Goal: Task Accomplishment & Management: Manage account settings

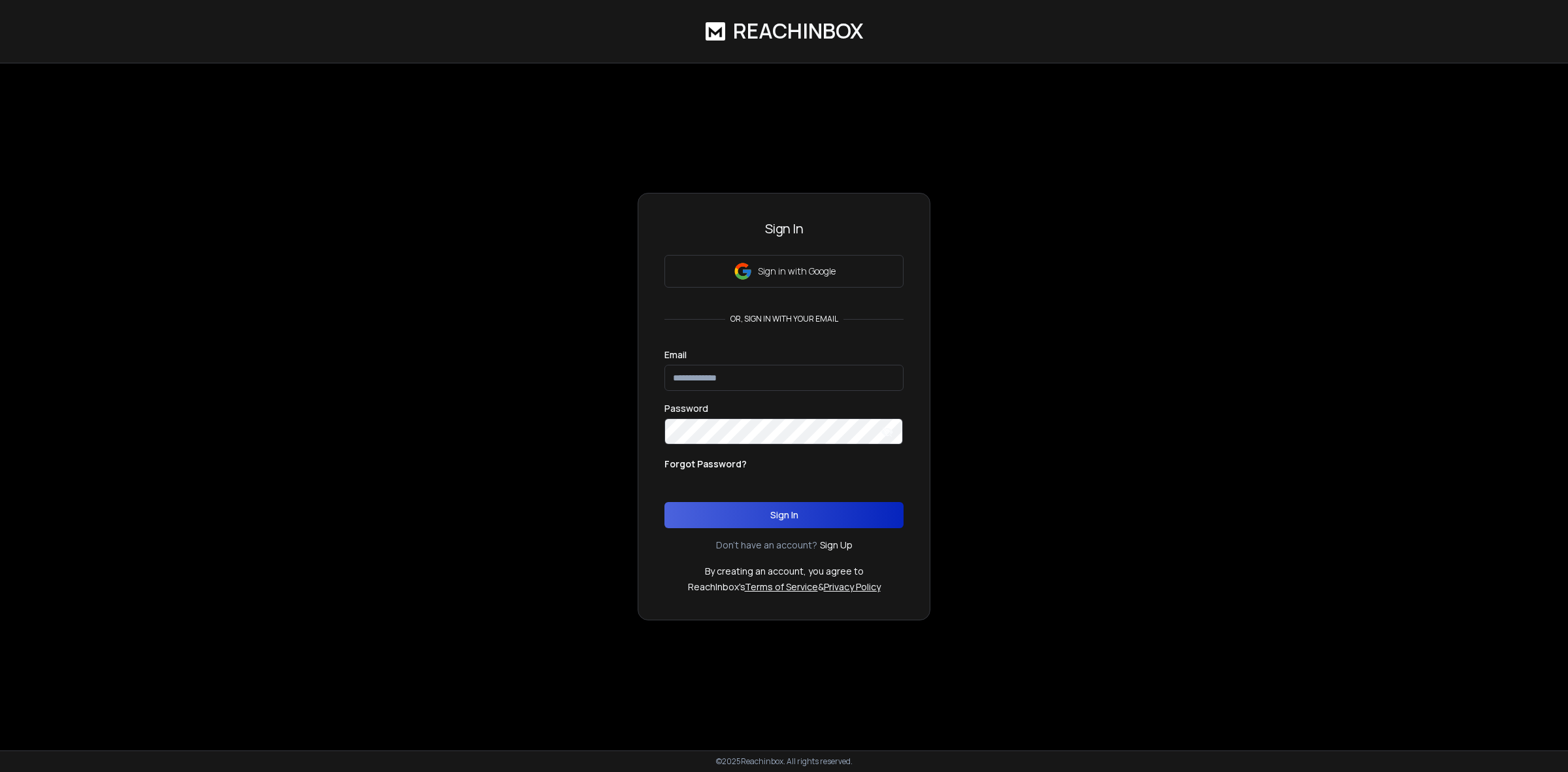
type input "**********"
drag, startPoint x: 0, startPoint y: 0, endPoint x: 742, endPoint y: 374, distance: 830.9
click at [742, 374] on input "**********" at bounding box center [784, 378] width 239 height 26
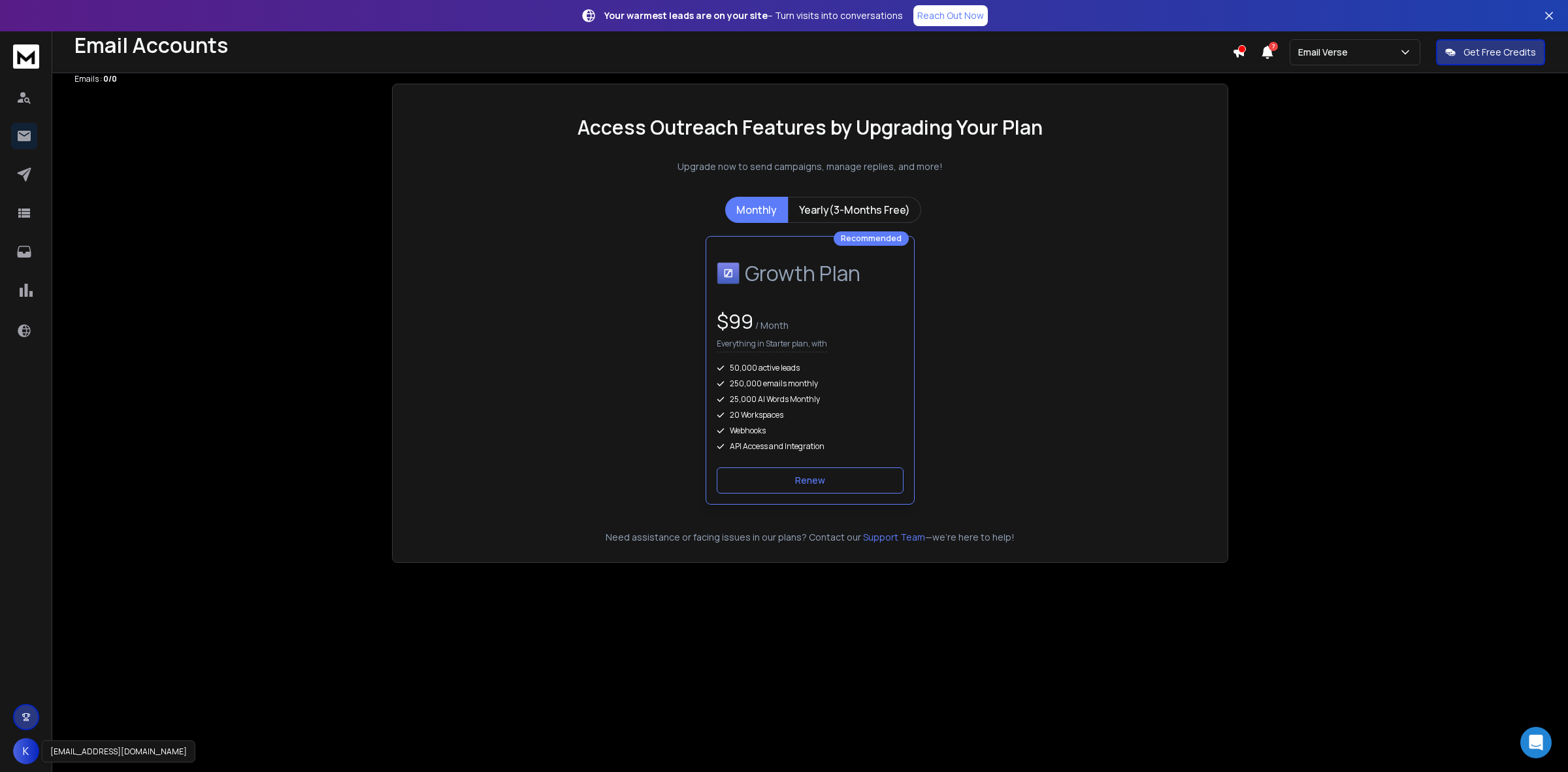
click at [36, 750] on span "K" at bounding box center [26, 751] width 26 height 26
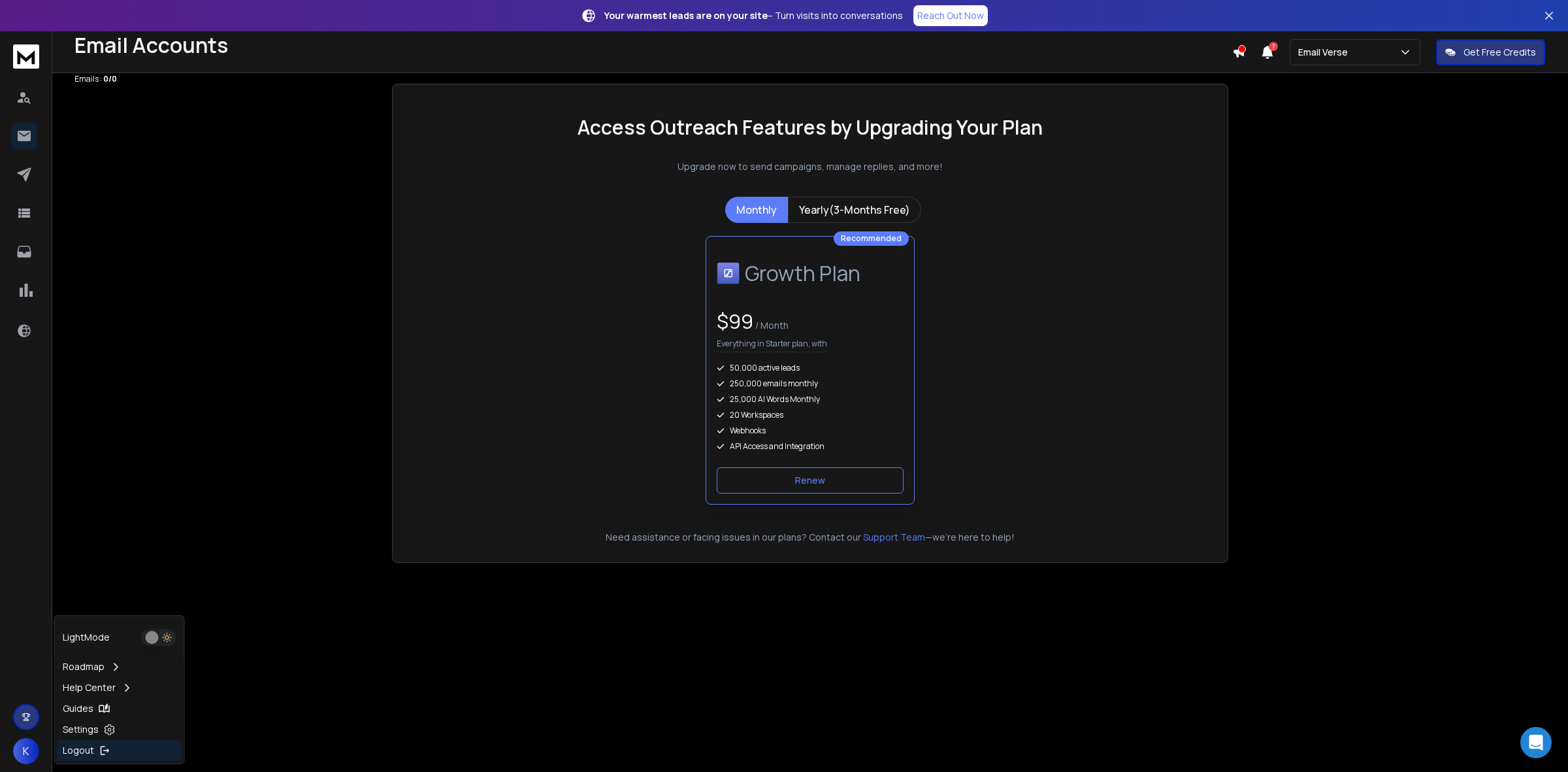
click at [76, 754] on p "Logout" at bounding box center [78, 751] width 31 height 13
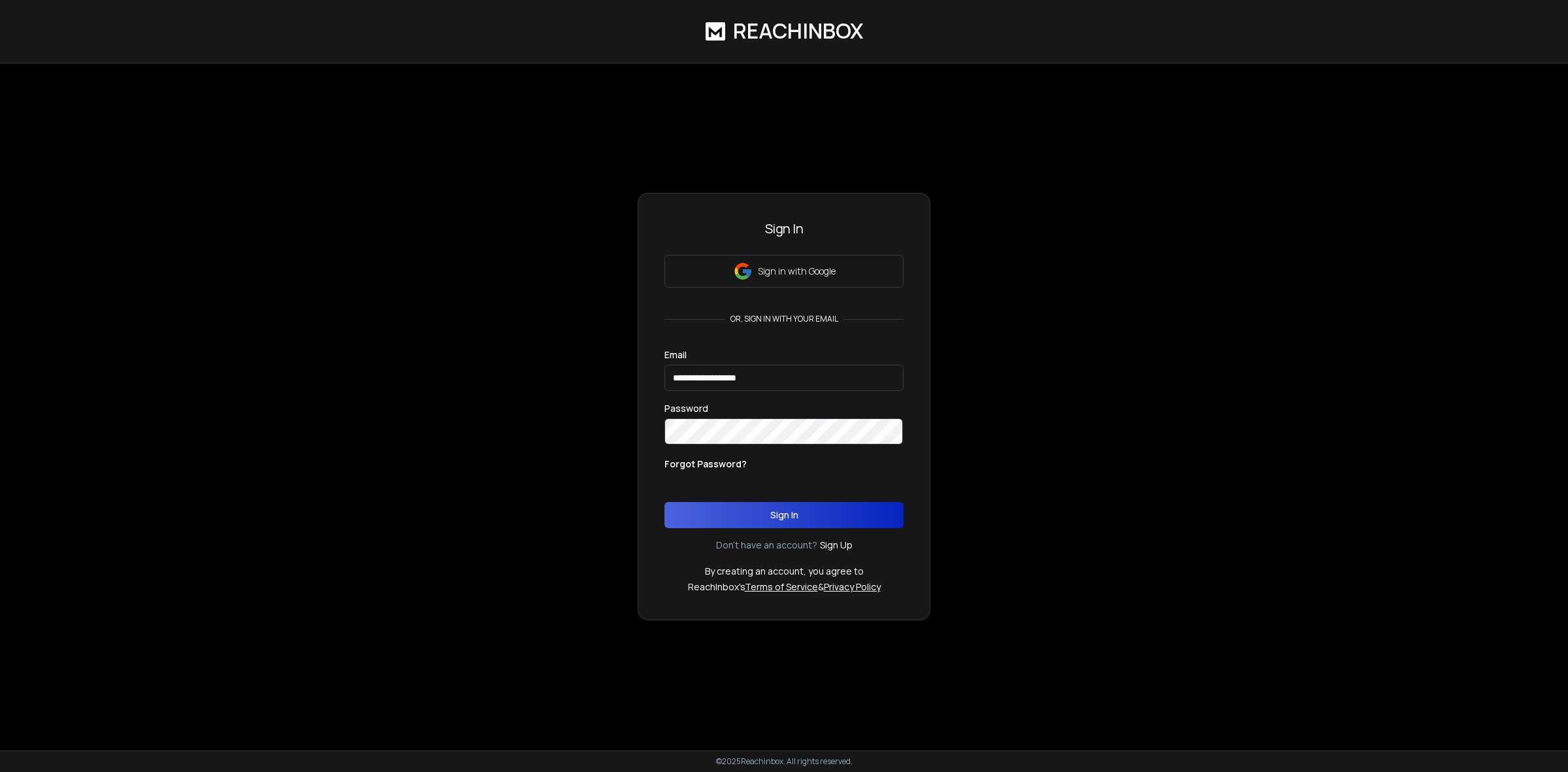
click at [714, 377] on input "**********" at bounding box center [784, 378] width 239 height 26
type input "**********"
click at [759, 519] on button "Sign In" at bounding box center [784, 515] width 239 height 26
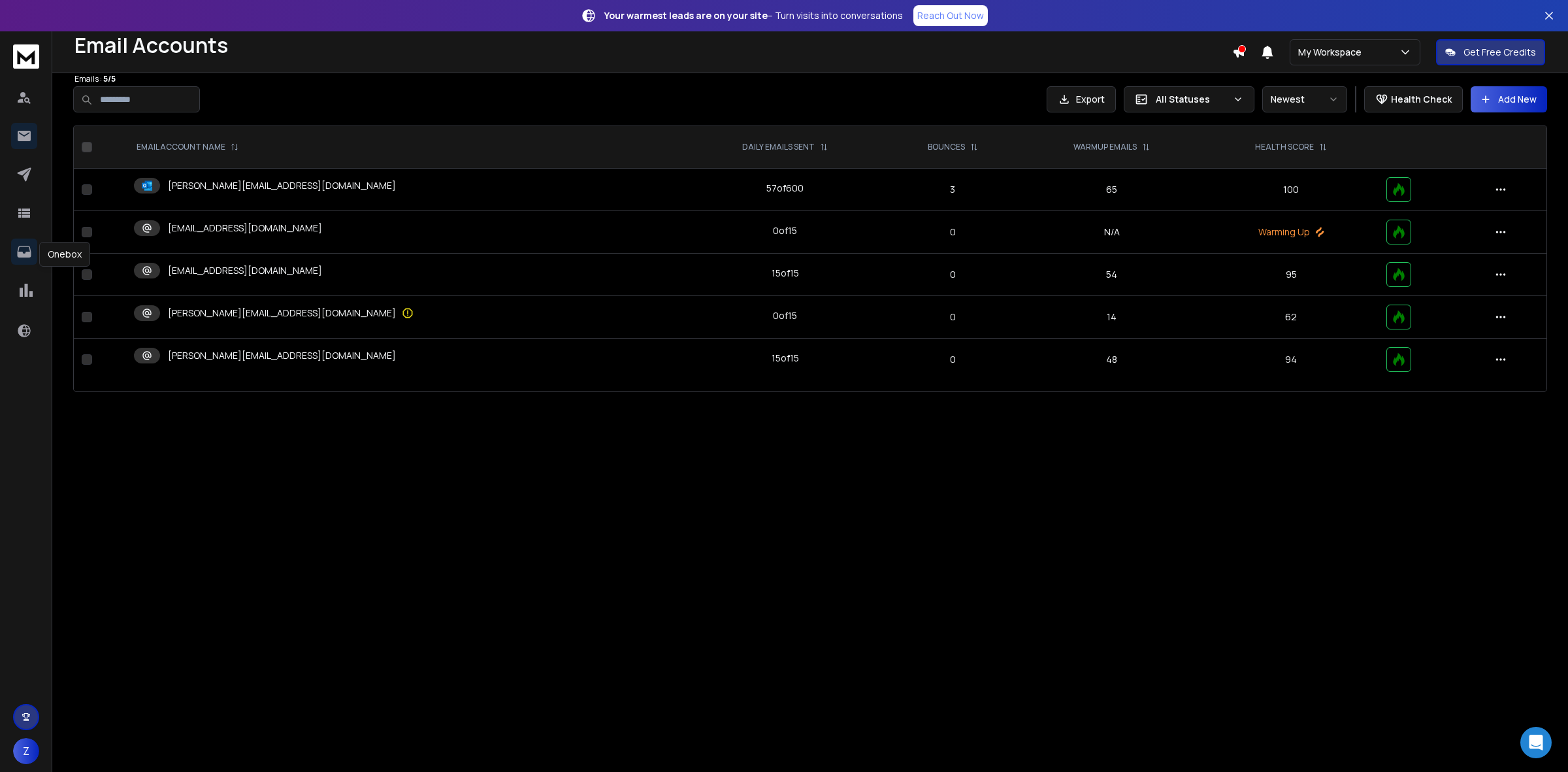
click at [23, 258] on icon at bounding box center [23, 252] width 14 height 12
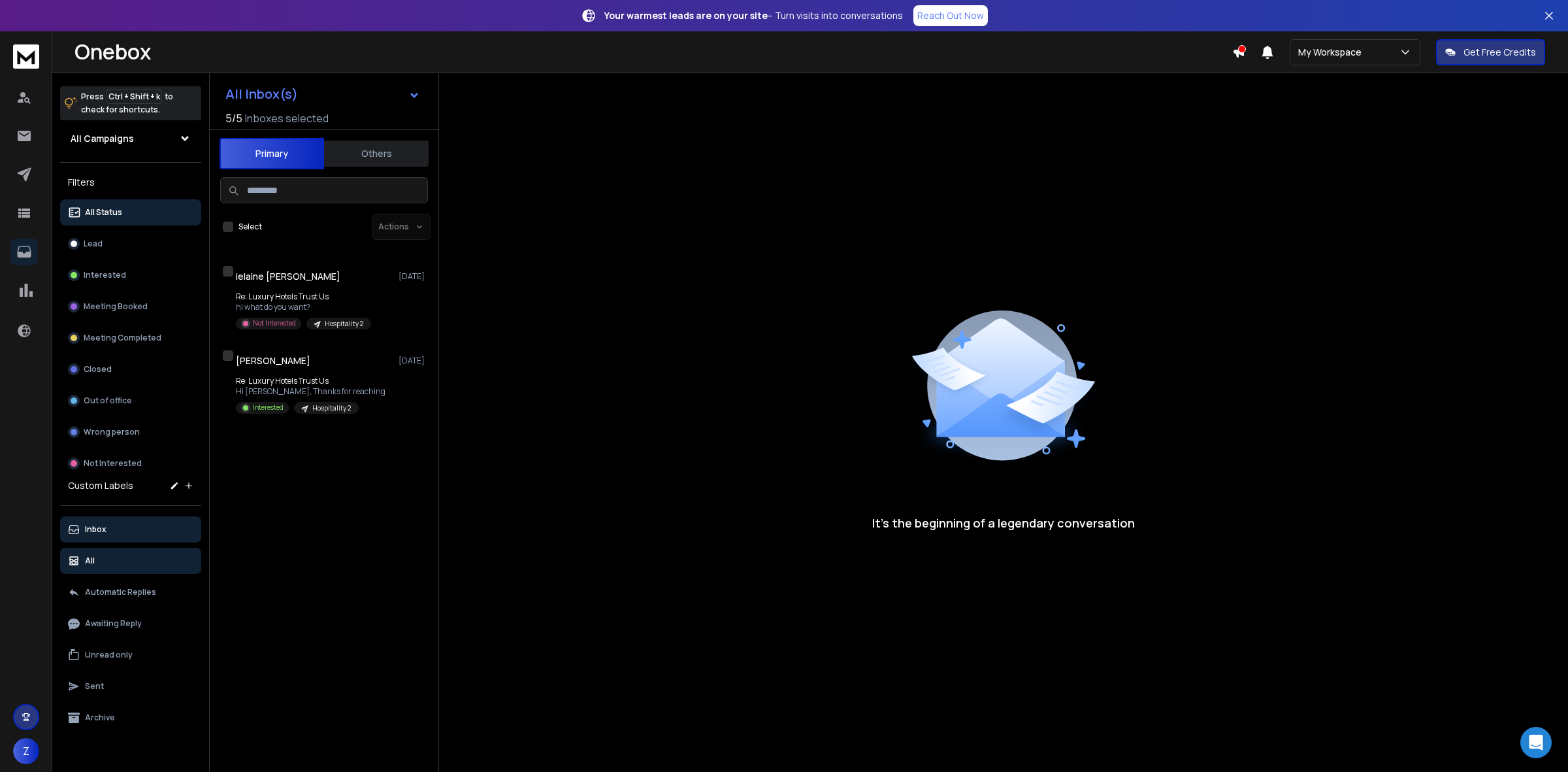
click at [105, 560] on button "All" at bounding box center [130, 561] width 141 height 26
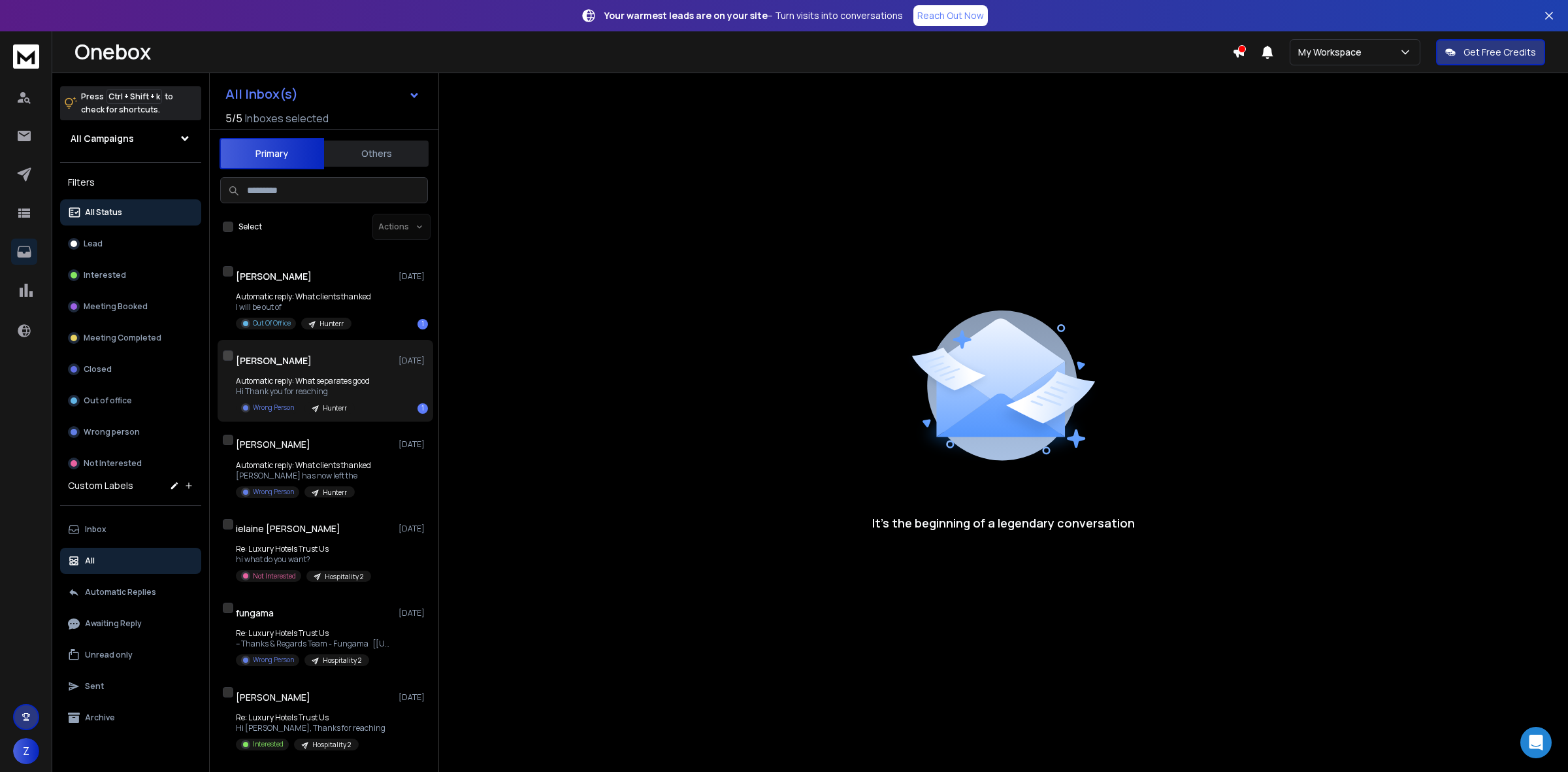
click at [370, 393] on p "Hi Thank you for reaching" at bounding box center [302, 392] width 134 height 10
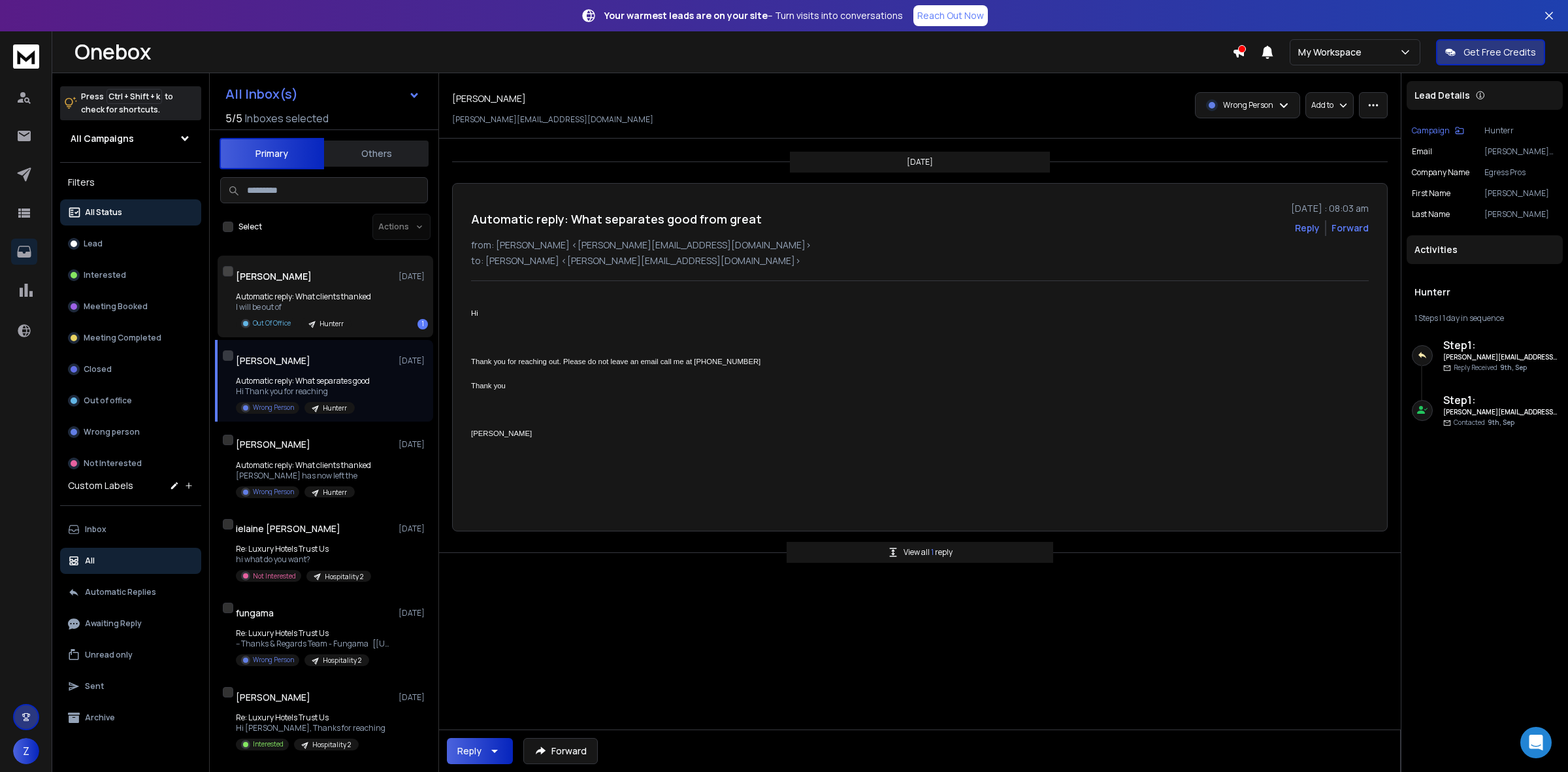
click at [362, 302] on p "I will be out of" at bounding box center [303, 307] width 135 height 10
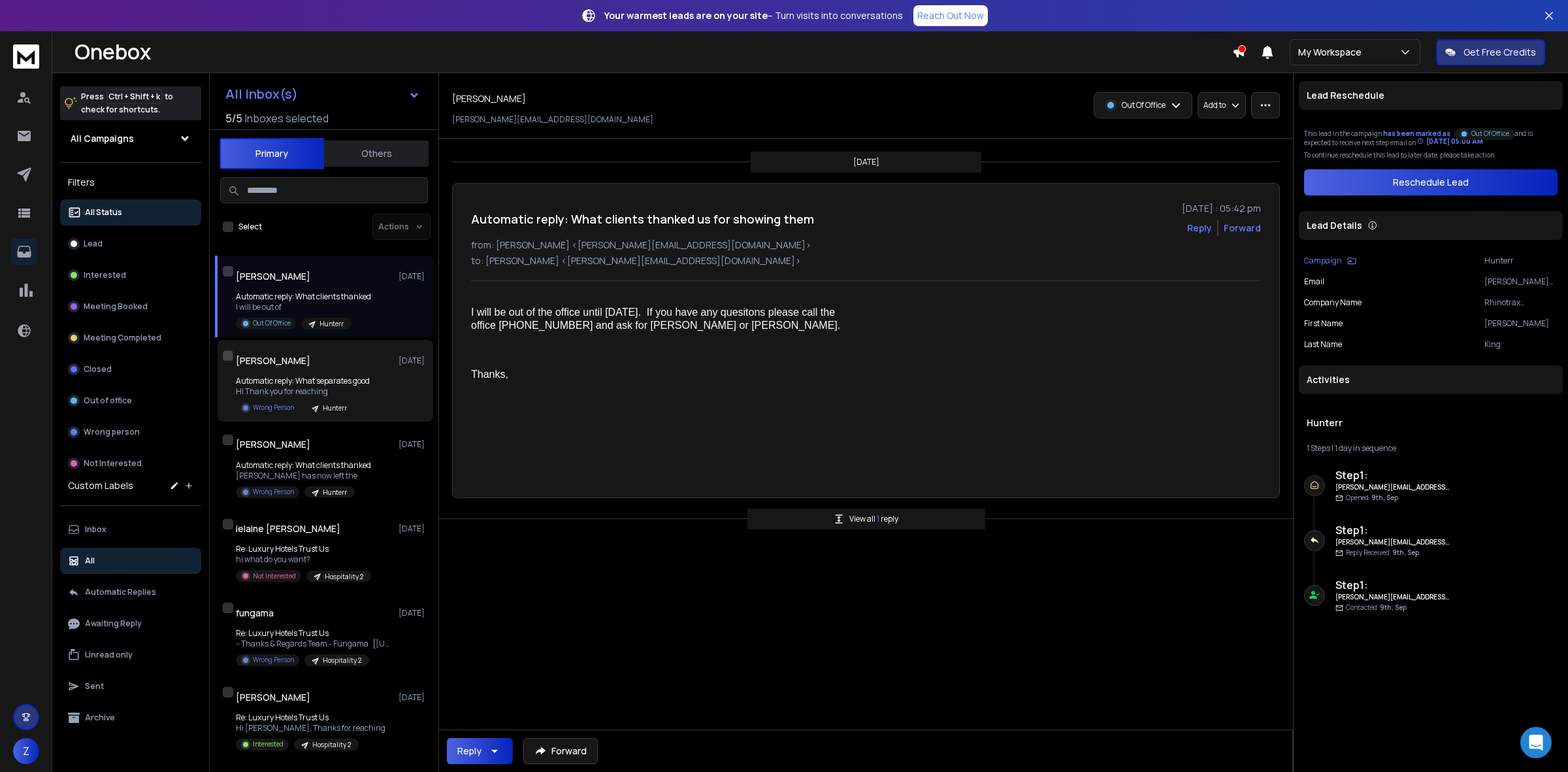
click at [356, 374] on div "Randy Goldbaum 09 Sep Automatic reply: What separates good Hi Thank you for rea…" at bounding box center [332, 381] width 192 height 66
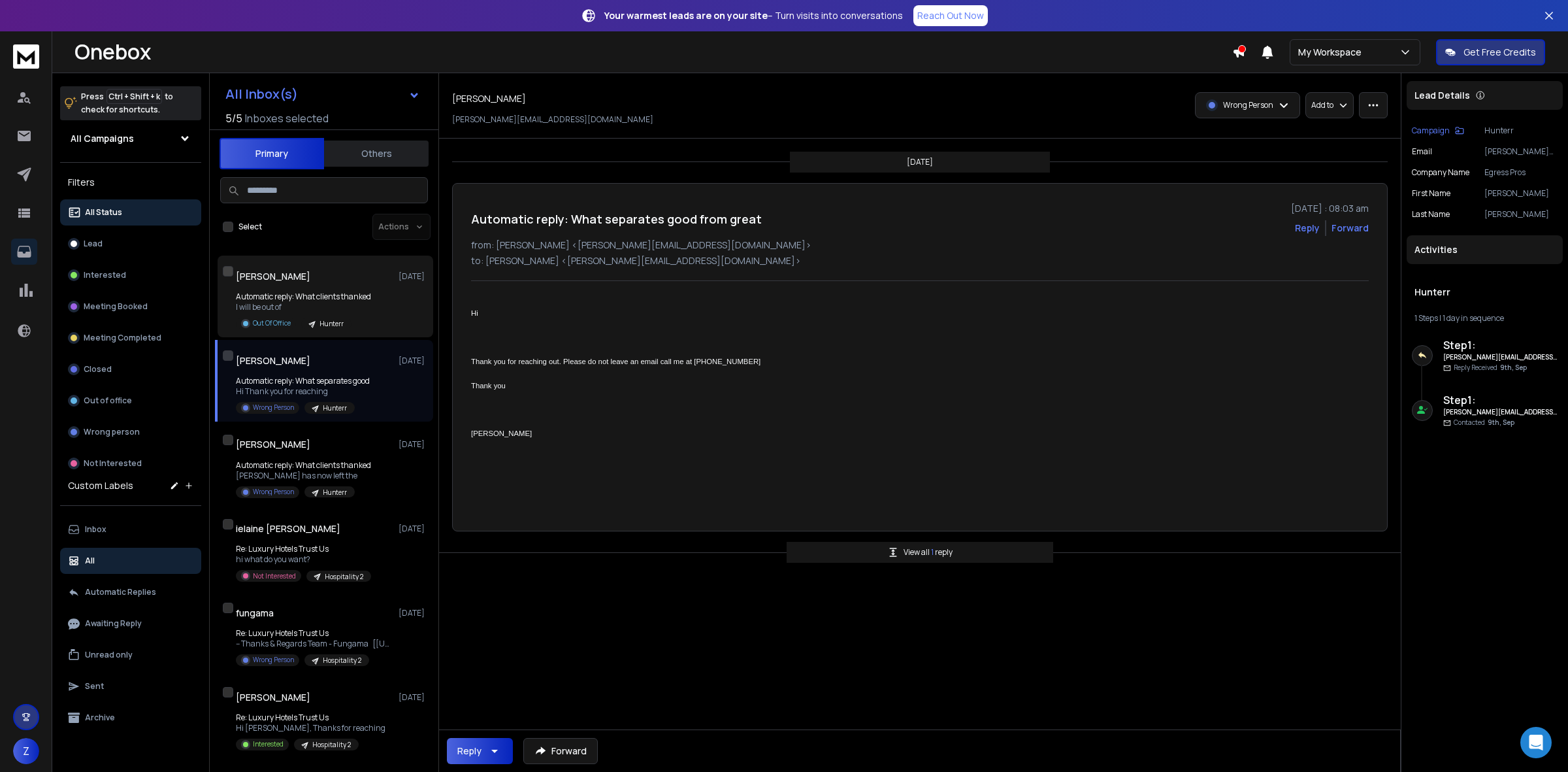
click at [356, 301] on p "Automatic reply: What clients thanked" at bounding box center [303, 297] width 135 height 10
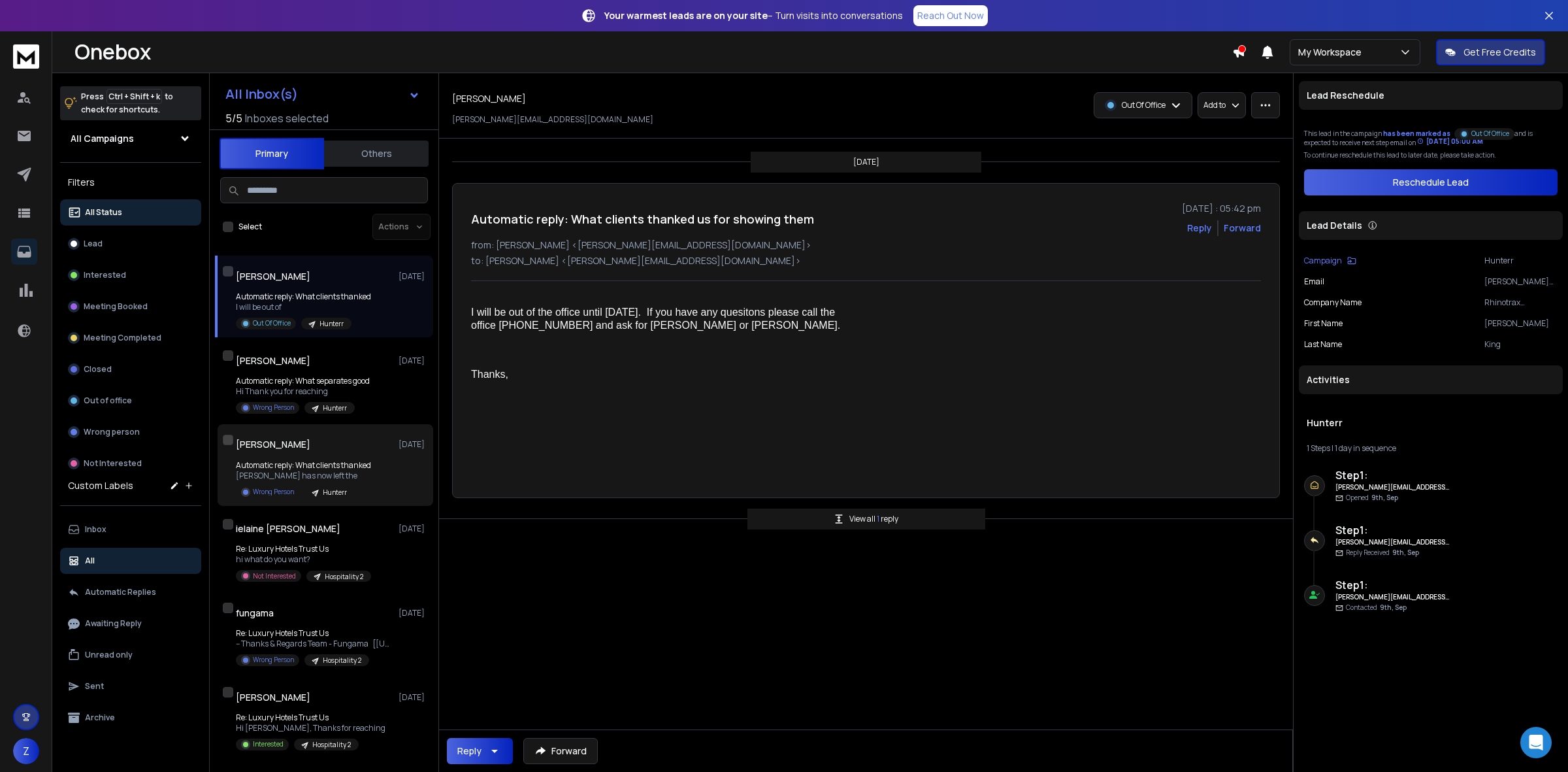
click at [340, 465] on p "Automatic reply: What clients thanked" at bounding box center [303, 465] width 135 height 10
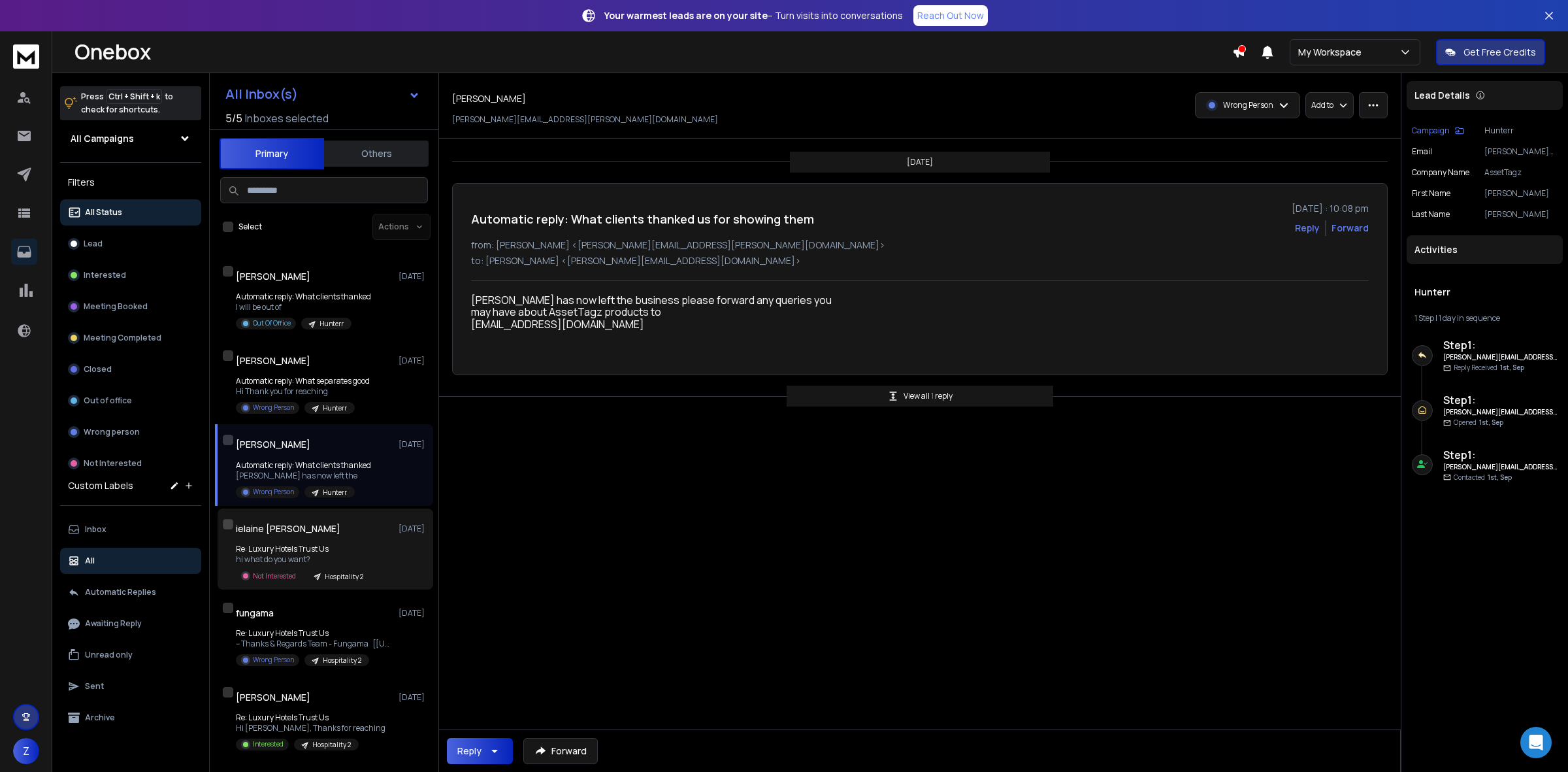
click at [334, 528] on h1 "ielaine Elisabeth nunes" at bounding box center [288, 529] width 105 height 13
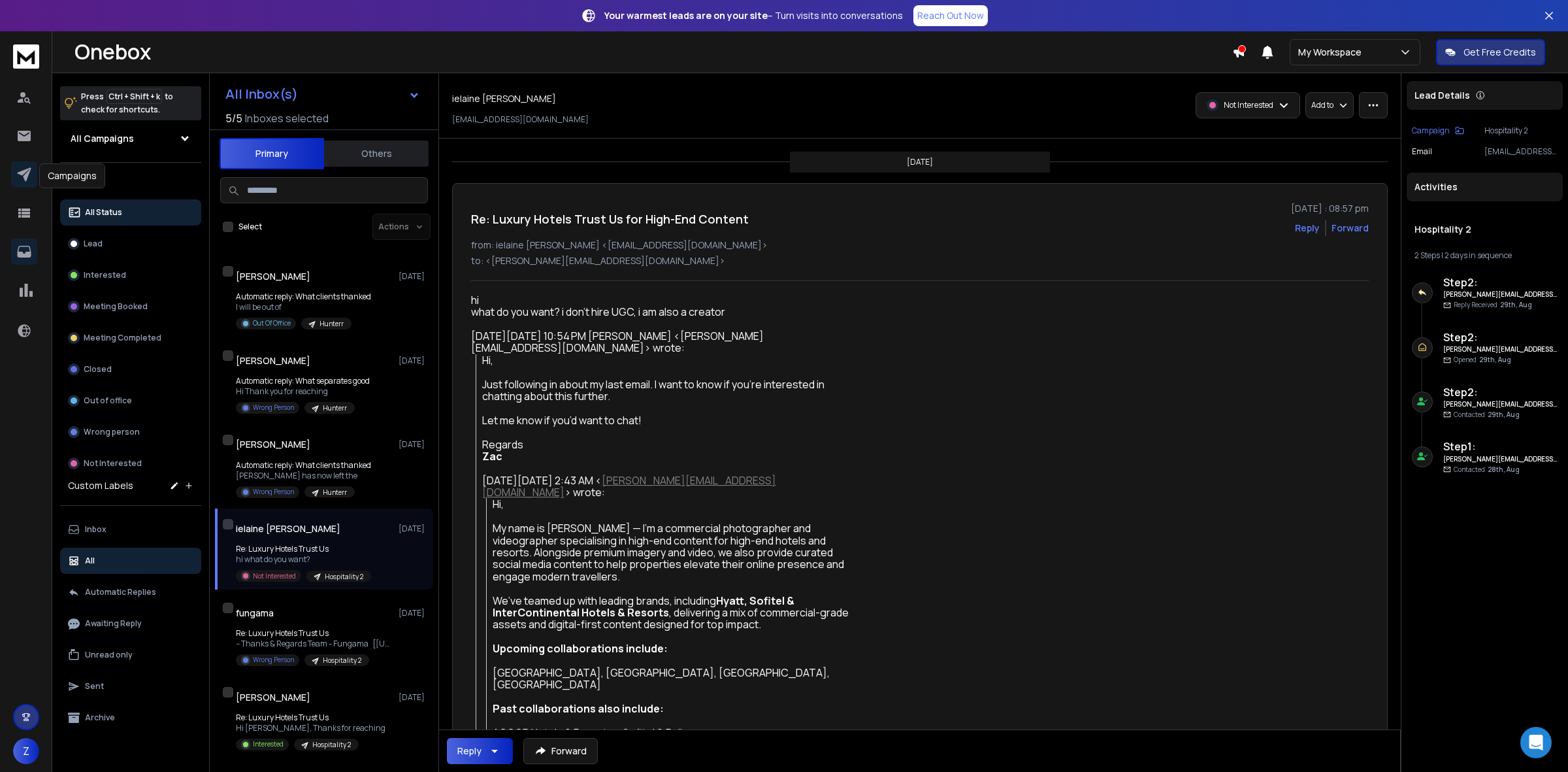
click at [18, 174] on icon at bounding box center [23, 174] width 15 height 15
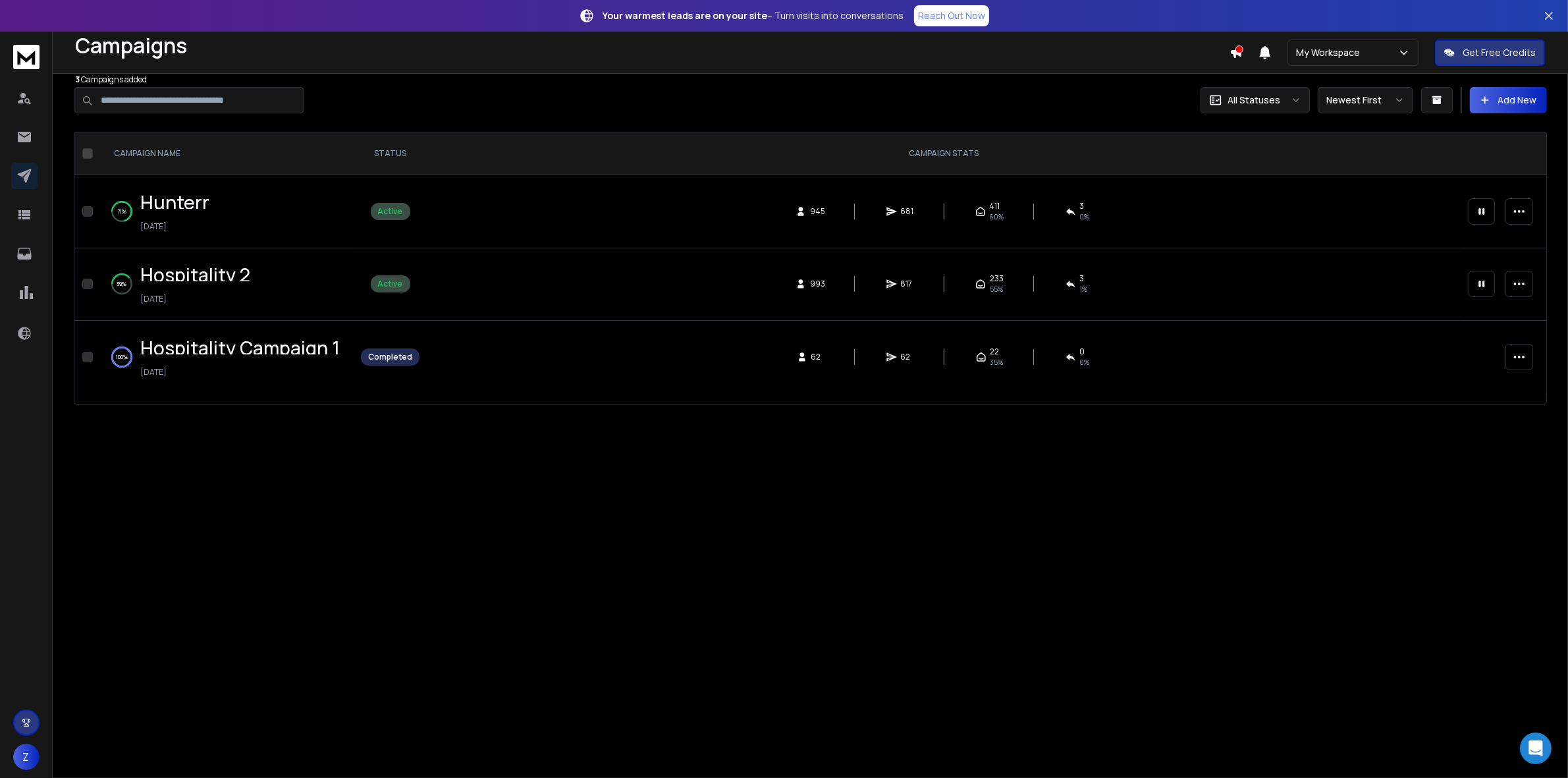
click at [226, 202] on div "71 % Hunterr 15 days ago" at bounding box center [226, 211] width 229 height 57
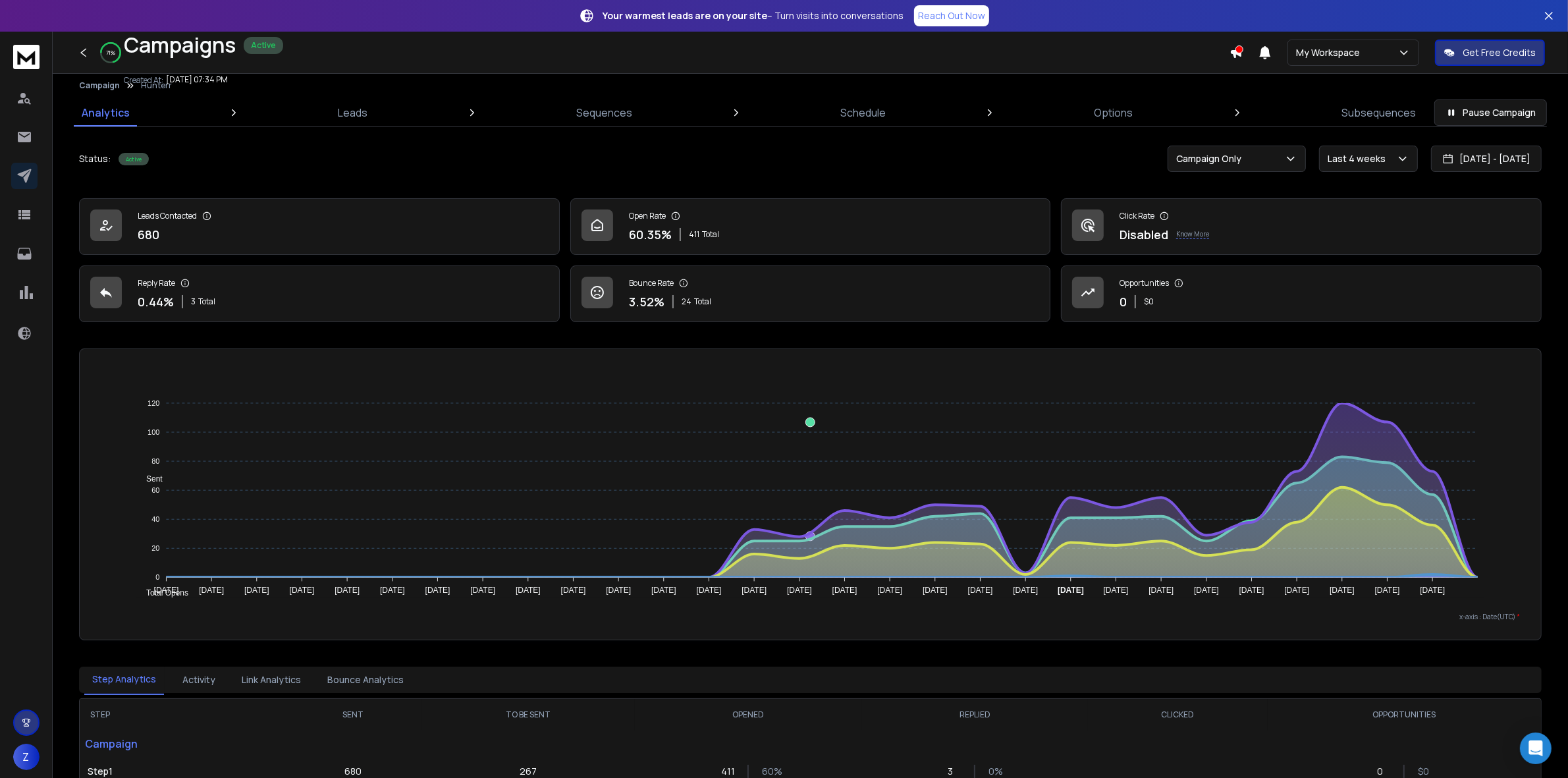
scroll to position [11, 0]
click at [624, 114] on p "Sequences" at bounding box center [604, 113] width 56 height 12
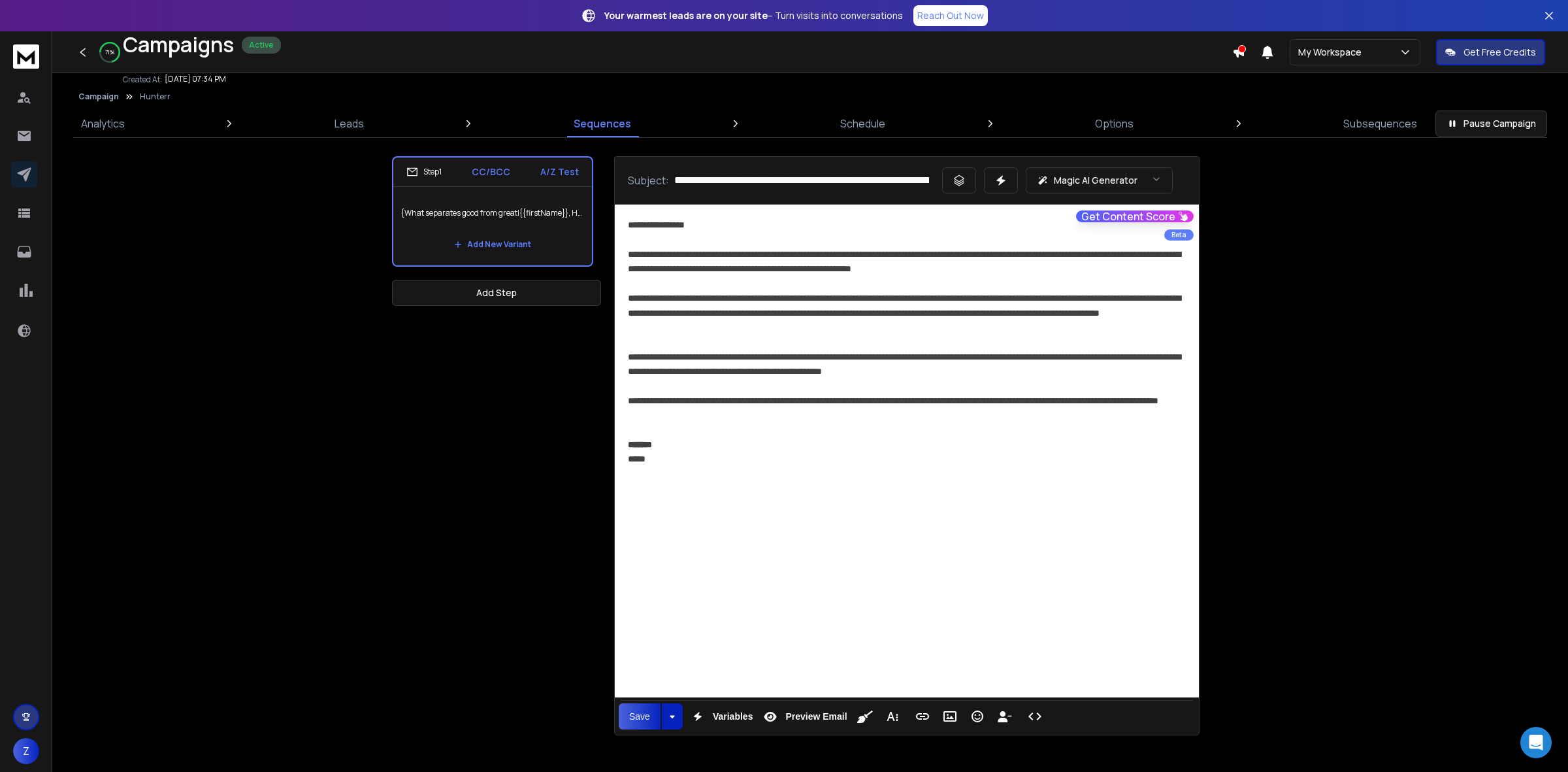
click at [755, 174] on div "**********" at bounding box center [907, 180] width 584 height 48
click at [758, 179] on input "**********" at bounding box center [802, 180] width 255 height 12
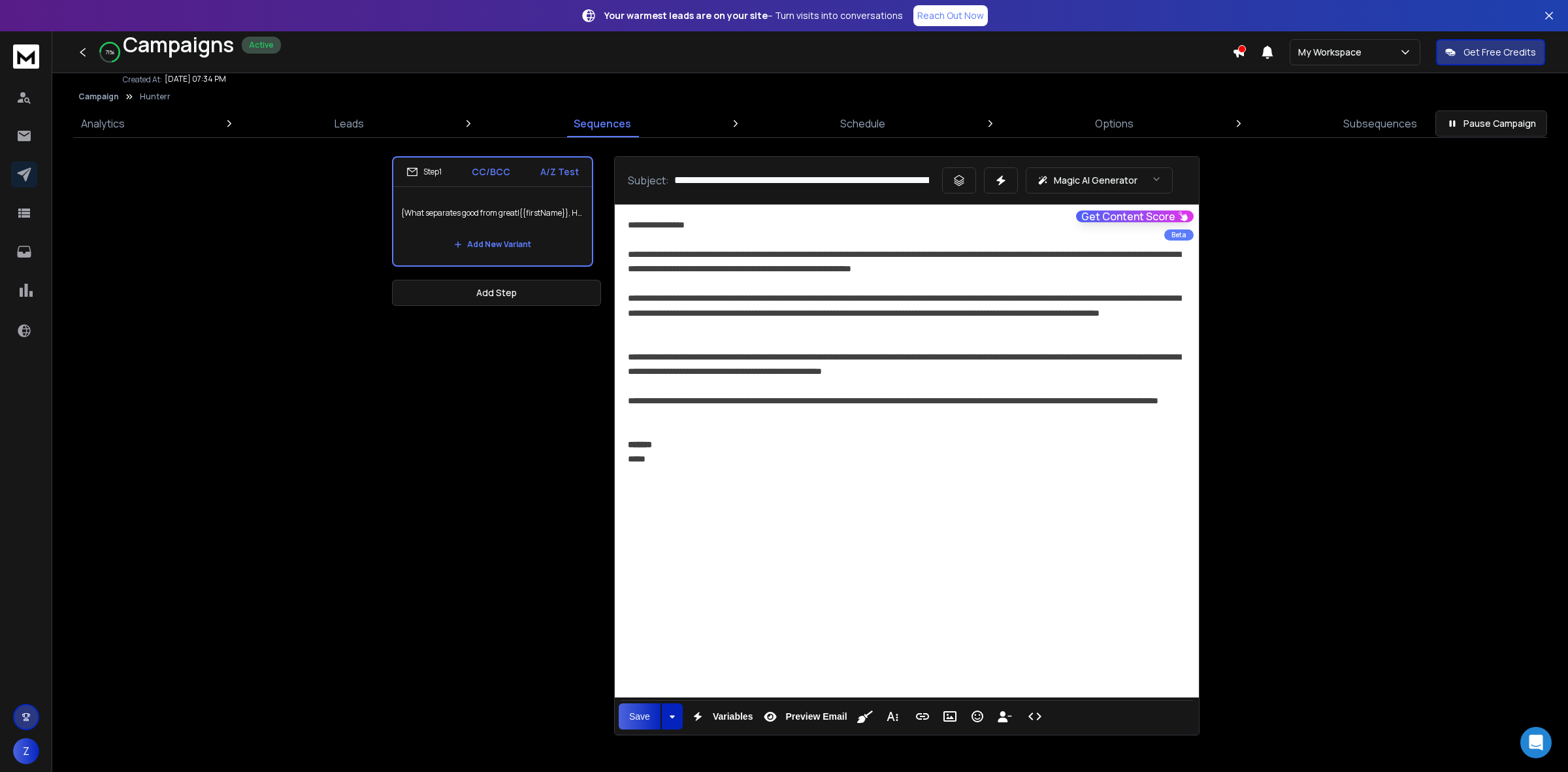
click at [758, 179] on input "**********" at bounding box center [802, 180] width 255 height 12
click at [124, 119] on p "Analytics" at bounding box center [103, 124] width 44 height 12
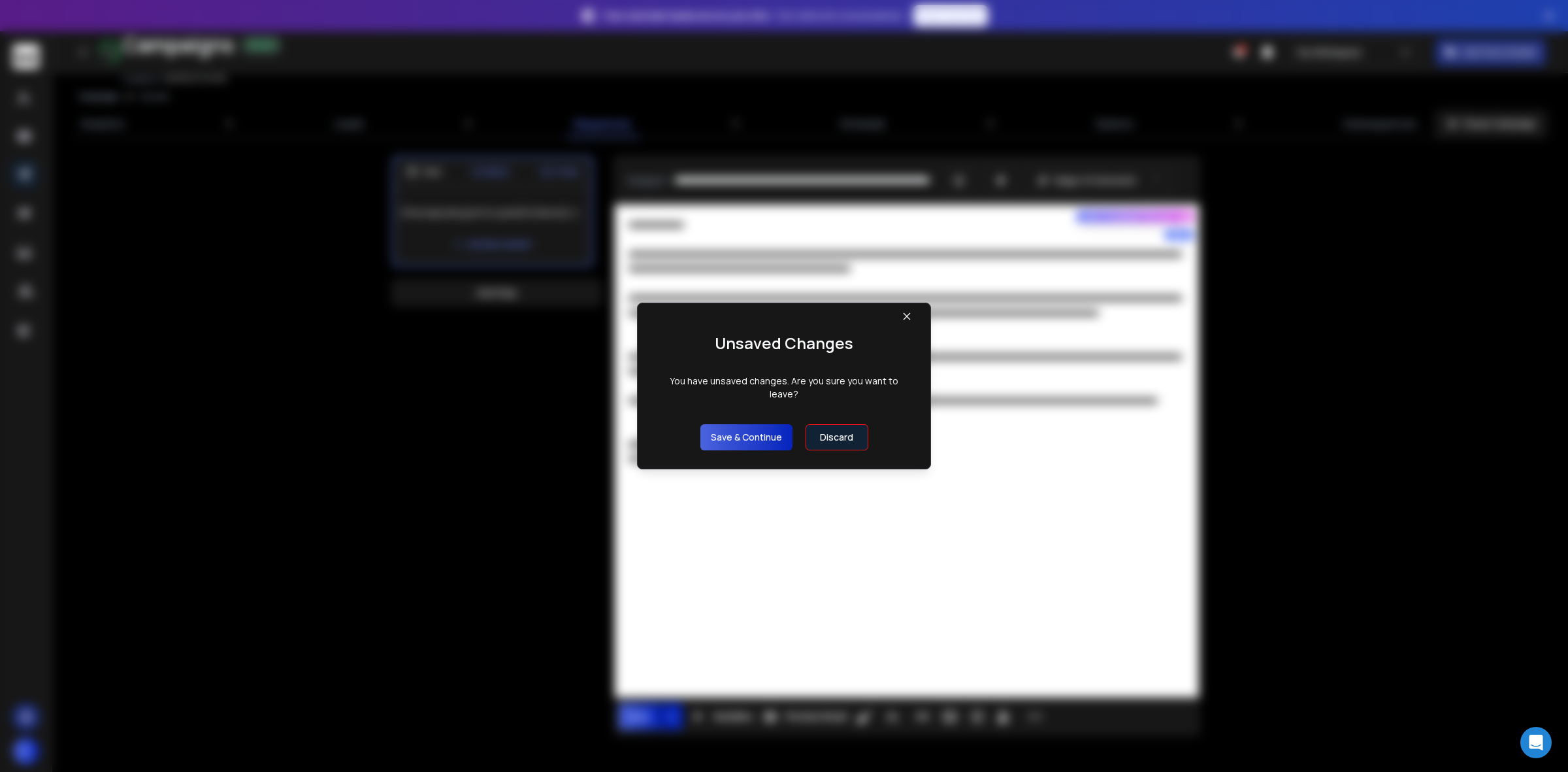
click at [821, 436] on button "Discard" at bounding box center [837, 437] width 63 height 26
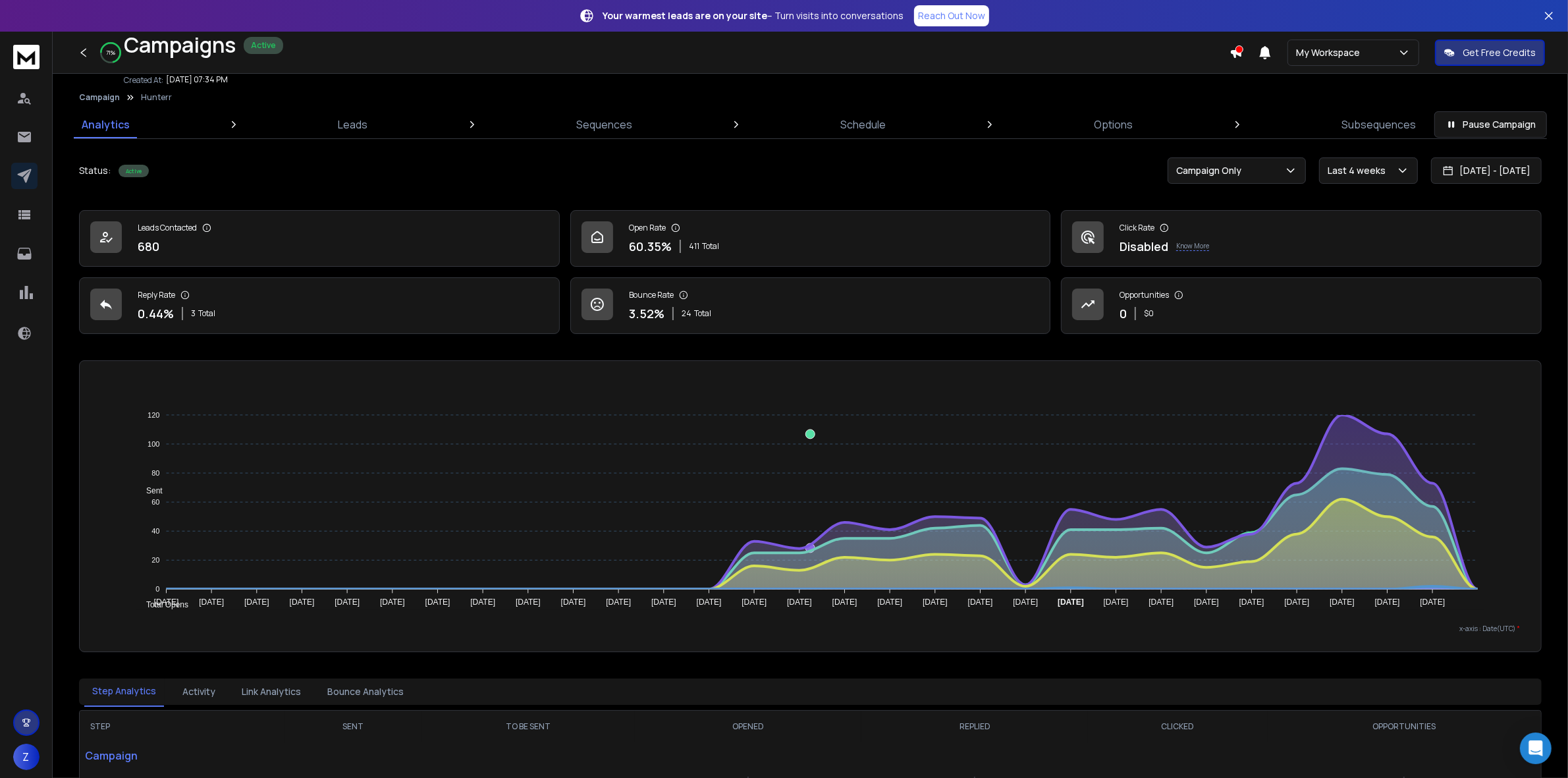
click at [672, 245] on div "60.35 % 411 Total" at bounding box center [674, 246] width 90 height 18
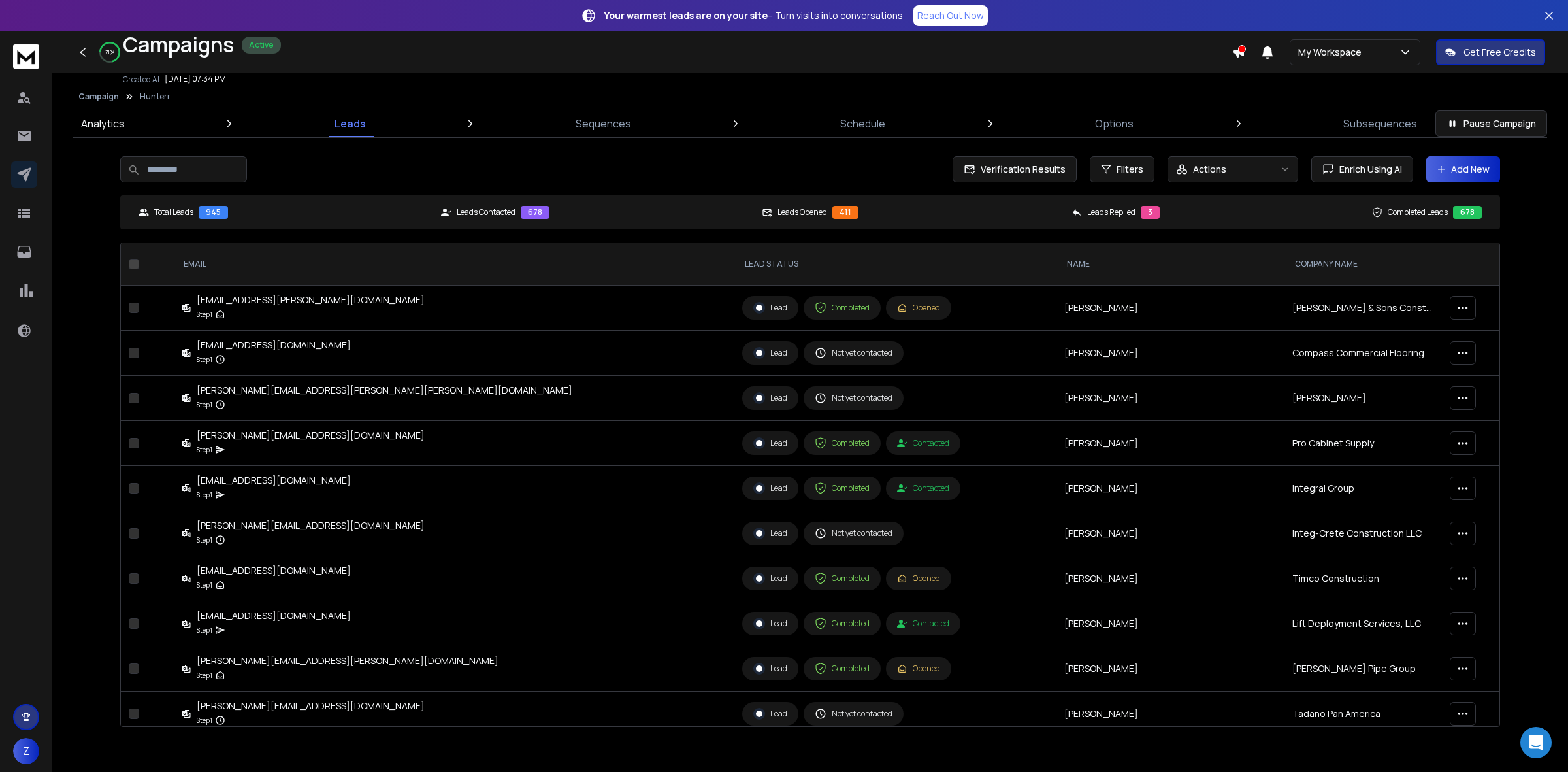
click at [99, 131] on link "Analytics" at bounding box center [102, 123] width 59 height 27
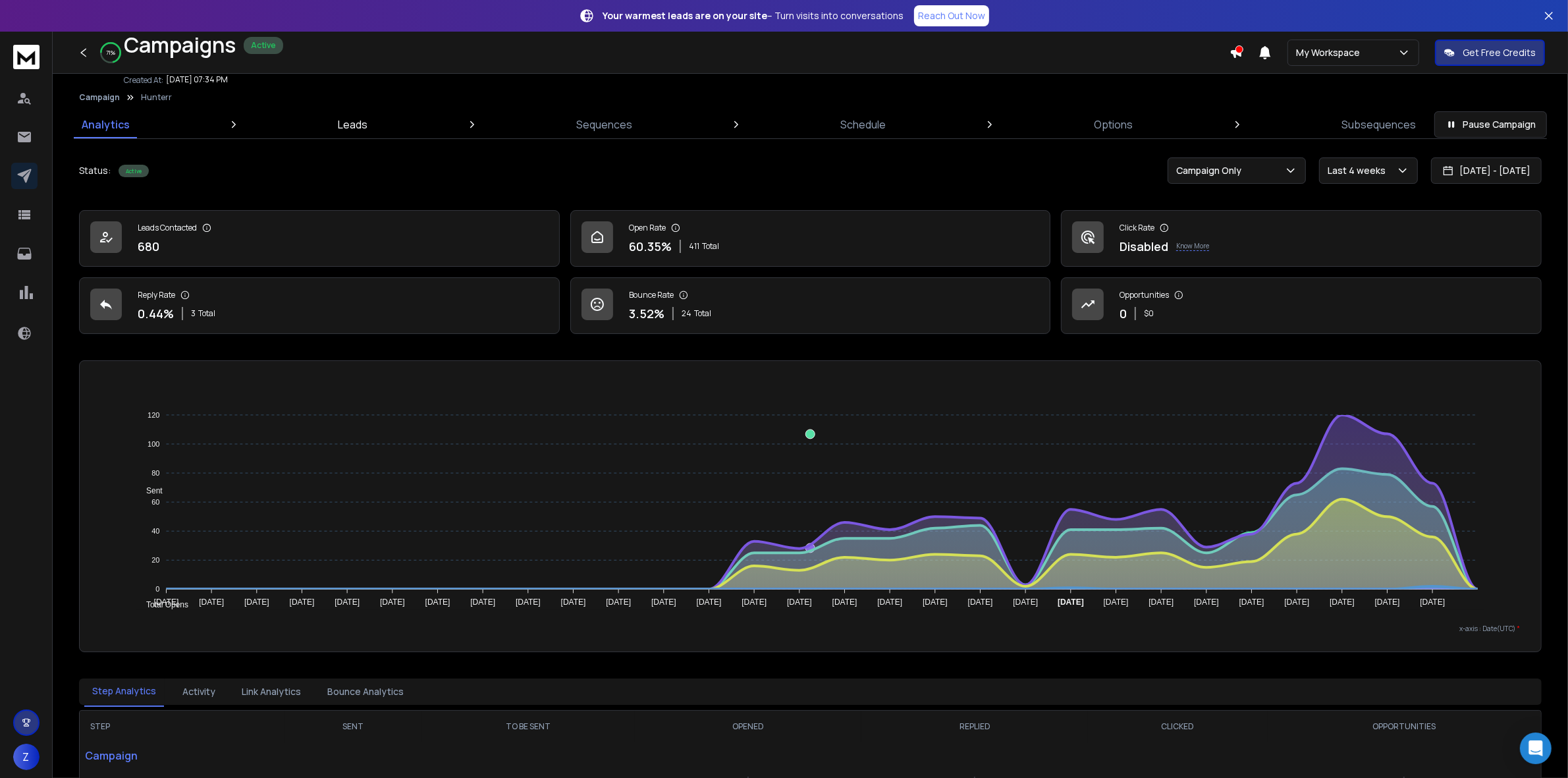
click at [362, 119] on p "Leads" at bounding box center [353, 125] width 30 height 12
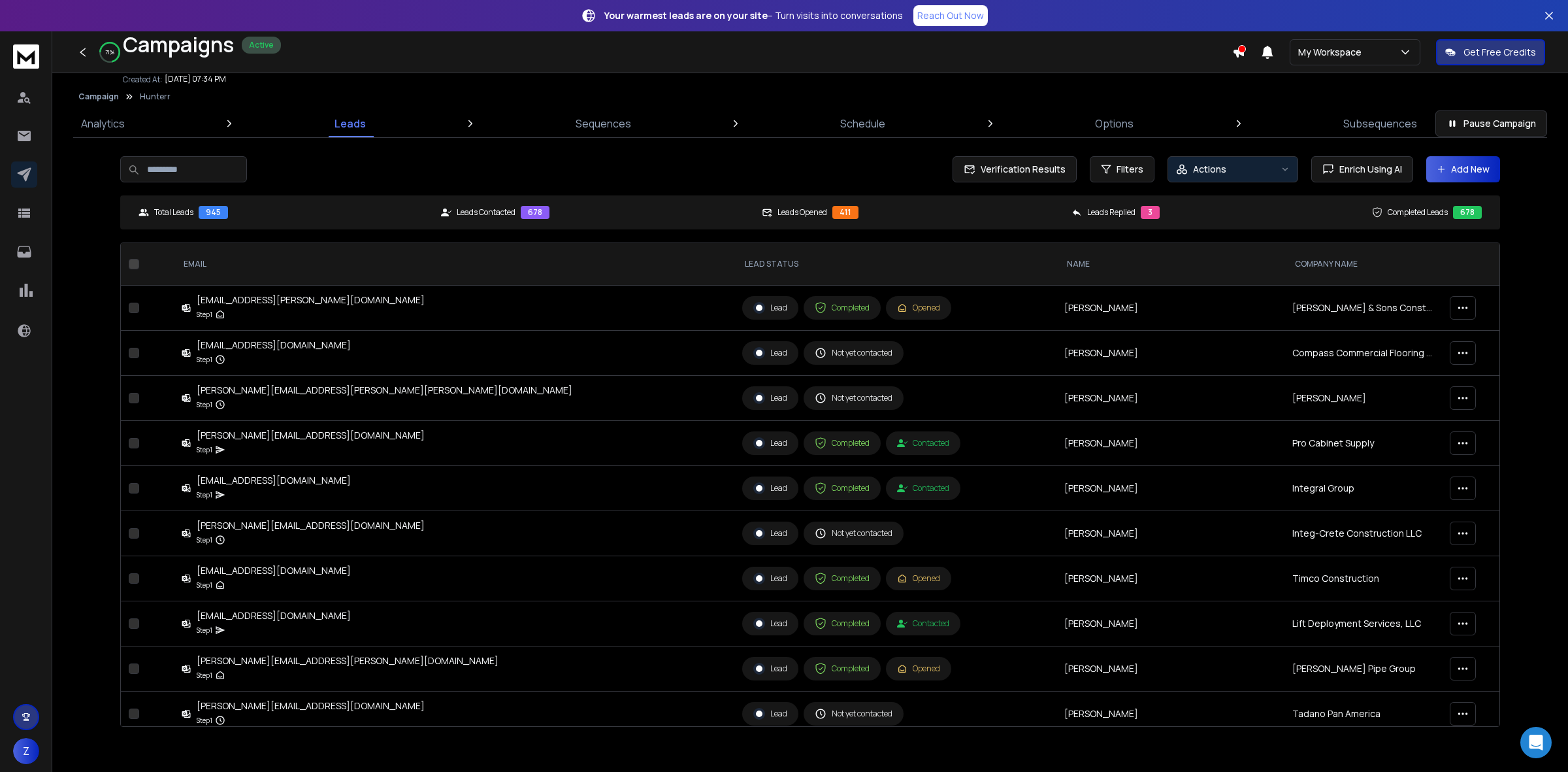
click at [1224, 171] on p "Actions" at bounding box center [1210, 169] width 34 height 13
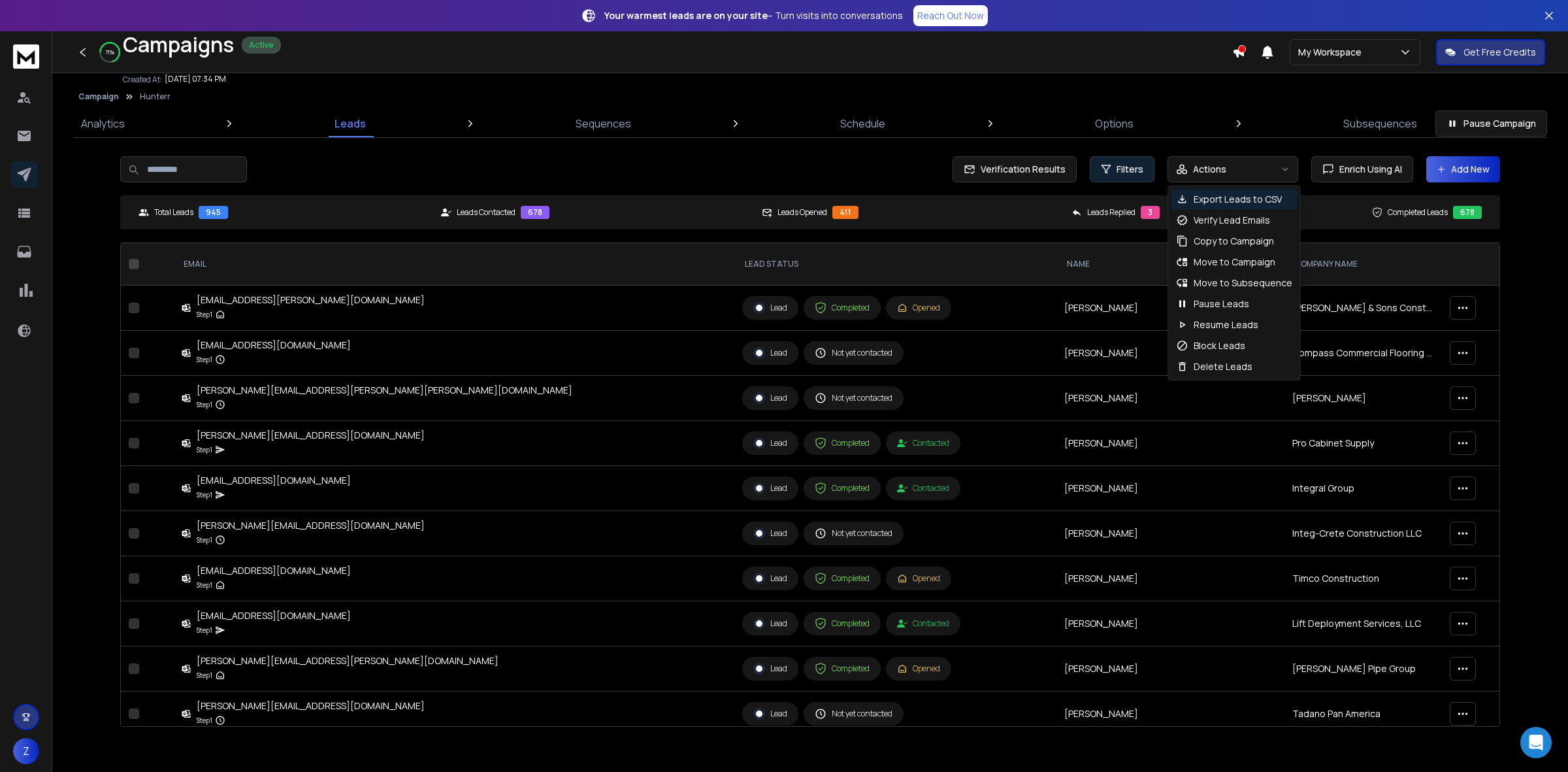
click at [1096, 163] on button "Filters" at bounding box center [1122, 169] width 64 height 26
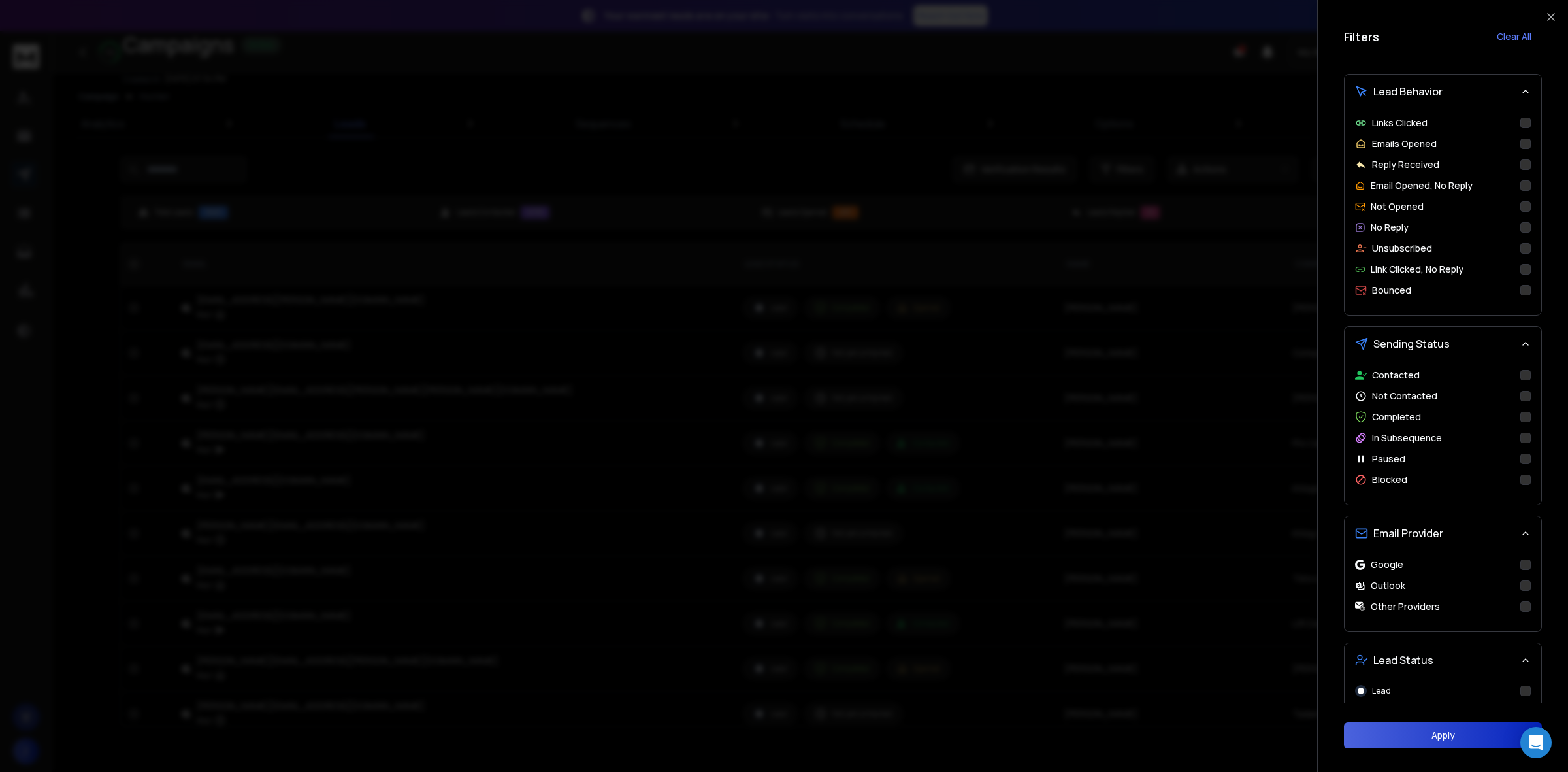
click at [1397, 246] on p "Unsubscribed" at bounding box center [1402, 248] width 60 height 13
click at [1520, 246] on button "Unsubscribed" at bounding box center [1526, 248] width 10 height 10
click at [1403, 739] on button "Apply" at bounding box center [1443, 735] width 198 height 26
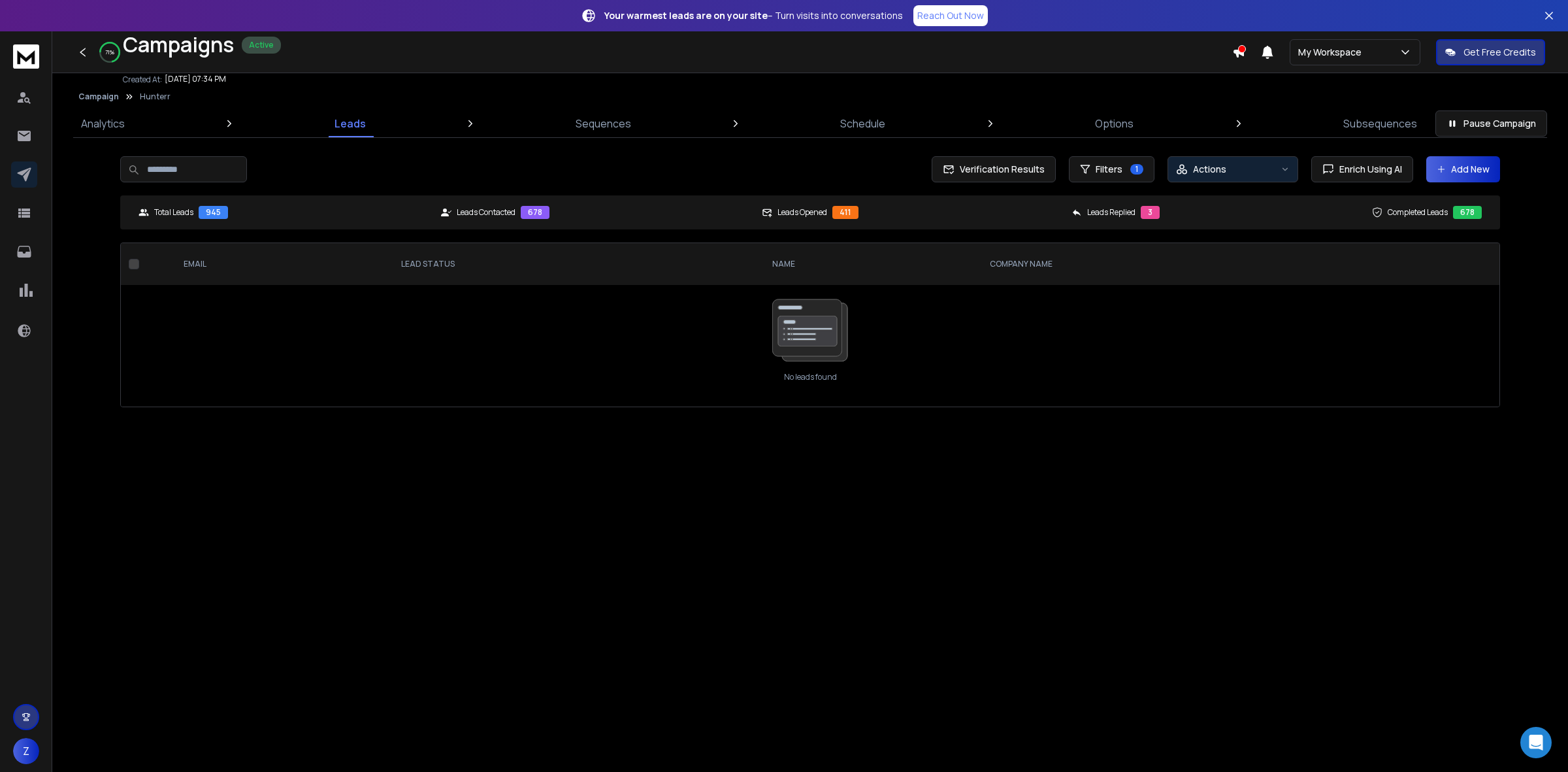
click at [1244, 170] on div "Actions" at bounding box center [1226, 169] width 100 height 13
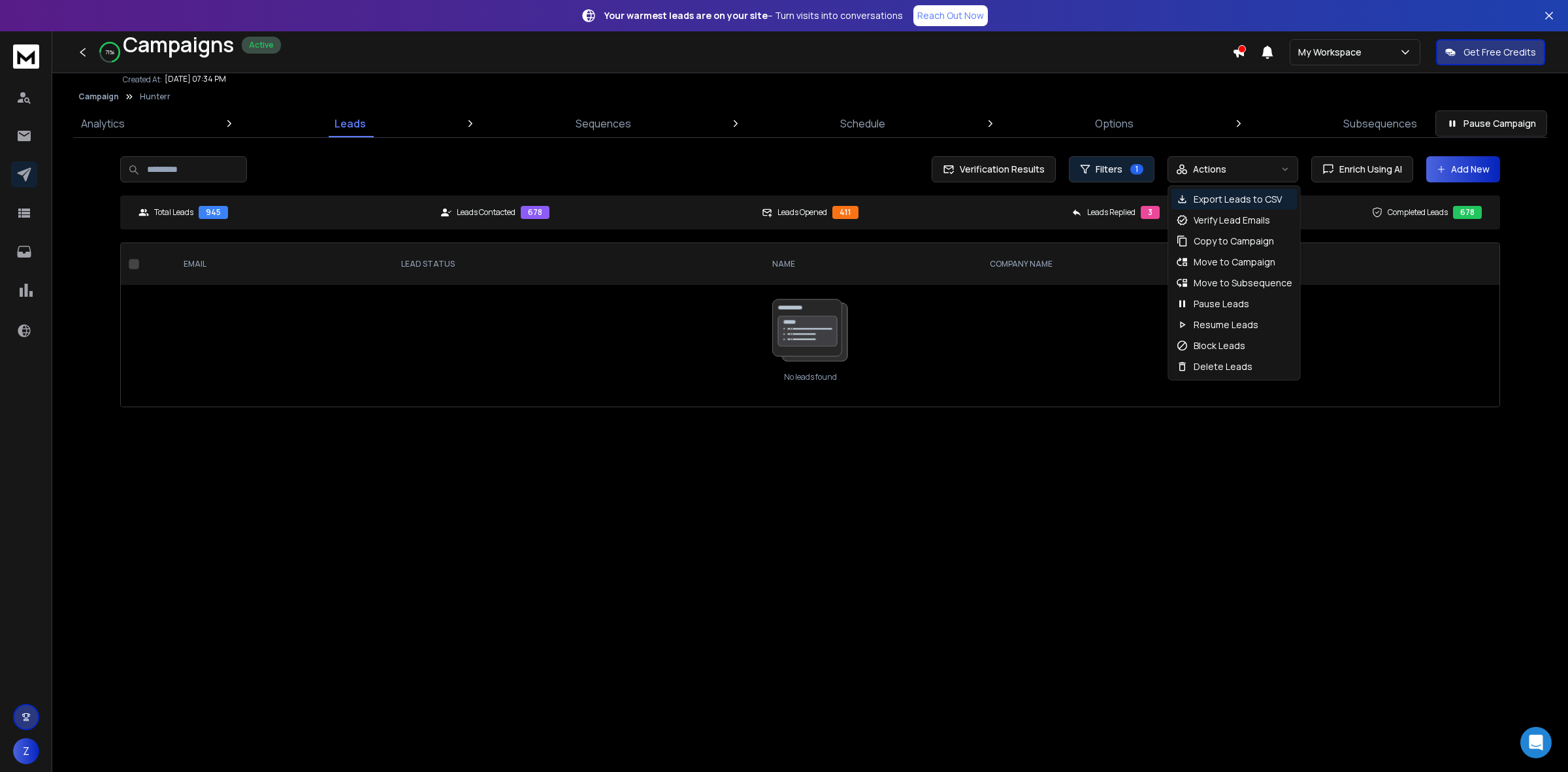
click at [1093, 164] on button "Filters 1" at bounding box center [1111, 169] width 86 height 26
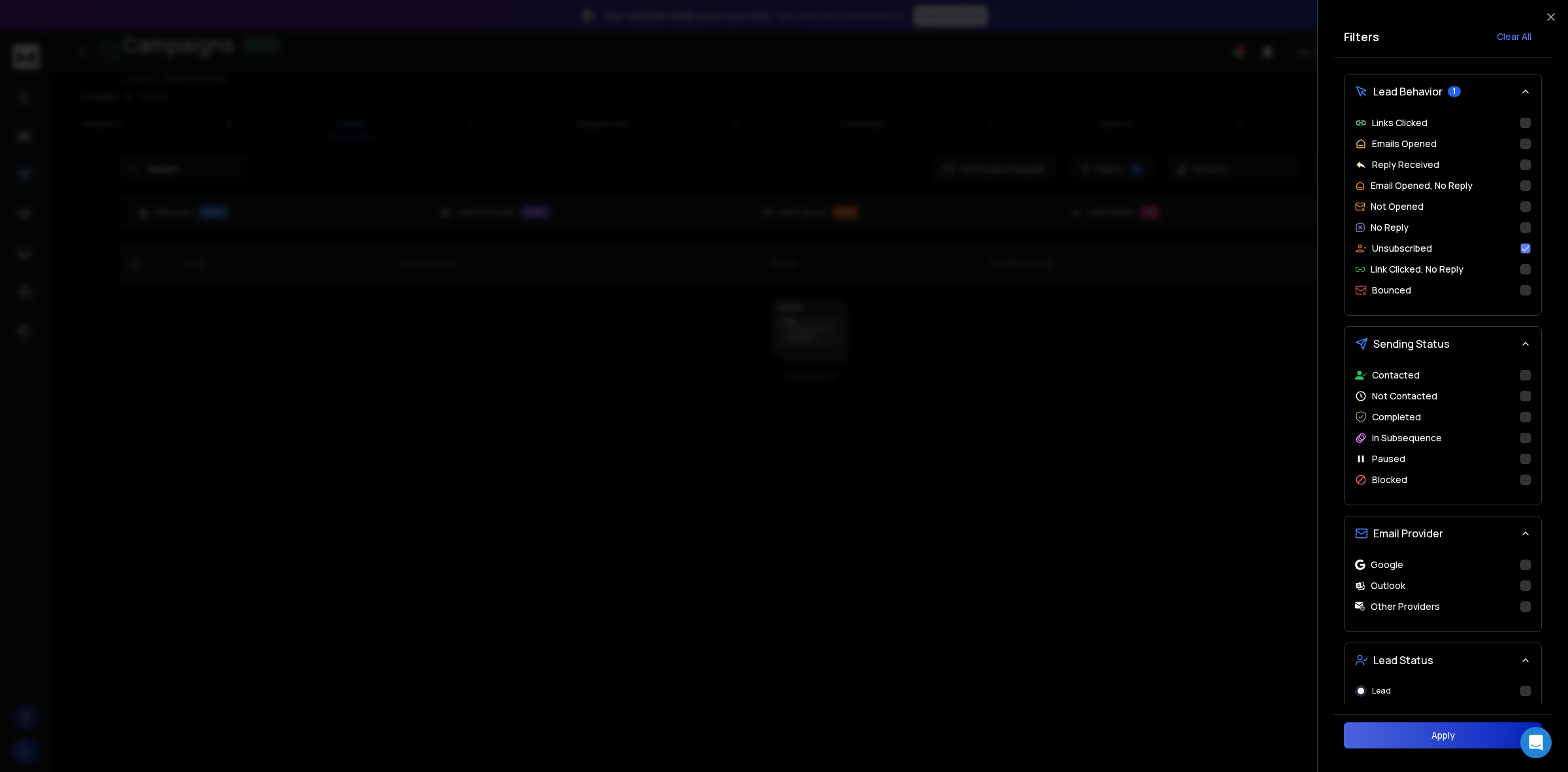
click at [1520, 244] on button "Unsubscribed" at bounding box center [1526, 248] width 10 height 10
click at [1520, 144] on button "Emails Opened" at bounding box center [1526, 144] width 10 height 10
click at [1426, 731] on button "Apply" at bounding box center [1443, 735] width 198 height 26
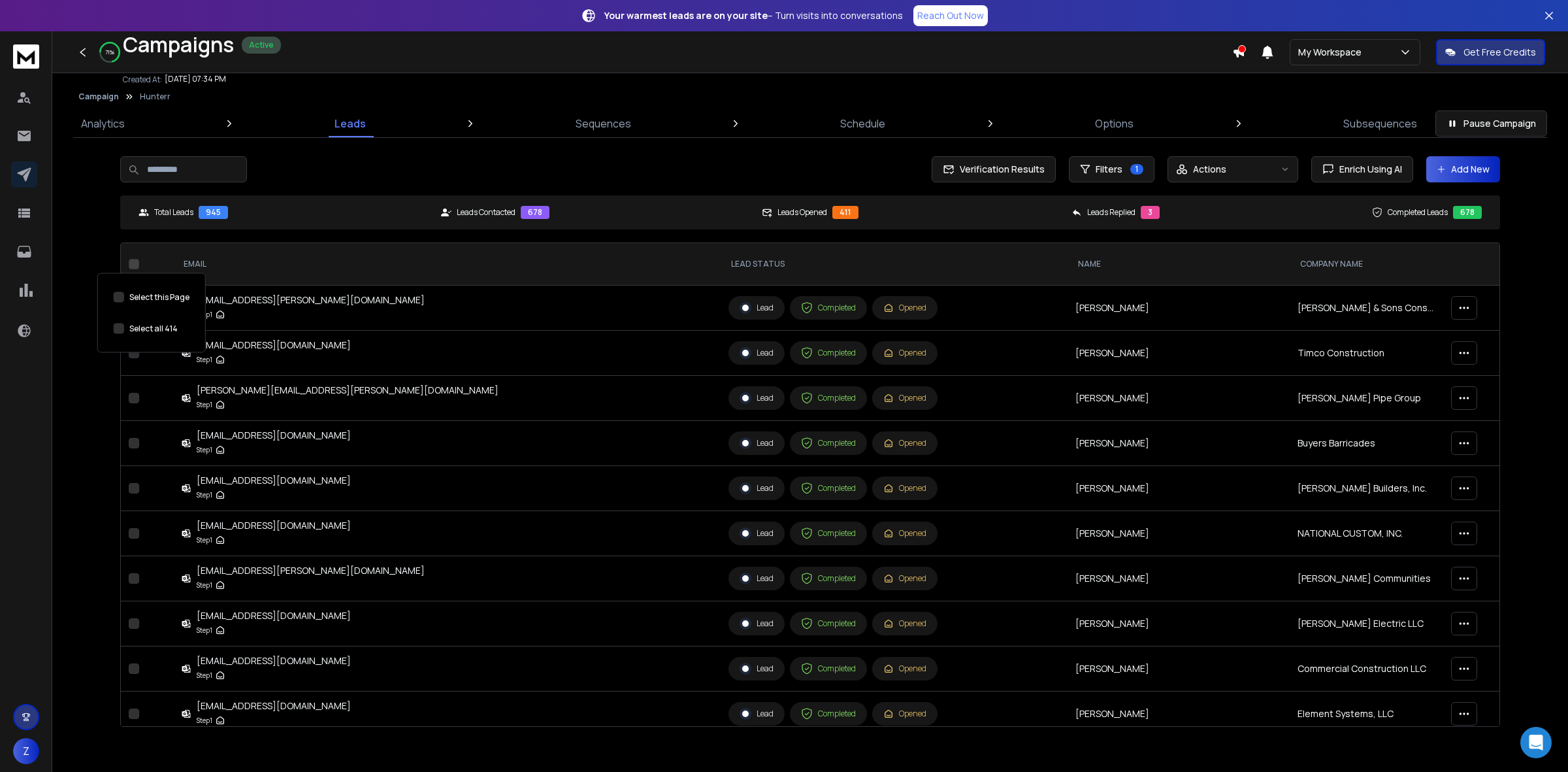
click at [132, 266] on button "Select this Page" at bounding box center [134, 264] width 10 height 10
click at [121, 327] on button "Select this Page" at bounding box center [119, 329] width 10 height 10
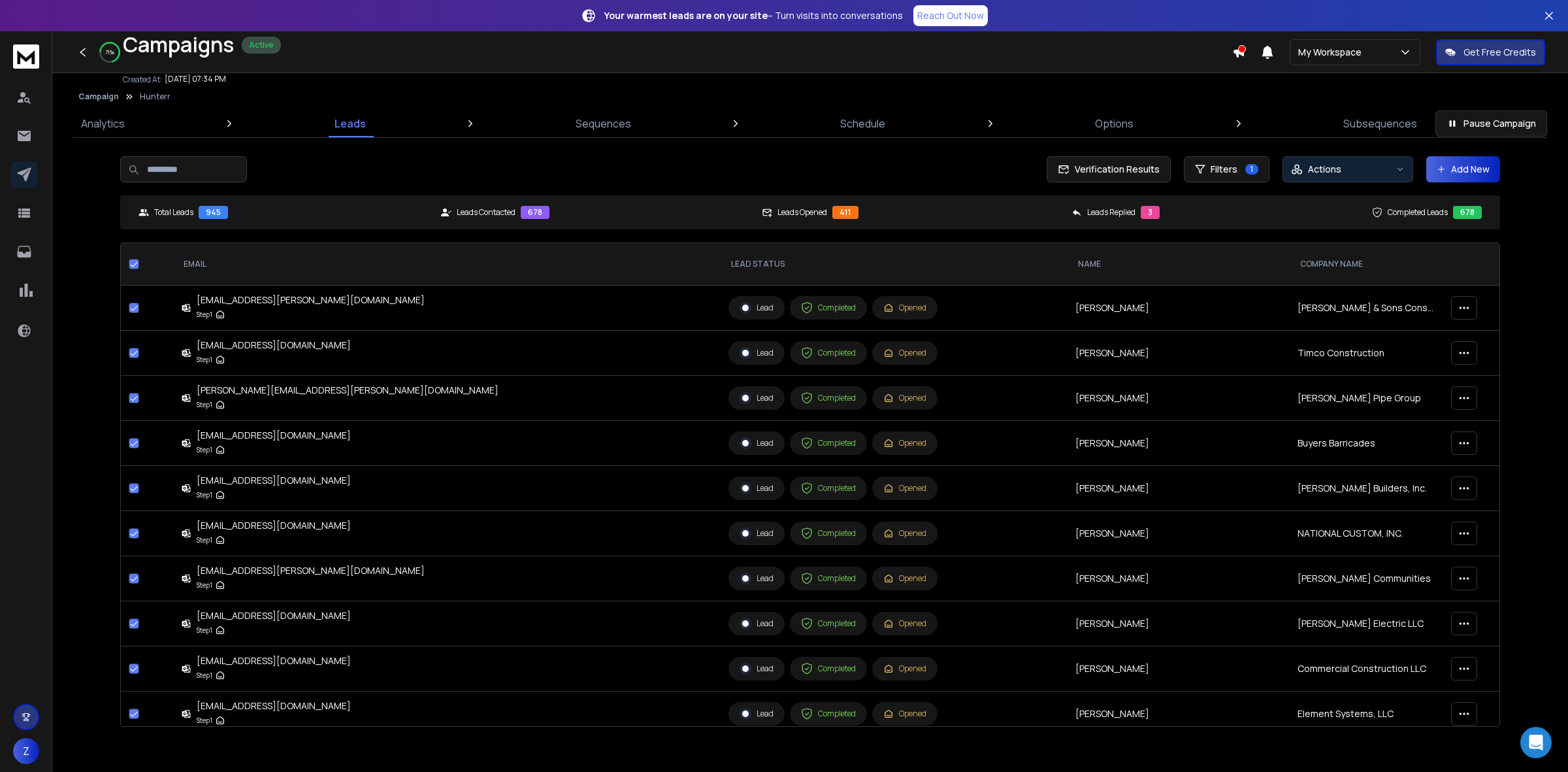
click at [1399, 168] on icon "button" at bounding box center [1400, 169] width 4 height 2
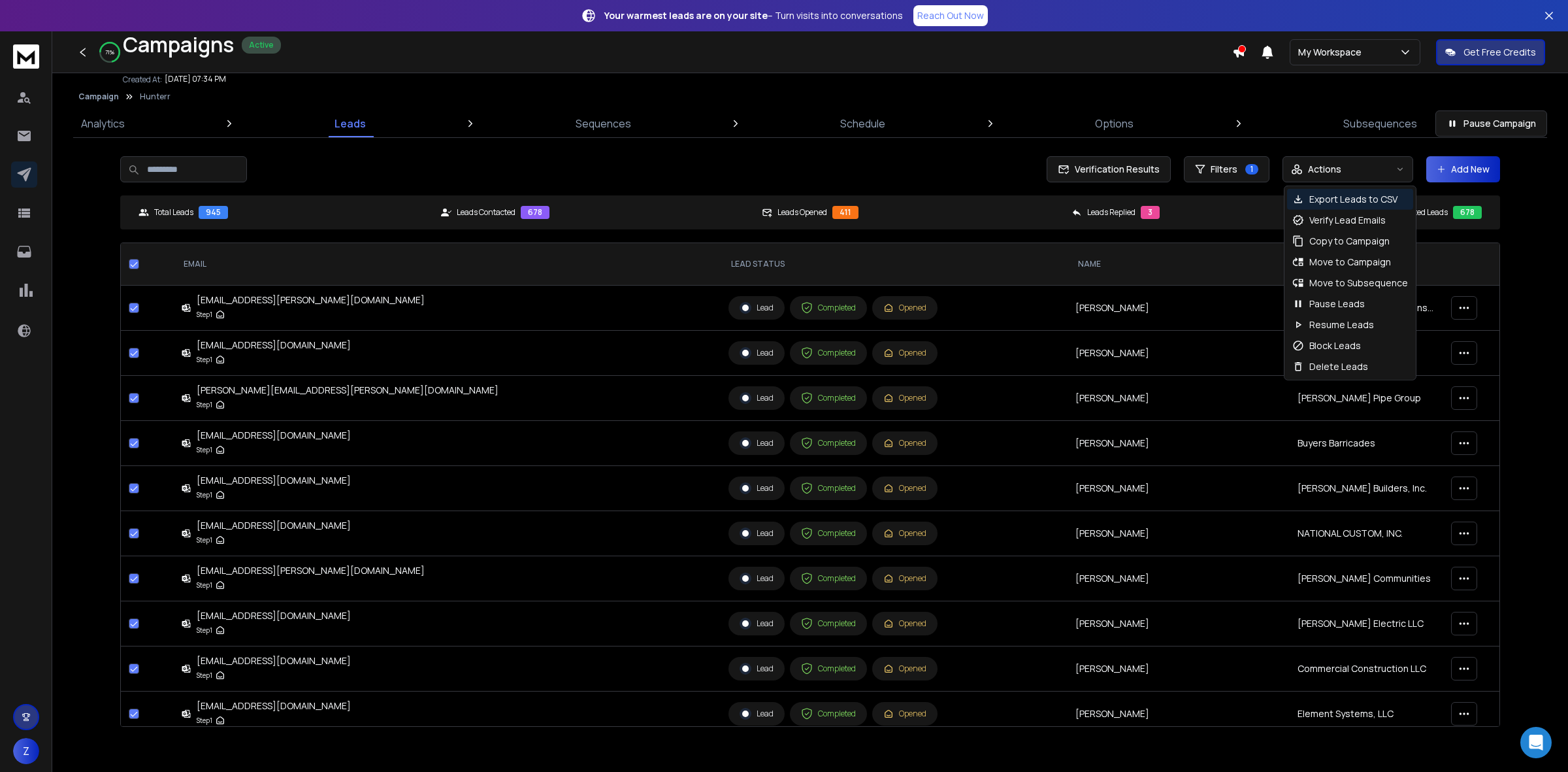
click at [1381, 199] on p "Export Leads to CSV" at bounding box center [1354, 199] width 88 height 13
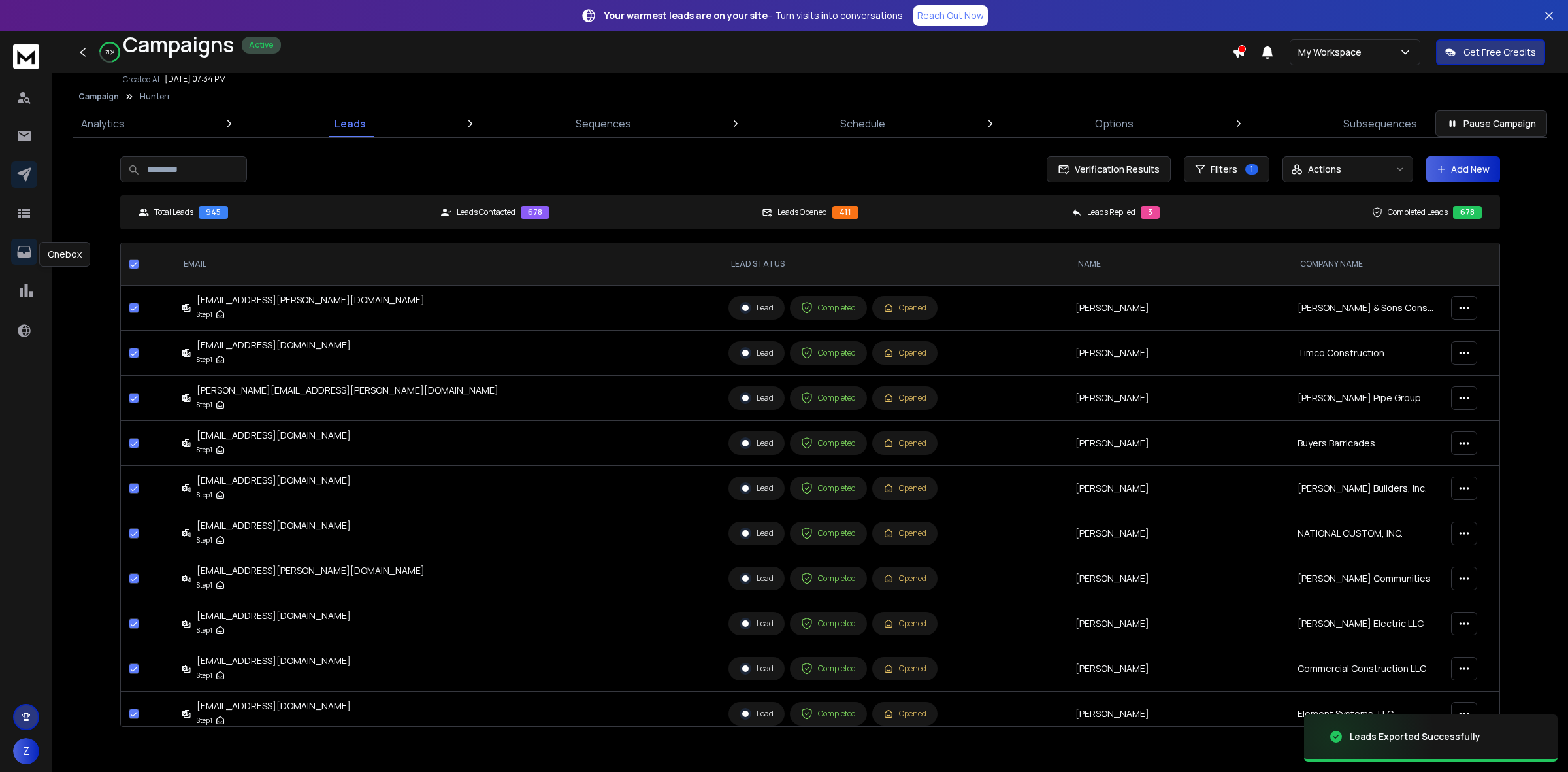
click at [23, 258] on icon at bounding box center [23, 252] width 14 height 12
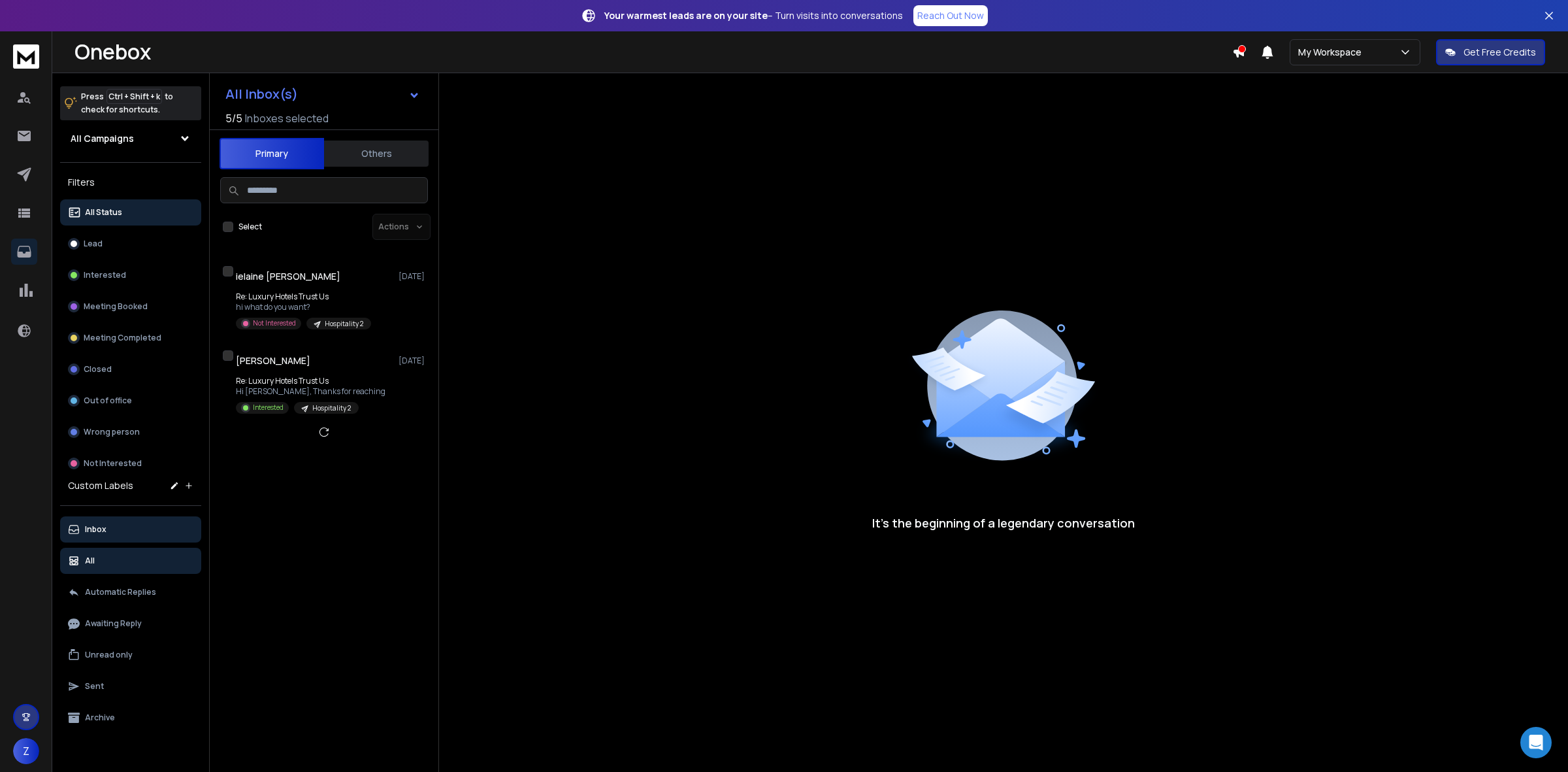
click at [89, 563] on p "All" at bounding box center [89, 561] width 10 height 10
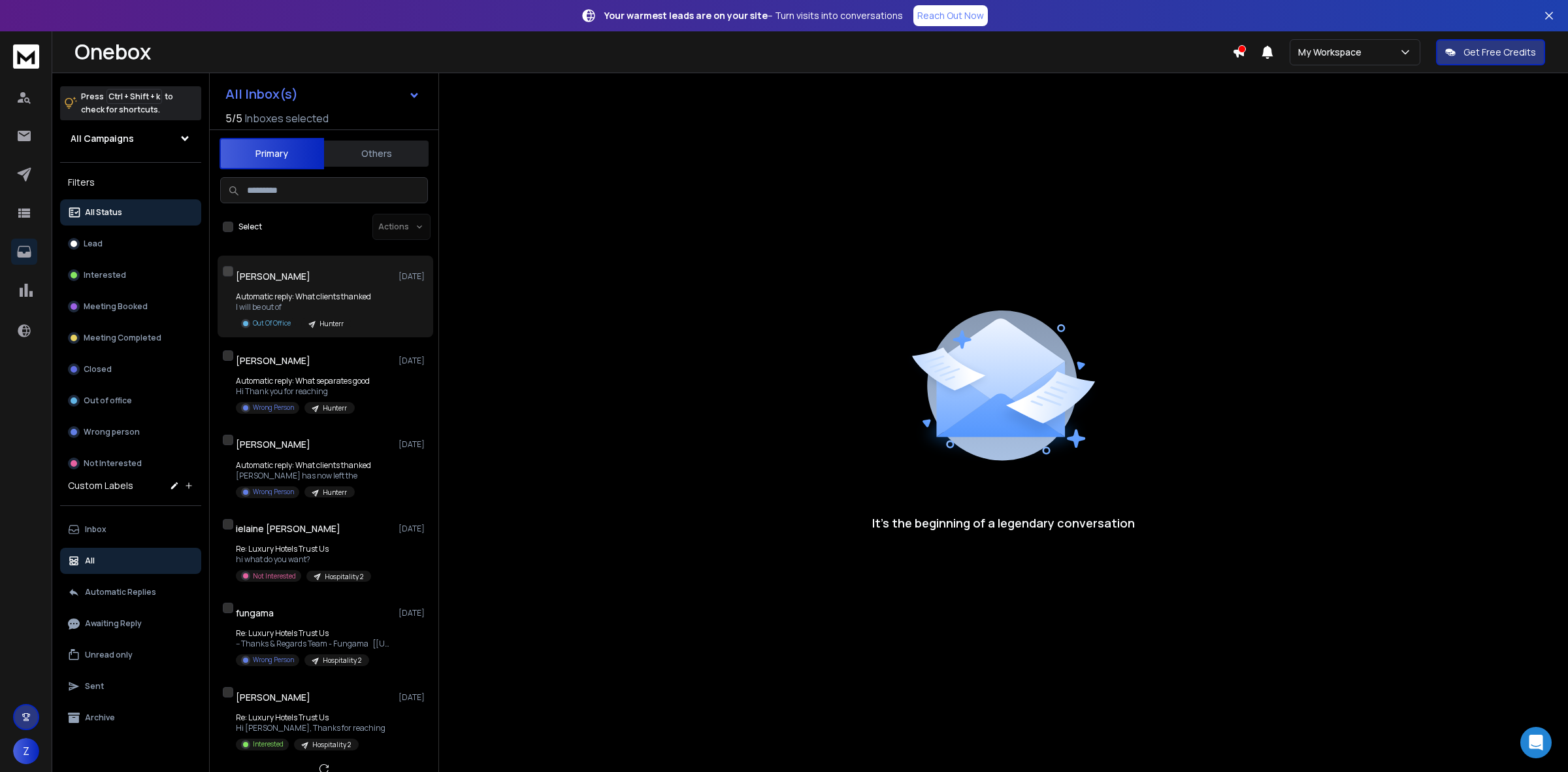
click at [327, 293] on p "Automatic reply: What clients thanked" at bounding box center [303, 297] width 135 height 10
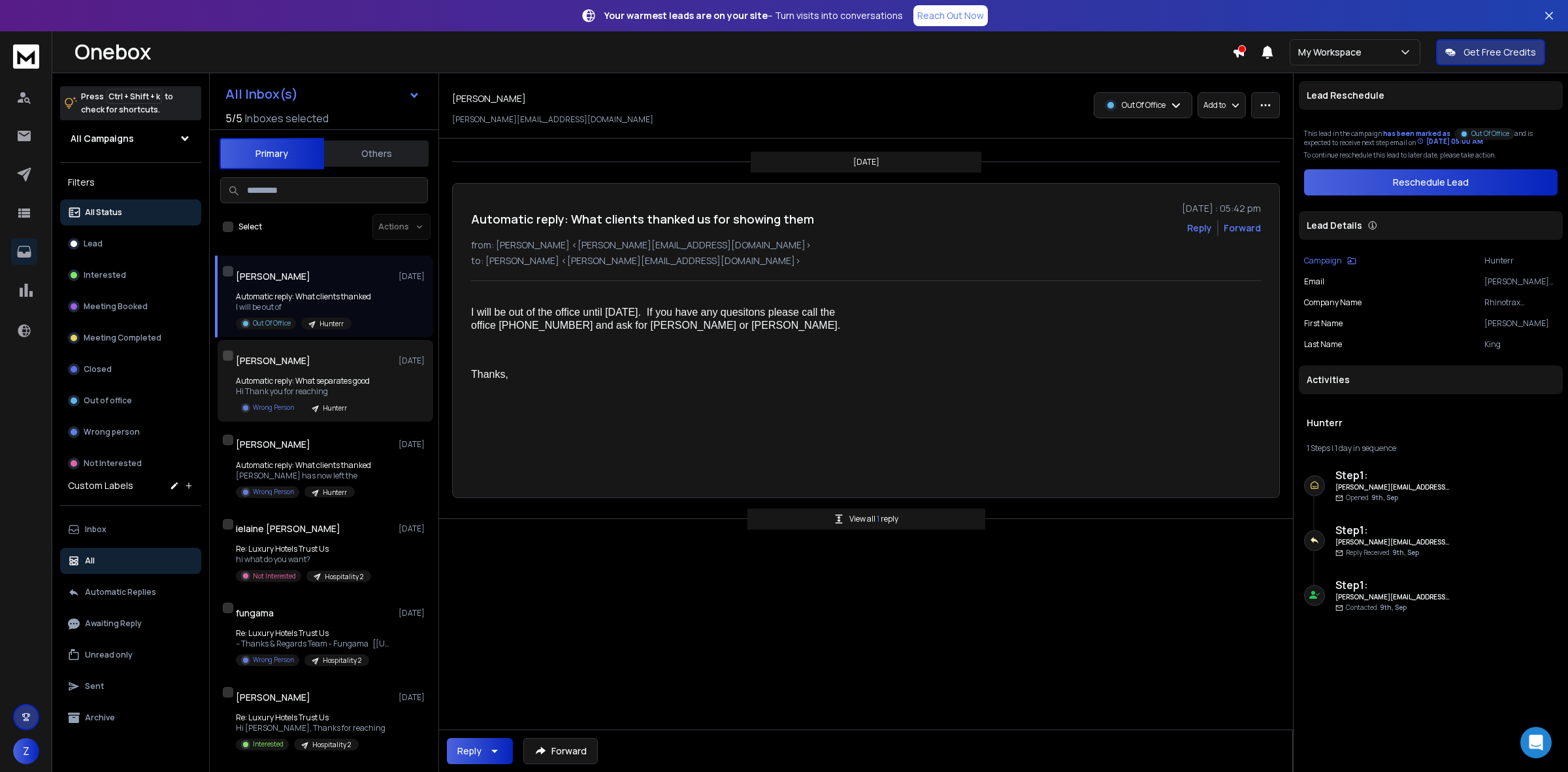
click at [332, 377] on p "Automatic reply: What separates good" at bounding box center [302, 381] width 134 height 10
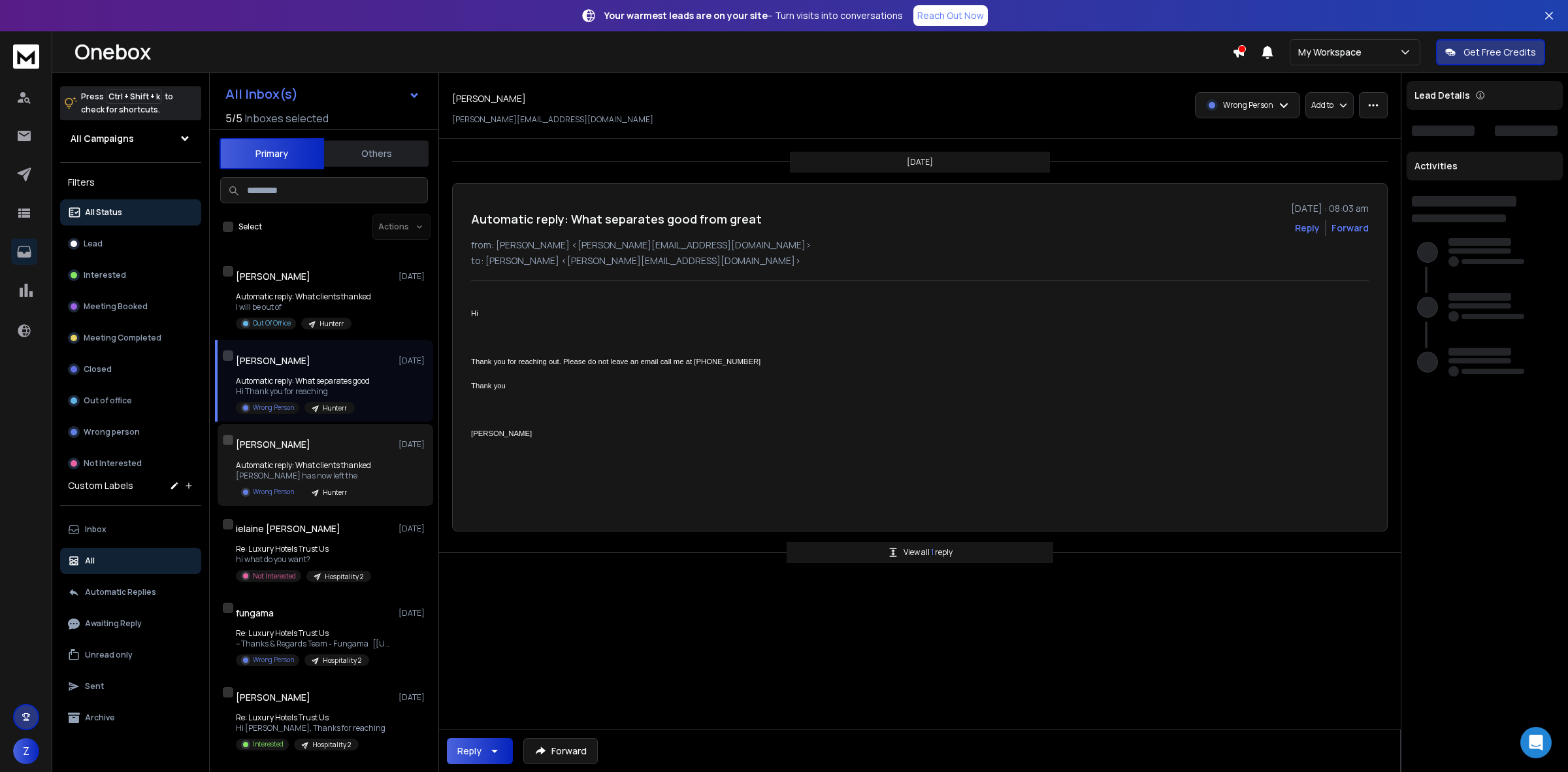
click at [332, 456] on div "Patrick Holton 01 Sep Automatic reply: What clients thanked Patrick has now lef…" at bounding box center [332, 465] width 192 height 66
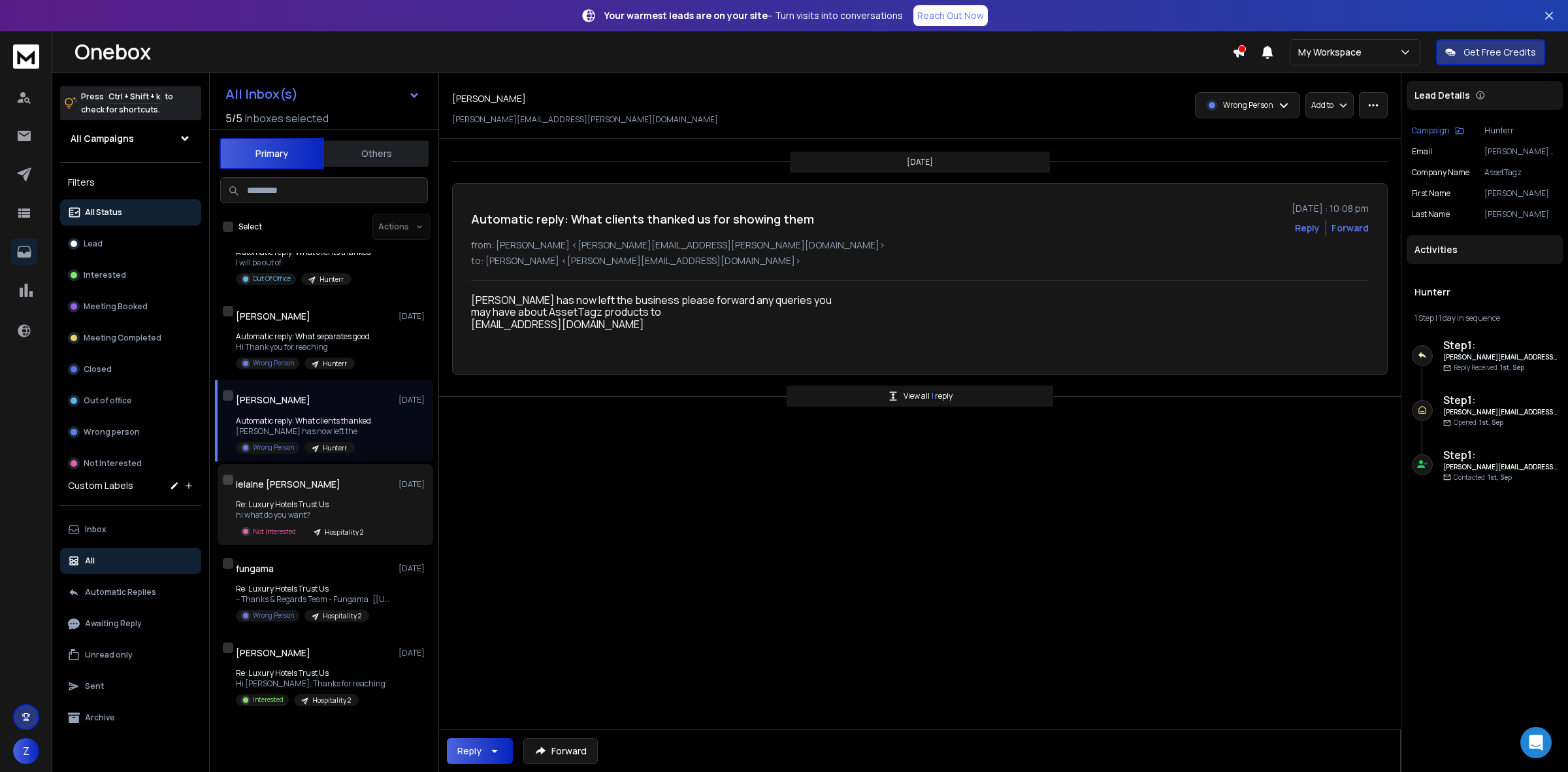
scroll to position [70, 0]
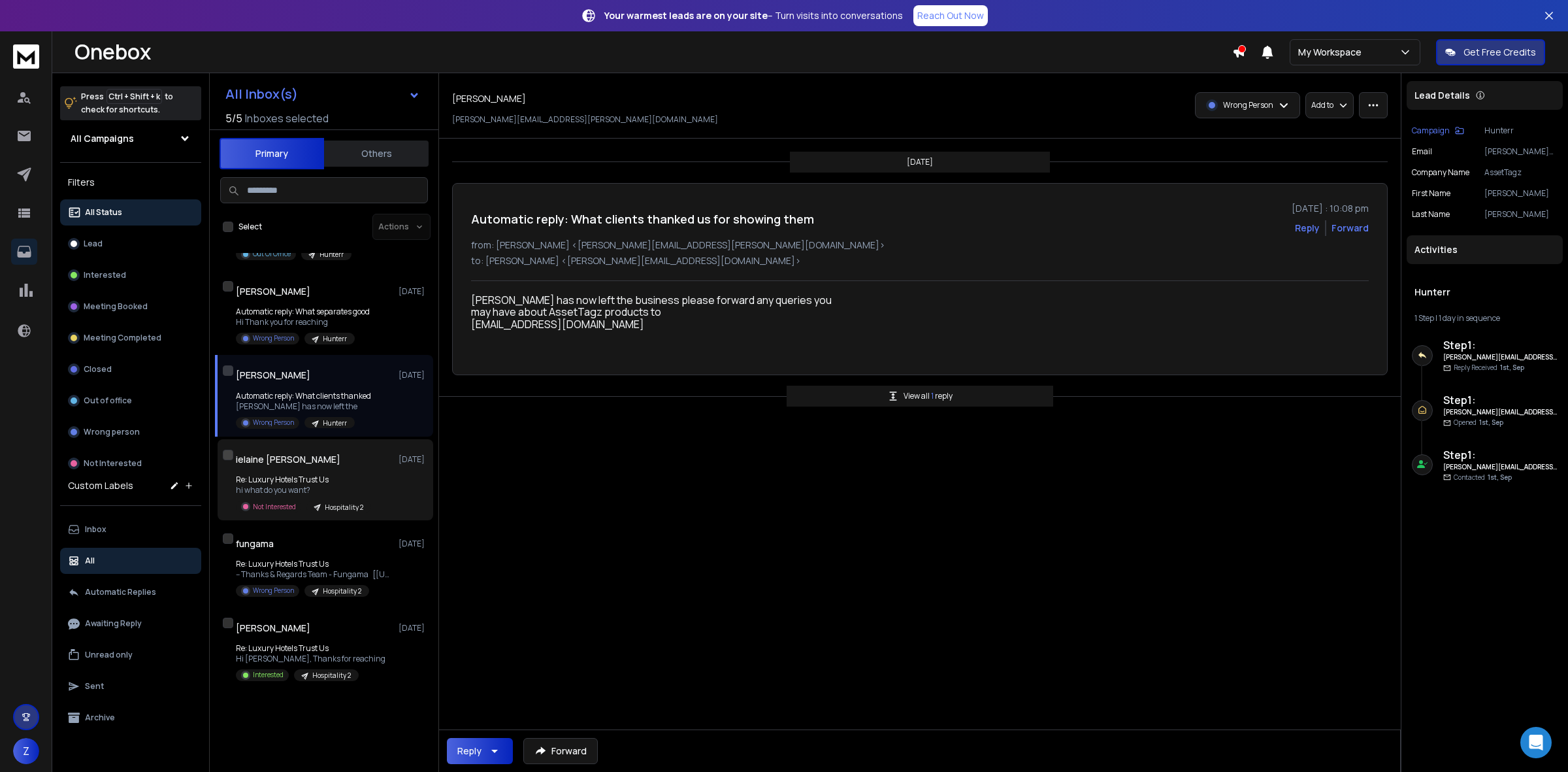
click at [334, 472] on div "ielaine Elisabeth nunes 29 Aug Re: Luxury Hotels Trust Us hi what do you want? …" at bounding box center [332, 480] width 192 height 66
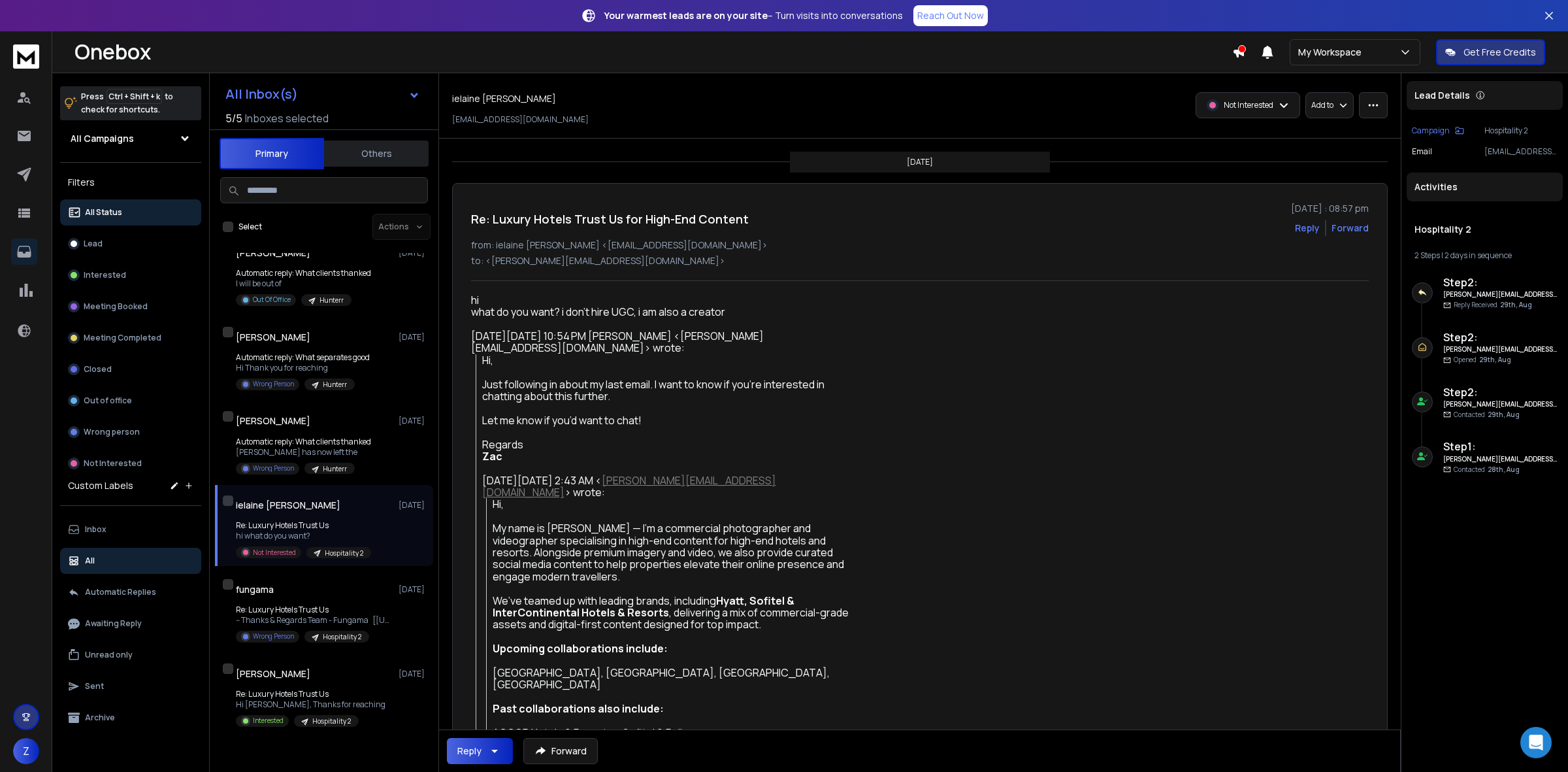
scroll to position [0, 0]
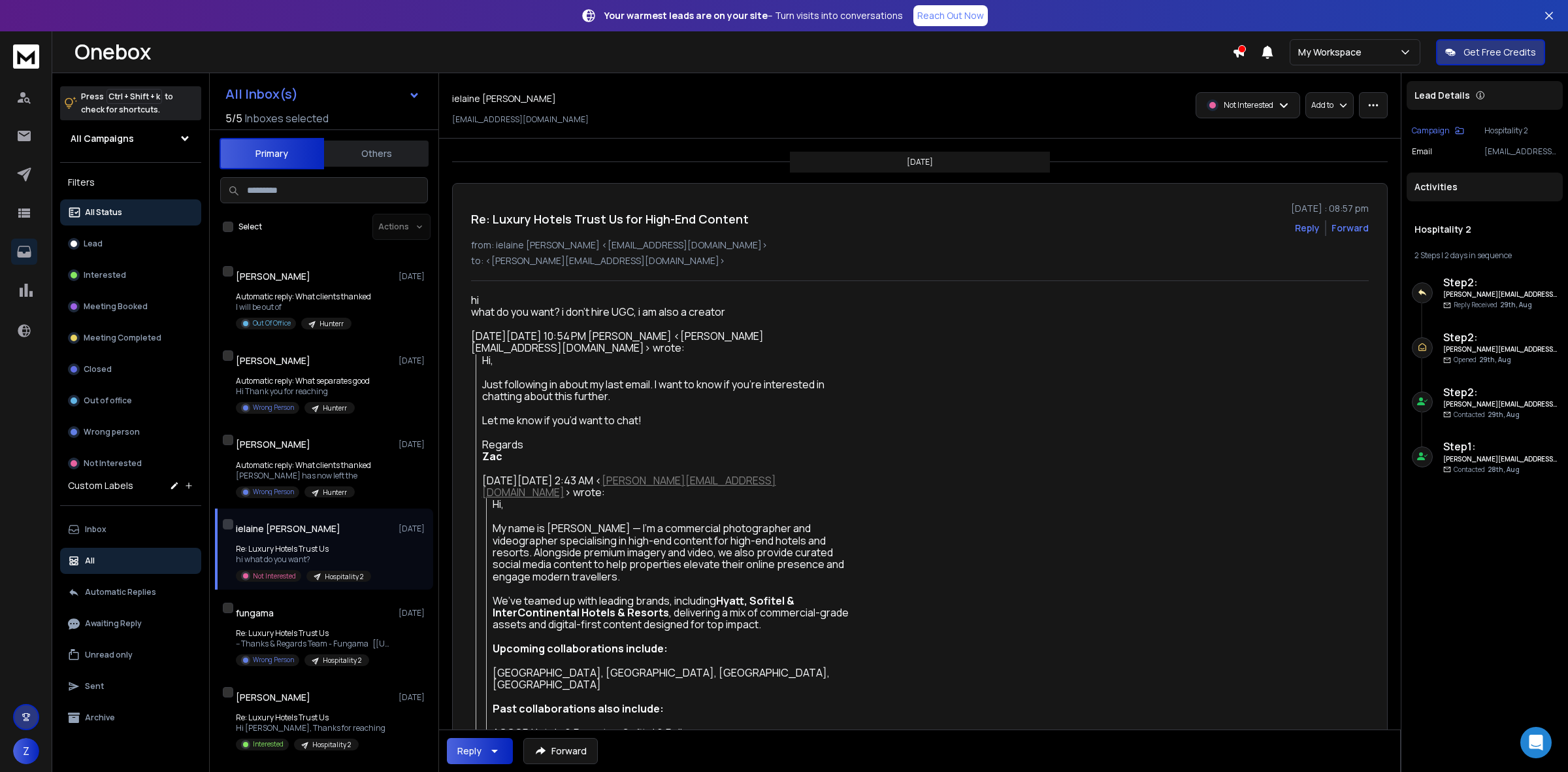
click at [366, 155] on button "Others" at bounding box center [376, 153] width 105 height 29
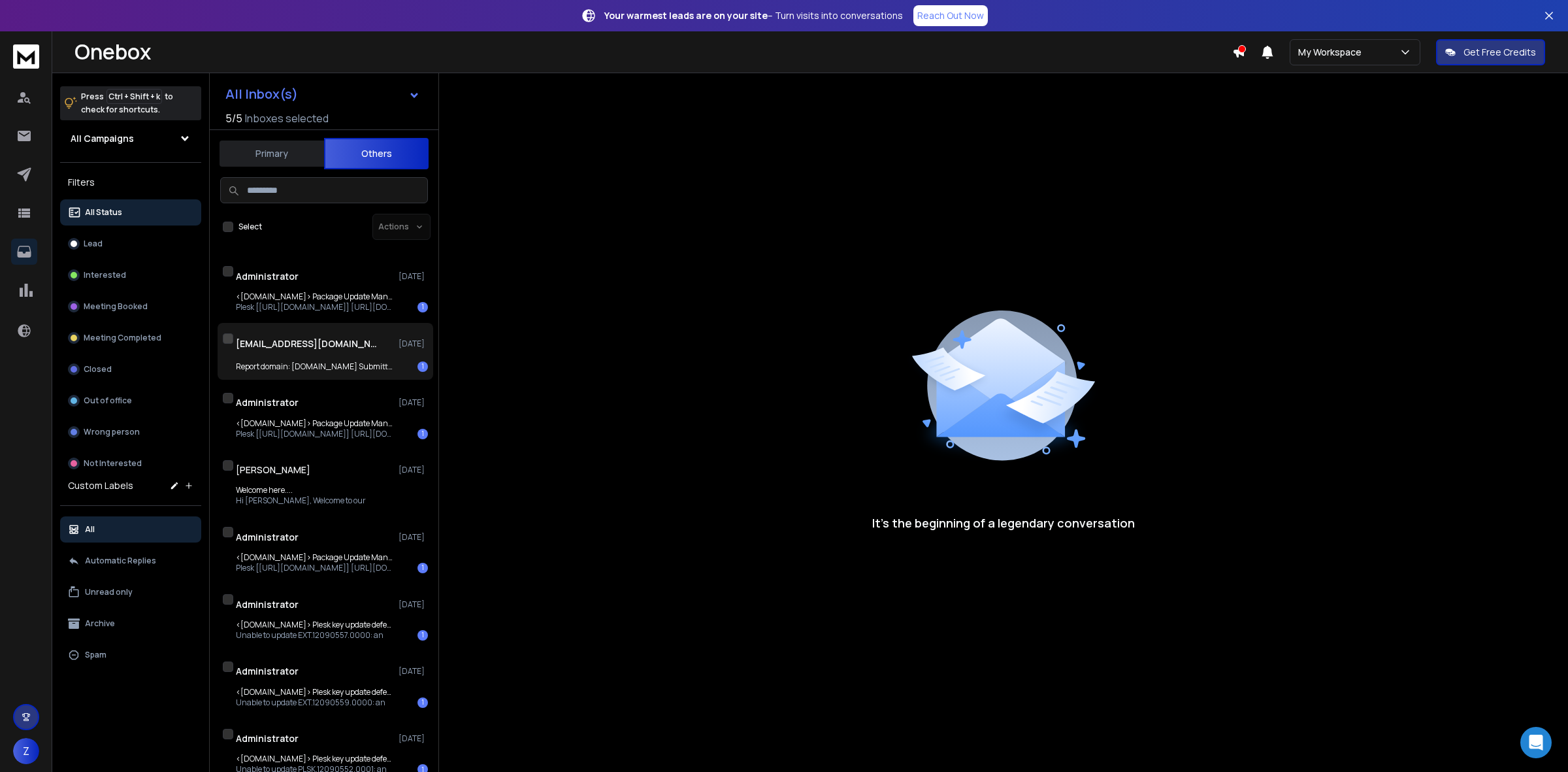
click at [362, 365] on p "Report domain: mailsverse.info Submitter: mimecast.org" at bounding box center [314, 367] width 157 height 10
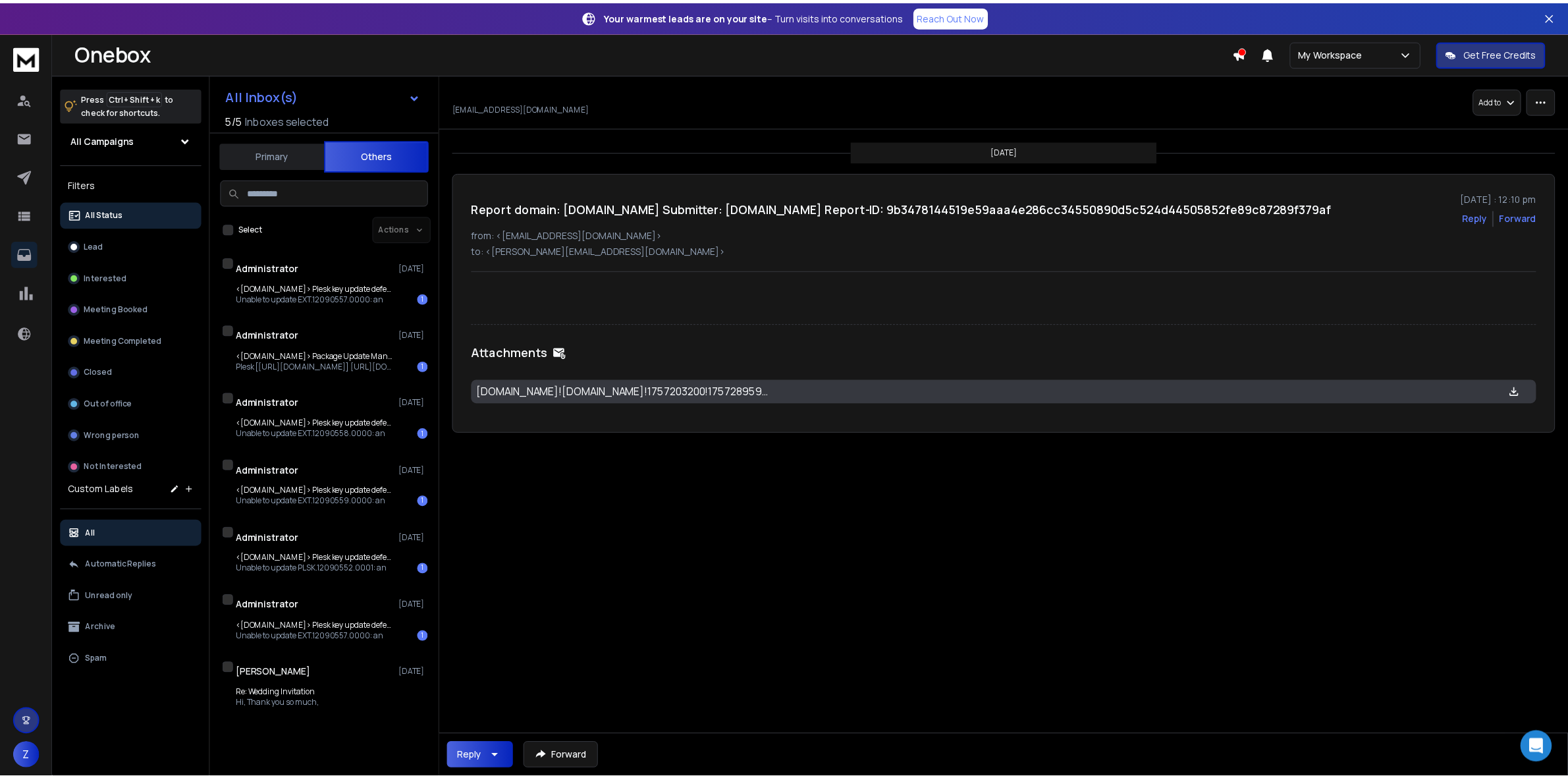
scroll to position [1153, 0]
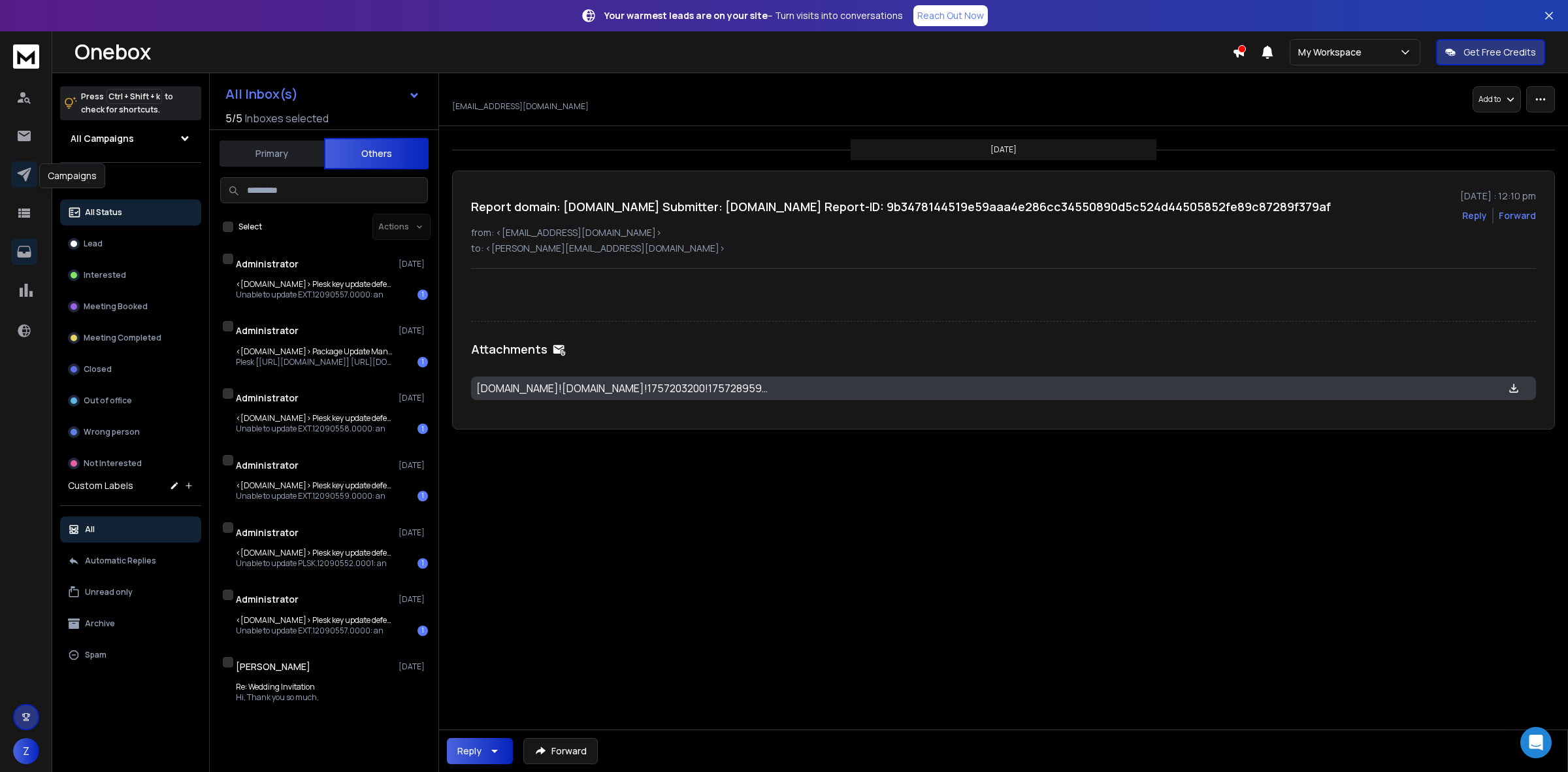
click at [30, 178] on icon at bounding box center [23, 174] width 15 height 15
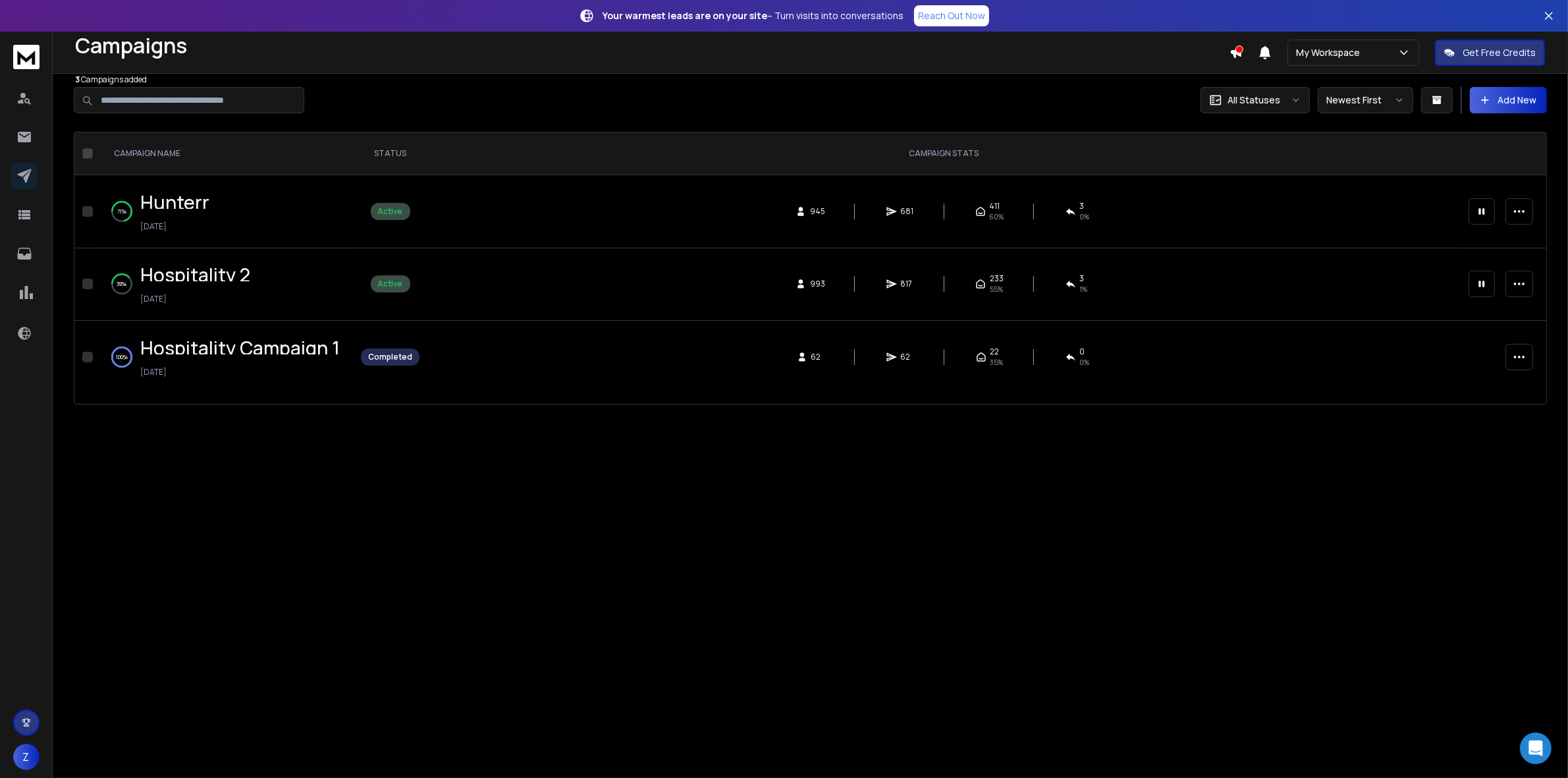
click at [1484, 214] on icon at bounding box center [1482, 211] width 12 height 12
click at [21, 764] on span "Z" at bounding box center [27, 757] width 27 height 27
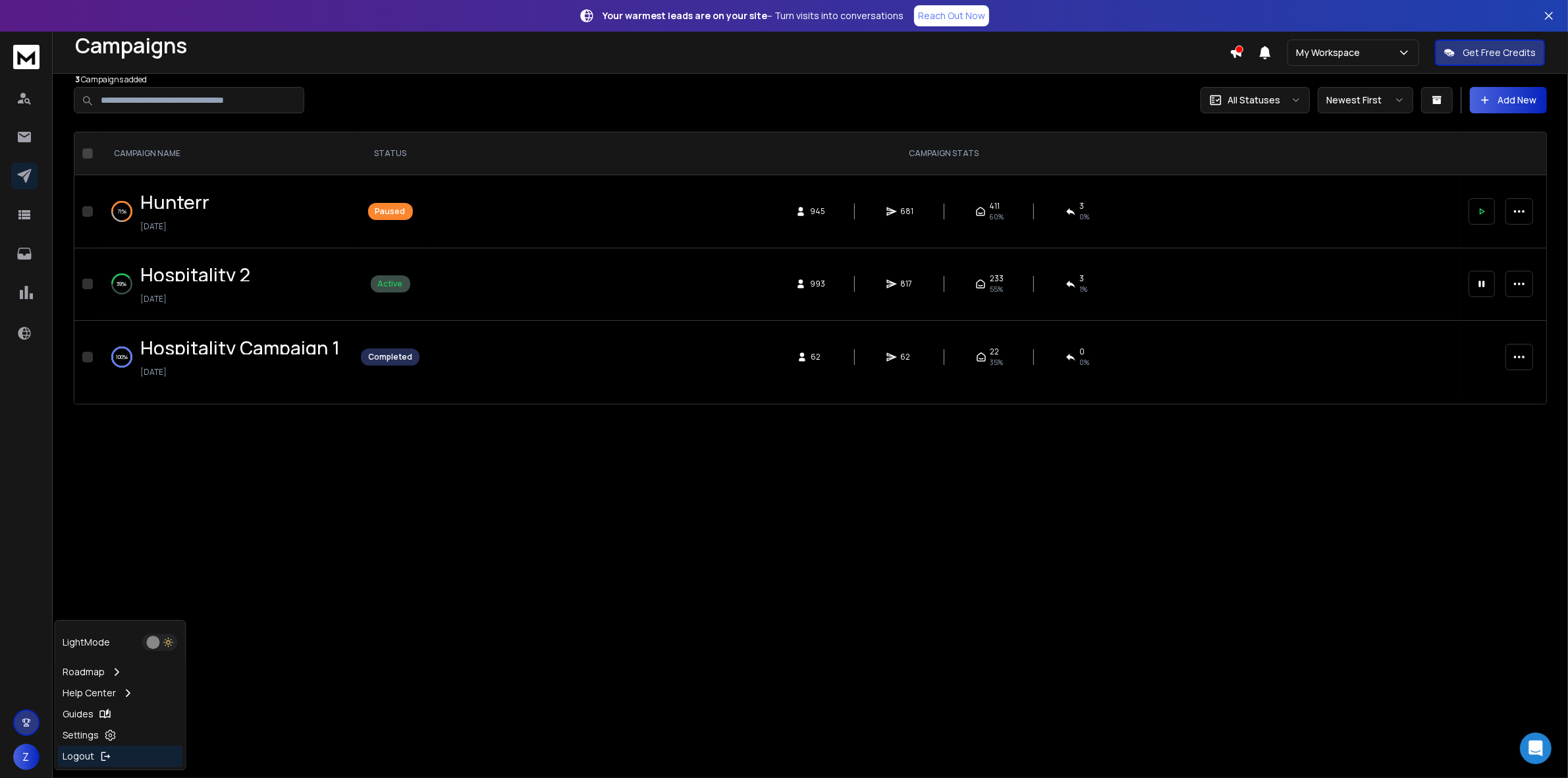
click at [76, 759] on p "Logout" at bounding box center [79, 757] width 32 height 13
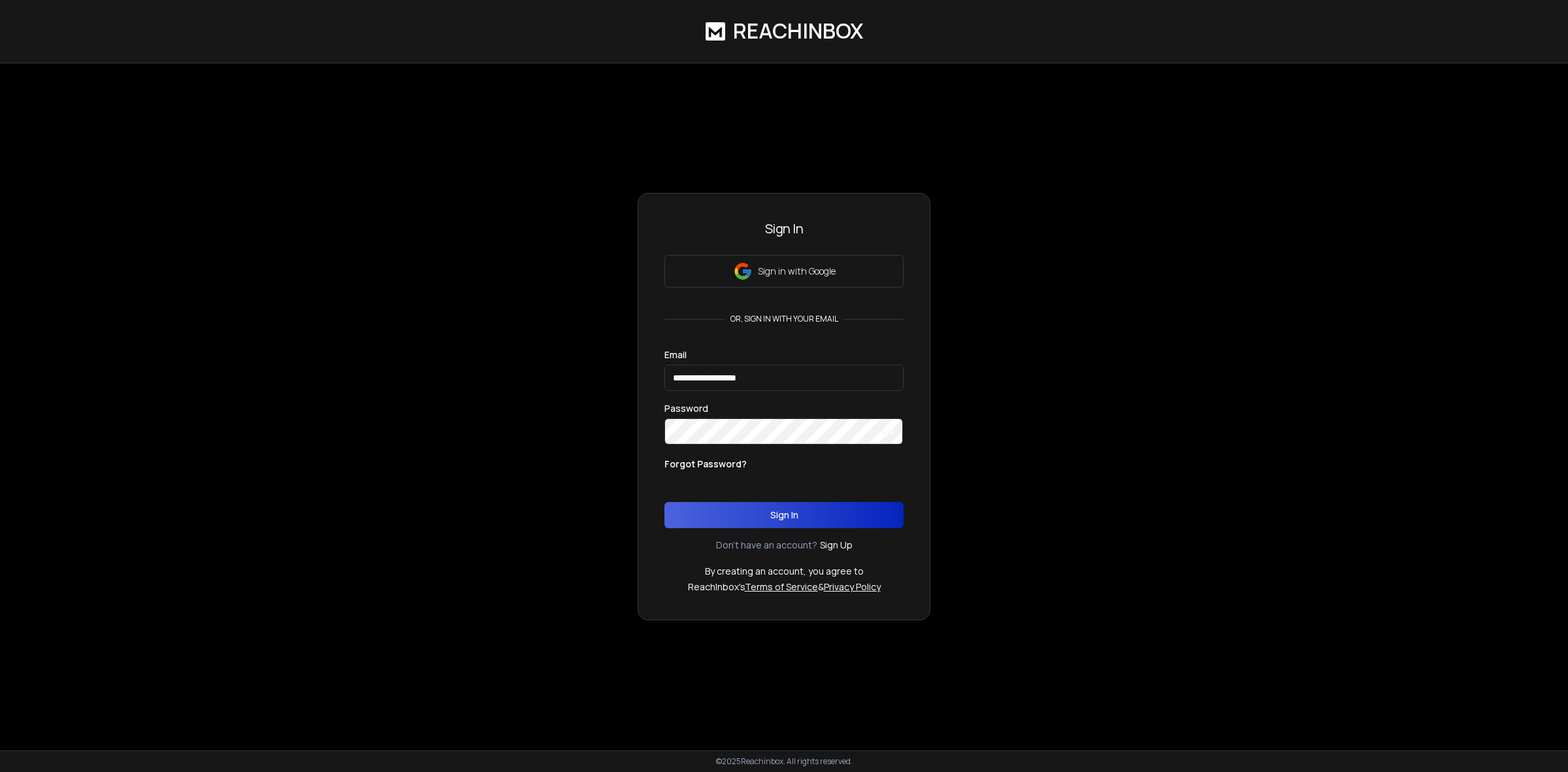
click at [722, 382] on input "**********" at bounding box center [784, 378] width 239 height 26
type input "**********"
click at [748, 507] on button "Sign In" at bounding box center [784, 515] width 239 height 26
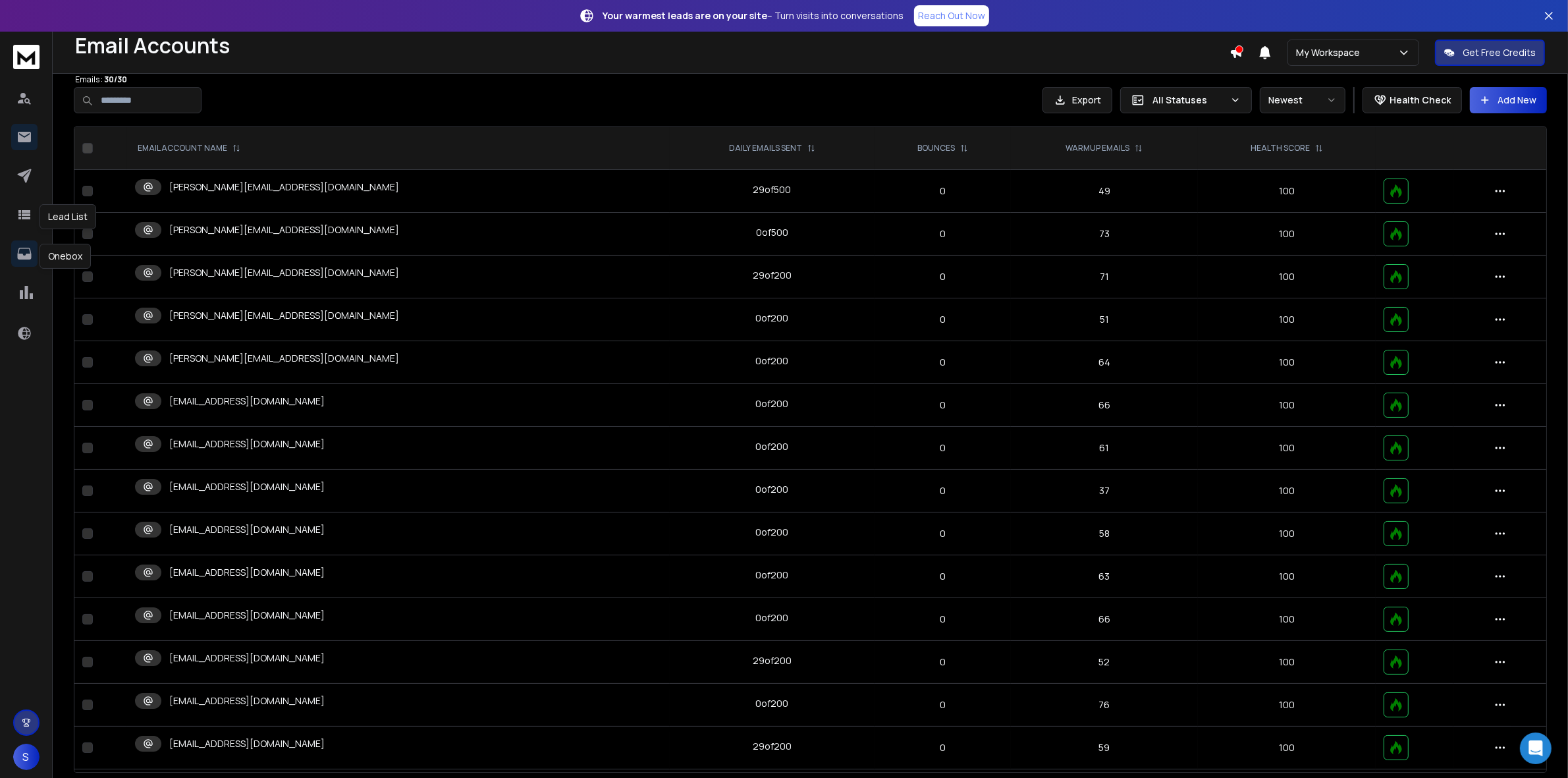
click at [18, 265] on link at bounding box center [24, 254] width 27 height 27
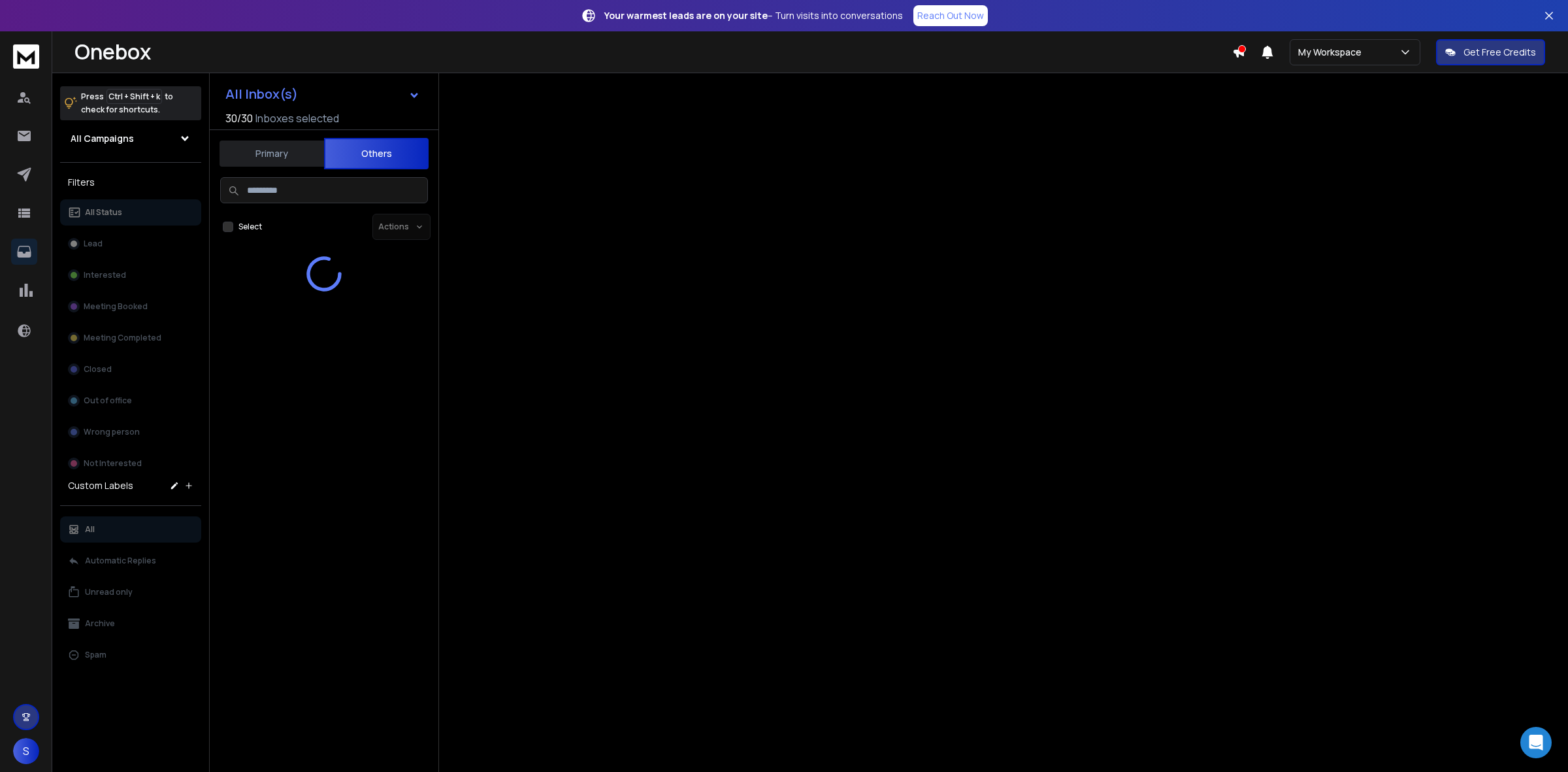
click at [406, 149] on button "Others" at bounding box center [376, 153] width 105 height 31
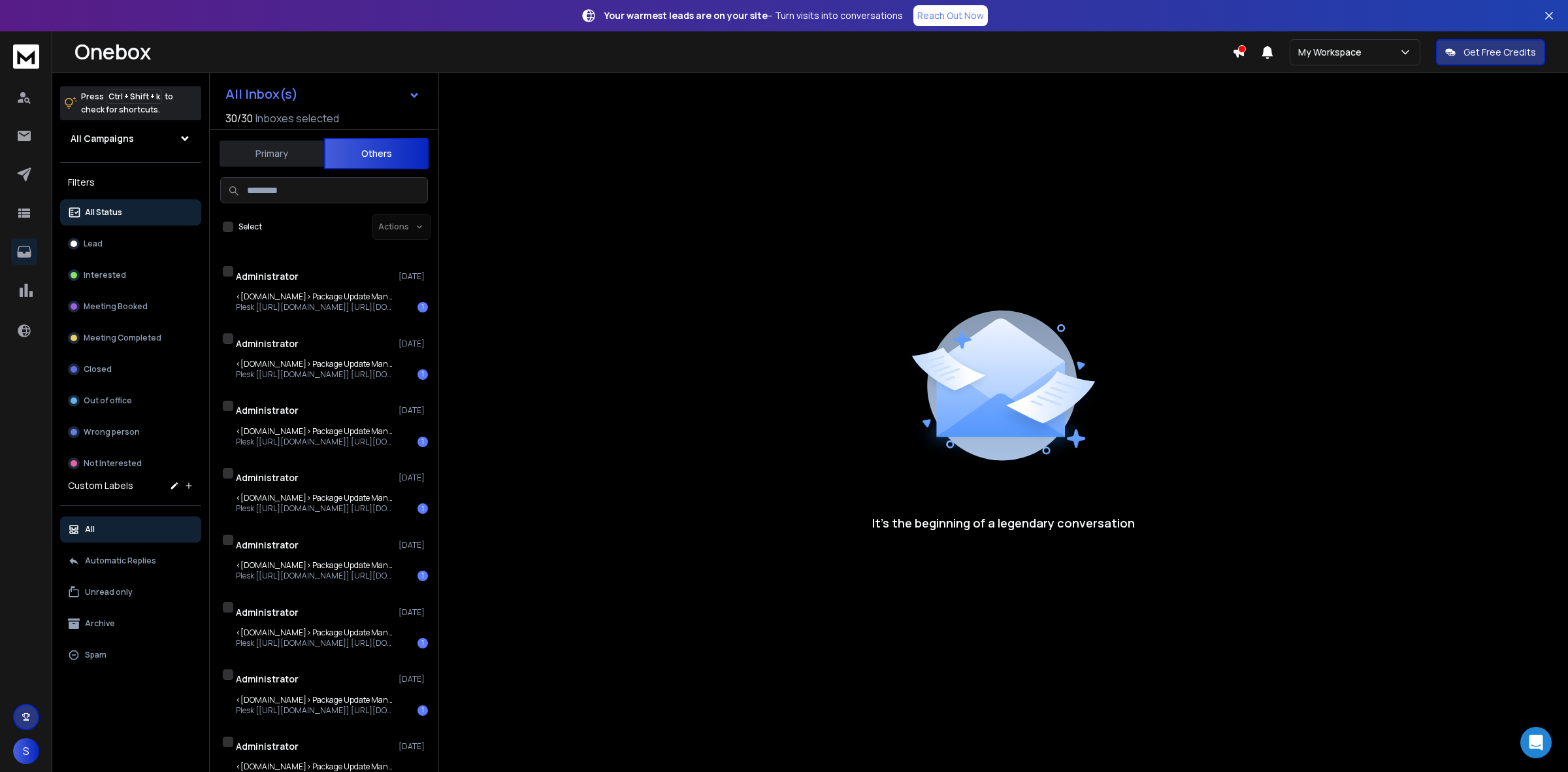
click at [280, 146] on button "Primary" at bounding box center [272, 153] width 105 height 29
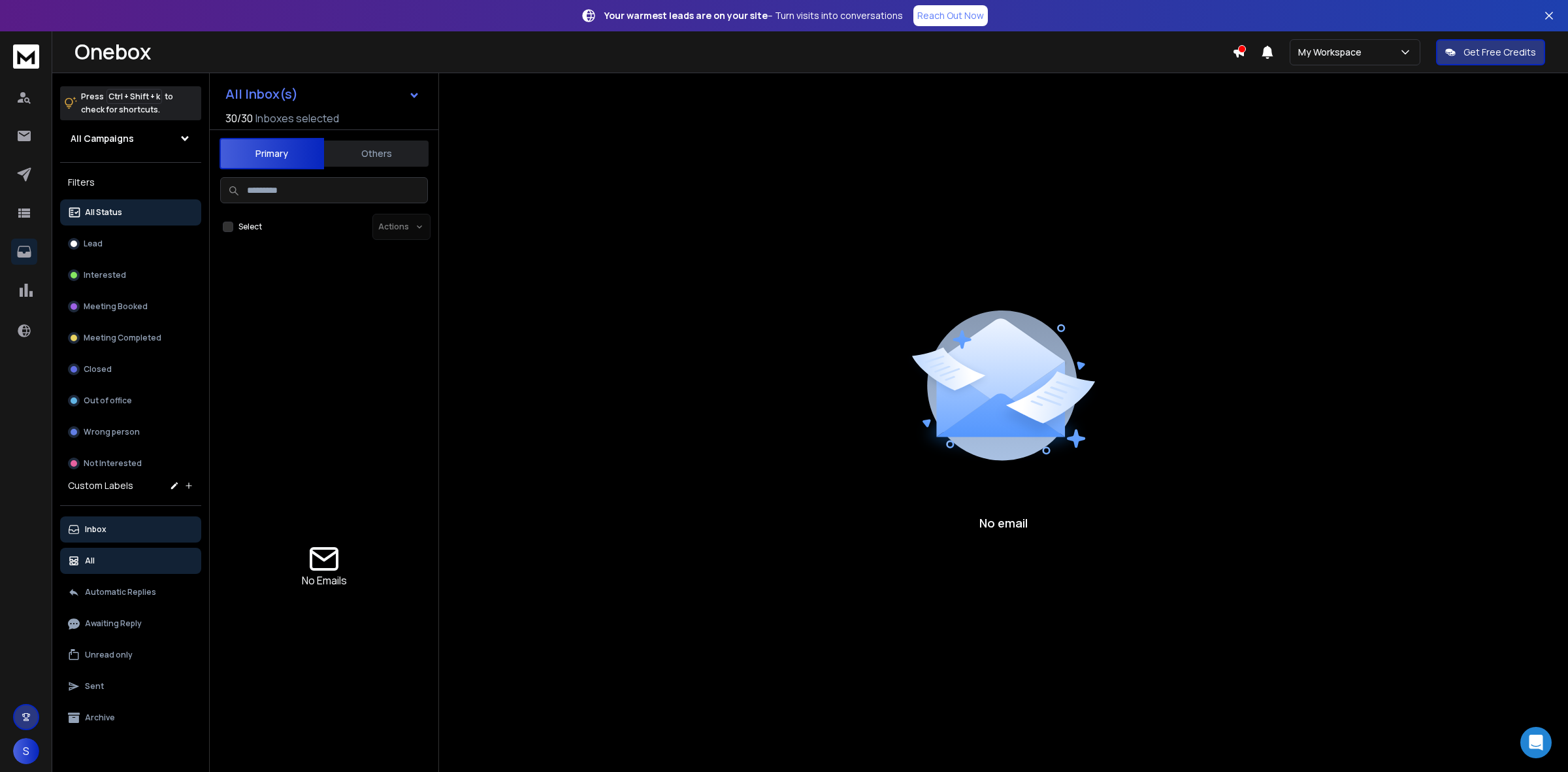
click at [90, 553] on div "All" at bounding box center [81, 560] width 27 height 15
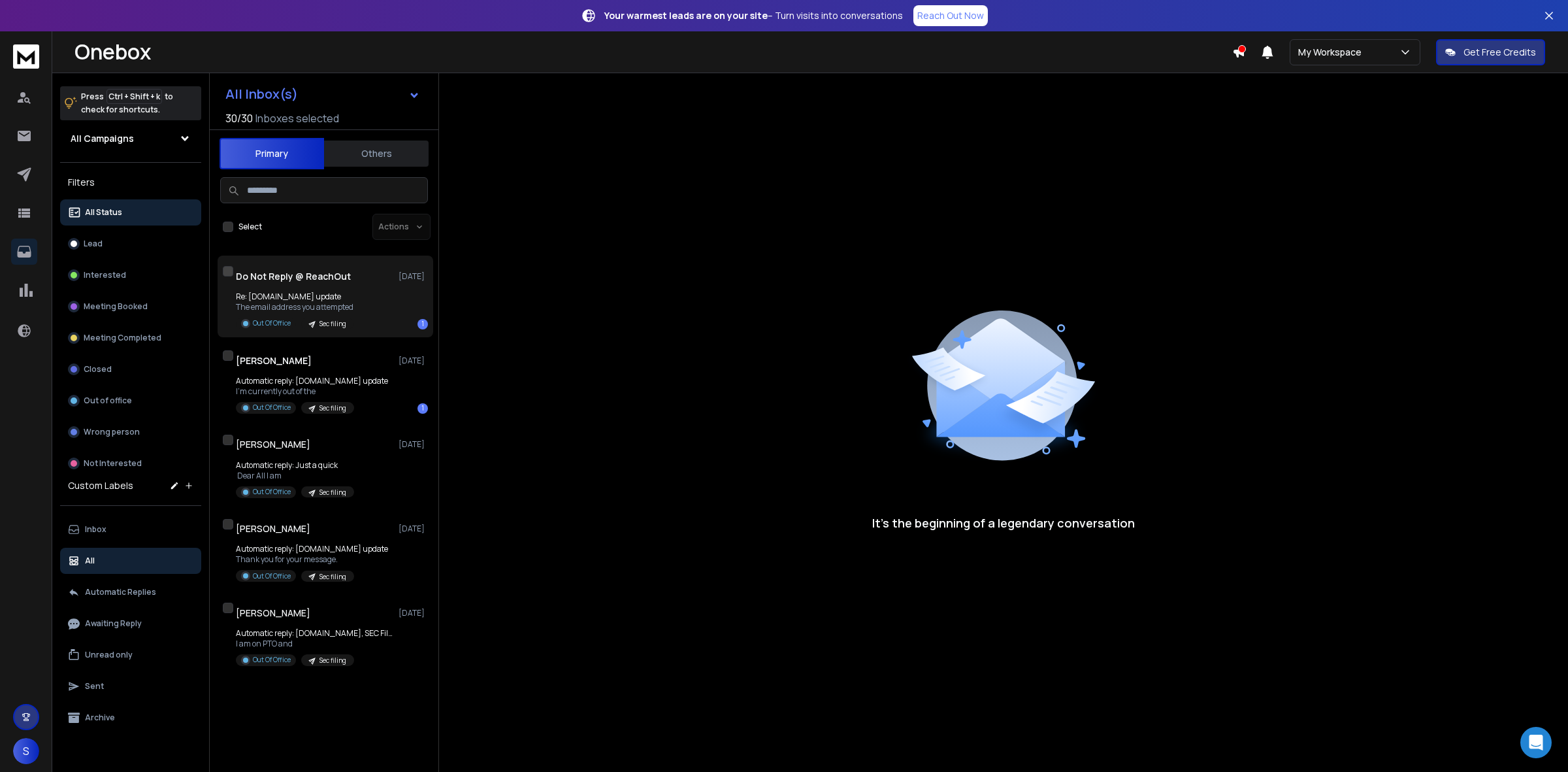
click at [325, 295] on p "Re: FreeEdgar.com update" at bounding box center [295, 297] width 119 height 10
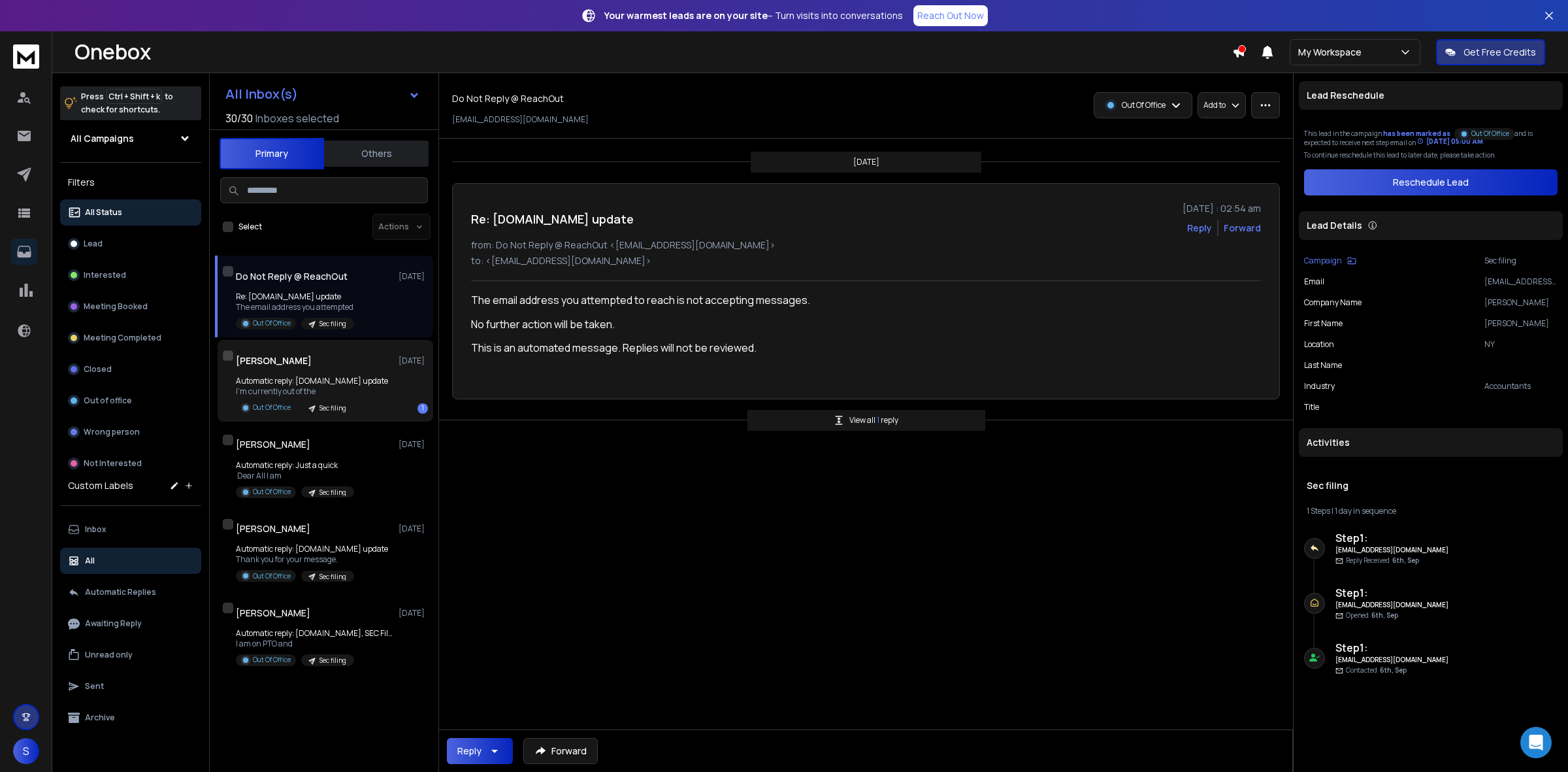
click at [332, 380] on p "Automatic reply: FreeEdgar.com update" at bounding box center [312, 381] width 152 height 10
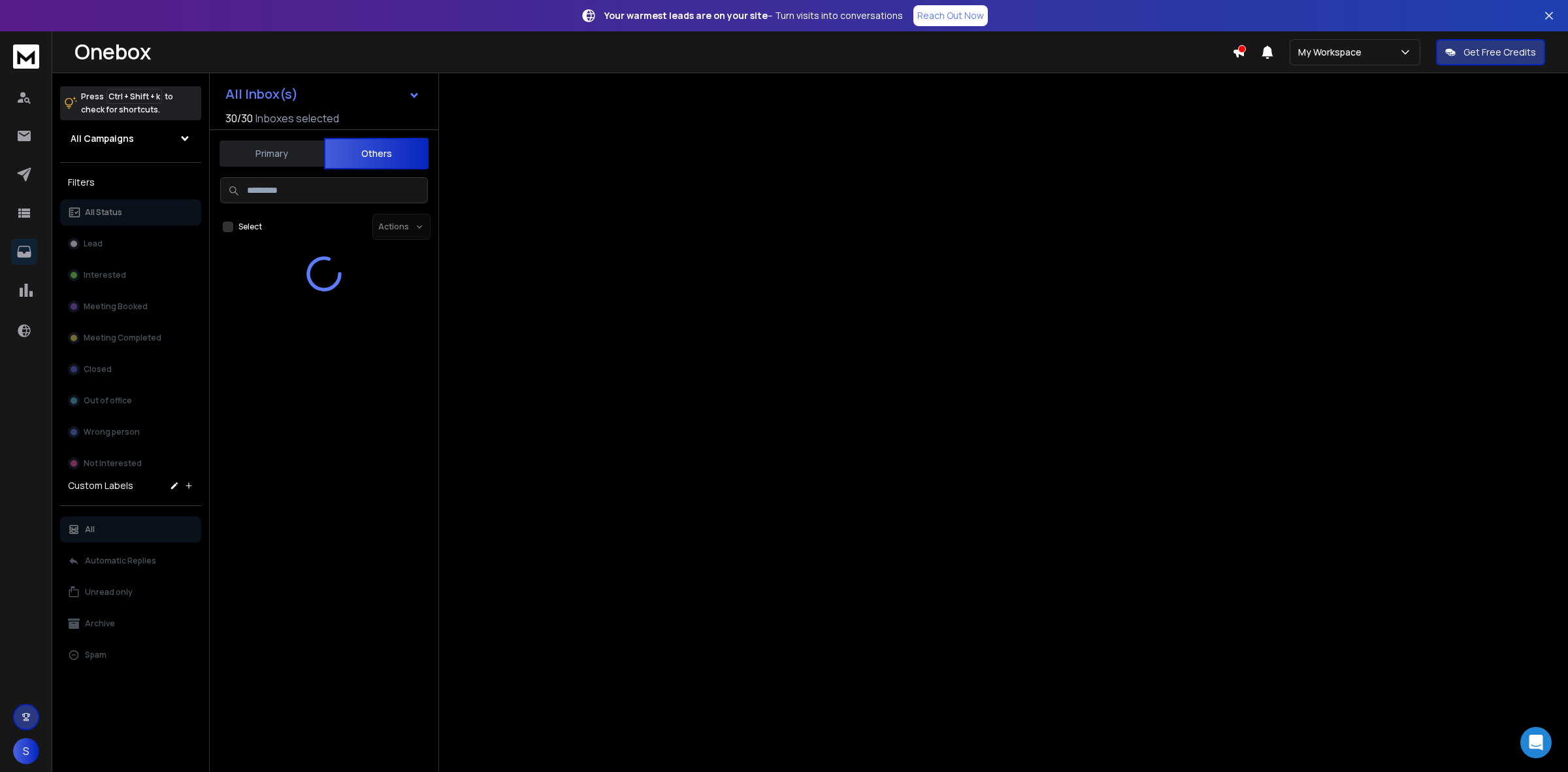
click at [378, 154] on button "Others" at bounding box center [376, 153] width 105 height 31
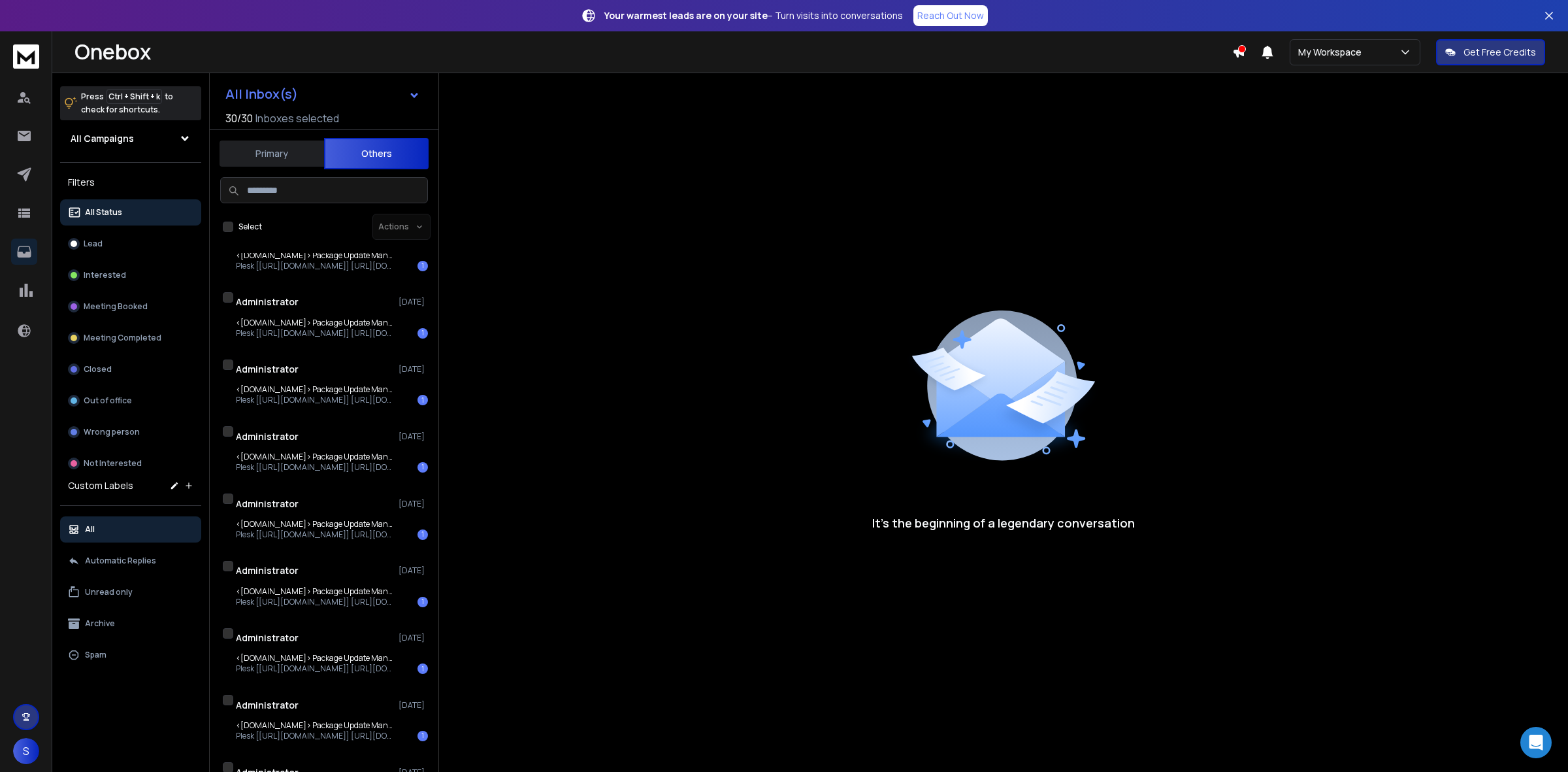
scroll to position [2936, 0]
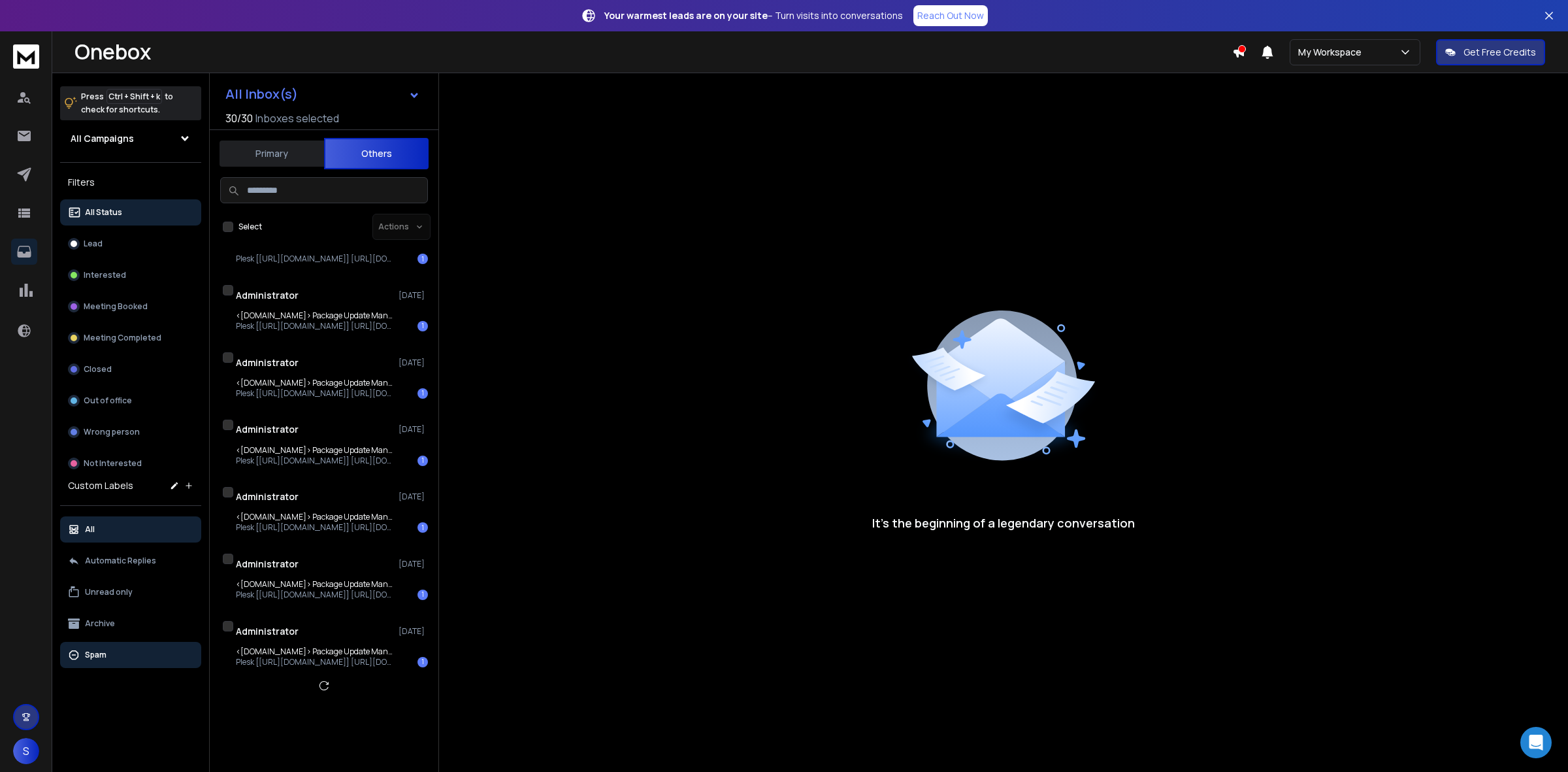
click at [92, 659] on p "Spam" at bounding box center [95, 655] width 21 height 10
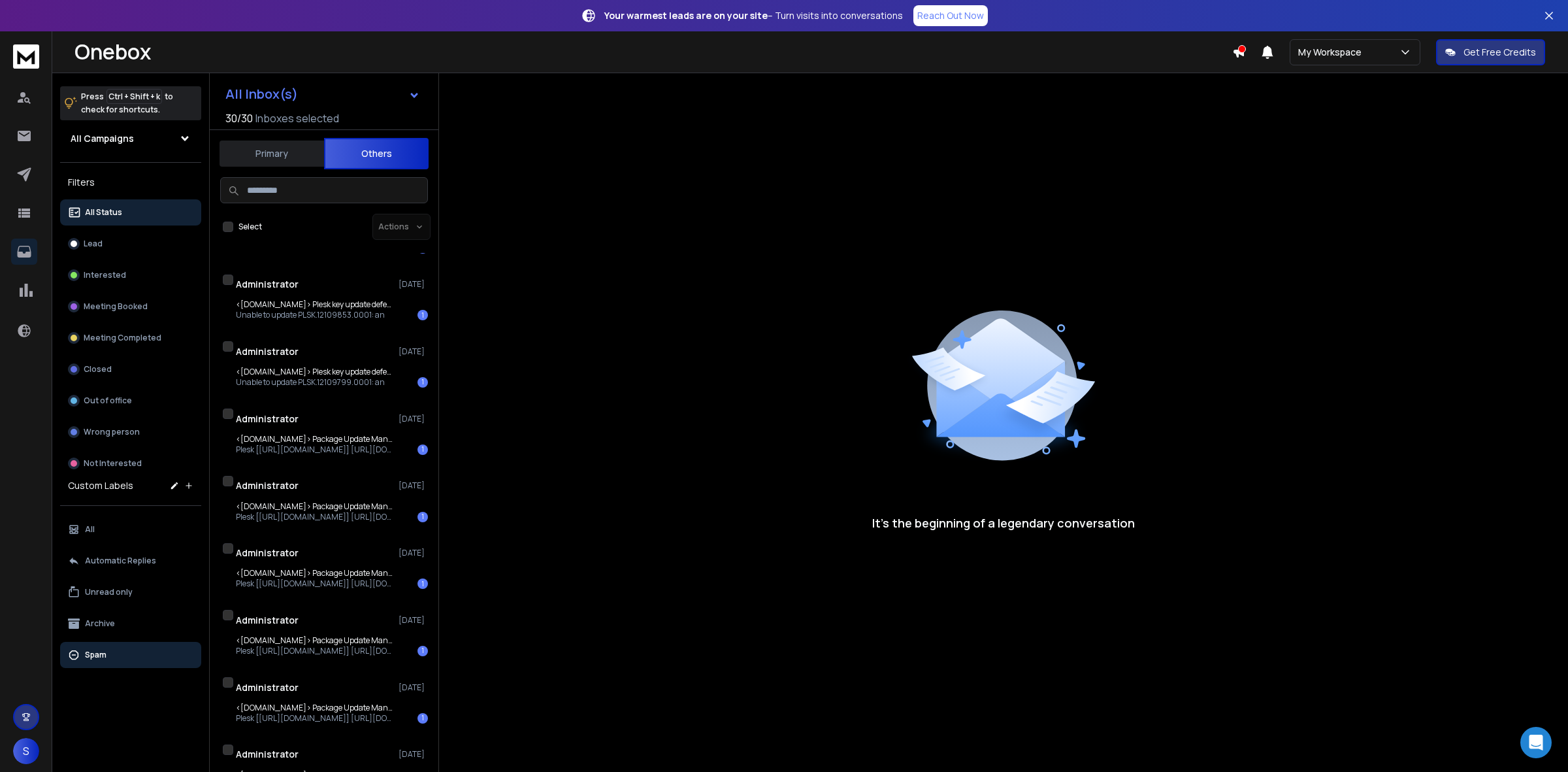
scroll to position [7355, 0]
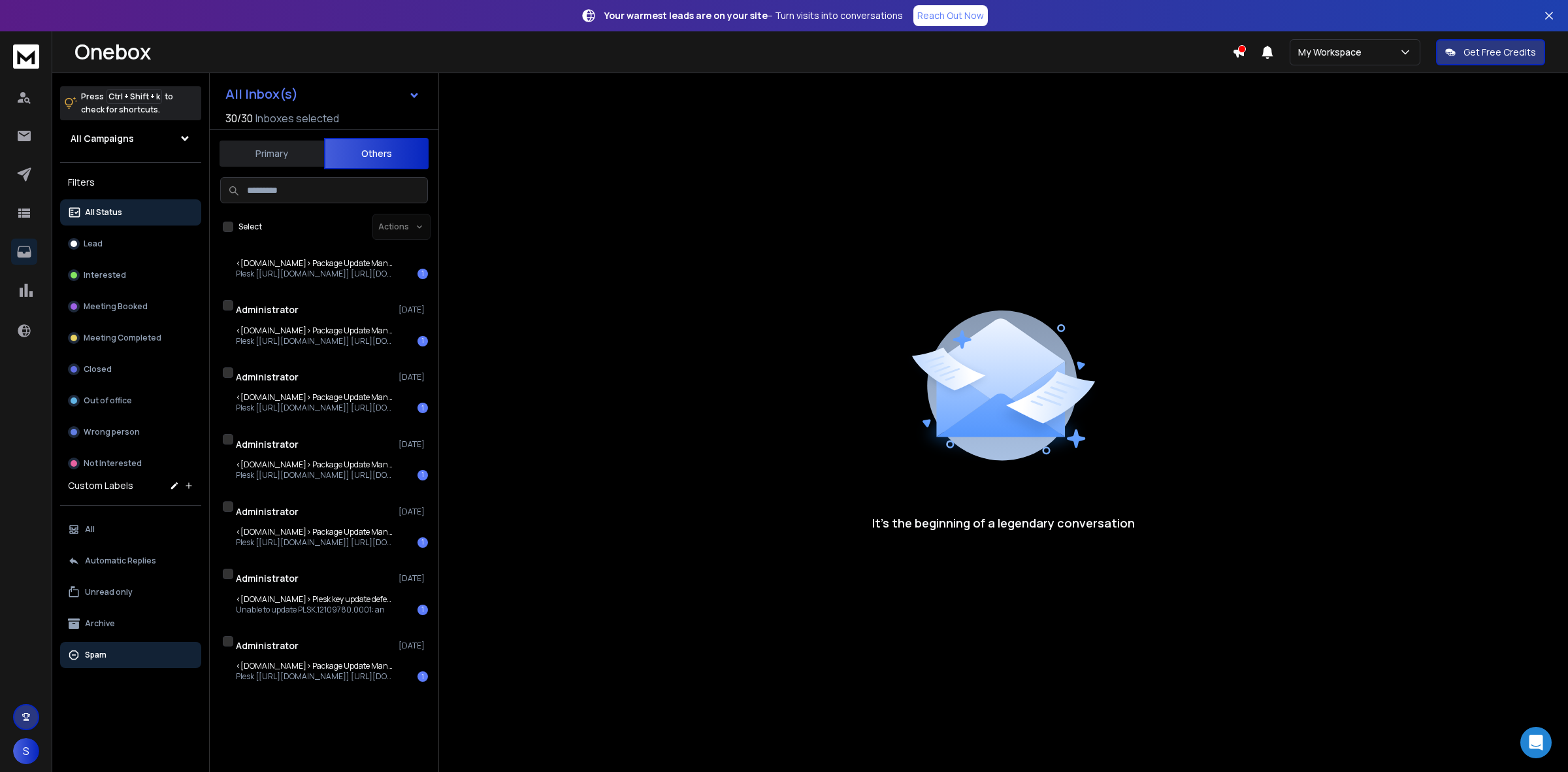
click at [283, 185] on input at bounding box center [324, 190] width 208 height 26
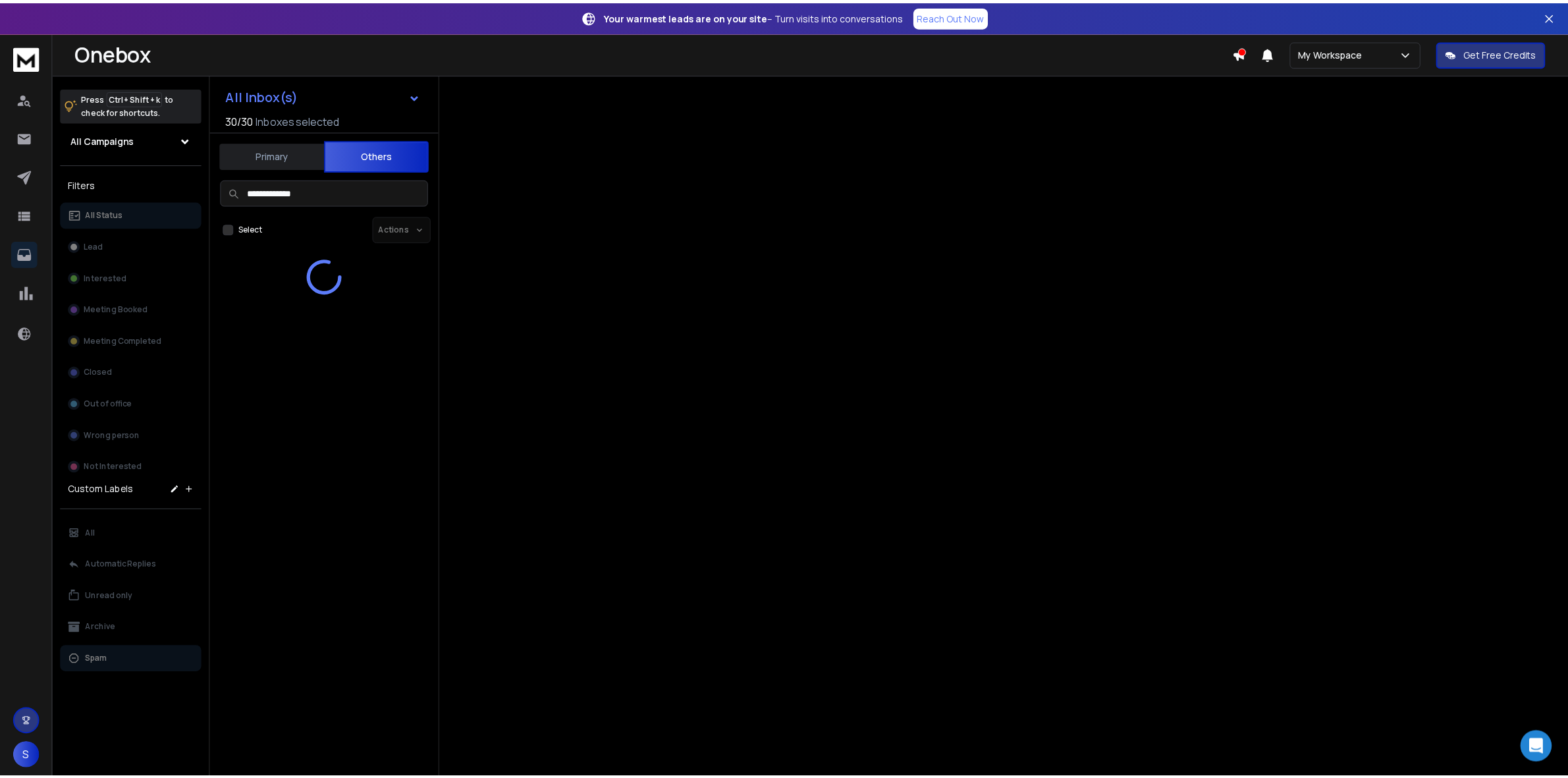
scroll to position [0, 0]
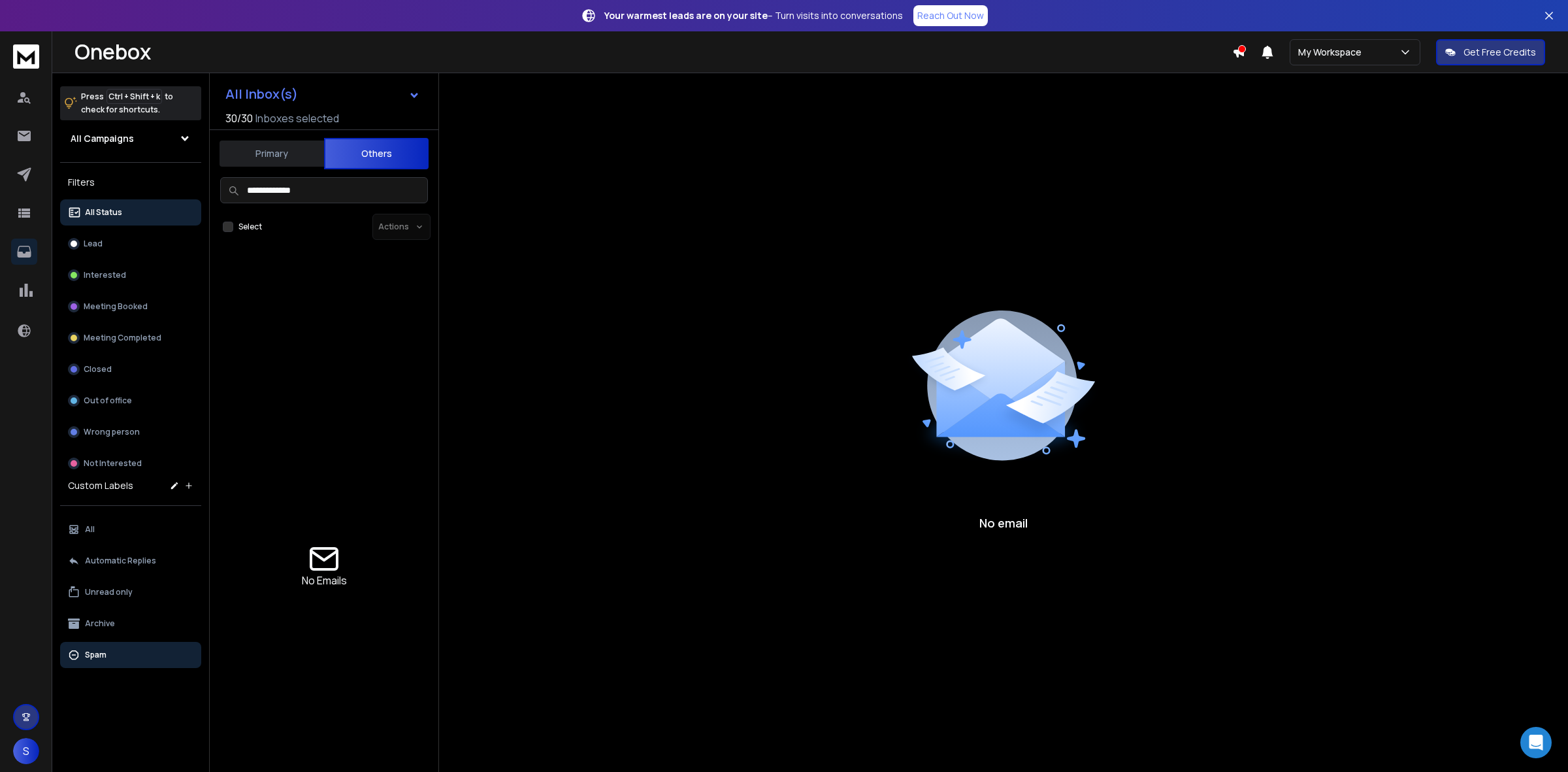
click at [320, 190] on input "**********" at bounding box center [324, 190] width 208 height 26
click at [320, 190] on input "*******" at bounding box center [324, 190] width 208 height 26
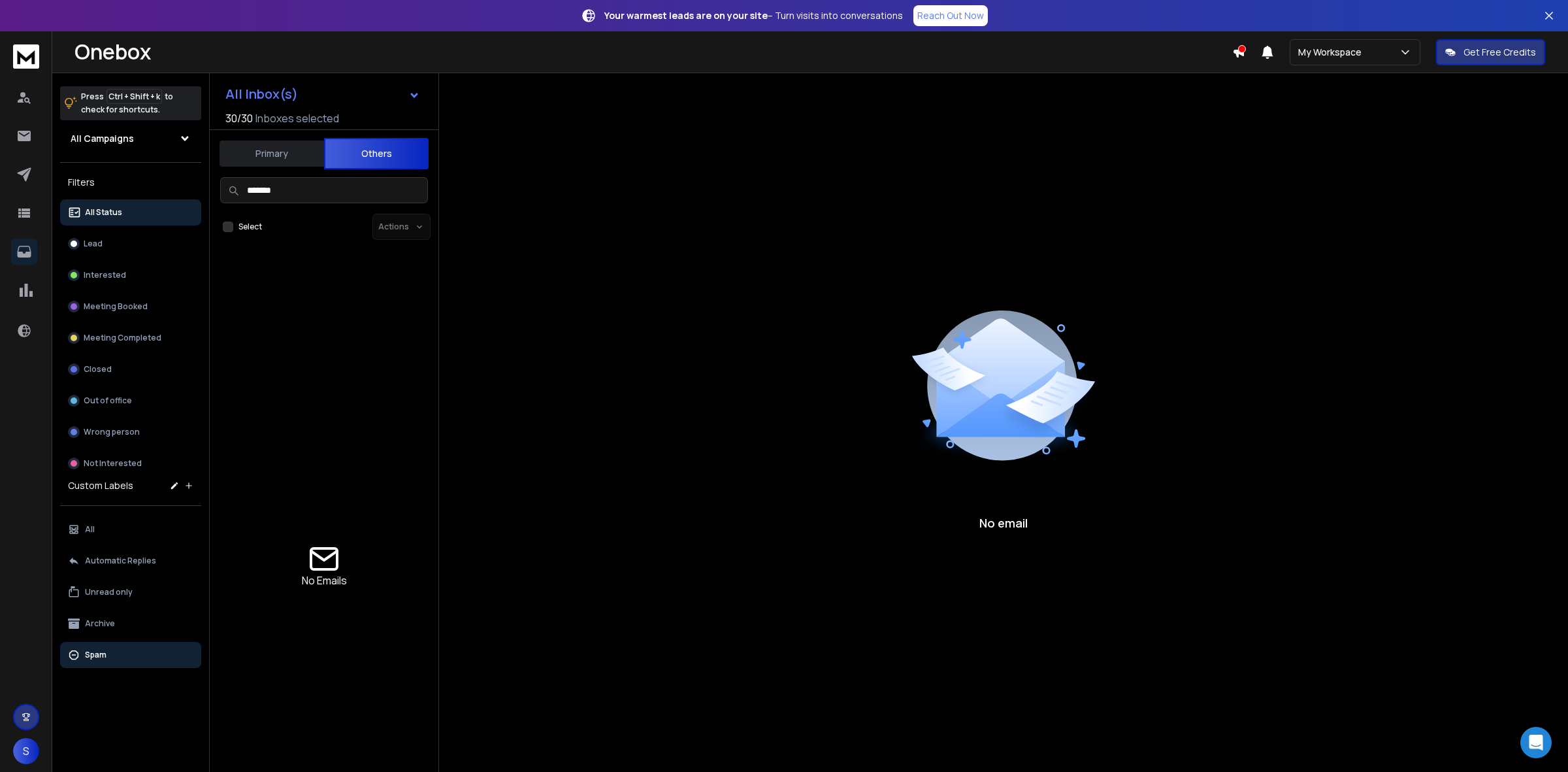
click at [320, 190] on input "*******" at bounding box center [324, 190] width 208 height 26
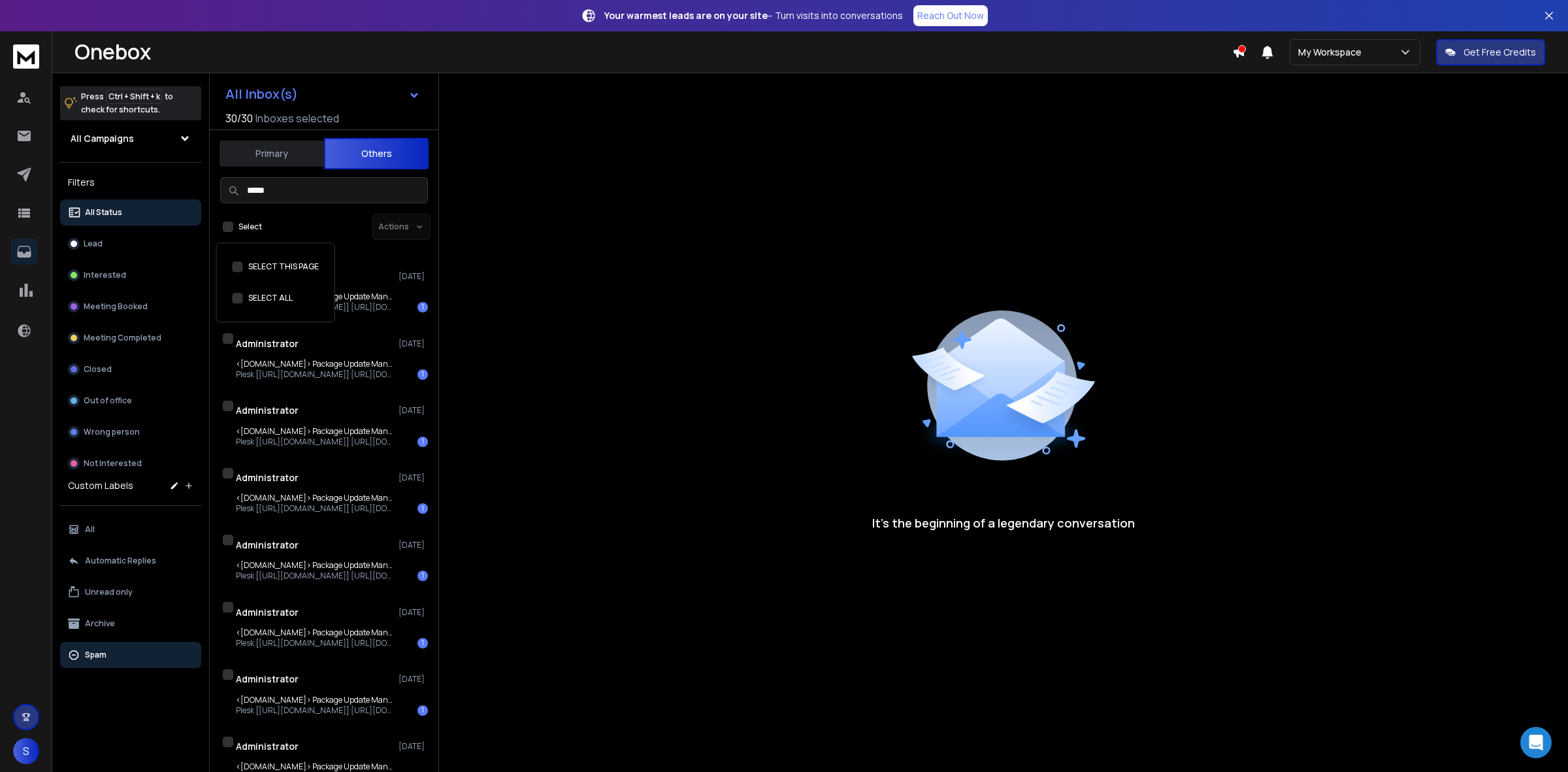
type input "*****"
click at [225, 226] on button "SELECT THIS PAGE" at bounding box center [228, 227] width 10 height 10
click at [253, 299] on button "SELECT THIS PAGE" at bounding box center [255, 298] width 10 height 10
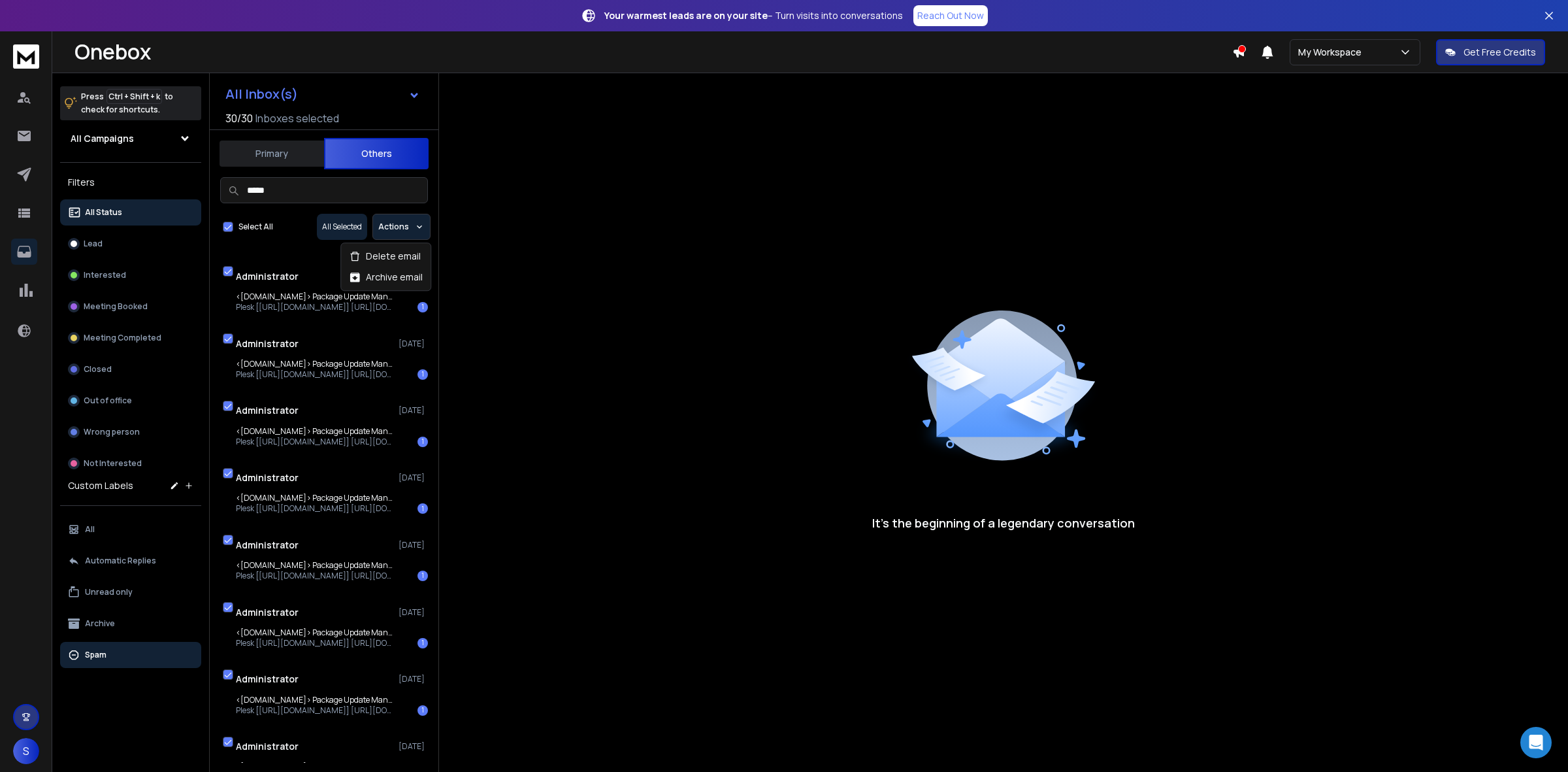
click at [398, 230] on p "Actions" at bounding box center [394, 227] width 31 height 10
click at [400, 253] on div "Delete email" at bounding box center [385, 256] width 72 height 13
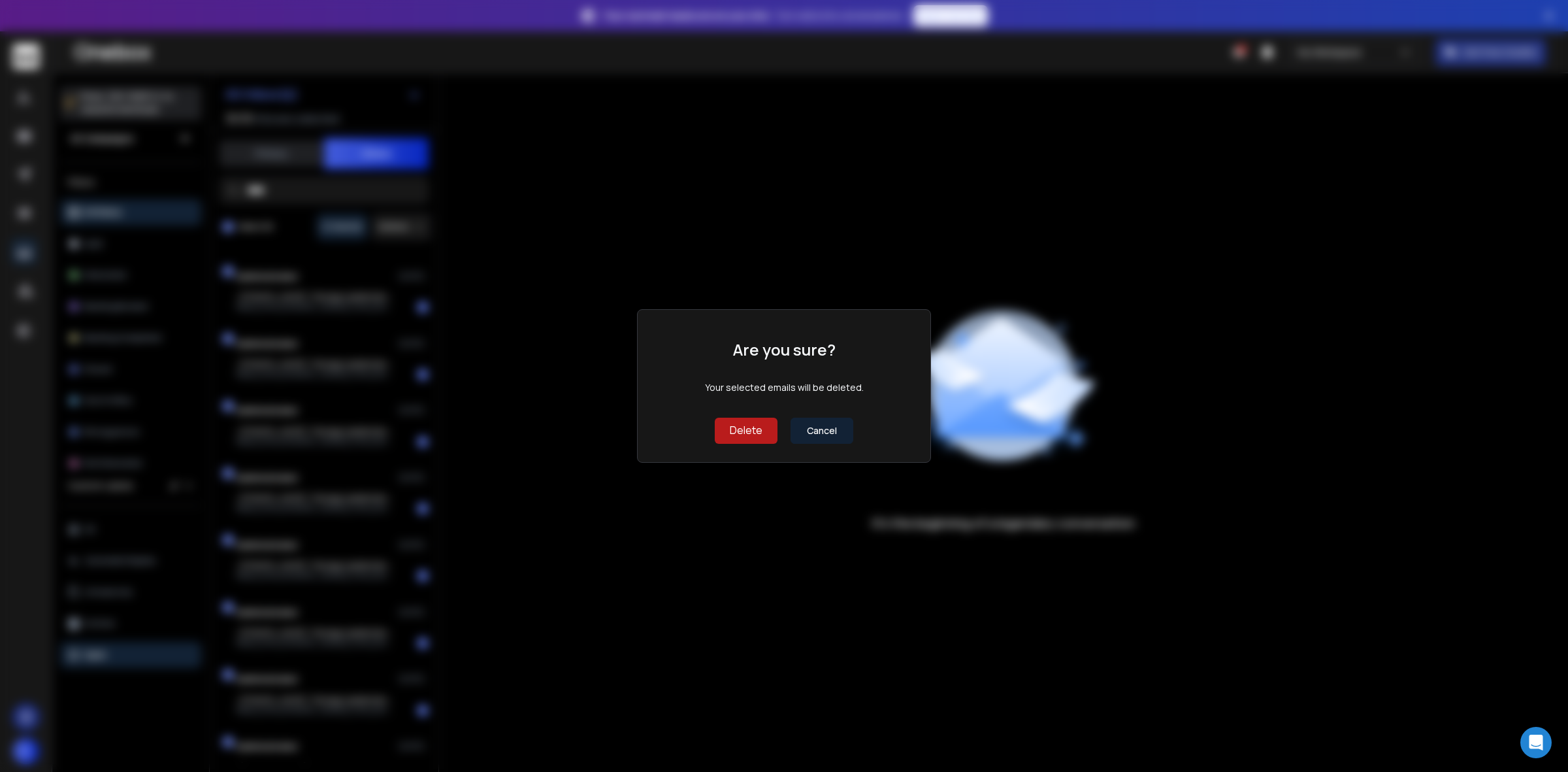
click at [771, 429] on button "Delete" at bounding box center [746, 431] width 63 height 26
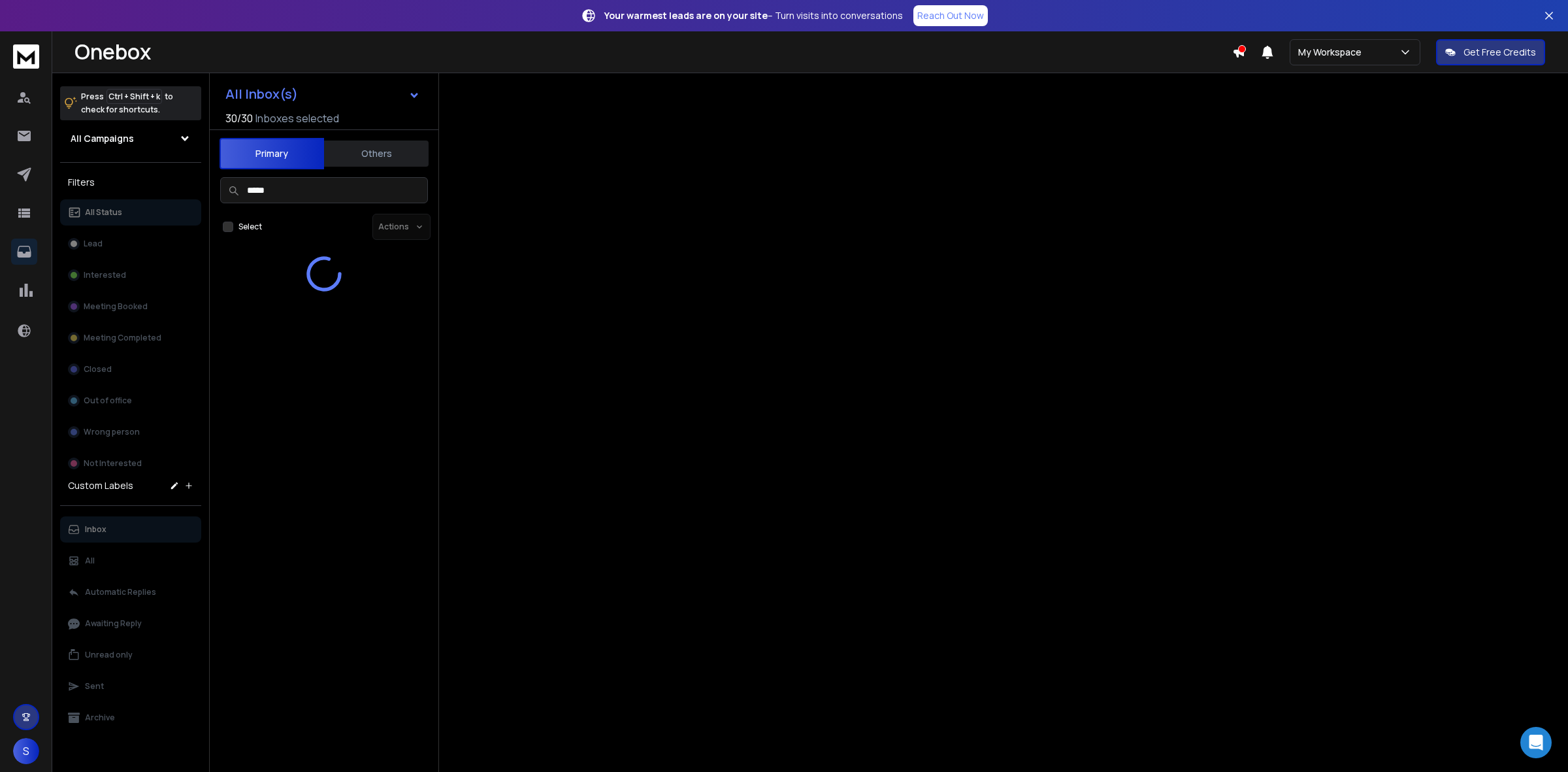
click at [281, 149] on button "Primary" at bounding box center [272, 153] width 105 height 31
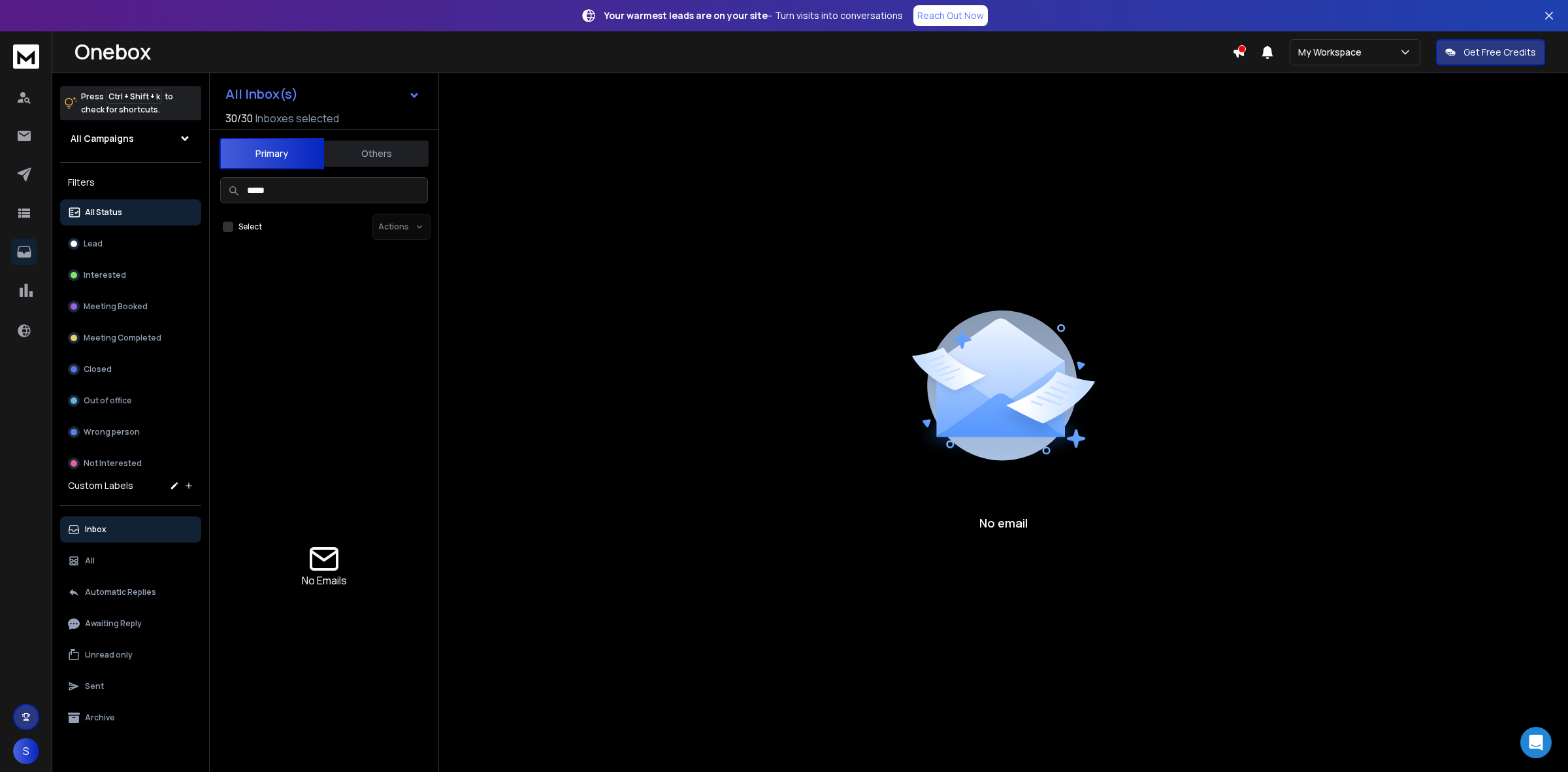
click at [391, 149] on button "Others" at bounding box center [376, 153] width 105 height 29
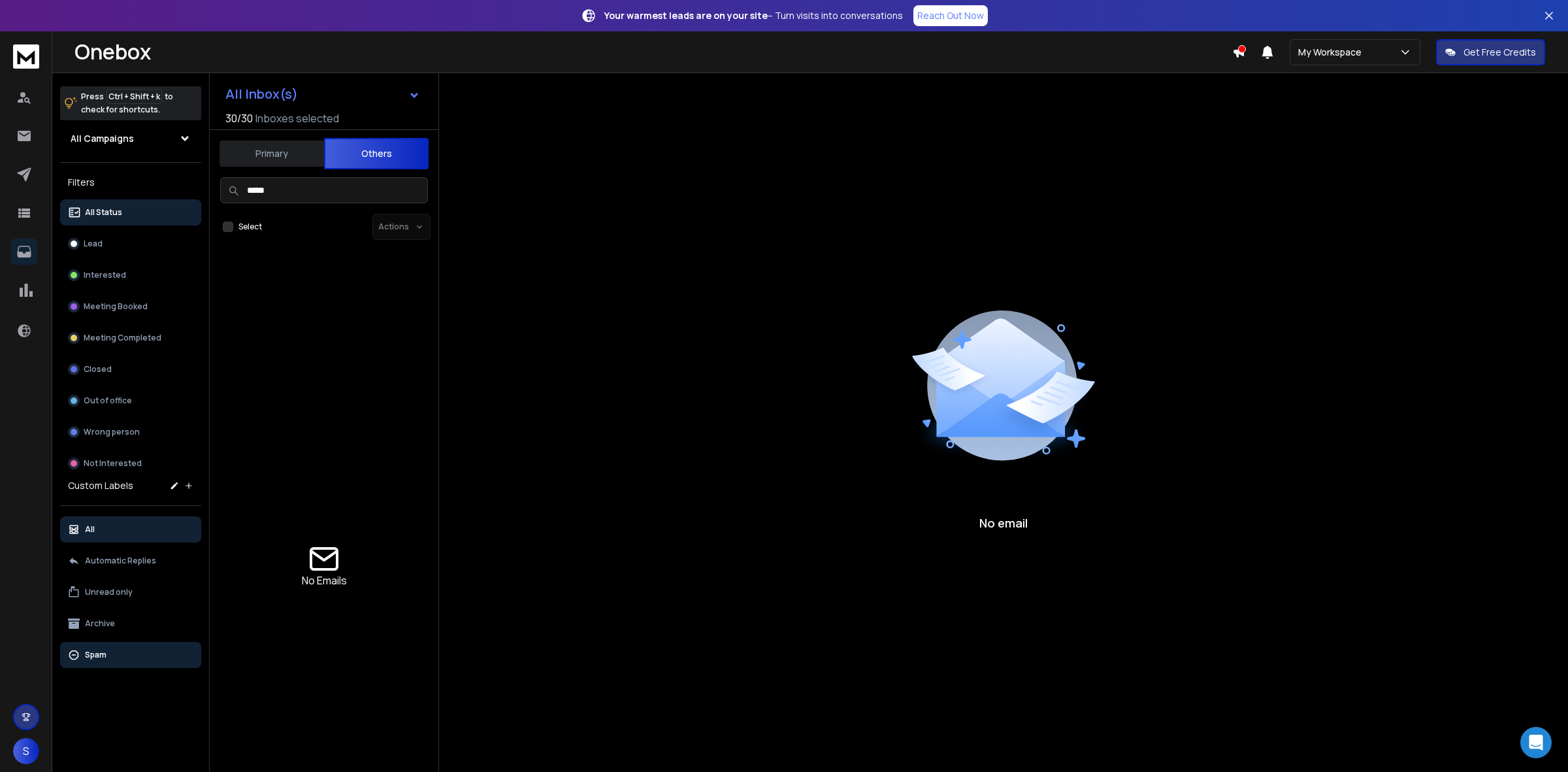
click at [109, 658] on button "Spam" at bounding box center [130, 656] width 141 height 26
click at [111, 519] on button "All" at bounding box center [130, 530] width 141 height 26
click at [296, 154] on button "Primary" at bounding box center [272, 153] width 105 height 29
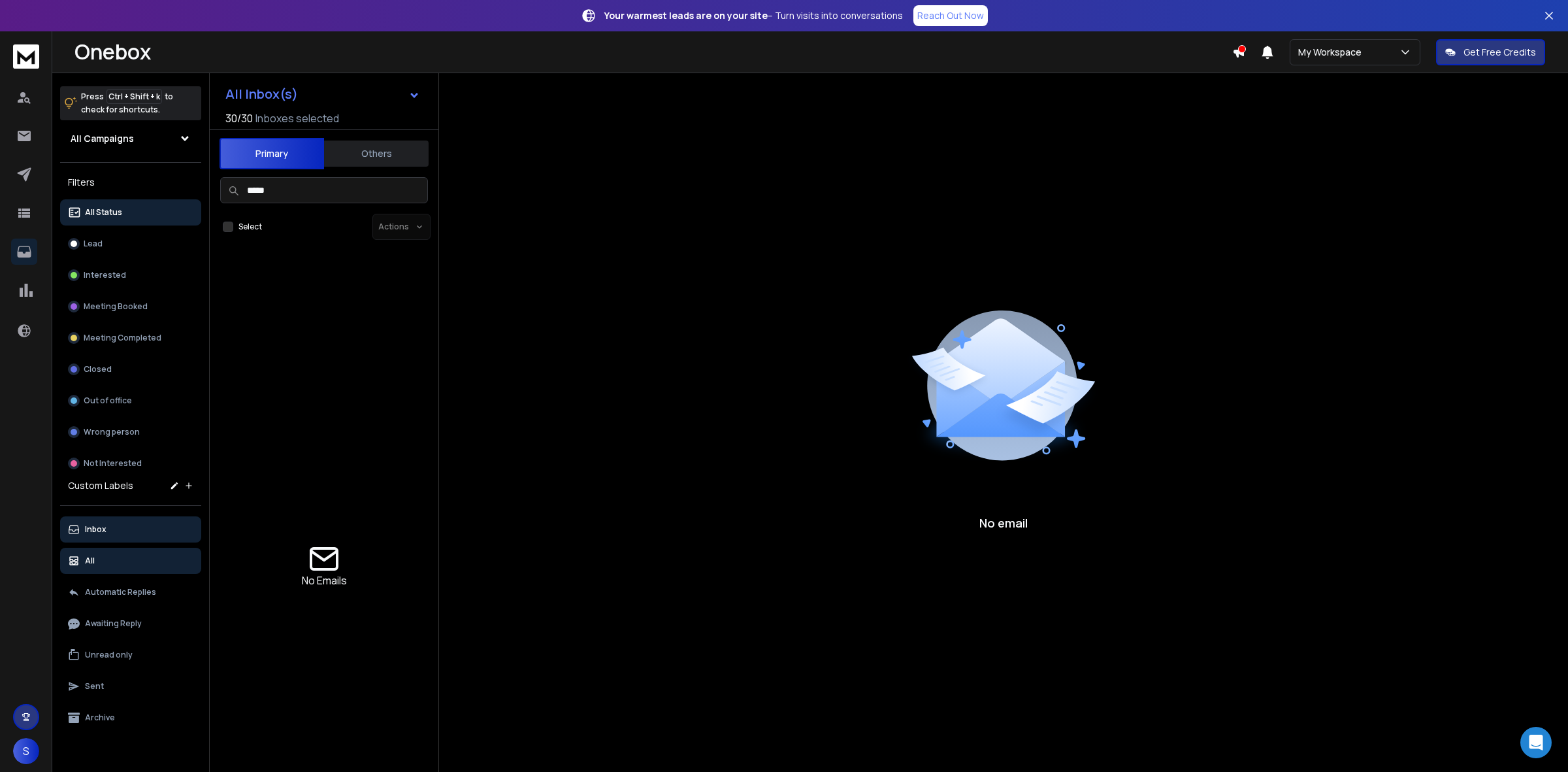
click at [108, 563] on button "All" at bounding box center [130, 561] width 141 height 26
click at [127, 587] on p "Automatic Replies" at bounding box center [120, 593] width 71 height 10
click at [129, 606] on div "Inbox All Automatic Replies Awaiting Reply Unread only Sent Archive" at bounding box center [130, 639] width 141 height 246
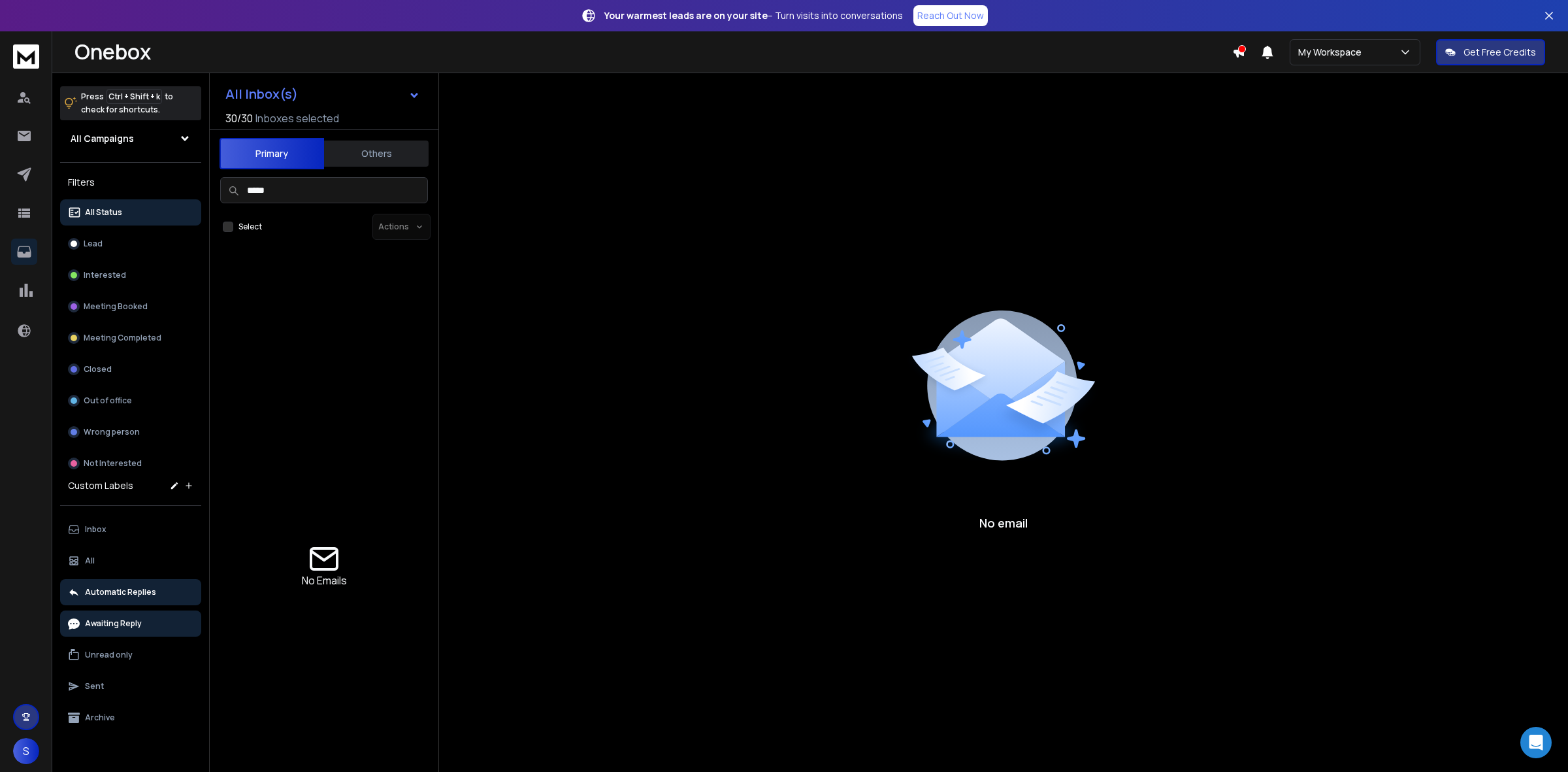
click at [134, 624] on p "Awaiting Reply" at bounding box center [113, 623] width 57 height 10
click at [122, 656] on p "Unread only" at bounding box center [108, 655] width 48 height 10
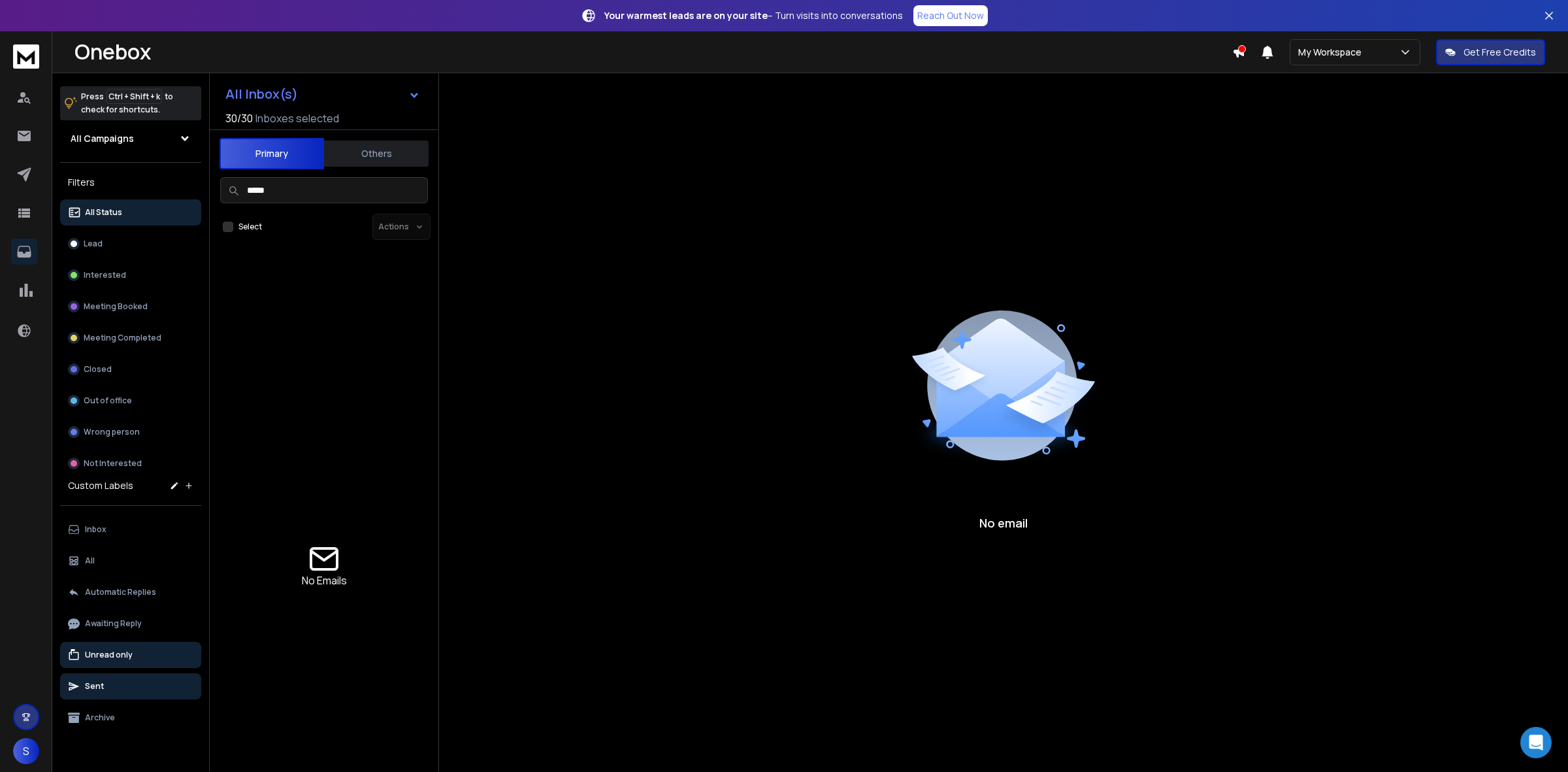
click at [100, 694] on button "Sent" at bounding box center [130, 686] width 141 height 26
click at [100, 721] on p "Archive" at bounding box center [100, 718] width 30 height 10
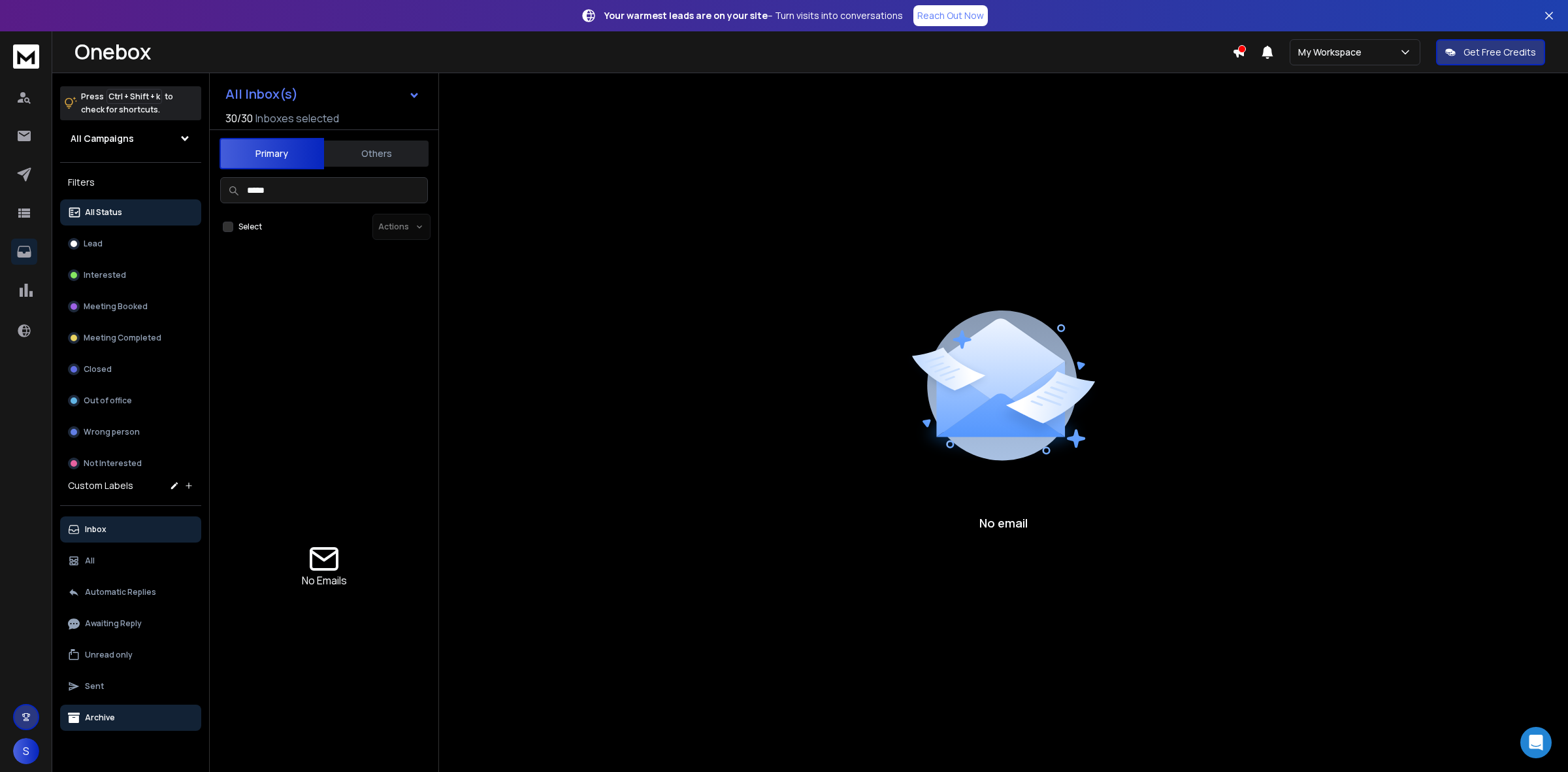
click at [106, 533] on button "Inbox" at bounding box center [130, 530] width 141 height 26
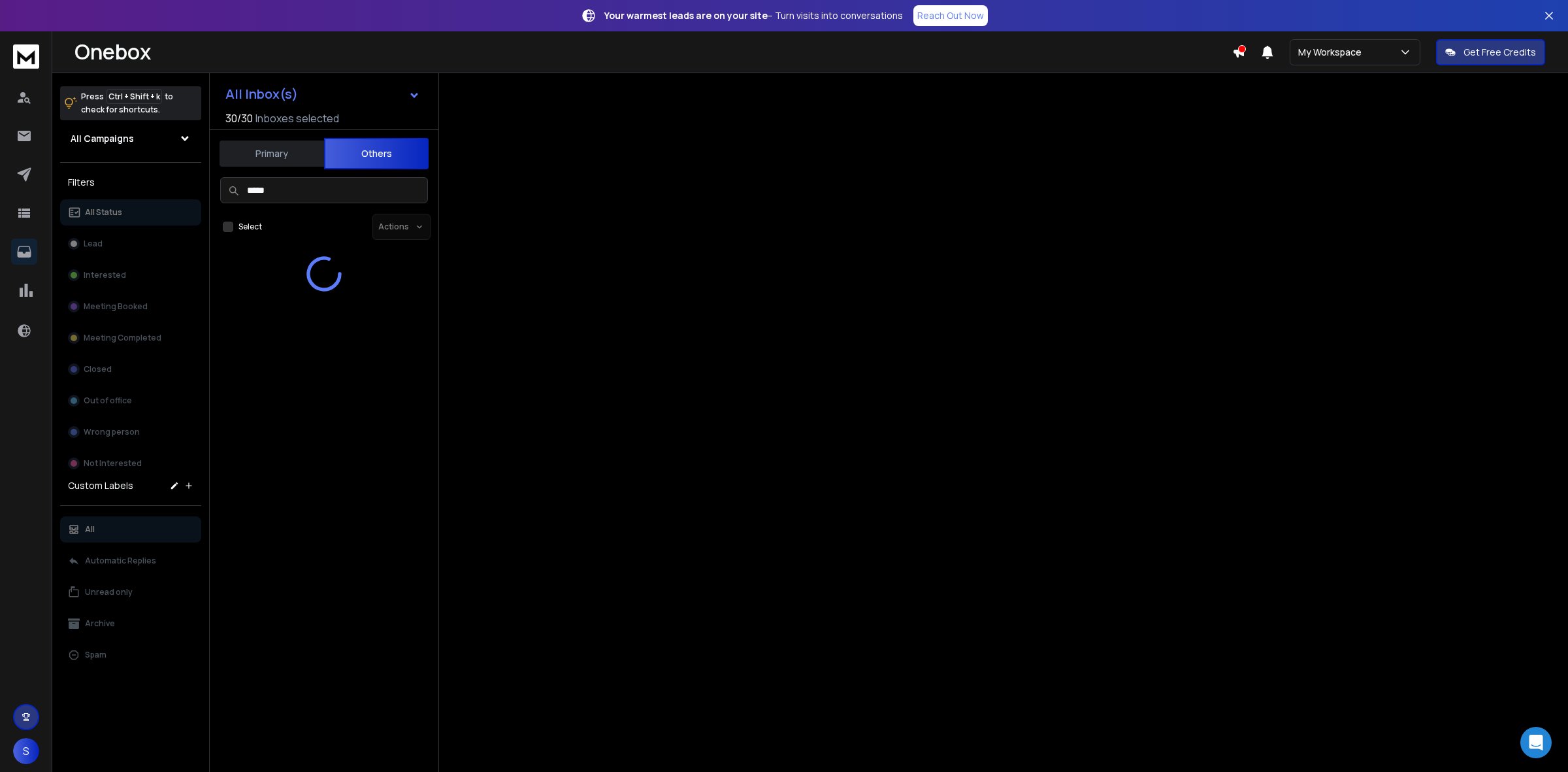
click at [357, 167] on button "Others" at bounding box center [376, 153] width 105 height 31
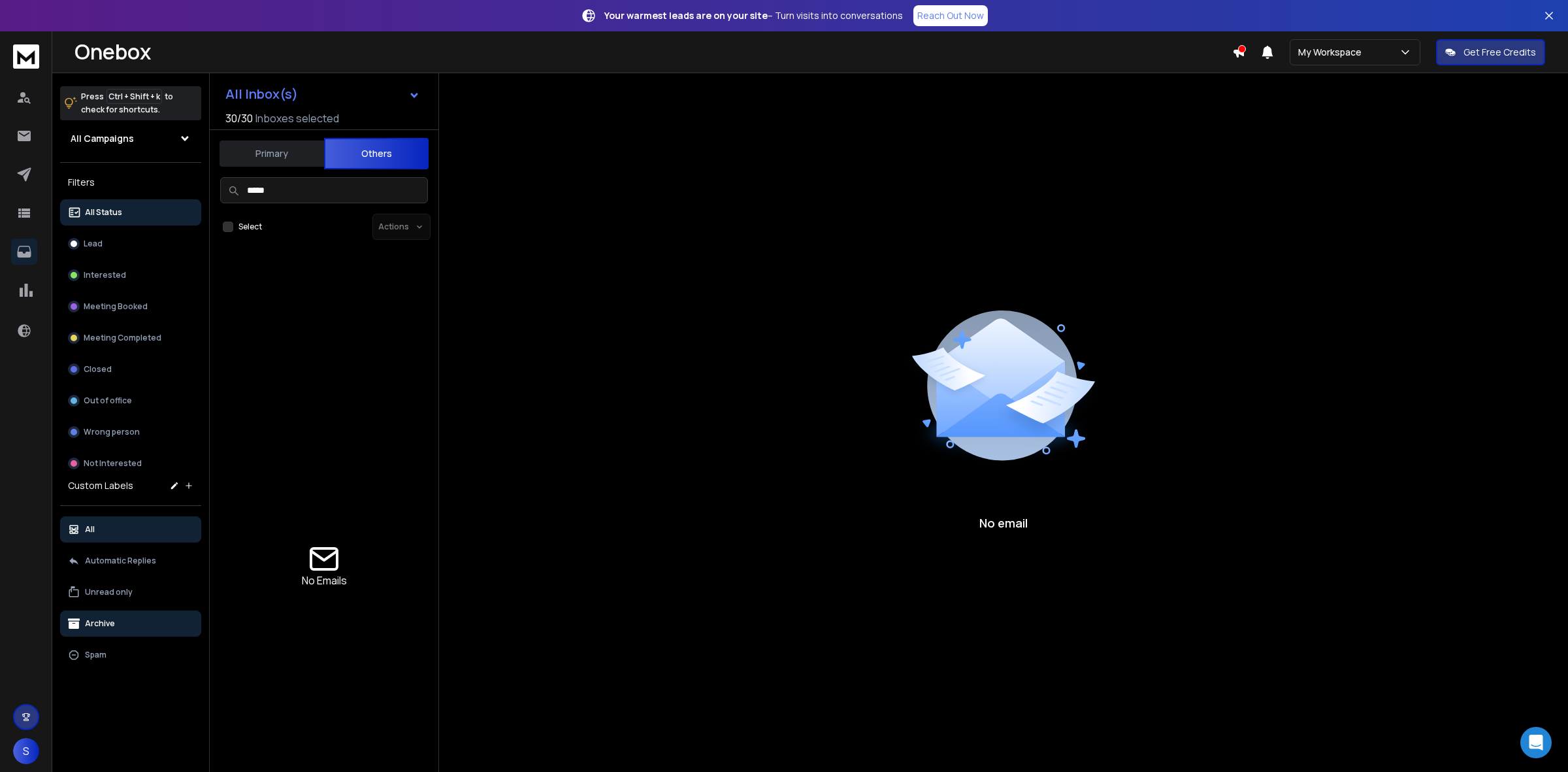
click at [102, 623] on p "Archive" at bounding box center [100, 623] width 30 height 10
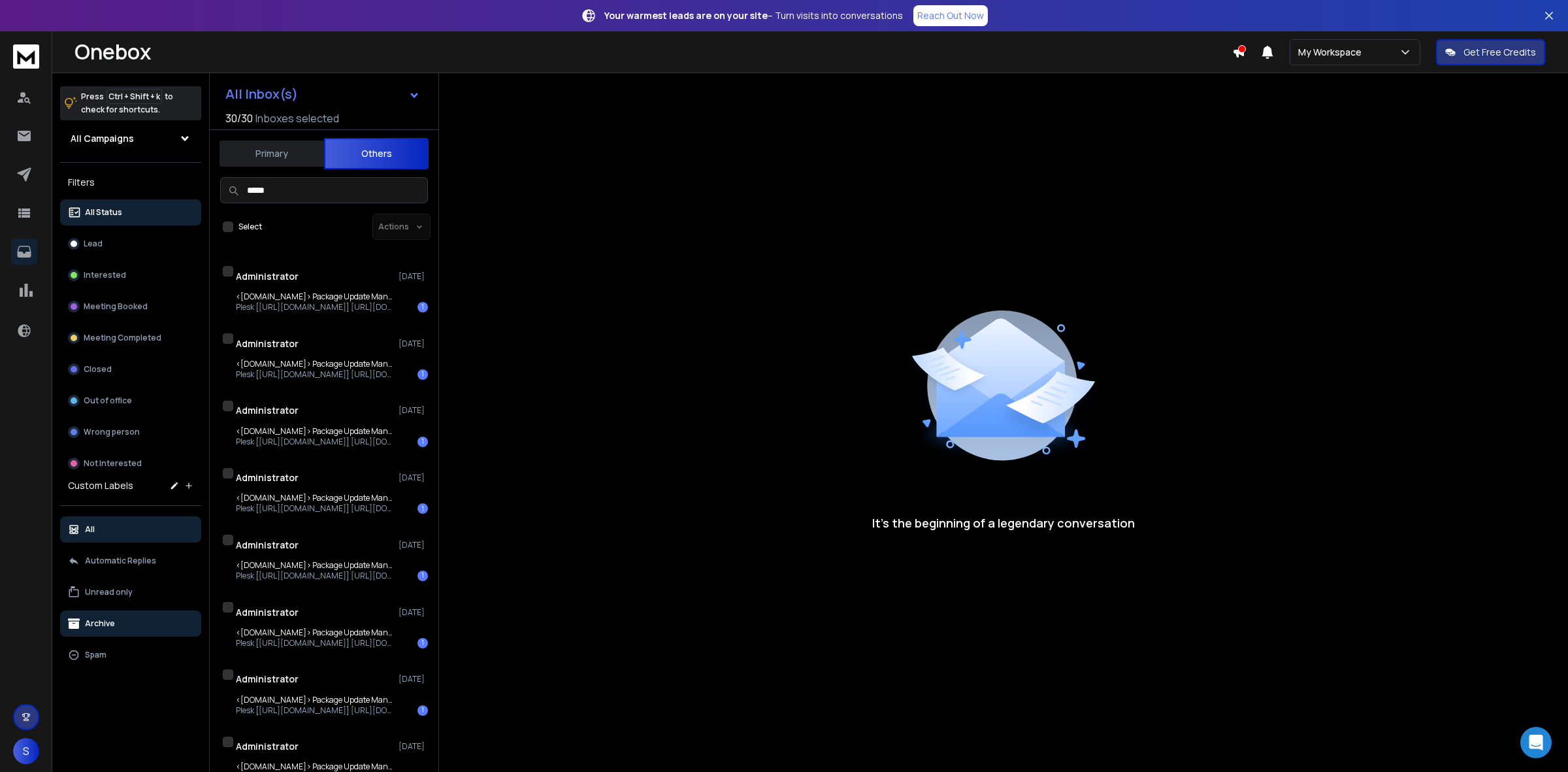
click at [106, 532] on button "All" at bounding box center [130, 530] width 141 height 26
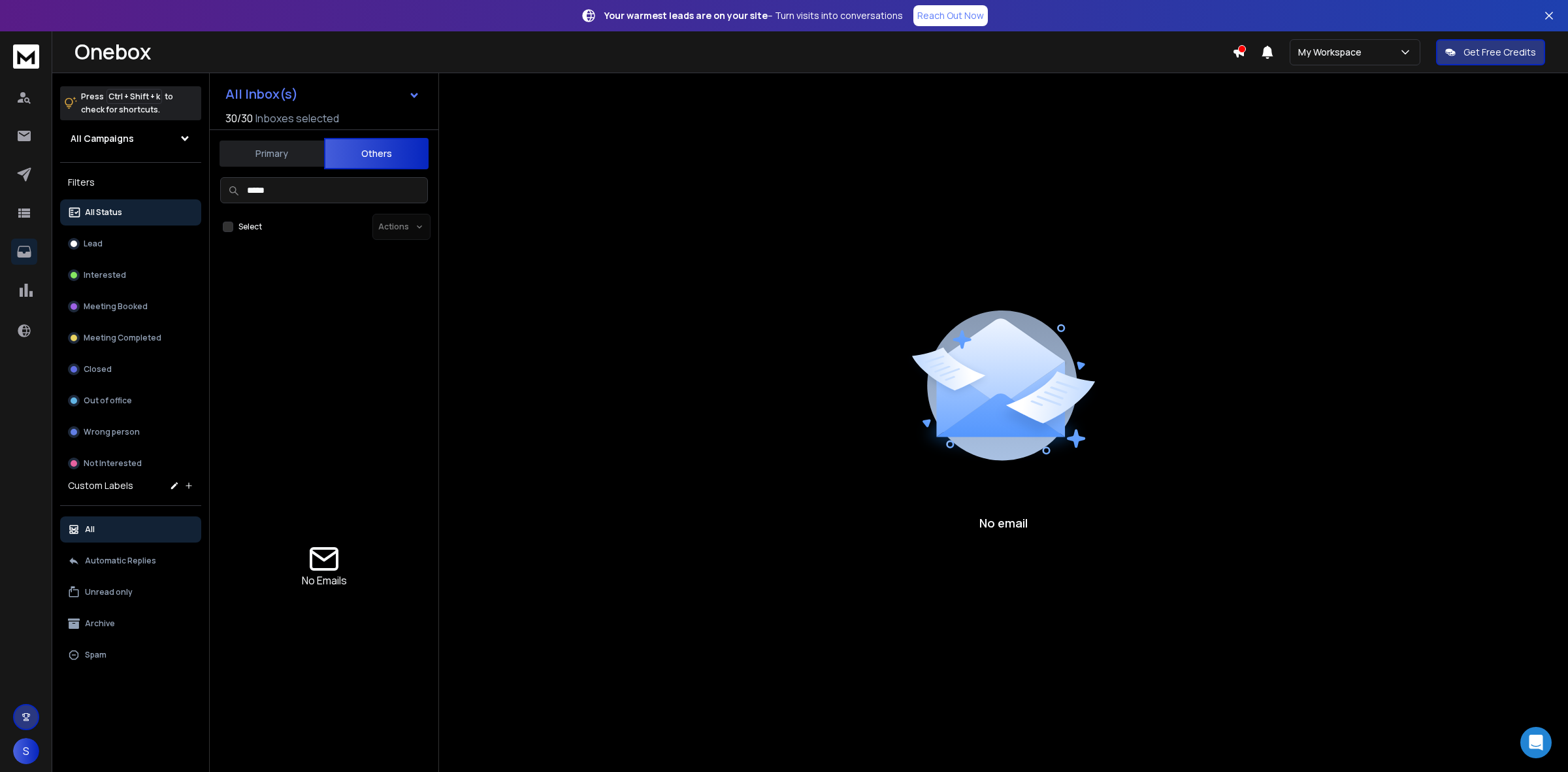
click at [244, 145] on button "Primary" at bounding box center [272, 153] width 105 height 29
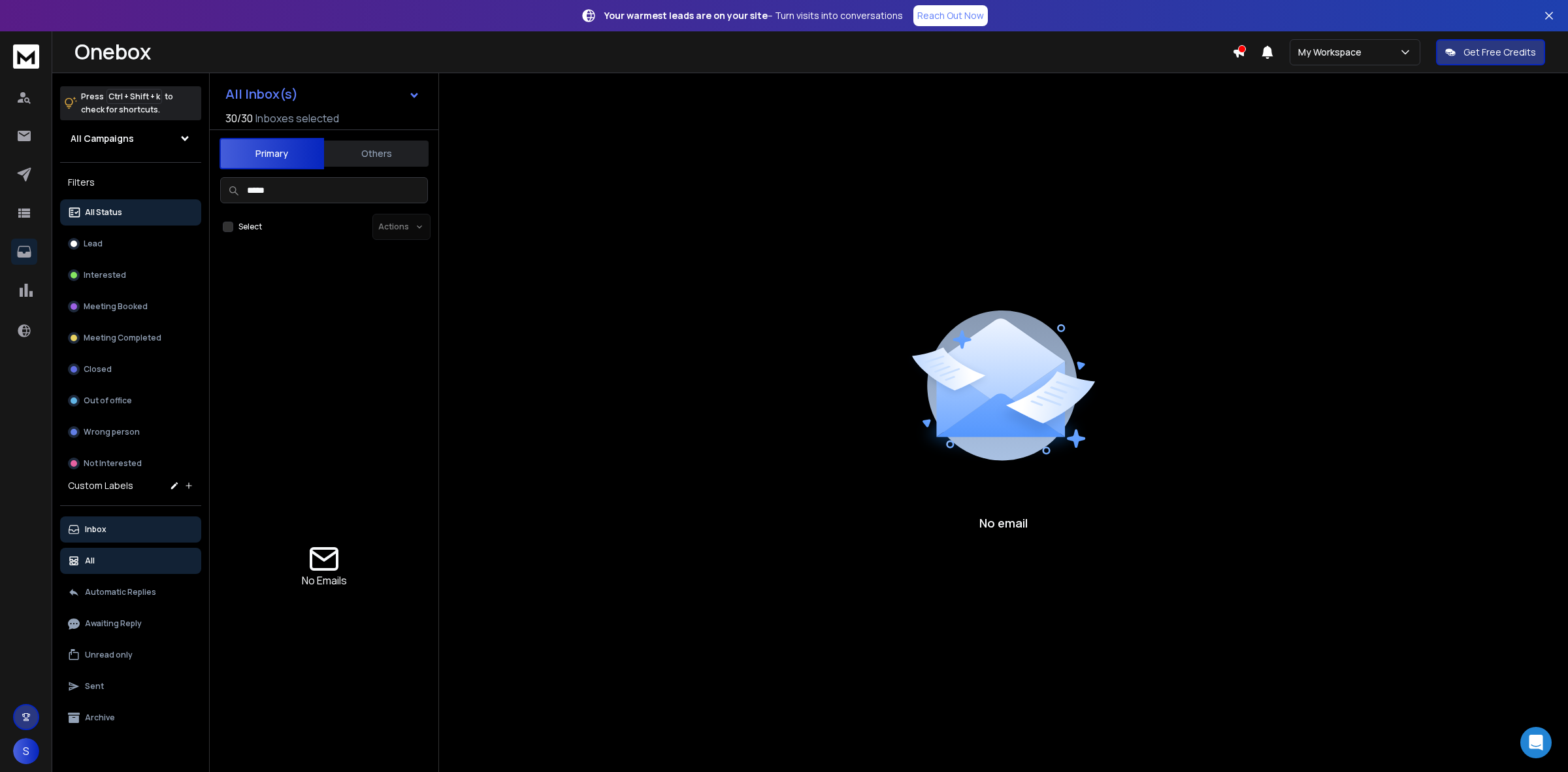
click at [100, 563] on button "All" at bounding box center [130, 561] width 141 height 26
click at [106, 596] on p "Automatic Replies" at bounding box center [120, 593] width 71 height 10
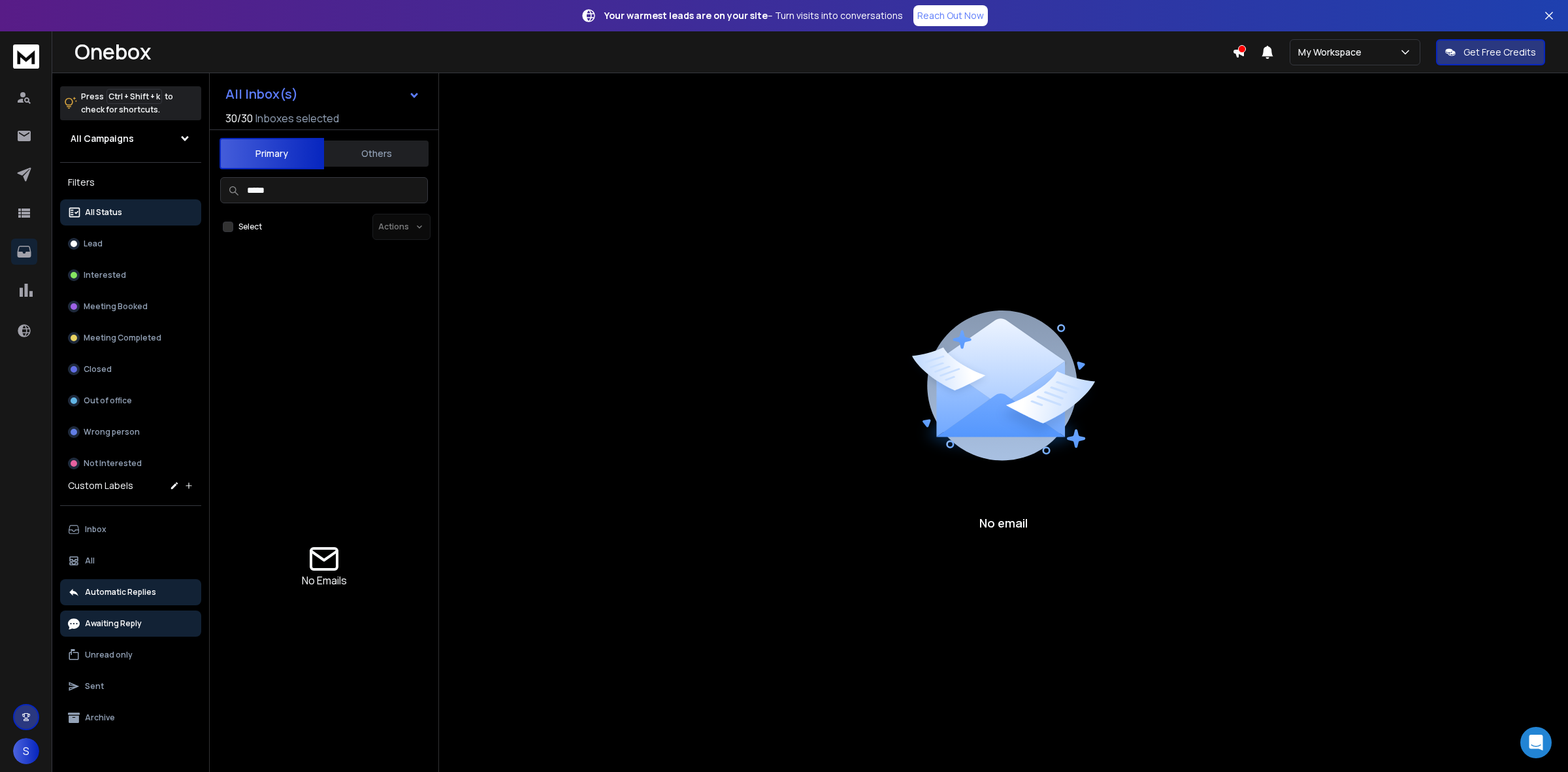
click at [109, 623] on p "Awaiting Reply" at bounding box center [113, 623] width 57 height 10
click at [27, 257] on icon at bounding box center [23, 252] width 14 height 12
click at [27, 177] on icon at bounding box center [23, 174] width 14 height 14
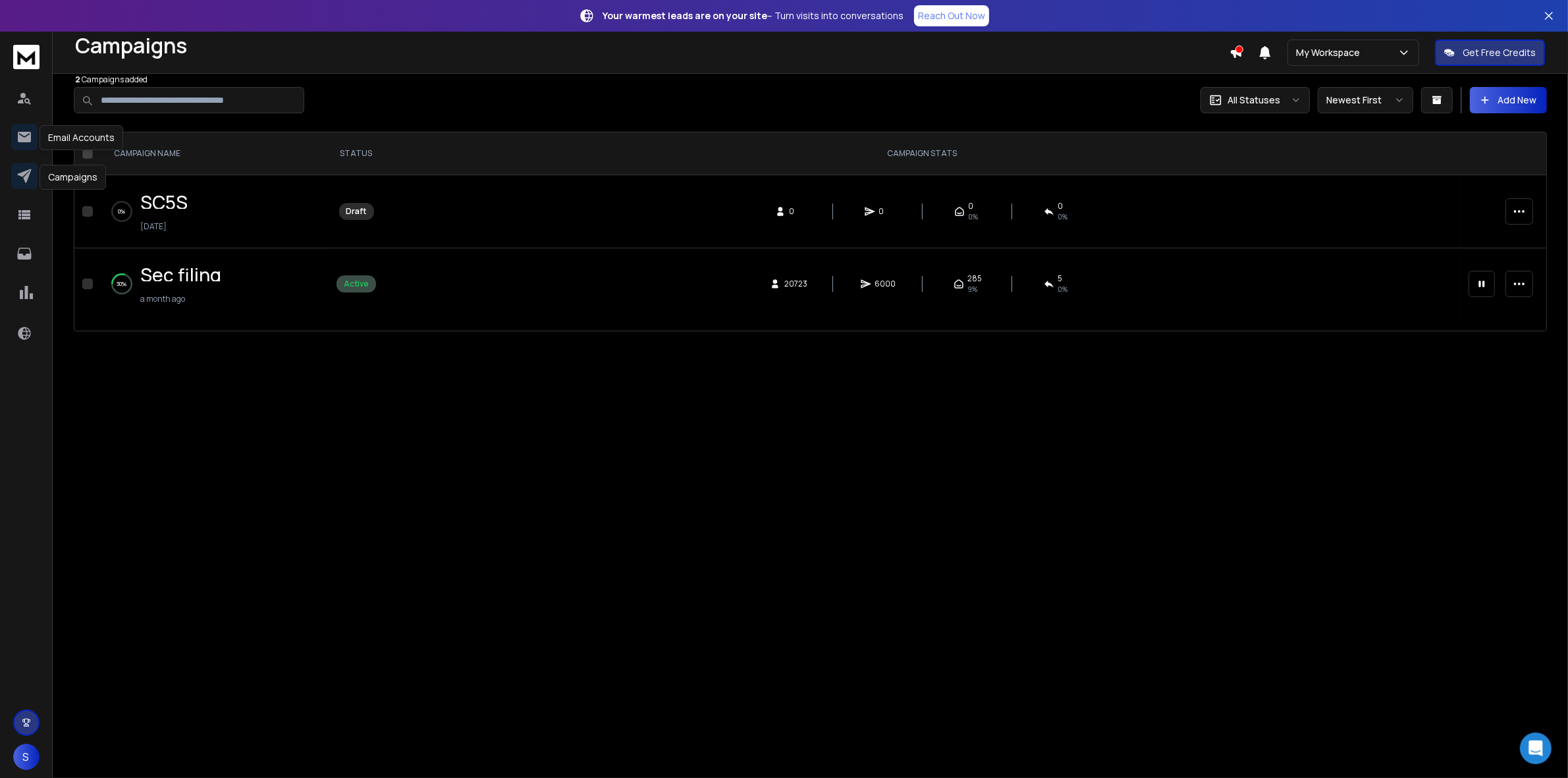
click at [23, 137] on icon at bounding box center [24, 137] width 15 height 16
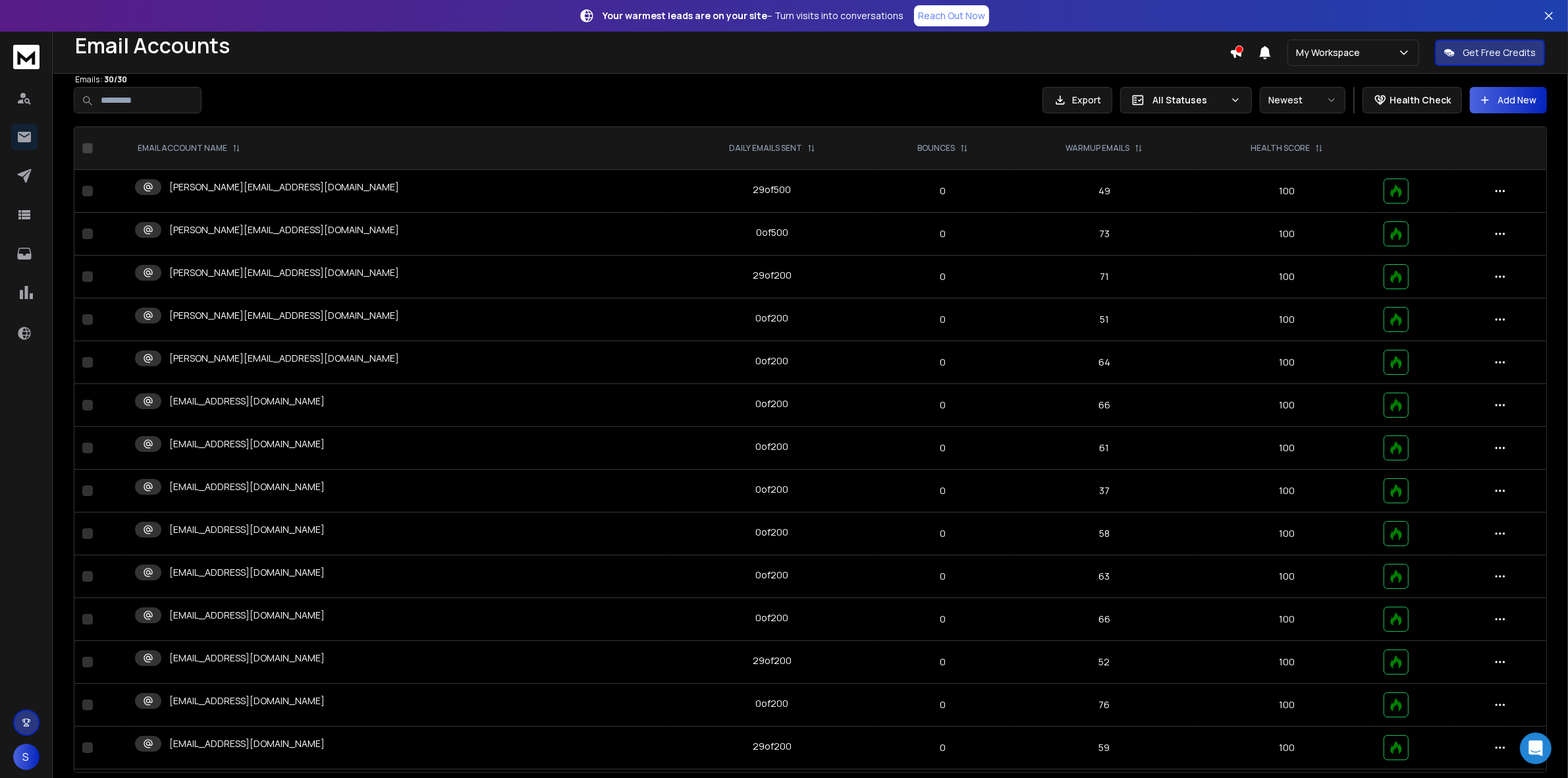
click at [225, 285] on td "ana@secfilings3.info" at bounding box center [398, 277] width 542 height 43
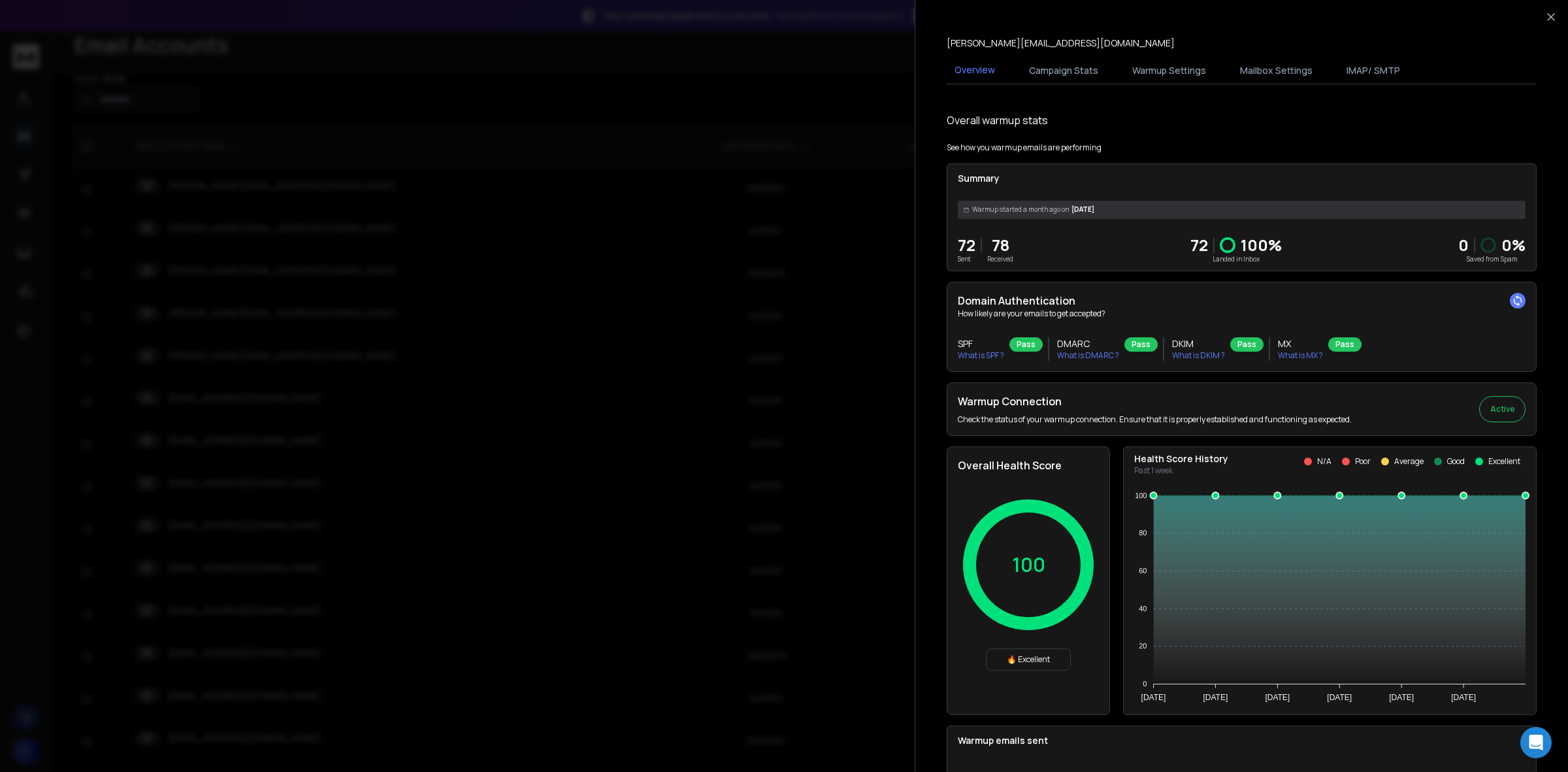
click at [1283, 60] on button "Mailbox Settings" at bounding box center [1276, 70] width 88 height 29
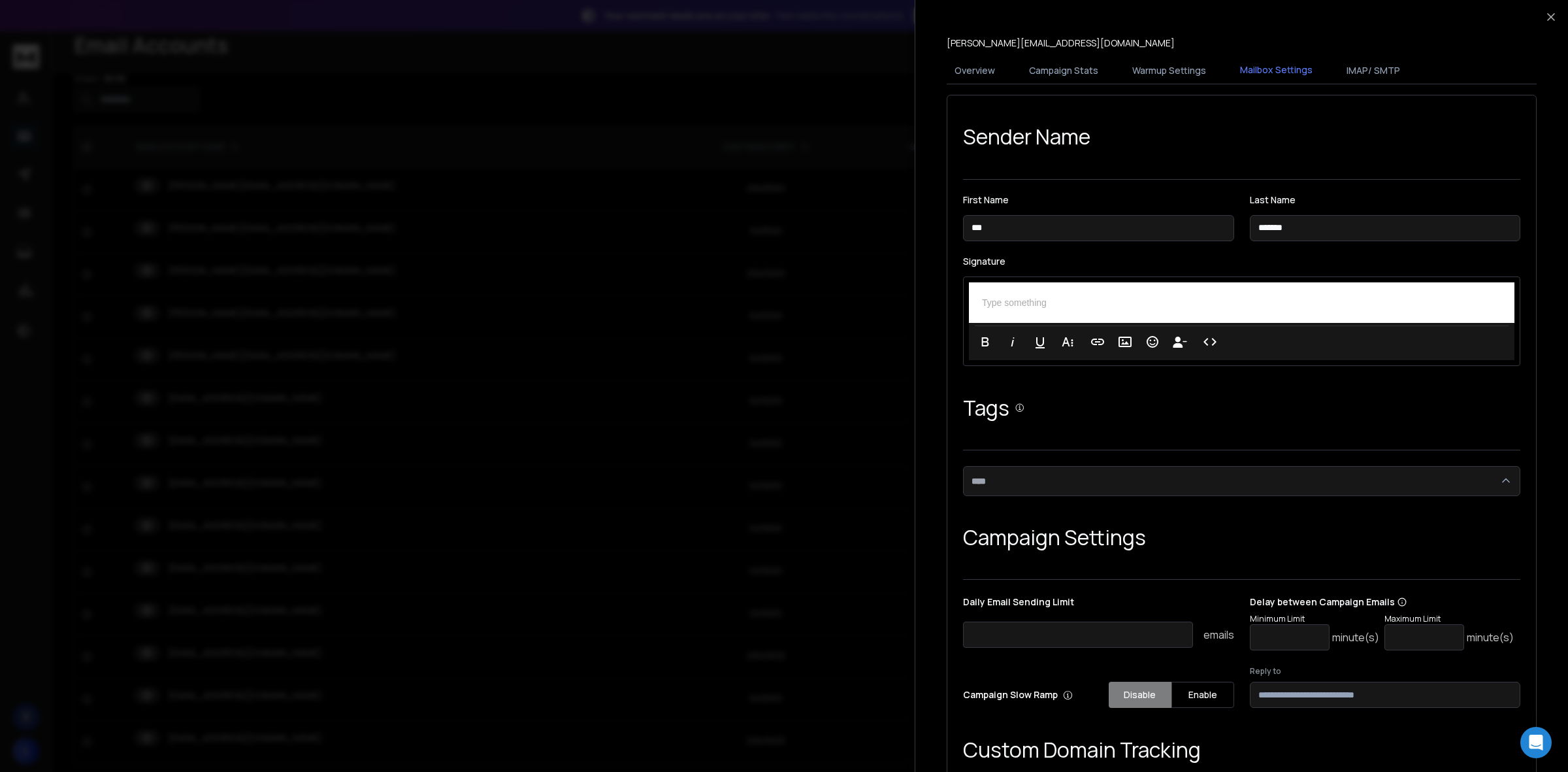
drag, startPoint x: 975, startPoint y: 639, endPoint x: 958, endPoint y: 642, distance: 17.3
click at [960, 642] on div "Sender Name First Name *** Last Name ******* Signature Type something Clear For…" at bounding box center [1242, 493] width 590 height 798
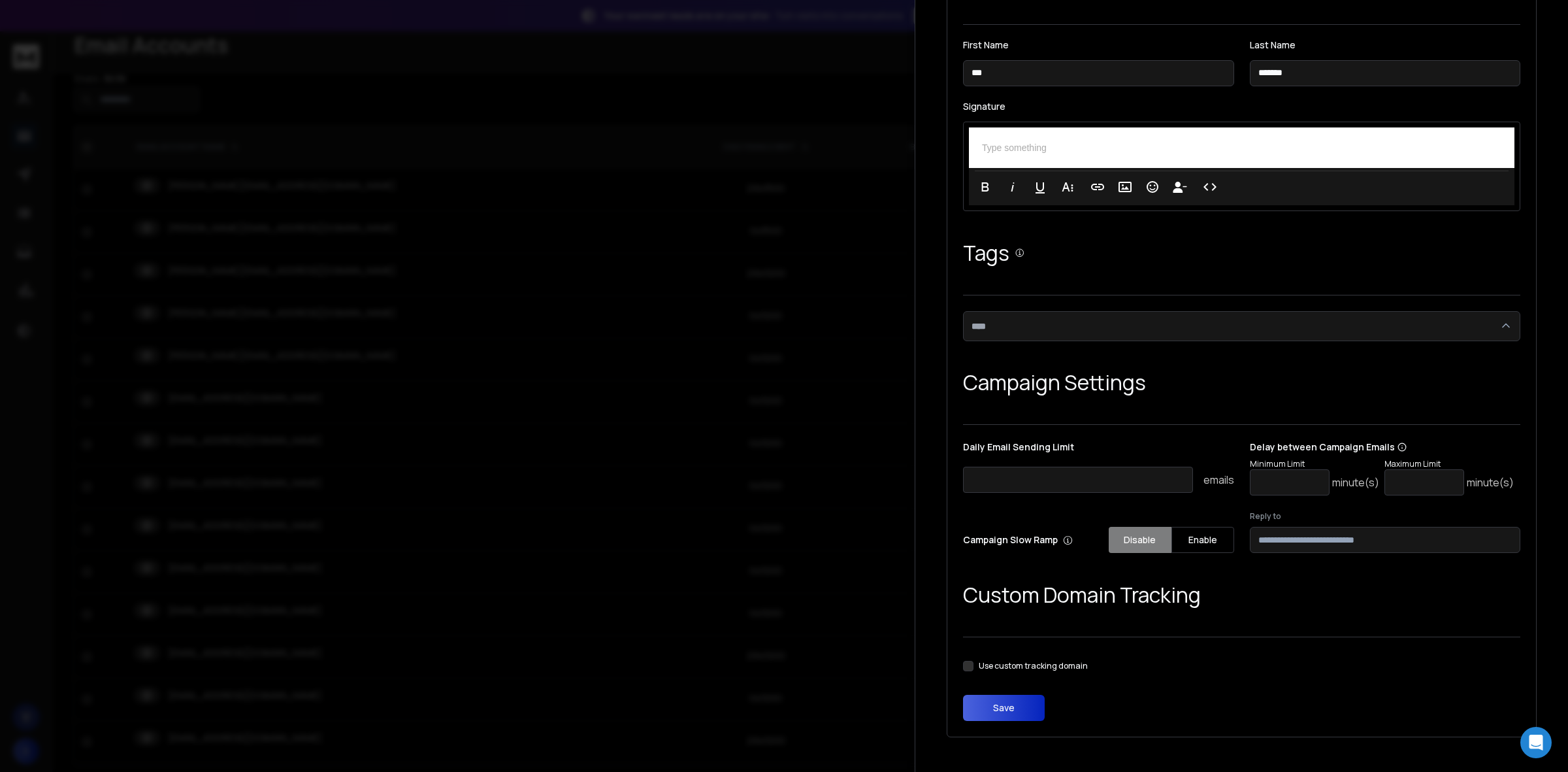
scroll to position [157, 0]
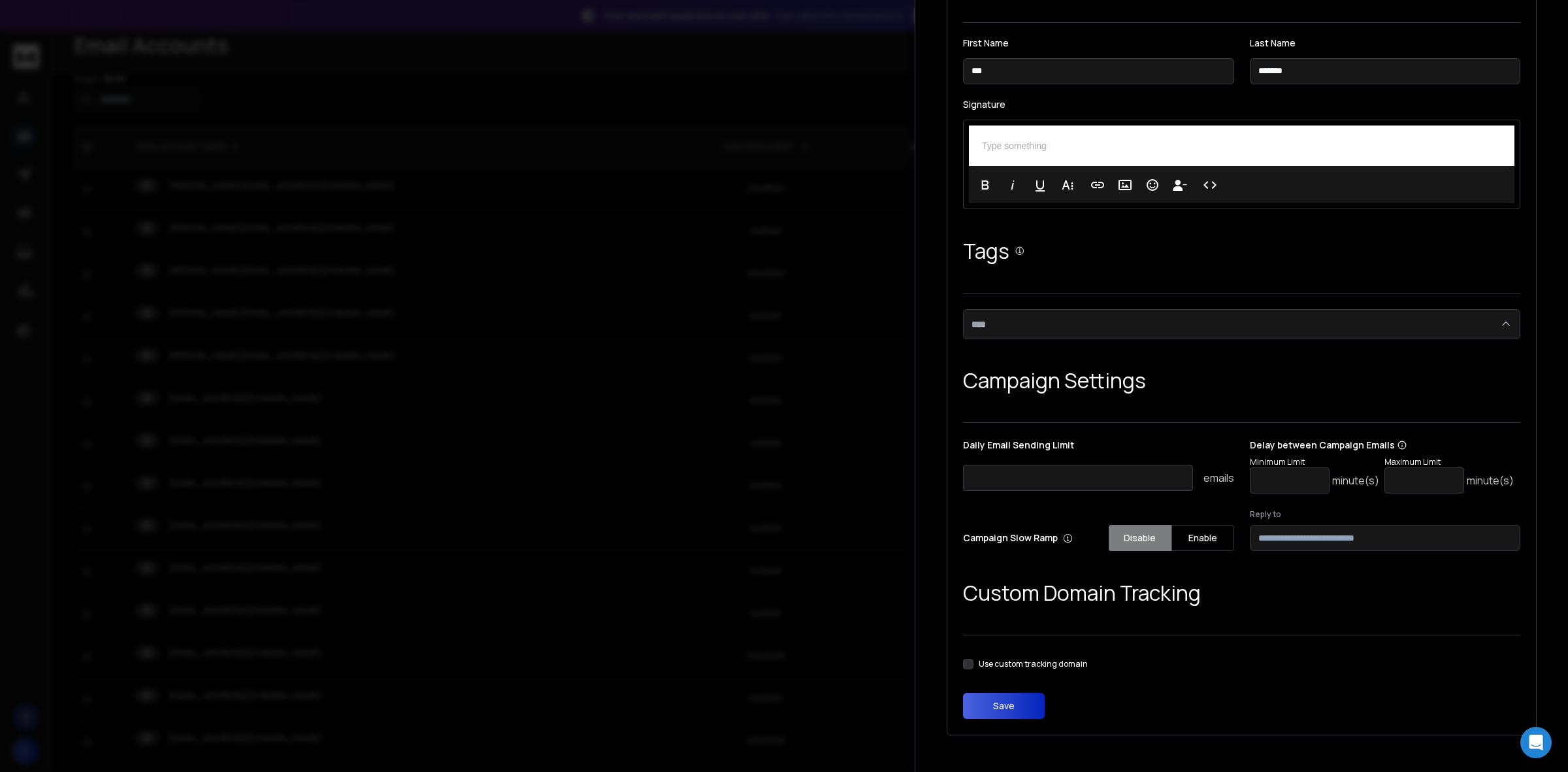
type input "***"
click at [985, 710] on button "Save" at bounding box center [1004, 706] width 82 height 26
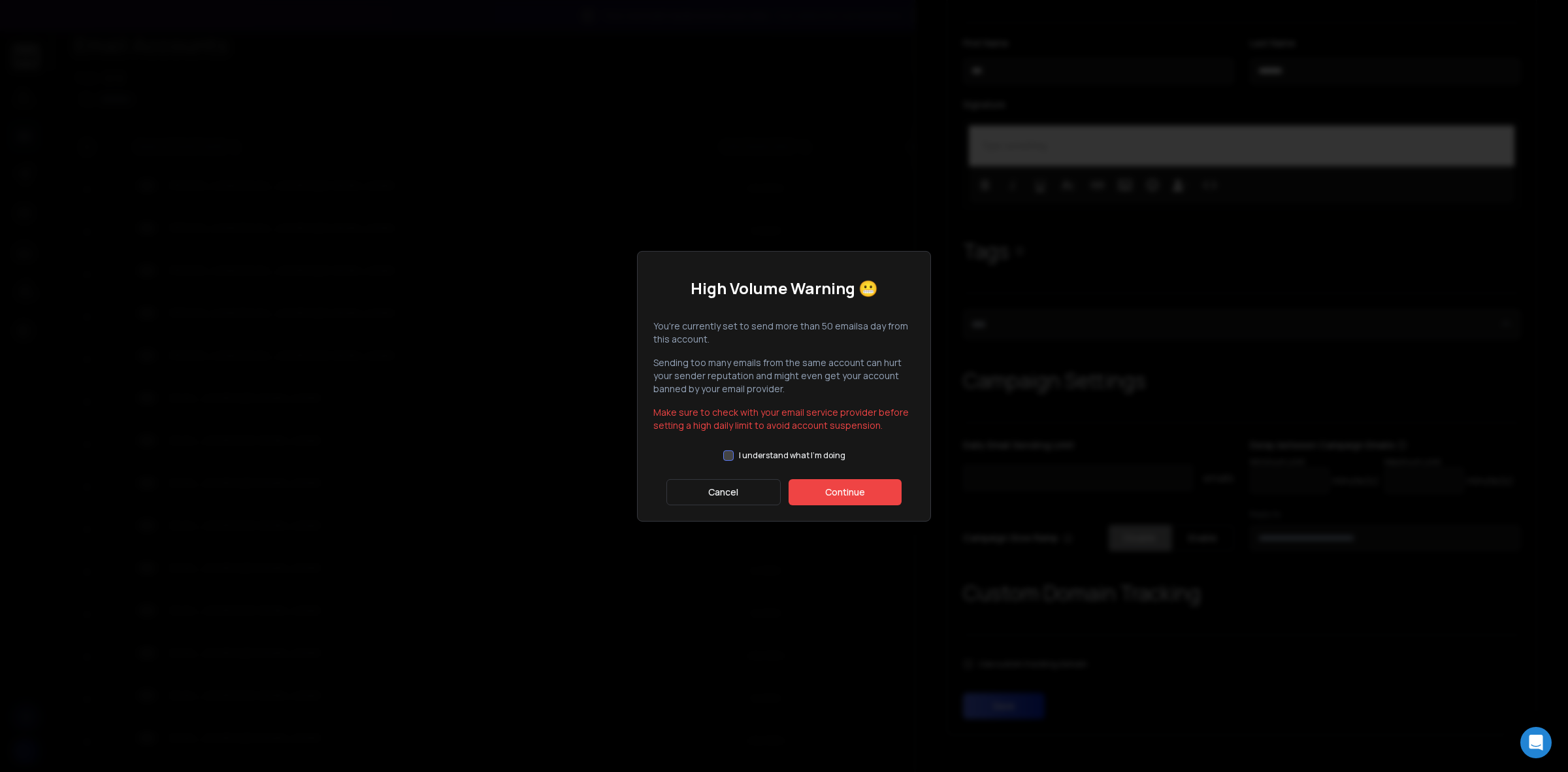
click at [742, 458] on label "I understand what I'm doing" at bounding box center [791, 456] width 106 height 10
click at [730, 451] on button "I understand what I'm doing" at bounding box center [728, 456] width 10 height 10
click at [835, 491] on button "Continue" at bounding box center [845, 492] width 113 height 26
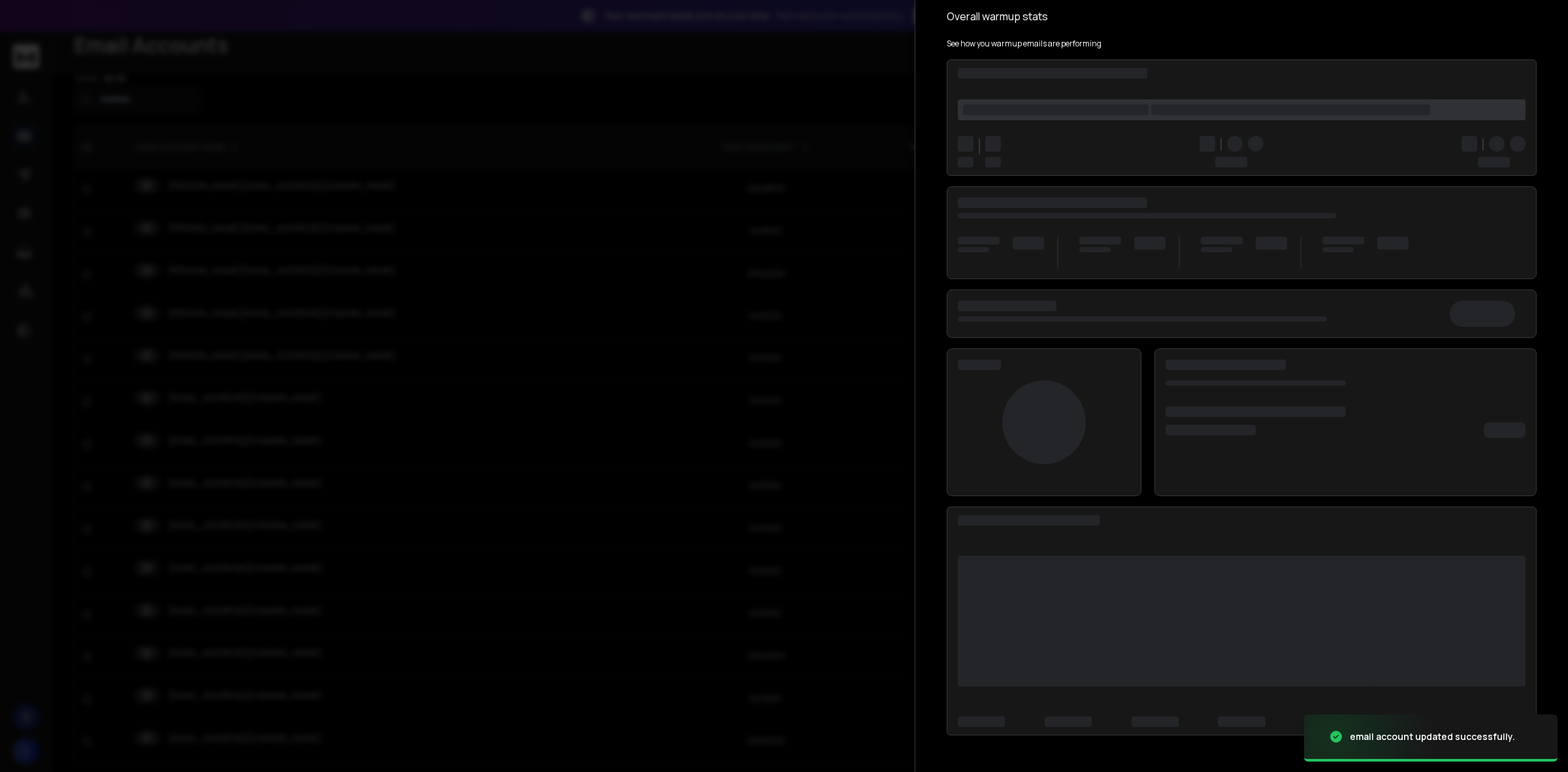
scroll to position [0, 0]
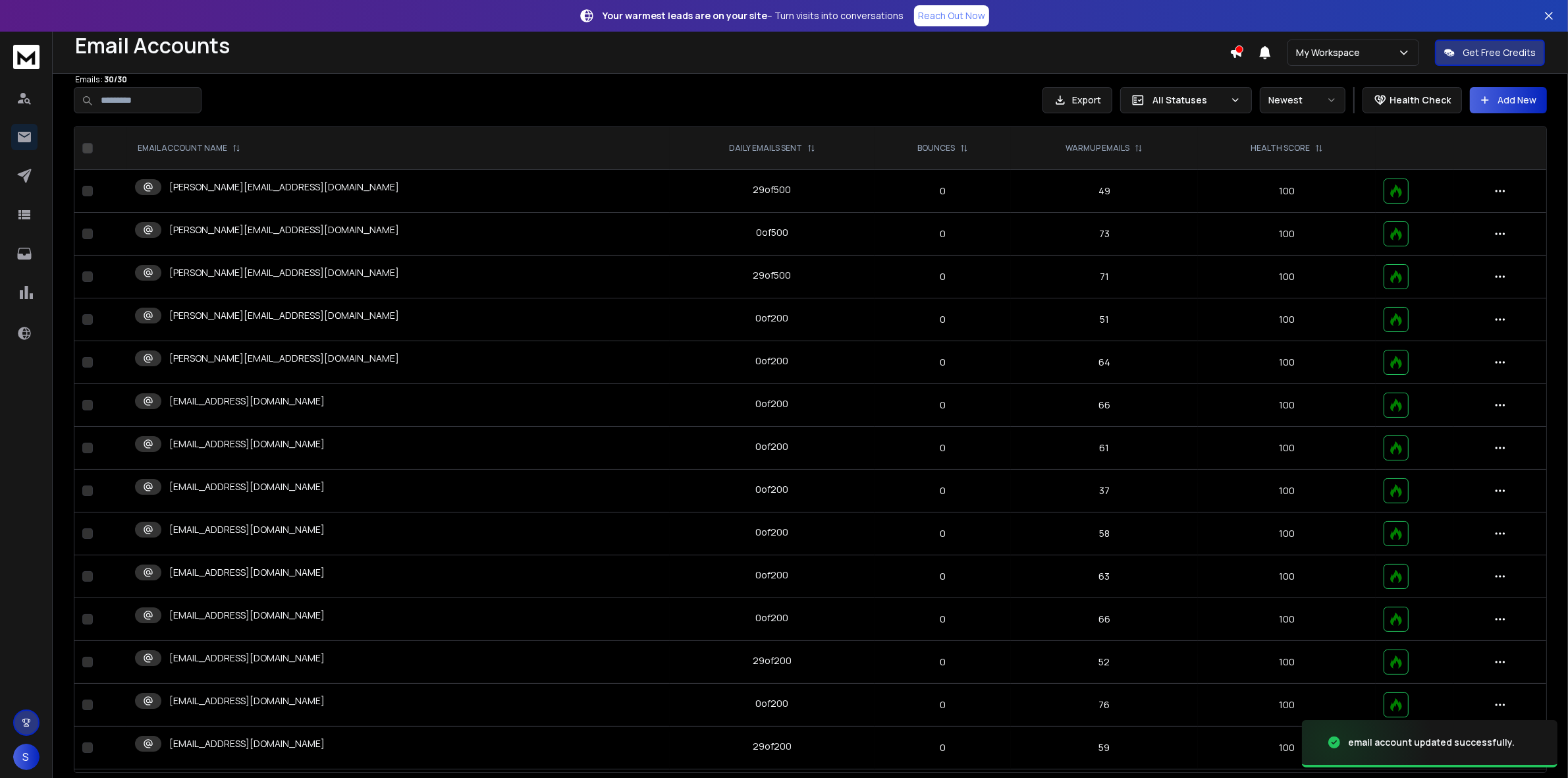
click at [272, 317] on p "ana@scbusinesssoftware2.info" at bounding box center [284, 316] width 230 height 13
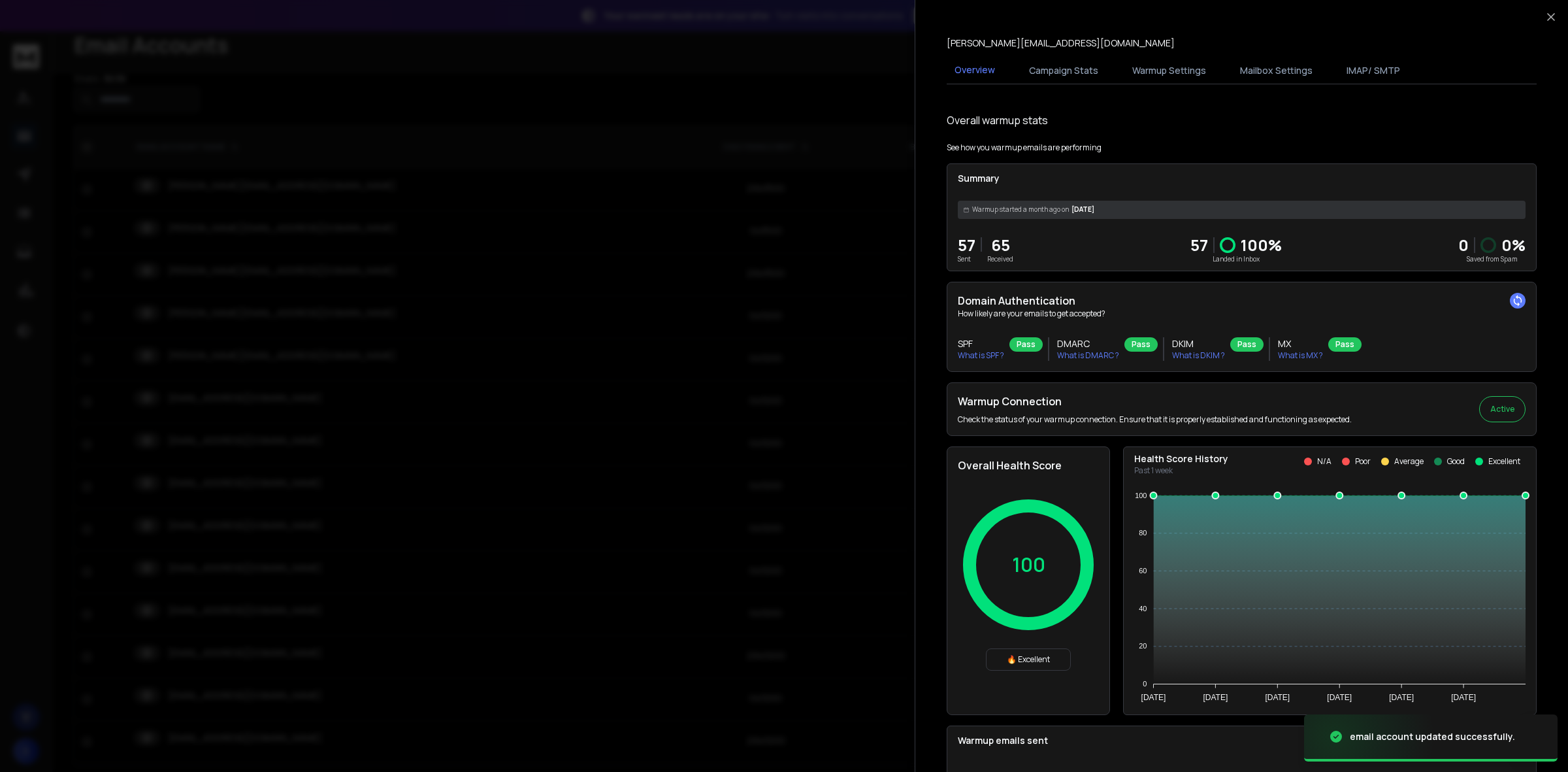
click at [1256, 60] on button "Mailbox Settings" at bounding box center [1276, 70] width 88 height 29
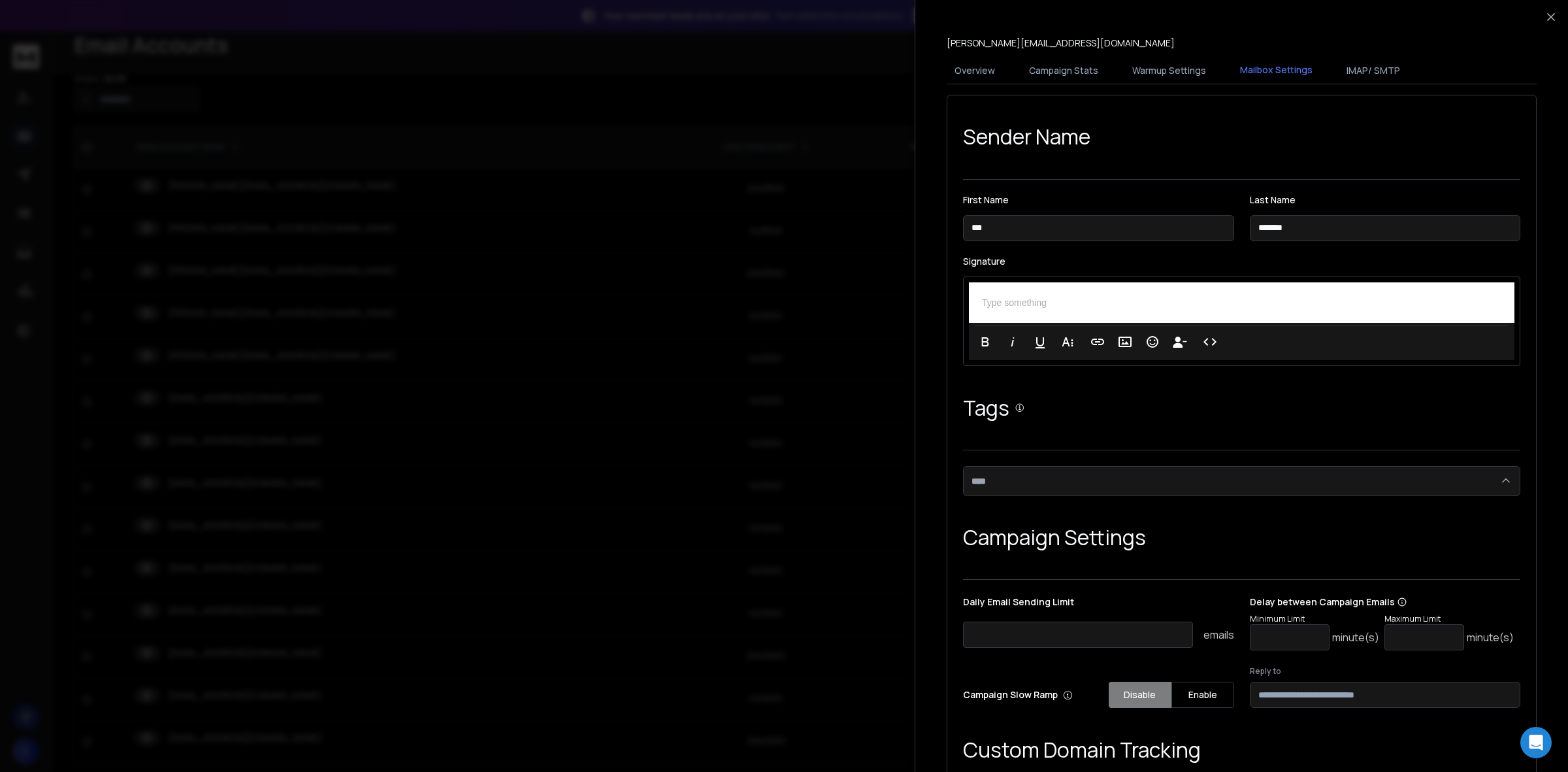
drag, startPoint x: 978, startPoint y: 631, endPoint x: 964, endPoint y: 636, distance: 14.9
click at [964, 636] on input "***" at bounding box center [1078, 635] width 230 height 26
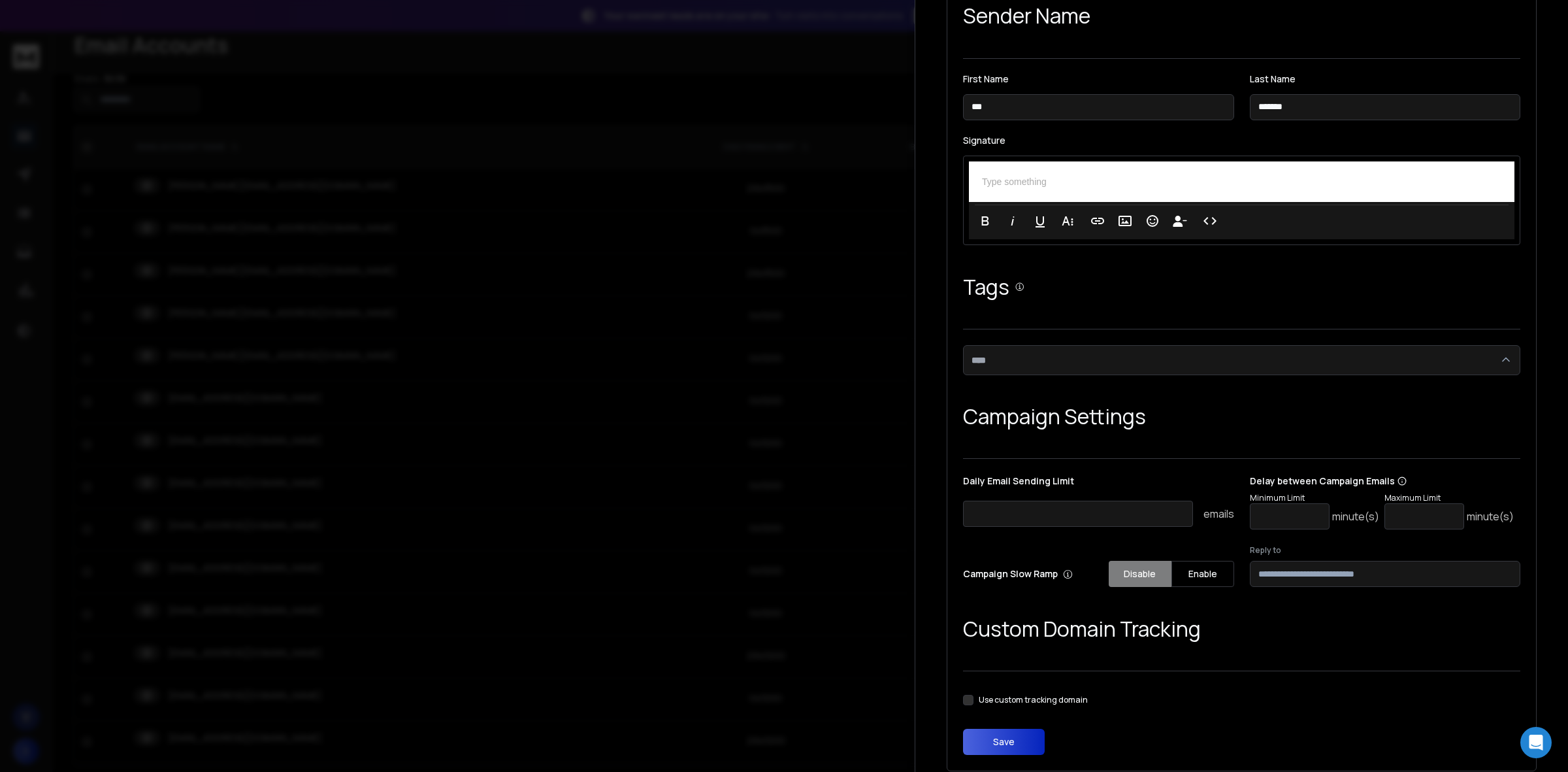
scroll to position [157, 0]
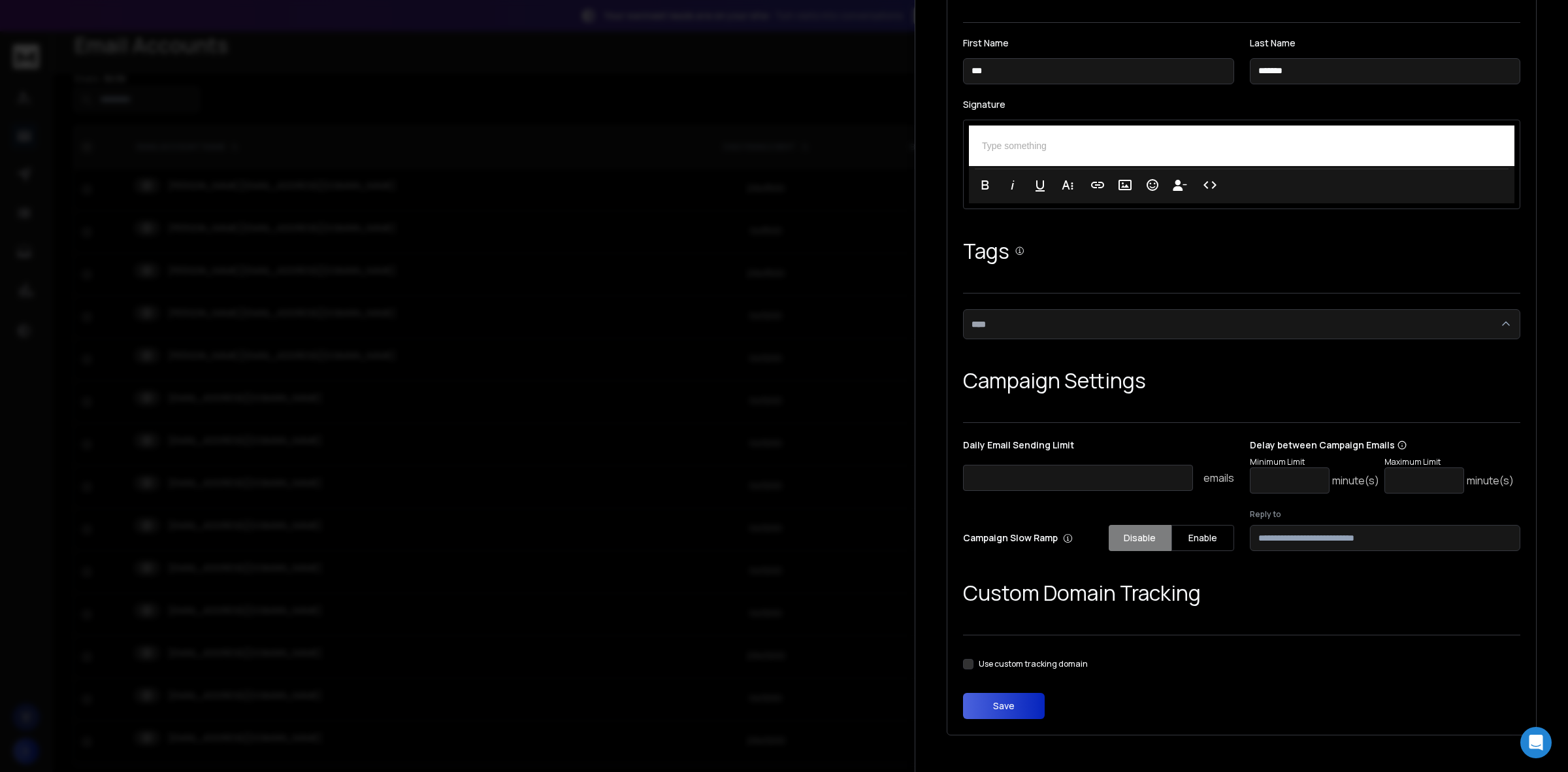
type input "***"
click at [1009, 708] on button "Save" at bounding box center [1004, 706] width 82 height 26
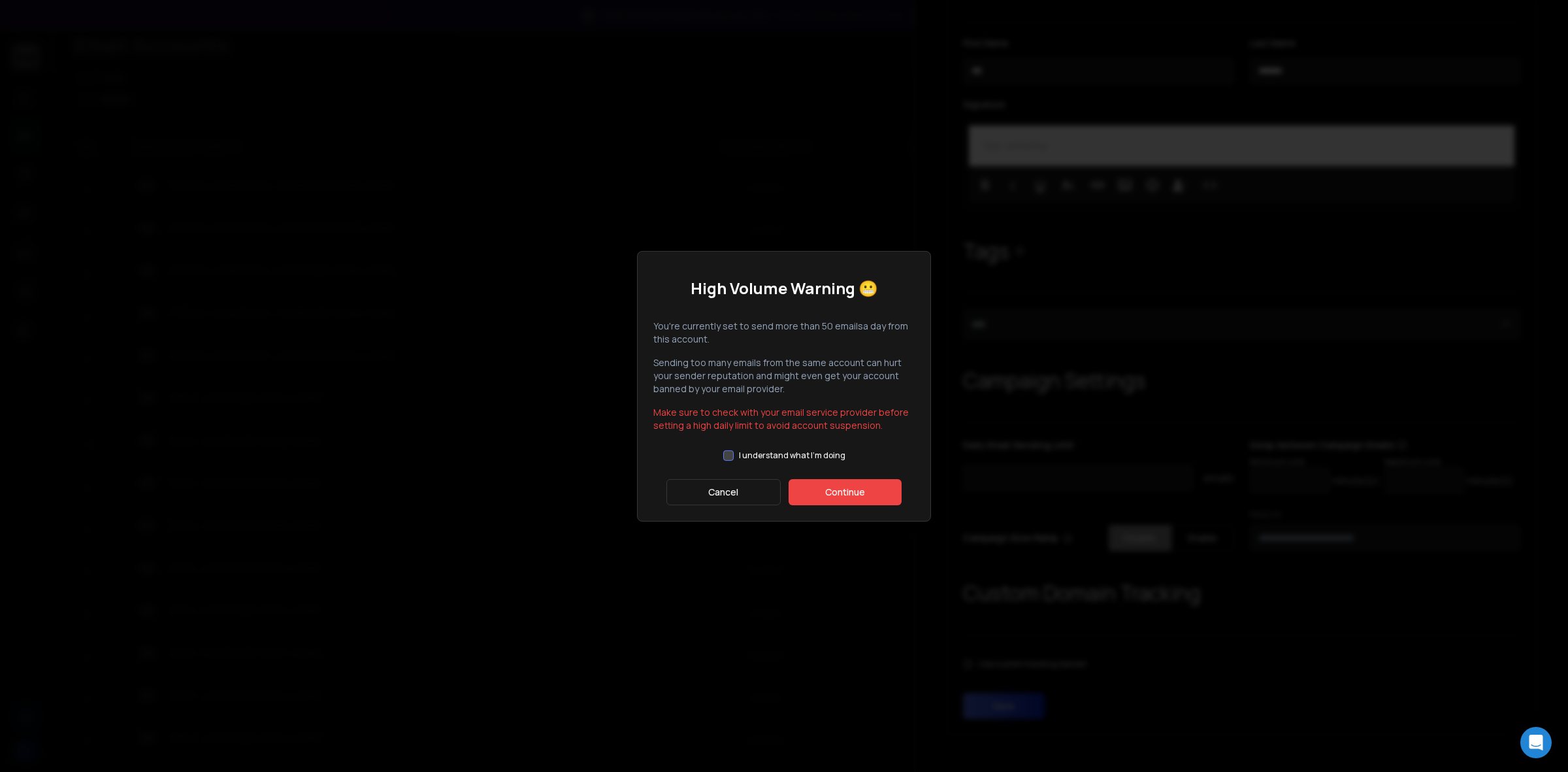
click at [732, 448] on div "I understand what I'm doing" at bounding box center [784, 456] width 122 height 26
click at [731, 453] on button "I understand what I'm doing" at bounding box center [728, 456] width 10 height 10
click at [841, 486] on button "Continue" at bounding box center [845, 492] width 113 height 26
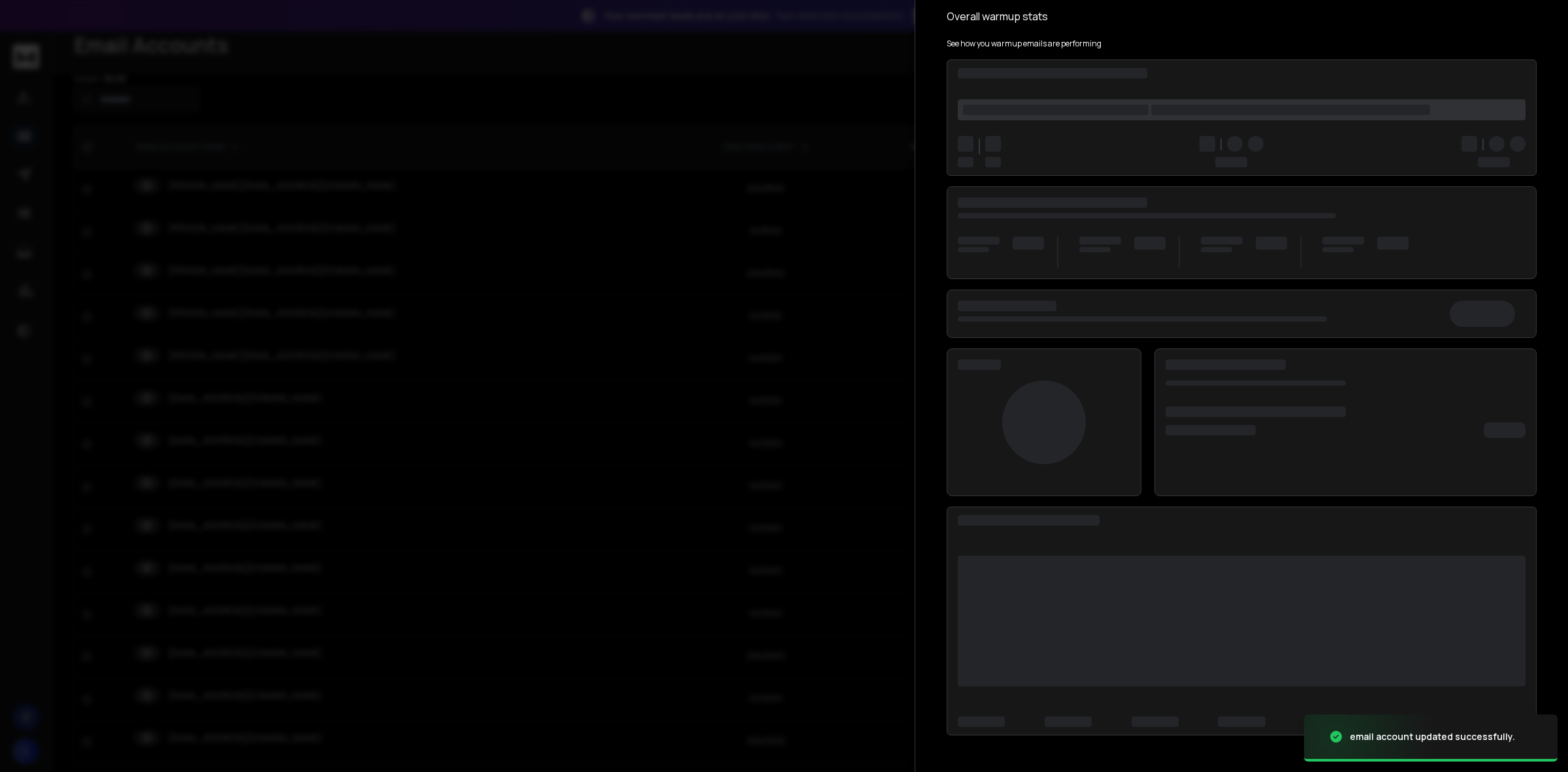
scroll to position [0, 0]
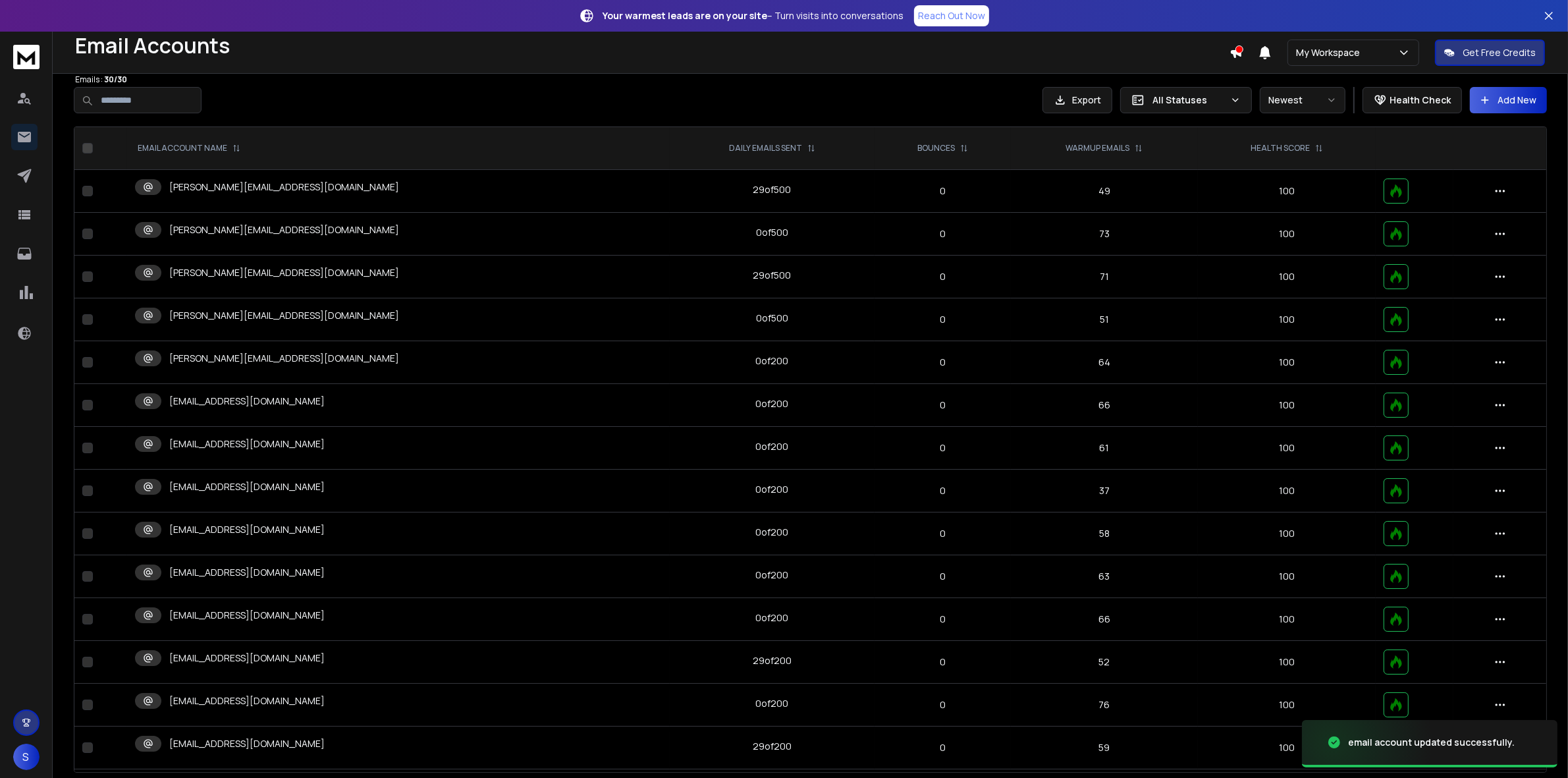
click at [260, 364] on p "ana@scbusinesssoftware4.info" at bounding box center [284, 359] width 230 height 13
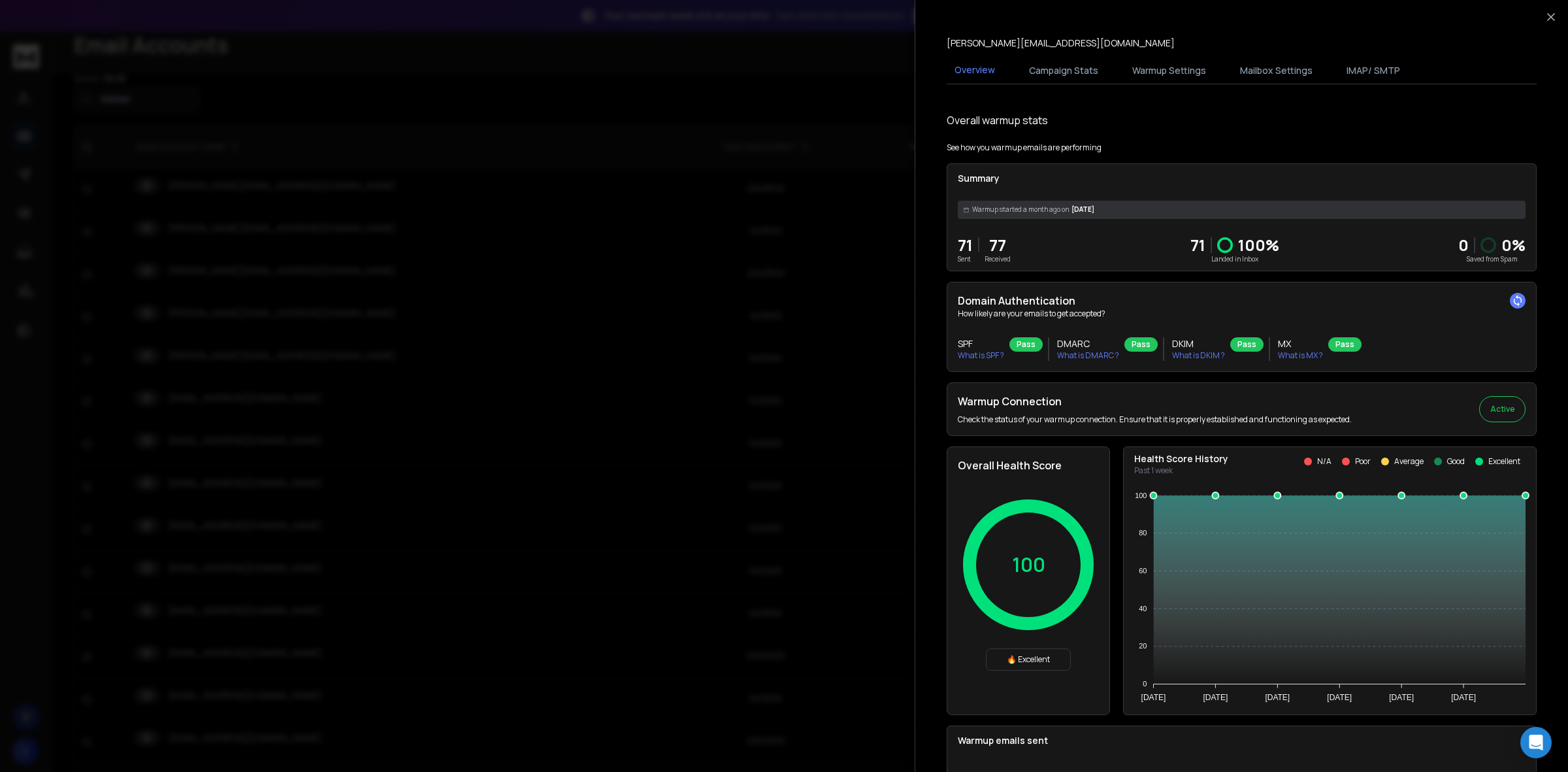
click at [1247, 69] on button "Mailbox Settings" at bounding box center [1276, 70] width 88 height 29
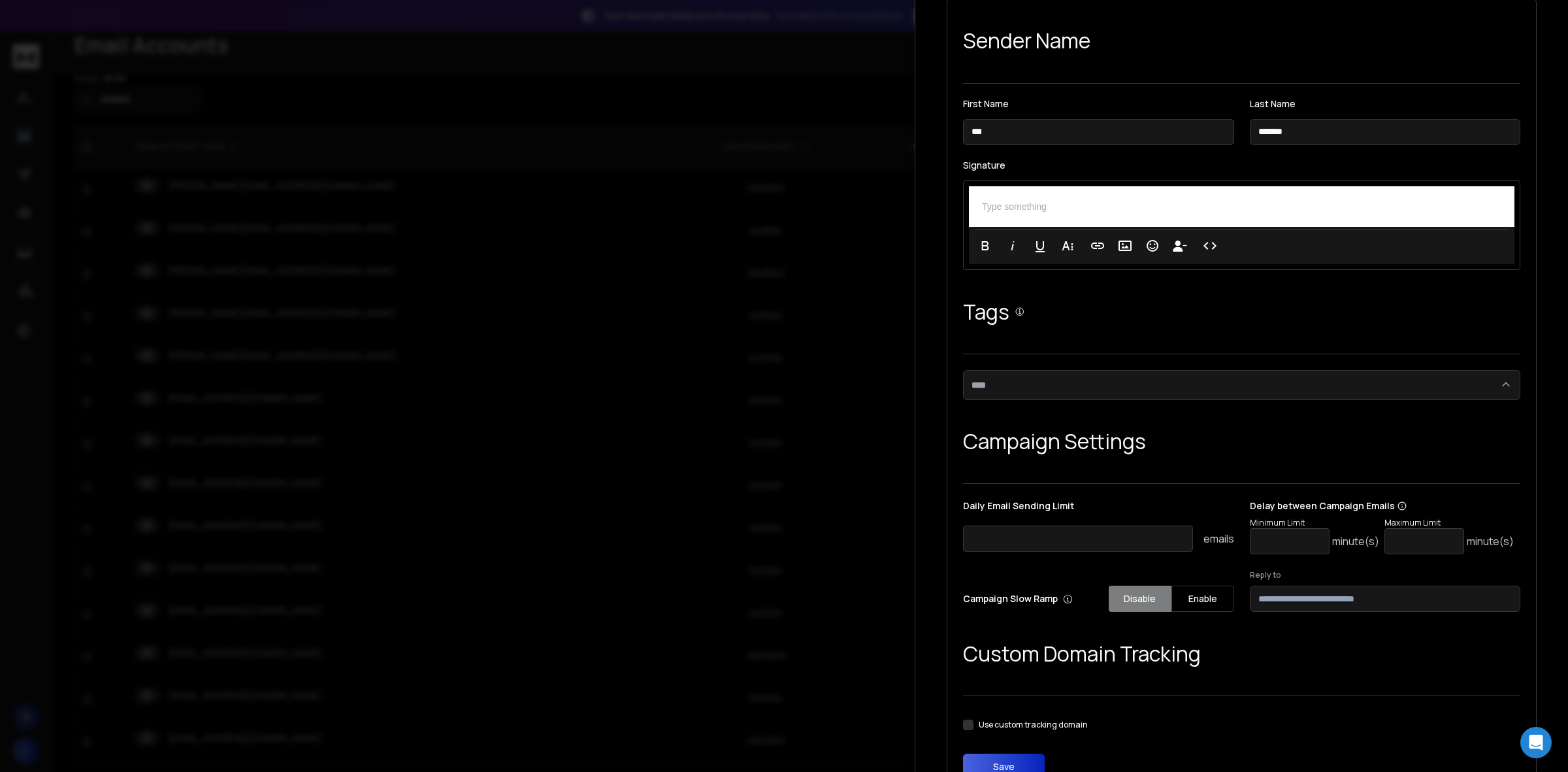
scroll to position [157, 0]
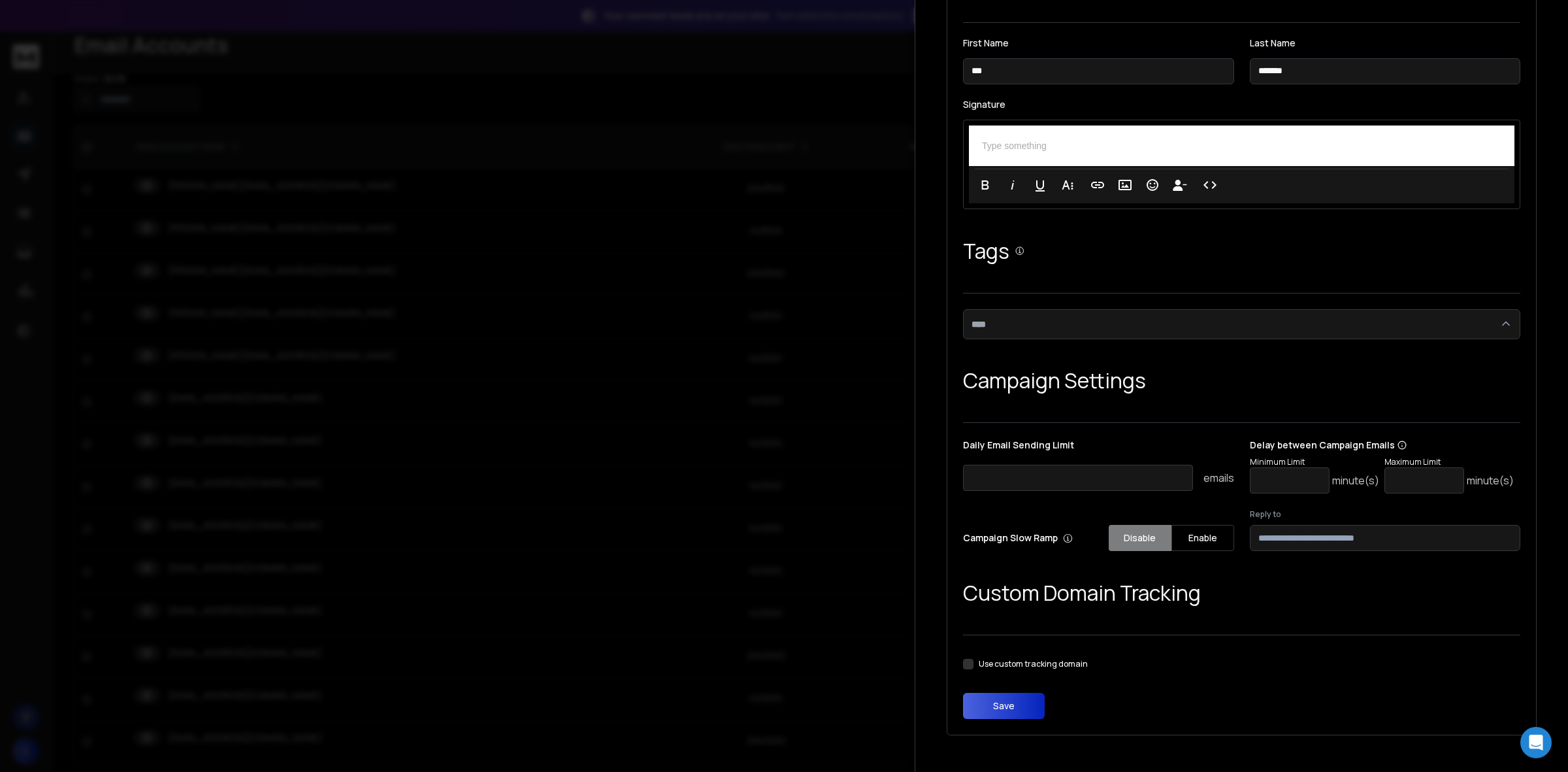
drag, startPoint x: 975, startPoint y: 478, endPoint x: 967, endPoint y: 483, distance: 9.4
click at [967, 483] on input "***" at bounding box center [1078, 478] width 230 height 26
type input "***"
click at [988, 706] on button "Save" at bounding box center [1004, 706] width 82 height 26
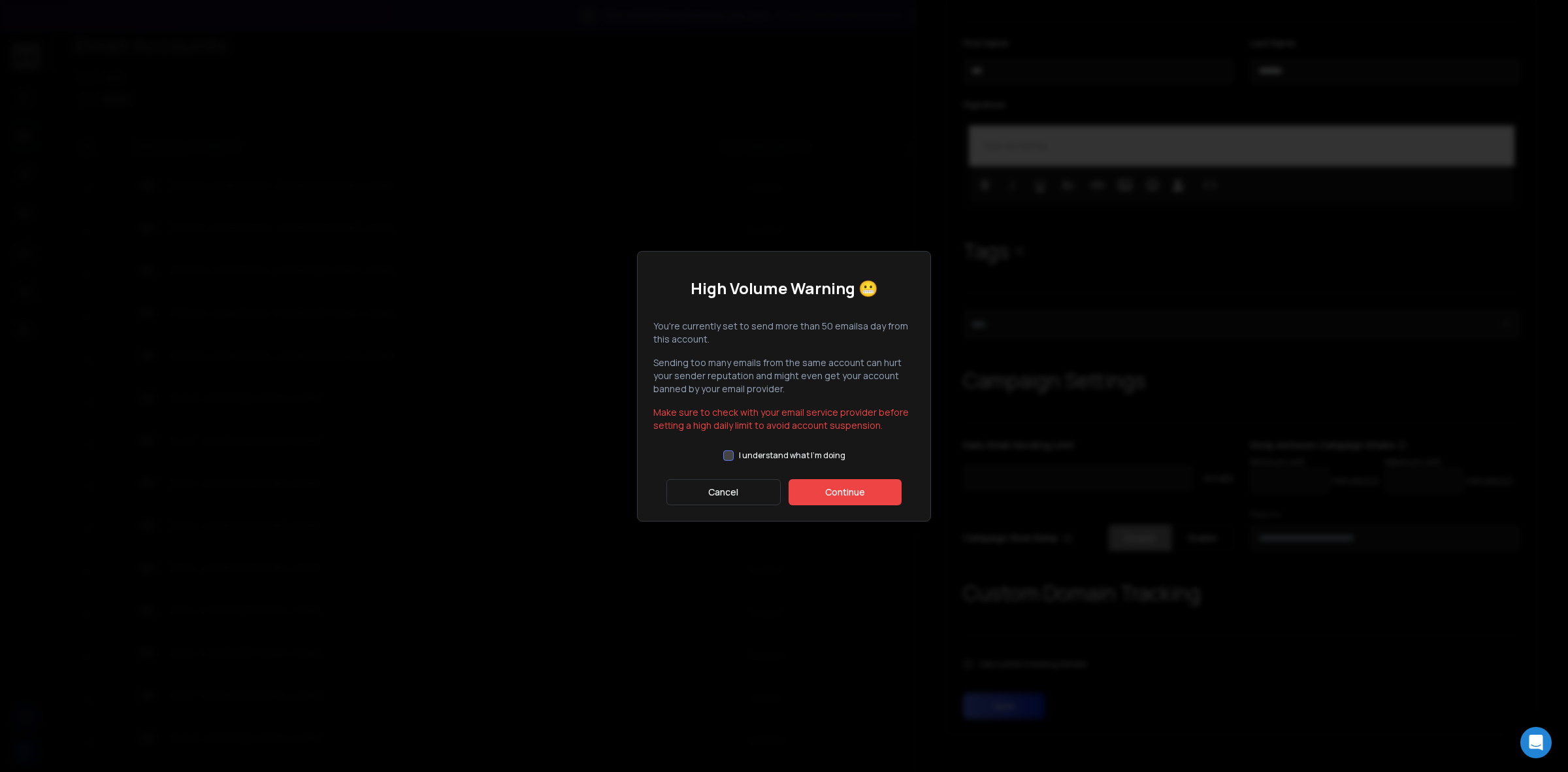
click at [733, 456] on button "I understand what I'm doing" at bounding box center [728, 456] width 10 height 10
click at [854, 483] on button "Continue" at bounding box center [845, 492] width 113 height 26
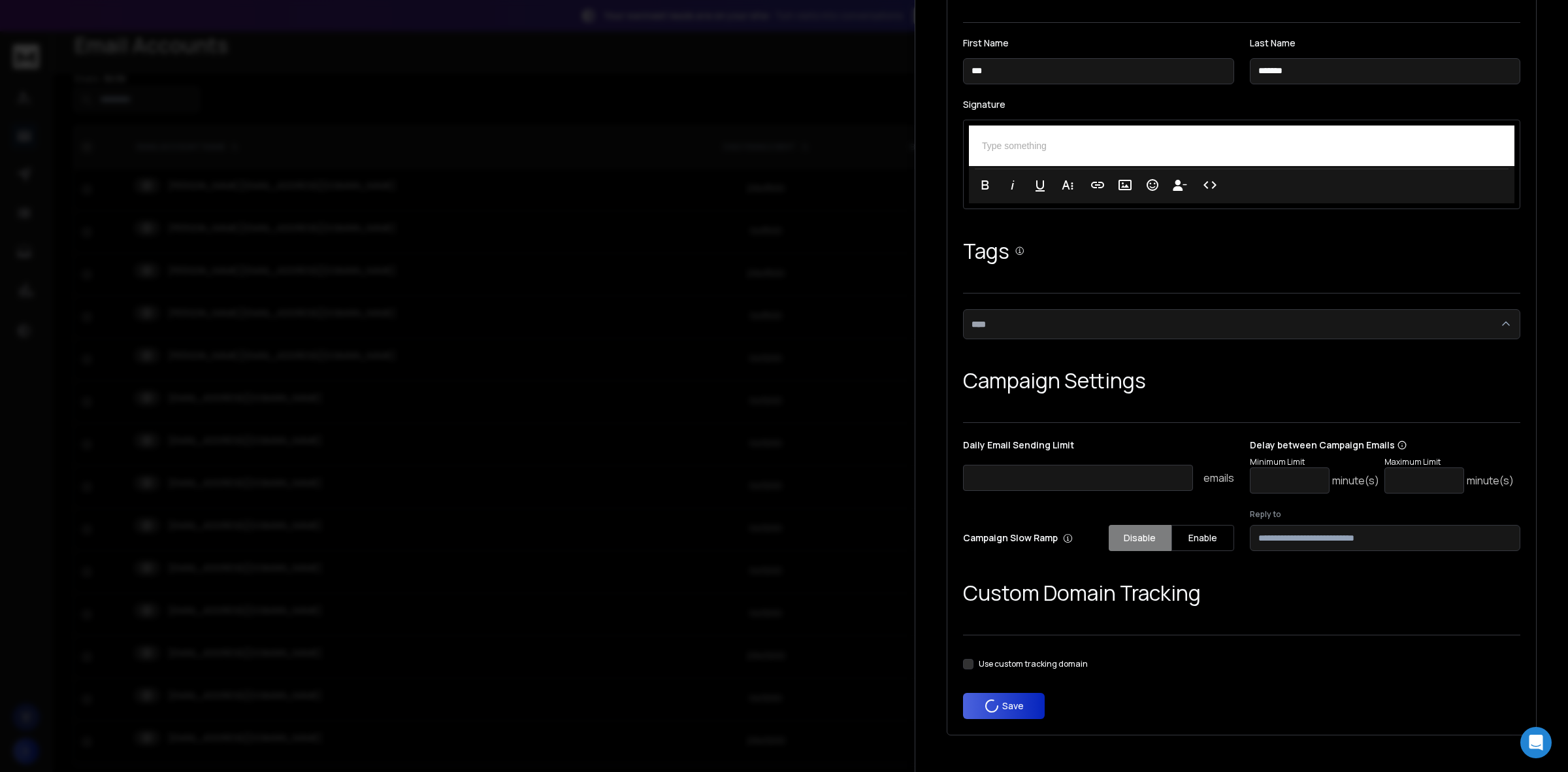
scroll to position [0, 0]
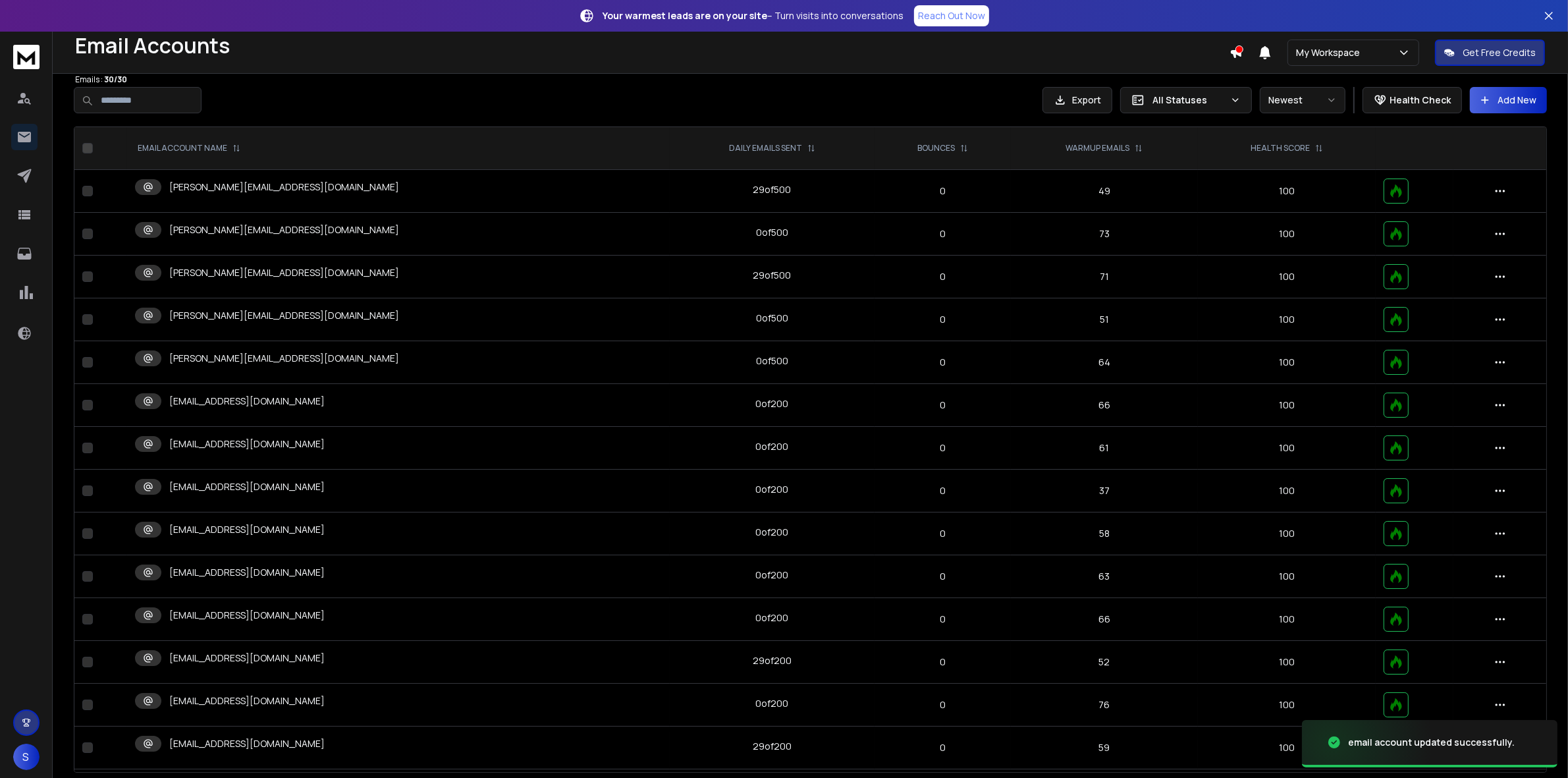
click at [286, 407] on p "mail@scbusinesssoftware4.info" at bounding box center [246, 402] width 156 height 13
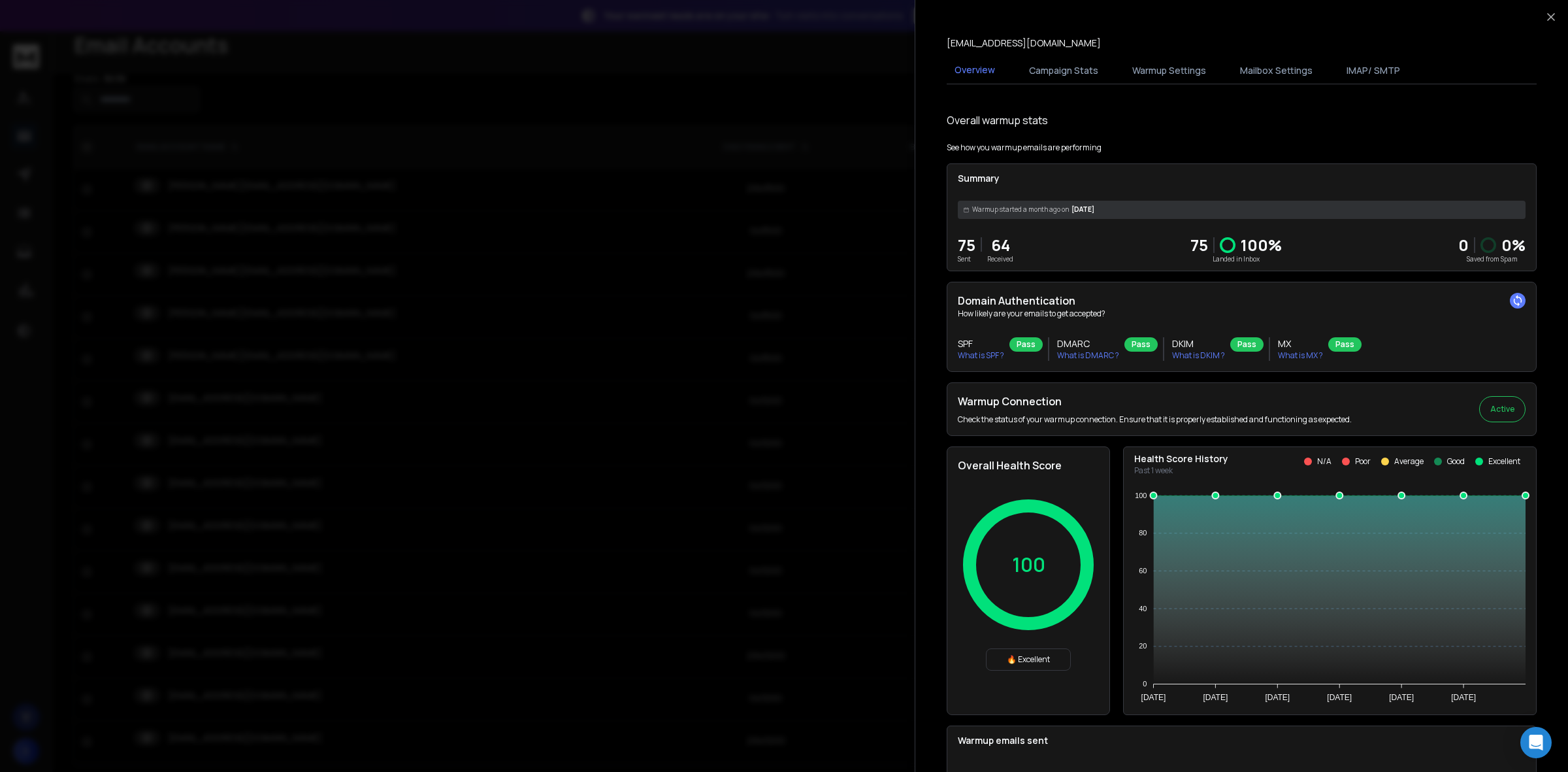
click at [1265, 59] on button "Mailbox Settings" at bounding box center [1276, 70] width 88 height 29
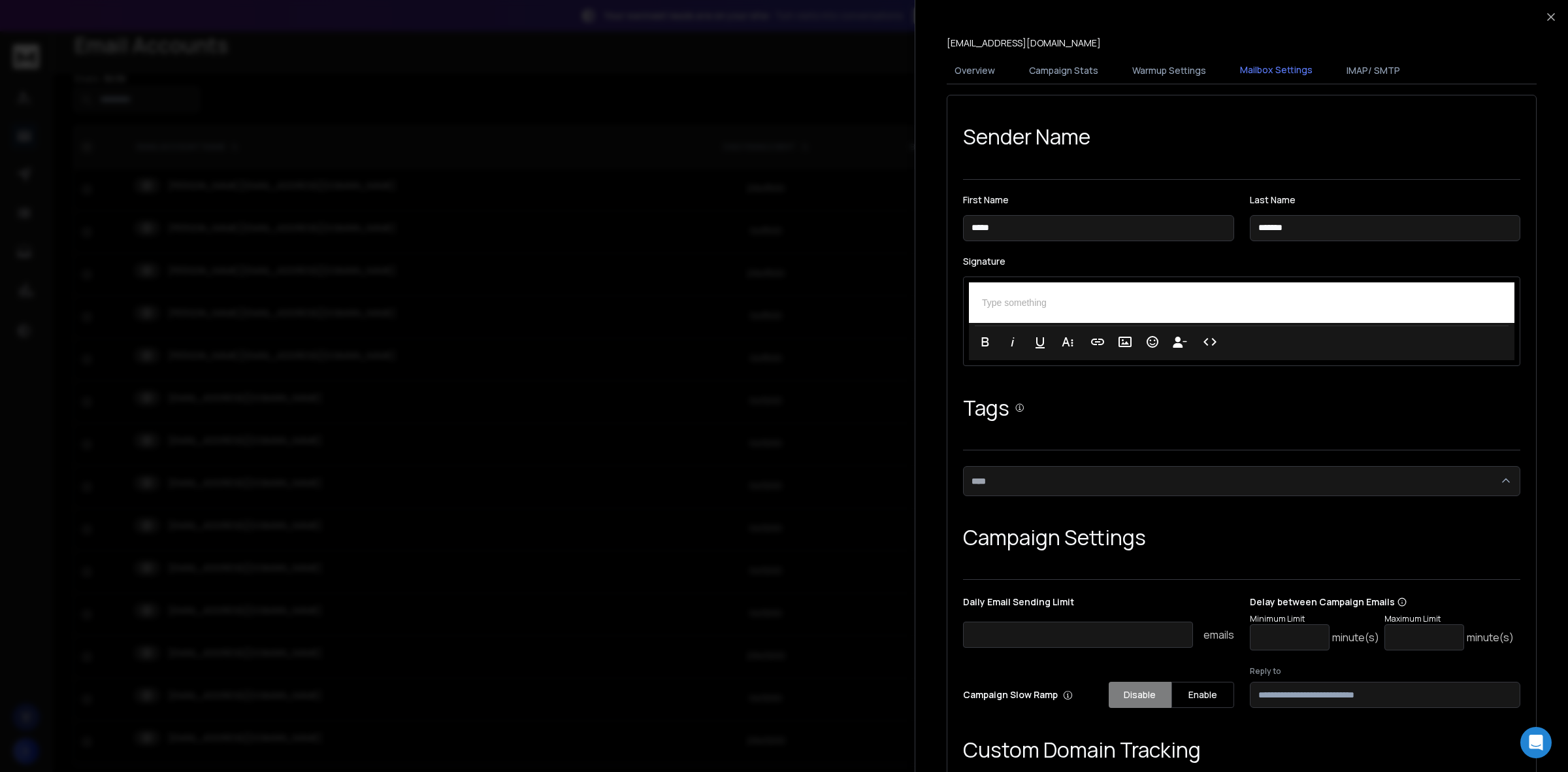
scroll to position [157, 0]
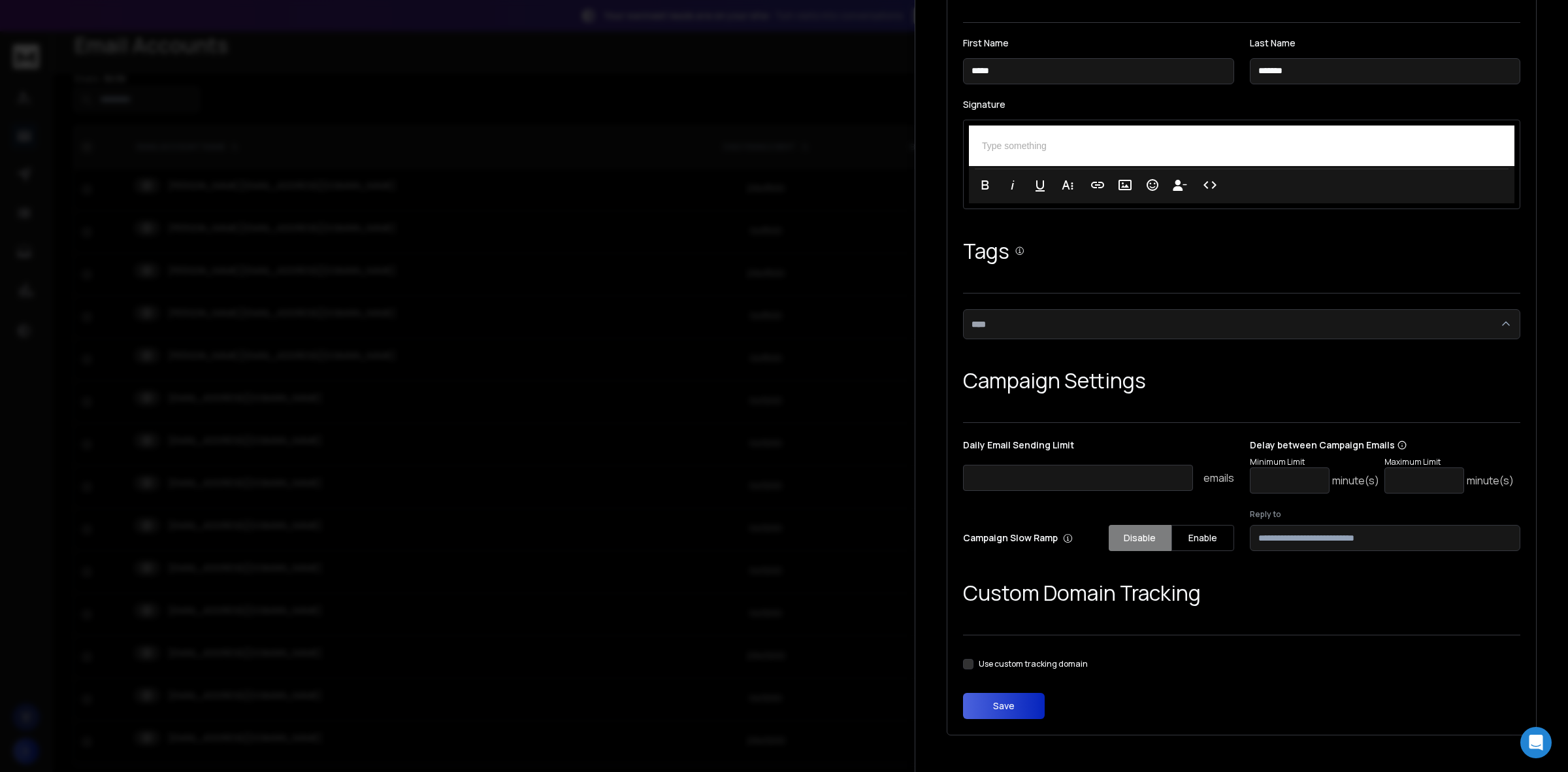
drag, startPoint x: 977, startPoint y: 480, endPoint x: 968, endPoint y: 485, distance: 10.3
click at [968, 485] on input "***" at bounding box center [1078, 478] width 230 height 26
type input "***"
click at [998, 698] on button "Save" at bounding box center [1004, 706] width 82 height 26
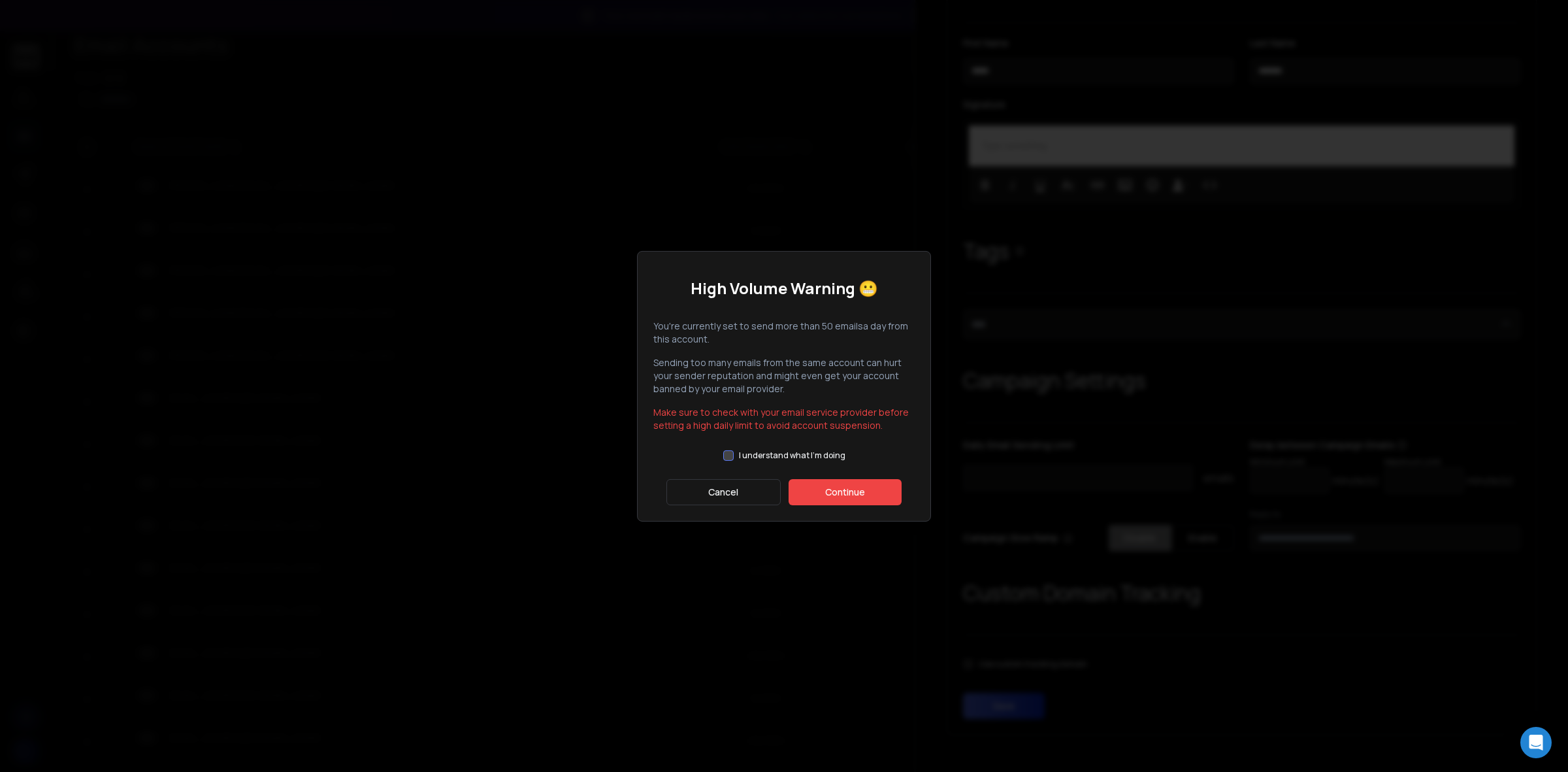
click at [733, 451] on button "I understand what I'm doing" at bounding box center [728, 456] width 10 height 10
click at [818, 484] on button "Continue" at bounding box center [845, 492] width 113 height 26
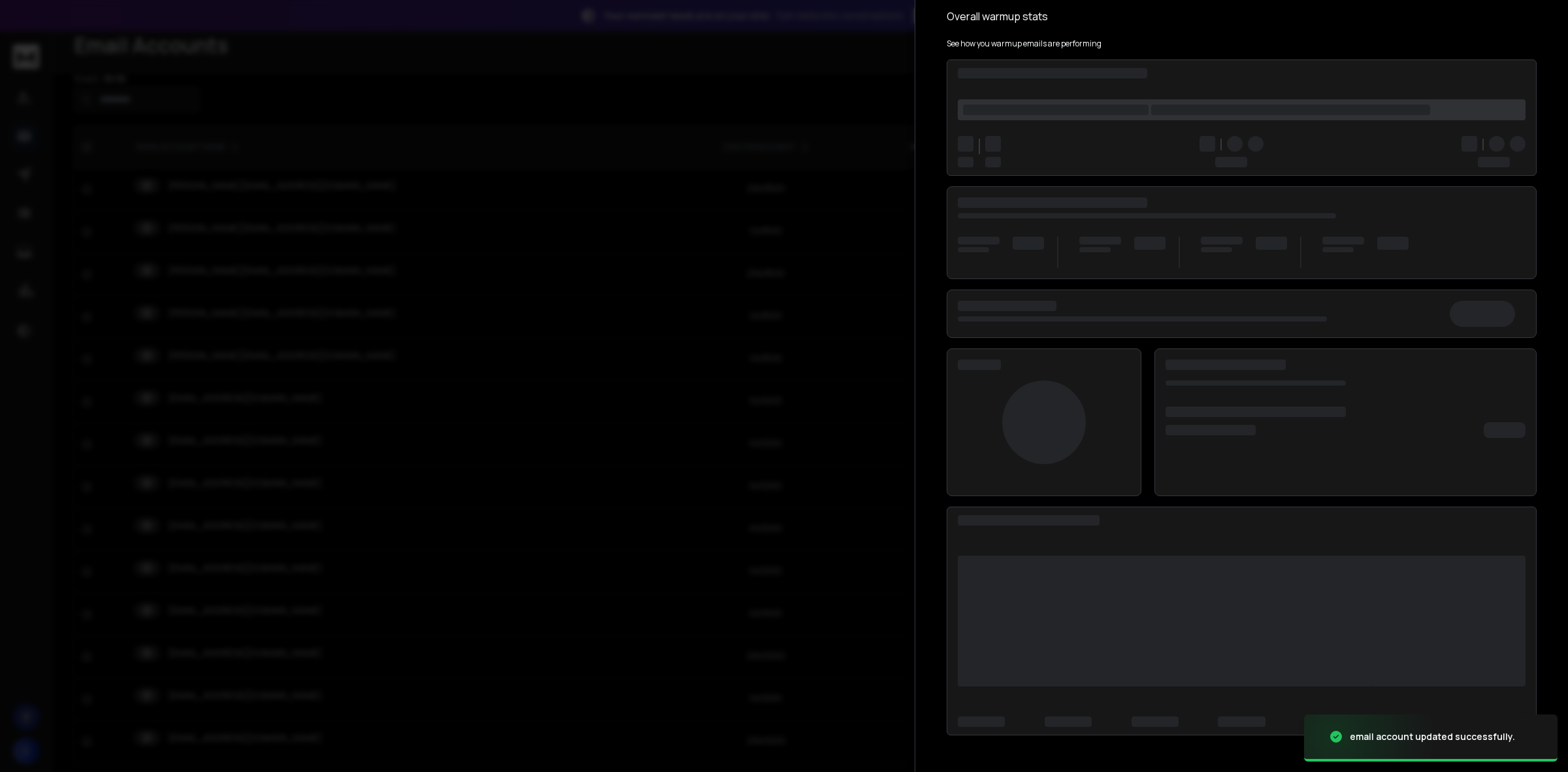
scroll to position [0, 0]
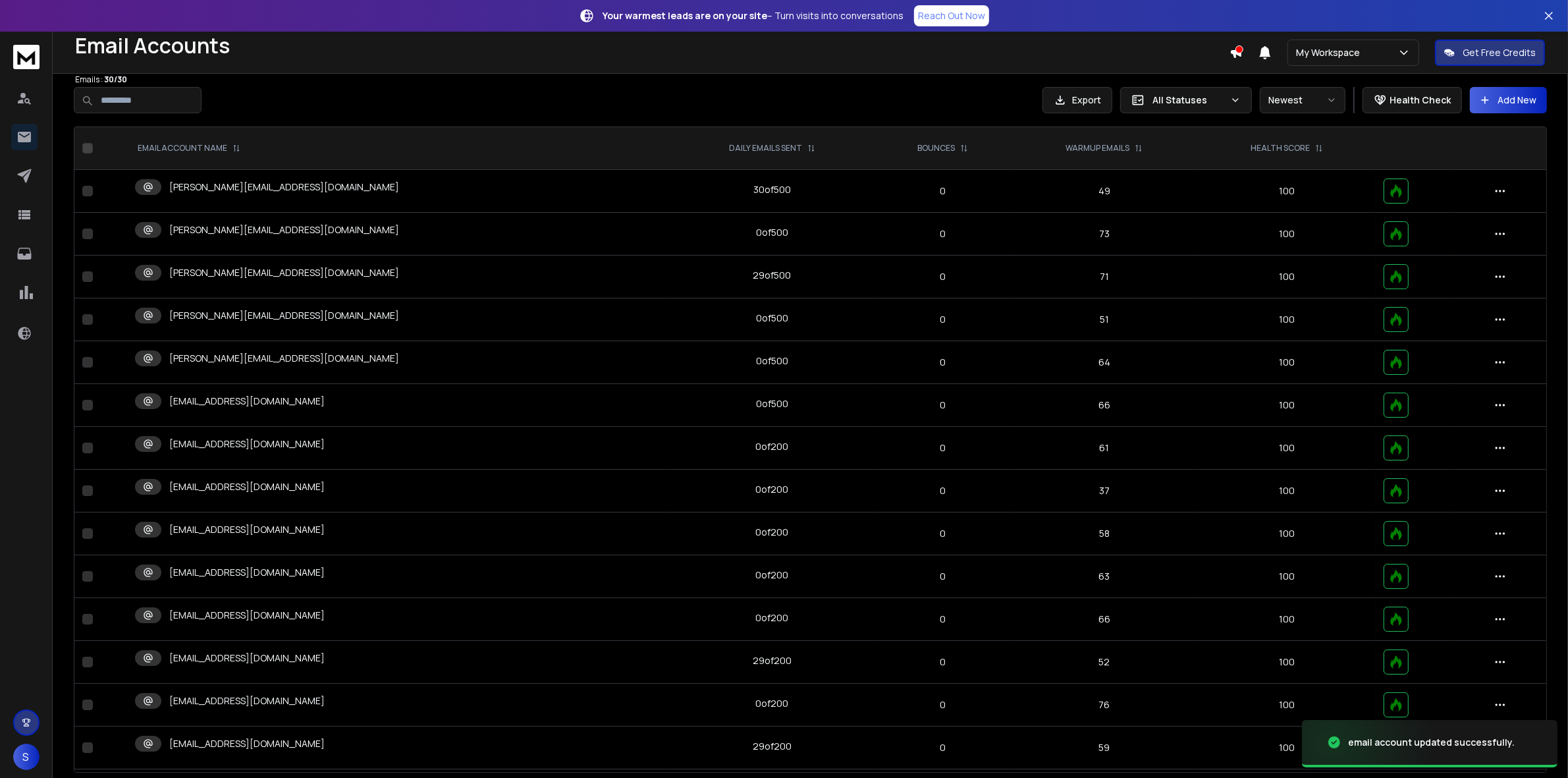
click at [274, 442] on p "mail@scbusinesssoftware3.info" at bounding box center [246, 444] width 156 height 13
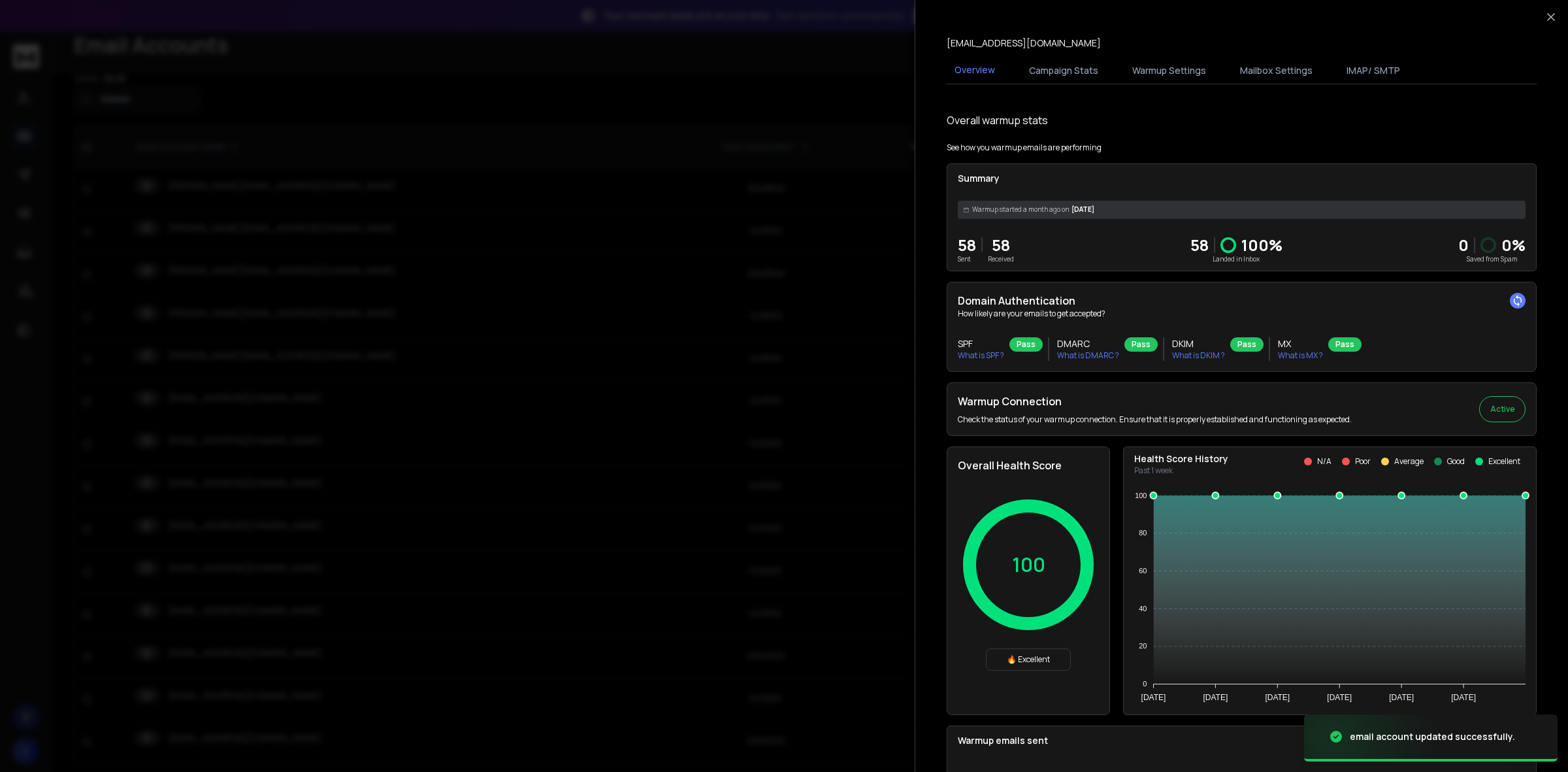
click at [1253, 64] on button "Mailbox Settings" at bounding box center [1276, 70] width 88 height 29
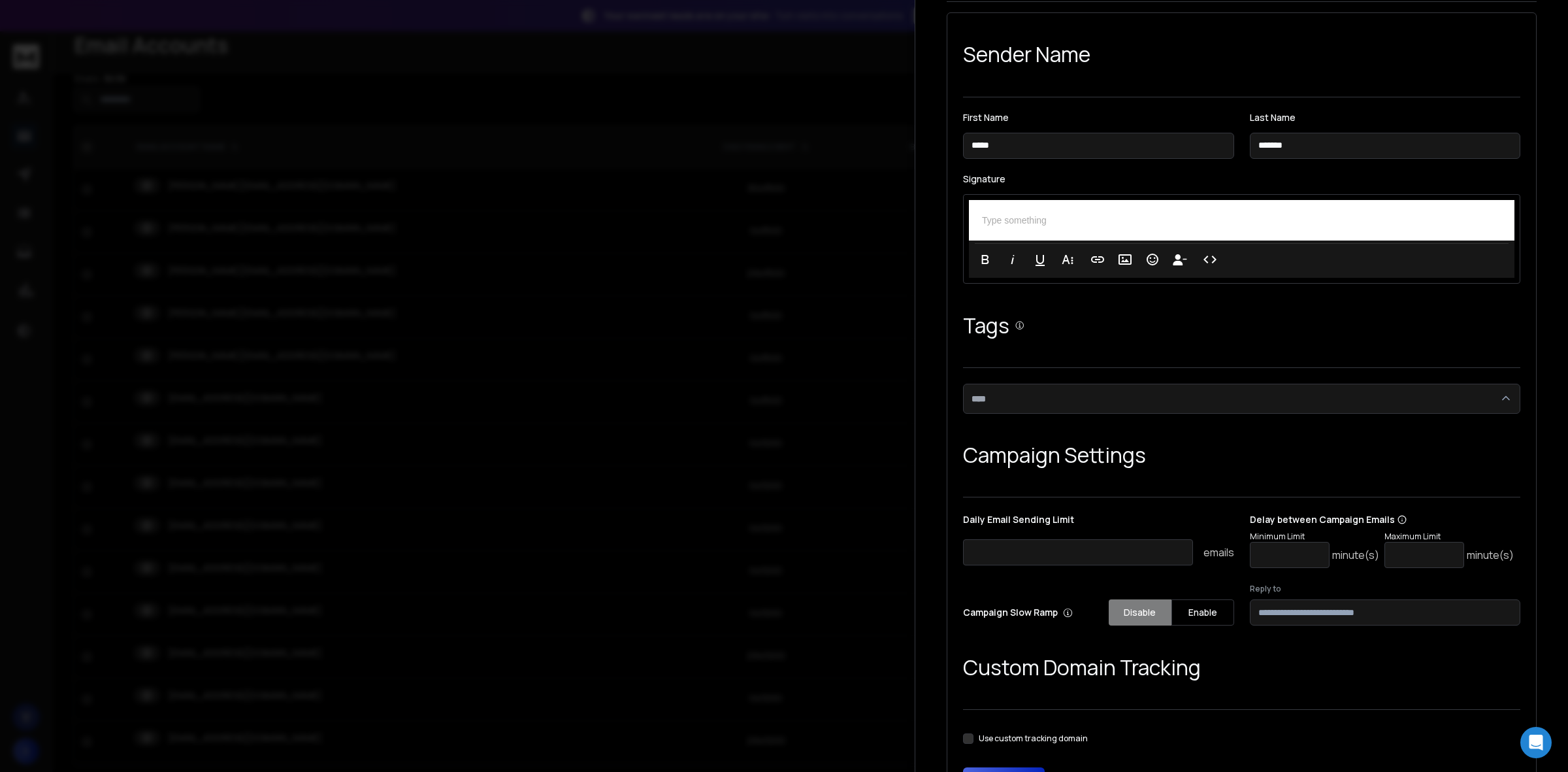
scroll to position [157, 0]
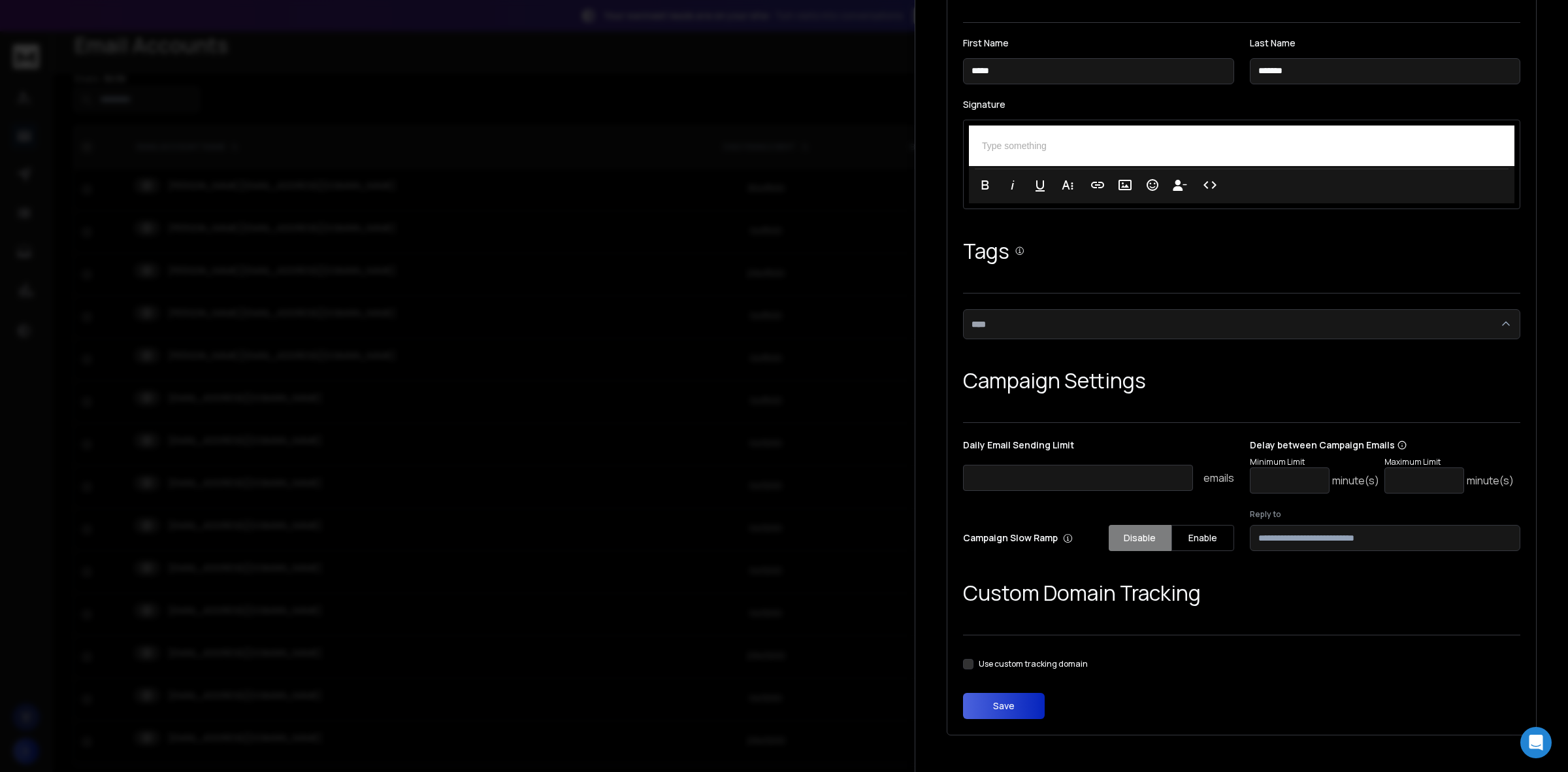
drag, startPoint x: 977, startPoint y: 478, endPoint x: 960, endPoint y: 482, distance: 17.5
click at [960, 482] on div "Sender Name First Name ***** Last Name ******* Signature Type something Clear F…" at bounding box center [1242, 336] width 590 height 798
type input "***"
click at [988, 708] on button "Save" at bounding box center [1004, 706] width 82 height 26
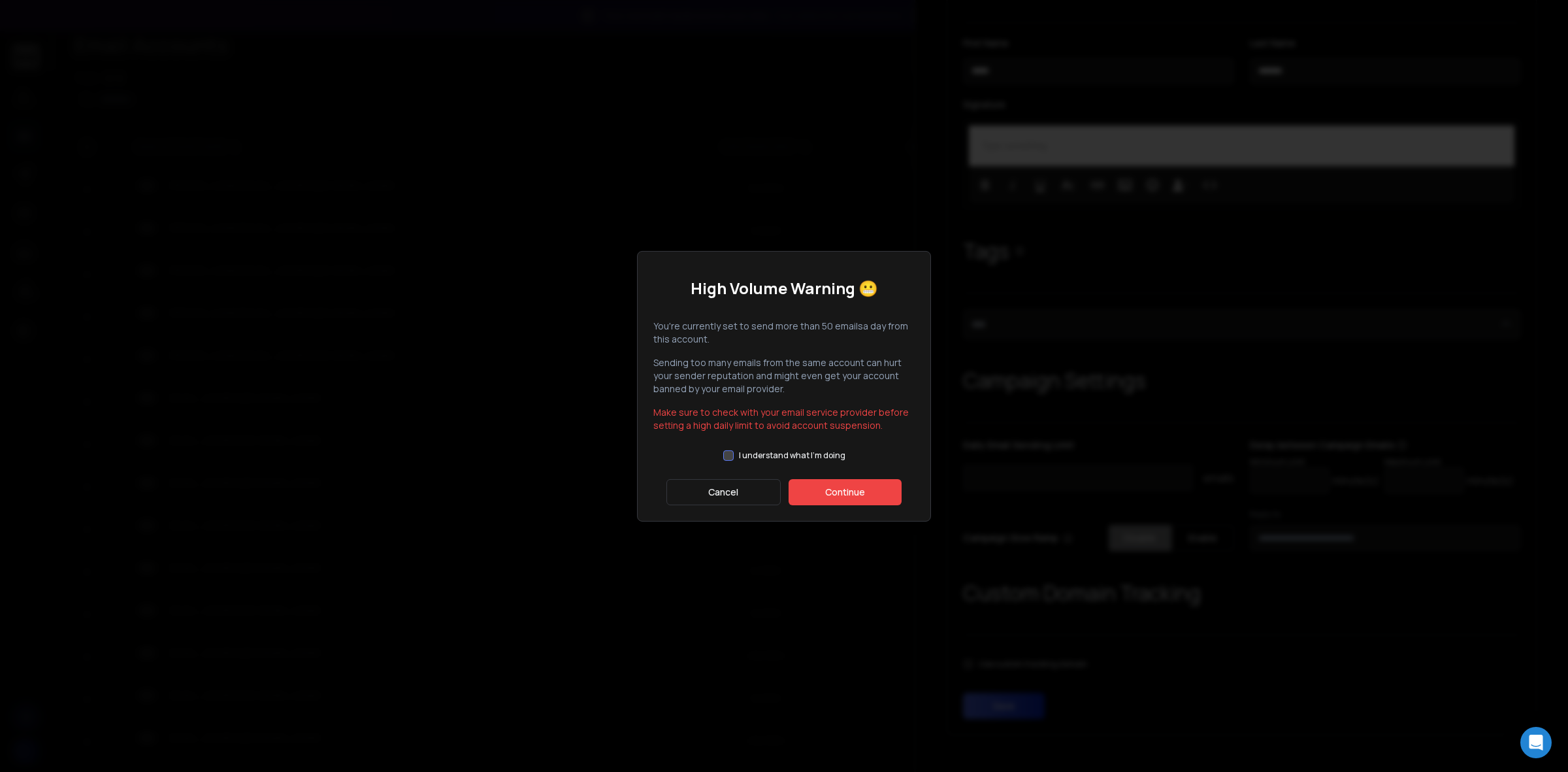
click at [731, 459] on button "I understand what I'm doing" at bounding box center [728, 456] width 10 height 10
click at [838, 495] on button "Continue" at bounding box center [845, 492] width 113 height 26
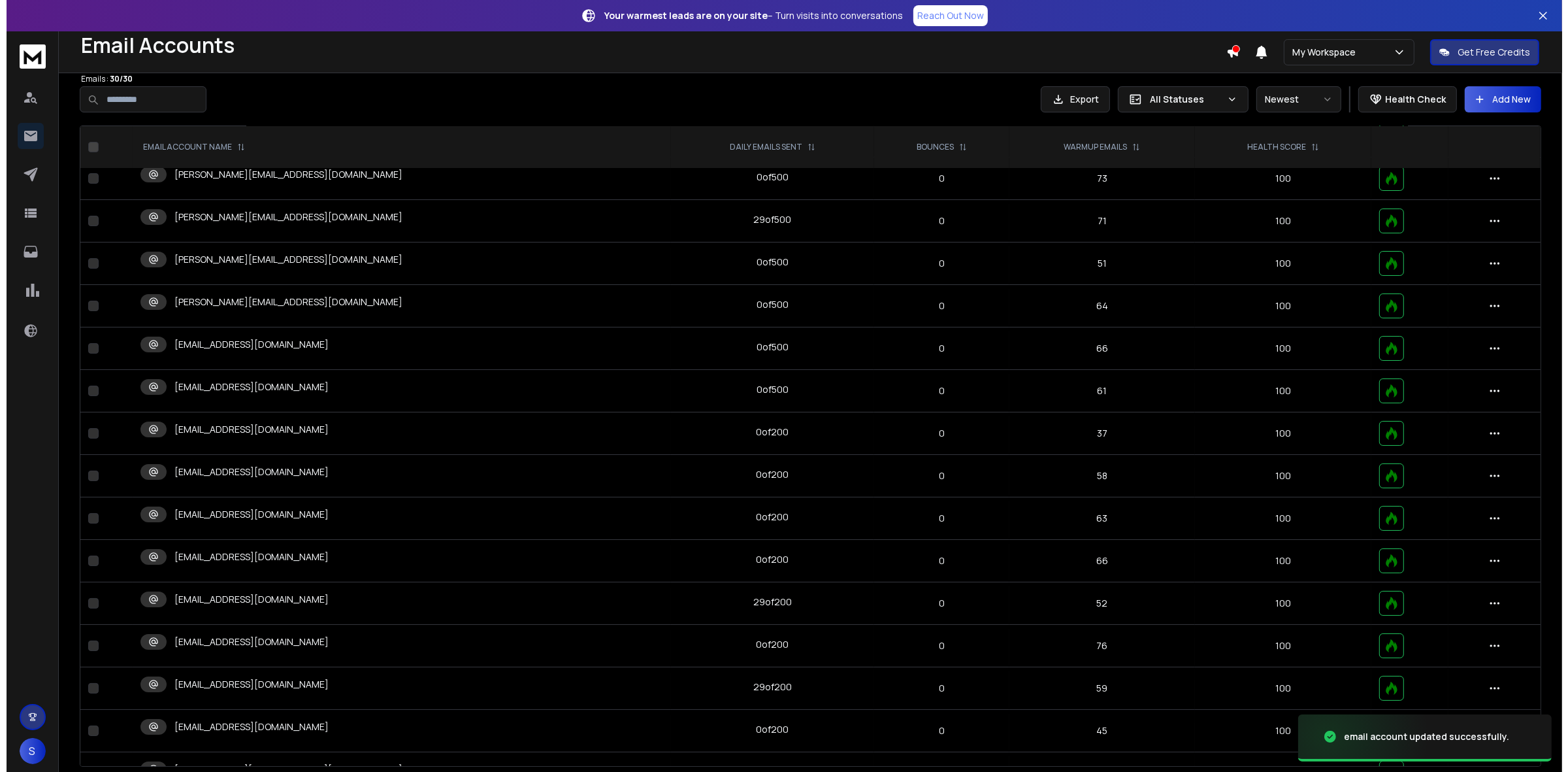
scroll to position [82, 0]
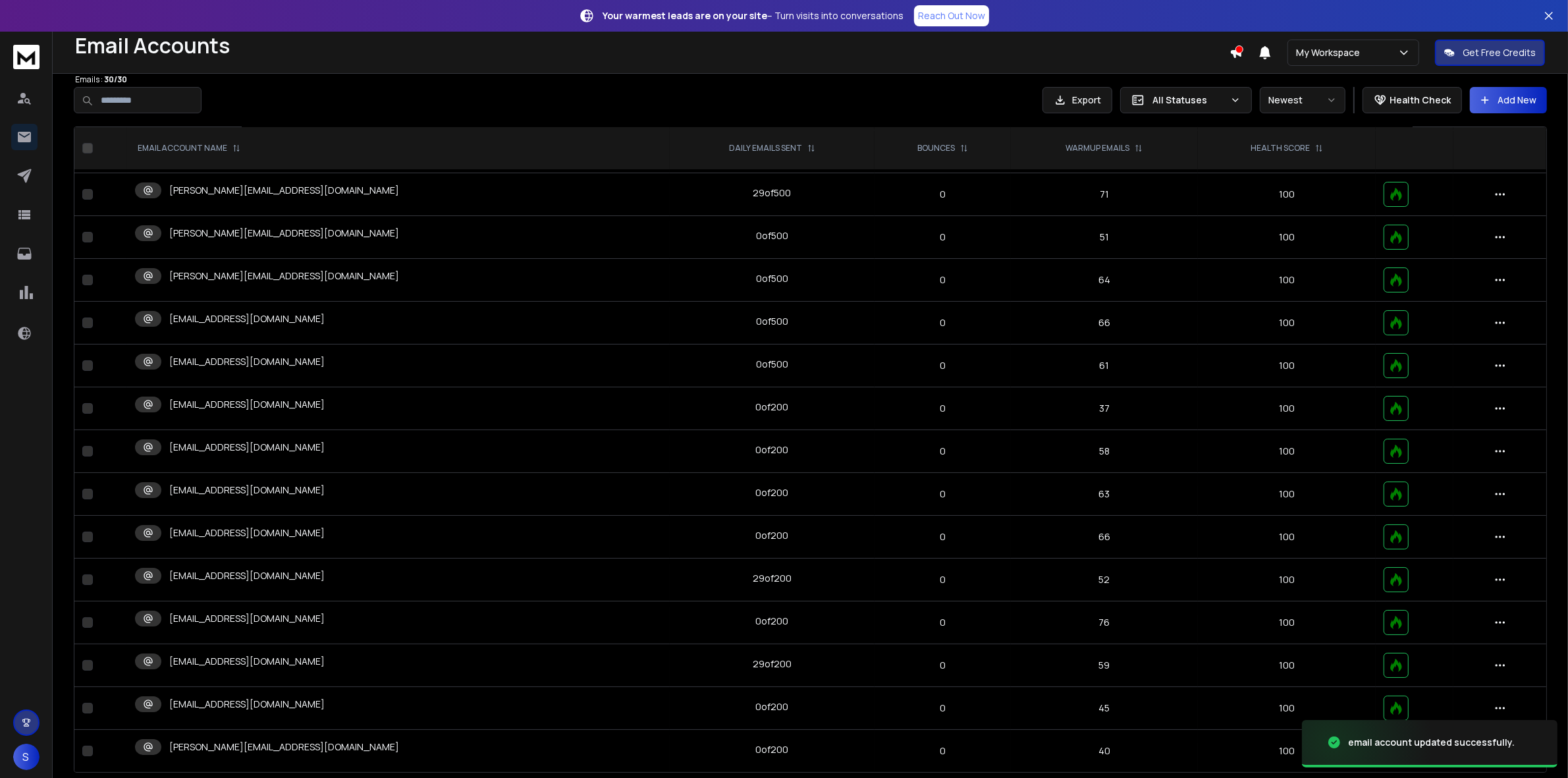
click at [320, 408] on div "mail@scbusinesssoftware2.info" at bounding box center [398, 404] width 527 height 16
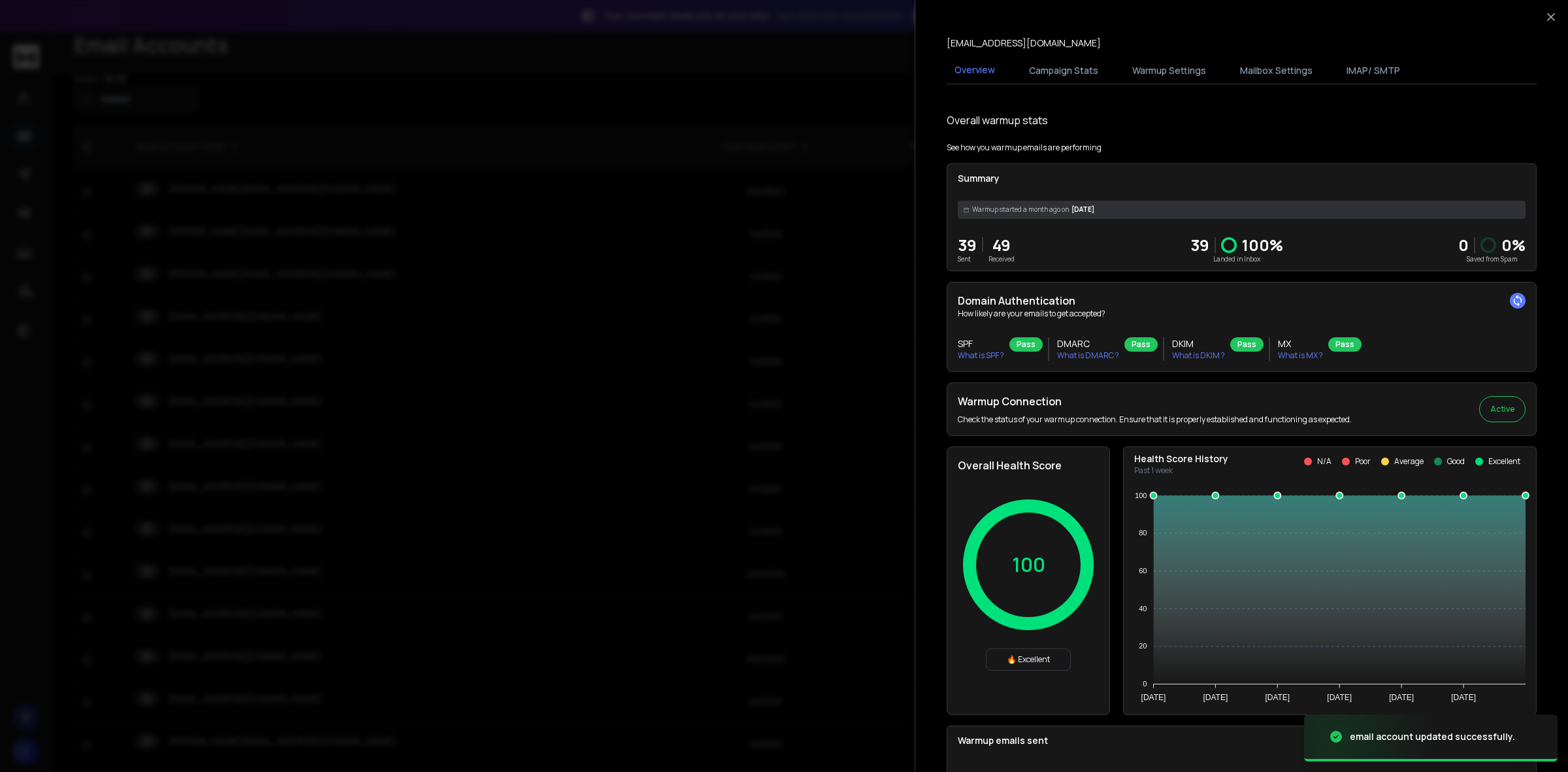
click at [1278, 57] on button "Mailbox Settings" at bounding box center [1276, 70] width 88 height 29
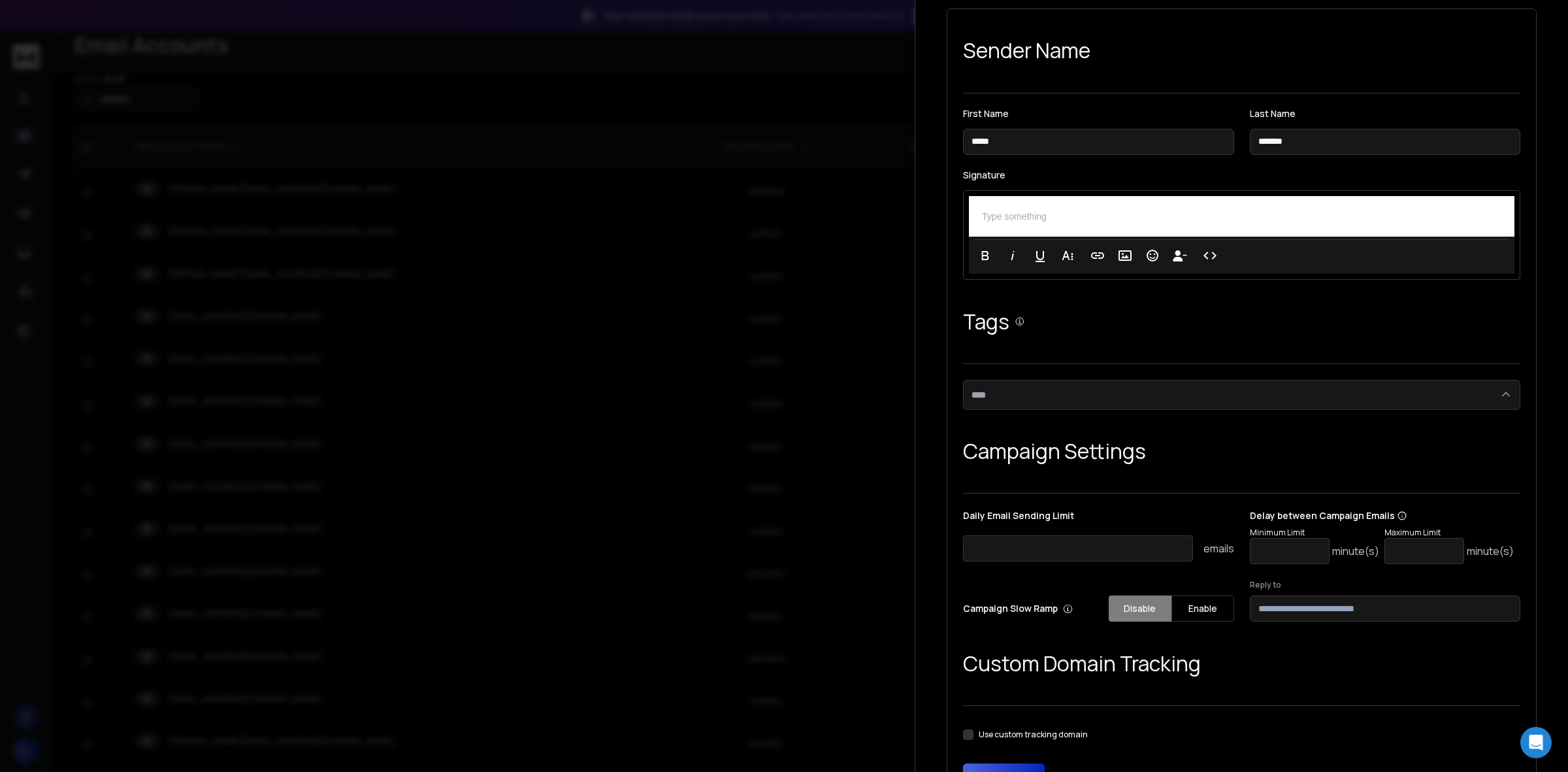
scroll to position [157, 0]
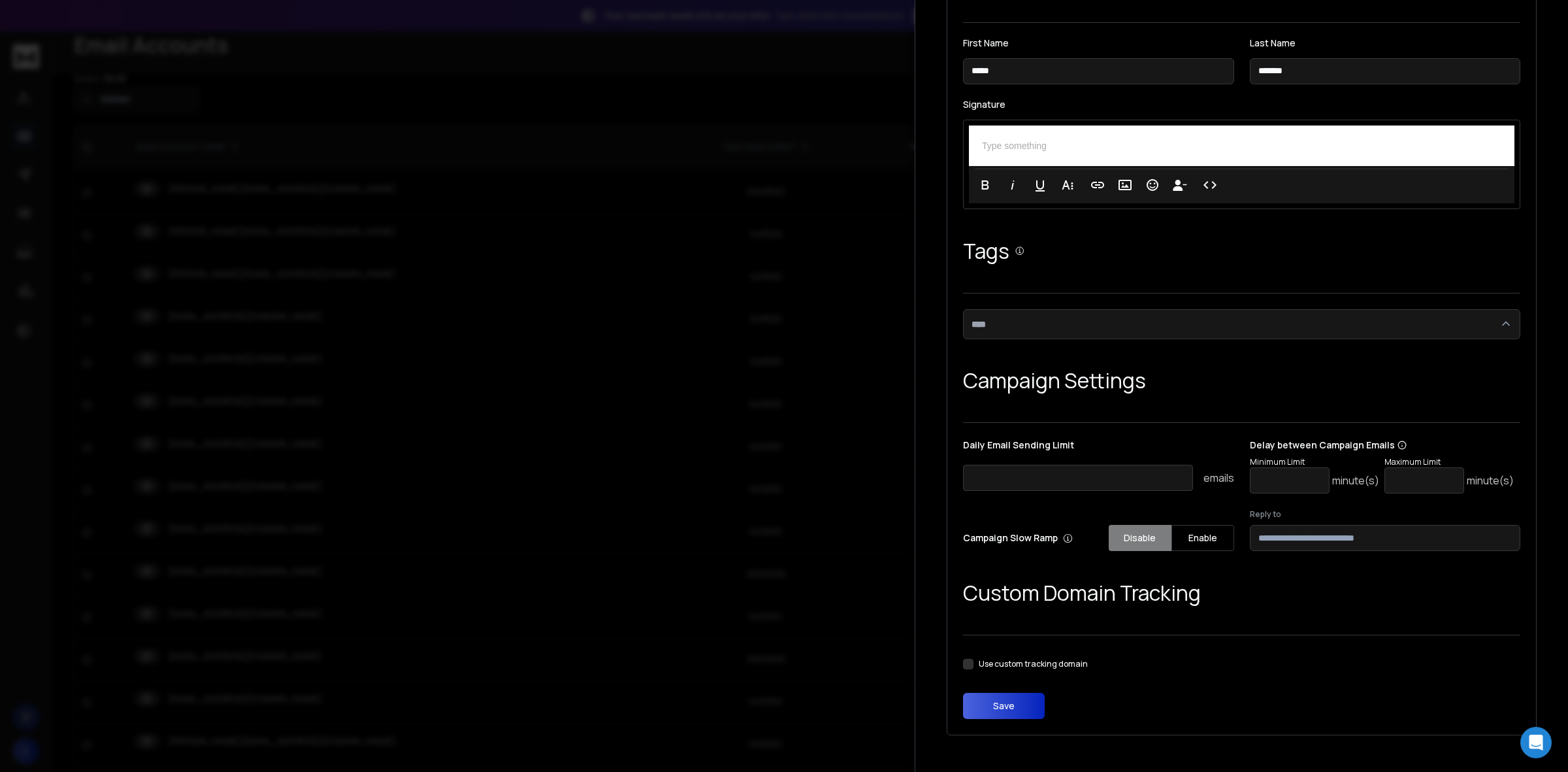
drag, startPoint x: 977, startPoint y: 476, endPoint x: 964, endPoint y: 479, distance: 13.3
click at [964, 479] on input "***" at bounding box center [1078, 478] width 230 height 26
type input "***"
click at [1000, 714] on button "Save" at bounding box center [1004, 706] width 82 height 26
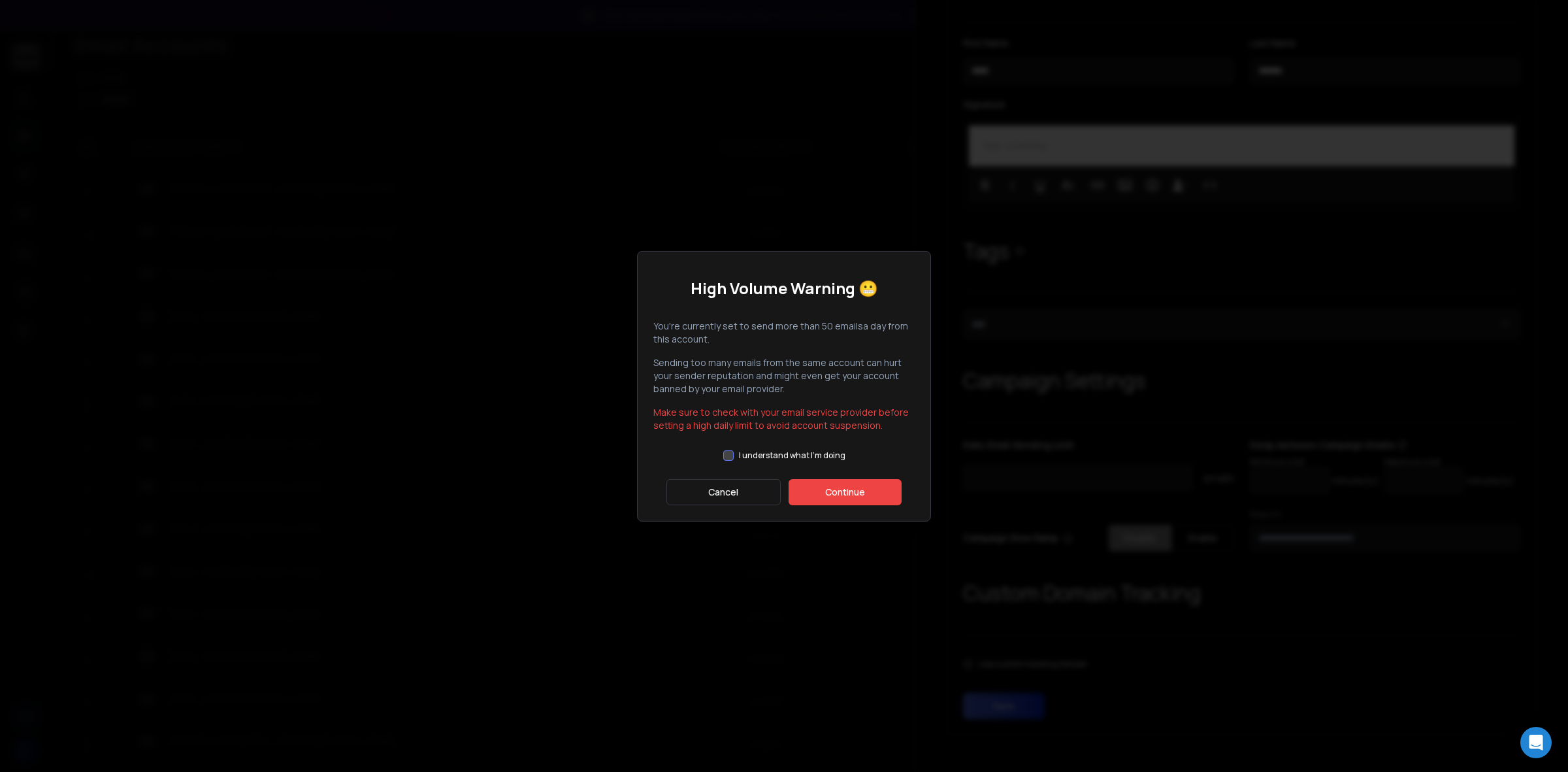
click at [727, 459] on button "I understand what I'm doing" at bounding box center [728, 456] width 10 height 10
click at [861, 485] on button "Continue" at bounding box center [845, 492] width 113 height 26
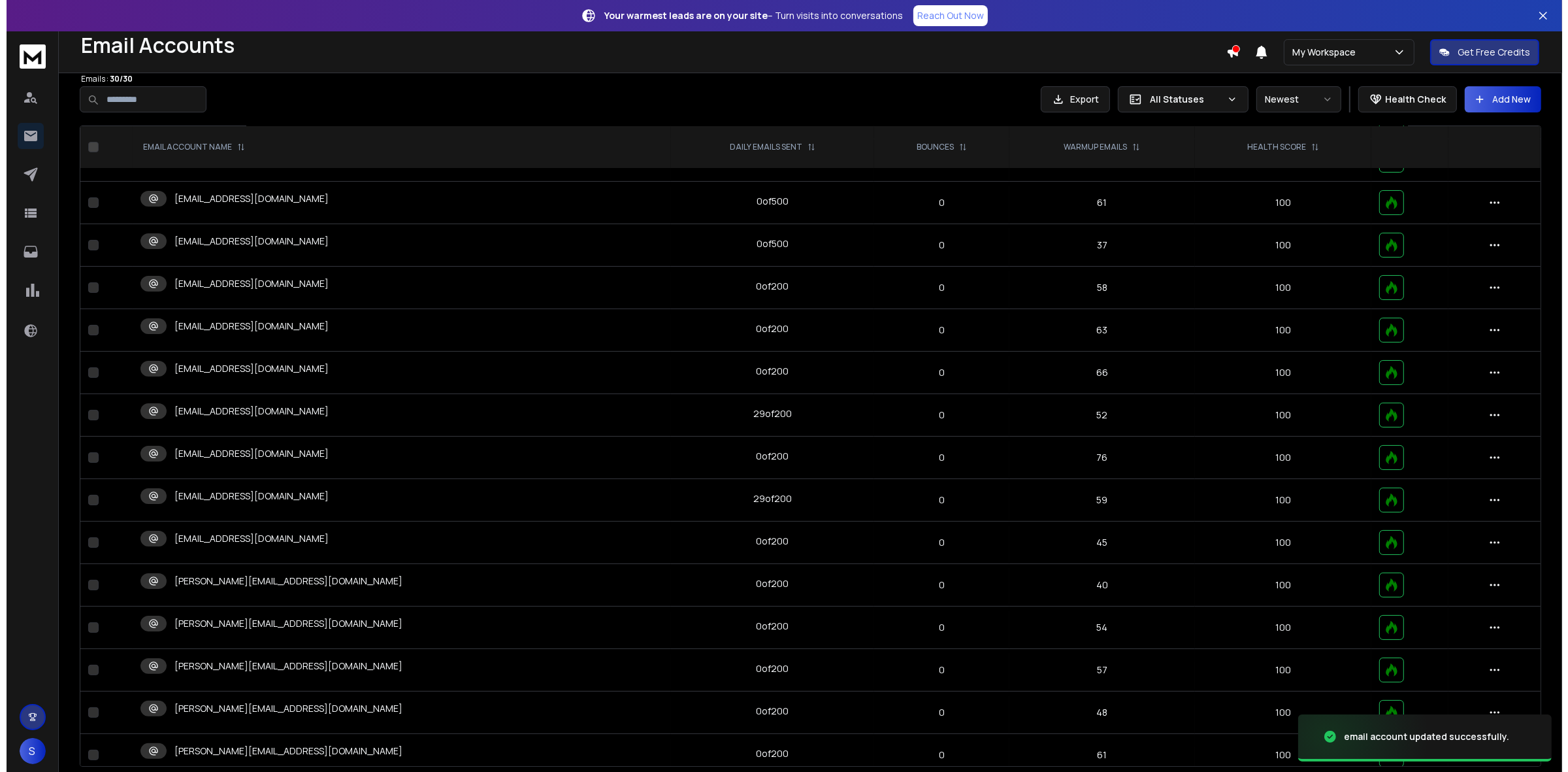
scroll to position [245, 0]
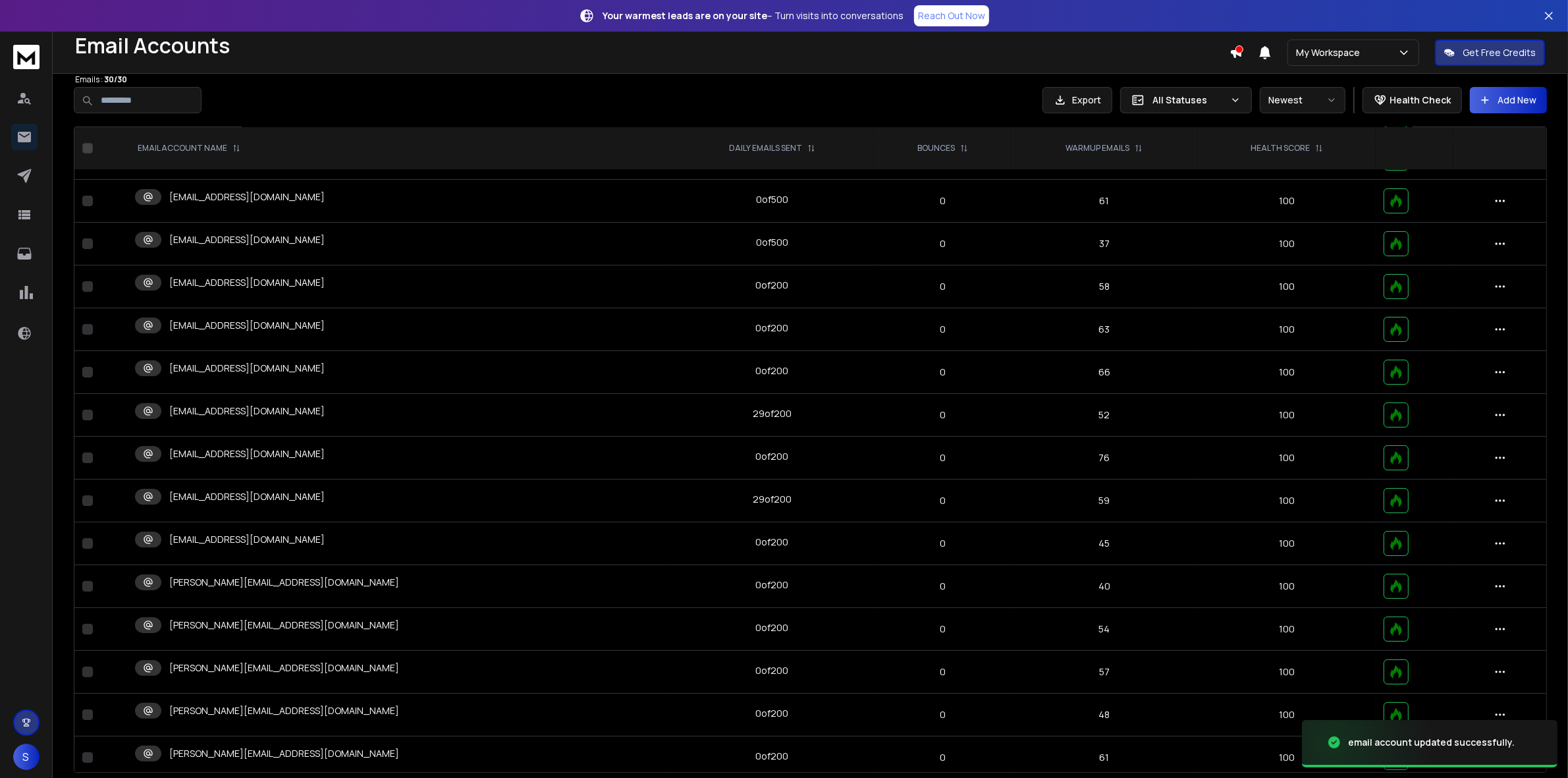
click at [297, 288] on p "mail@scbusinesssoftware1.info" at bounding box center [246, 283] width 156 height 13
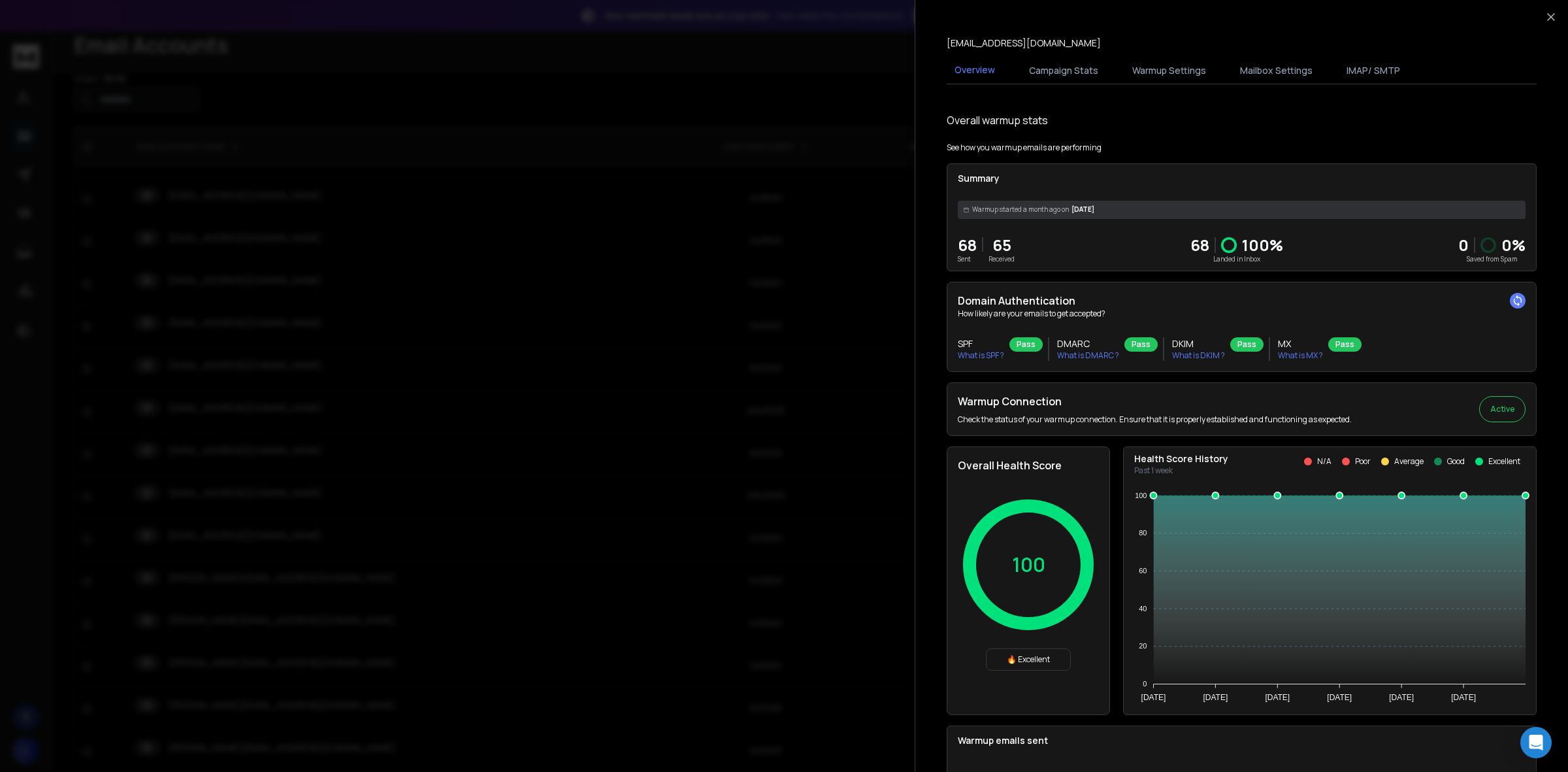
click at [1259, 63] on button "Mailbox Settings" at bounding box center [1276, 70] width 88 height 29
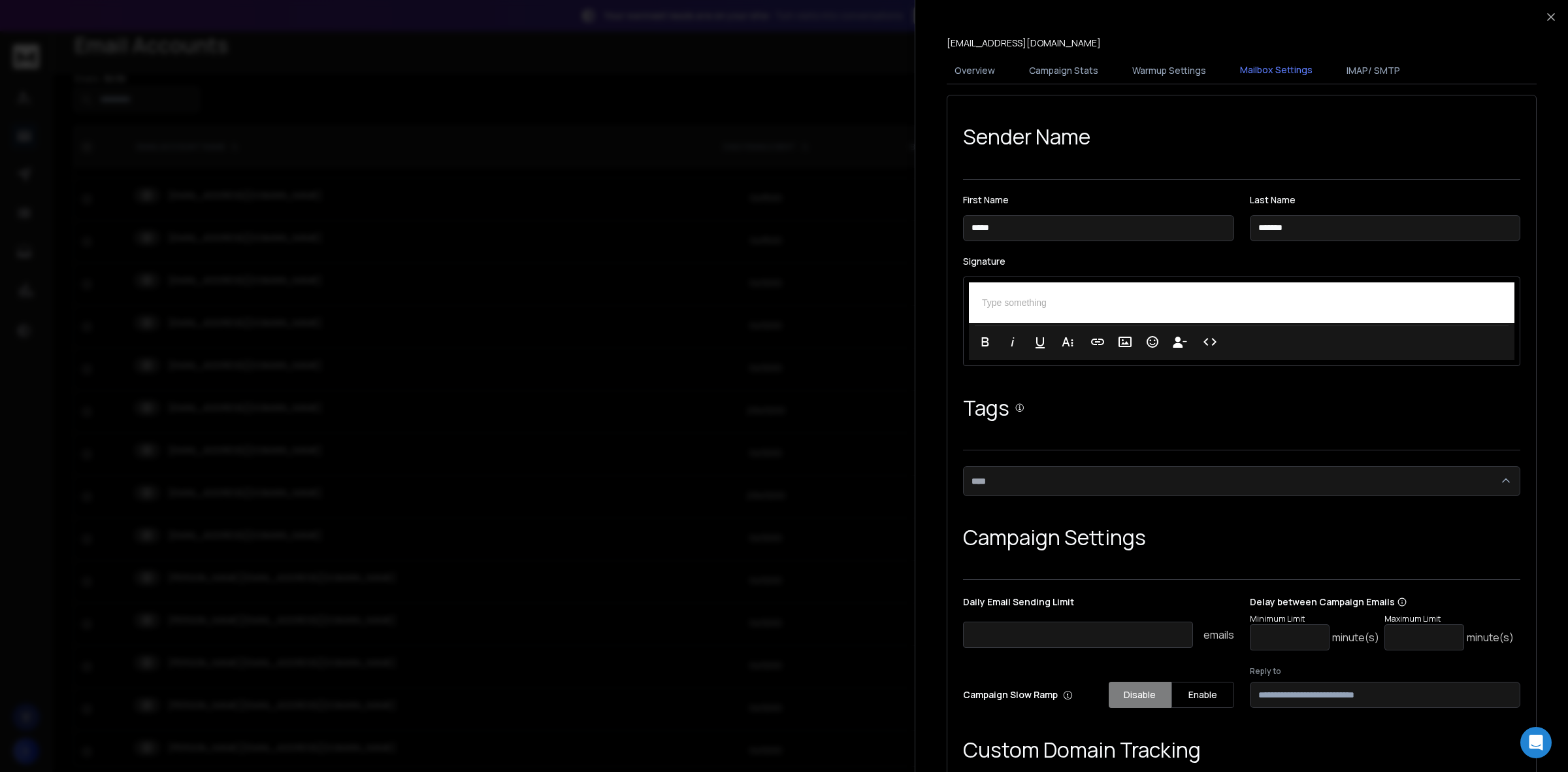
drag, startPoint x: 977, startPoint y: 639, endPoint x: 968, endPoint y: 645, distance: 10.8
click at [968, 645] on input "***" at bounding box center [1078, 635] width 230 height 26
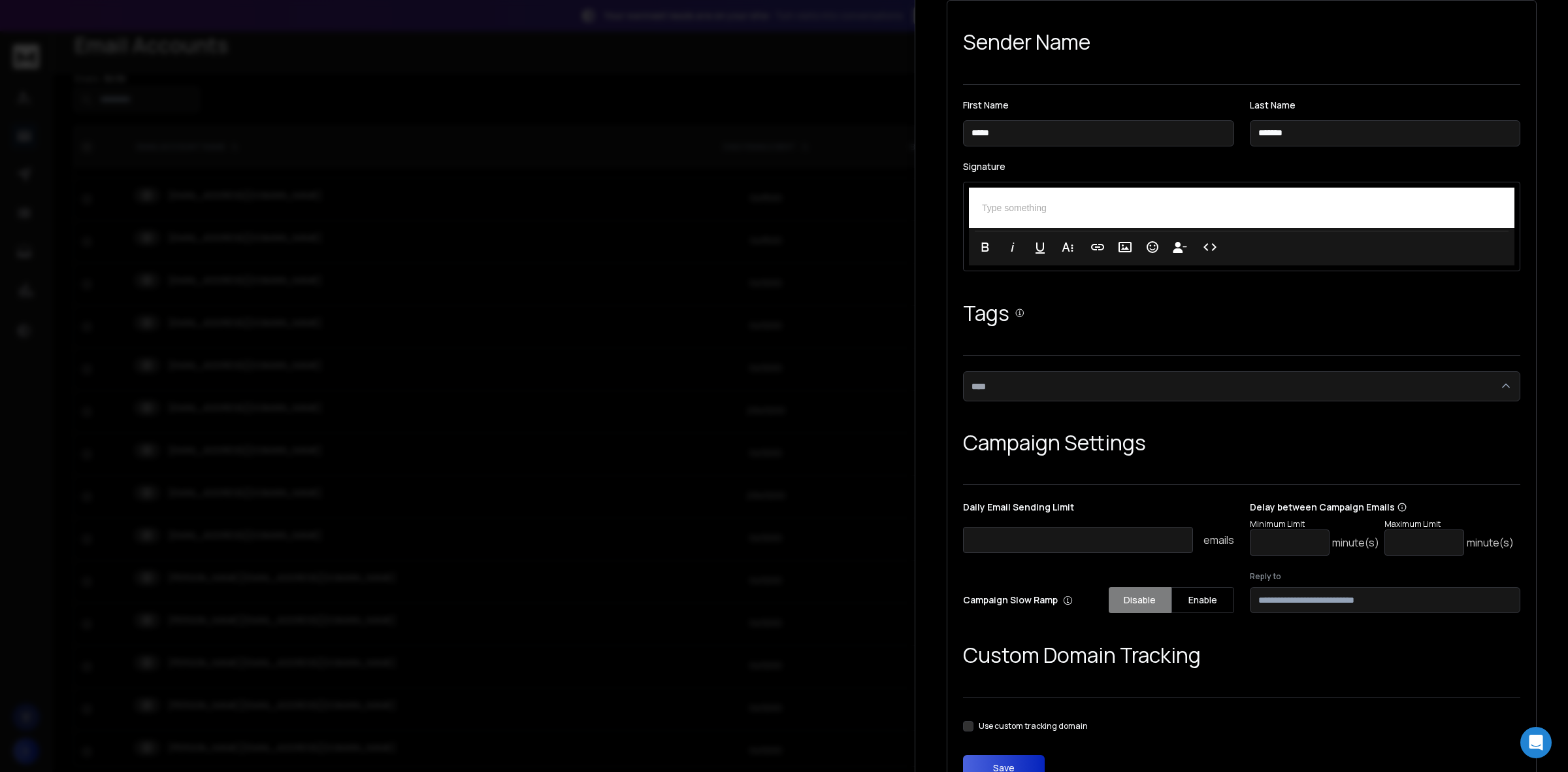
scroll to position [157, 0]
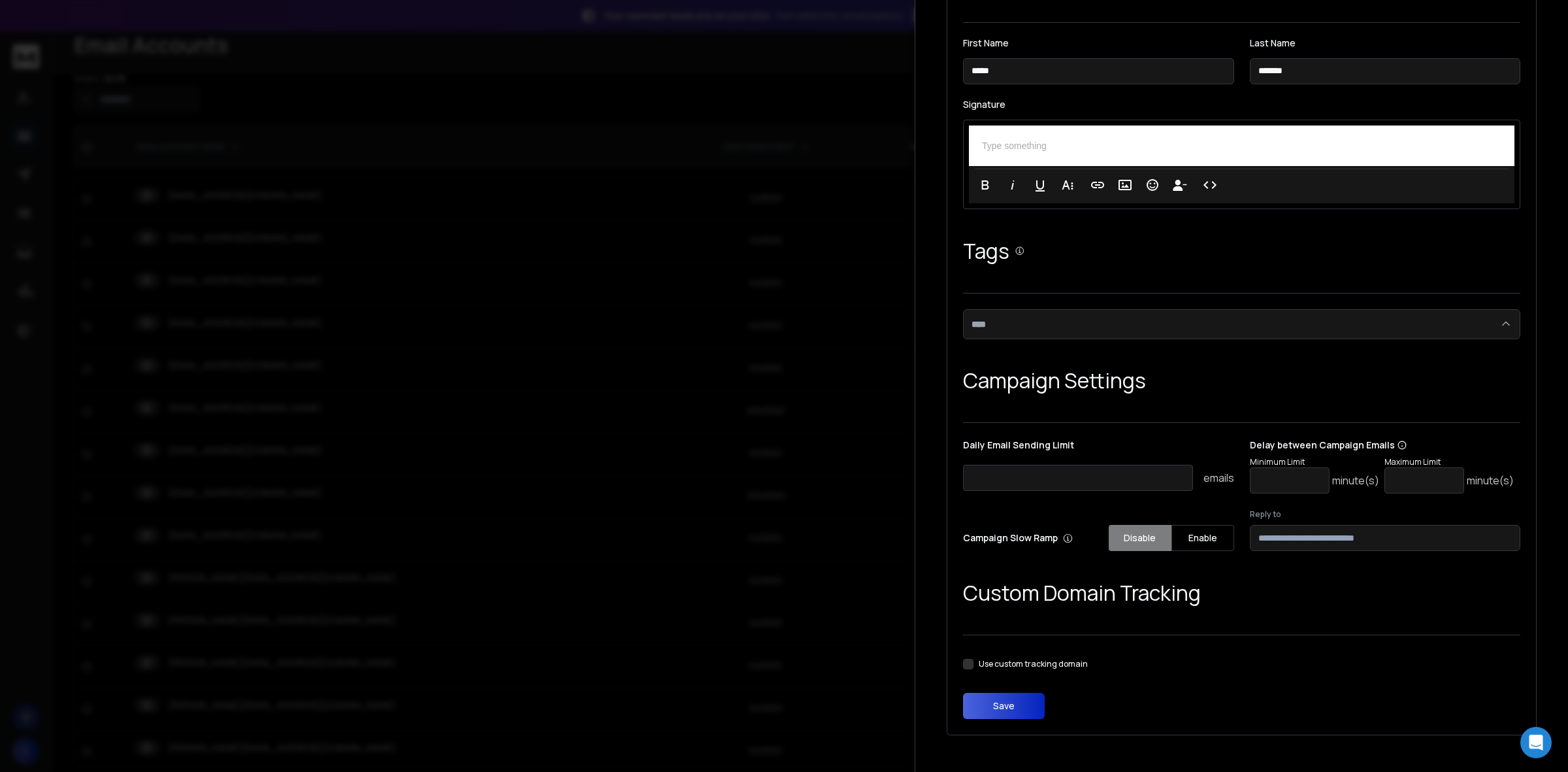
type input "***"
click at [1000, 707] on button "Save" at bounding box center [1004, 706] width 82 height 26
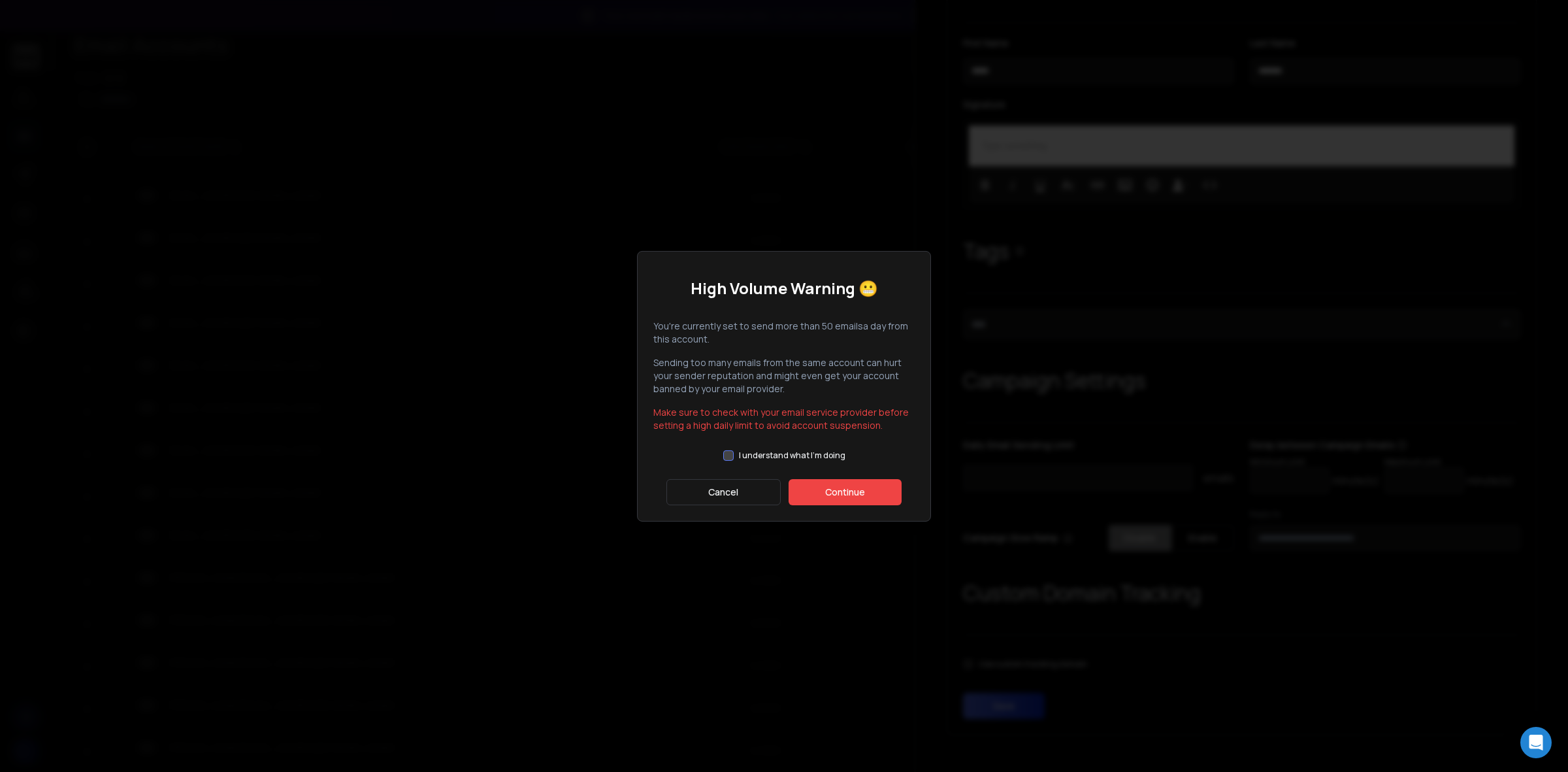
click at [728, 453] on button "I understand what I'm doing" at bounding box center [728, 456] width 10 height 10
click at [831, 489] on button "Continue" at bounding box center [845, 492] width 113 height 26
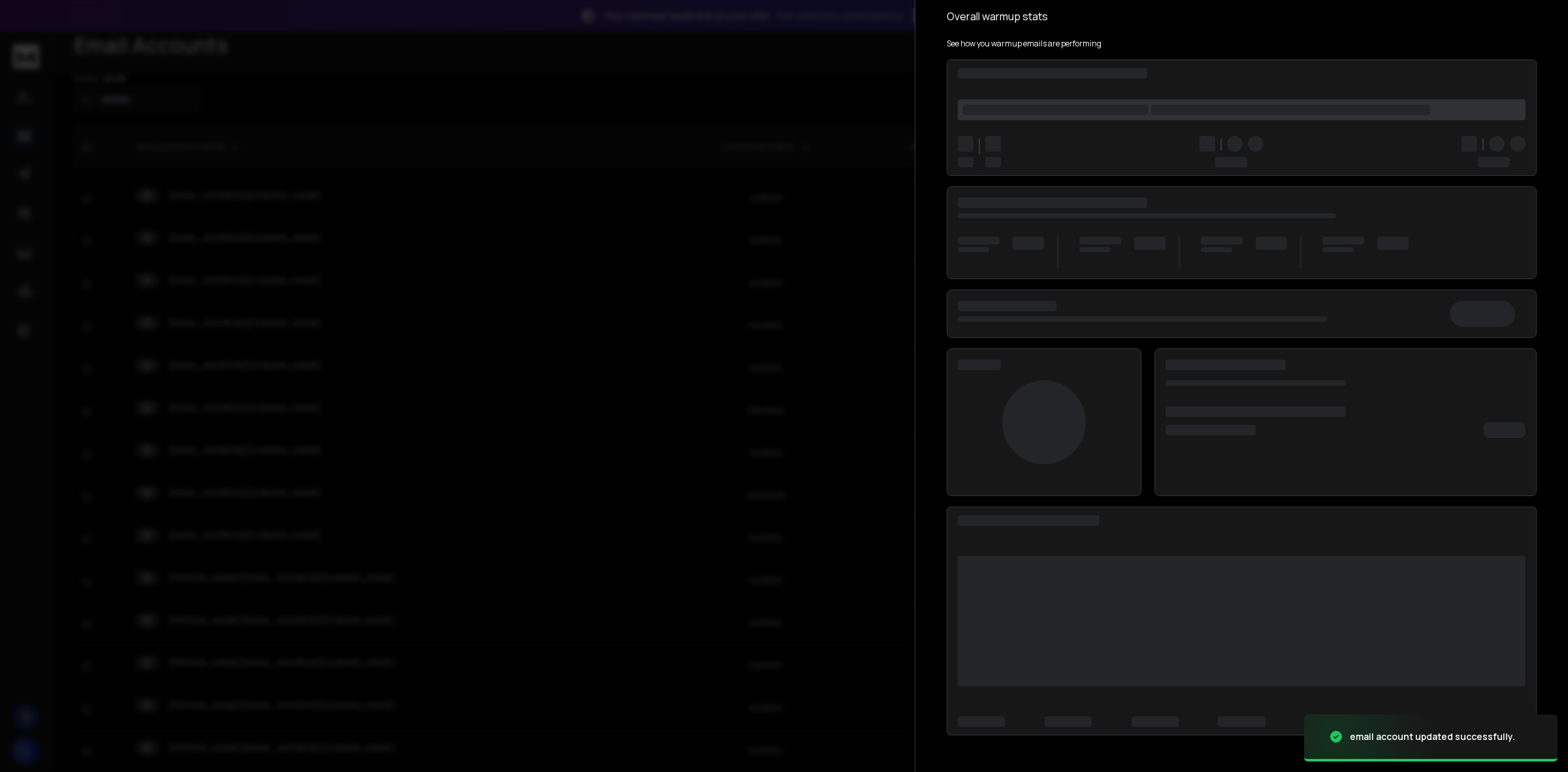
scroll to position [0, 0]
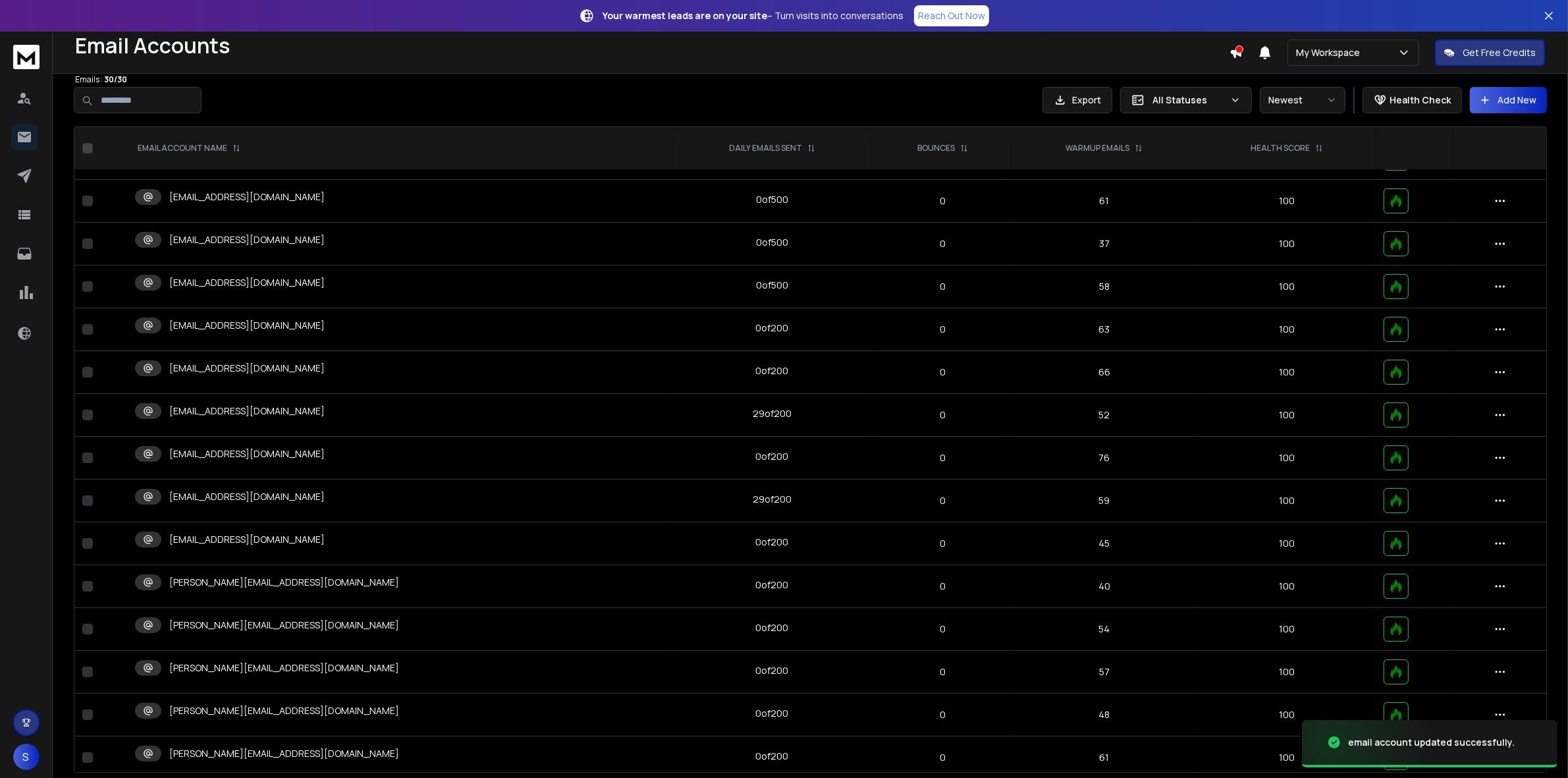
click at [311, 334] on div "mail@secfilings5.info" at bounding box center [398, 325] width 527 height 16
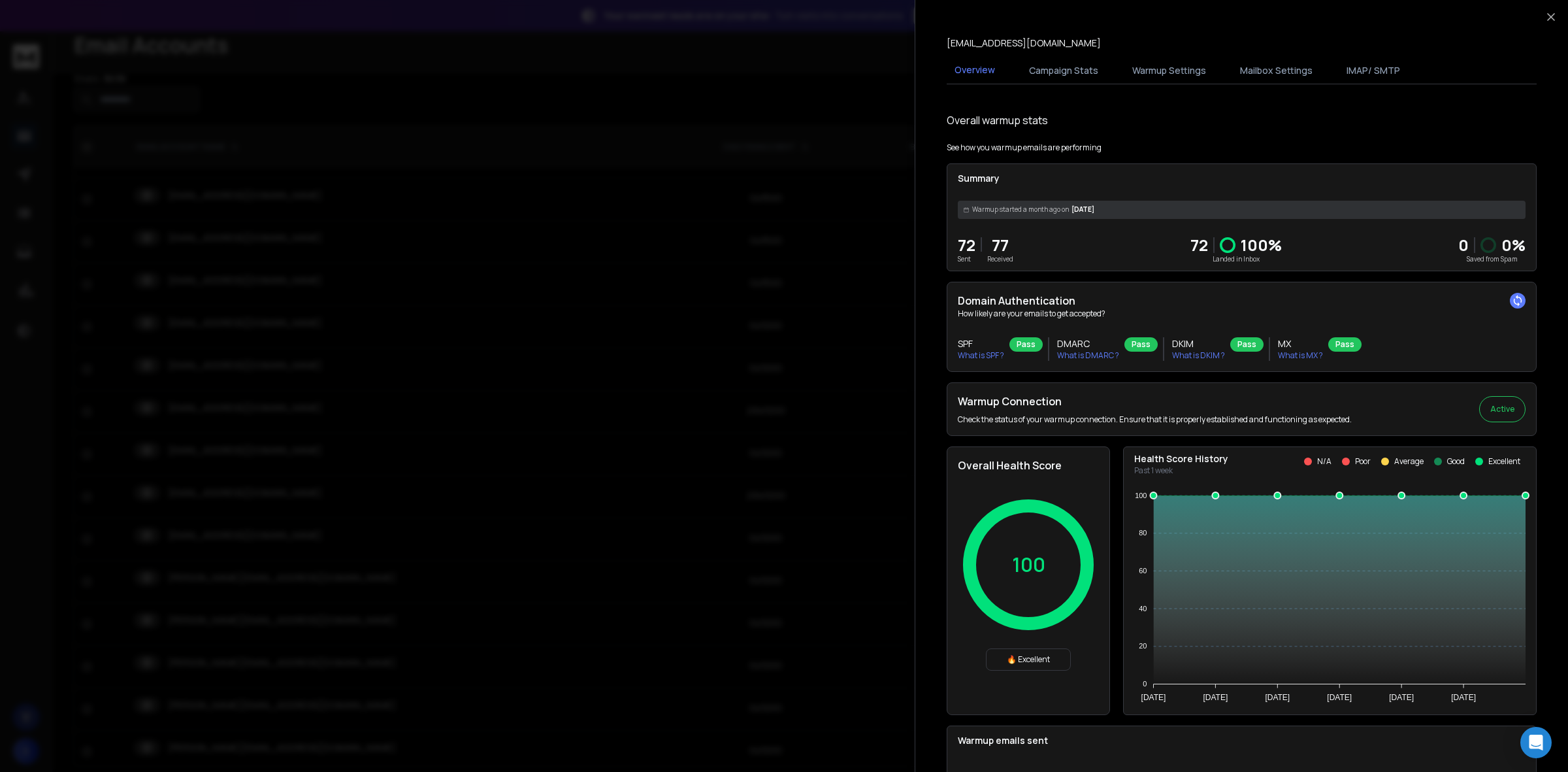
click at [1268, 70] on button "Mailbox Settings" at bounding box center [1276, 70] width 88 height 29
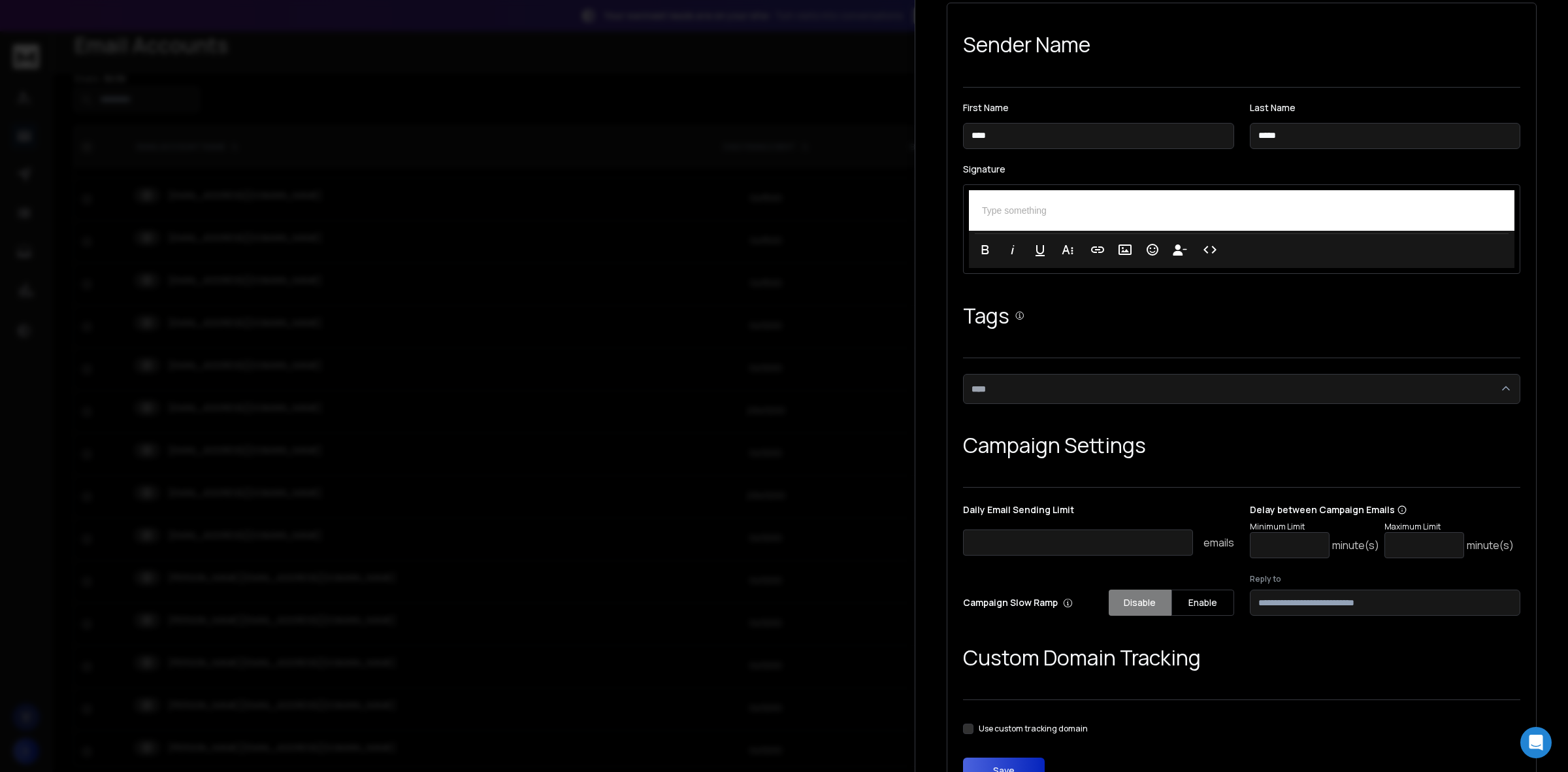
scroll to position [157, 0]
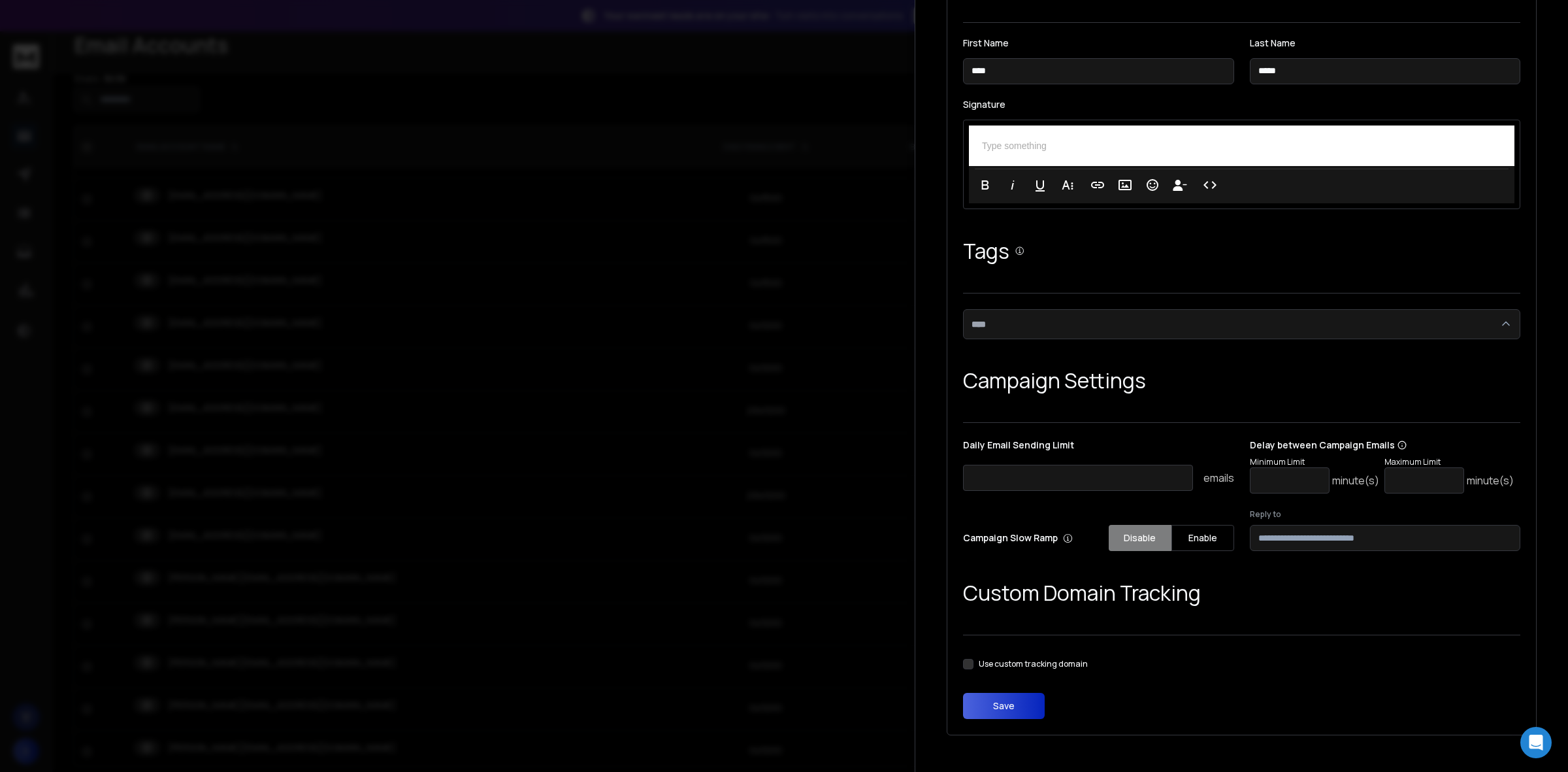
drag, startPoint x: 977, startPoint y: 475, endPoint x: 964, endPoint y: 478, distance: 13.3
click at [964, 478] on input "***" at bounding box center [1078, 478] width 230 height 26
type input "***"
click at [979, 726] on div "Sender Name First Name **** Last Name ***** Signature Type something Clear Form…" at bounding box center [1242, 336] width 590 height 798
click at [985, 713] on button "Save" at bounding box center [1004, 706] width 82 height 26
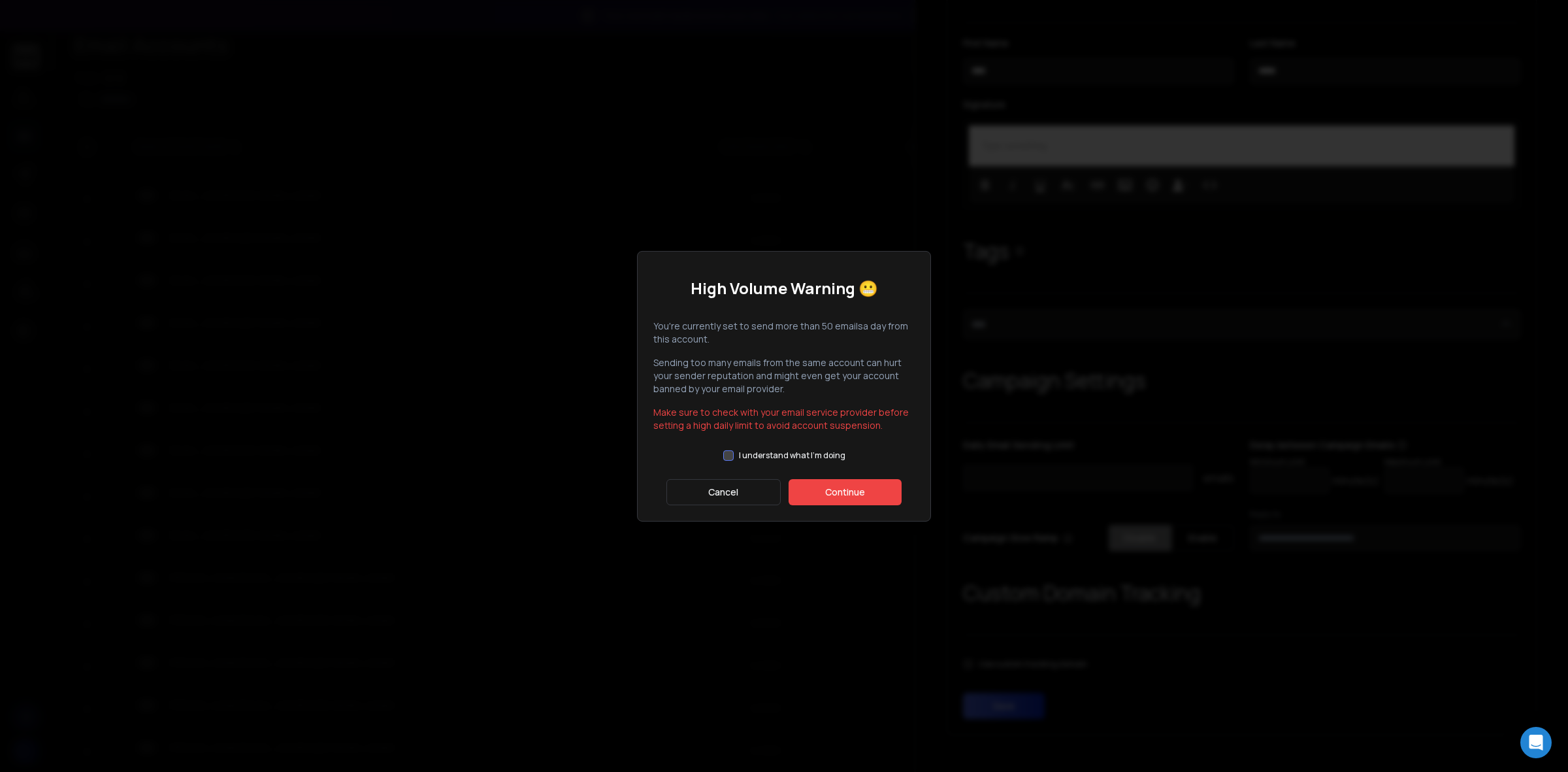
drag, startPoint x: 736, startPoint y: 452, endPoint x: 730, endPoint y: 455, distance: 6.7
click at [733, 455] on div "I understand what I'm doing" at bounding box center [784, 456] width 122 height 10
click at [732, 453] on button "I understand what I'm doing" at bounding box center [728, 456] width 10 height 10
drag, startPoint x: 856, startPoint y: 492, endPoint x: 849, endPoint y: 491, distance: 7.1
click at [856, 491] on button "Continue" at bounding box center [845, 492] width 113 height 26
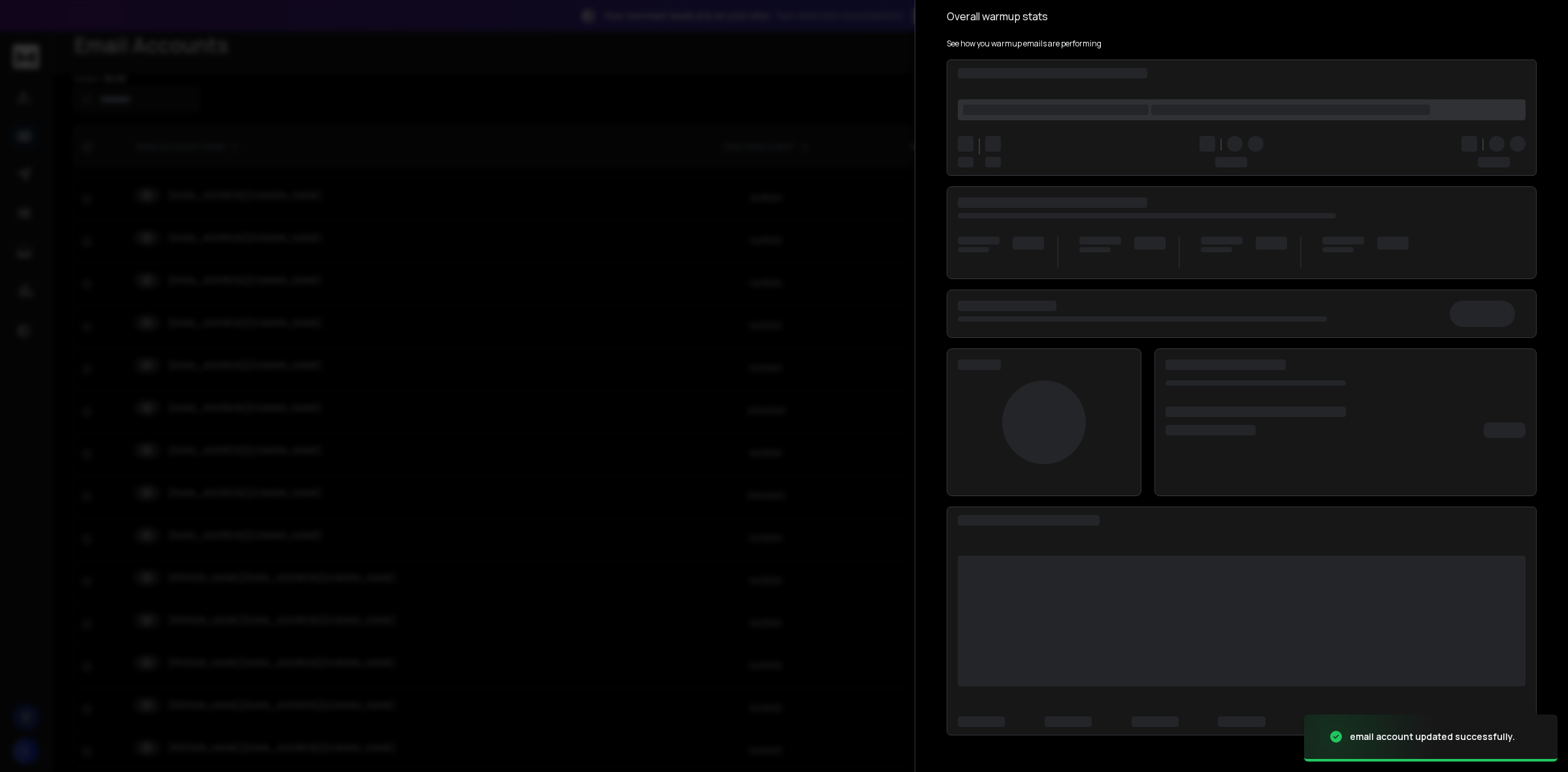
scroll to position [0, 0]
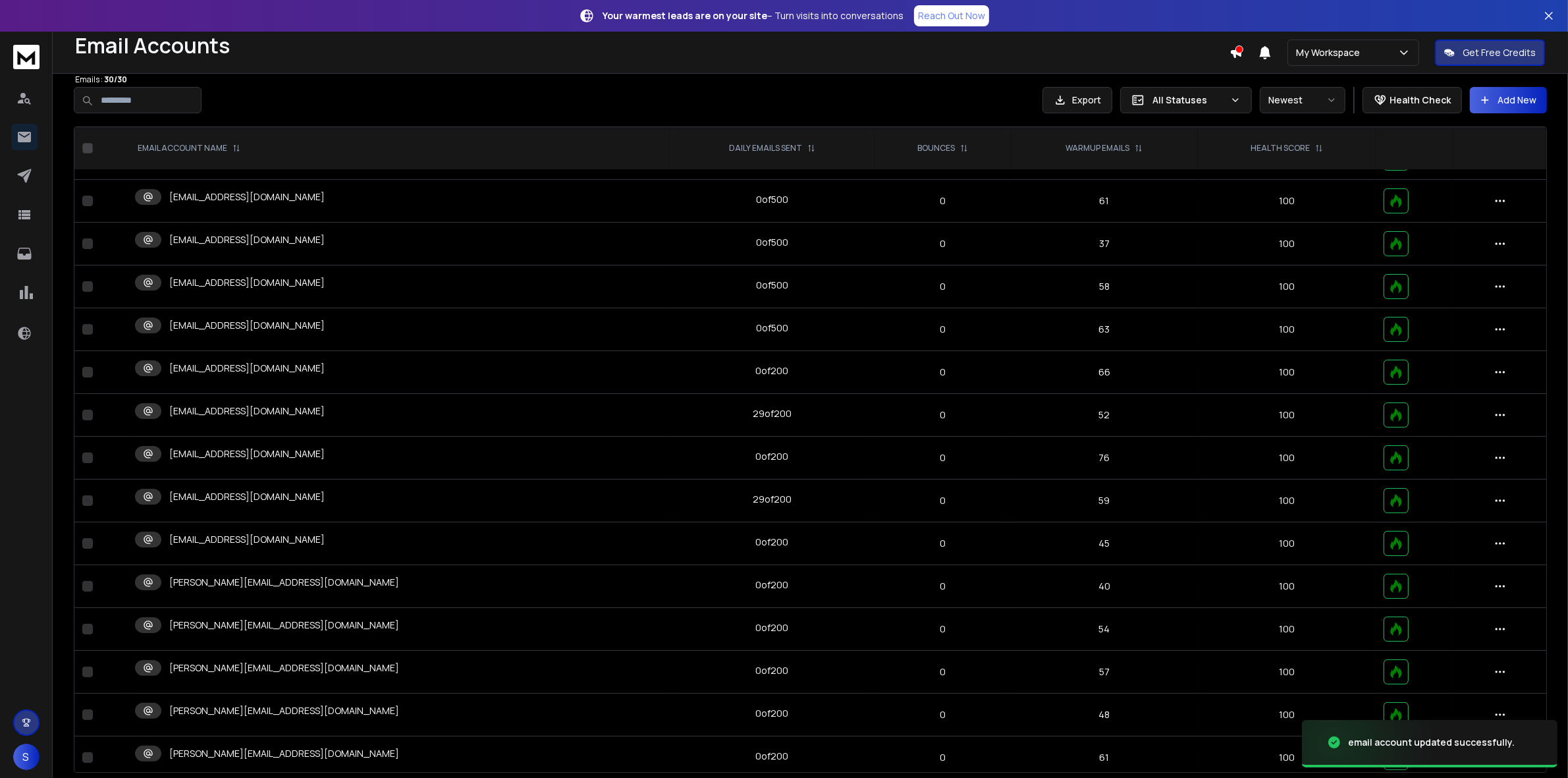
click at [340, 371] on div "mail@secfilings4.info" at bounding box center [398, 368] width 527 height 16
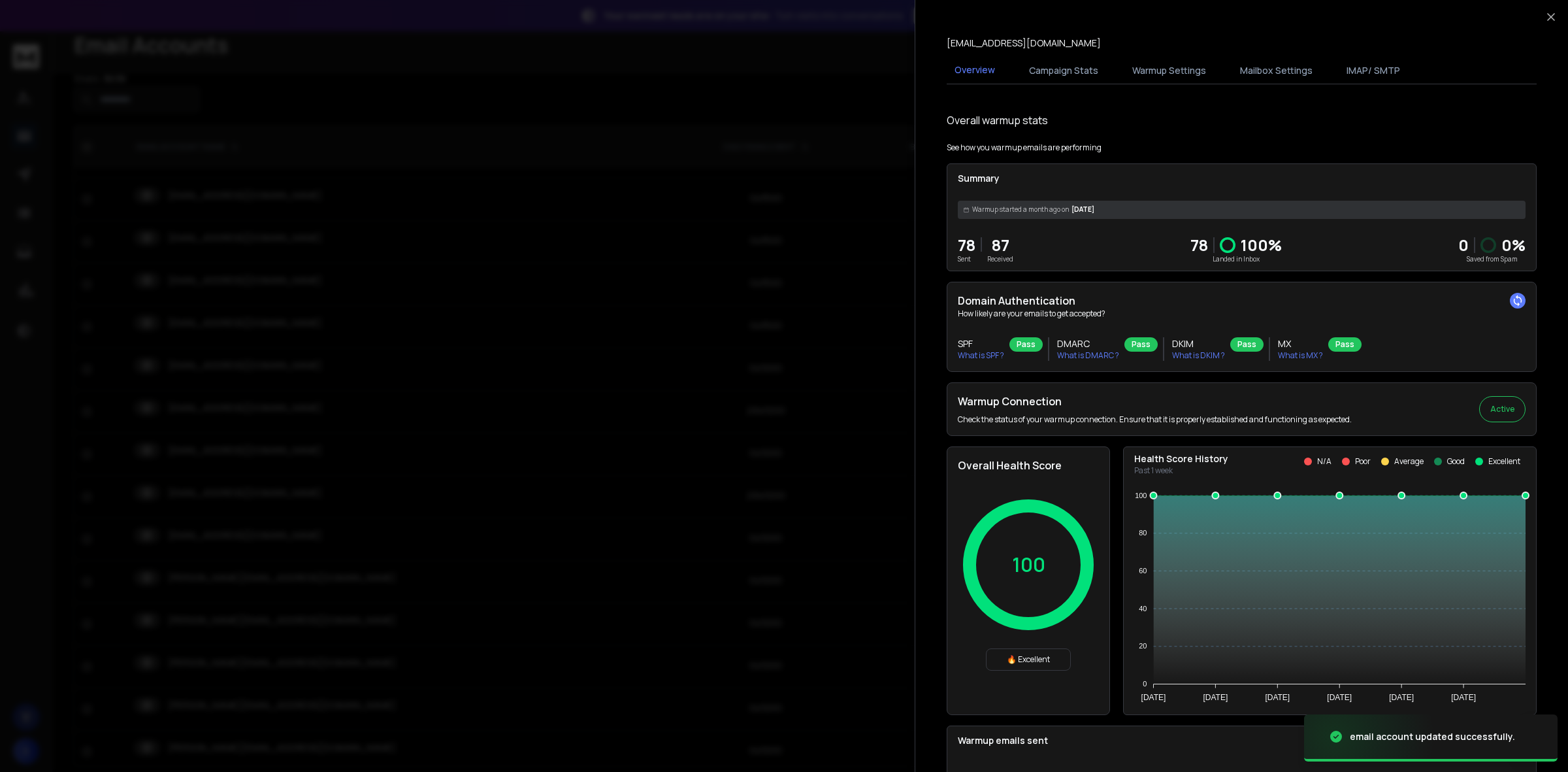
click at [1255, 61] on button "Mailbox Settings" at bounding box center [1276, 70] width 88 height 29
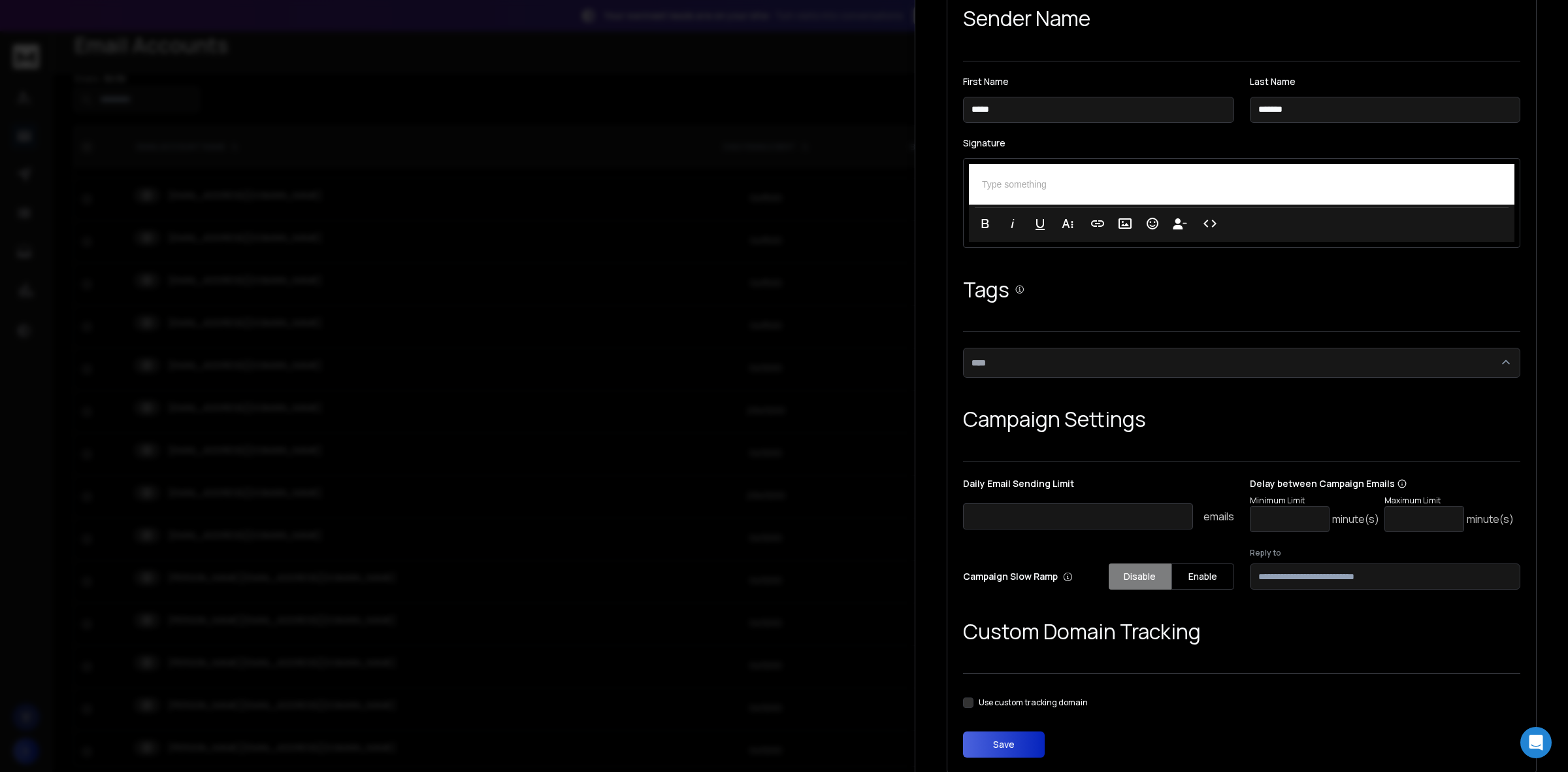
scroll to position [157, 0]
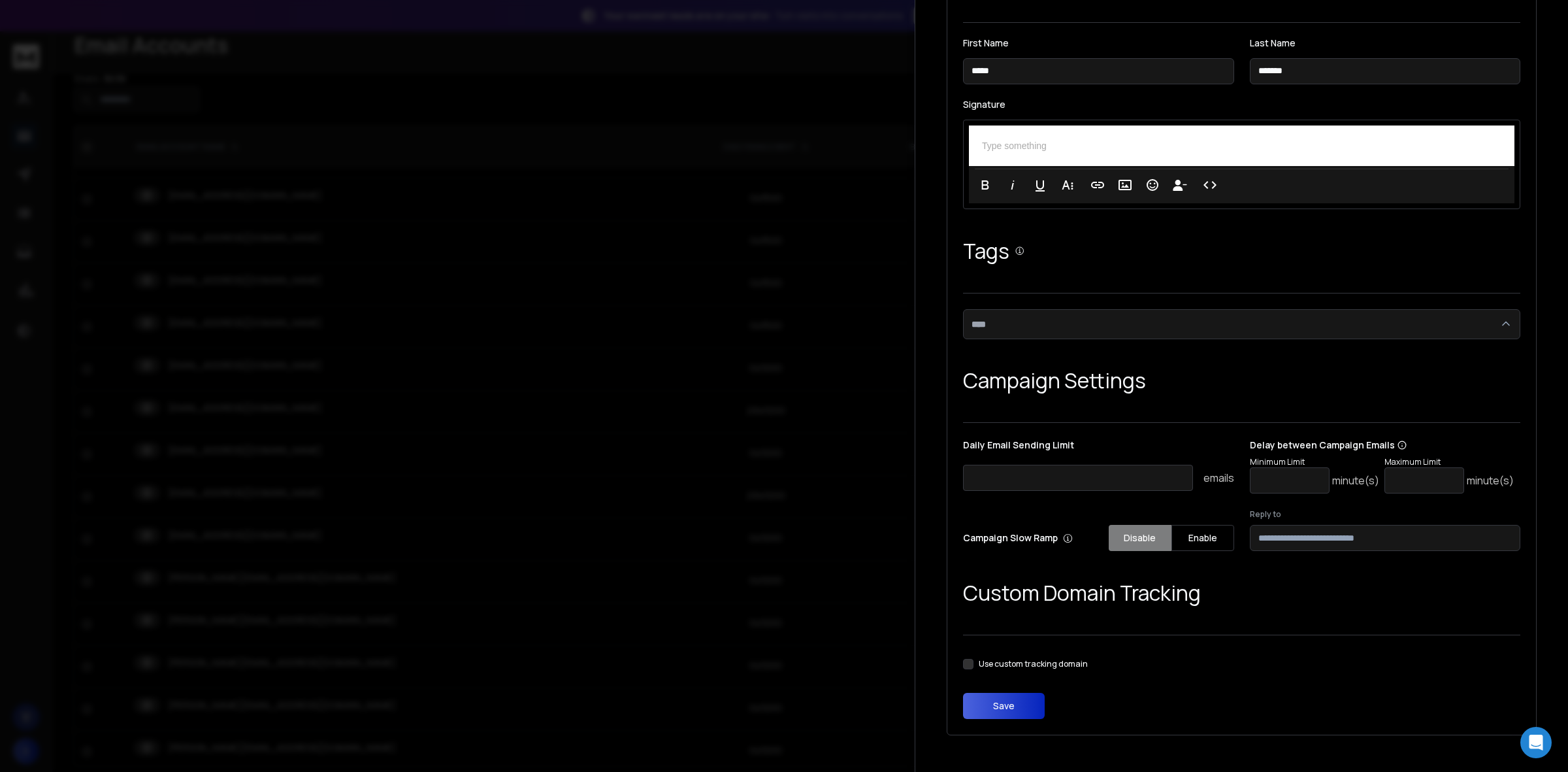
drag, startPoint x: 976, startPoint y: 481, endPoint x: 955, endPoint y: 530, distance: 53.3
click at [963, 487] on input "***" at bounding box center [1078, 478] width 230 height 26
type input "***"
click at [979, 710] on button "Save" at bounding box center [1004, 706] width 82 height 26
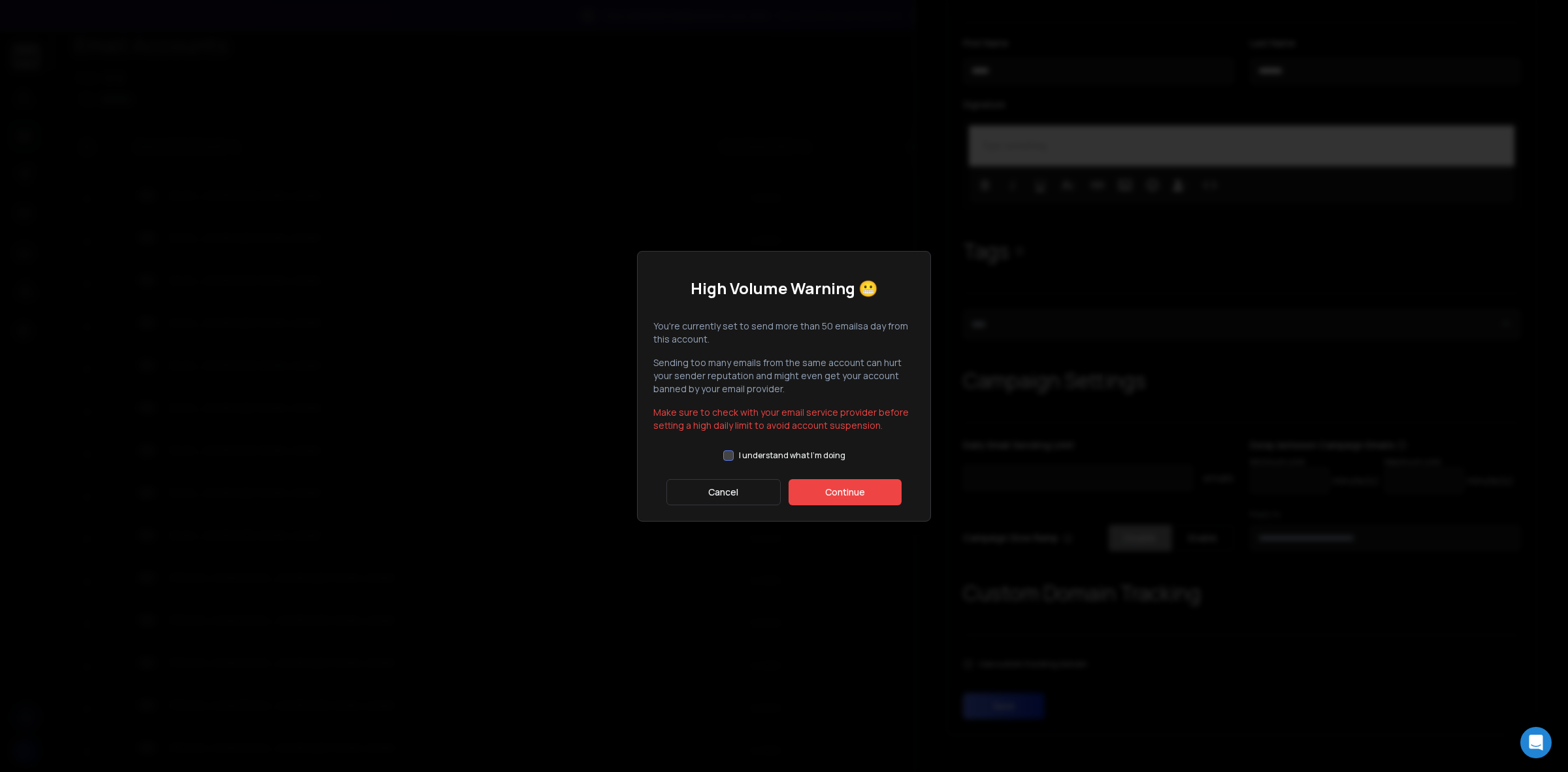
click at [732, 459] on button "I understand what I'm doing" at bounding box center [728, 456] width 10 height 10
click at [830, 501] on button "Continue" at bounding box center [845, 492] width 113 height 26
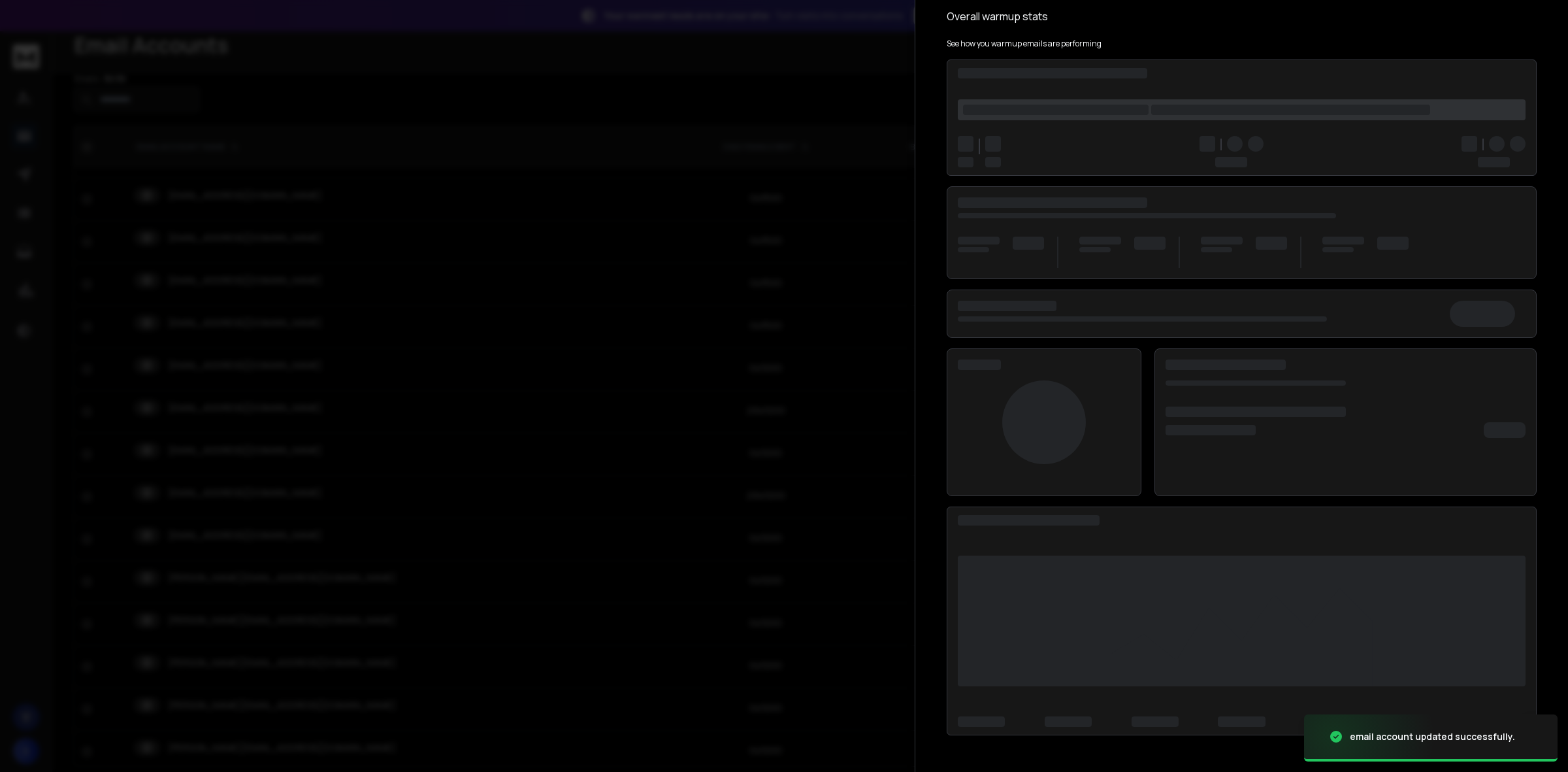
scroll to position [0, 0]
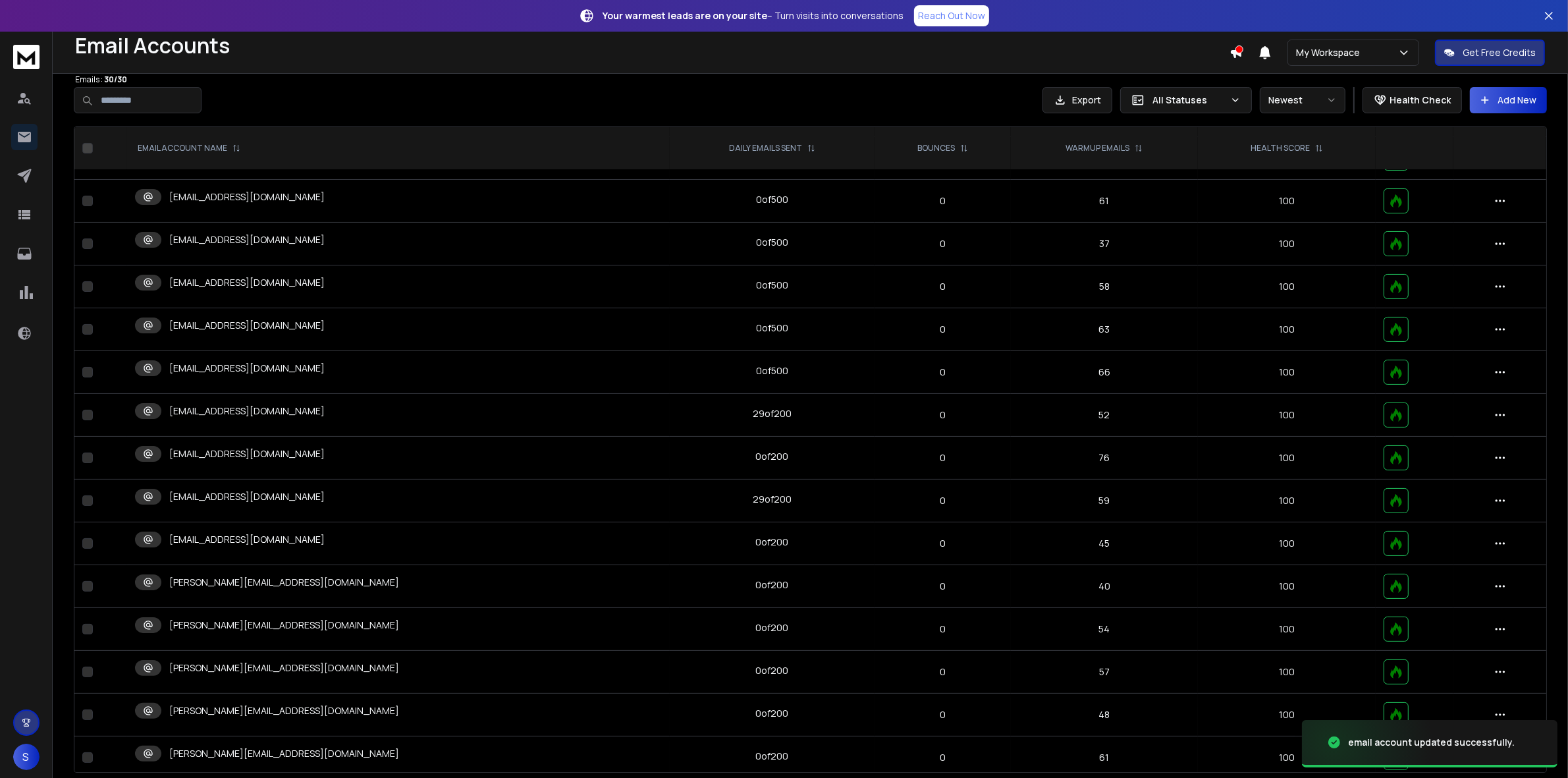
click at [261, 423] on td "mail@secfilings3.info" at bounding box center [398, 416] width 542 height 43
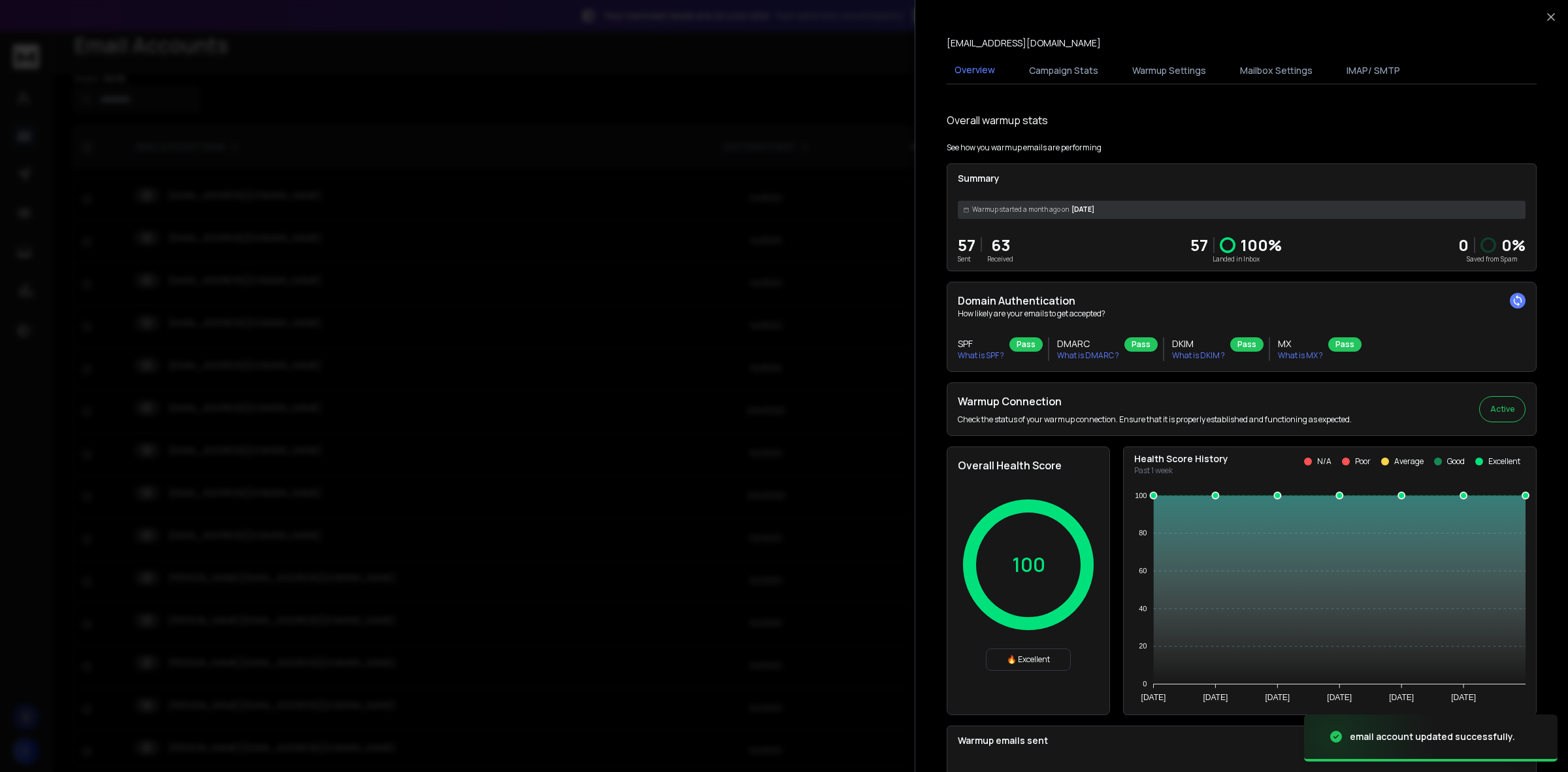
click at [1249, 64] on button "Mailbox Settings" at bounding box center [1276, 70] width 88 height 29
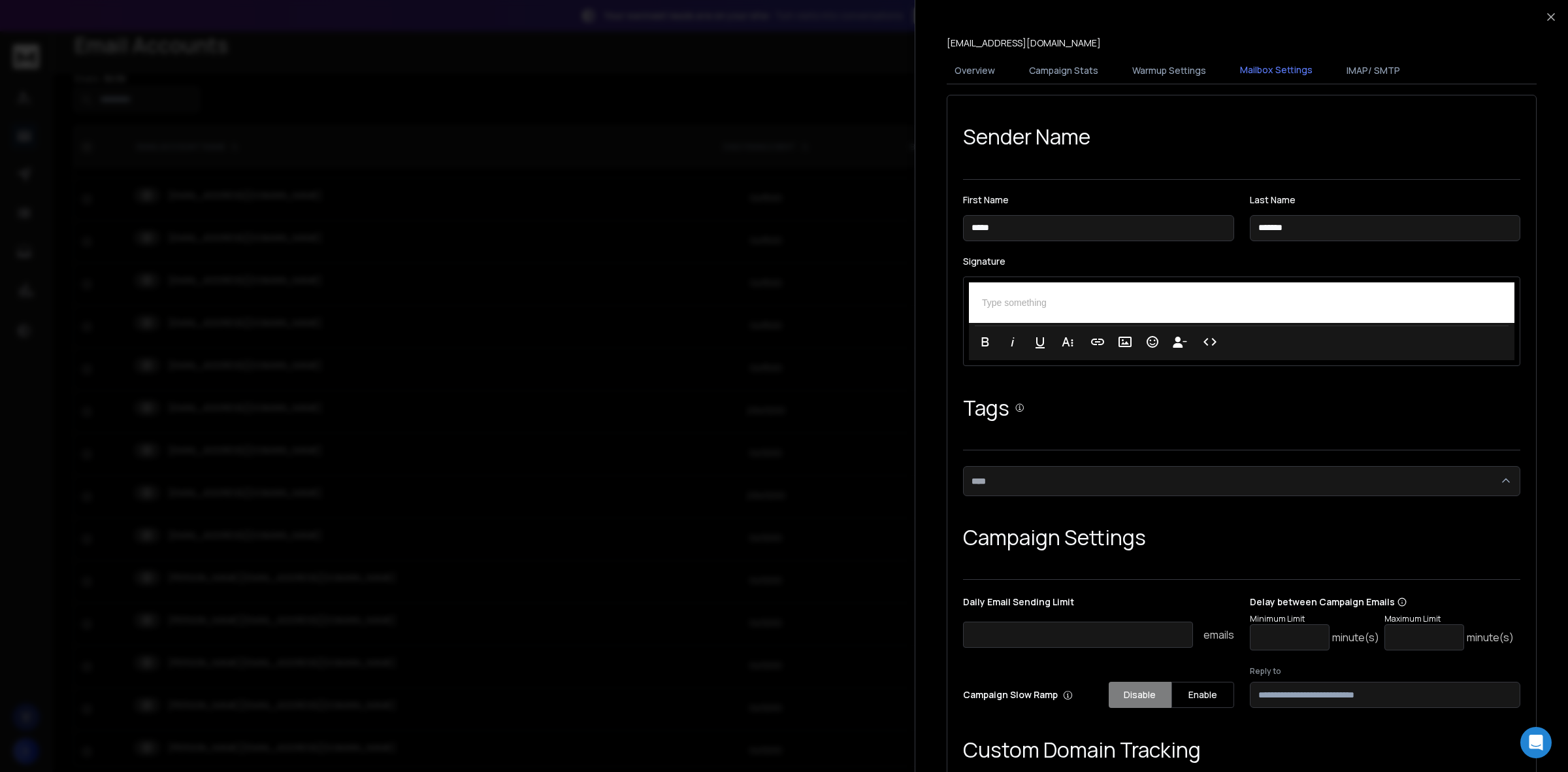
drag, startPoint x: 976, startPoint y: 629, endPoint x: 960, endPoint y: 631, distance: 16.1
click at [960, 631] on div "Sender Name First Name ***** Last Name ******* Signature Type something Clear F…" at bounding box center [1242, 493] width 590 height 798
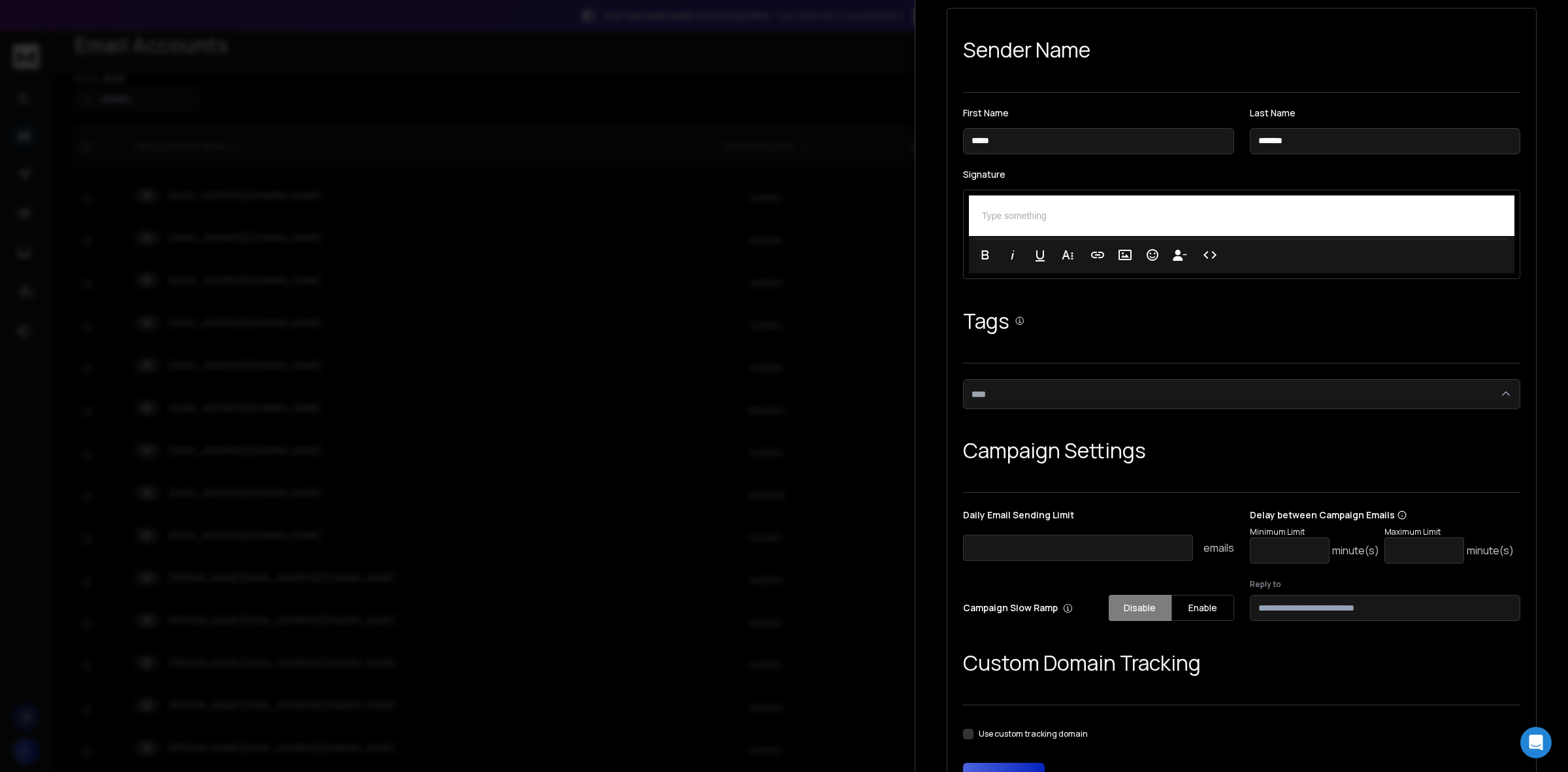
scroll to position [157, 0]
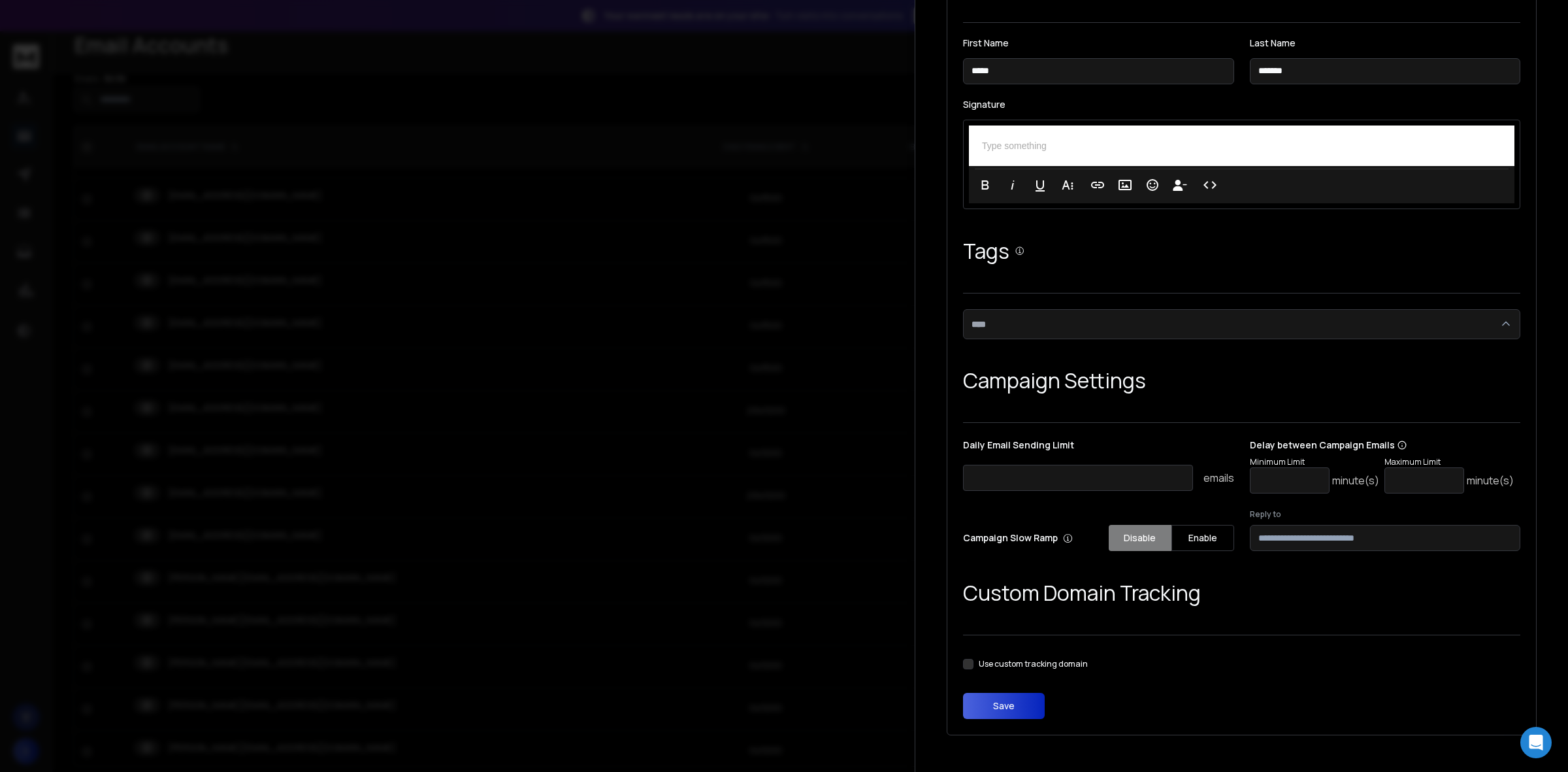
type input "***"
click at [1027, 702] on button "Save" at bounding box center [1004, 706] width 82 height 26
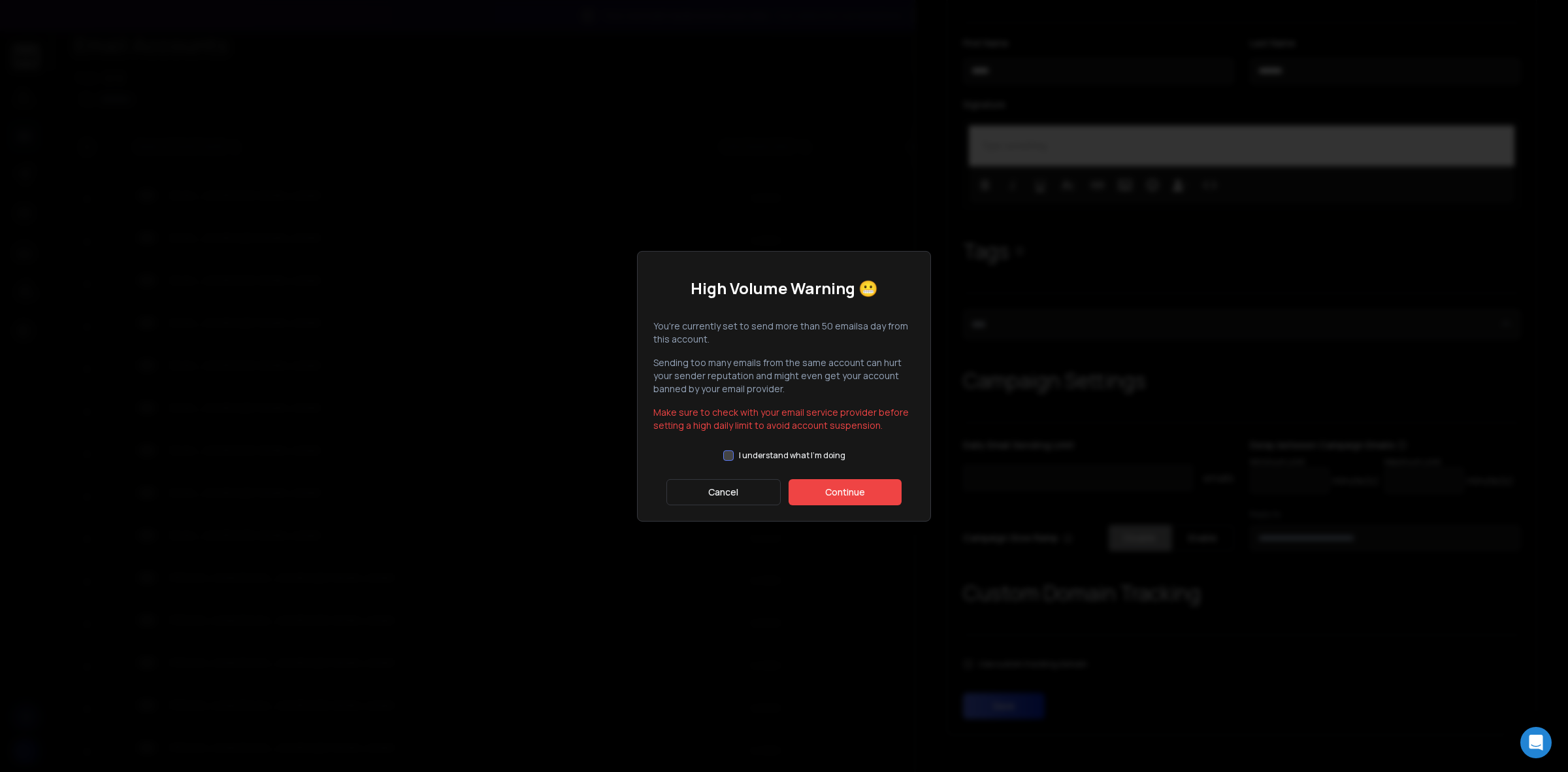
click at [807, 459] on label "I understand what I'm doing" at bounding box center [791, 456] width 106 height 10
click at [733, 461] on div "I understand what I'm doing" at bounding box center [784, 456] width 122 height 26
click at [733, 459] on button "I understand what I'm doing" at bounding box center [728, 456] width 10 height 10
click at [864, 504] on button "Continue" at bounding box center [845, 492] width 113 height 26
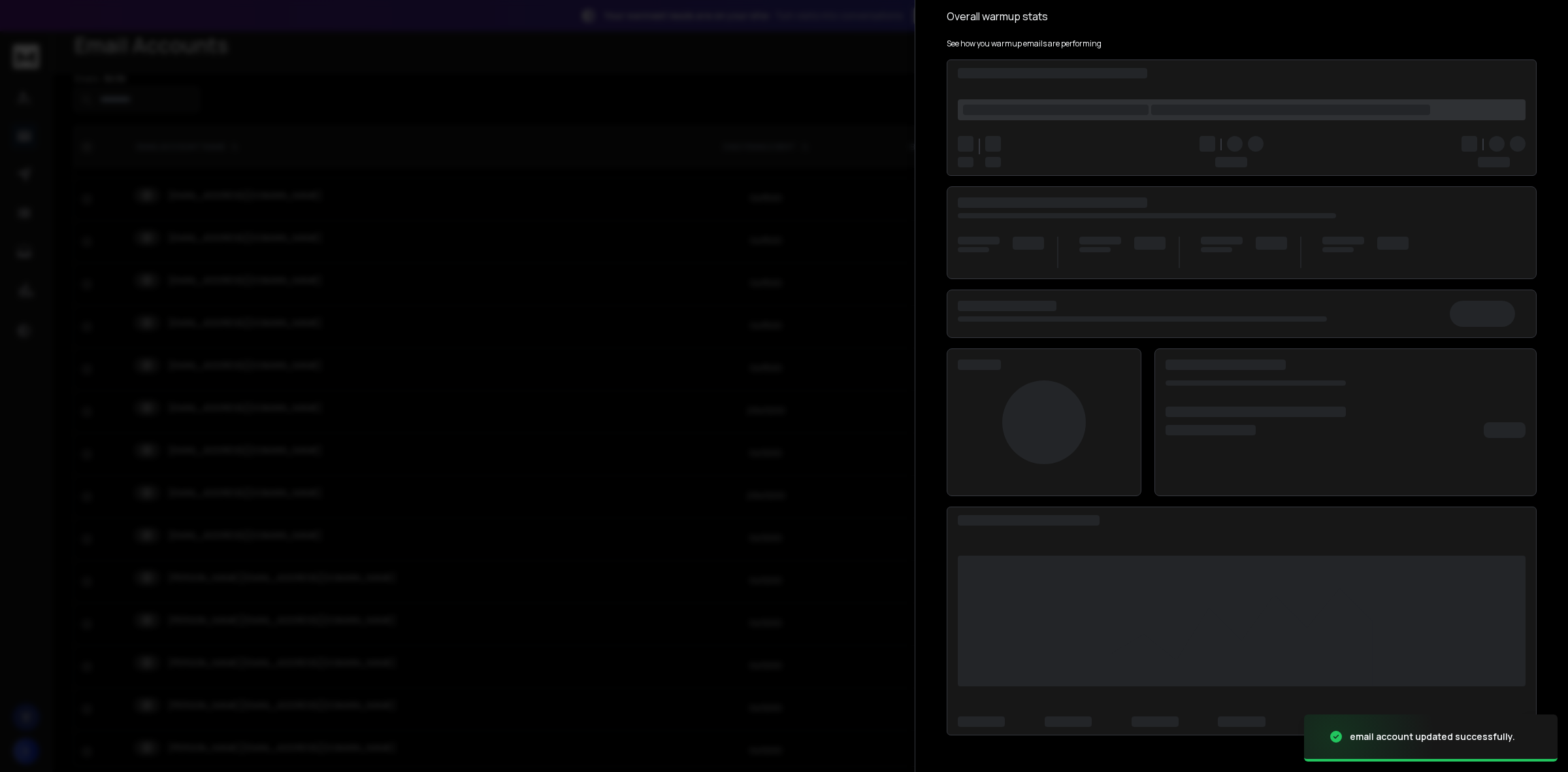
scroll to position [0, 0]
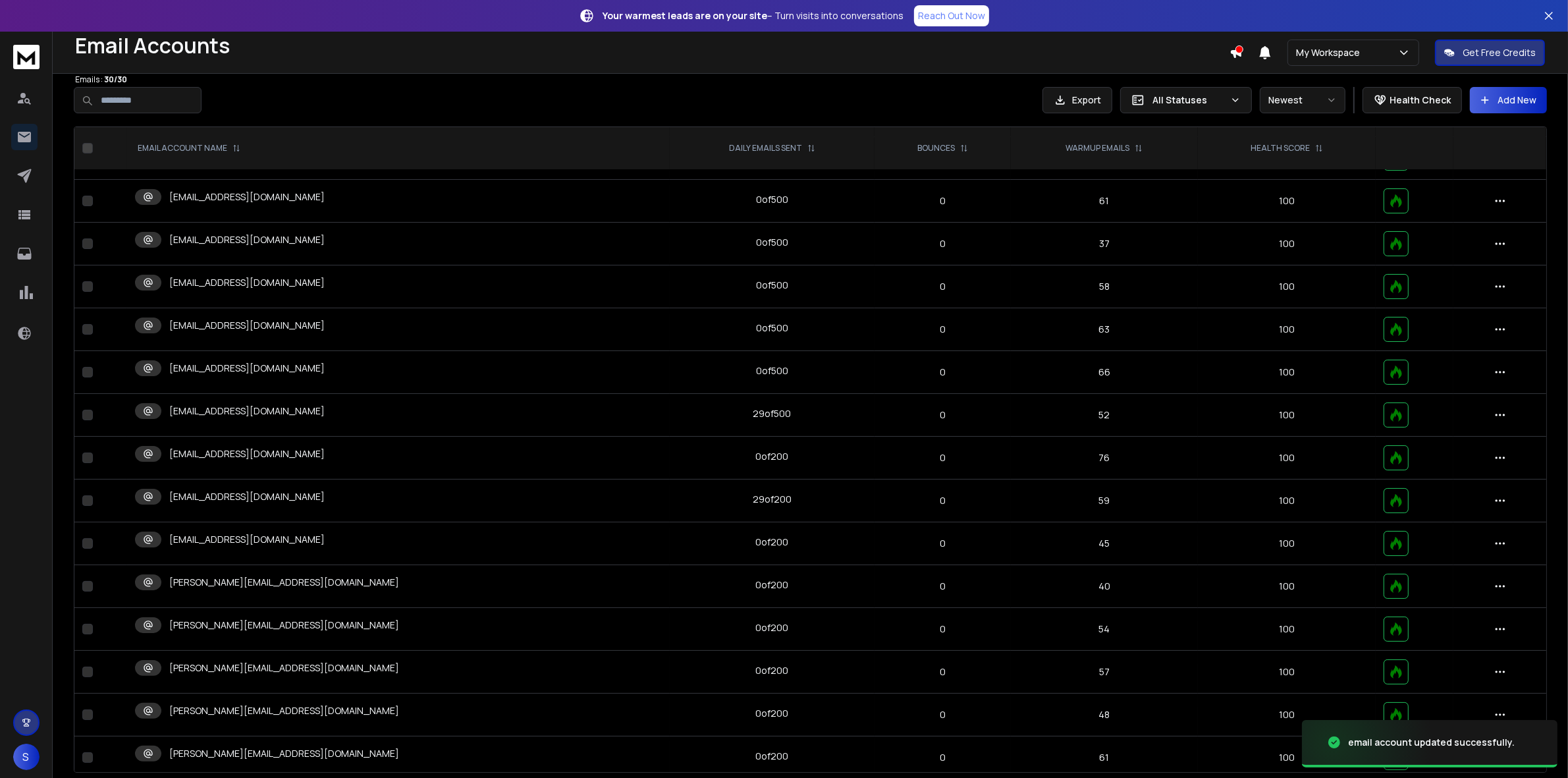
click at [314, 467] on td "mail@secfilings2.info" at bounding box center [398, 458] width 542 height 43
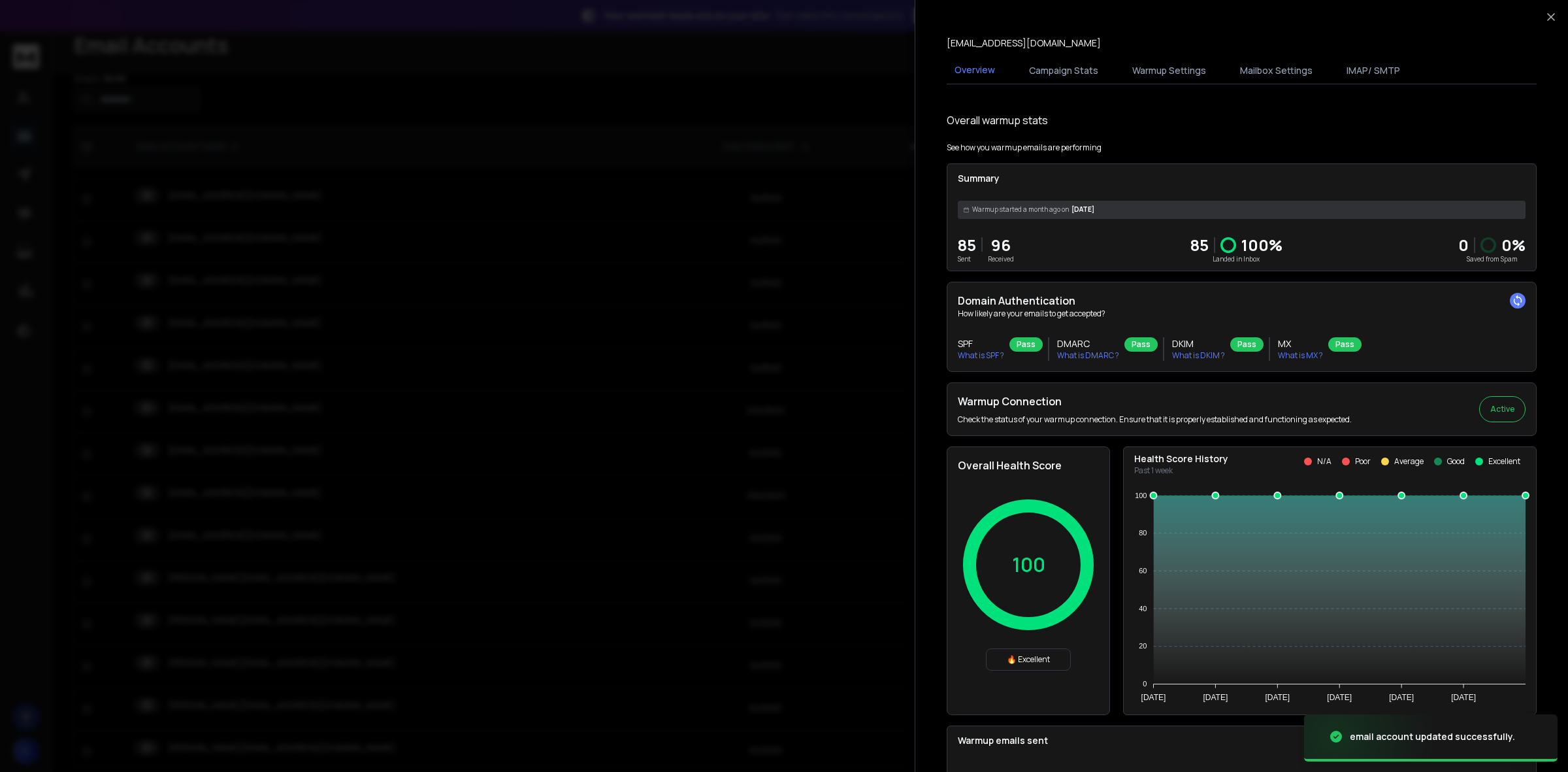
click at [1288, 62] on button "Mailbox Settings" at bounding box center [1276, 70] width 88 height 29
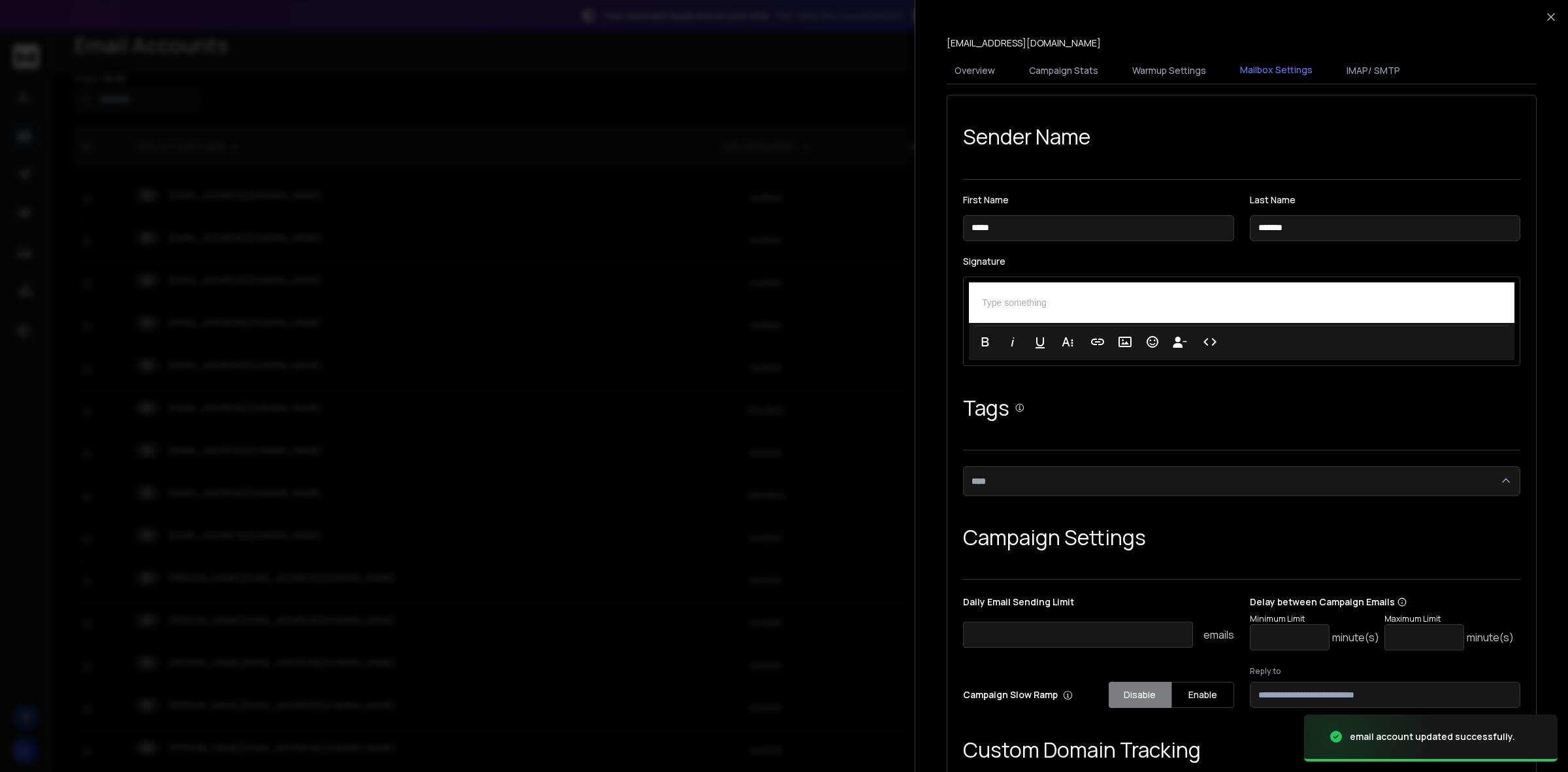
scroll to position [157, 0]
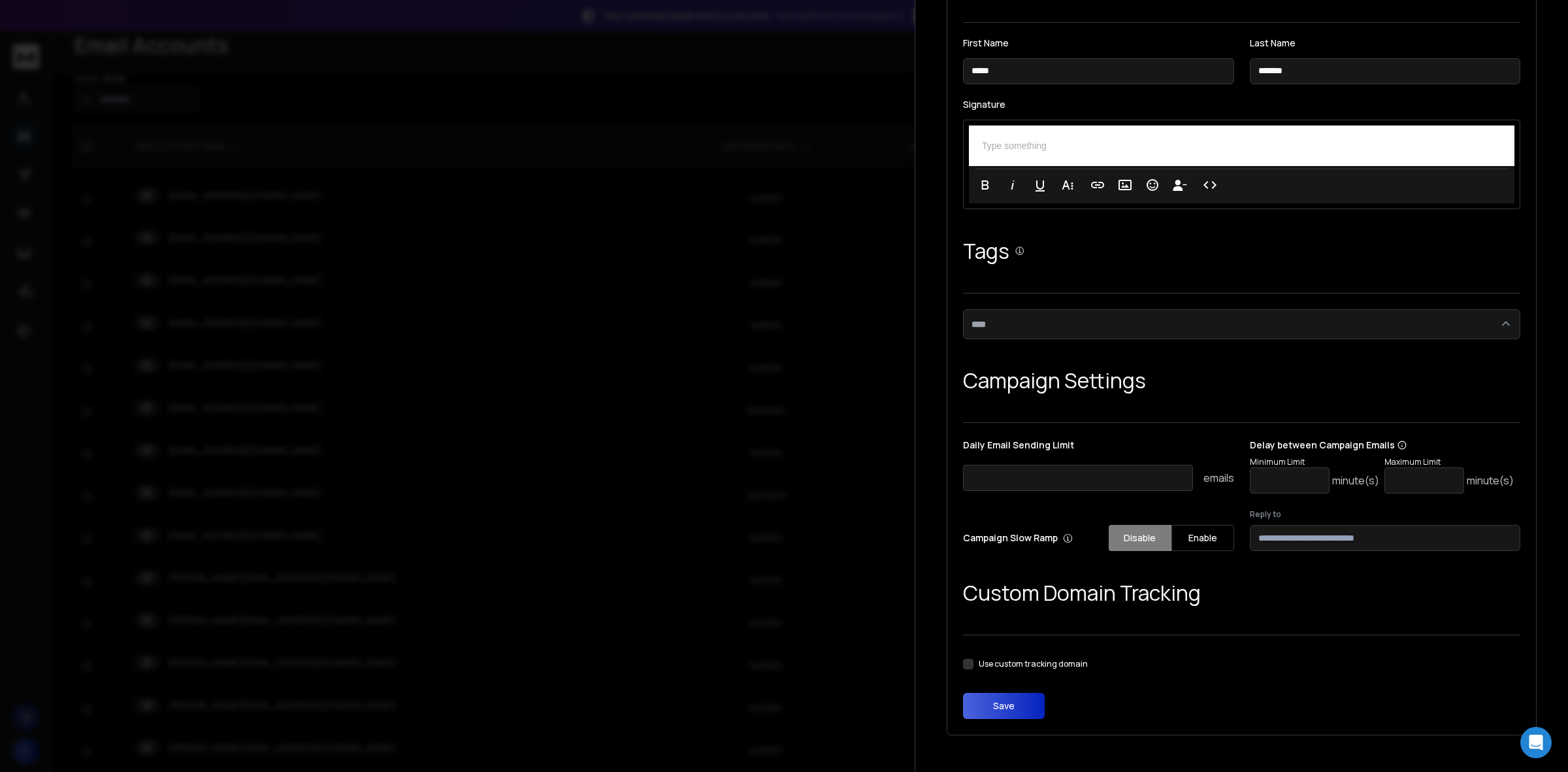
drag, startPoint x: 978, startPoint y: 472, endPoint x: 958, endPoint y: 483, distance: 22.8
click at [959, 483] on div "Sender Name First Name ***** Last Name ******* Signature Type something Clear F…" at bounding box center [1242, 336] width 590 height 798
type input "***"
click at [998, 714] on button "Save" at bounding box center [1004, 706] width 82 height 26
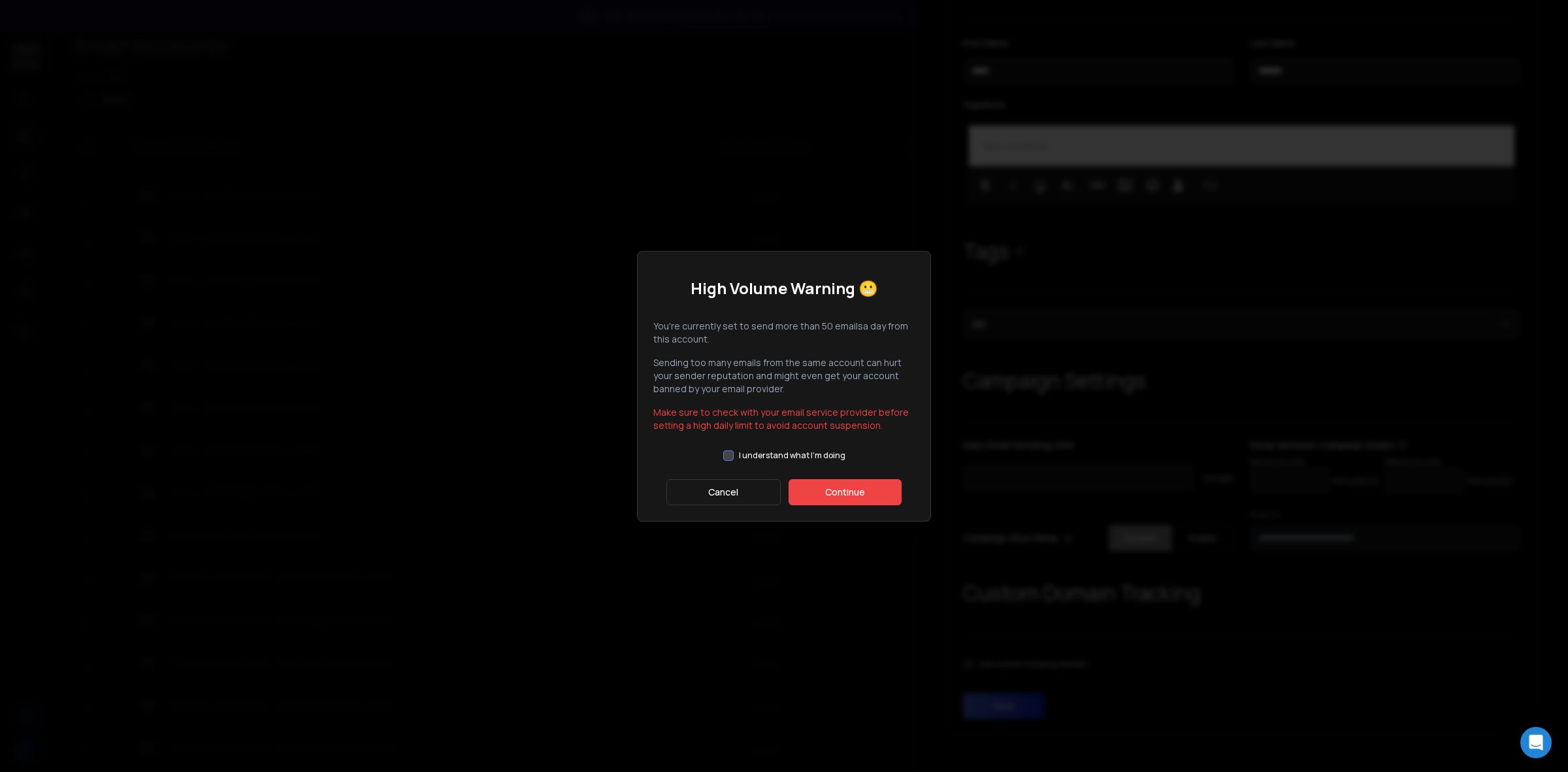
click at [724, 449] on div "High Volume Warning 😬 You're currently set to send more than 50 emails a day fr…" at bounding box center [784, 386] width 293 height 270
click at [731, 453] on button "I understand what I'm doing" at bounding box center [728, 456] width 10 height 10
click at [881, 503] on button "Continue" at bounding box center [845, 492] width 113 height 26
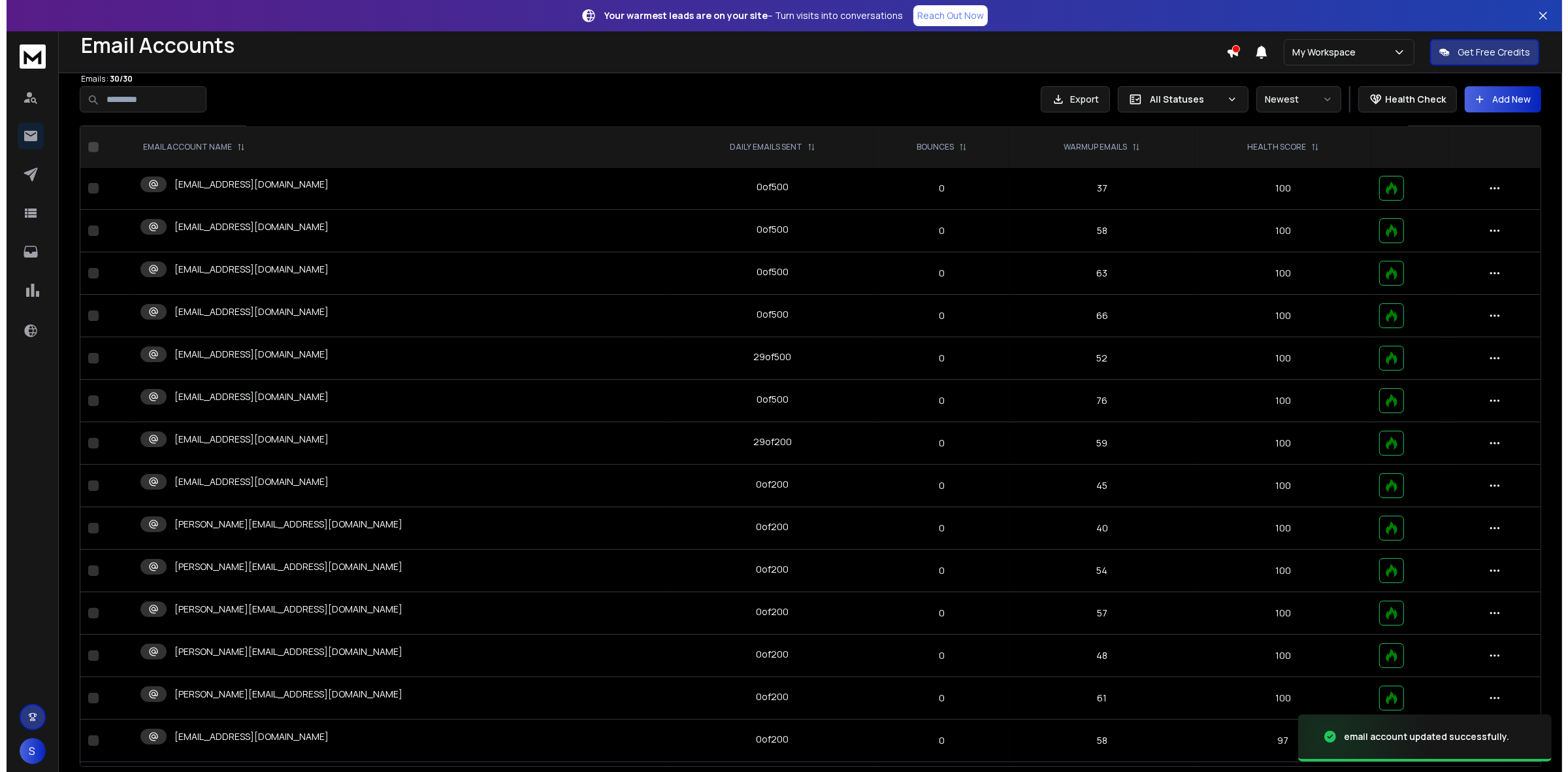
scroll to position [327, 0]
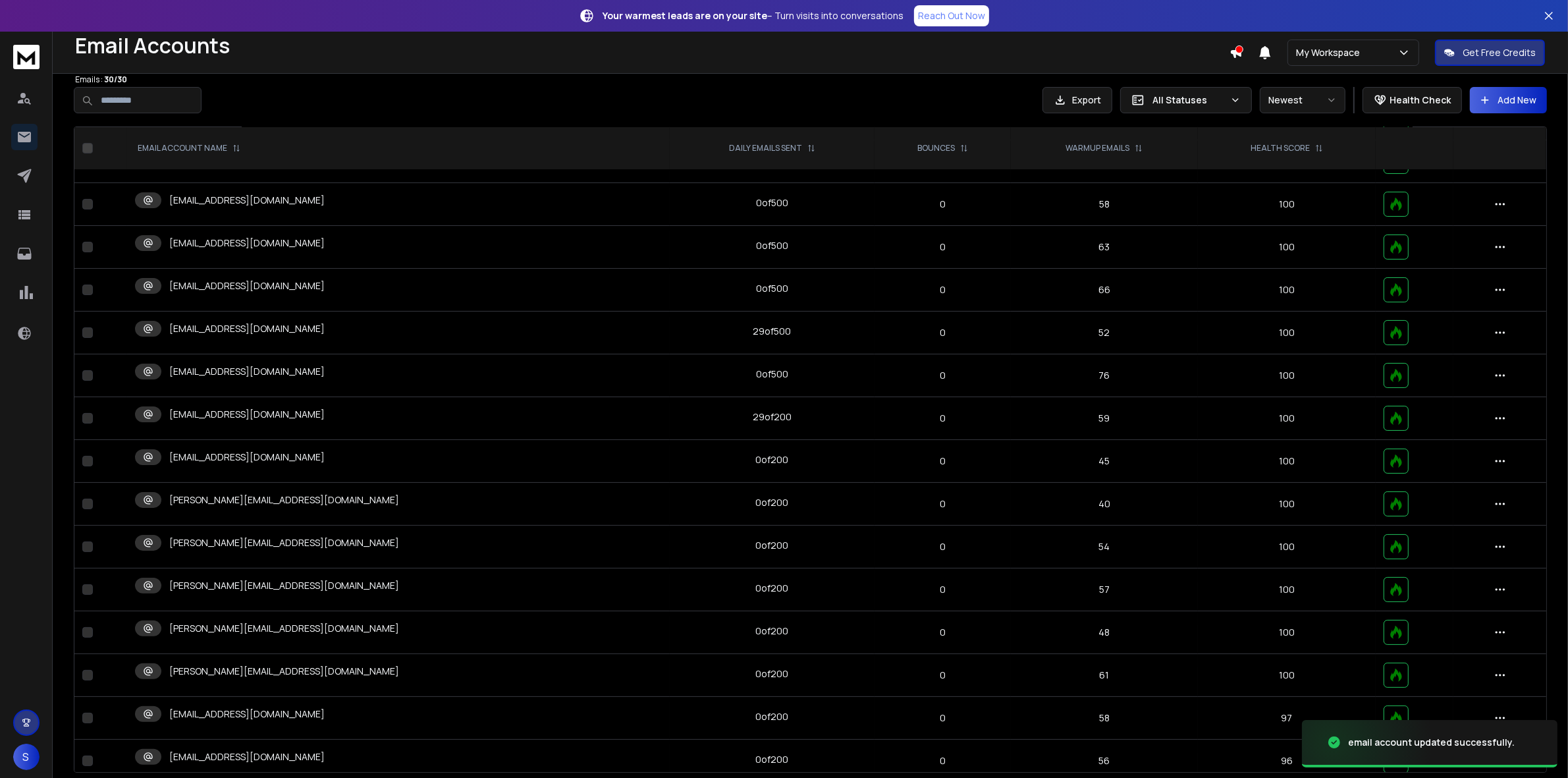
click at [308, 417] on div "mail@secfilings1.info" at bounding box center [398, 414] width 527 height 16
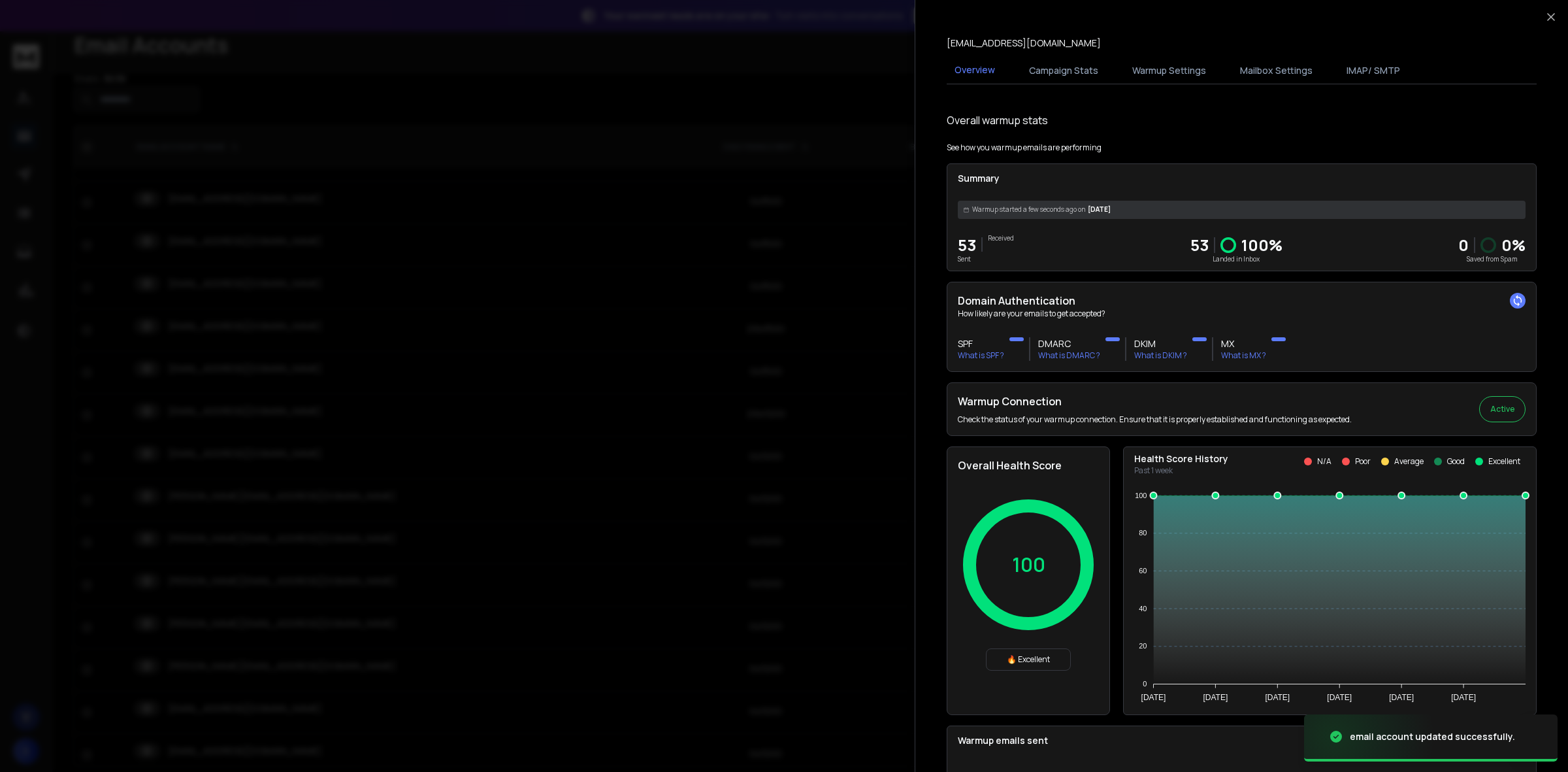
click at [1298, 69] on button "Mailbox Settings" at bounding box center [1276, 70] width 88 height 29
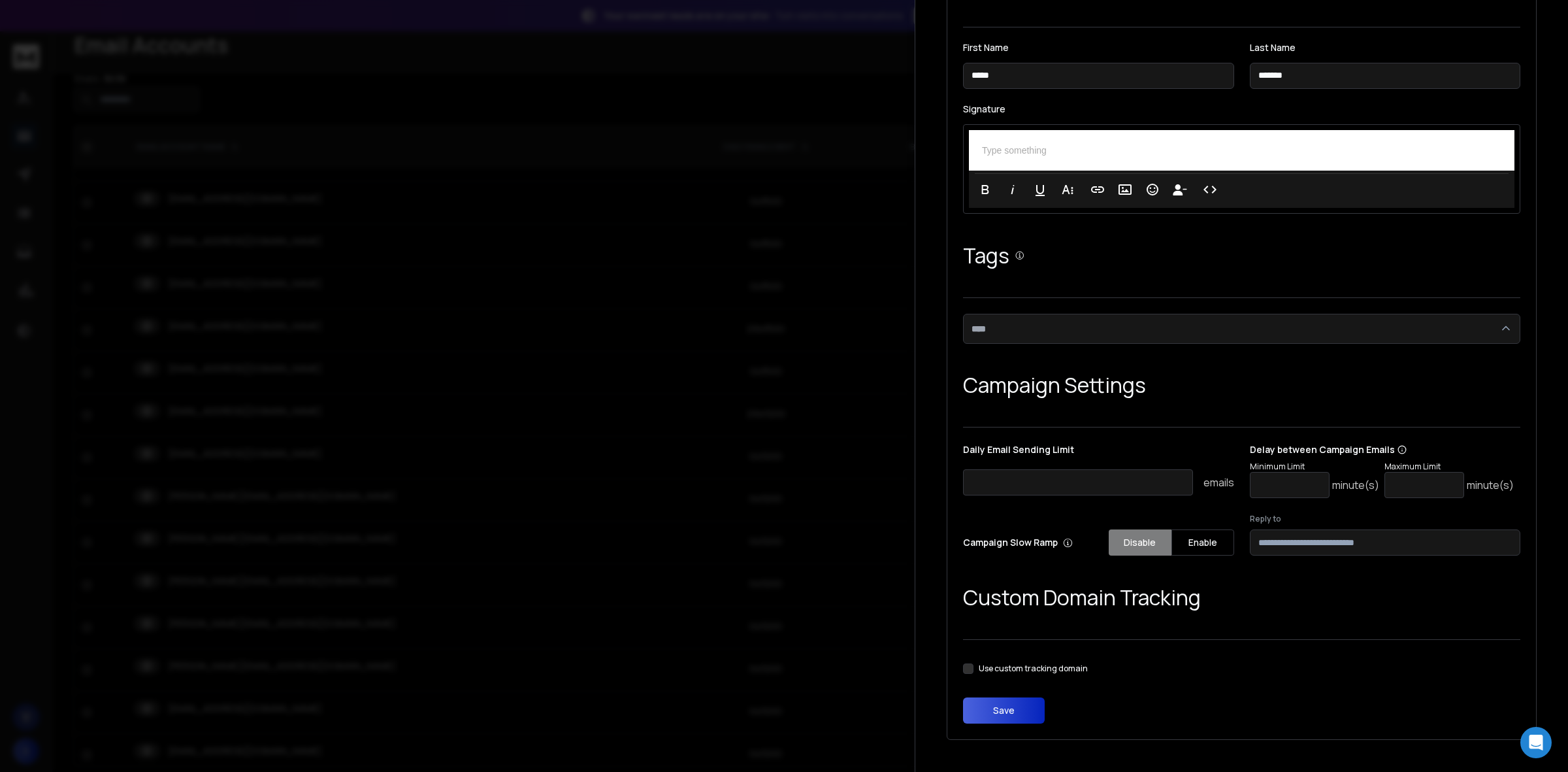
scroll to position [157, 0]
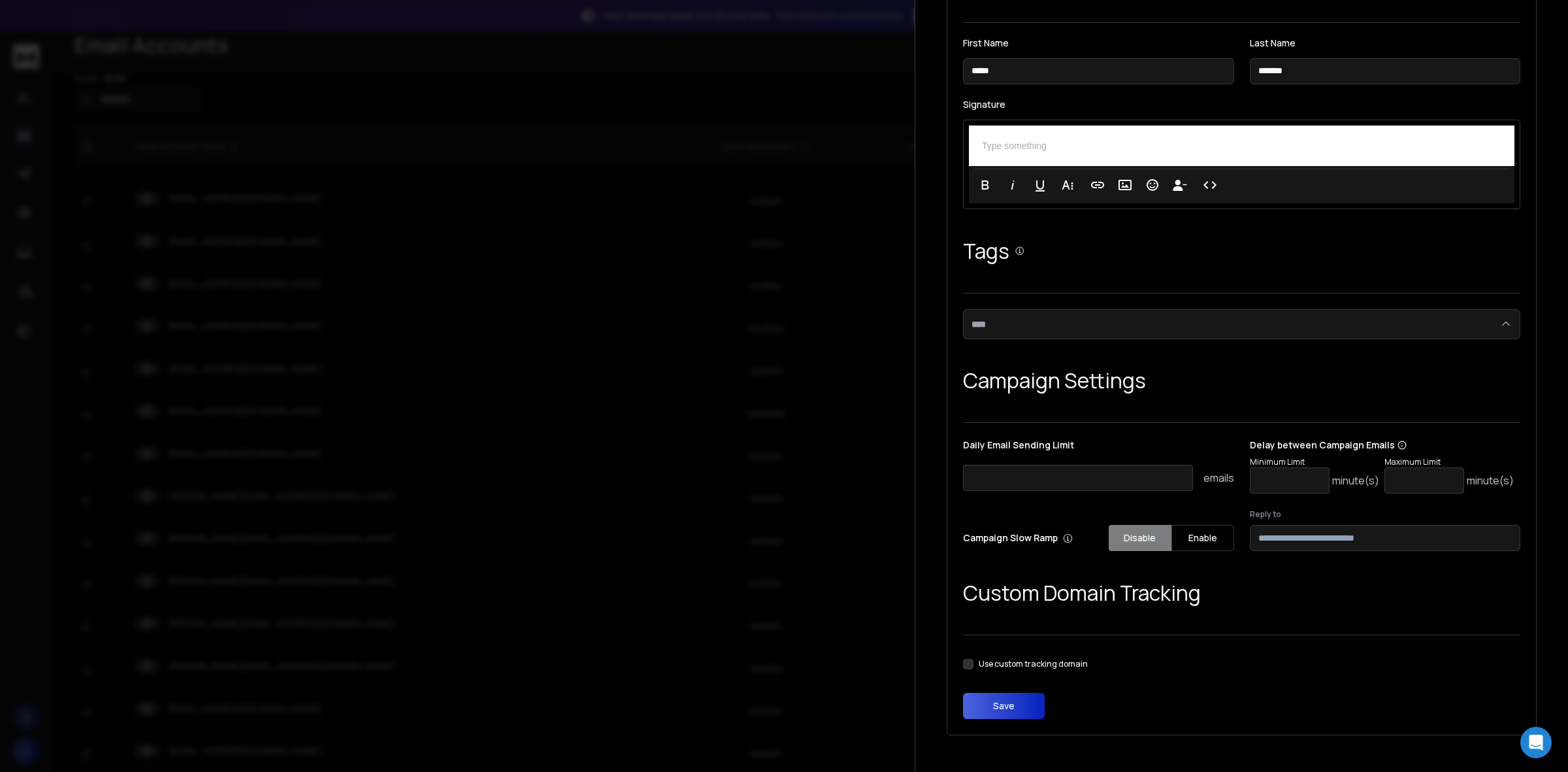
drag, startPoint x: 977, startPoint y: 478, endPoint x: 957, endPoint y: 495, distance: 26.2
click at [958, 484] on div "Sender Name First Name ***** Last Name ******* Signature Type something Clear F…" at bounding box center [1242, 336] width 590 height 798
type input "***"
click at [998, 698] on button "Save" at bounding box center [1004, 706] width 82 height 26
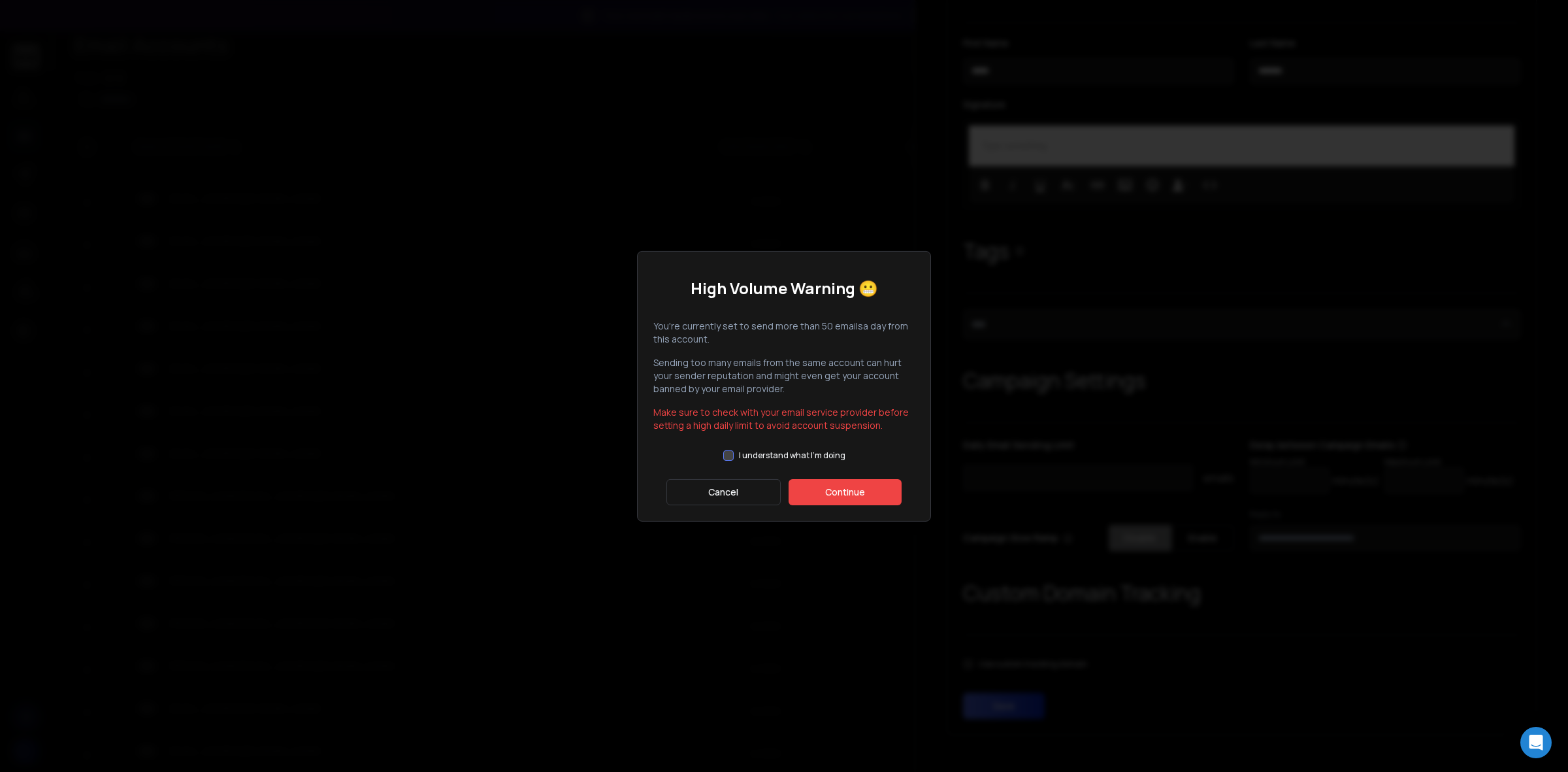
click at [733, 456] on button "I understand what I'm doing" at bounding box center [728, 456] width 10 height 10
click at [815, 489] on button "Continue" at bounding box center [845, 492] width 113 height 26
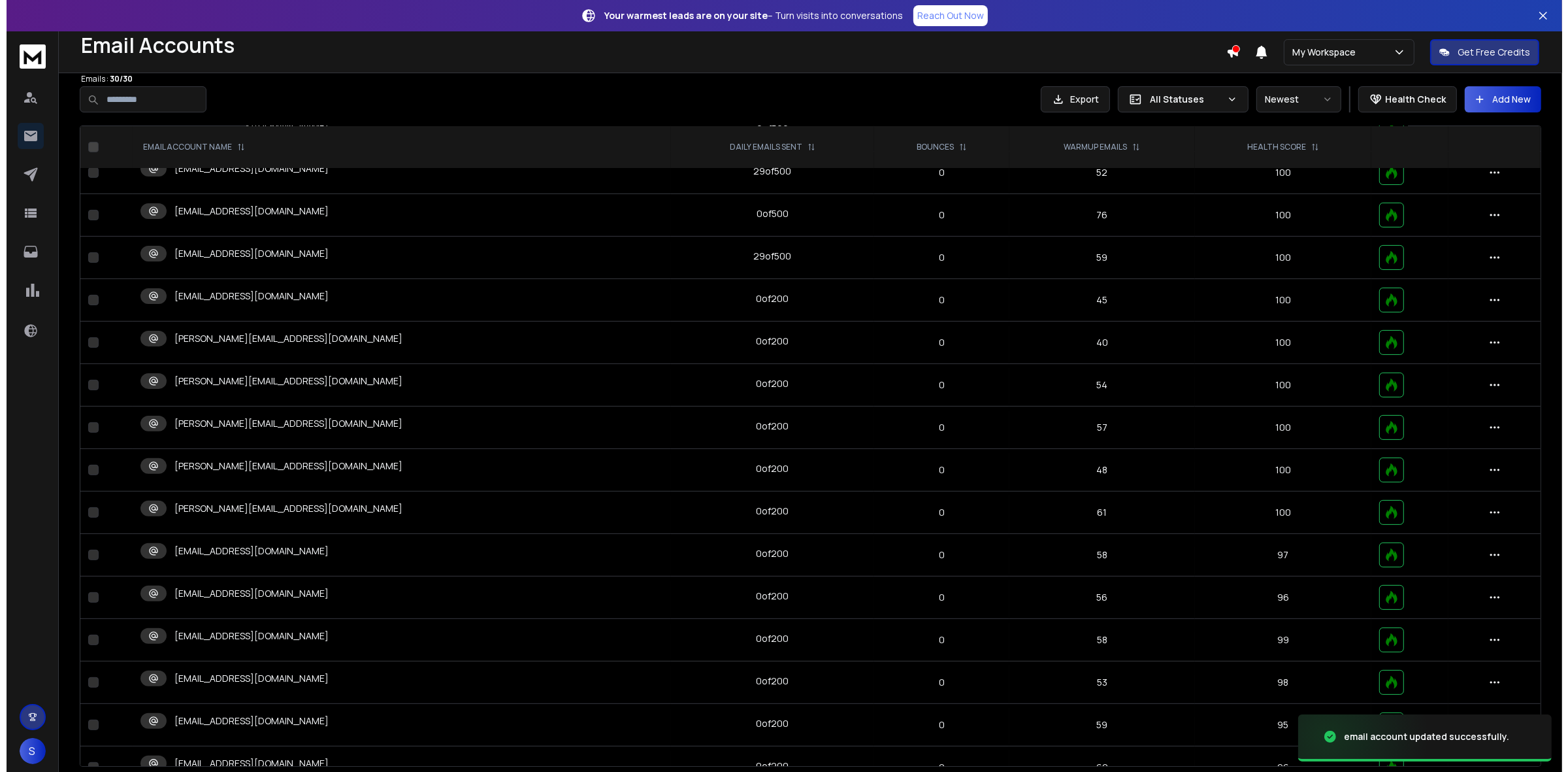
scroll to position [490, 0]
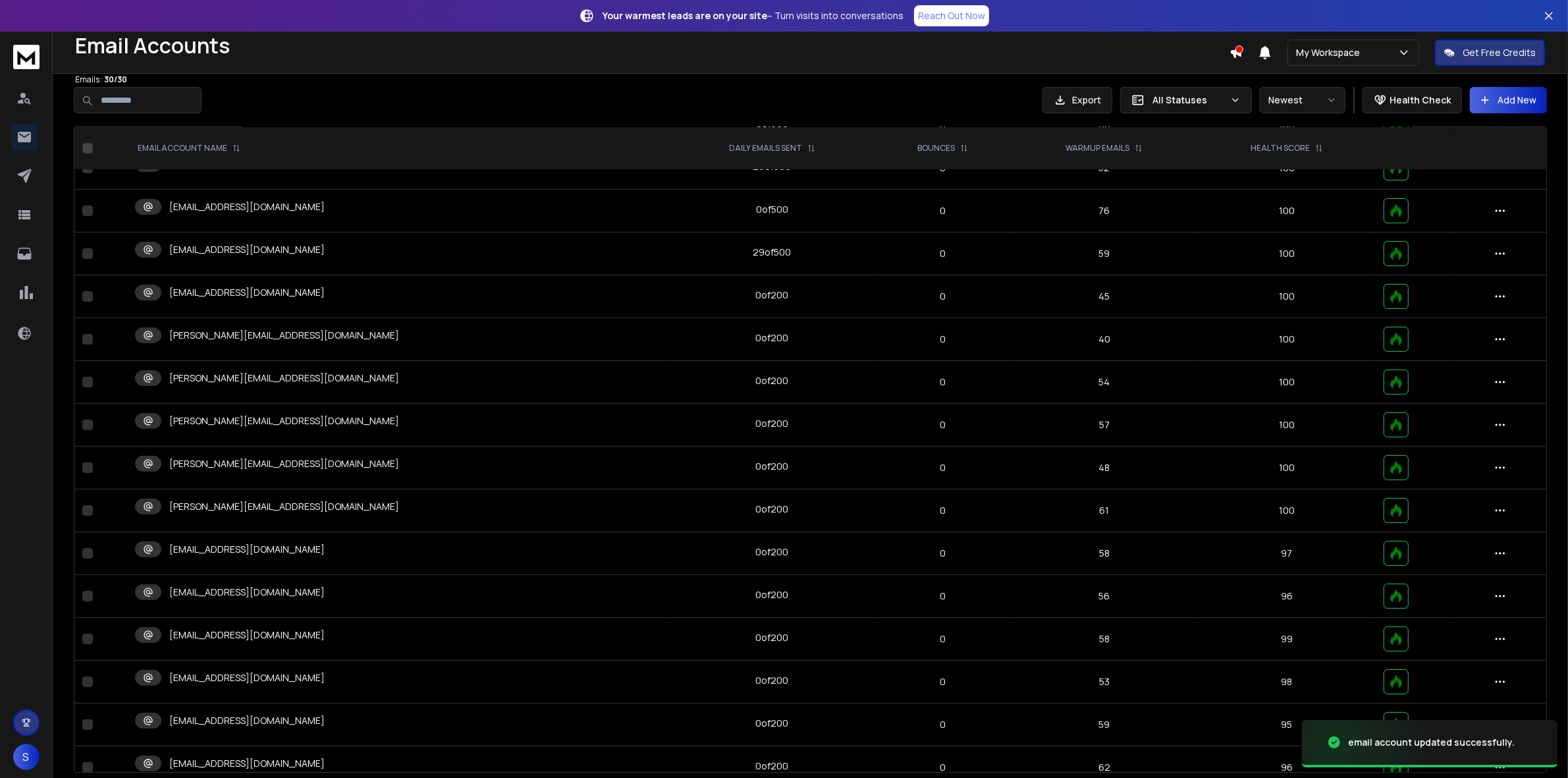
click at [258, 286] on div "mail@secfilings.info" at bounding box center [398, 292] width 527 height 16
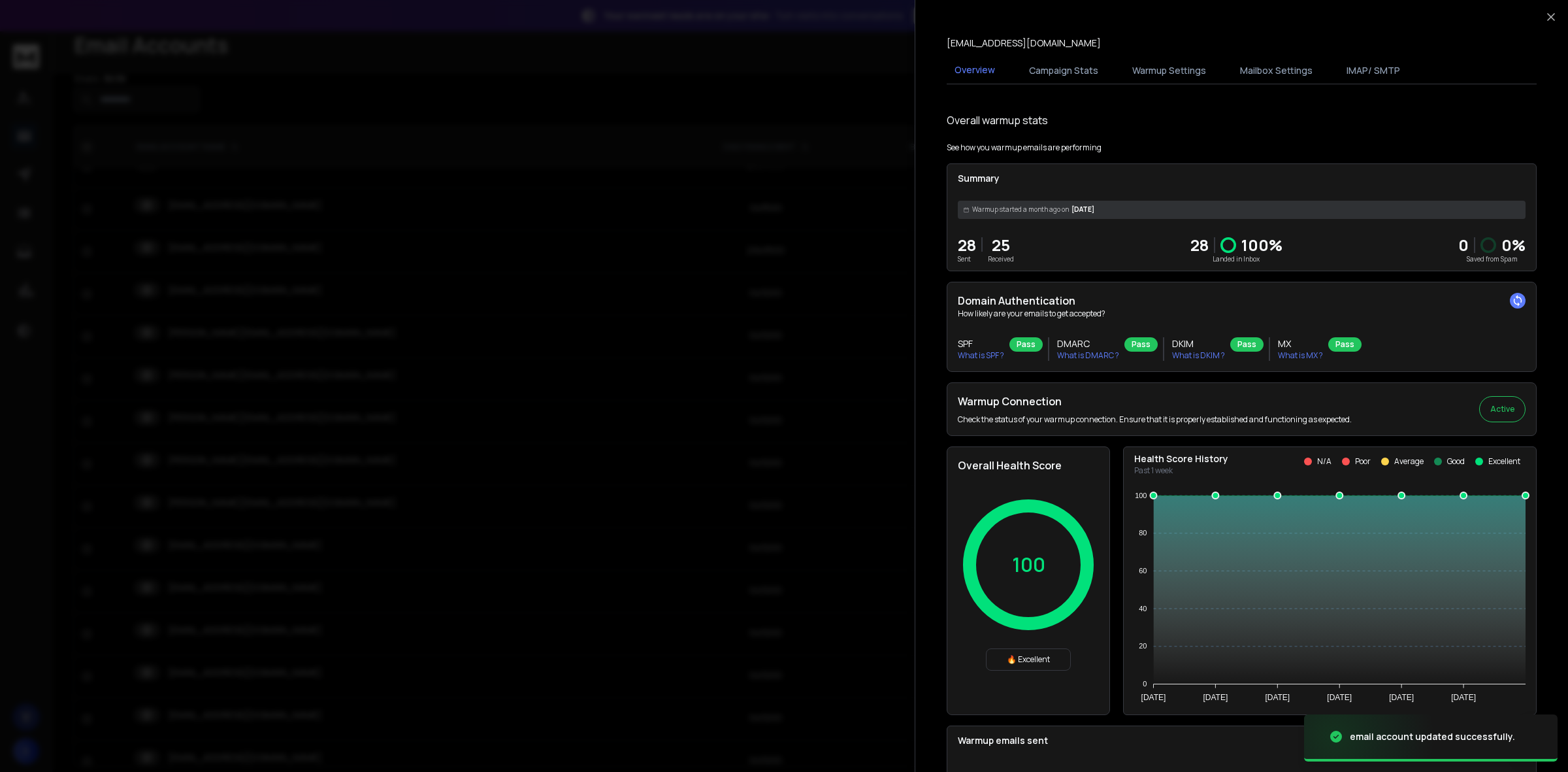
click at [1272, 64] on button "Mailbox Settings" at bounding box center [1276, 70] width 88 height 29
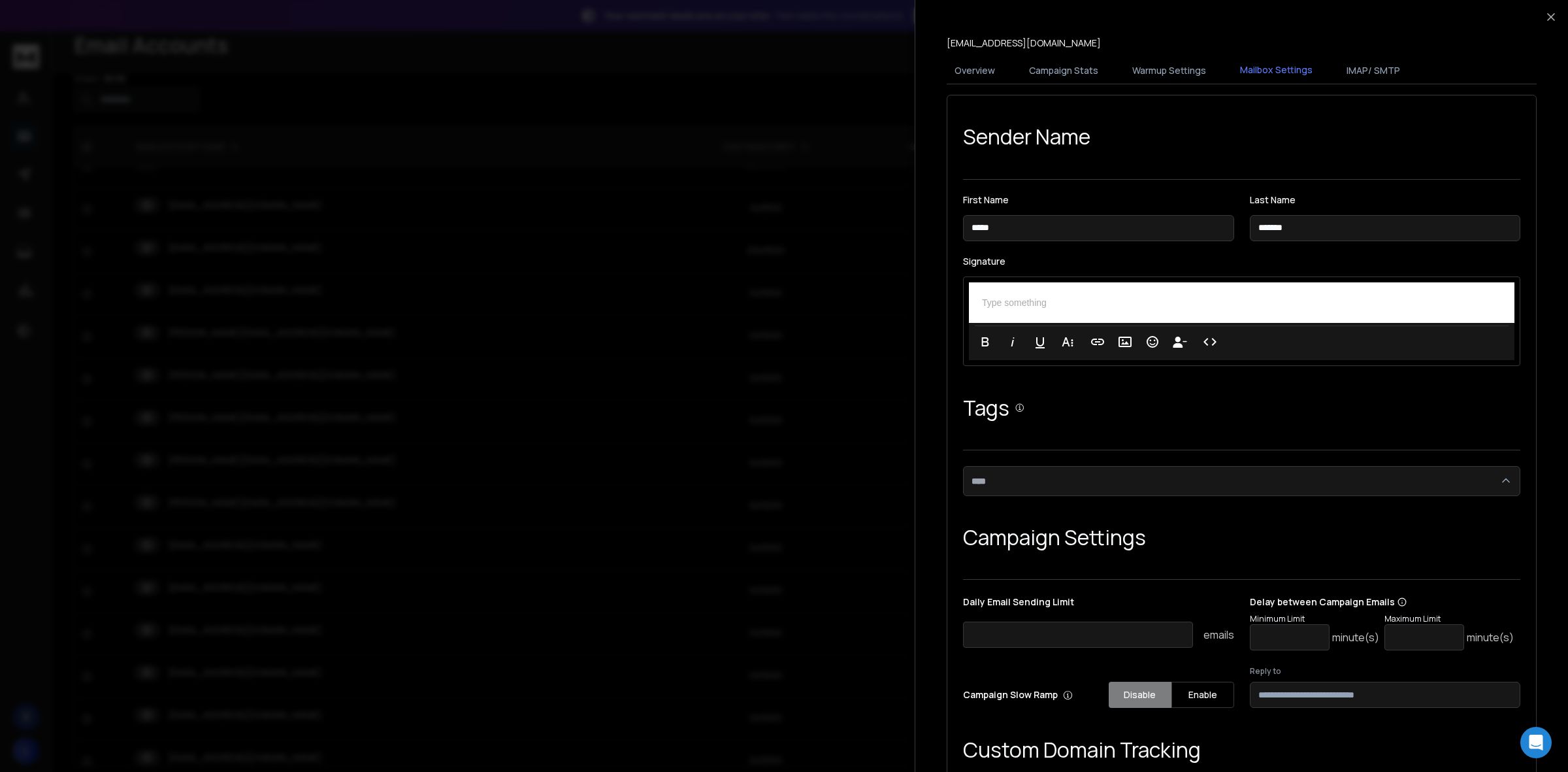
scroll to position [157, 0]
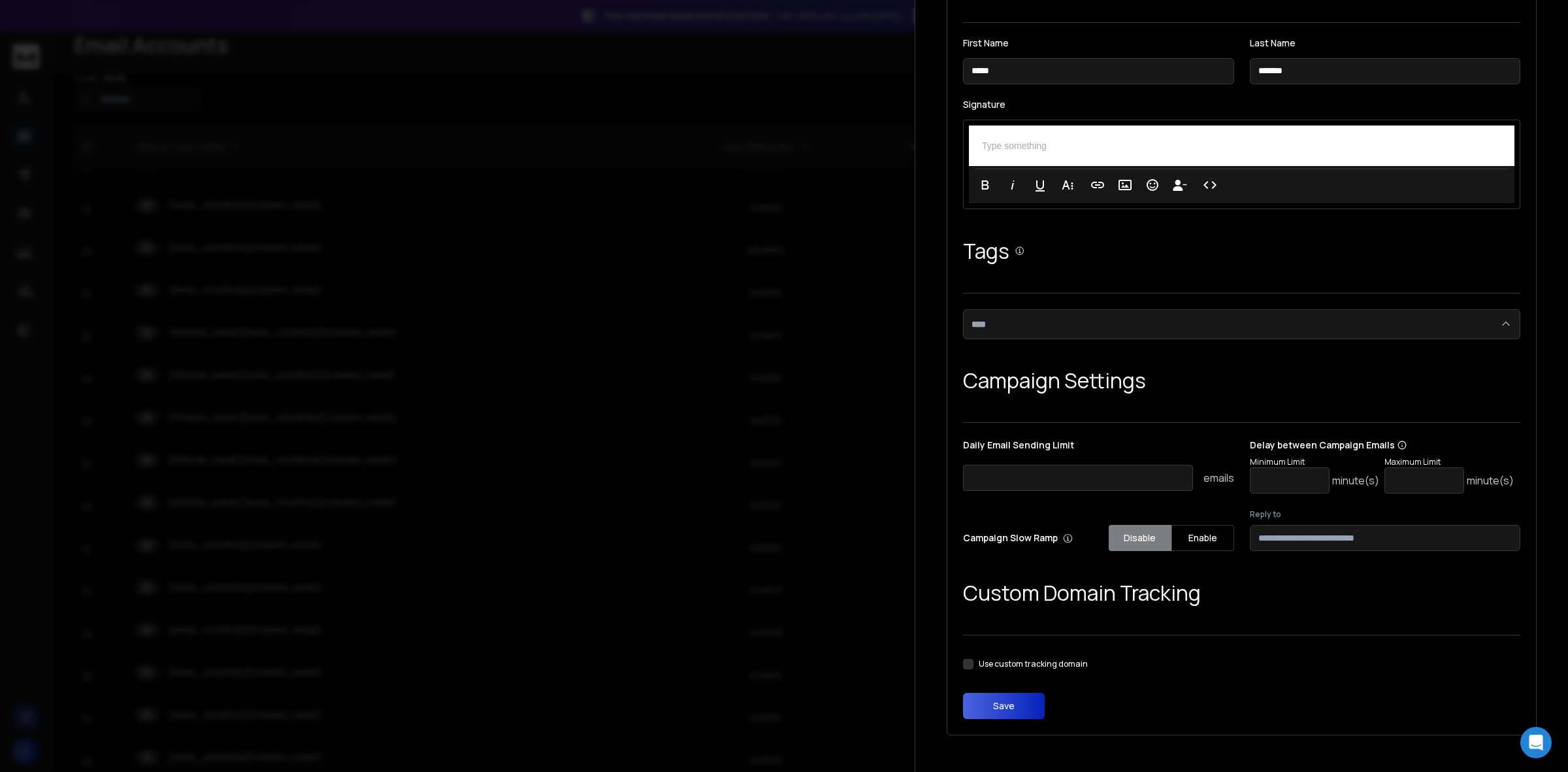
drag, startPoint x: 976, startPoint y: 481, endPoint x: 962, endPoint y: 489, distance: 16.1
click at [962, 489] on div "Sender Name First Name ***** Last Name ******* Signature Type something Clear F…" at bounding box center [1242, 336] width 590 height 798
type input "***"
click at [997, 702] on button "Save" at bounding box center [1004, 706] width 82 height 26
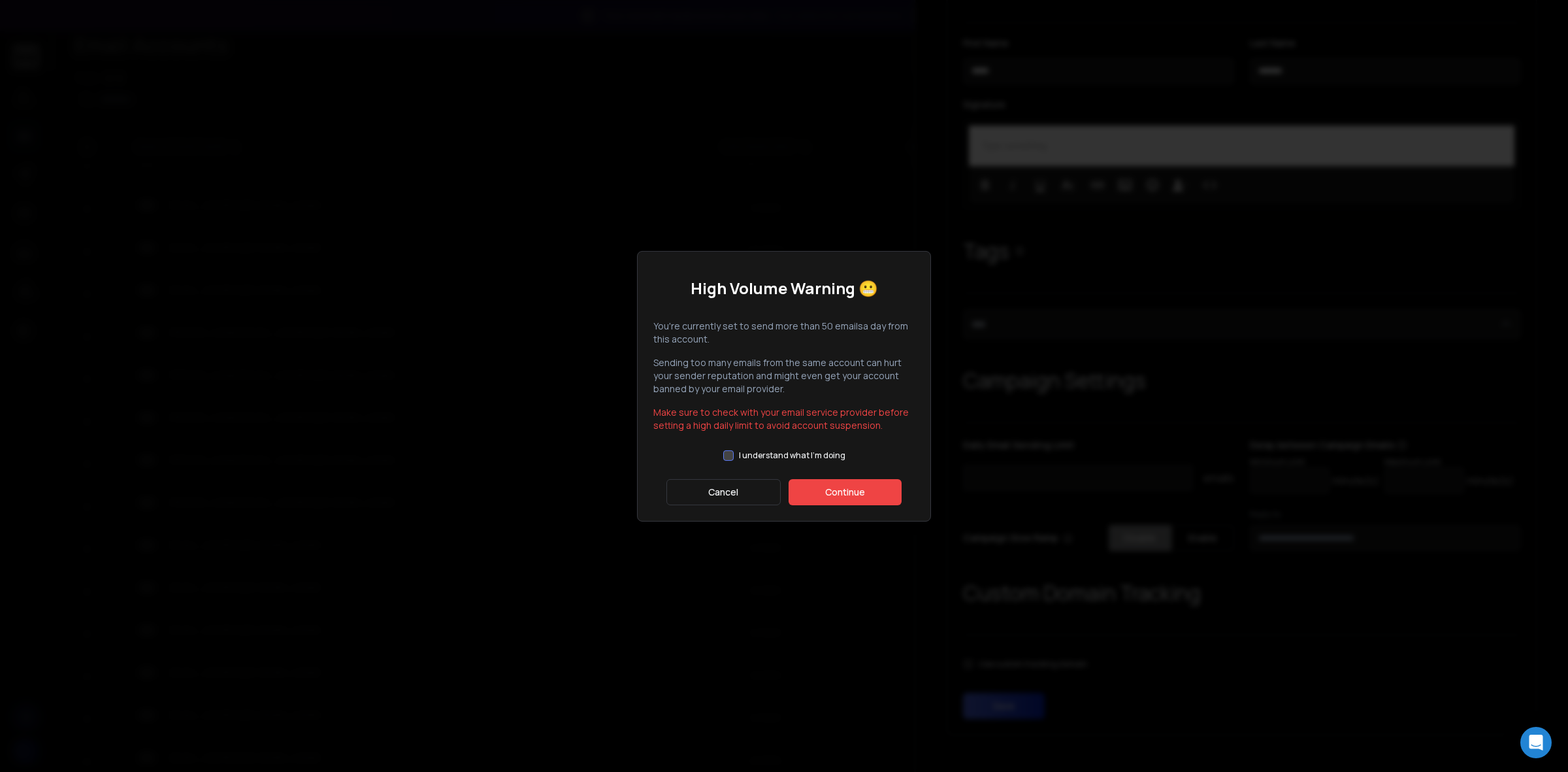
click at [730, 451] on button "I understand what I'm doing" at bounding box center [728, 456] width 10 height 10
drag, startPoint x: 834, startPoint y: 475, endPoint x: 835, endPoint y: 489, distance: 14.0
click at [835, 485] on div "High Volume Warning 😬 You're currently set to send more than 50 emails a day fr…" at bounding box center [784, 386] width 293 height 270
click at [835, 489] on button "Continue" at bounding box center [845, 492] width 113 height 26
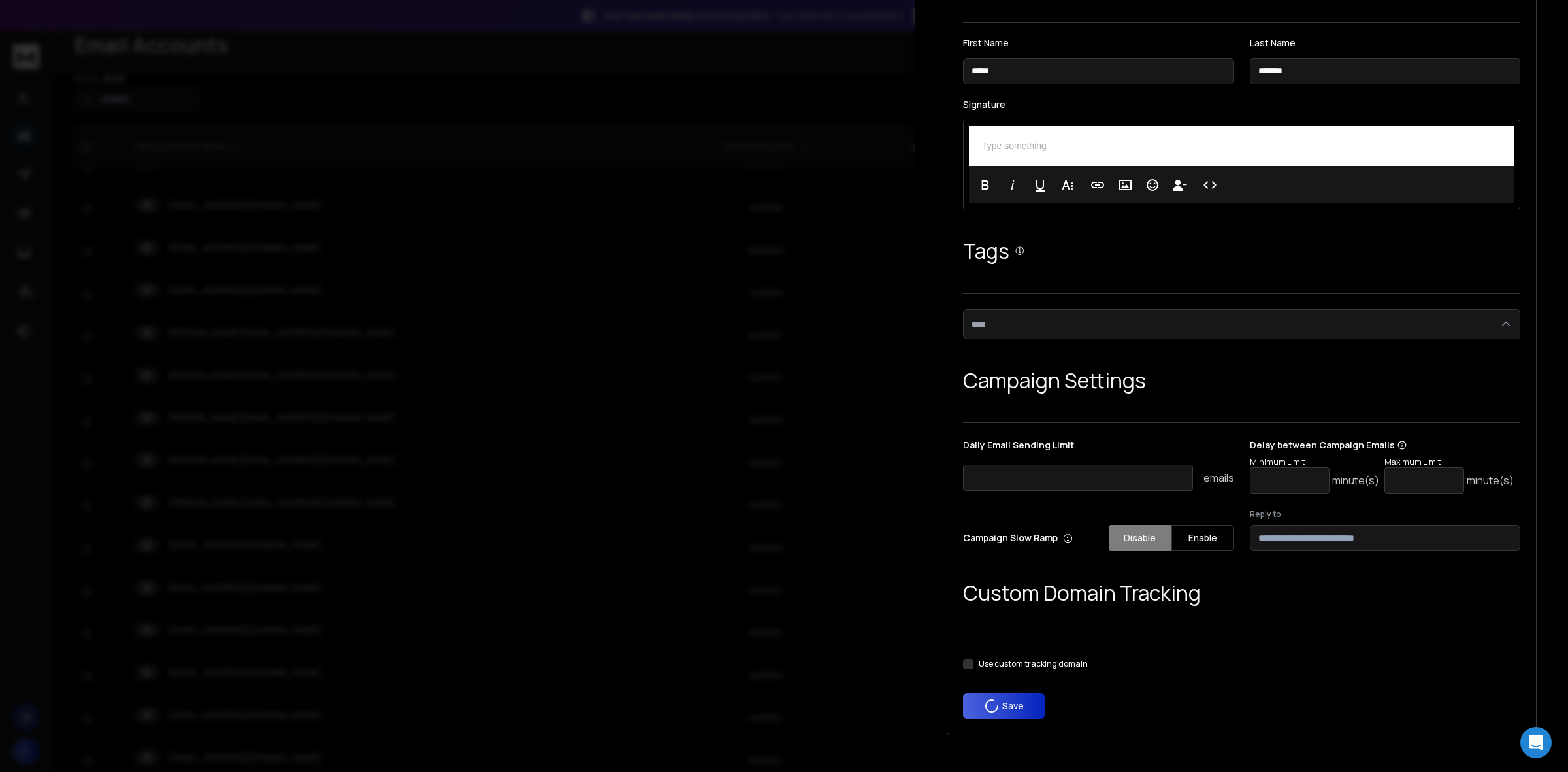
scroll to position [0, 0]
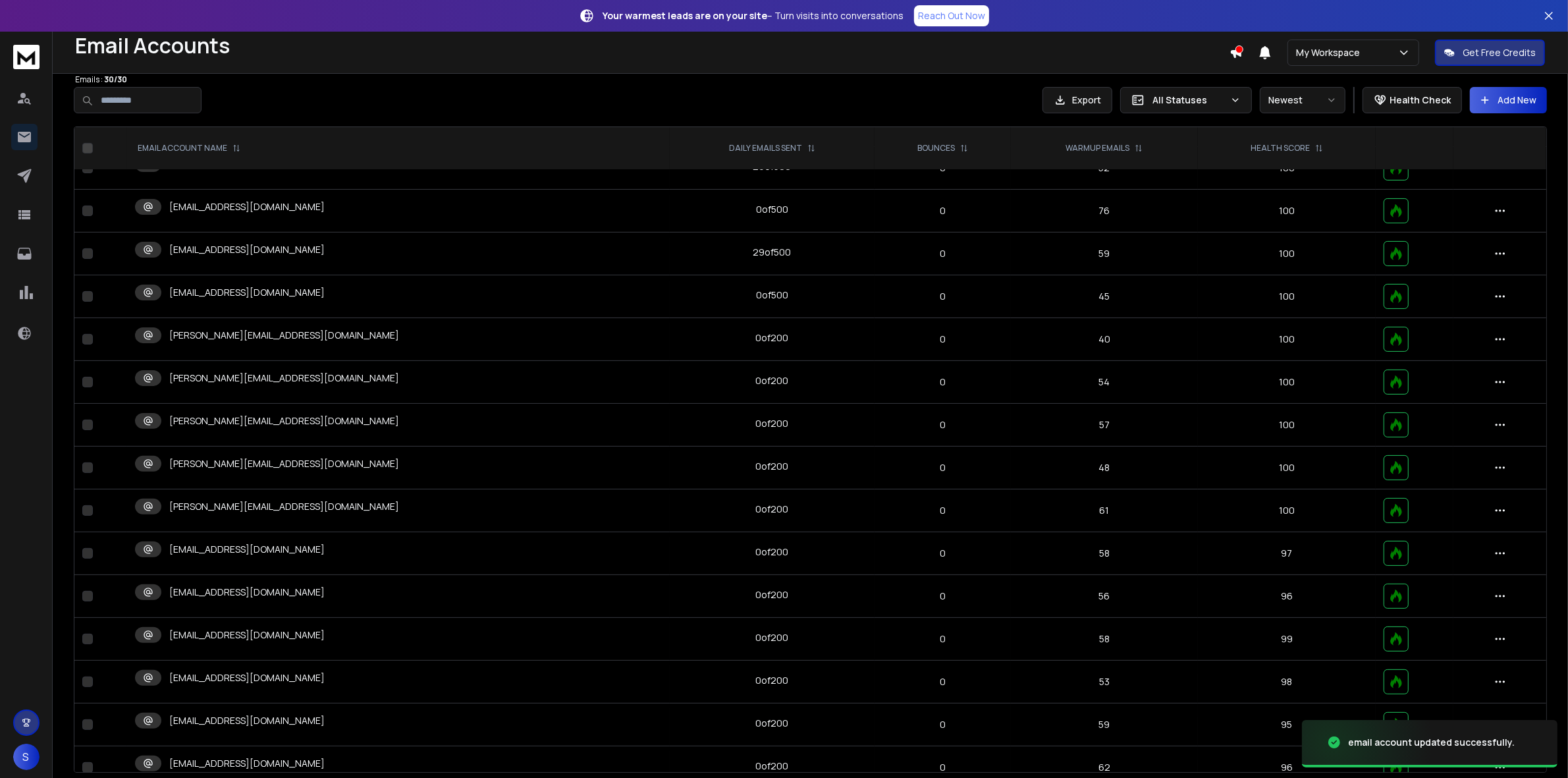
click at [303, 336] on p "ana@scbusinesssoftware3.info" at bounding box center [284, 335] width 230 height 13
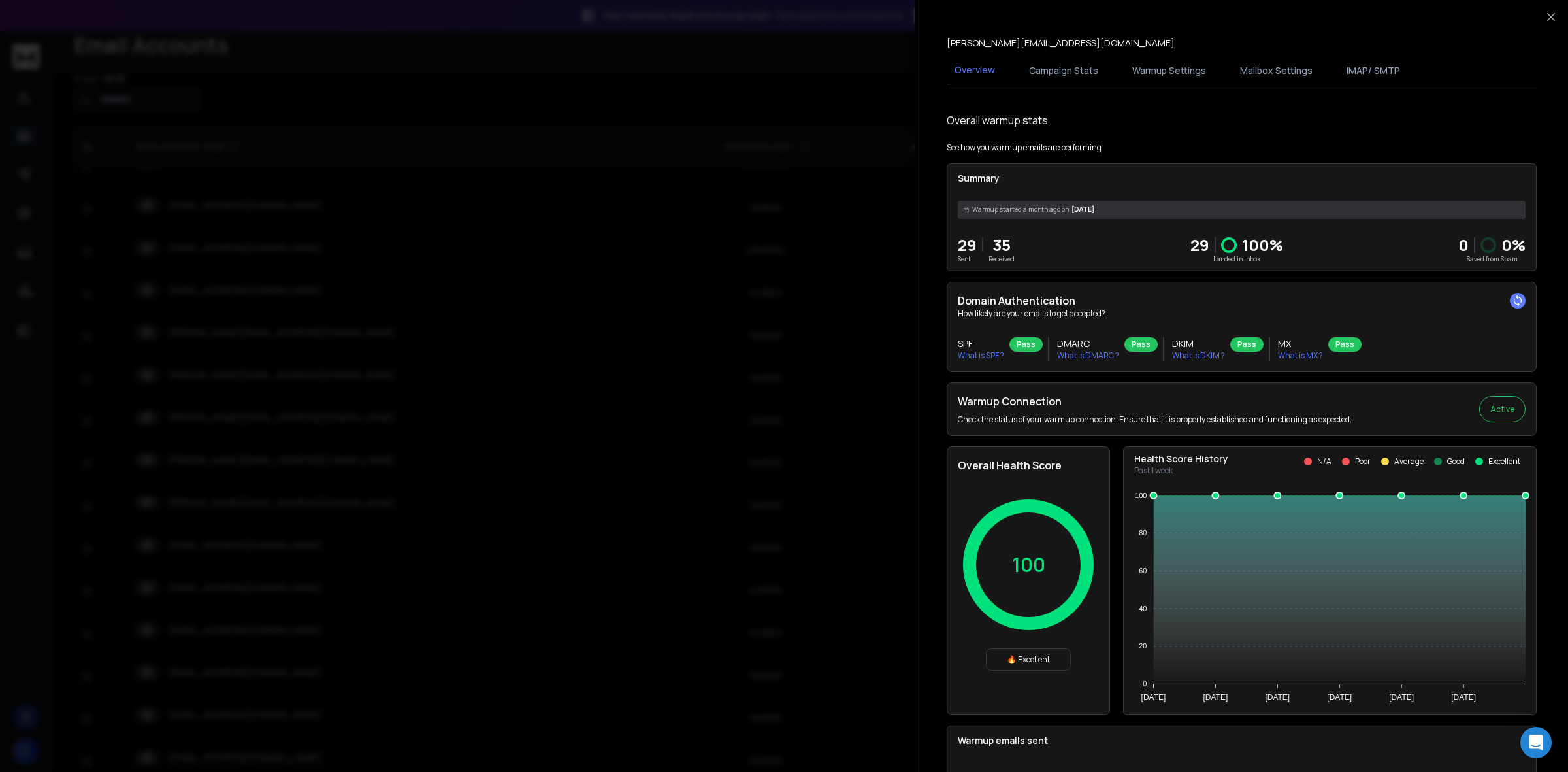
click at [1281, 67] on button "Mailbox Settings" at bounding box center [1276, 70] width 88 height 29
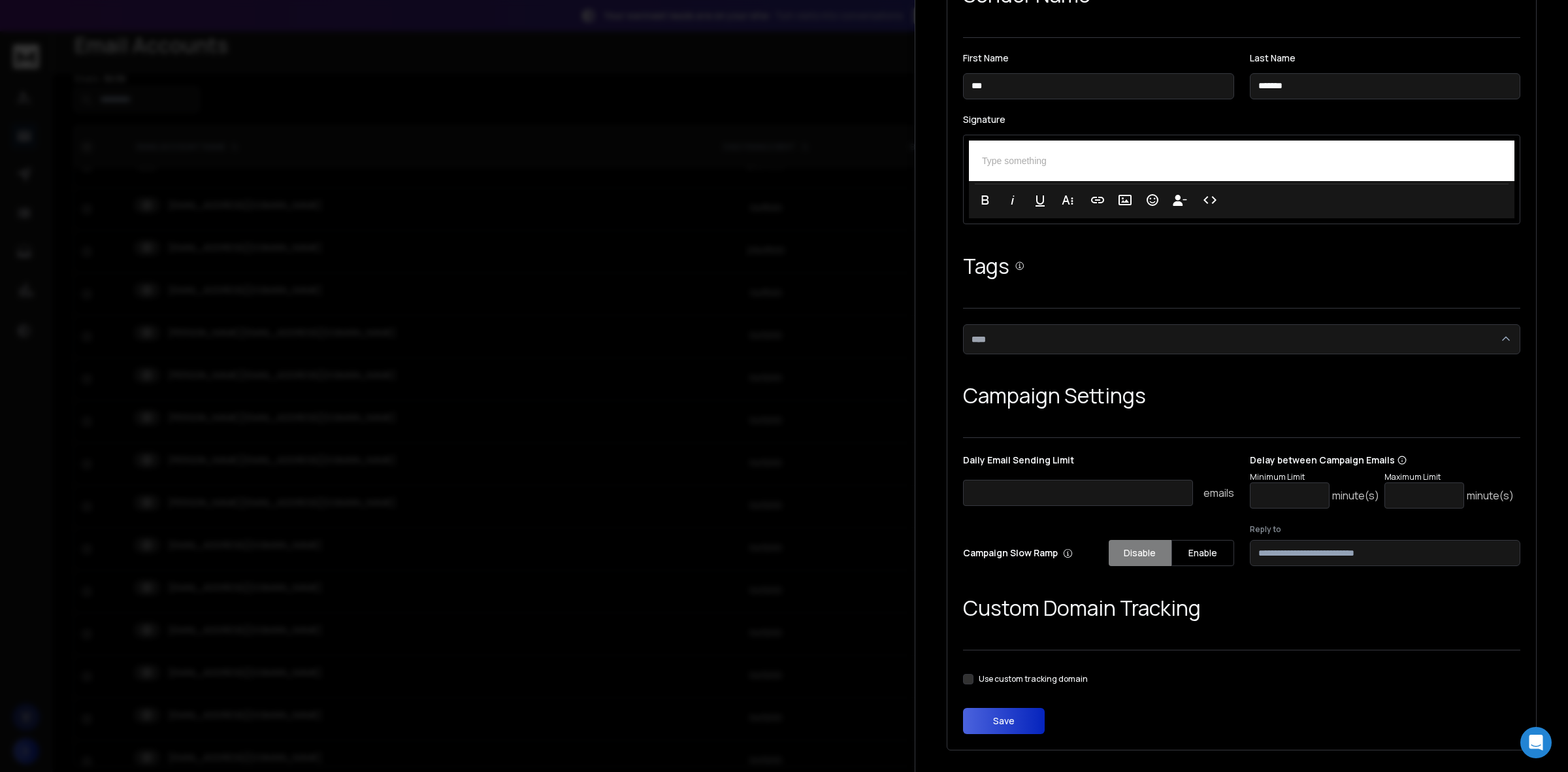
scroll to position [157, 0]
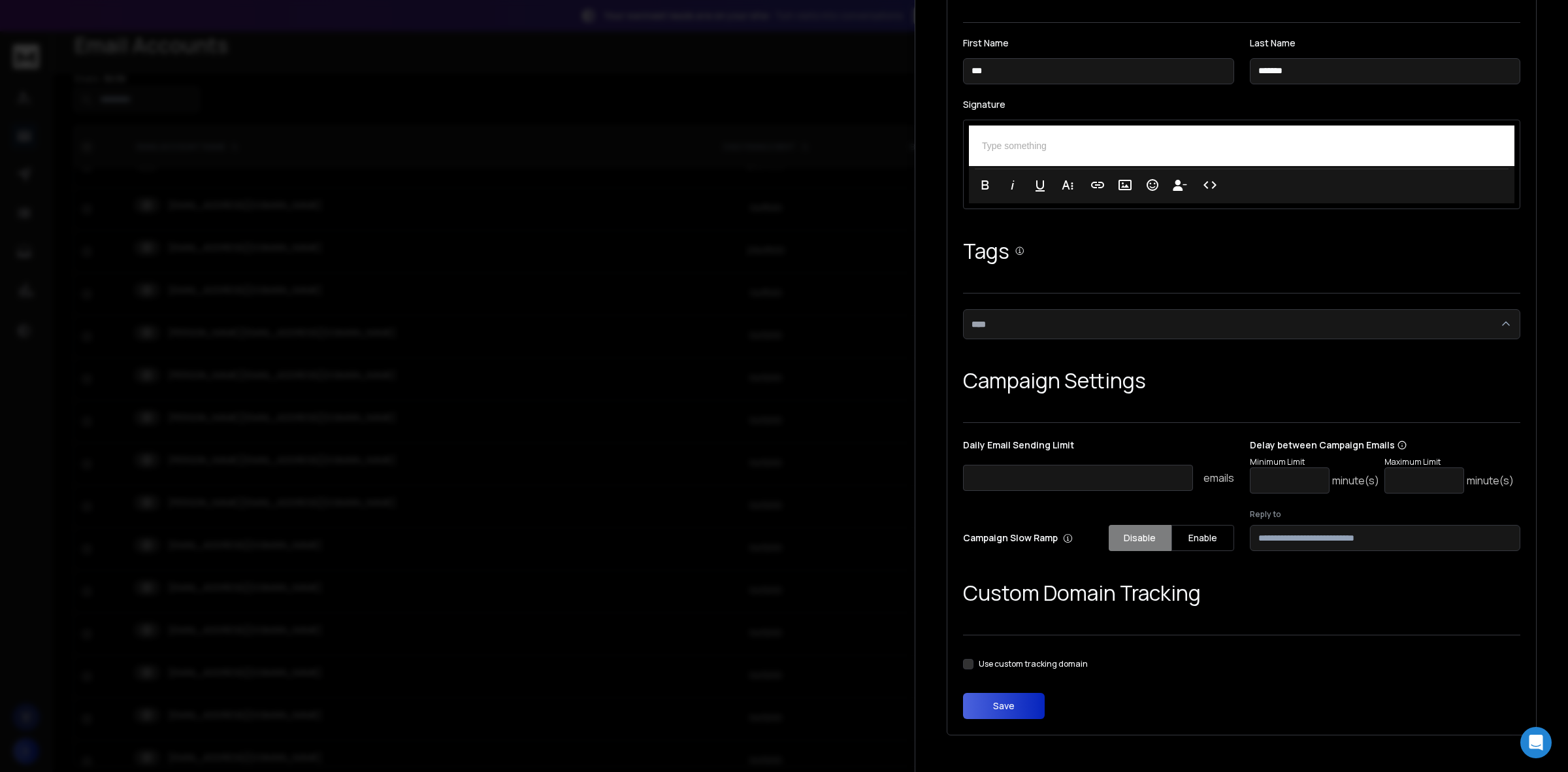
drag, startPoint x: 976, startPoint y: 476, endPoint x: 960, endPoint y: 480, distance: 16.5
click at [960, 480] on div "Sender Name First Name *** Last Name ******* Signature Type something Clear For…" at bounding box center [1242, 336] width 590 height 798
type input "***"
click at [1010, 702] on button "Save" at bounding box center [1004, 706] width 82 height 26
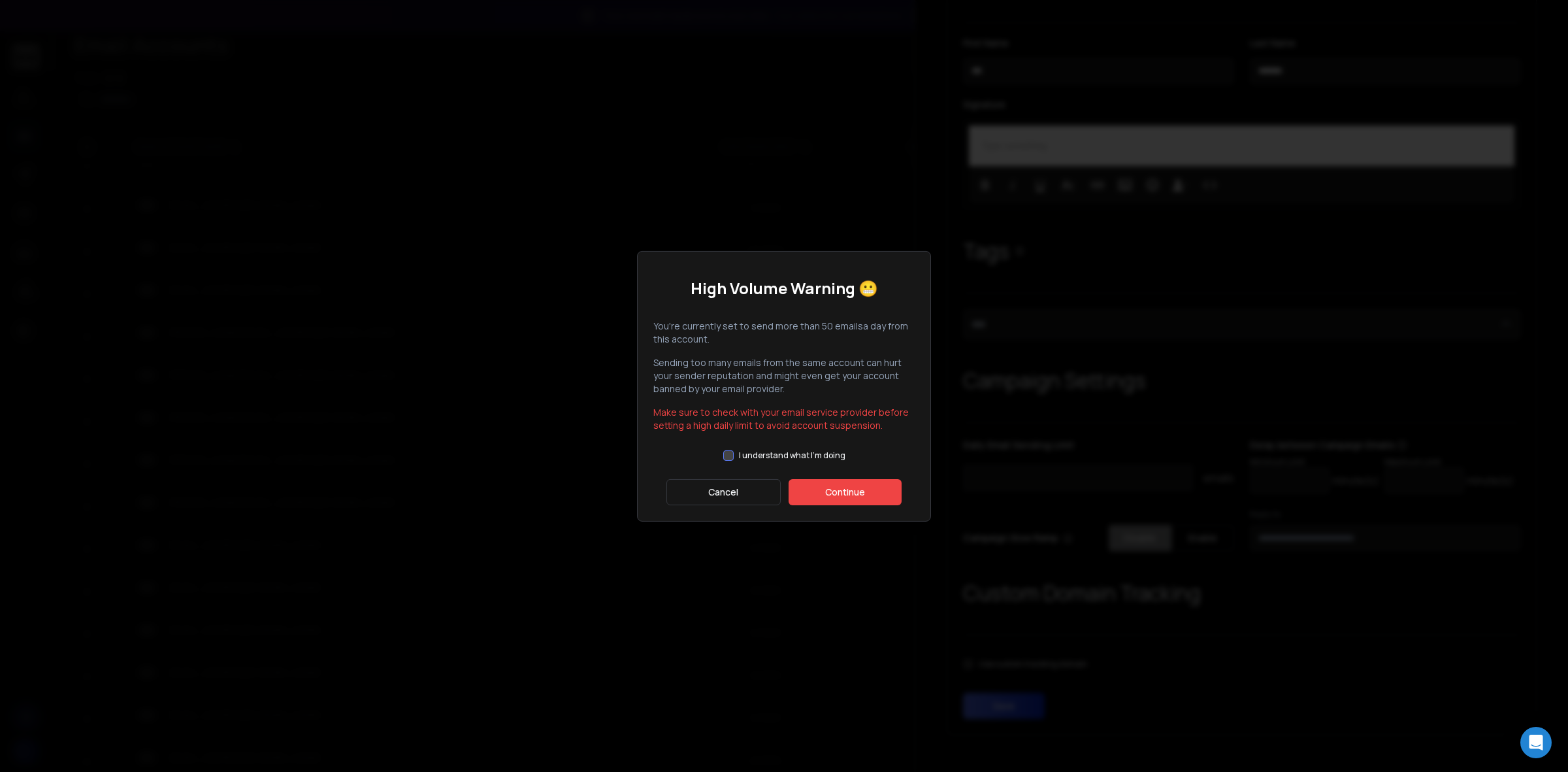
click at [730, 456] on button "I understand what I'm doing" at bounding box center [728, 456] width 10 height 10
click at [832, 492] on button "Continue" at bounding box center [845, 492] width 113 height 26
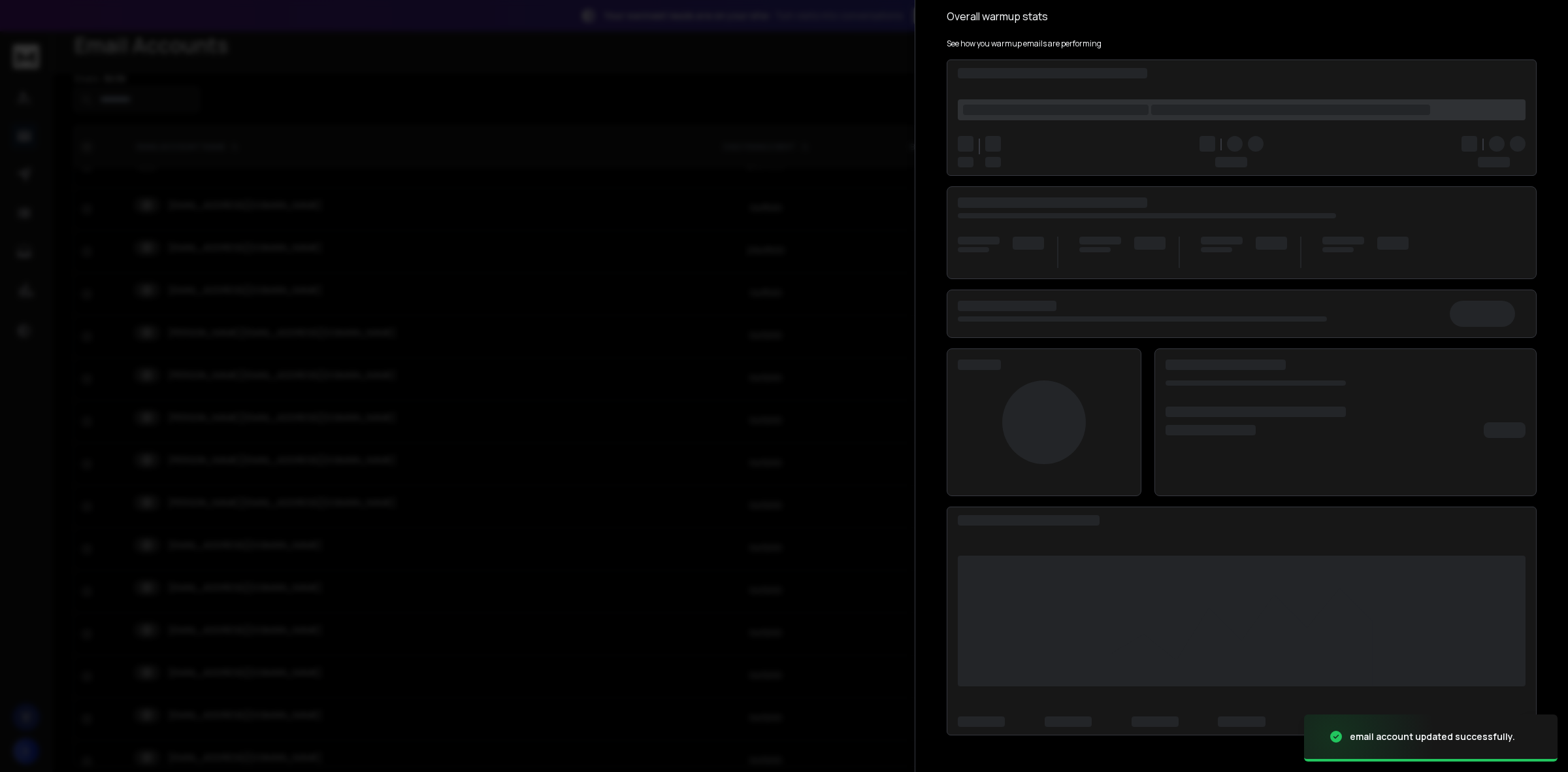
scroll to position [0, 0]
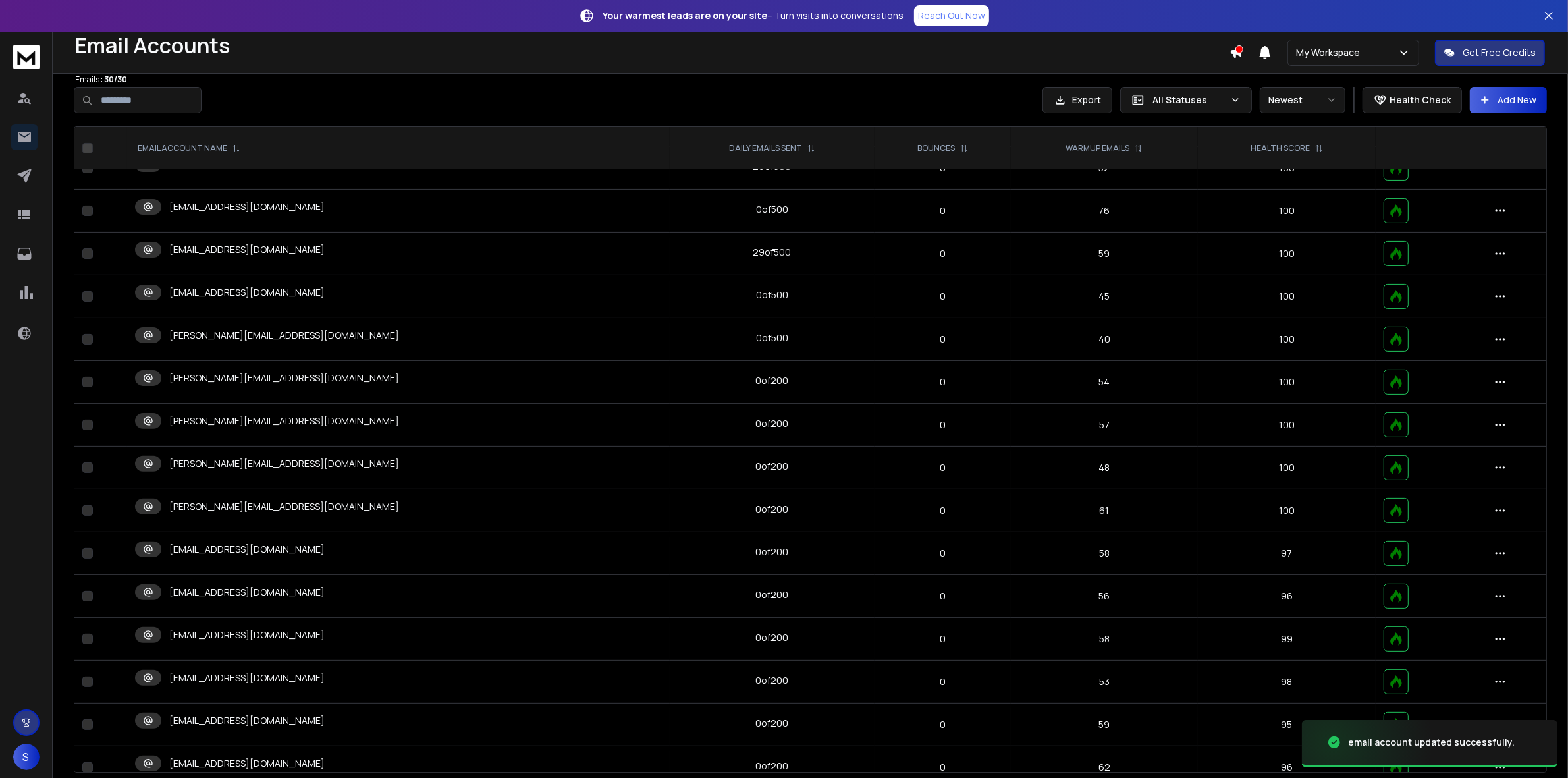
click at [274, 384] on p "ana@scbusinesssoftware1.info" at bounding box center [284, 378] width 230 height 13
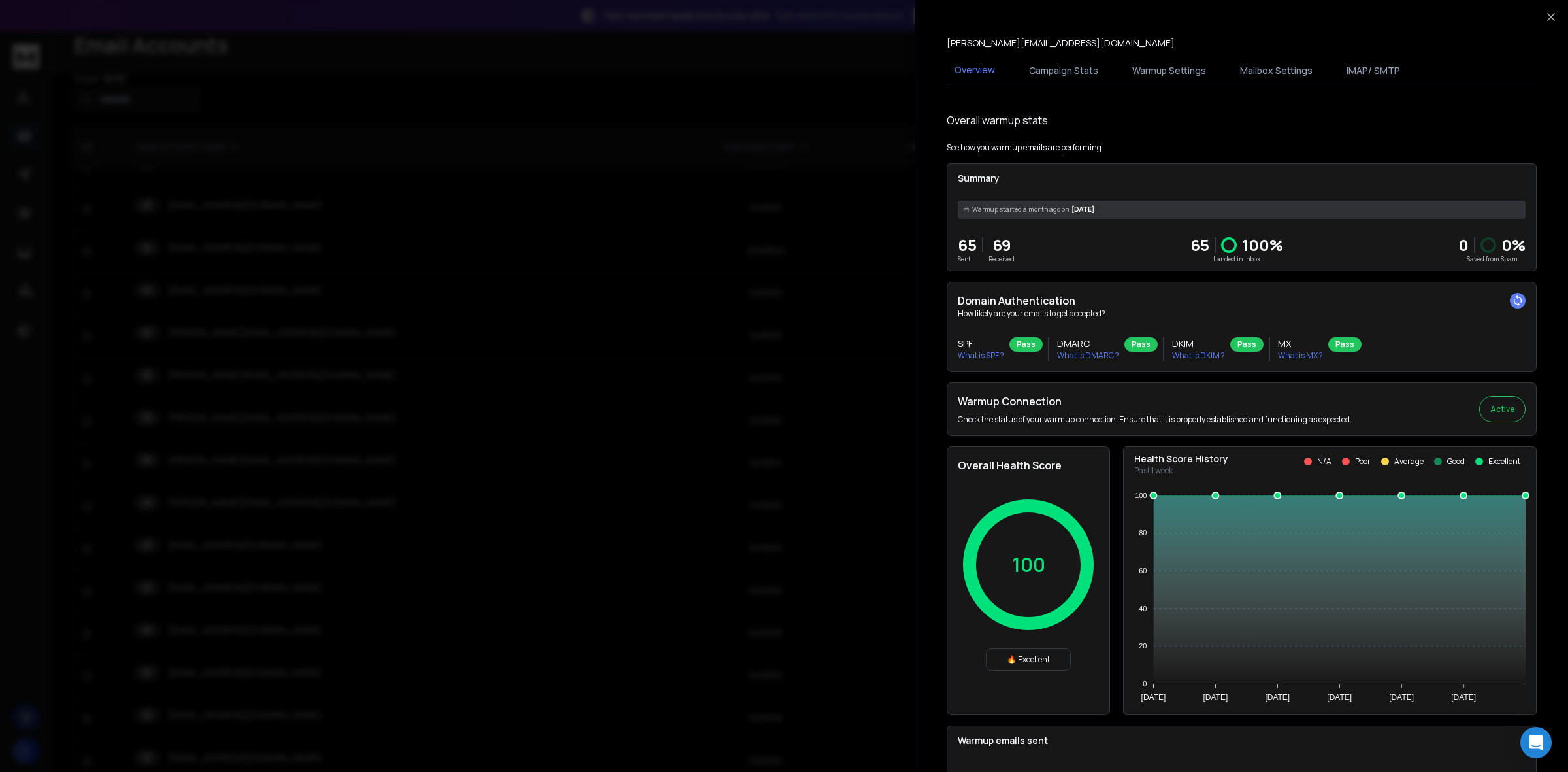
drag, startPoint x: 1298, startPoint y: 69, endPoint x: 1283, endPoint y: 92, distance: 27.5
click at [1298, 67] on button "Mailbox Settings" at bounding box center [1276, 70] width 88 height 29
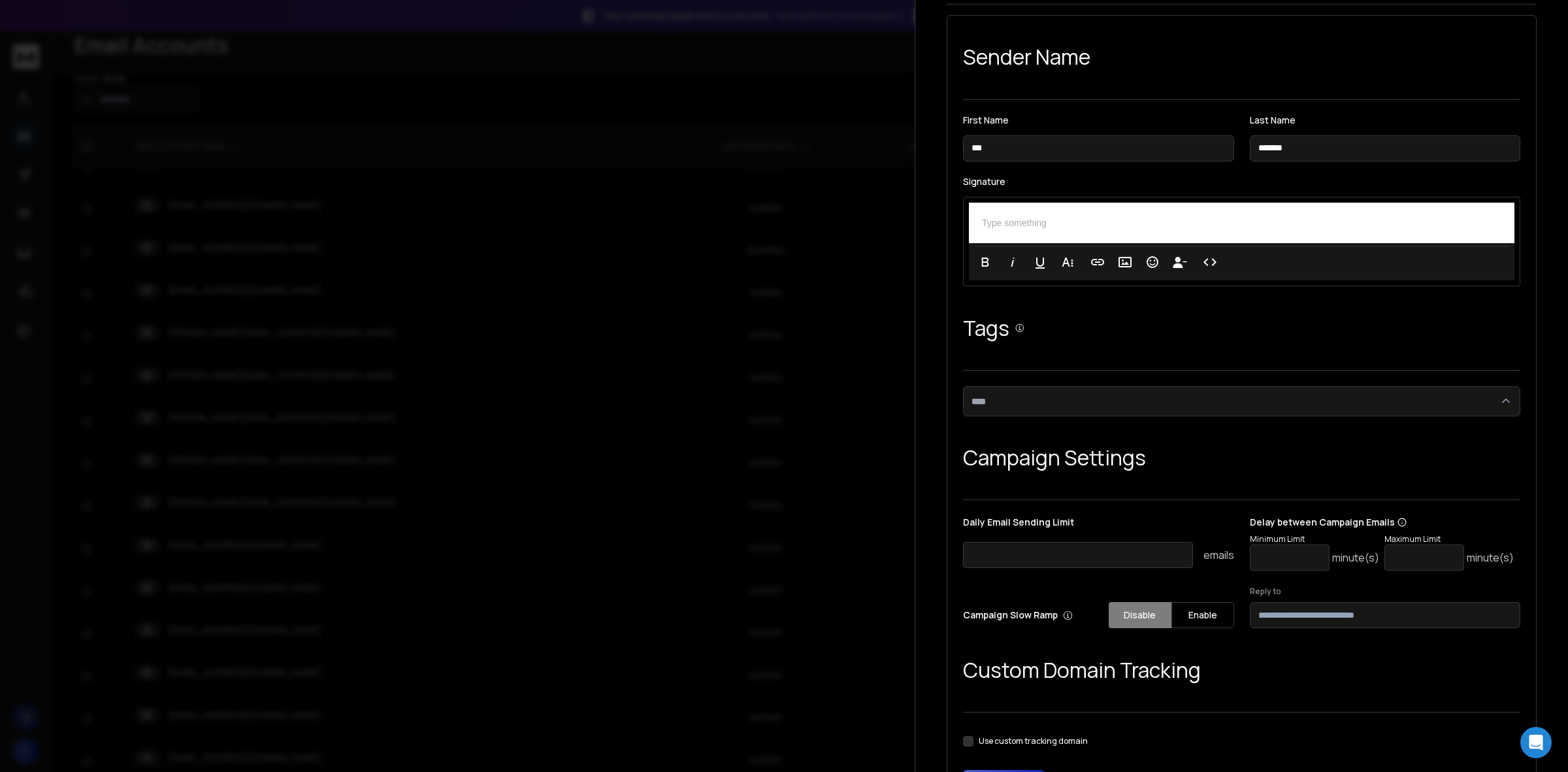
scroll to position [157, 0]
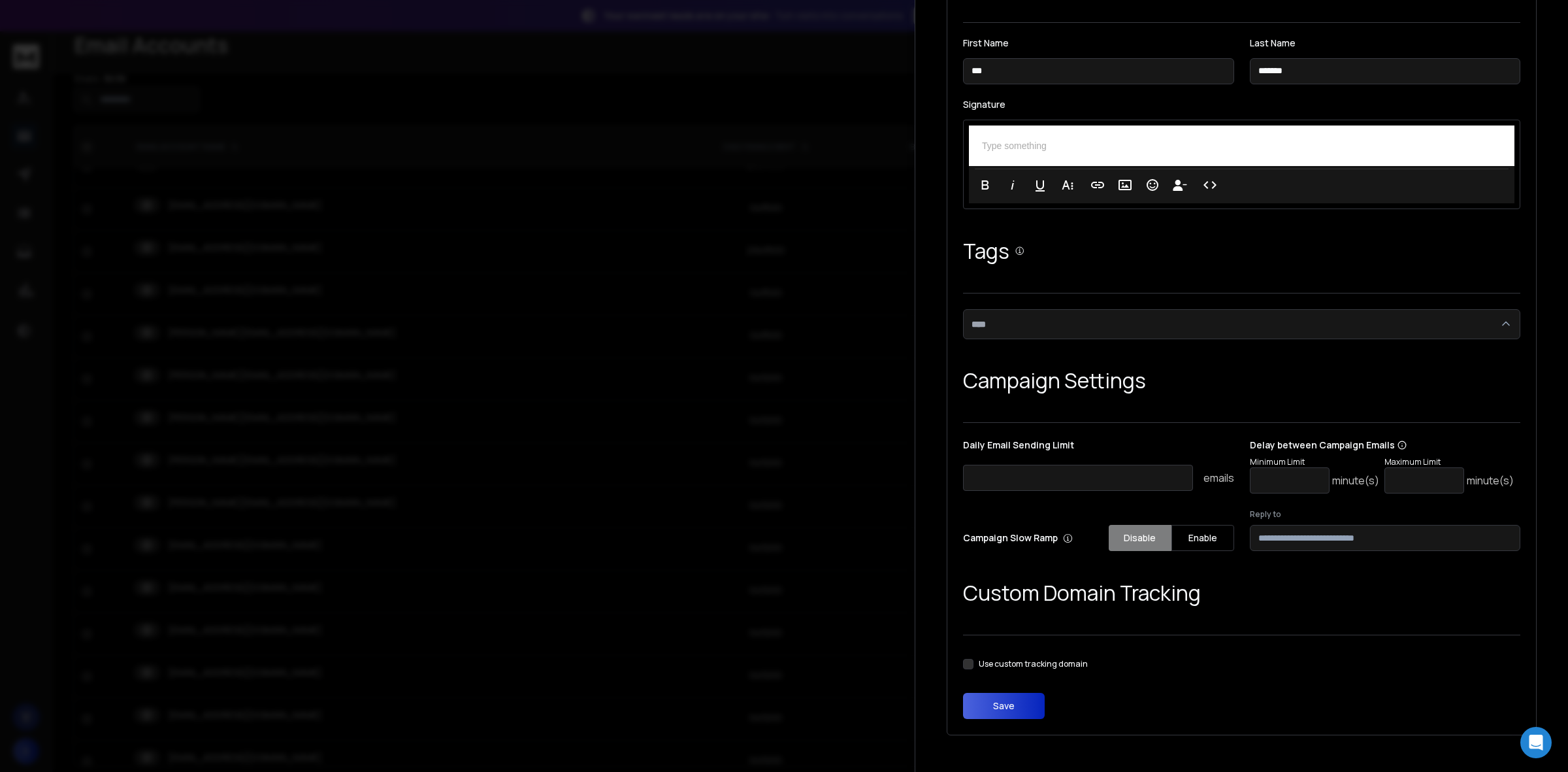
drag, startPoint x: 977, startPoint y: 483, endPoint x: 956, endPoint y: 494, distance: 23.7
click at [956, 494] on div "Sender Name First Name *** Last Name ******* Signature Type something Clear For…" at bounding box center [1242, 336] width 590 height 798
type input "***"
click at [1001, 708] on button "Save" at bounding box center [1004, 706] width 82 height 26
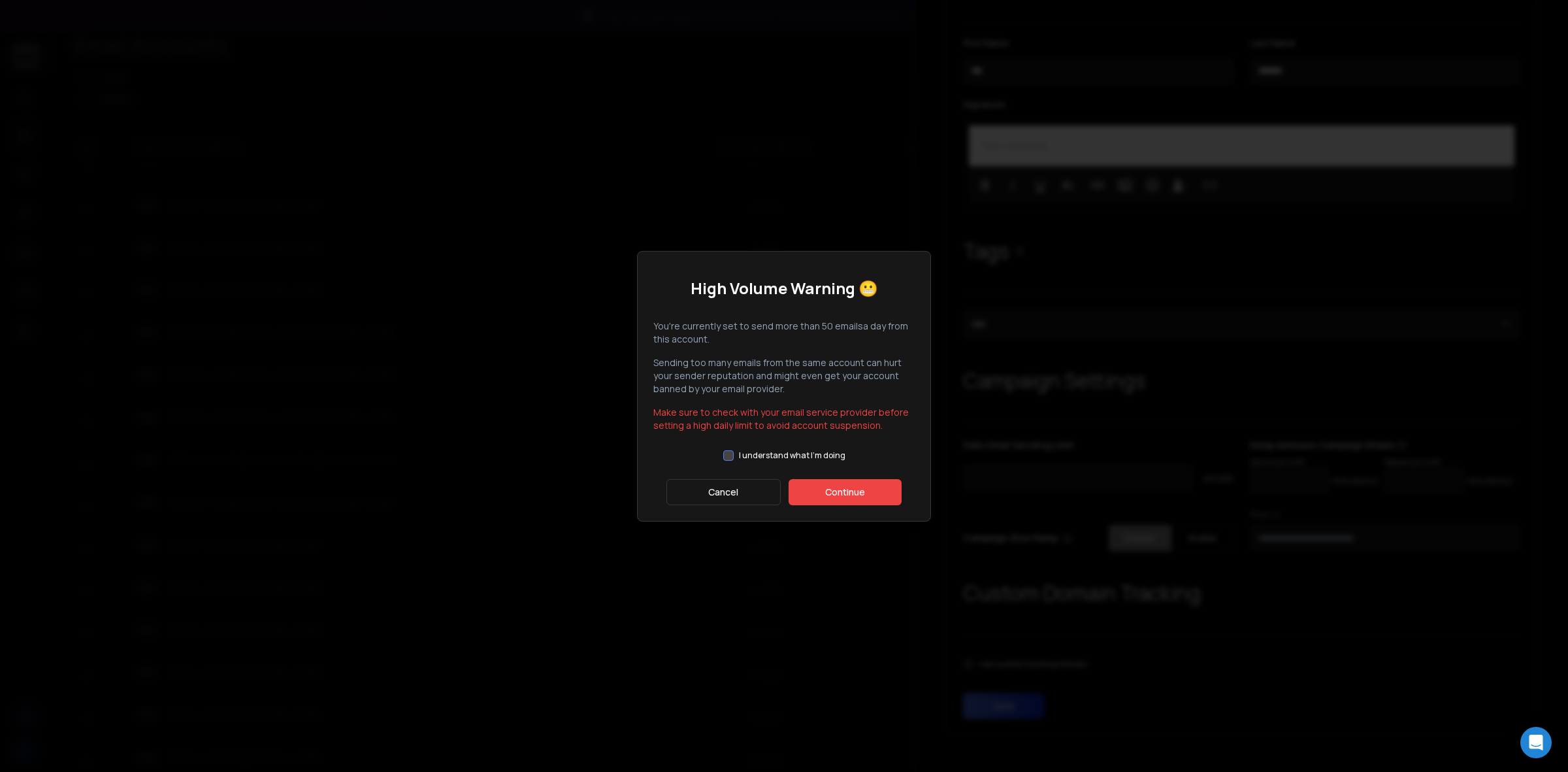
click at [730, 450] on button "I understand what I'm doing" at bounding box center [728, 456] width 10 height 10
click at [859, 487] on button "Continue" at bounding box center [845, 492] width 113 height 26
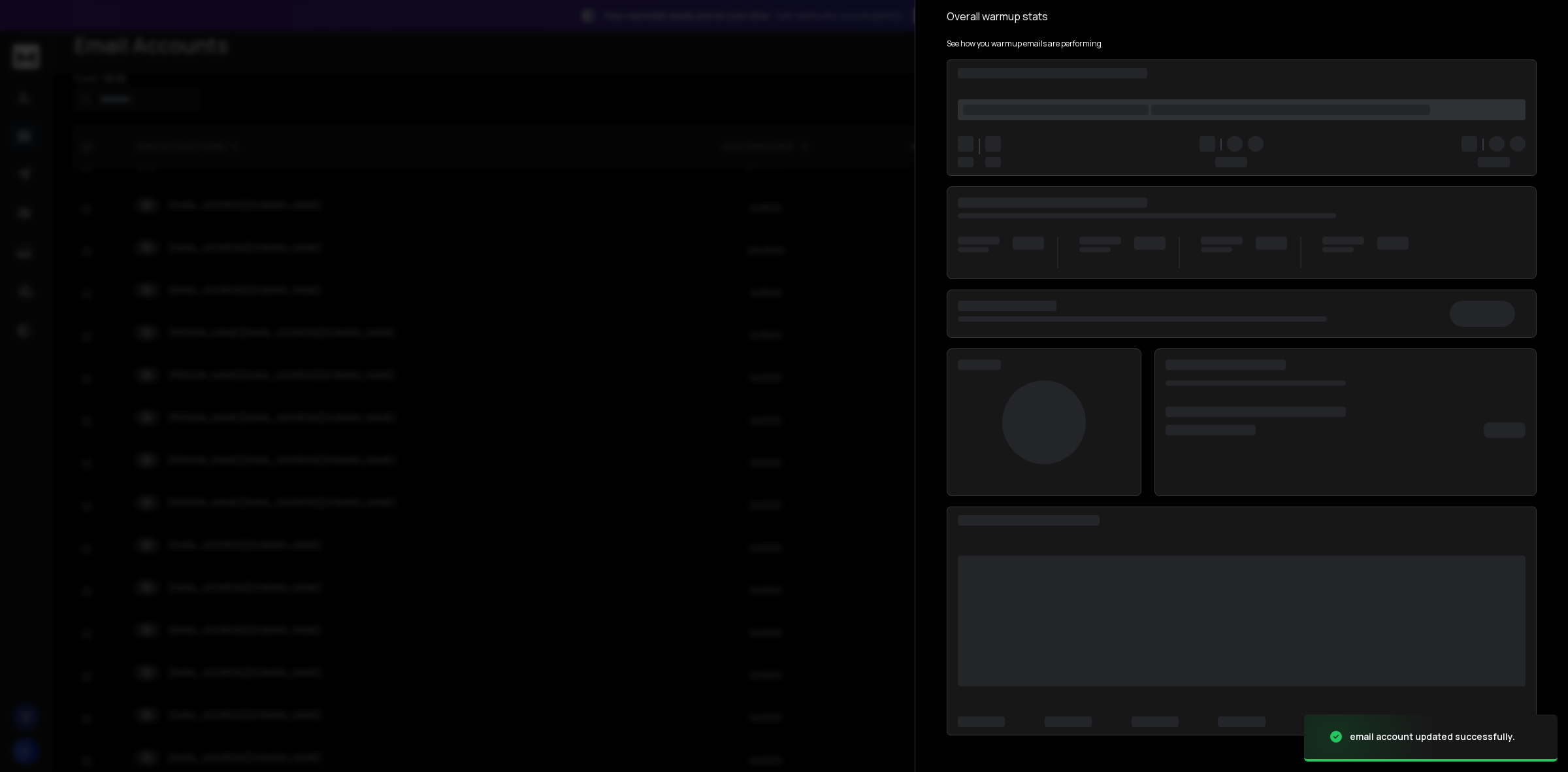
scroll to position [0, 0]
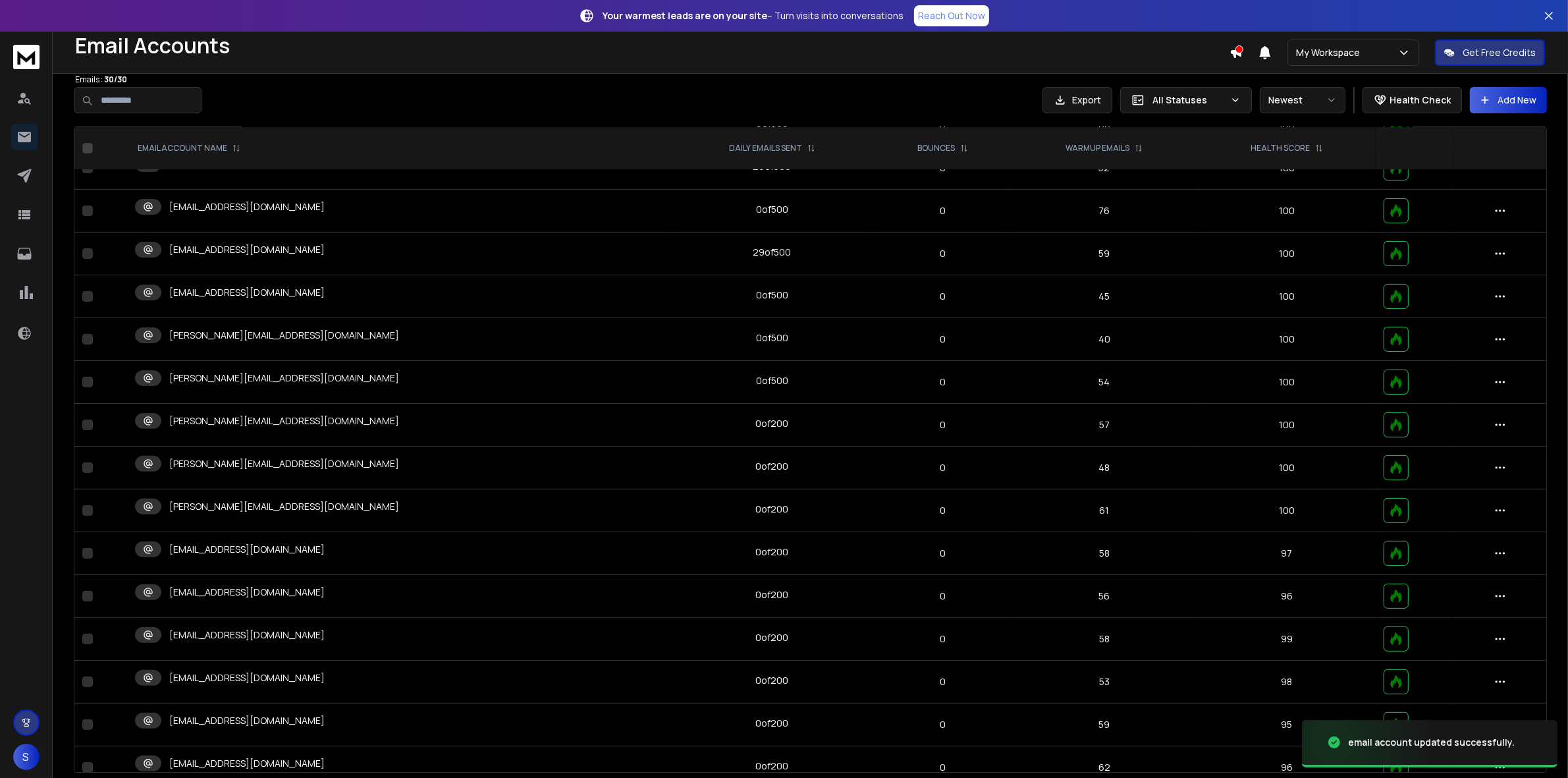
click at [244, 419] on p "ana@secfilings5.info" at bounding box center [284, 421] width 230 height 13
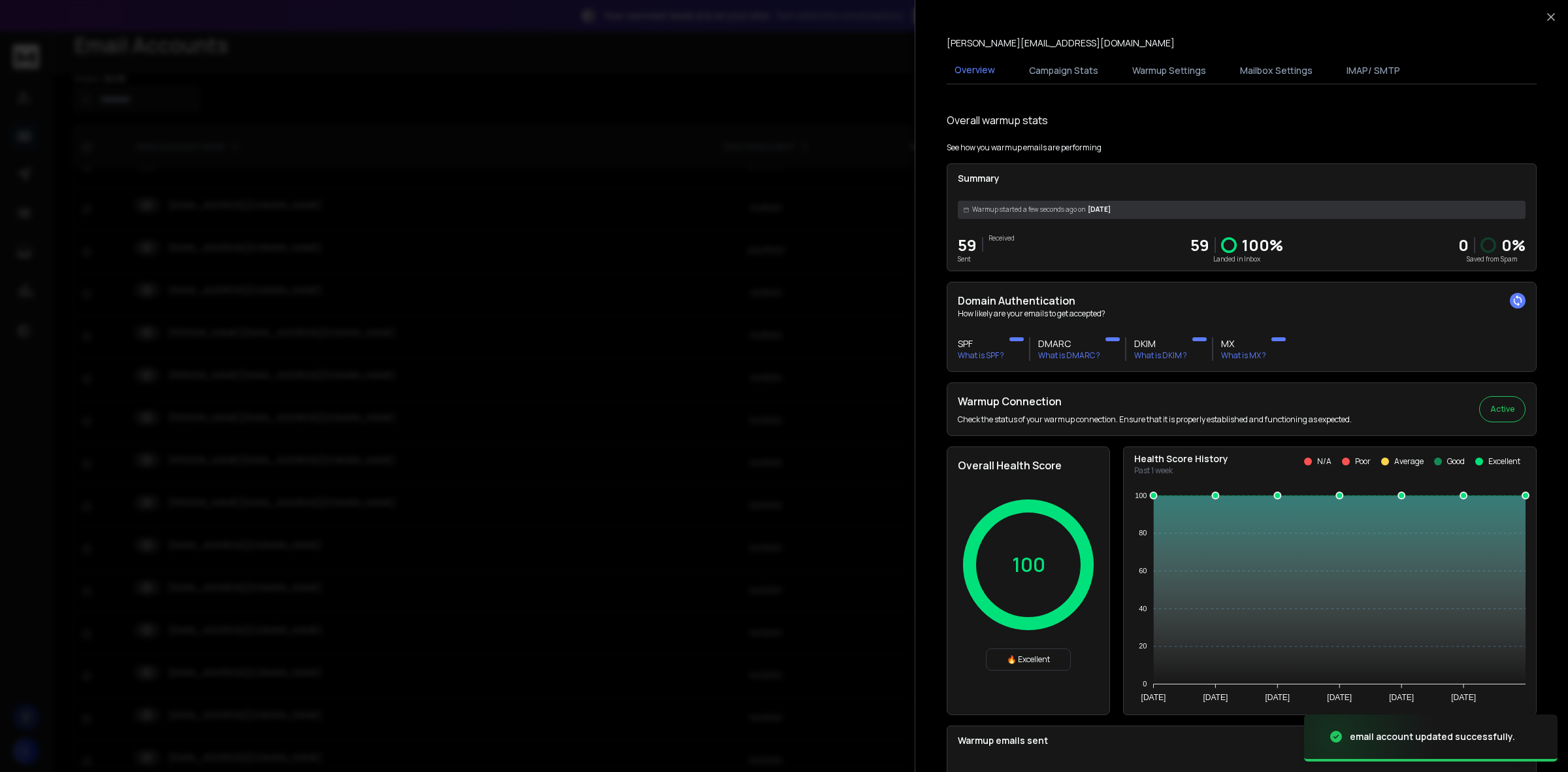
click at [1266, 64] on button "Mailbox Settings" at bounding box center [1276, 70] width 88 height 29
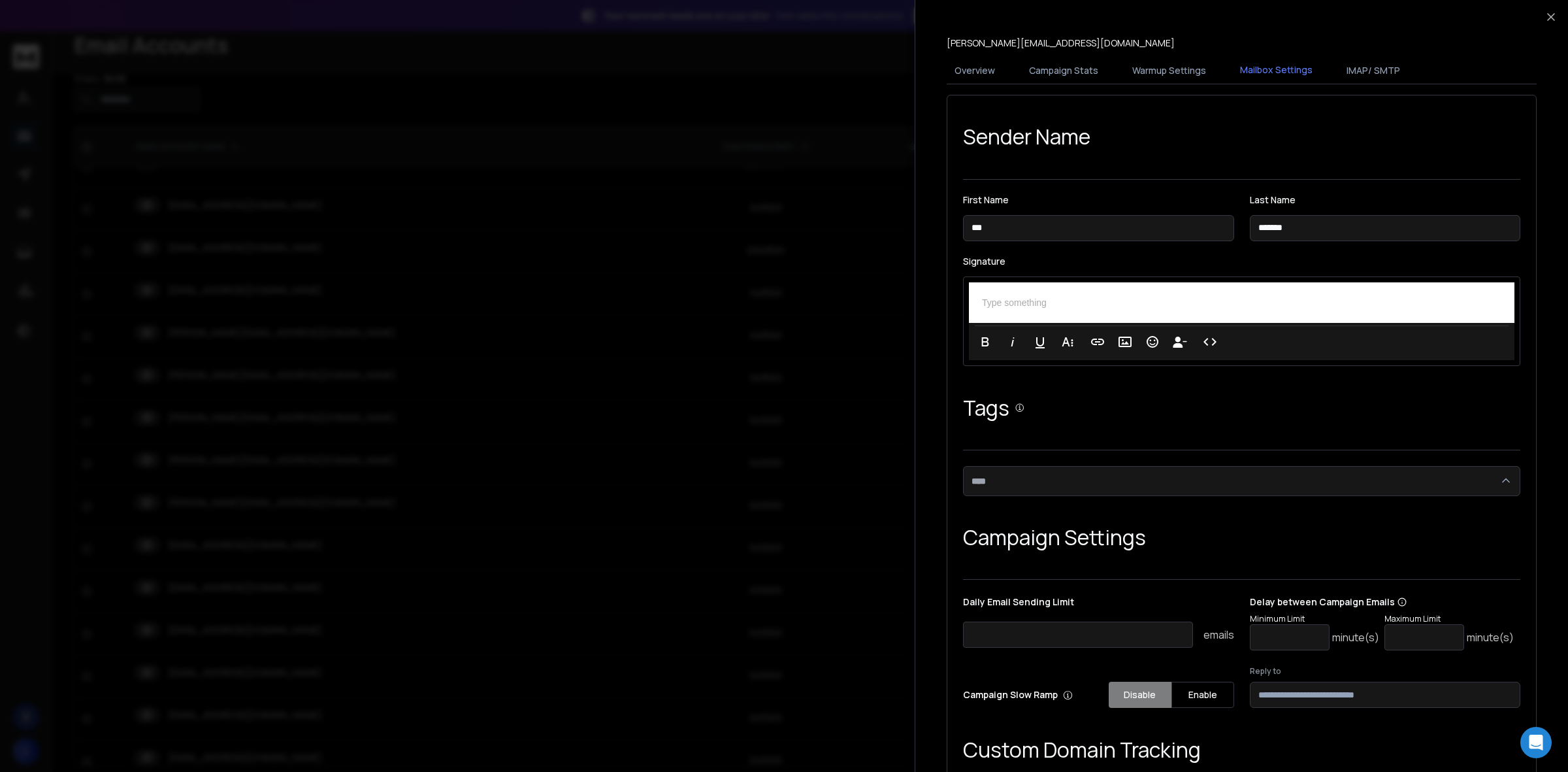
drag, startPoint x: 978, startPoint y: 631, endPoint x: 964, endPoint y: 636, distance: 14.9
click at [964, 636] on input "***" at bounding box center [1078, 635] width 230 height 26
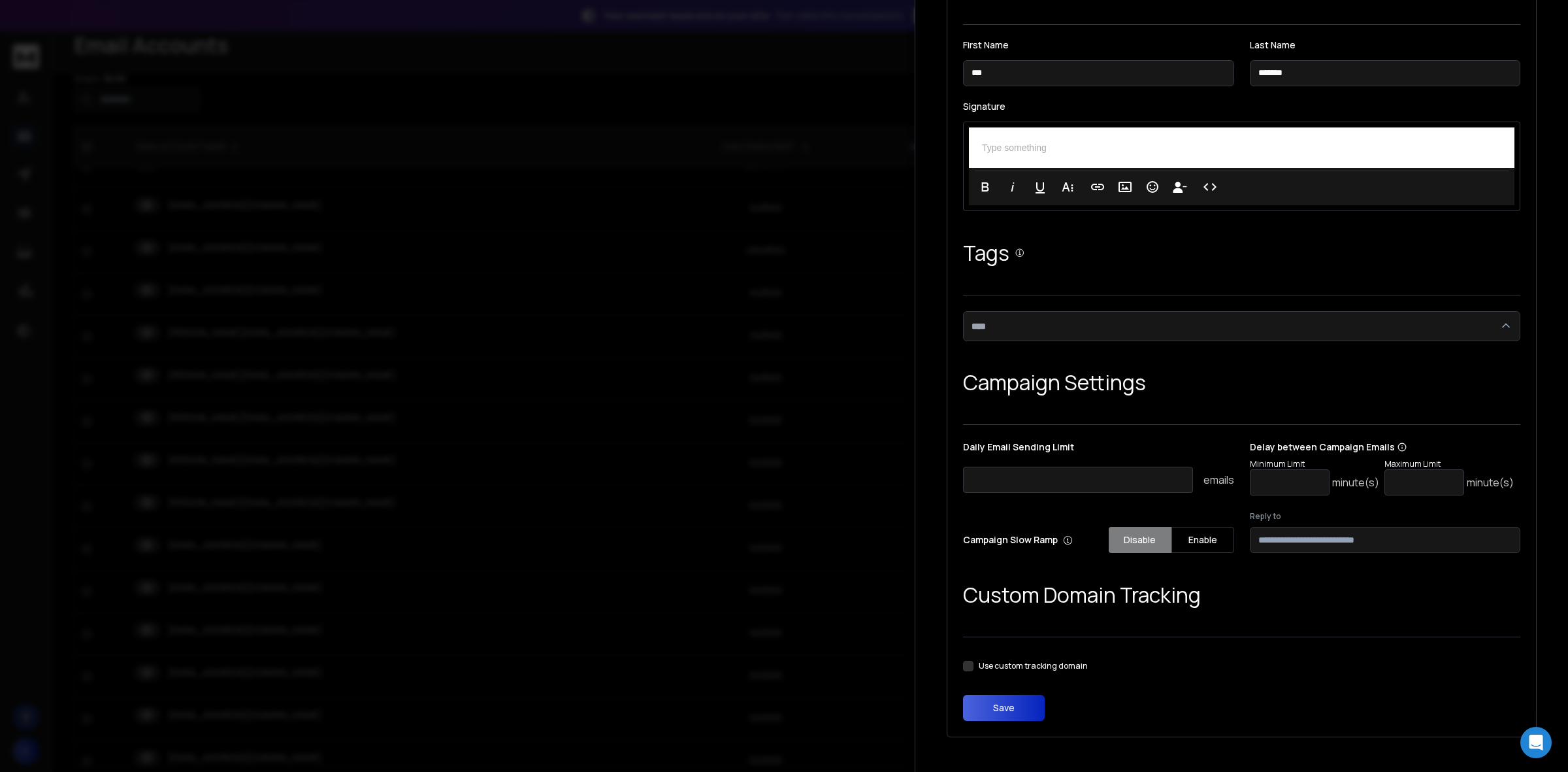
scroll to position [157, 0]
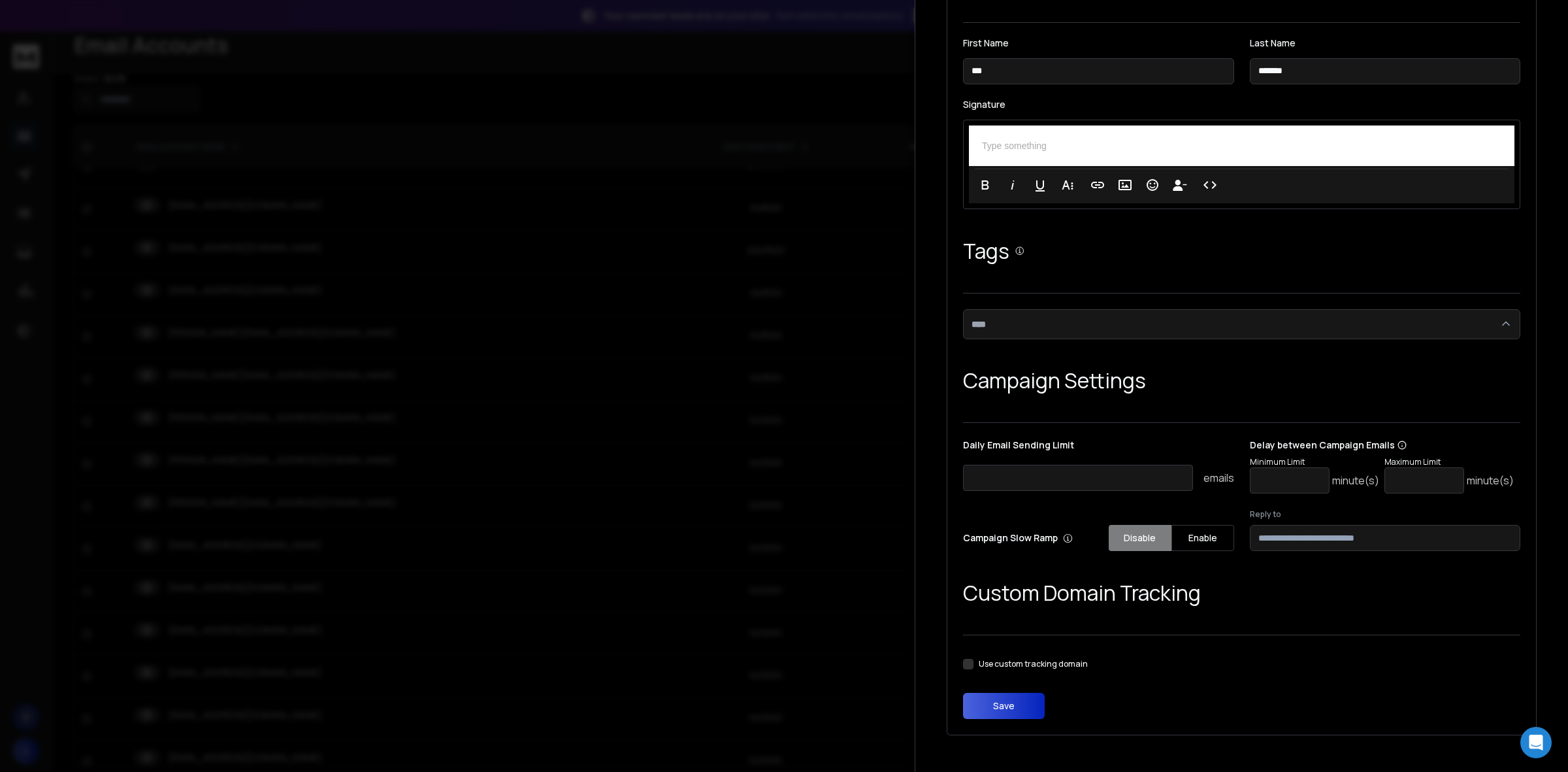
type input "***"
click at [1001, 703] on button "Save" at bounding box center [1004, 706] width 82 height 26
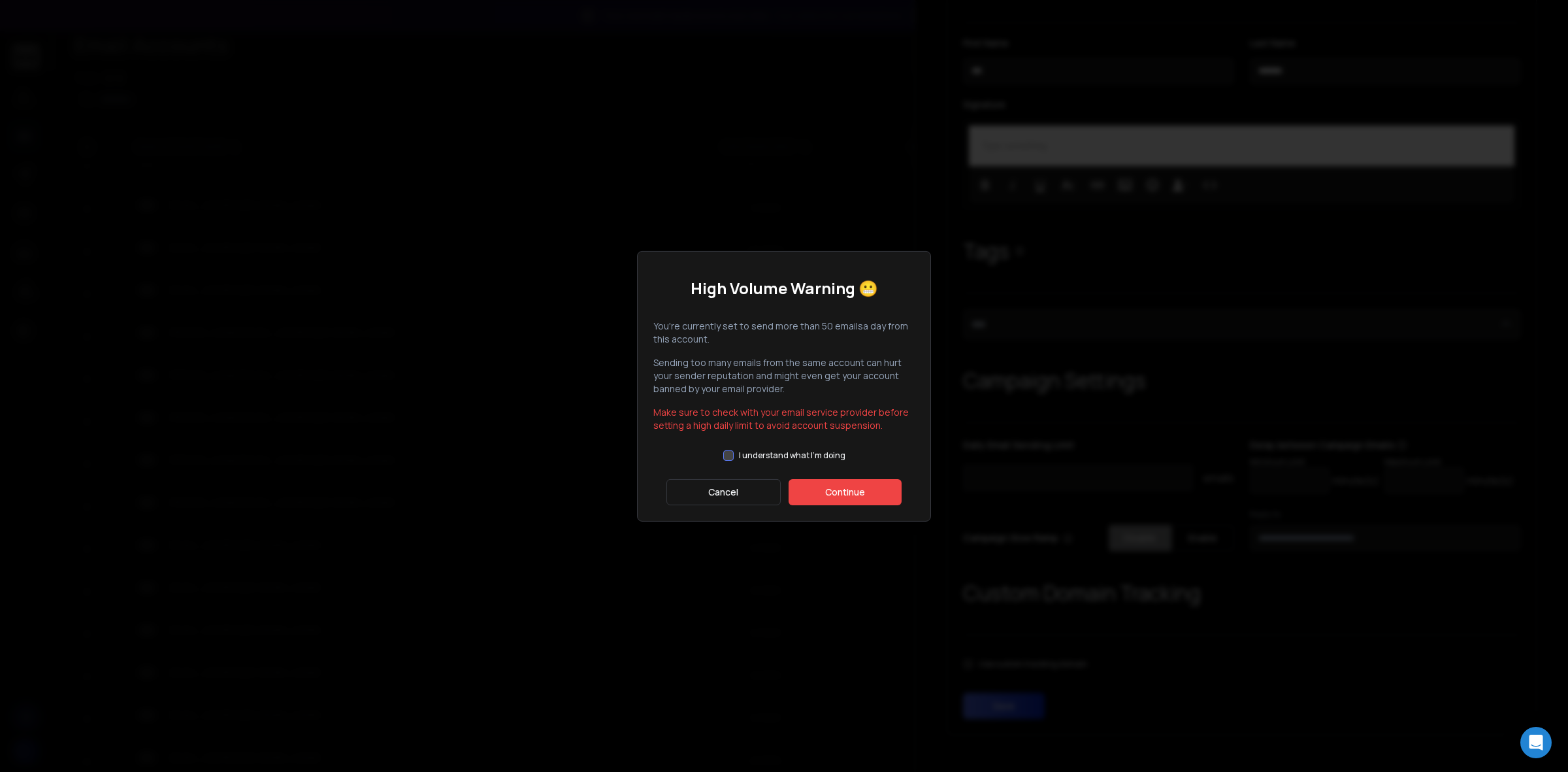
click at [727, 450] on button "I understand what I'm doing" at bounding box center [728, 456] width 10 height 10
click at [837, 492] on button "Continue" at bounding box center [845, 492] width 113 height 26
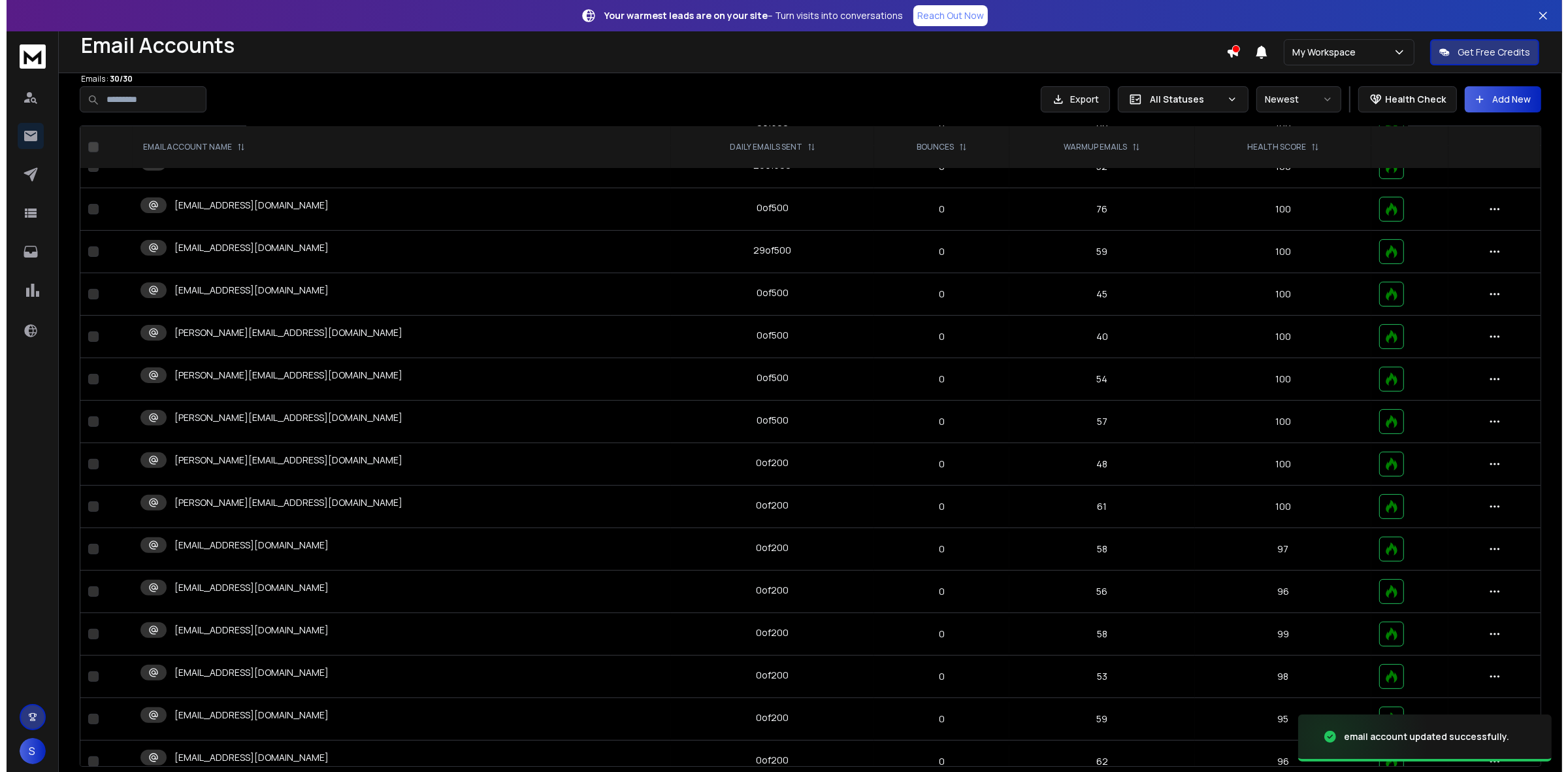
scroll to position [572, 0]
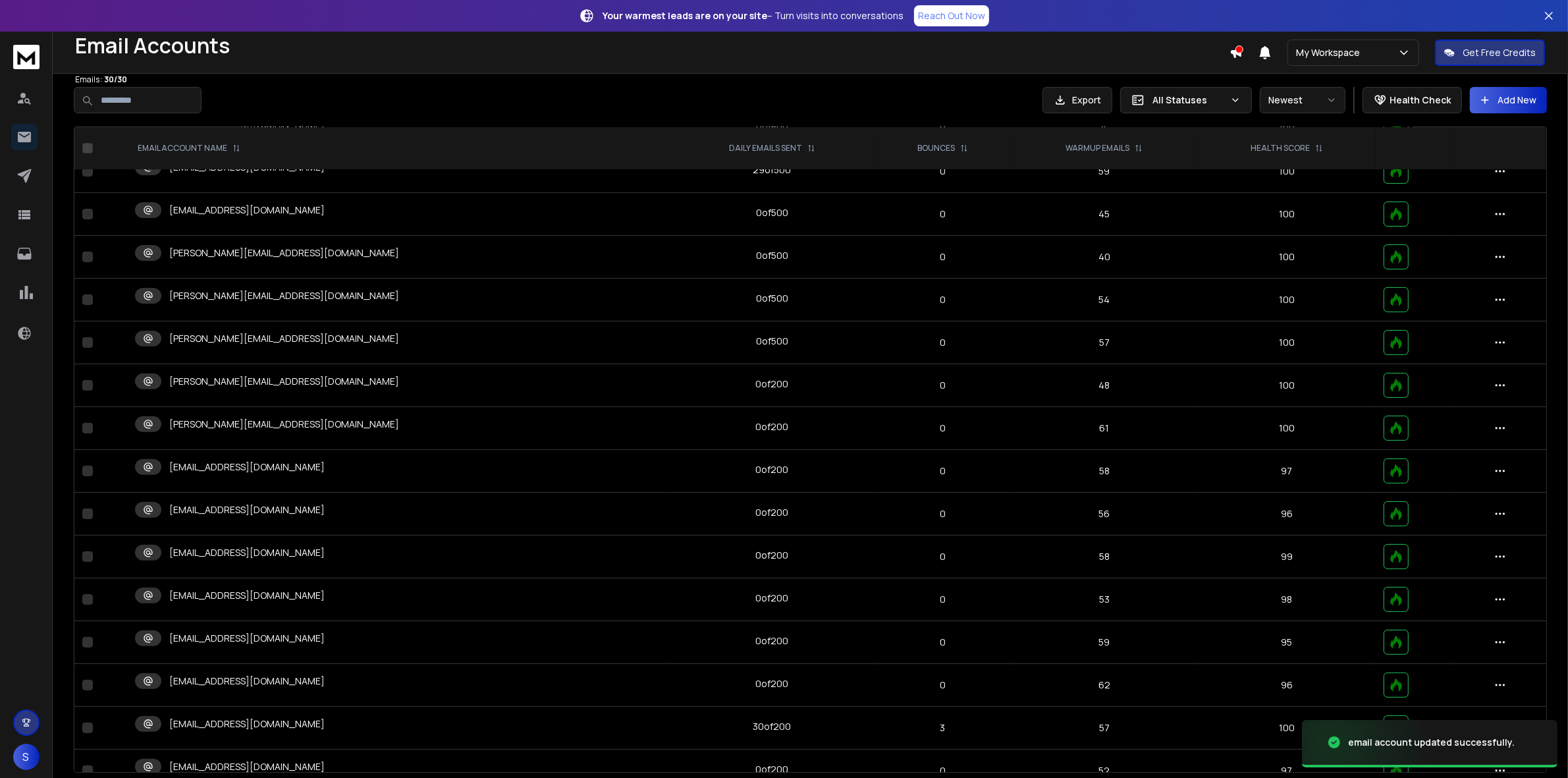
click at [277, 384] on div "ana@secfilings4.info" at bounding box center [398, 381] width 527 height 16
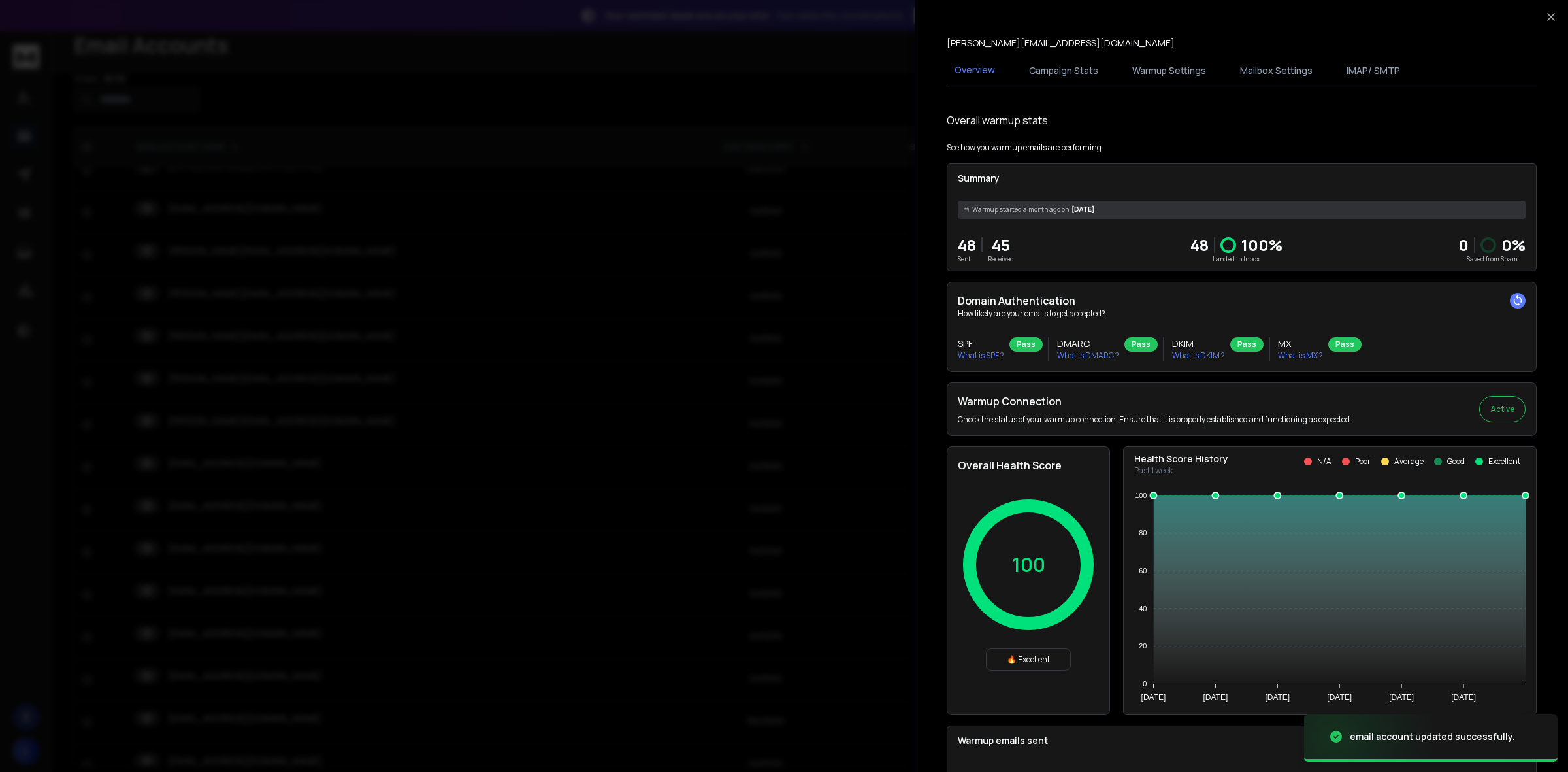
click at [1281, 64] on button "Mailbox Settings" at bounding box center [1276, 70] width 88 height 29
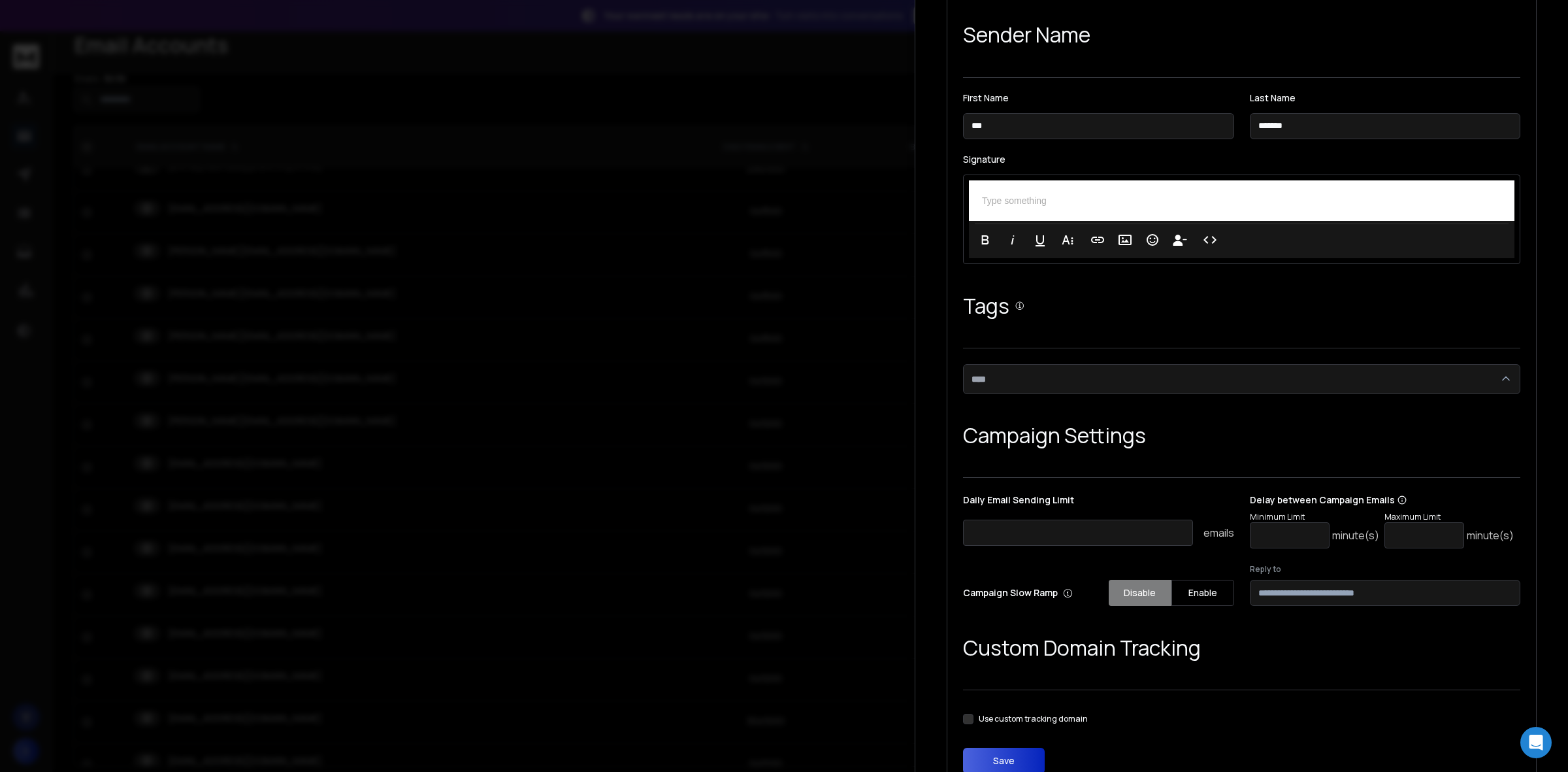
scroll to position [157, 0]
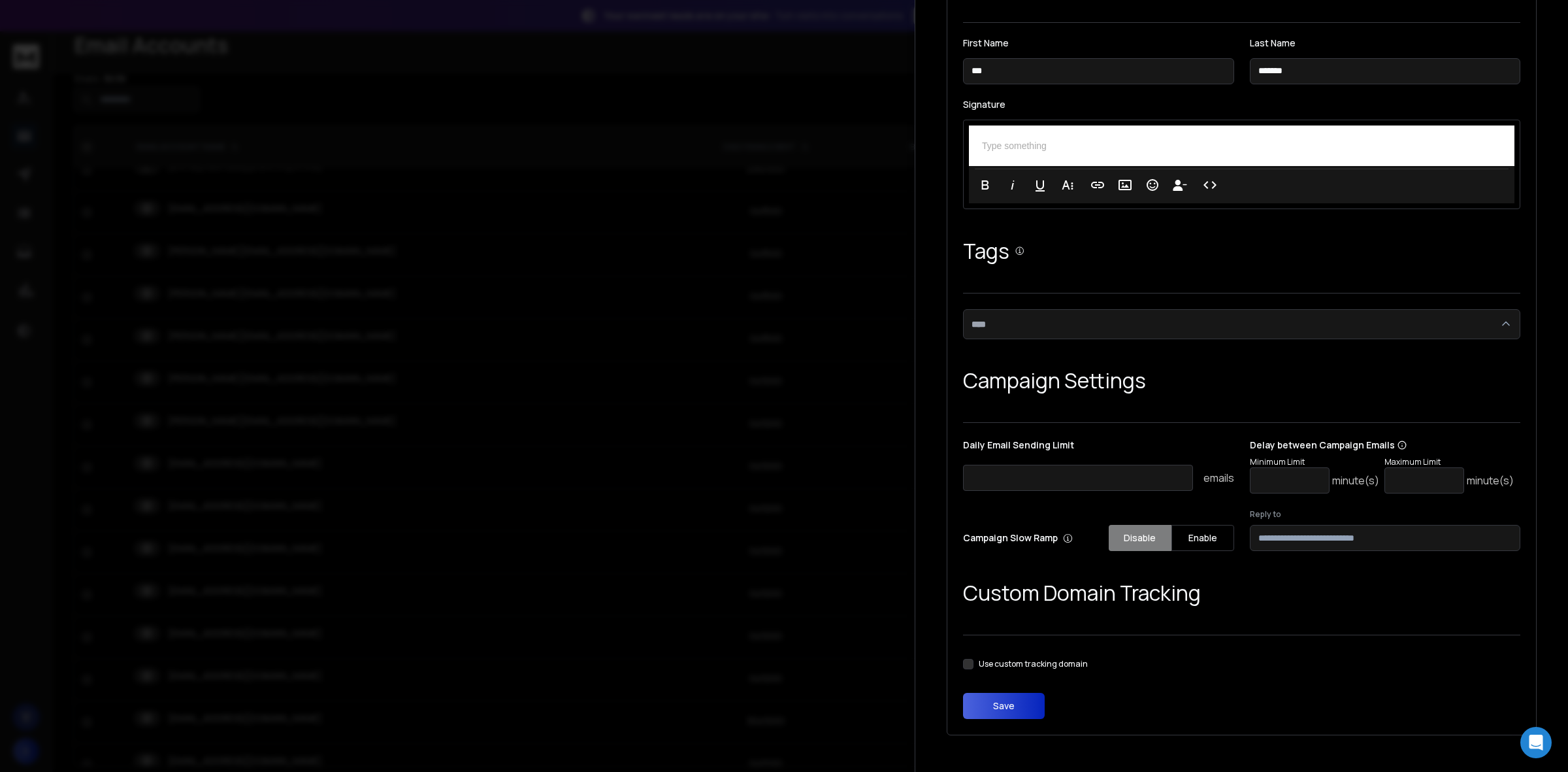
drag, startPoint x: 975, startPoint y: 480, endPoint x: 958, endPoint y: 483, distance: 17.3
click at [958, 483] on div "Sender Name First Name *** Last Name ******* Signature Type something Clear For…" at bounding box center [1242, 336] width 590 height 798
type input "***"
click at [1012, 705] on button "Save" at bounding box center [1004, 706] width 82 height 26
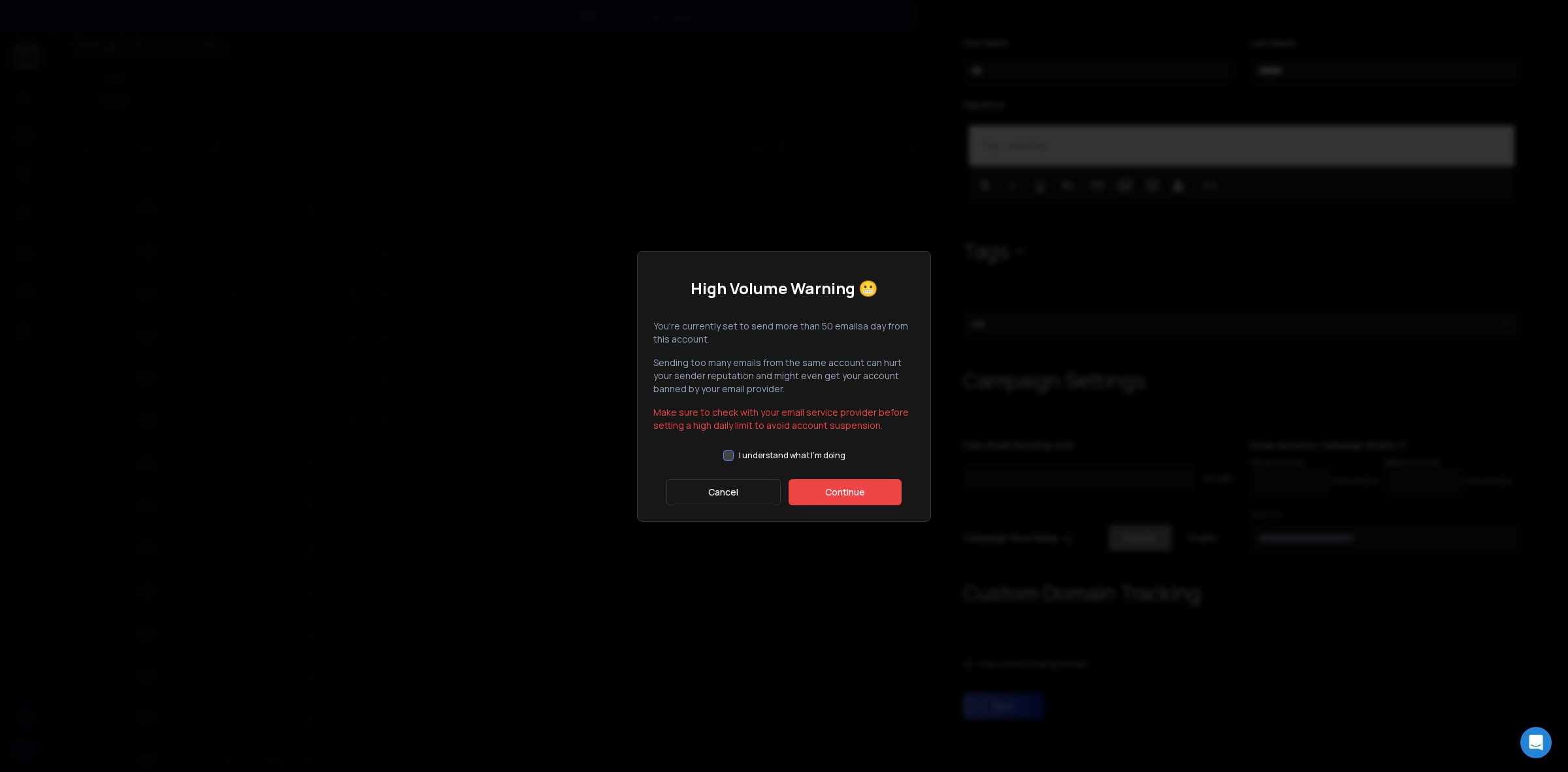
click at [730, 451] on button "I understand what I'm doing" at bounding box center [728, 456] width 10 height 10
click at [867, 488] on button "Continue" at bounding box center [845, 492] width 113 height 26
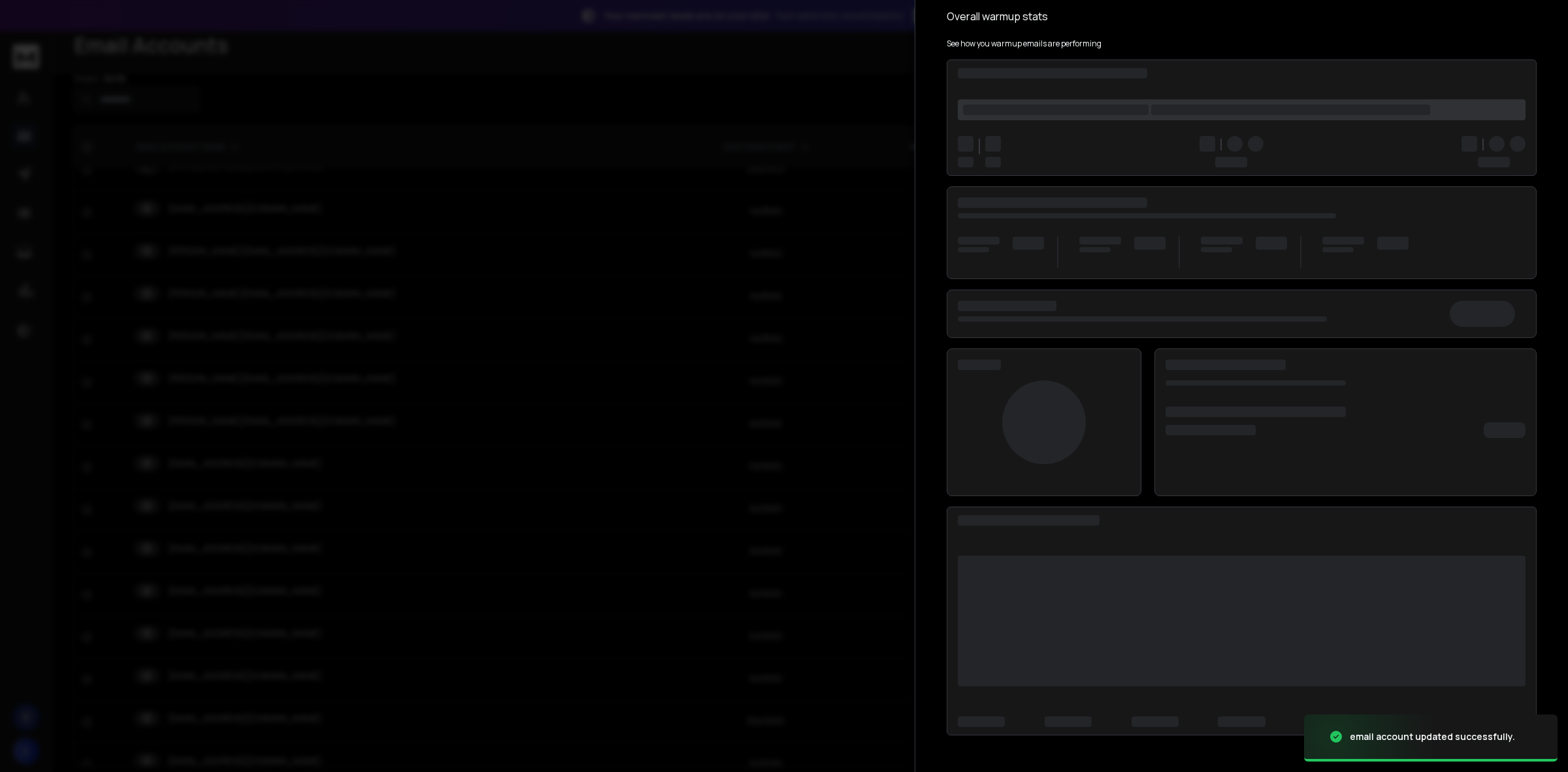
scroll to position [0, 0]
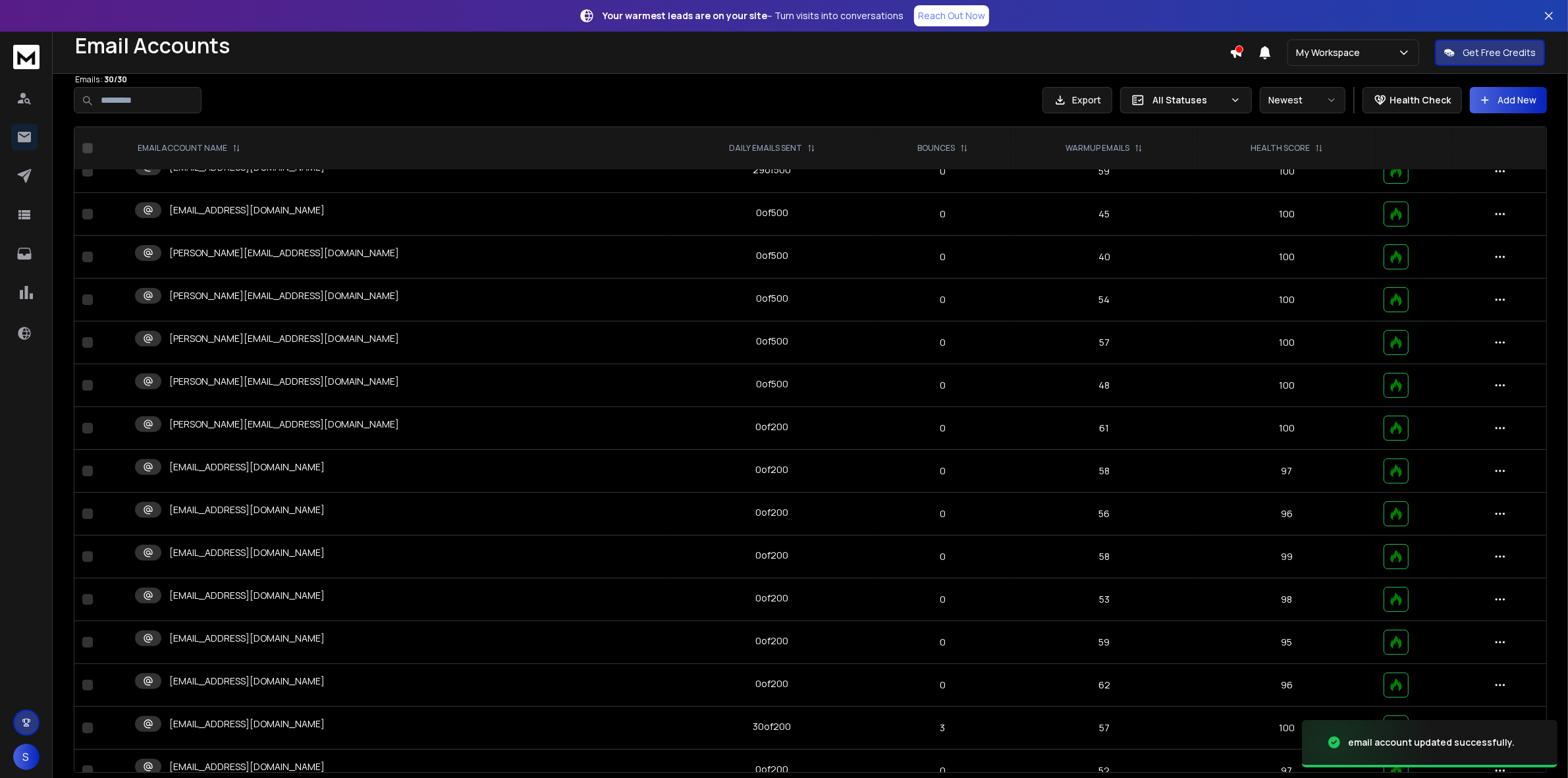
click at [301, 426] on div "ana@secfilings.info" at bounding box center [398, 424] width 527 height 16
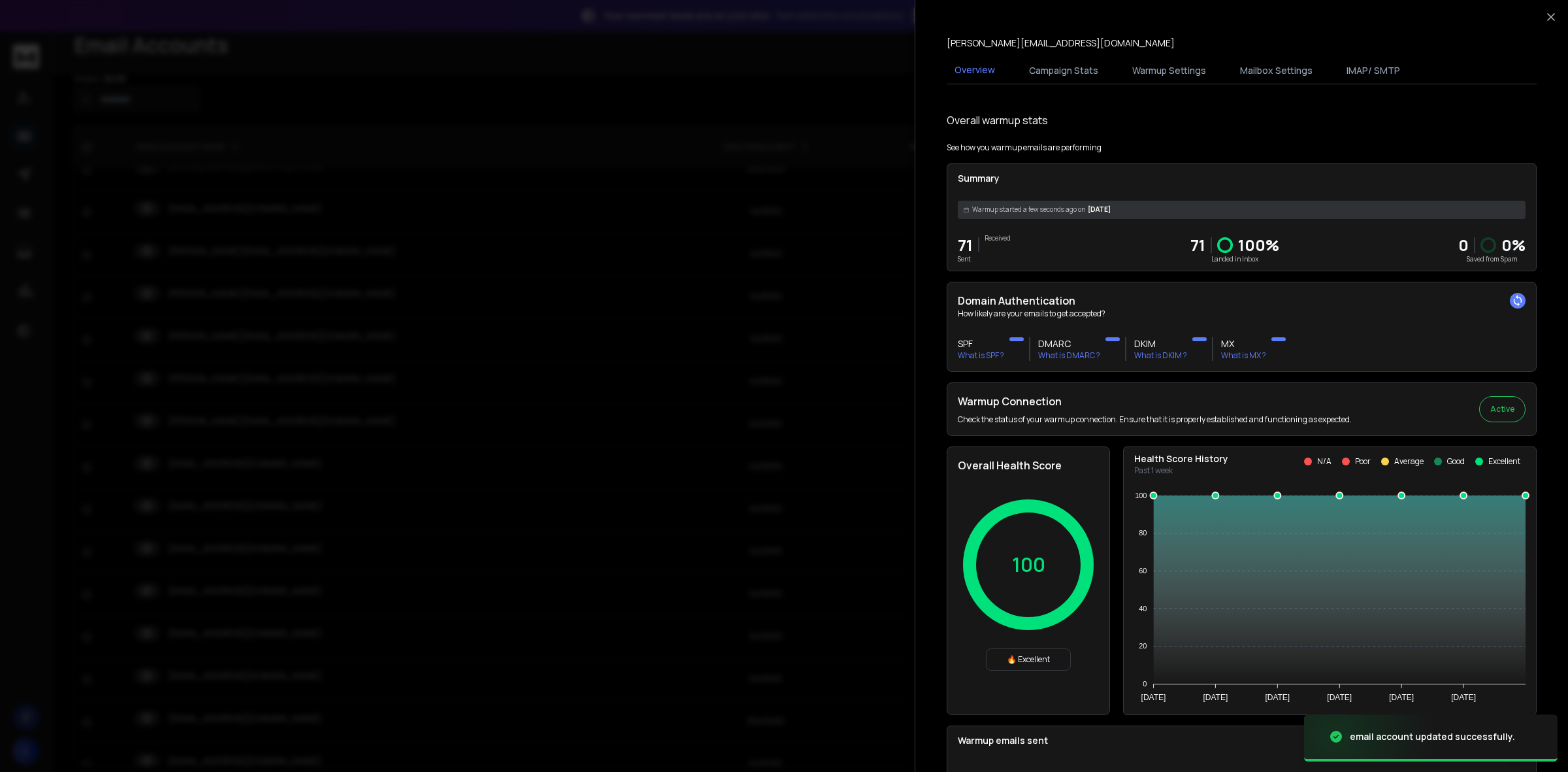
click at [1292, 64] on button "Mailbox Settings" at bounding box center [1276, 70] width 88 height 29
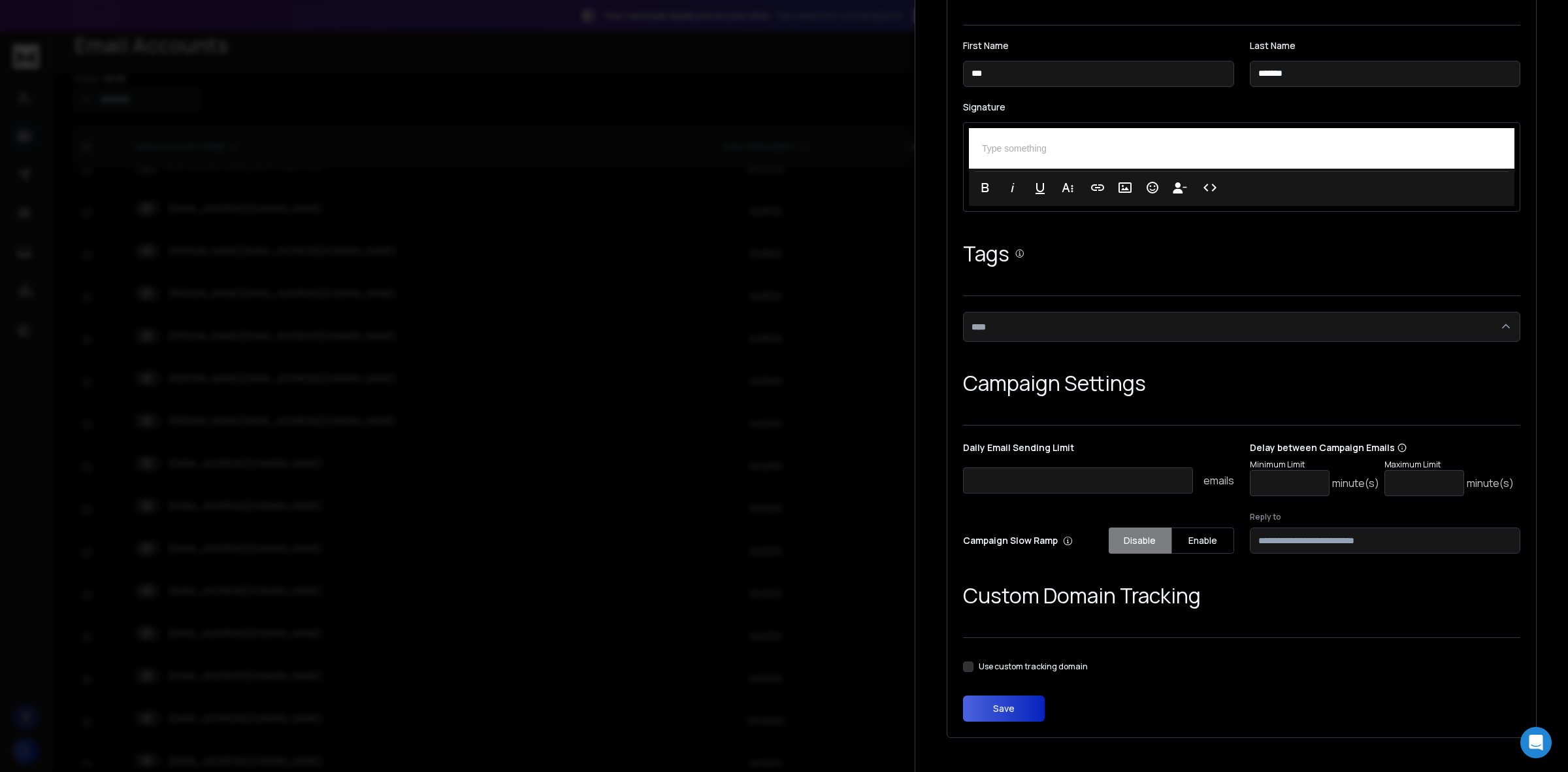
scroll to position [157, 0]
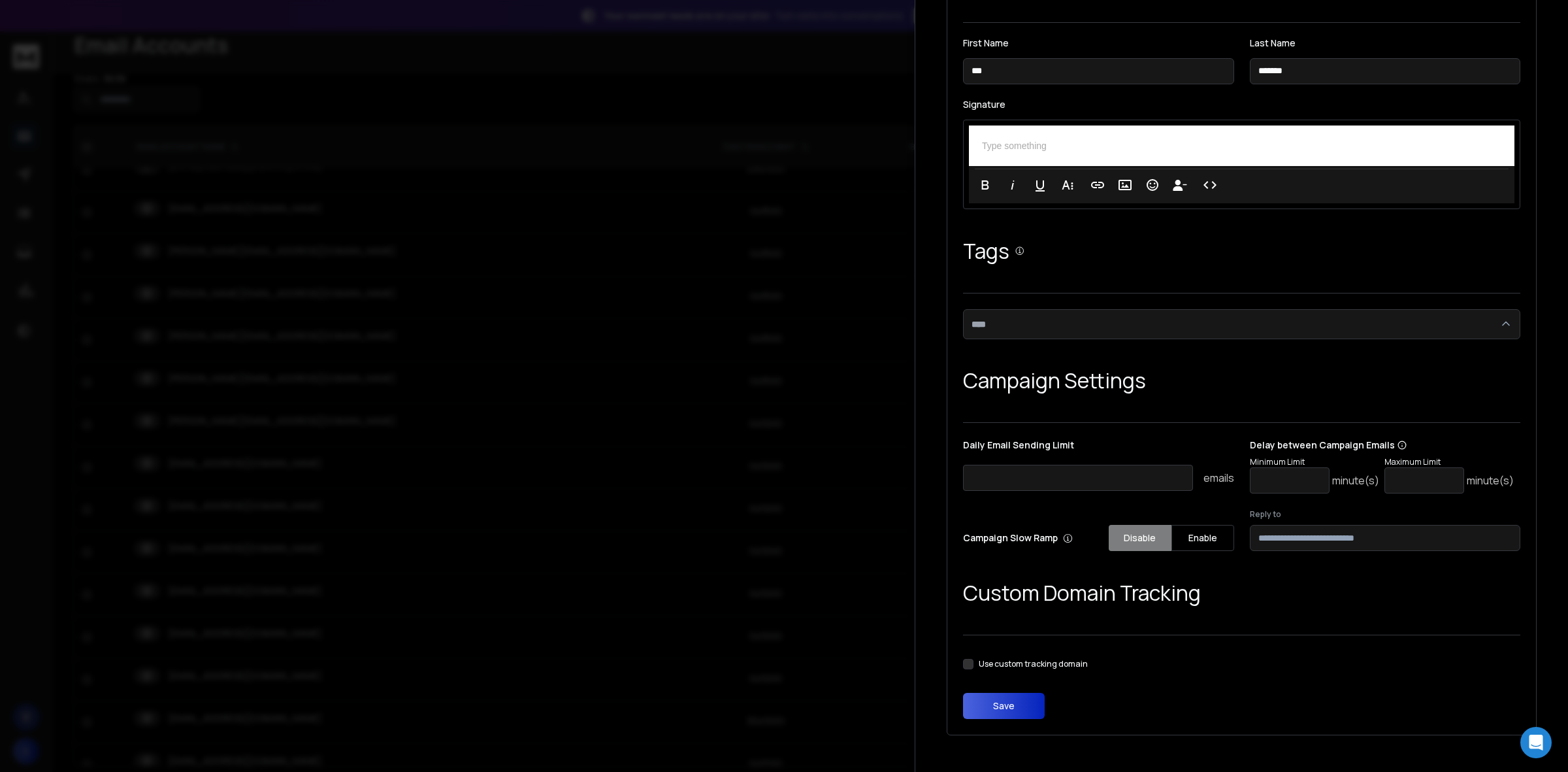
drag, startPoint x: 977, startPoint y: 471, endPoint x: 955, endPoint y: 481, distance: 24.2
click at [955, 481] on div "Sender Name First Name *** Last Name ******* Signature Type something Clear For…" at bounding box center [1242, 336] width 590 height 798
type input "***"
click at [1000, 710] on button "Save" at bounding box center [1004, 706] width 82 height 26
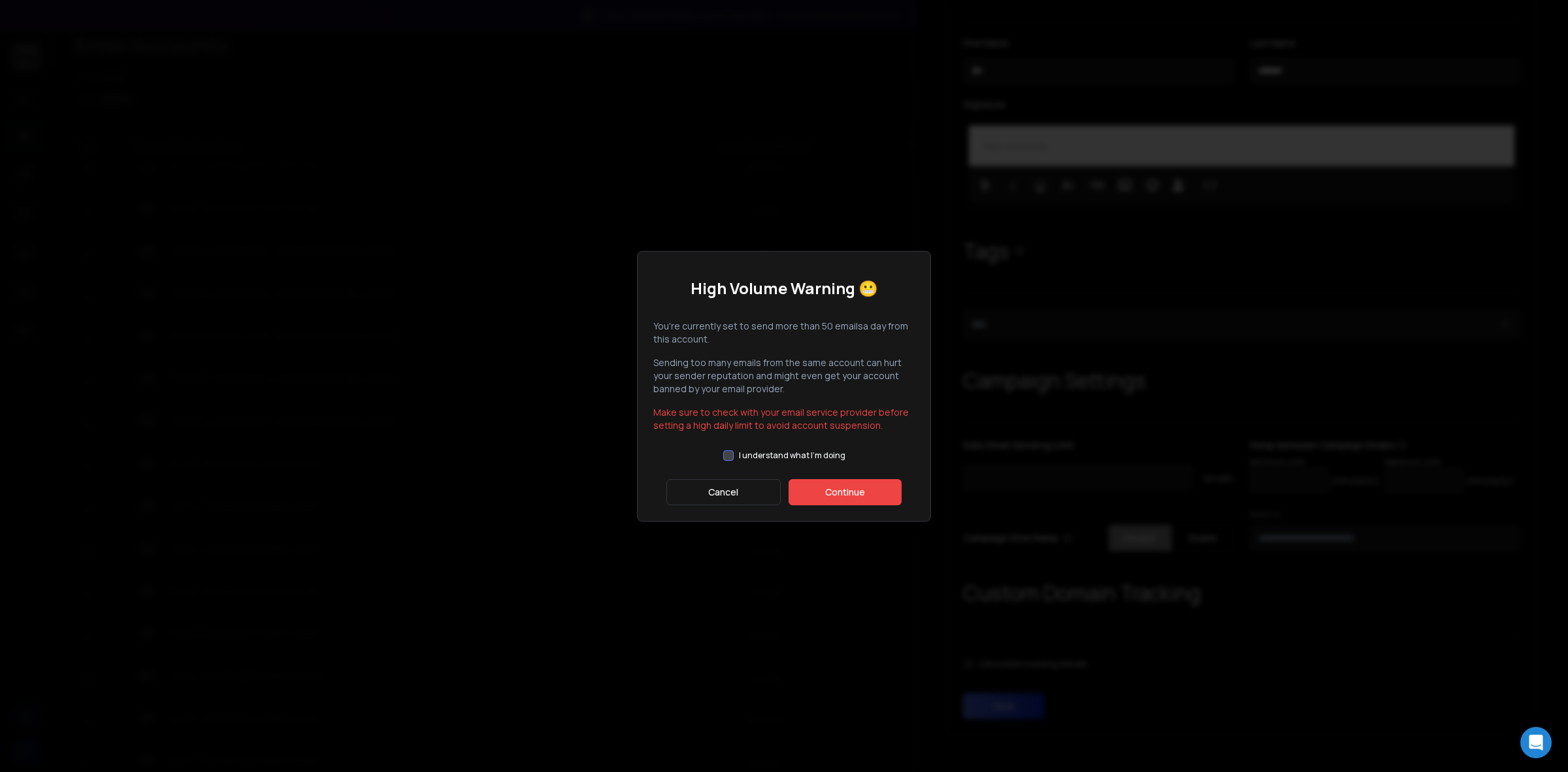
click at [730, 455] on button "I understand what I'm doing" at bounding box center [728, 456] width 10 height 10
click at [860, 489] on button "Continue" at bounding box center [845, 492] width 113 height 26
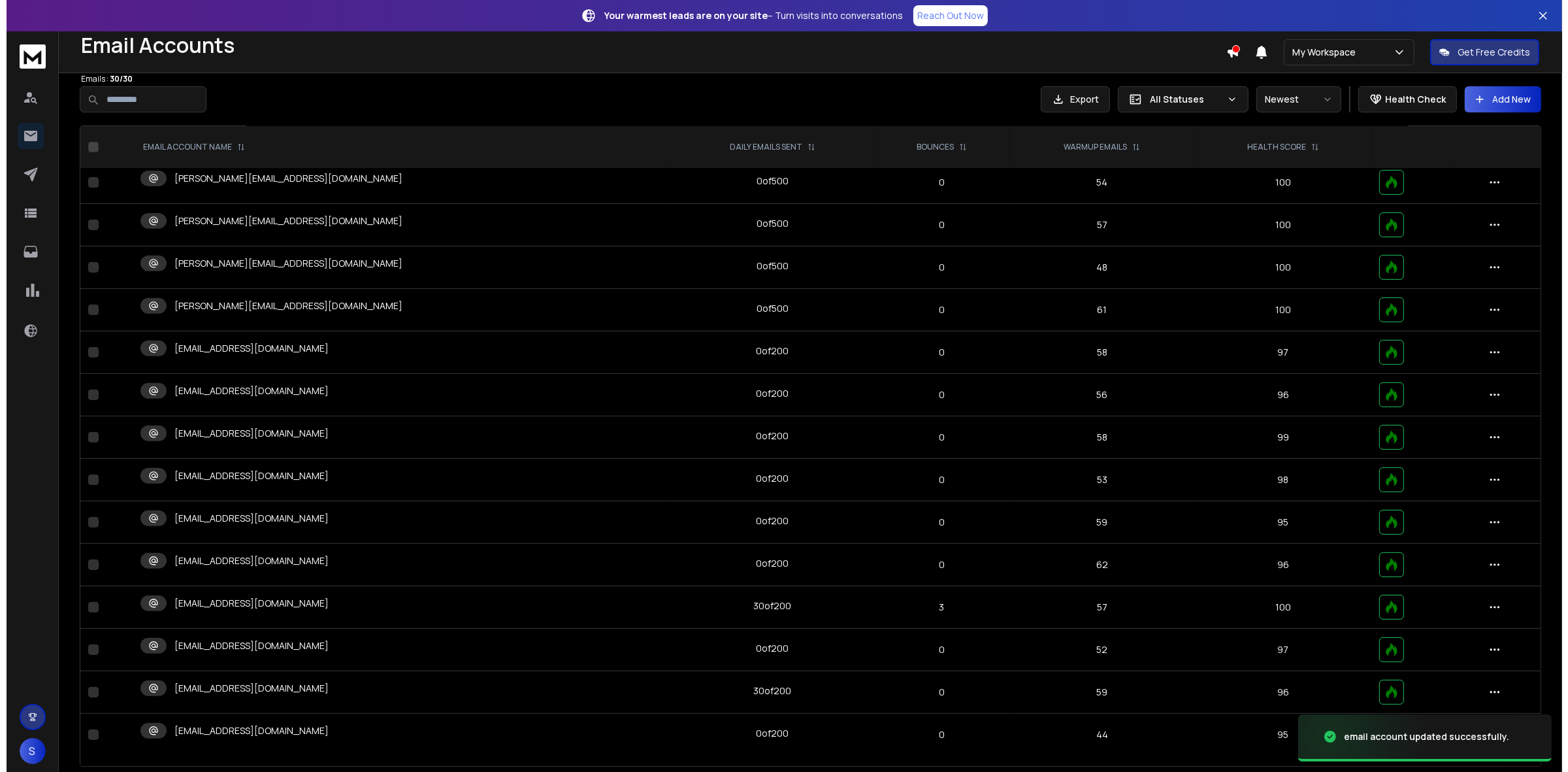
scroll to position [691, 0]
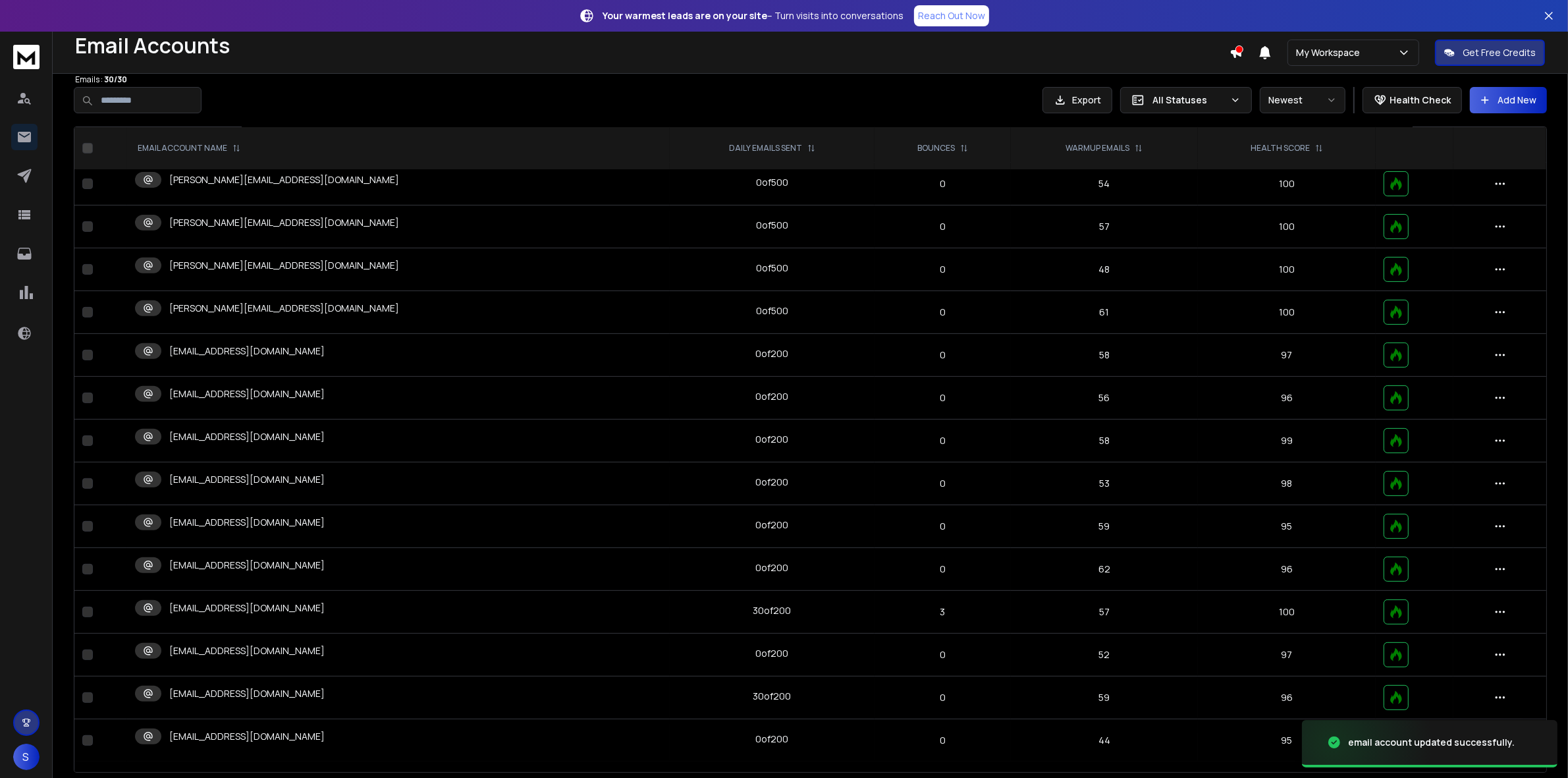
click at [334, 354] on div "info@scbusinesssoftware4.info" at bounding box center [398, 351] width 527 height 16
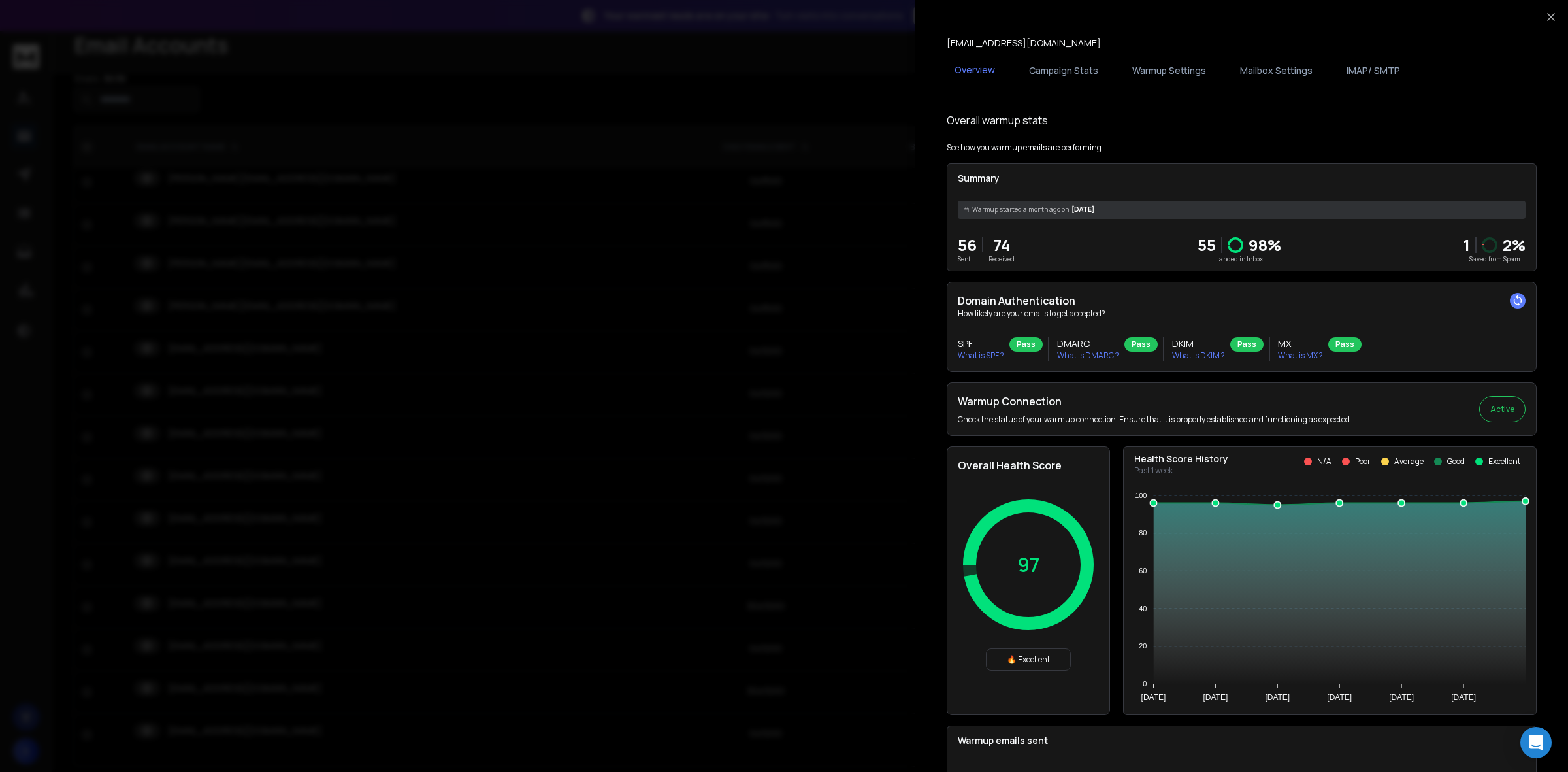
click at [1268, 70] on button "Mailbox Settings" at bounding box center [1276, 70] width 88 height 29
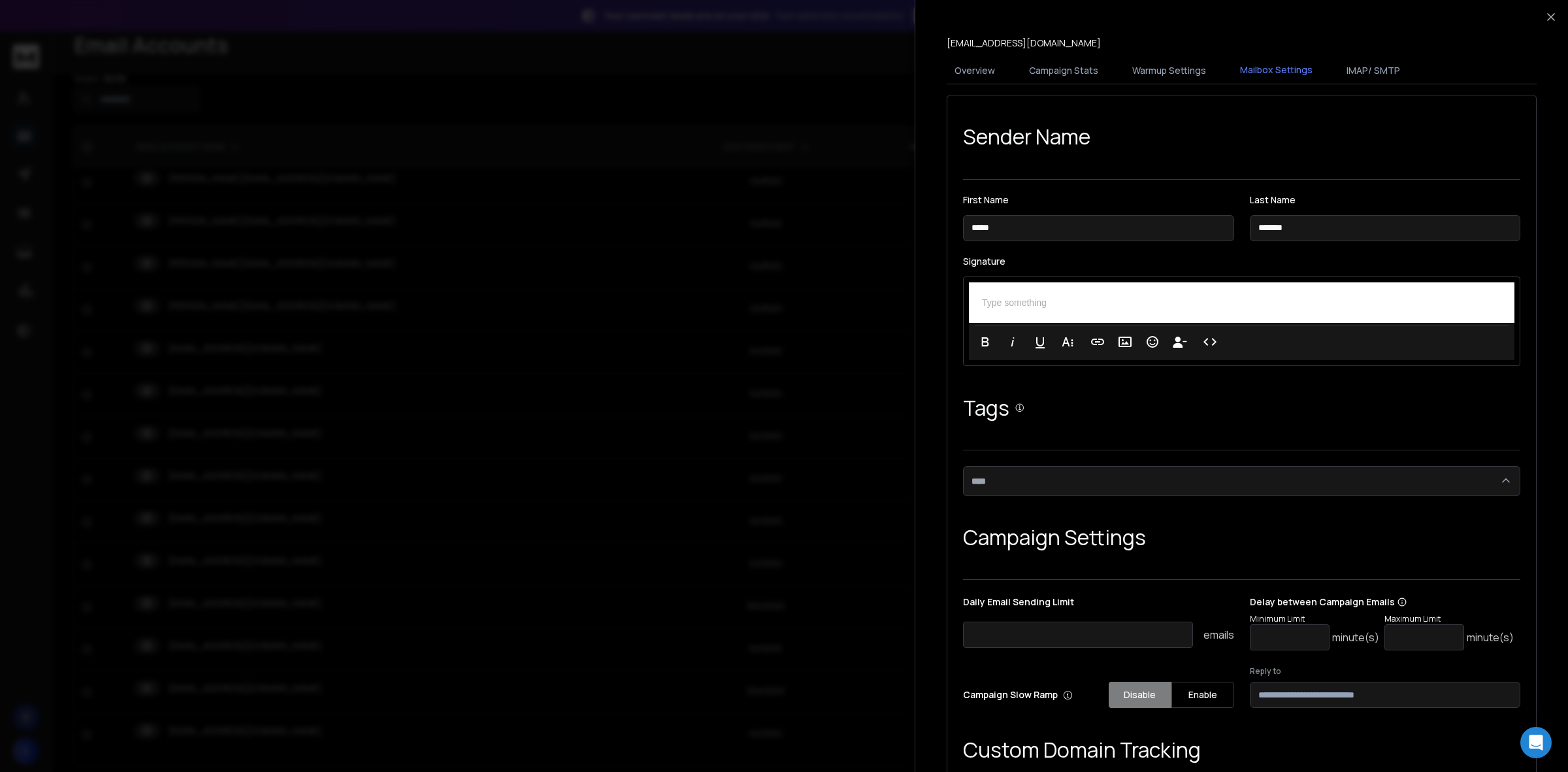
scroll to position [157, 0]
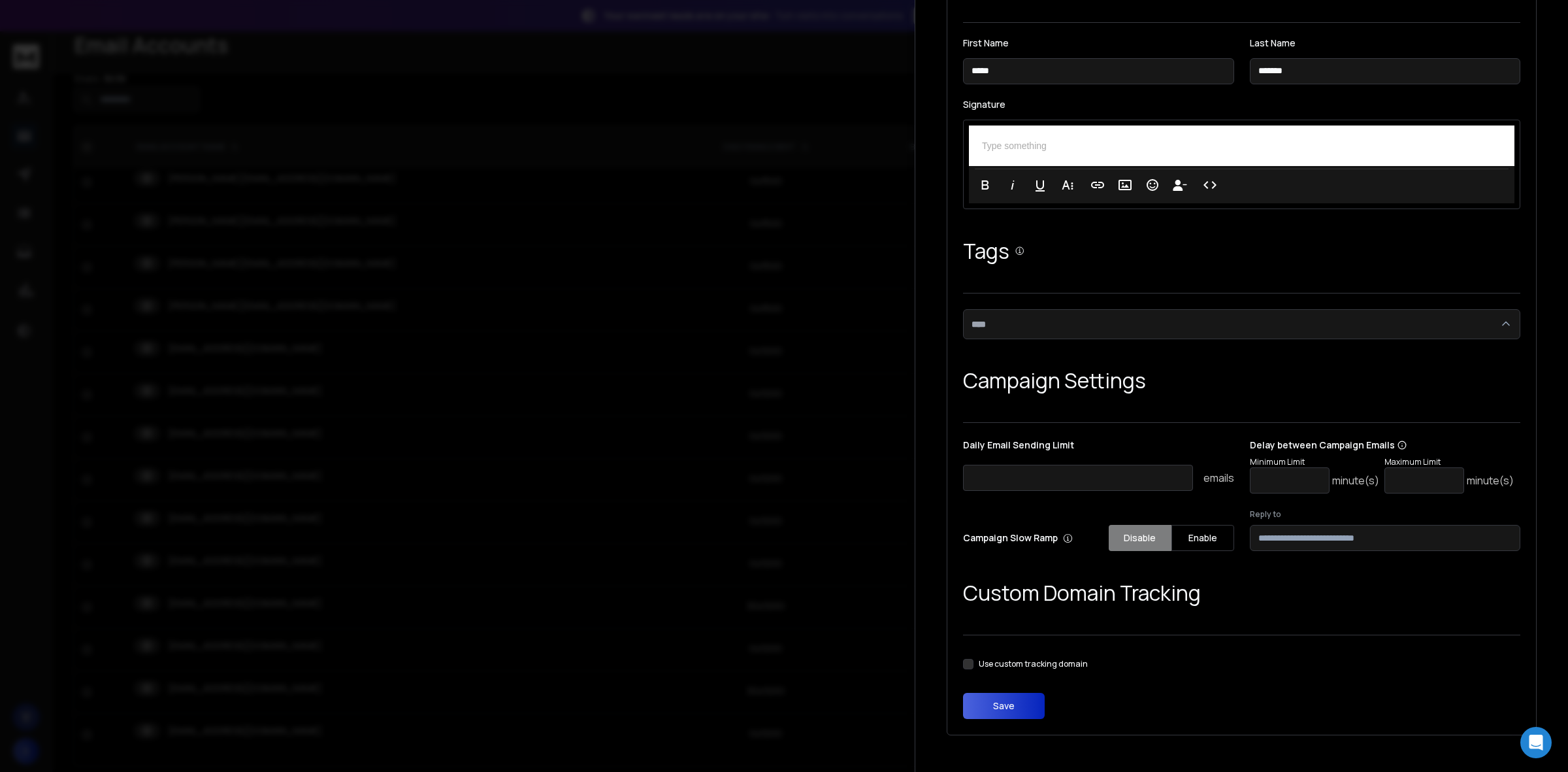
drag, startPoint x: 977, startPoint y: 471, endPoint x: 949, endPoint y: 488, distance: 32.8
click at [951, 483] on div "Sender Name First Name ***** Last Name ******* Signature Type something Clear F…" at bounding box center [1242, 336] width 590 height 798
type input "***"
click at [1001, 702] on button "Save" at bounding box center [1004, 706] width 82 height 26
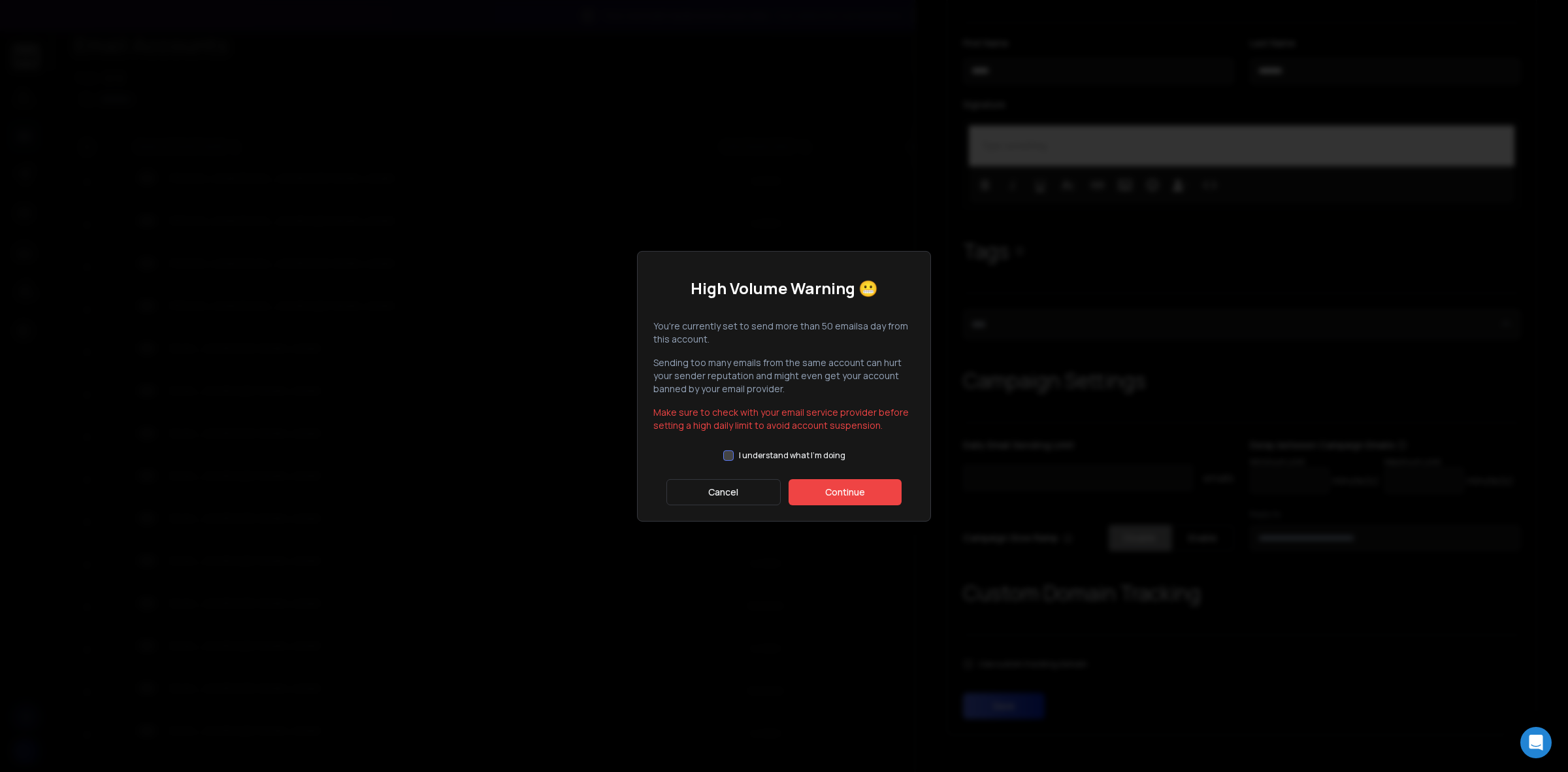
click at [733, 453] on button "I understand what I'm doing" at bounding box center [728, 456] width 10 height 10
click at [861, 489] on button "Continue" at bounding box center [845, 492] width 113 height 26
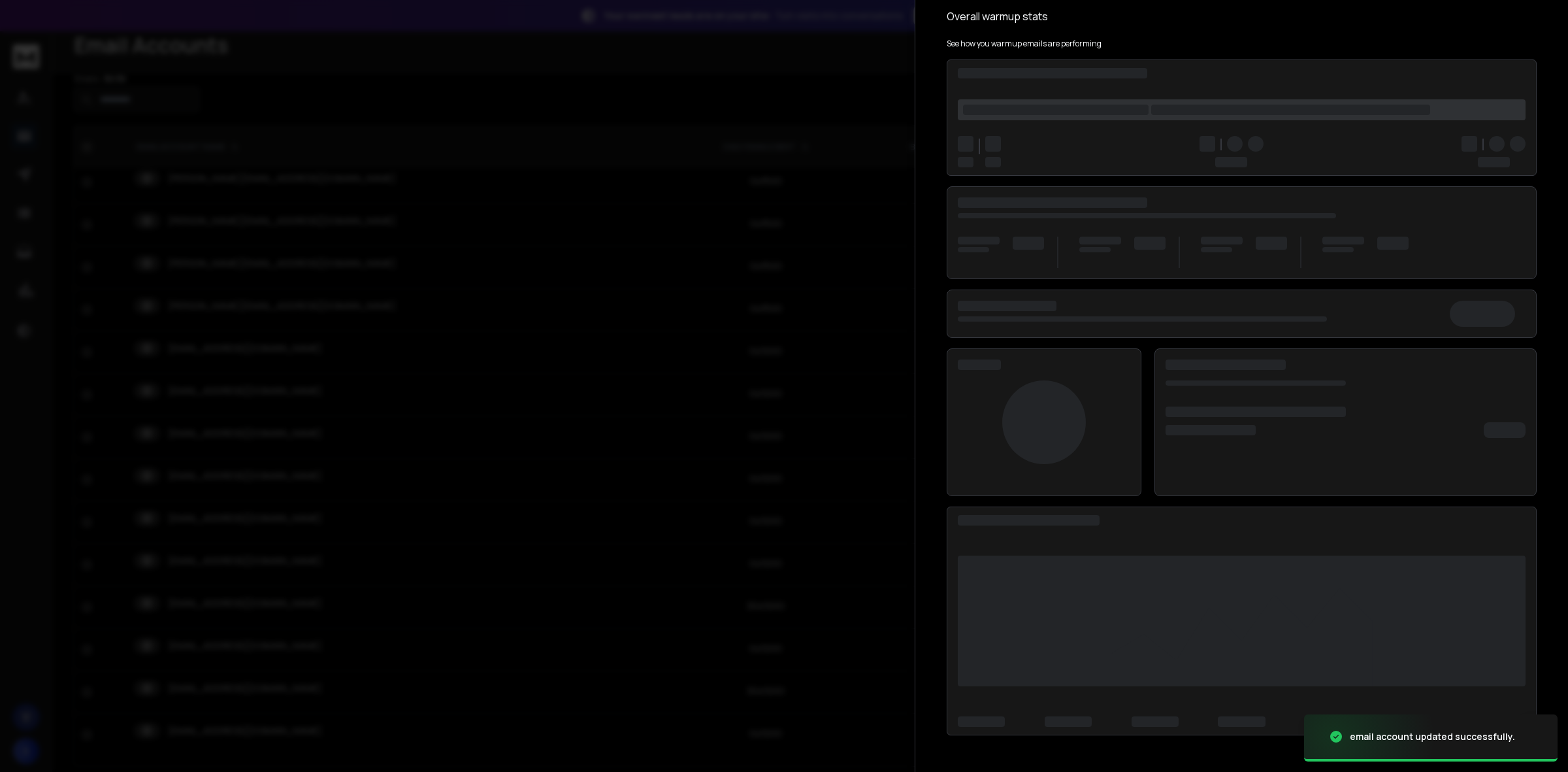
scroll to position [0, 0]
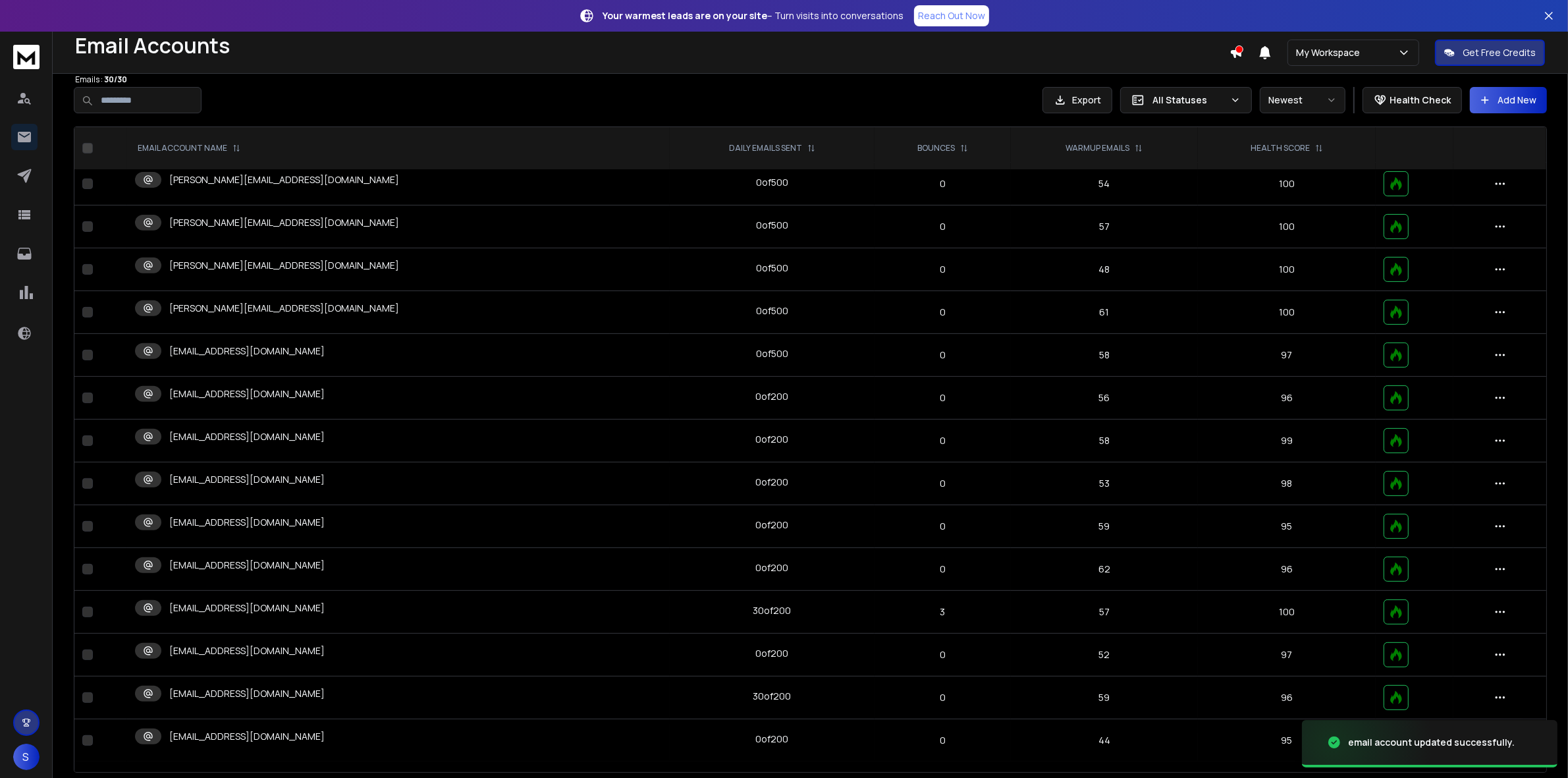
click at [314, 390] on div "info@scbusinesssoftware3.info" at bounding box center [398, 393] width 527 height 16
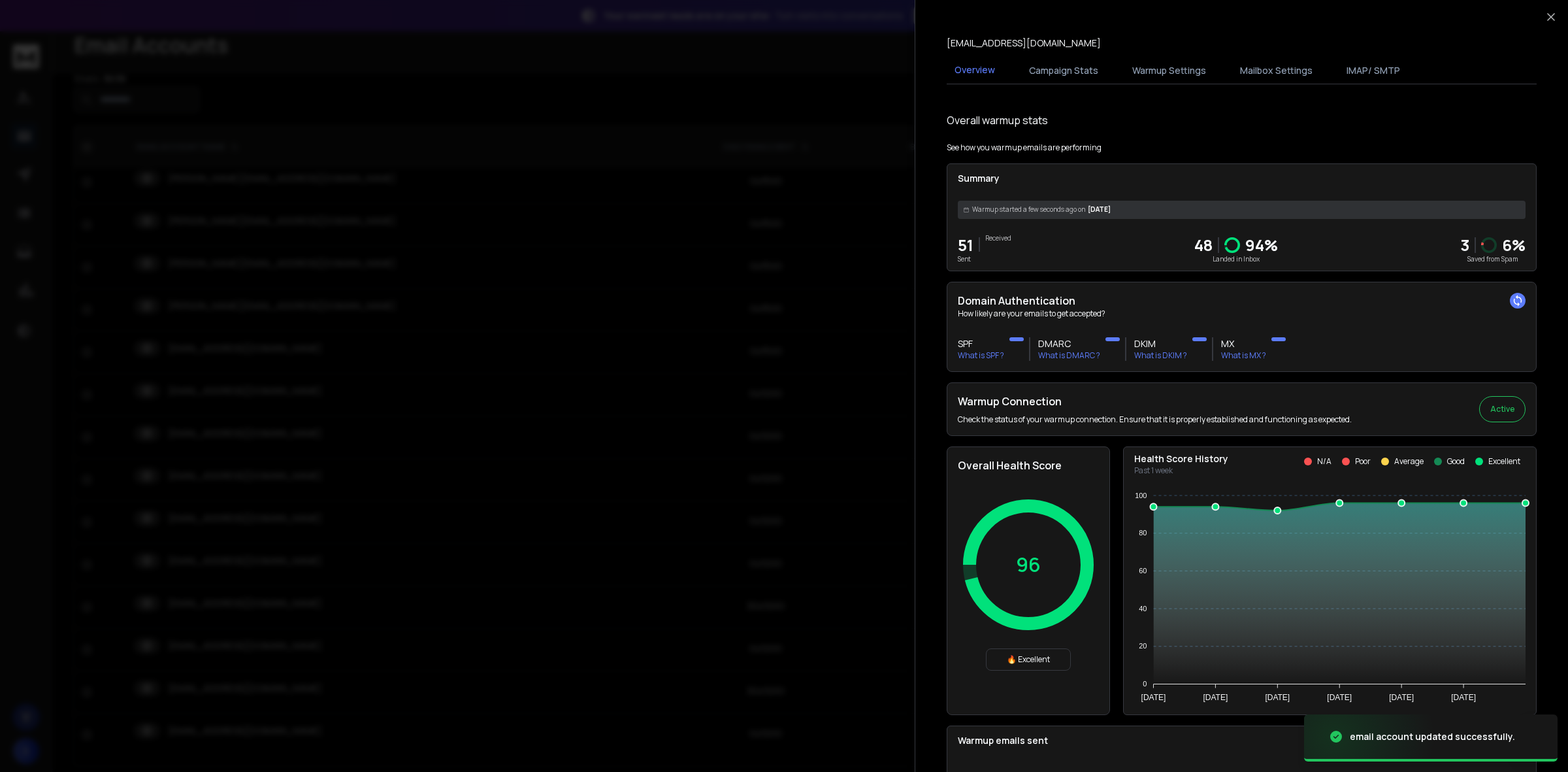
click at [1259, 62] on button "Mailbox Settings" at bounding box center [1276, 70] width 88 height 29
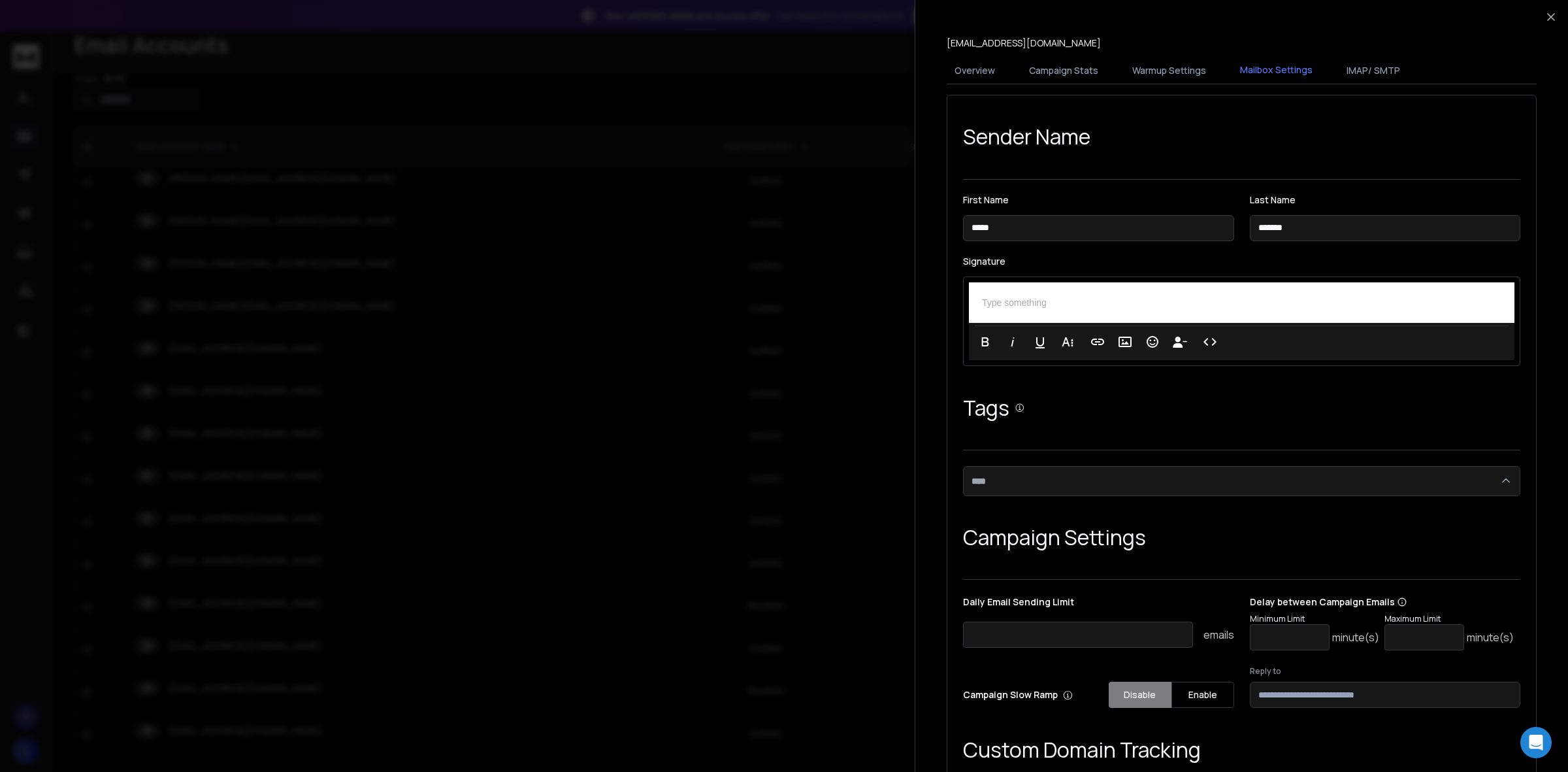
drag, startPoint x: 978, startPoint y: 639, endPoint x: 959, endPoint y: 653, distance: 23.6
click at [959, 653] on div "Sender Name First Name ***** Last Name ******* Signature Type something Clear F…" at bounding box center [1242, 493] width 590 height 798
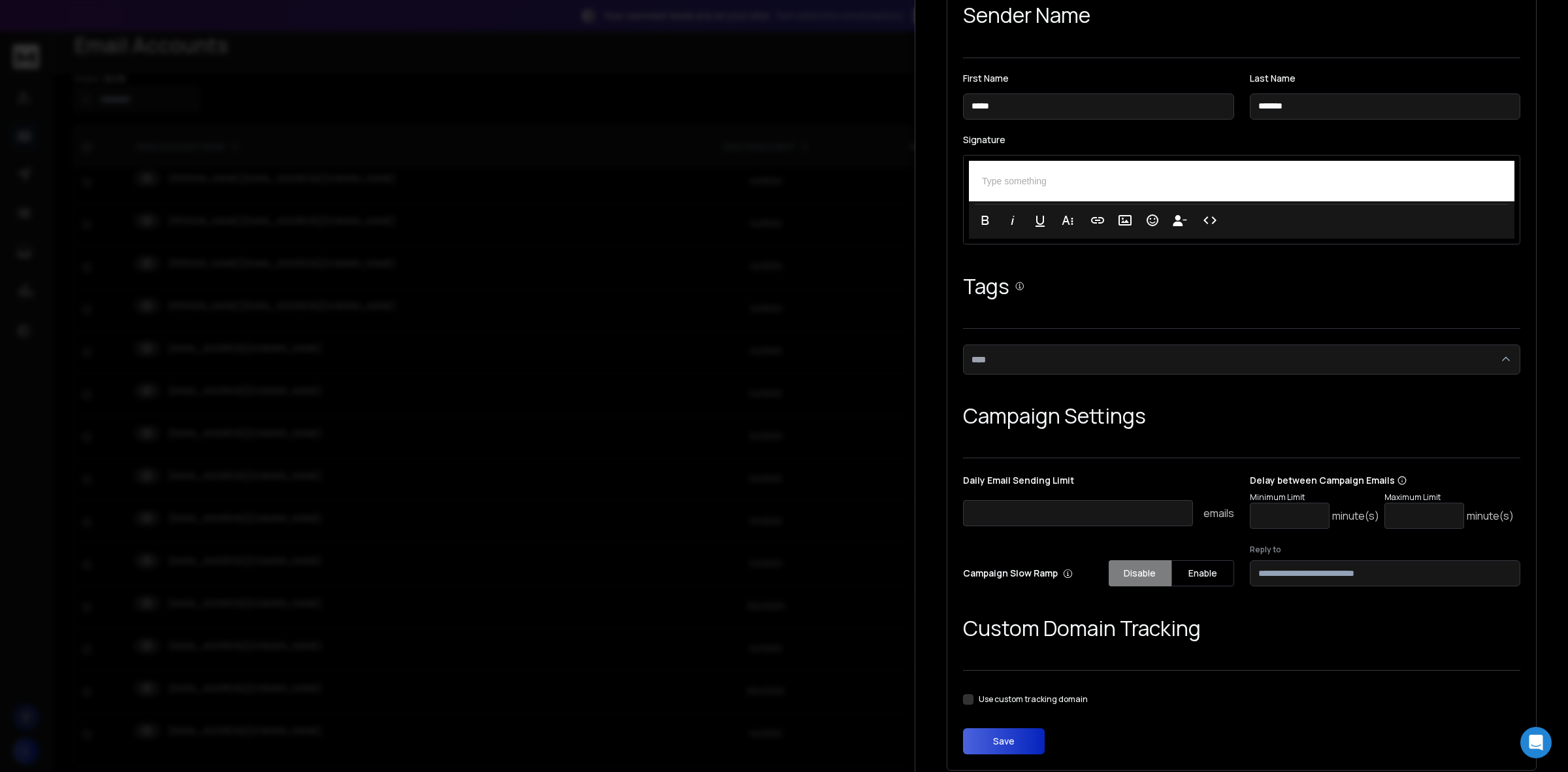
scroll to position [157, 0]
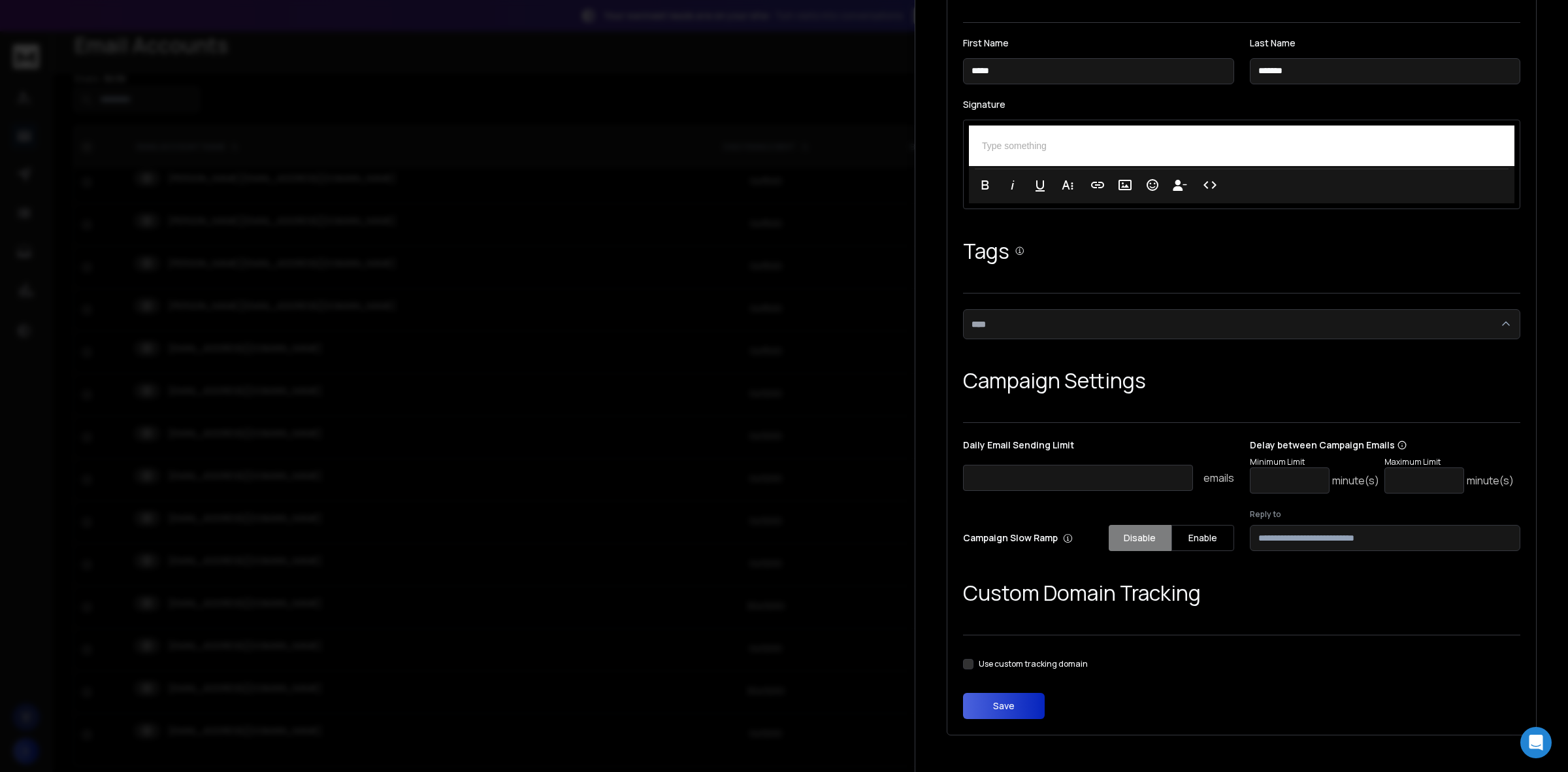
type input "***"
click at [1009, 714] on button "Save" at bounding box center [1004, 706] width 82 height 26
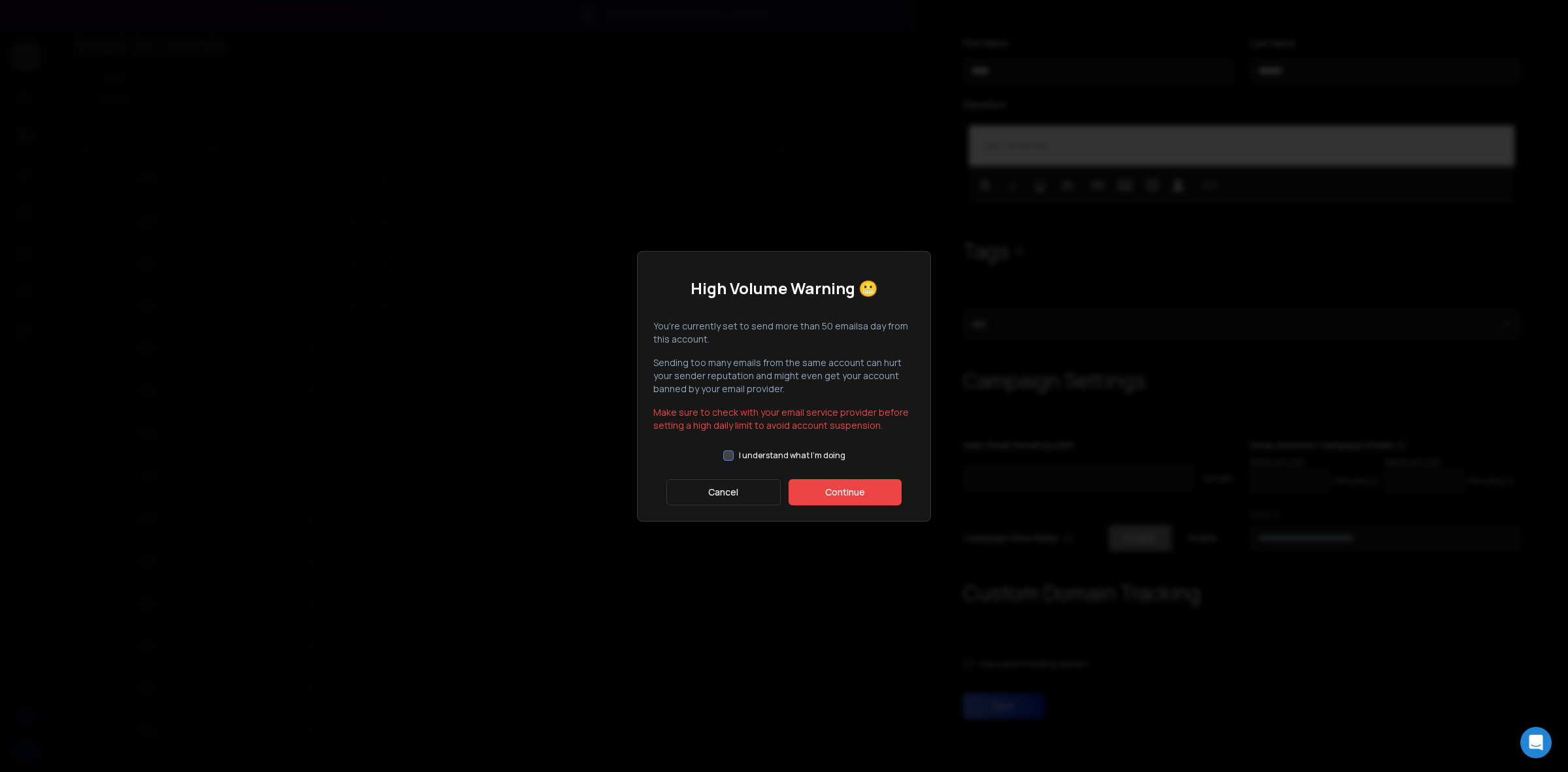
click at [726, 452] on button "I understand what I'm doing" at bounding box center [728, 456] width 10 height 10
click at [856, 484] on button "Continue" at bounding box center [845, 492] width 113 height 26
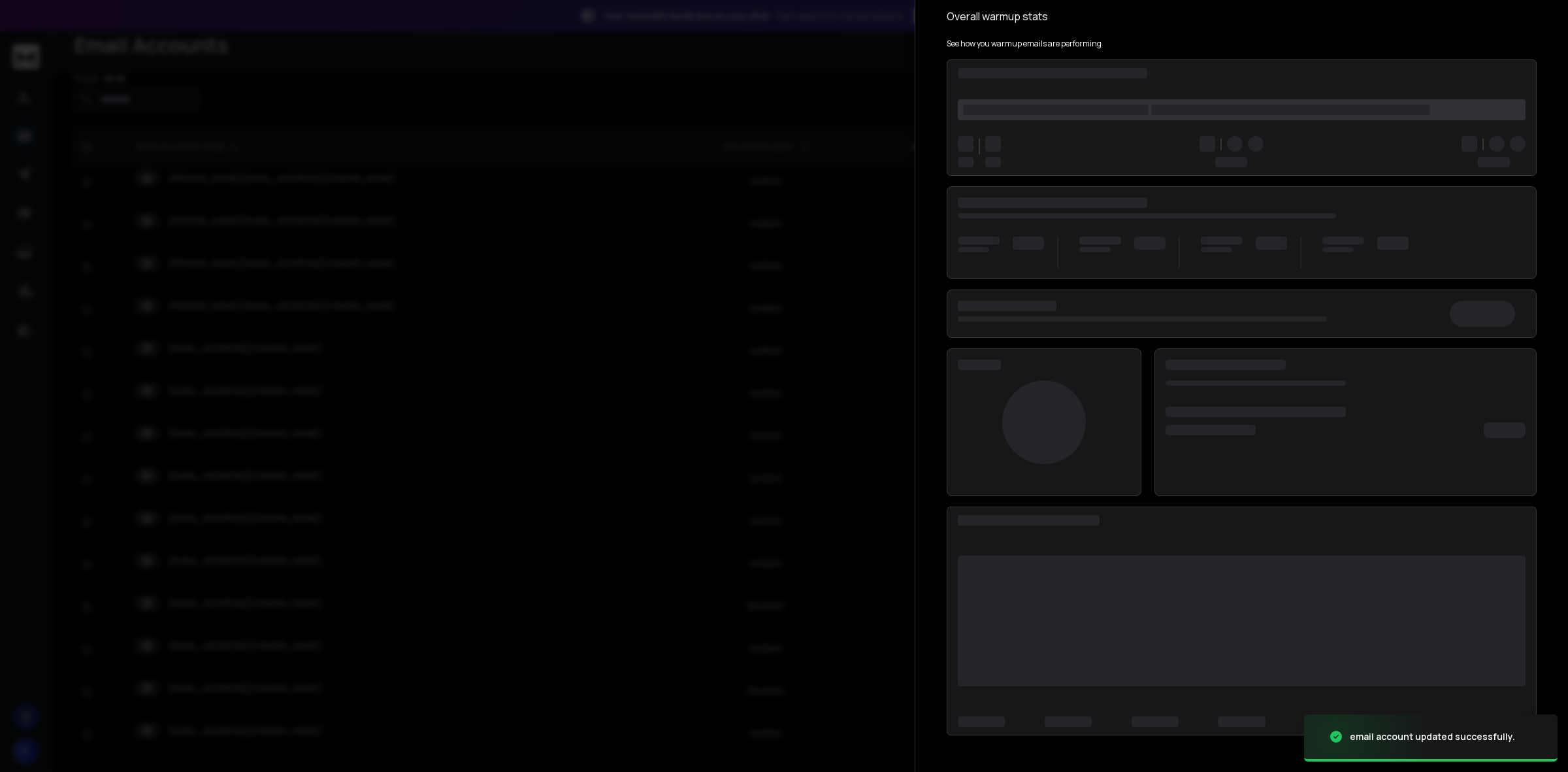
scroll to position [0, 0]
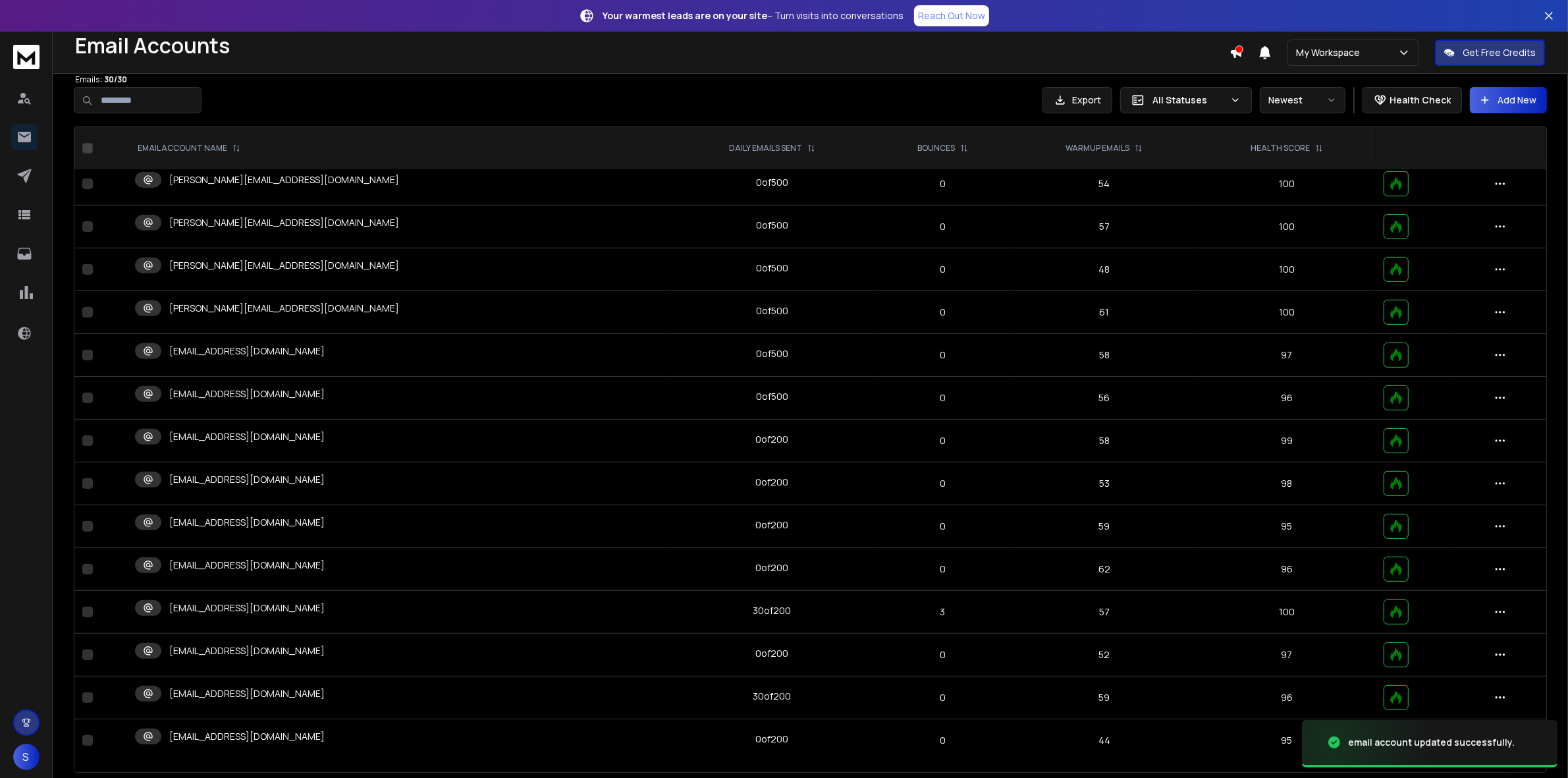
click at [314, 438] on div "info@scbusinesssoftware2.info" at bounding box center [398, 436] width 527 height 16
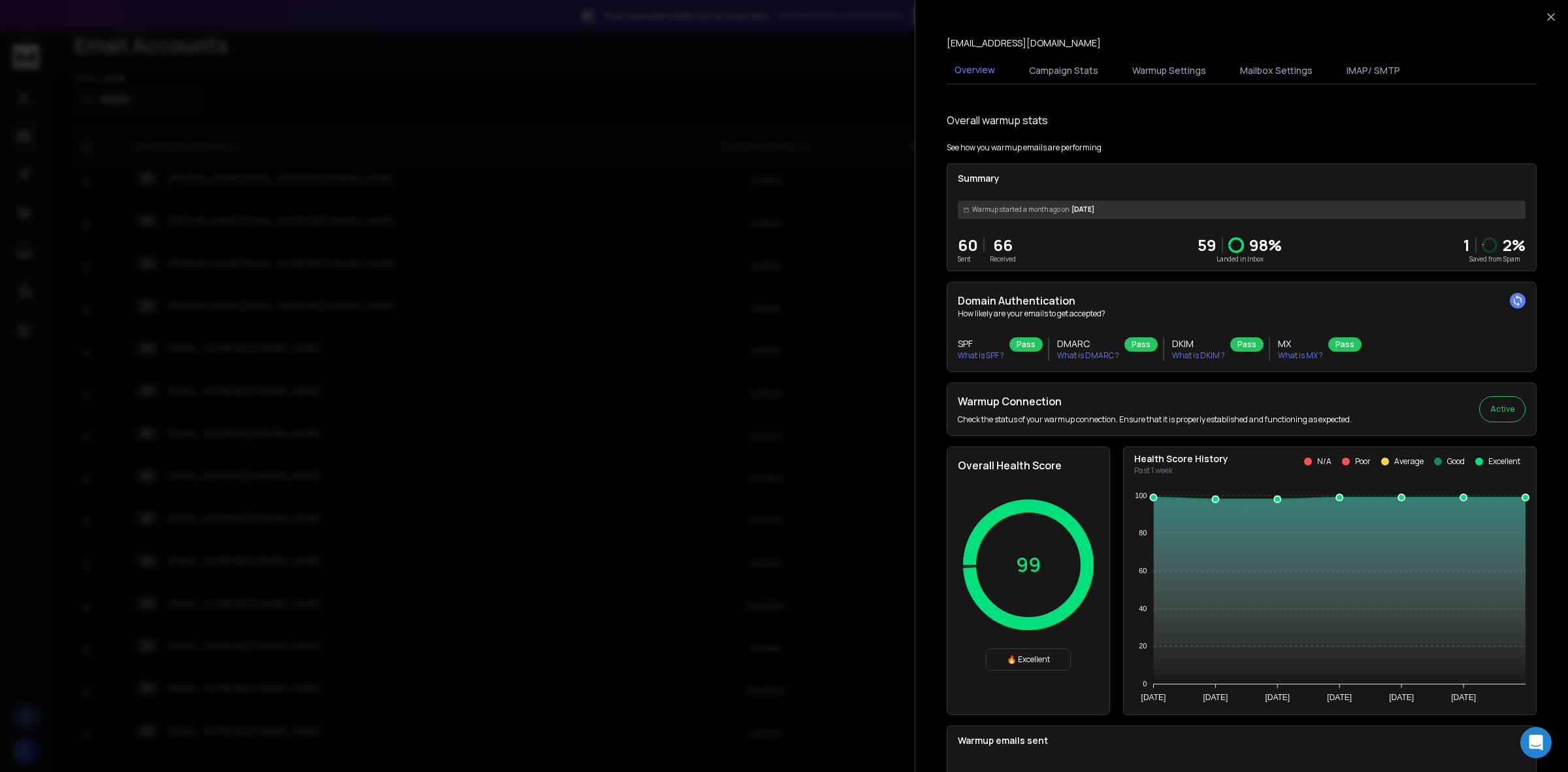
click at [1280, 65] on button "Mailbox Settings" at bounding box center [1276, 70] width 88 height 29
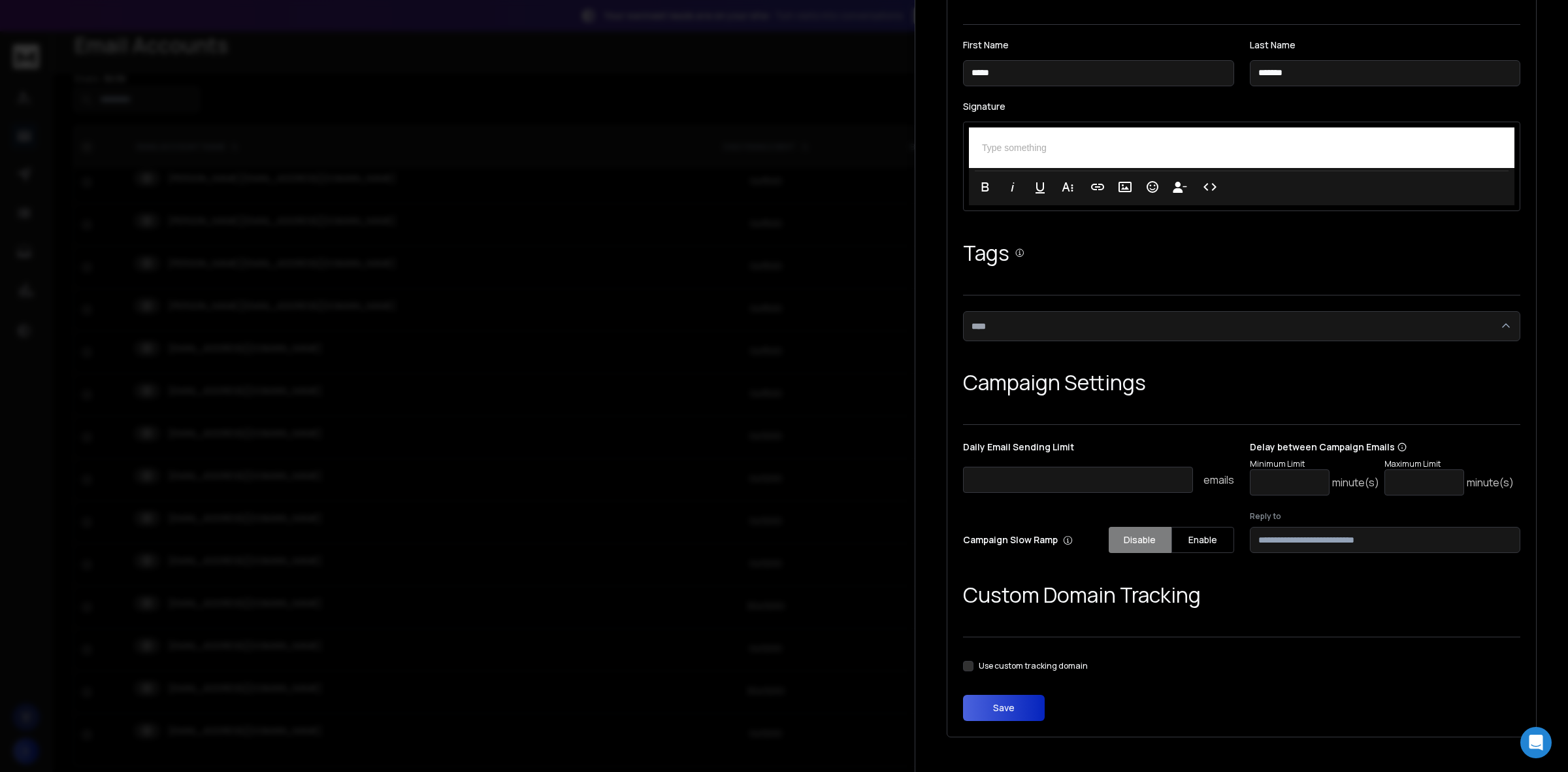
scroll to position [157, 0]
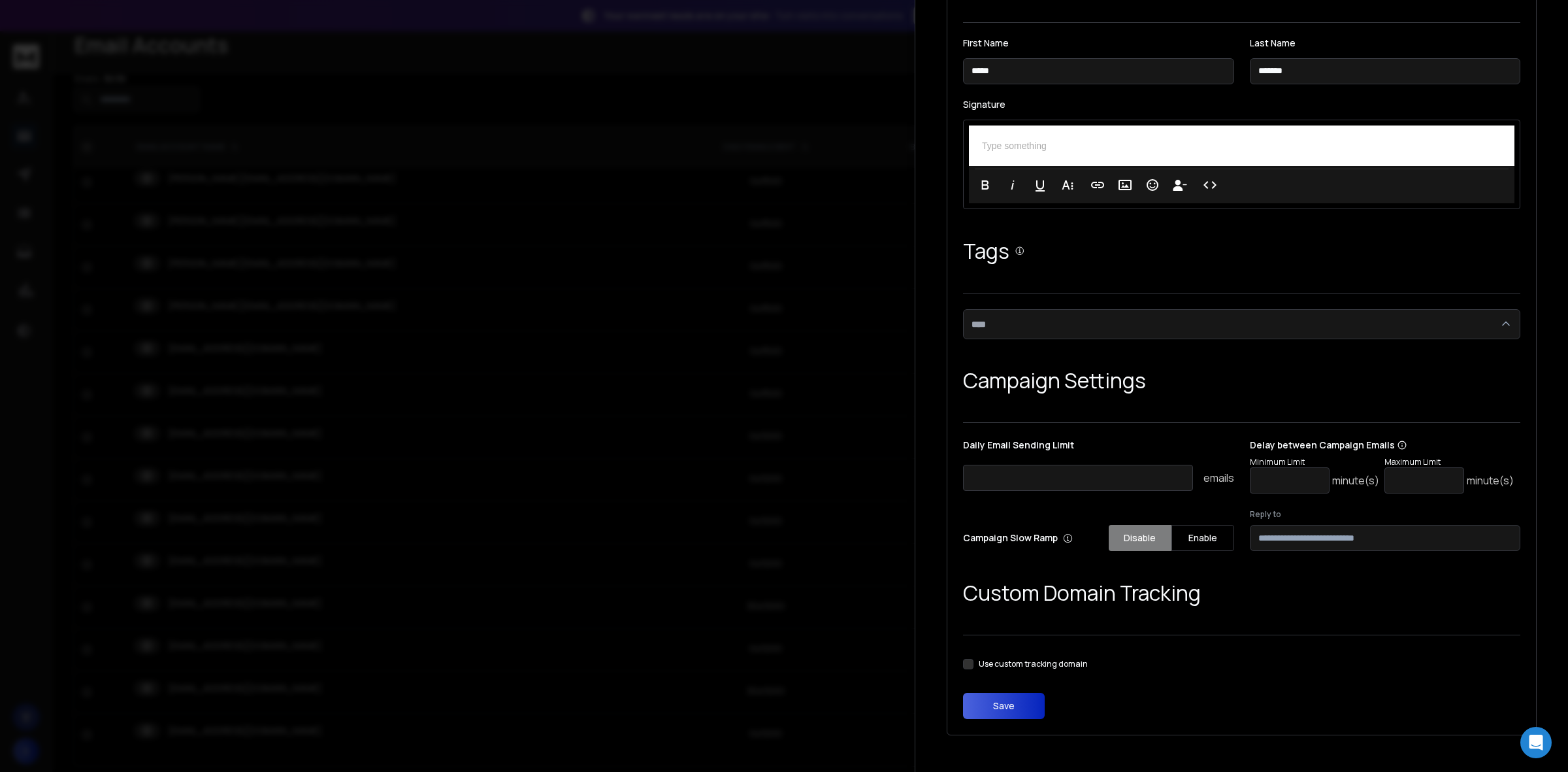
drag, startPoint x: 977, startPoint y: 486, endPoint x: 952, endPoint y: 490, distance: 25.3
click at [952, 490] on div "Sender Name First Name ***** Last Name ******* Signature Type something Clear F…" at bounding box center [1242, 336] width 590 height 798
type input "***"
click at [1014, 709] on button "Save" at bounding box center [1004, 706] width 82 height 26
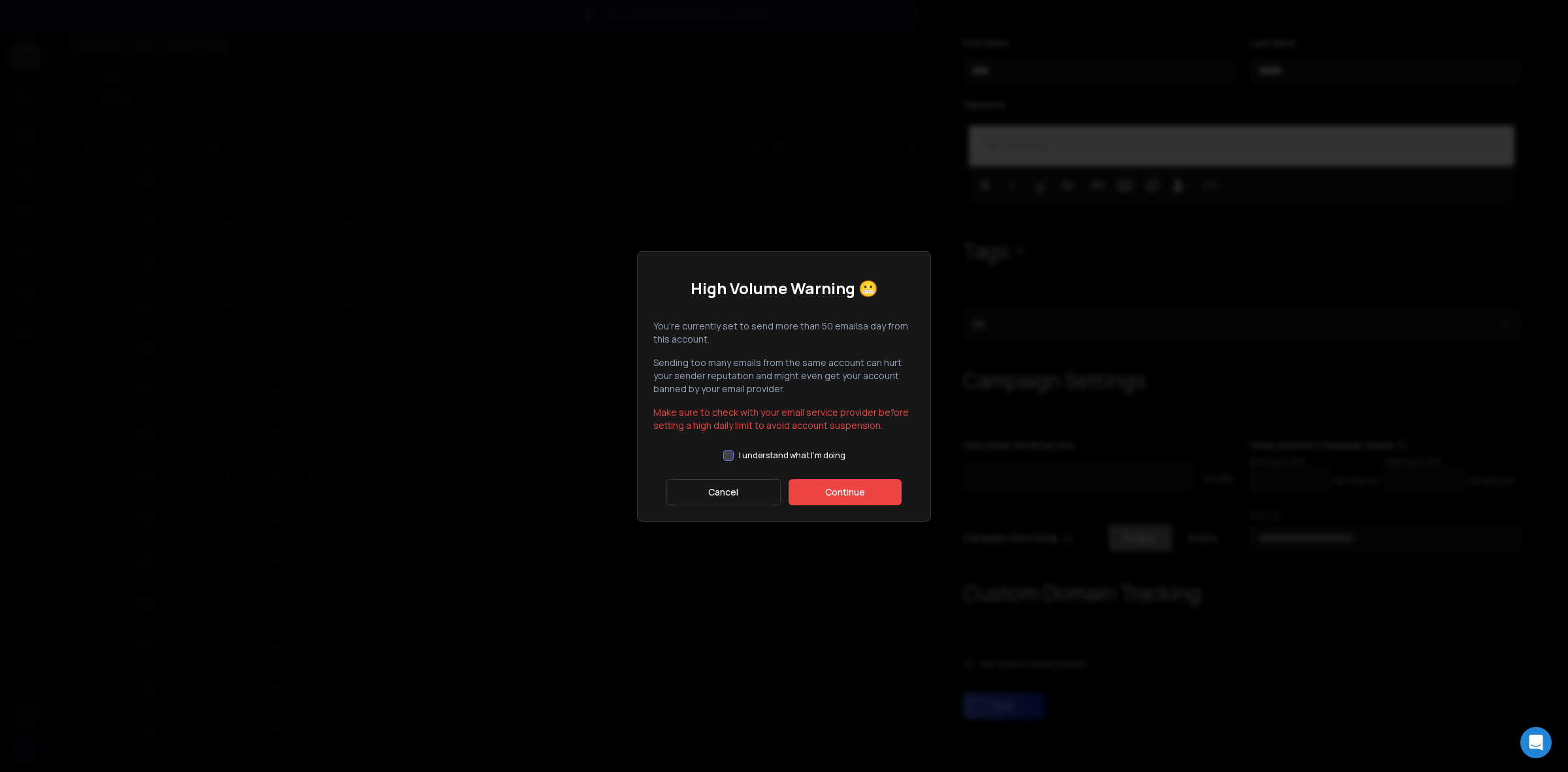
click at [730, 456] on button "I understand what I'm doing" at bounding box center [728, 456] width 10 height 10
click at [827, 490] on button "Continue" at bounding box center [845, 492] width 113 height 26
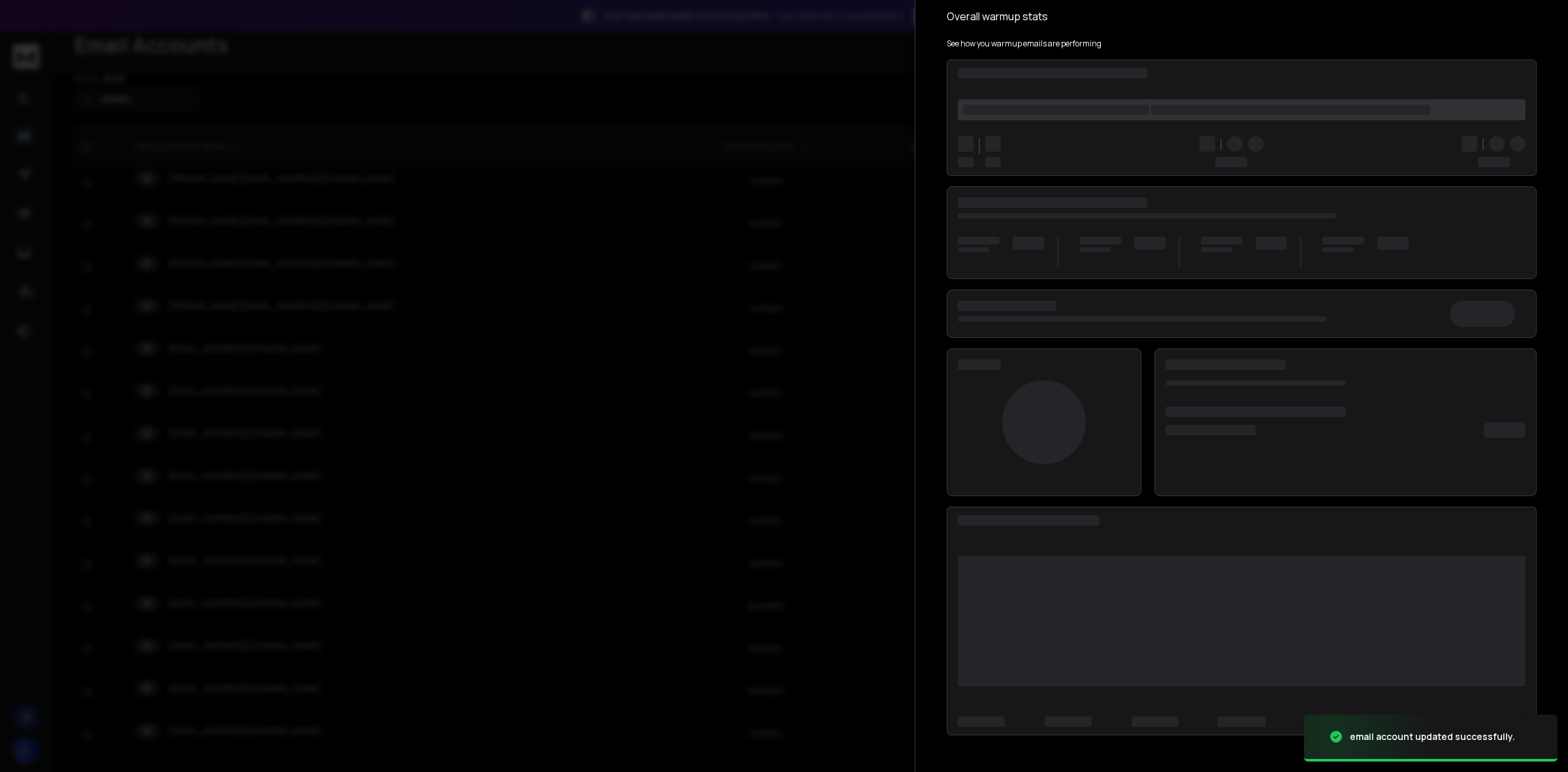
scroll to position [0, 0]
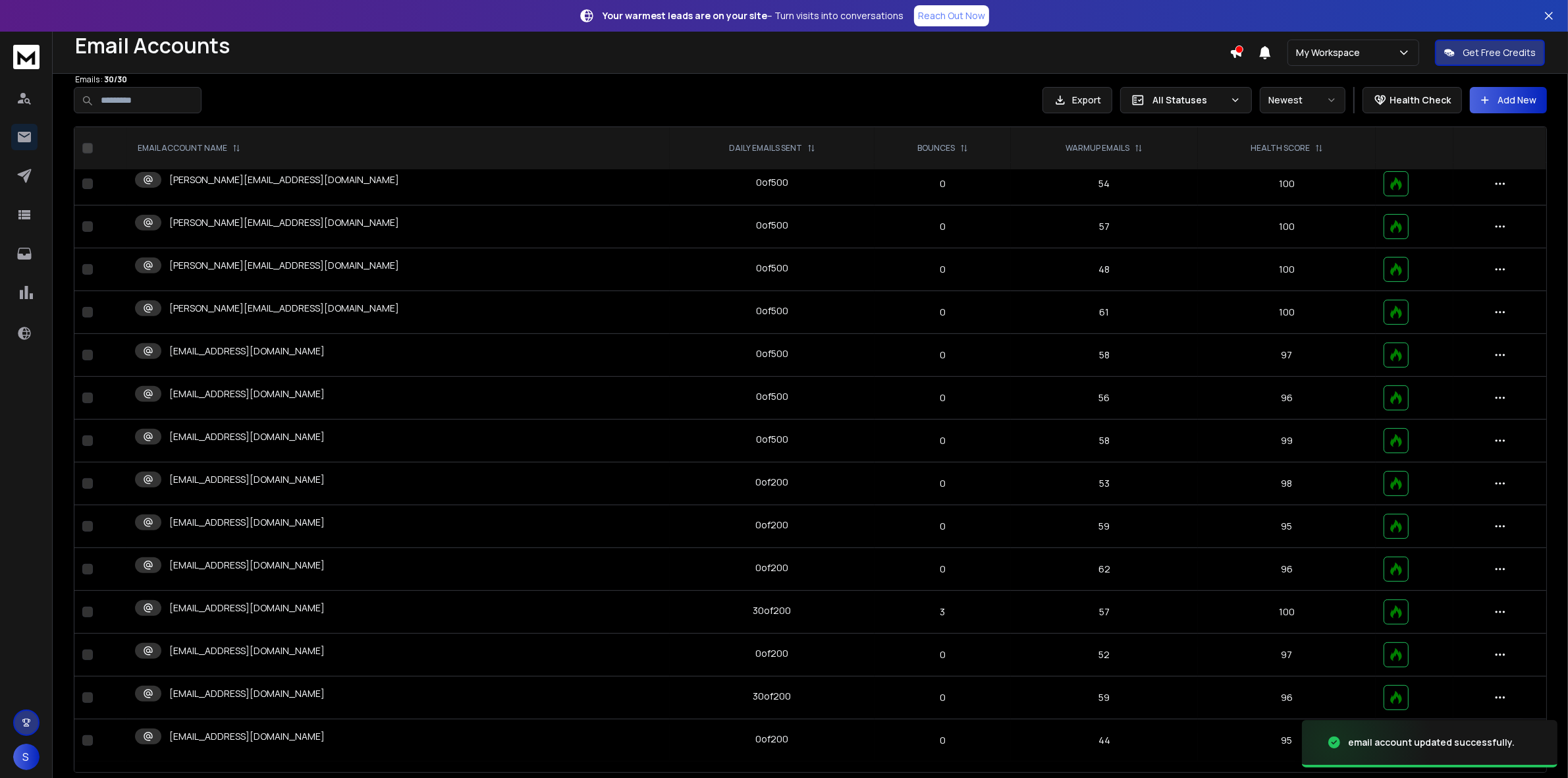
click at [346, 478] on div "info@scbusinesssoftware1.info" at bounding box center [398, 479] width 527 height 16
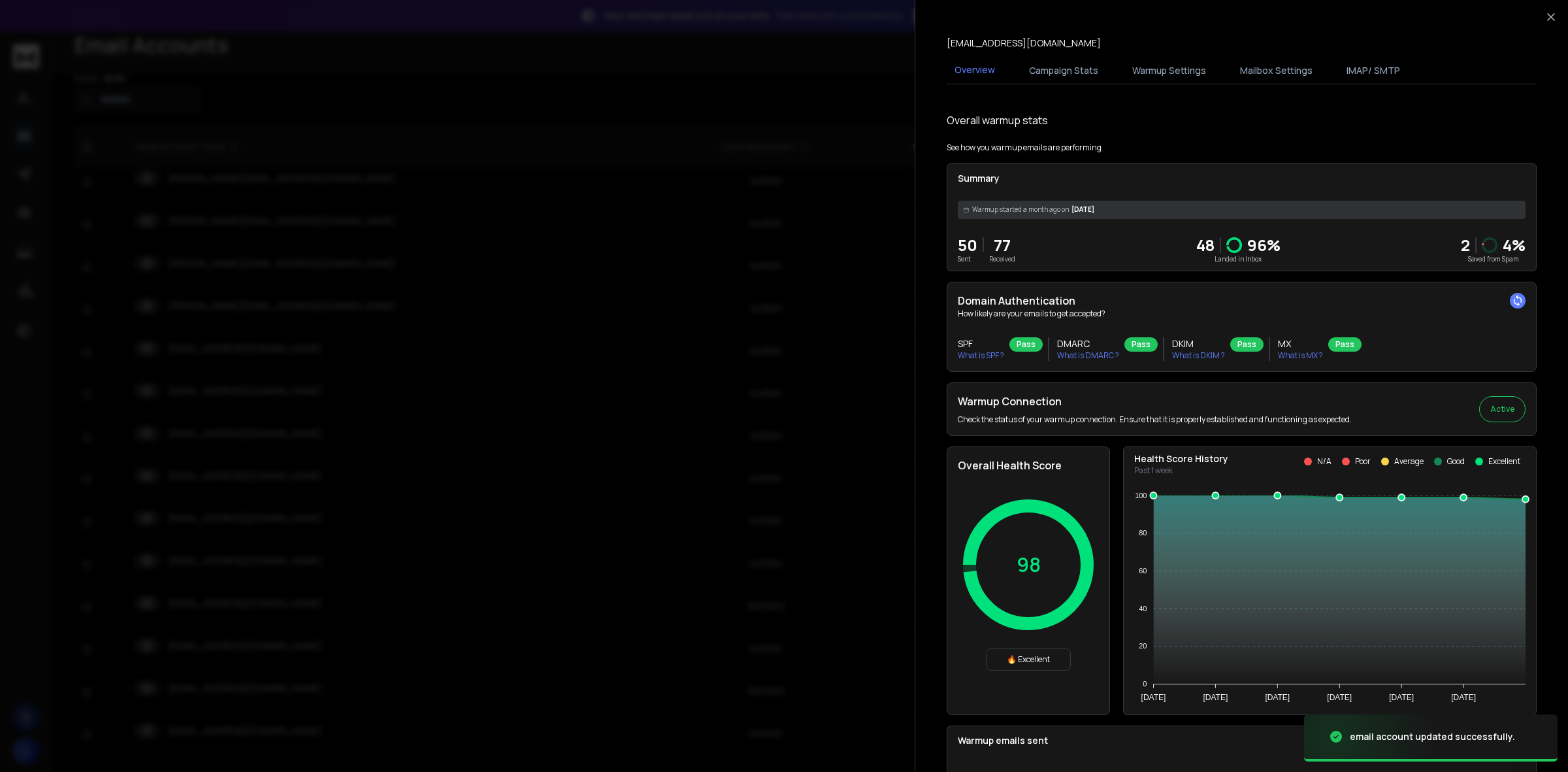
click at [1291, 69] on button "Mailbox Settings" at bounding box center [1276, 70] width 88 height 29
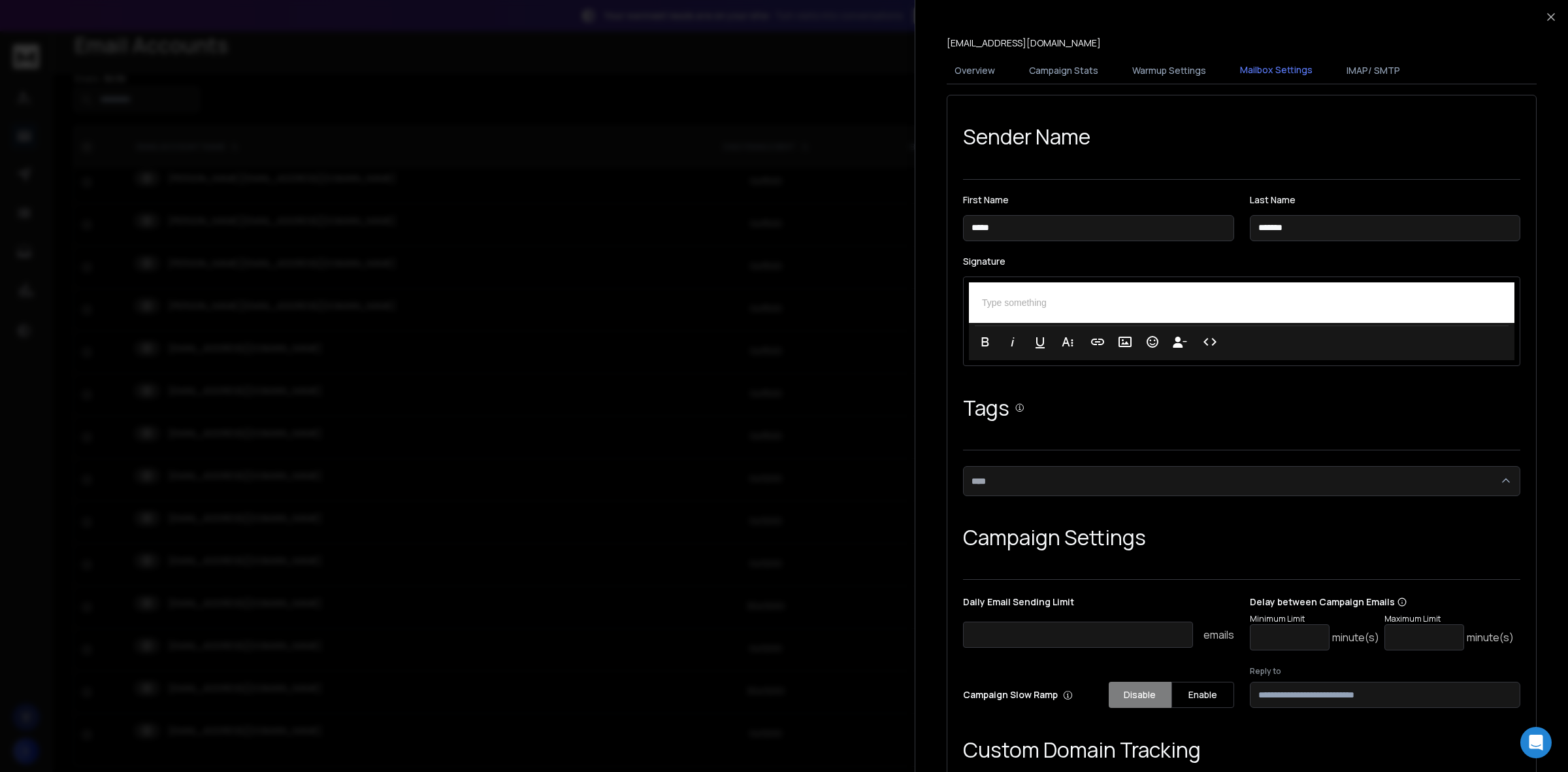
drag, startPoint x: 975, startPoint y: 634, endPoint x: 933, endPoint y: 653, distance: 46.1
click at [933, 653] on div "info@scbusinesssoftware1.info Overview Campaign Stats Warmup Settings Mailbox S…" at bounding box center [1242, 464] width 621 height 897
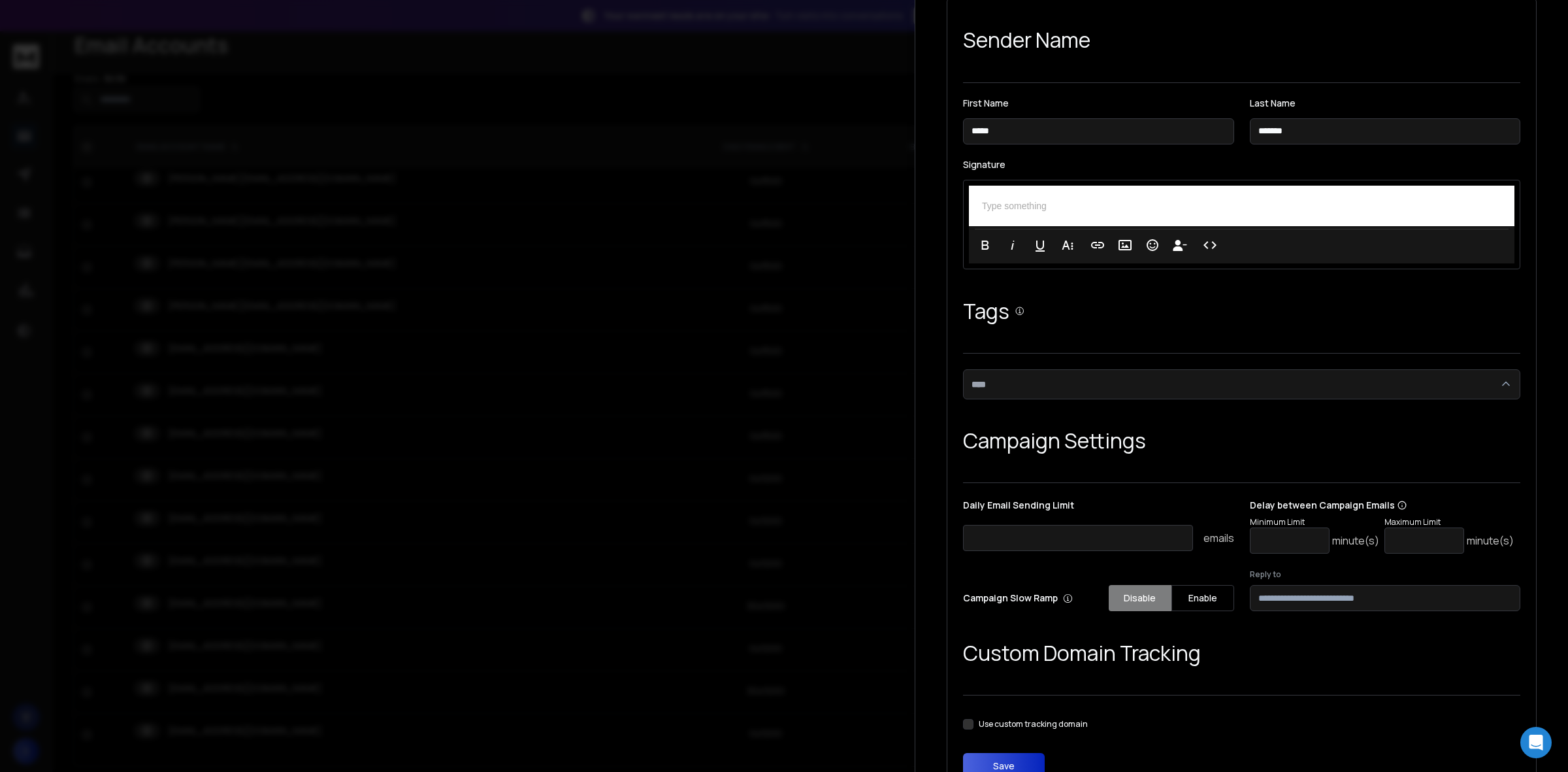
scroll to position [157, 0]
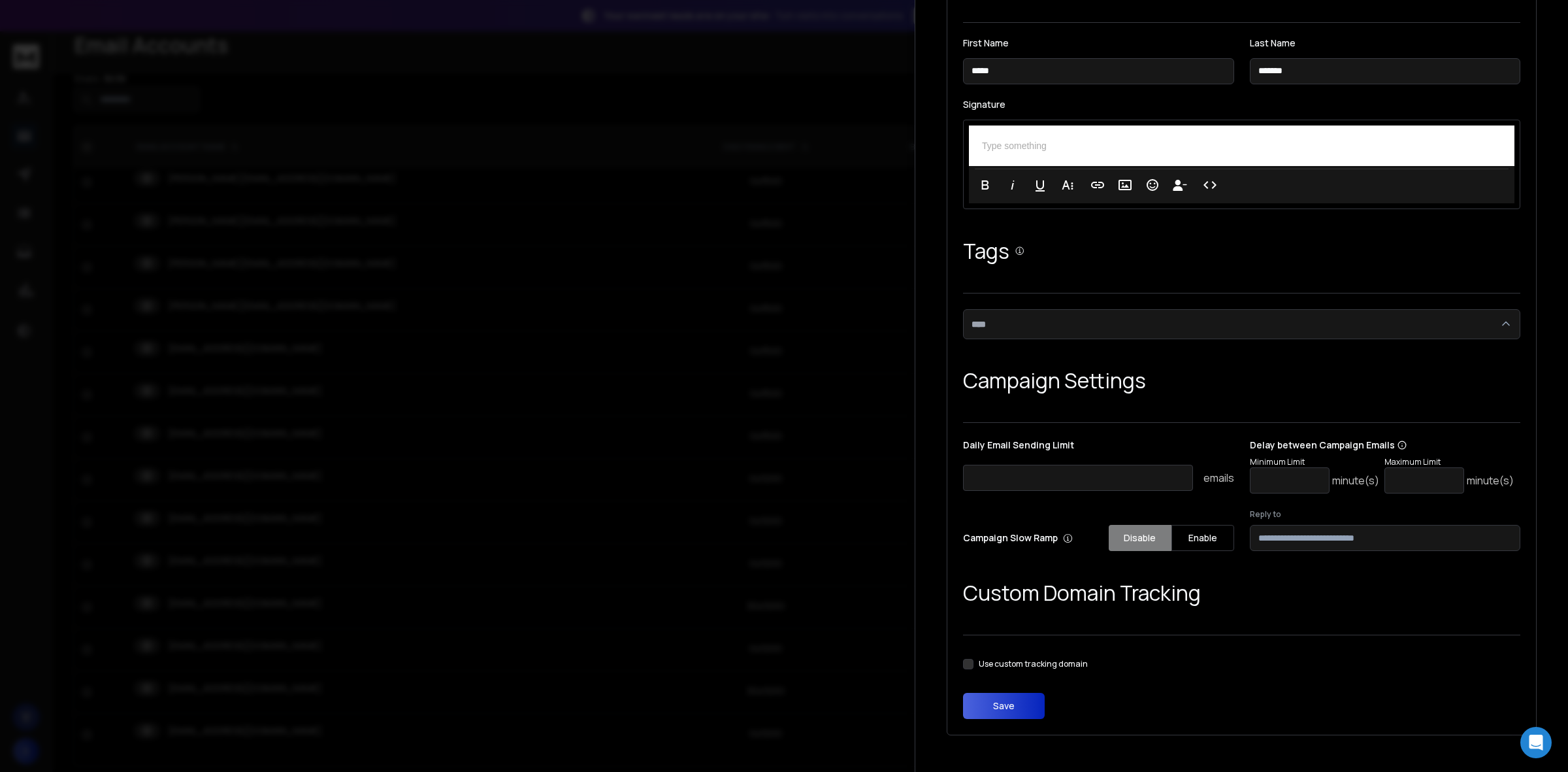
type input "***"
click at [1012, 703] on button "Save" at bounding box center [1004, 706] width 82 height 26
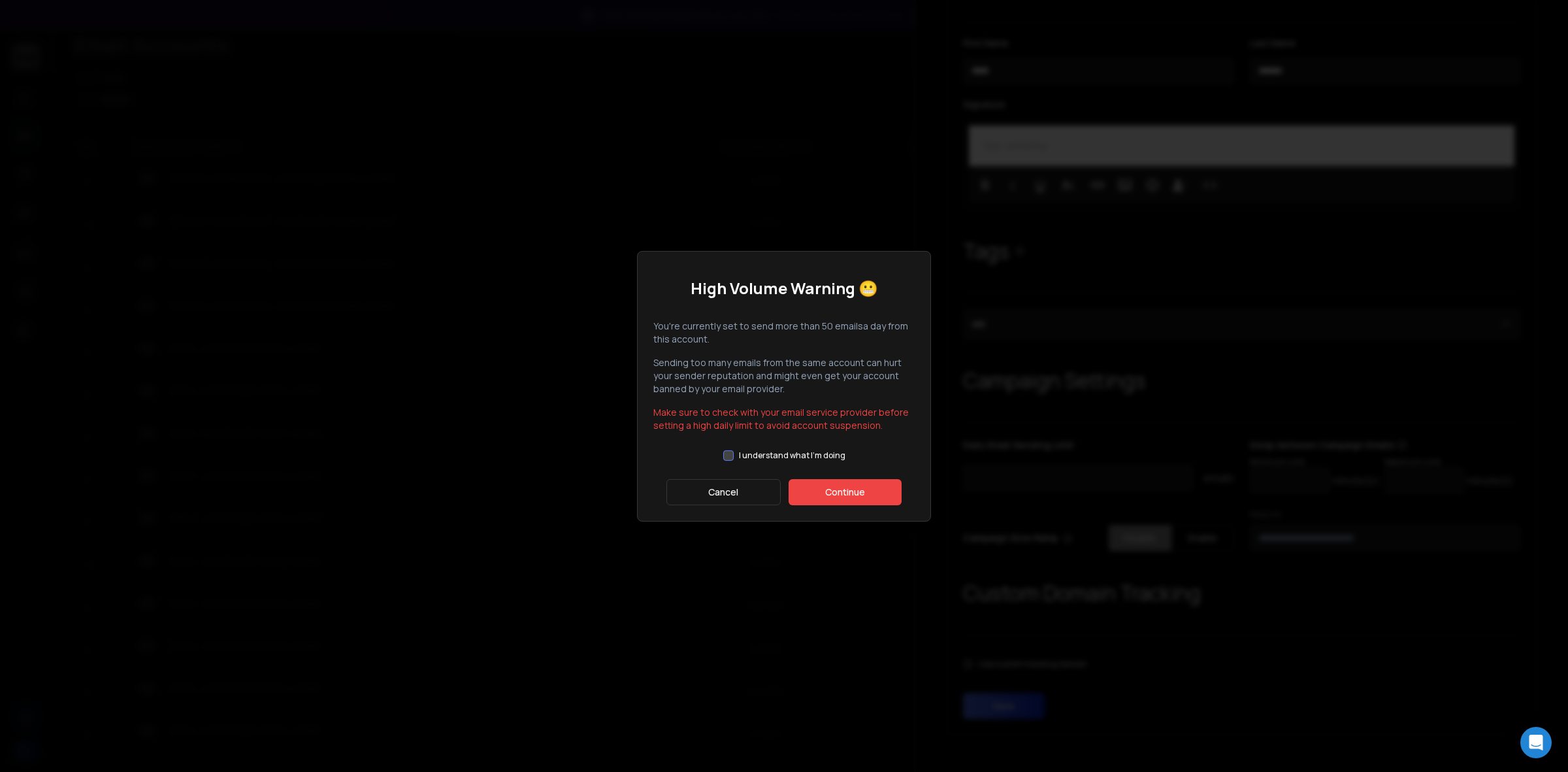
click at [727, 448] on div "I understand what I'm doing" at bounding box center [784, 456] width 122 height 26
click at [728, 453] on button "I understand what I'm doing" at bounding box center [728, 456] width 10 height 10
click at [805, 474] on div "High Volume Warning 😬 You're currently set to send more than 50 emails a day fr…" at bounding box center [784, 386] width 293 height 270
click at [818, 496] on button "Continue" at bounding box center [845, 492] width 113 height 26
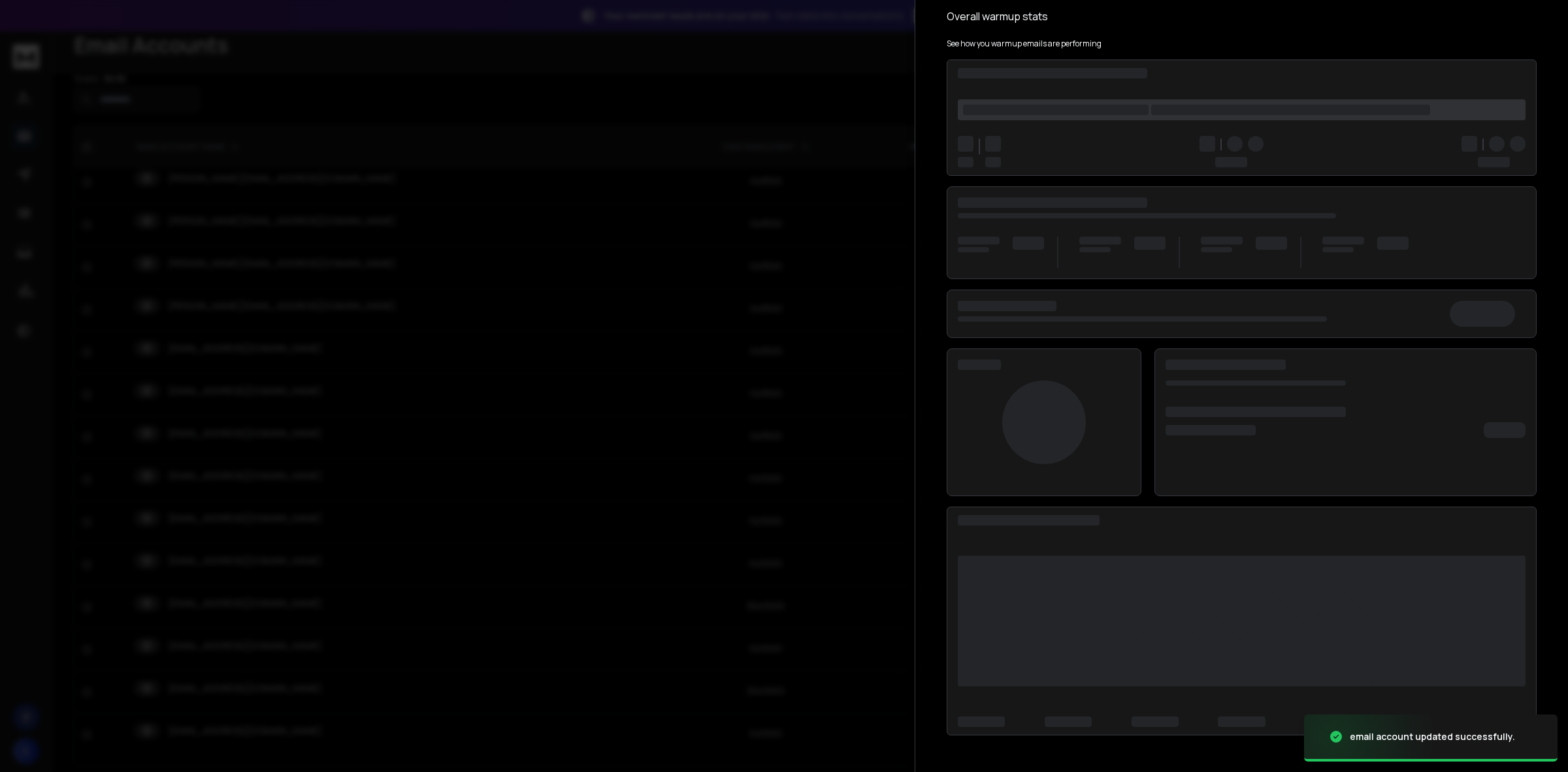
scroll to position [0, 0]
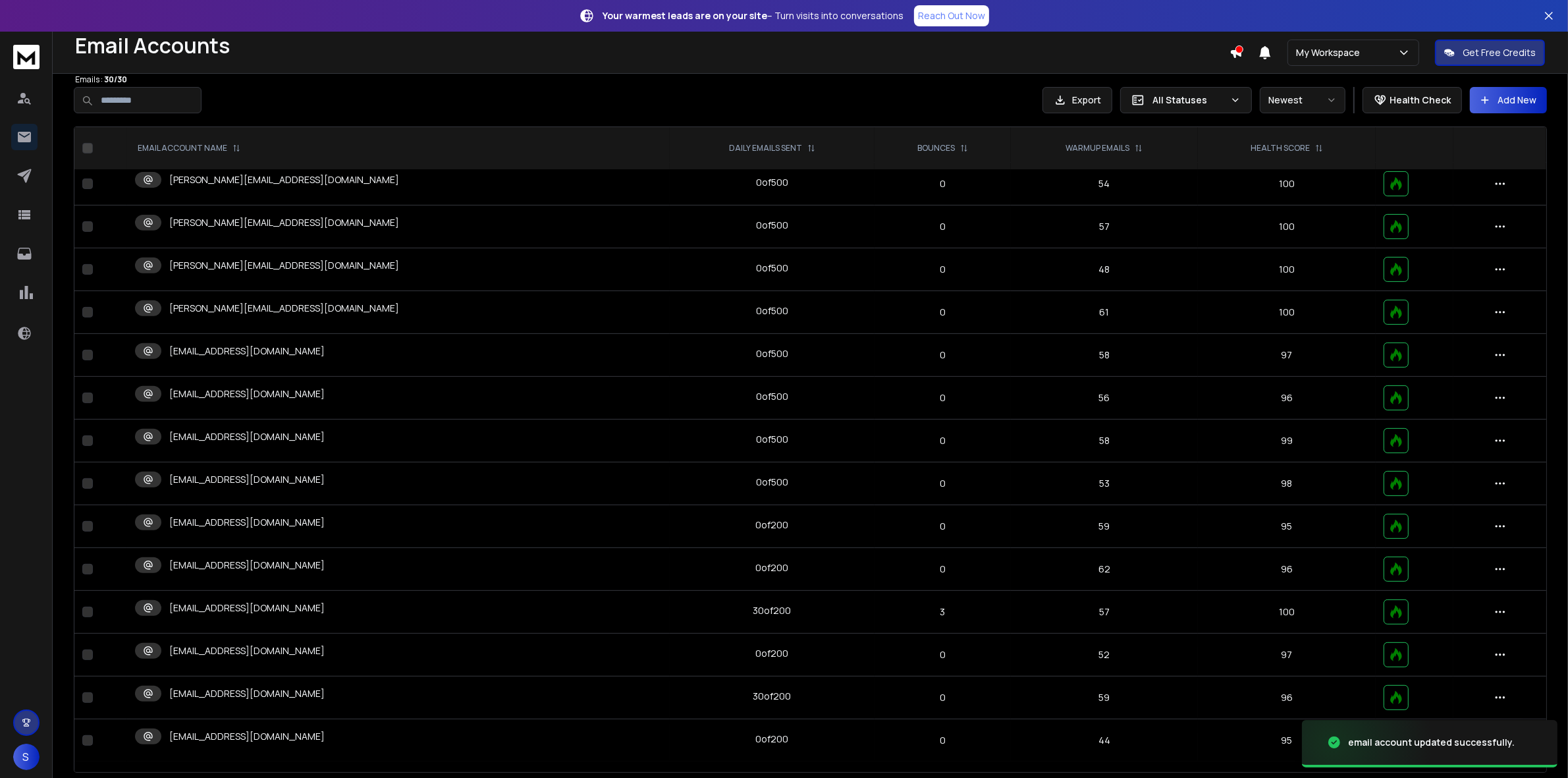
click at [297, 521] on div "info@secfilings5.info" at bounding box center [398, 522] width 527 height 16
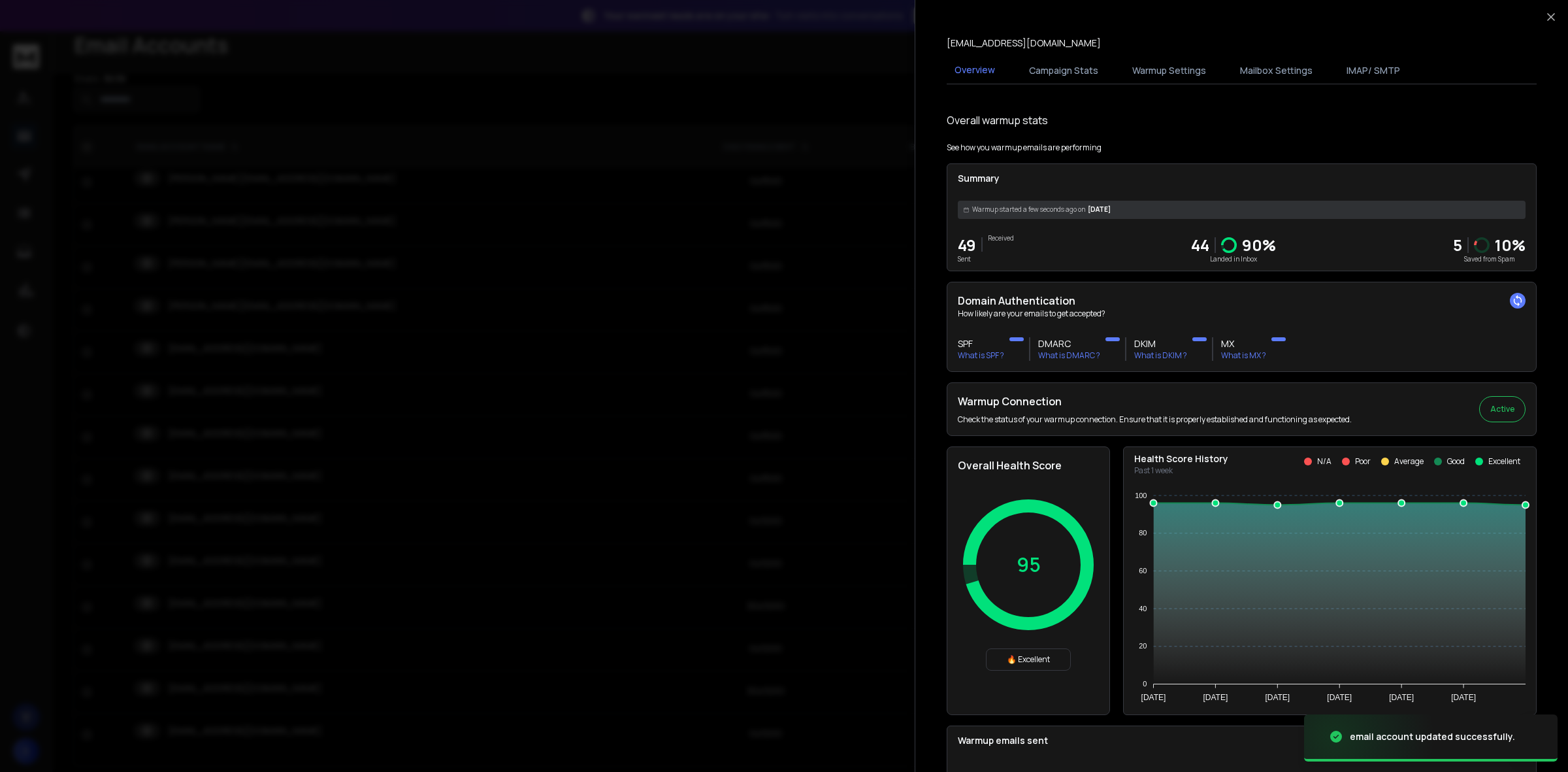
click at [1300, 69] on button "Mailbox Settings" at bounding box center [1276, 70] width 88 height 29
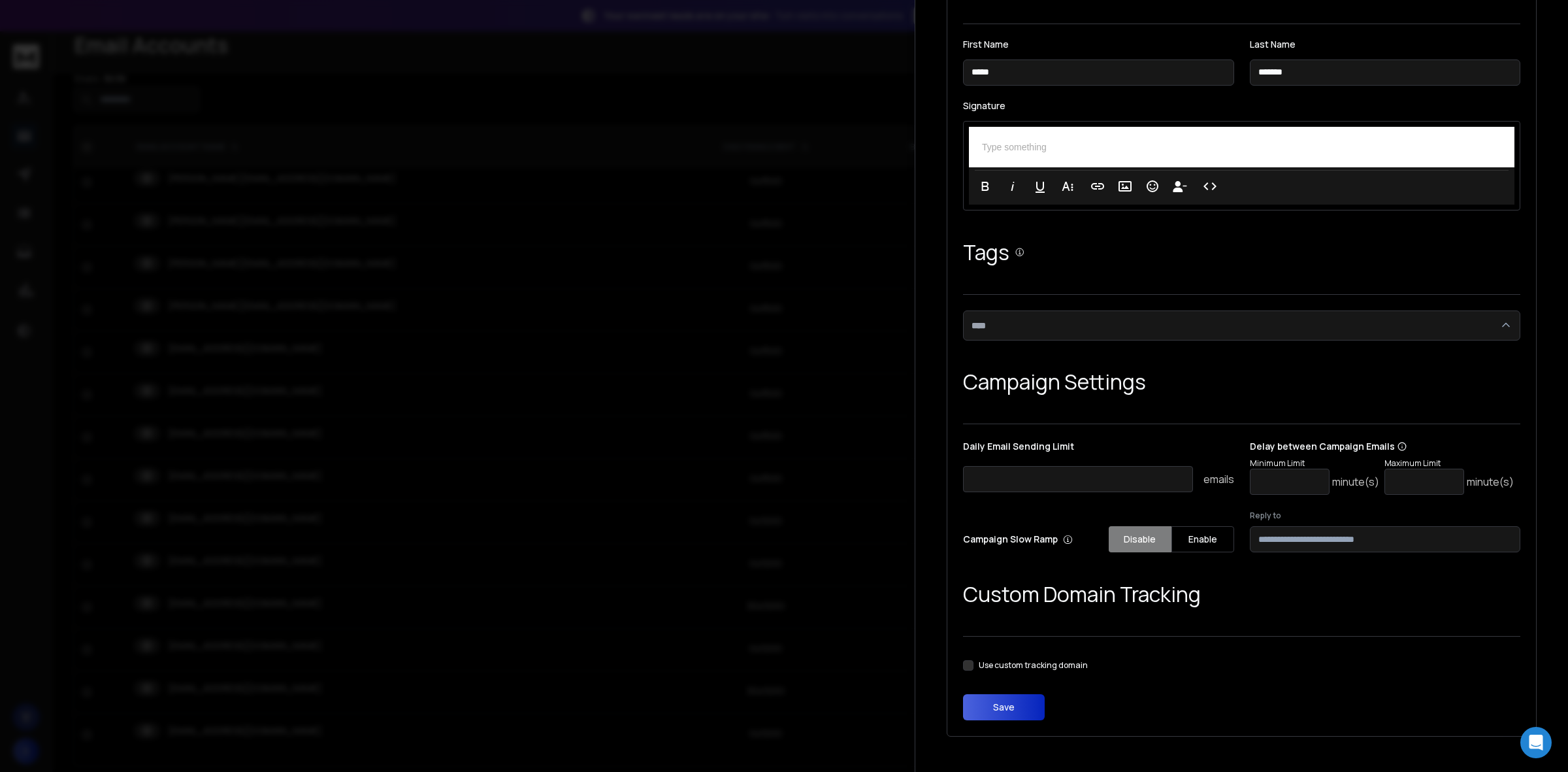
scroll to position [157, 0]
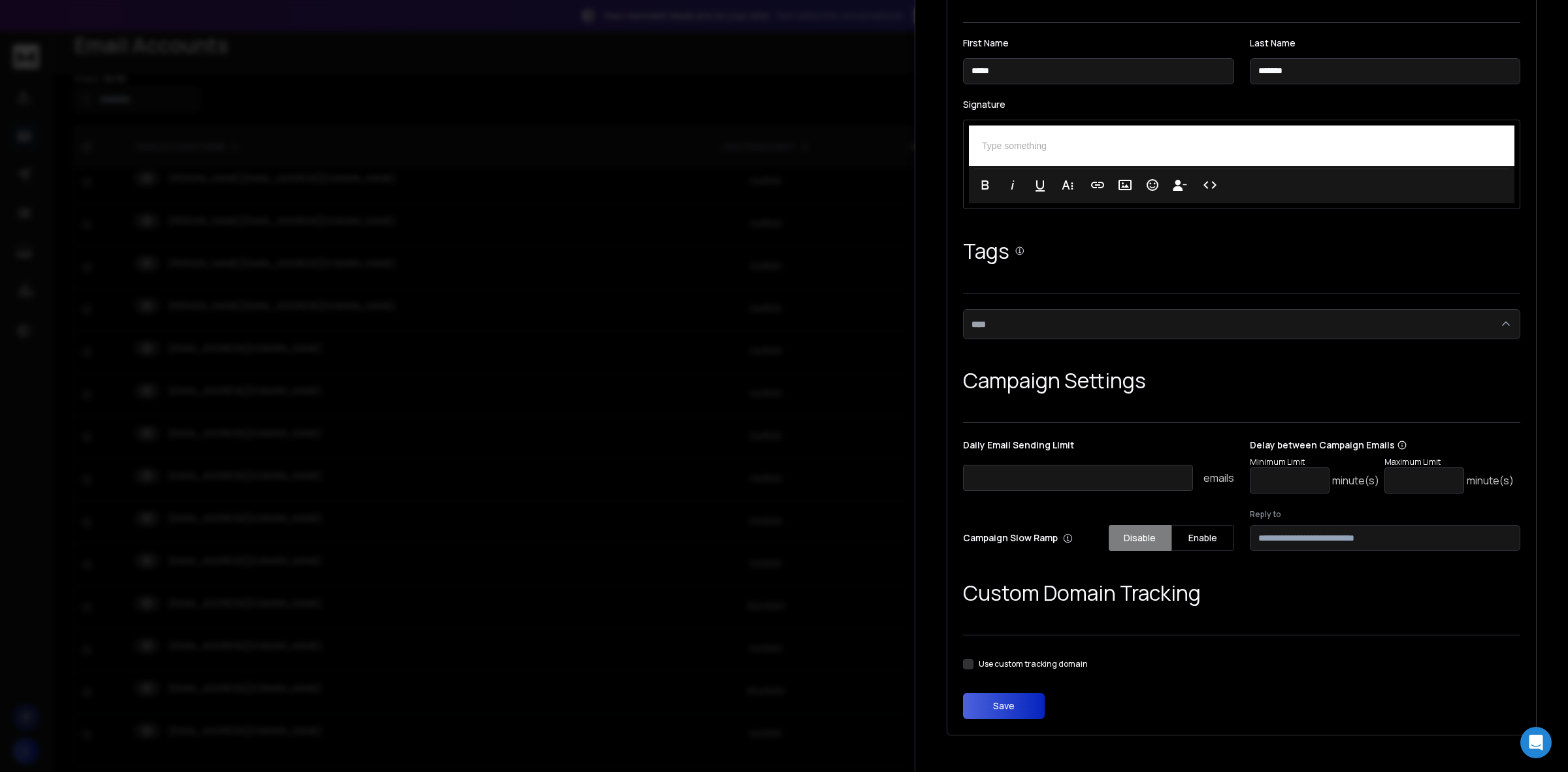
drag, startPoint x: 975, startPoint y: 478, endPoint x: 964, endPoint y: 489, distance: 15.6
click at [966, 484] on input "***" at bounding box center [1078, 478] width 230 height 26
type input "***"
click at [1004, 713] on button "Save" at bounding box center [1004, 706] width 82 height 26
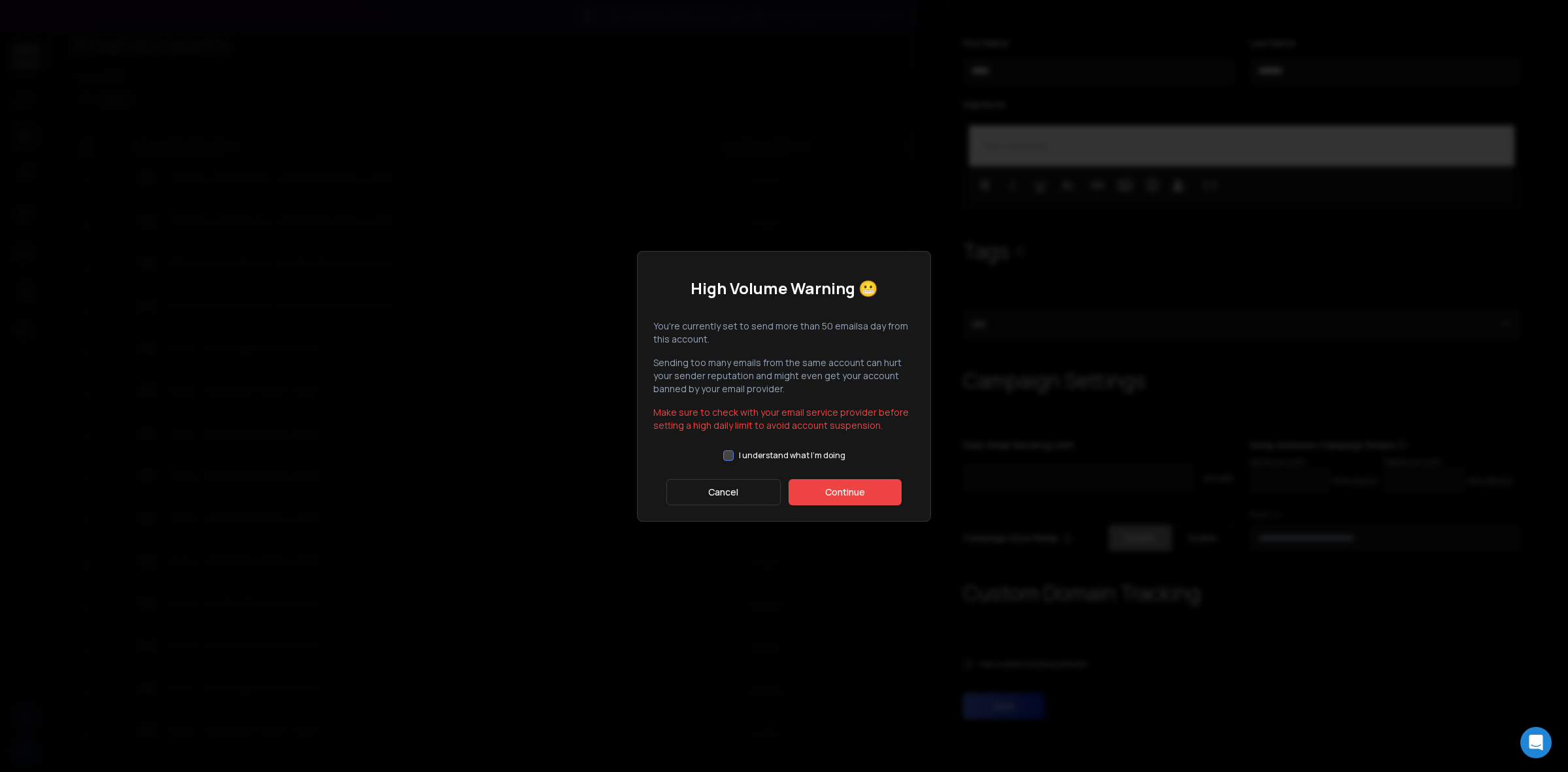
click at [733, 456] on button "I understand what I'm doing" at bounding box center [728, 456] width 10 height 10
click at [824, 488] on button "Continue" at bounding box center [845, 492] width 113 height 26
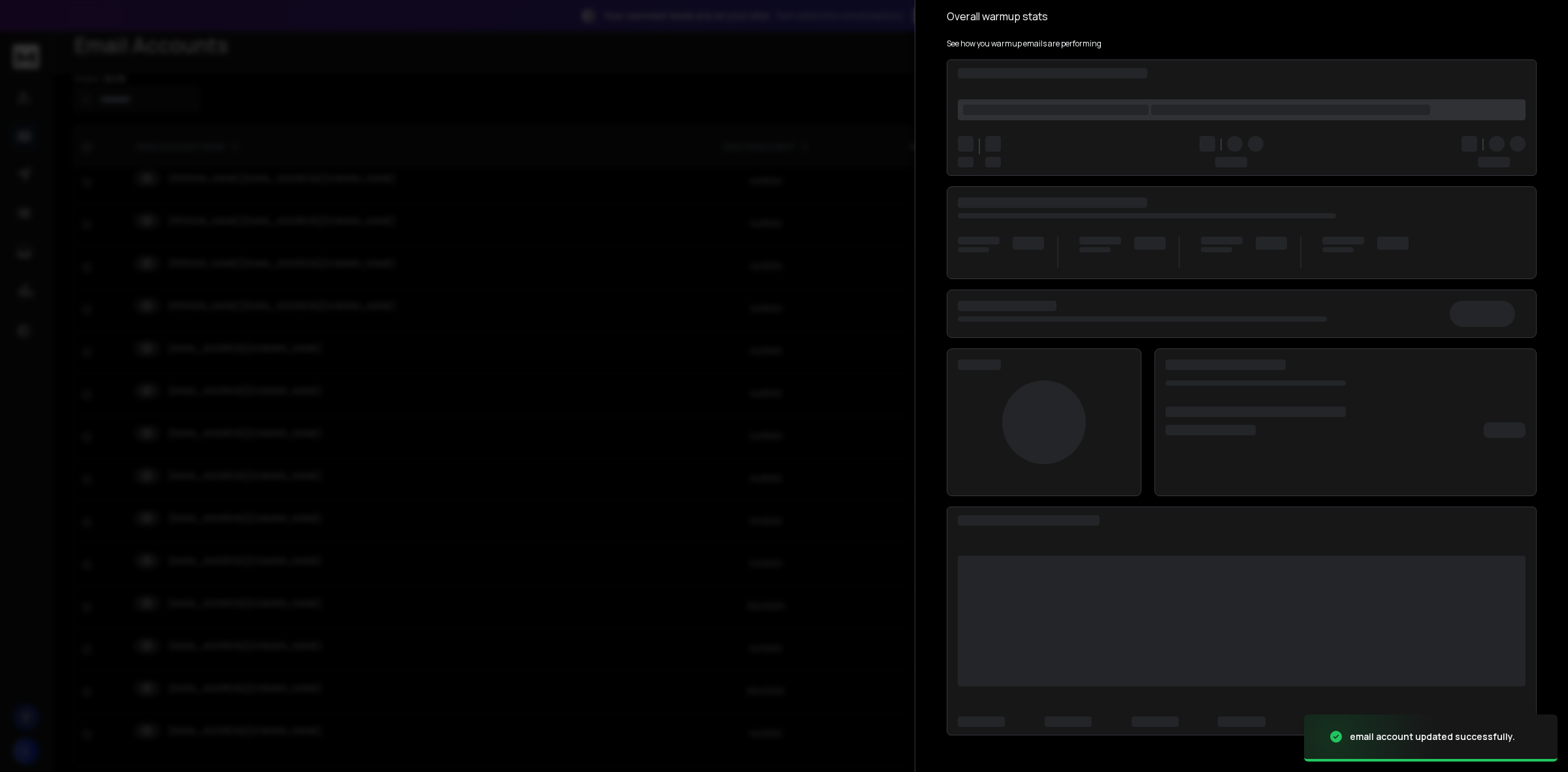
scroll to position [0, 0]
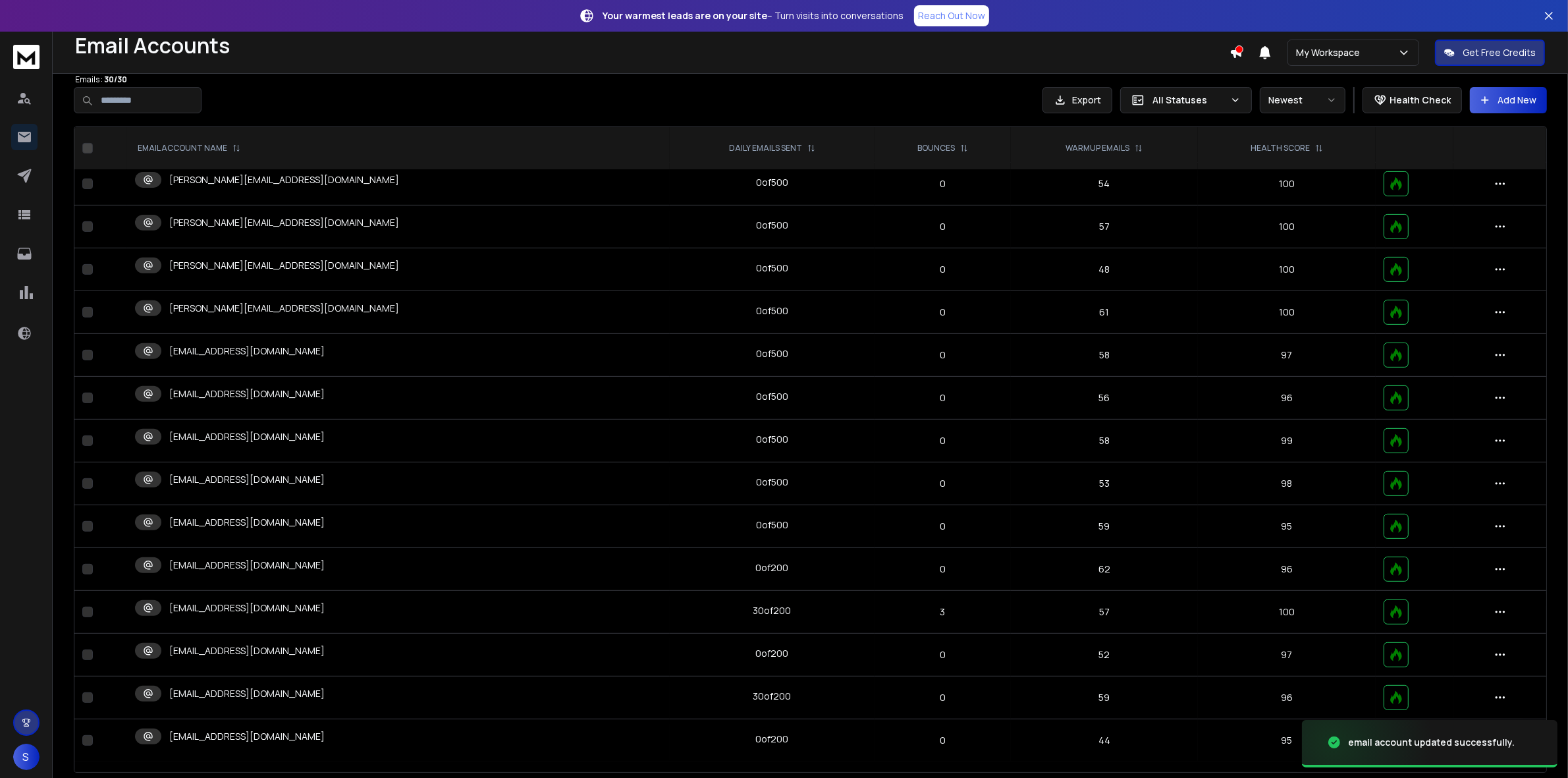
click at [260, 563] on div "info@secfilings4.info" at bounding box center [398, 565] width 527 height 16
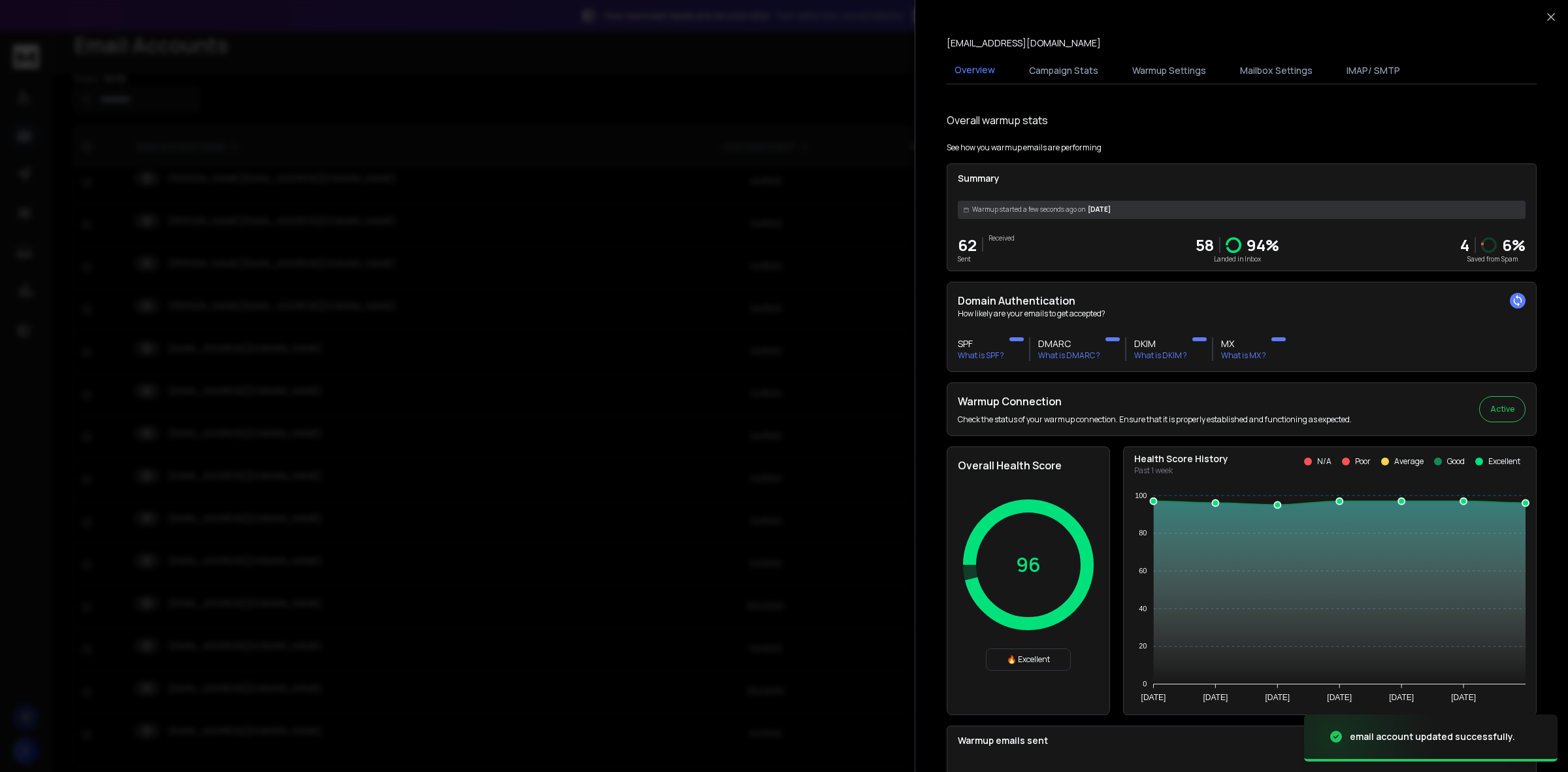
click at [1308, 64] on button "Mailbox Settings" at bounding box center [1276, 70] width 88 height 29
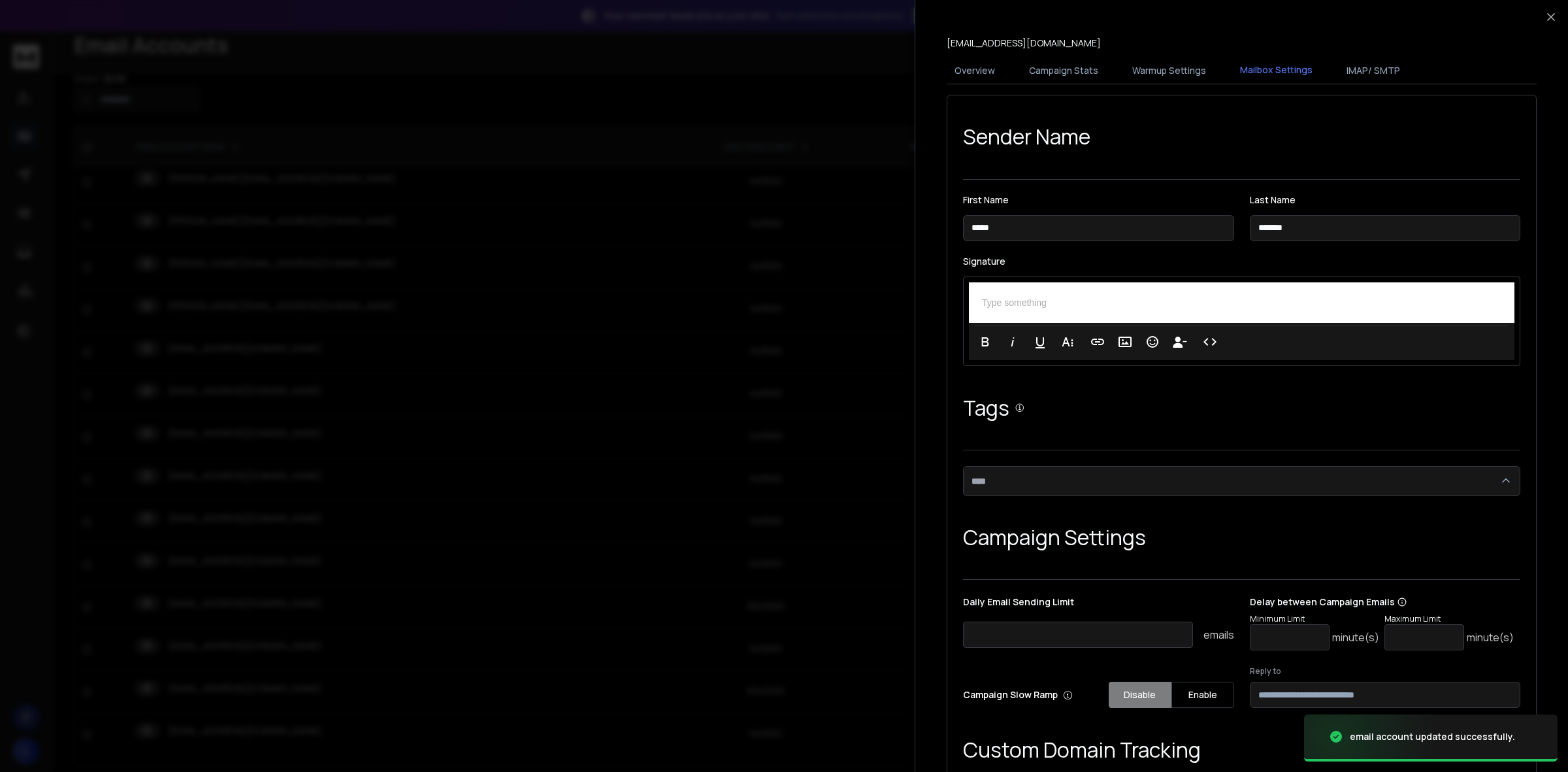
scroll to position [157, 0]
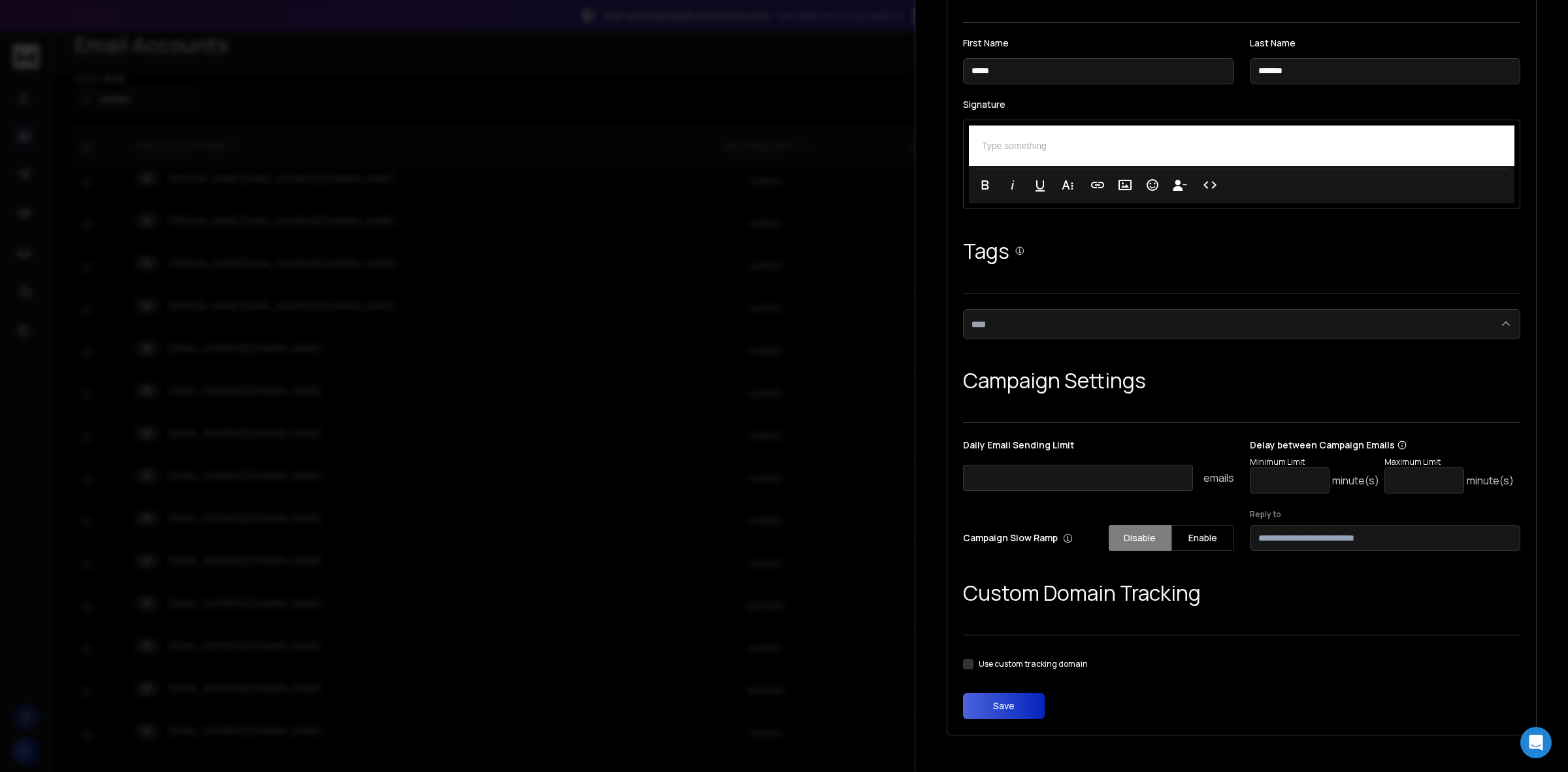
drag, startPoint x: 977, startPoint y: 479, endPoint x: 978, endPoint y: 569, distance: 90.0
click at [957, 487] on div "Sender Name First Name ***** Last Name ******* Signature Type something Clear F…" at bounding box center [1242, 336] width 590 height 798
type input "***"
click at [1009, 716] on button "Save" at bounding box center [1004, 706] width 82 height 26
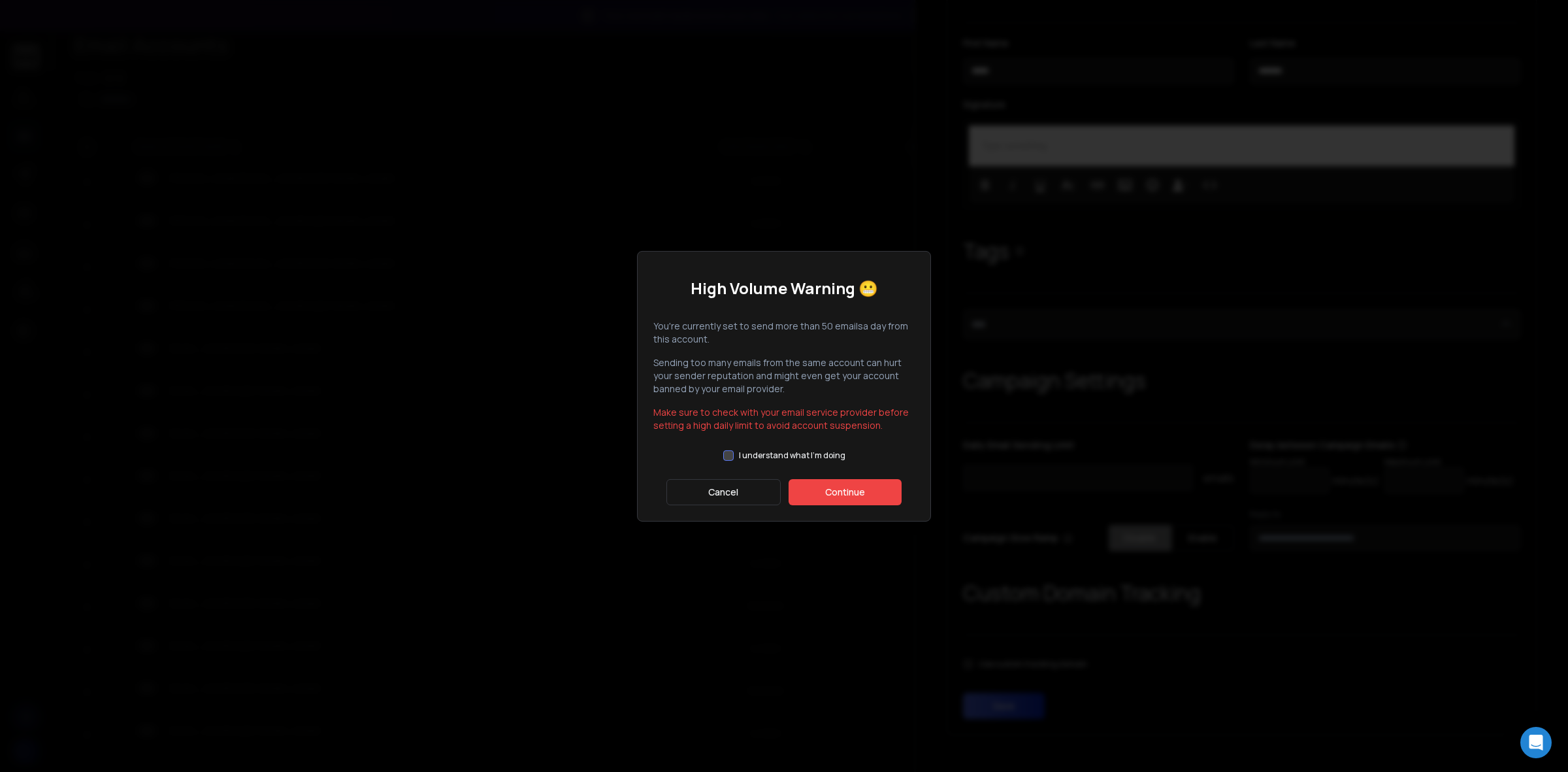
click at [727, 453] on button "I understand what I'm doing" at bounding box center [728, 456] width 10 height 10
click at [849, 481] on button "Continue" at bounding box center [845, 492] width 113 height 26
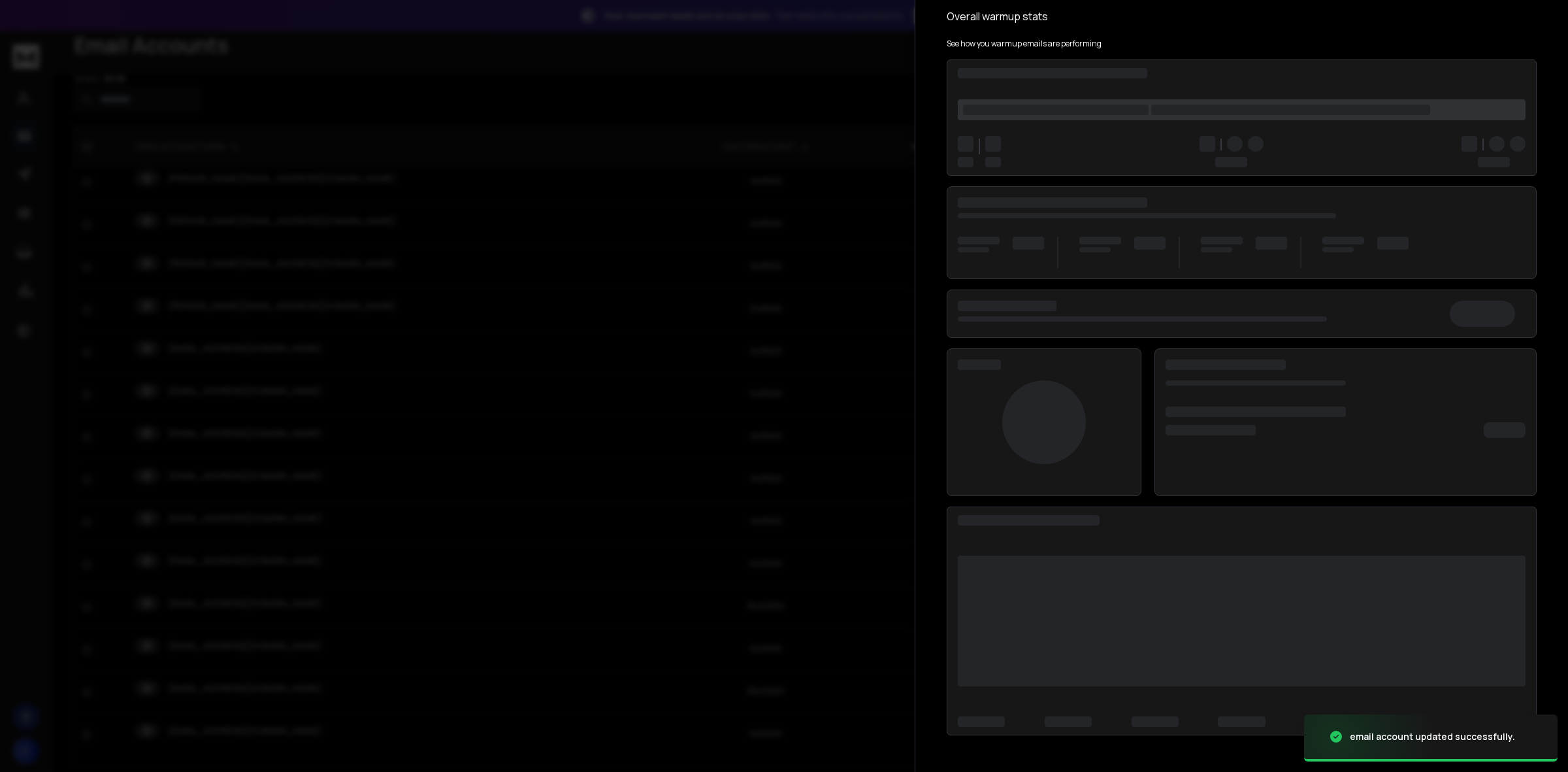
scroll to position [0, 0]
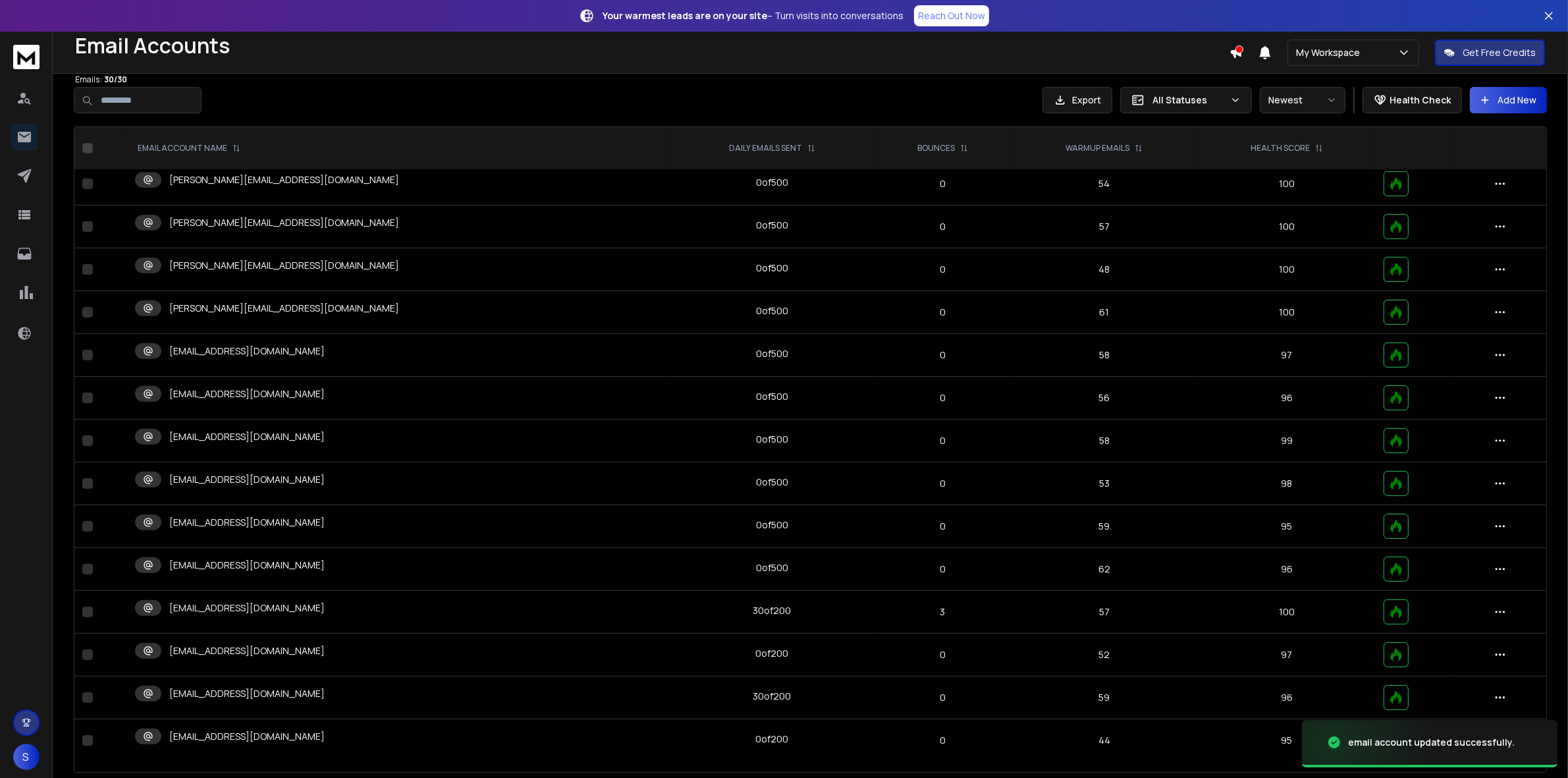
click at [295, 613] on div "info@secfilings3.info" at bounding box center [398, 607] width 527 height 16
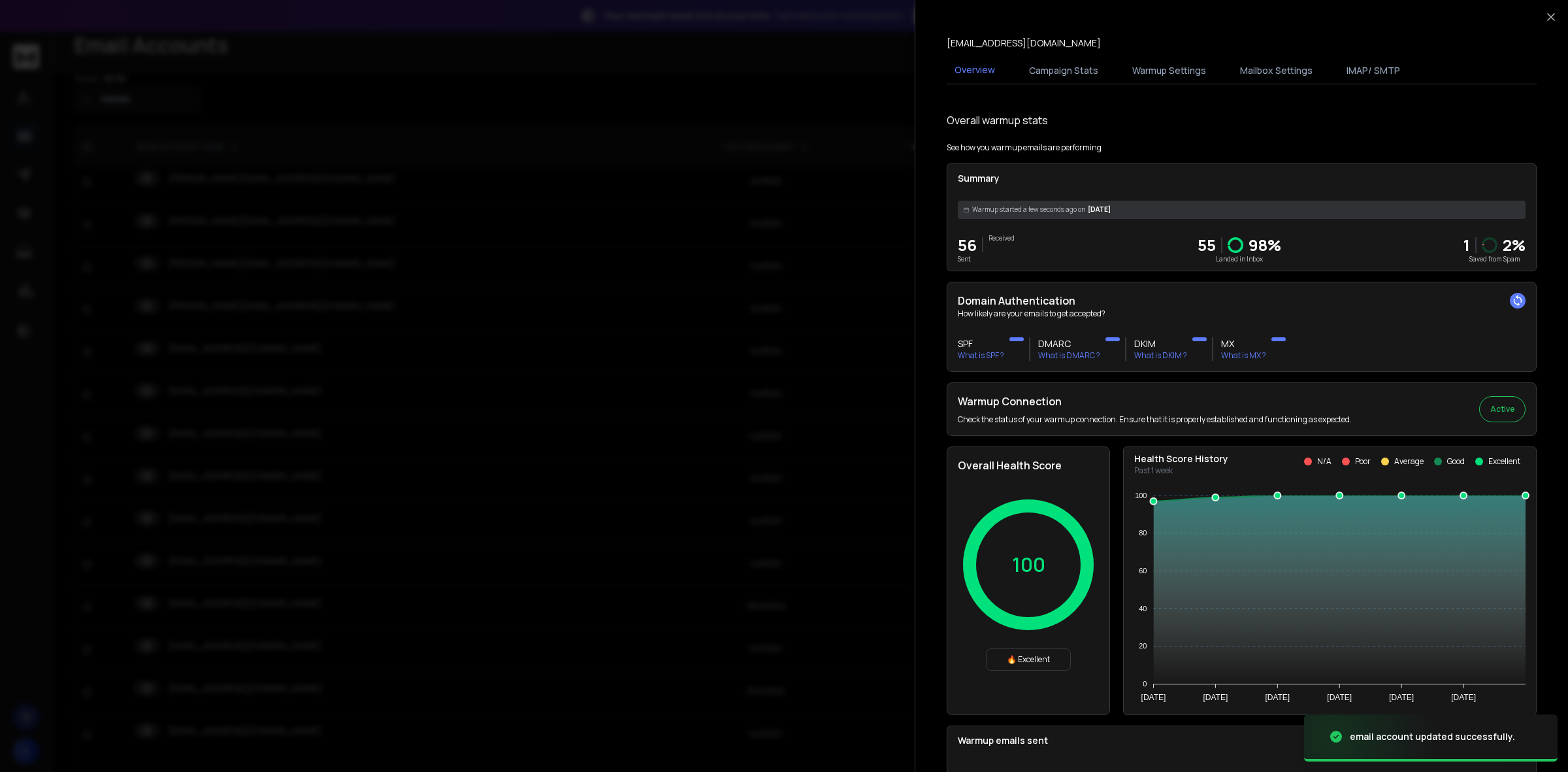
click at [1299, 57] on button "Mailbox Settings" at bounding box center [1276, 70] width 88 height 29
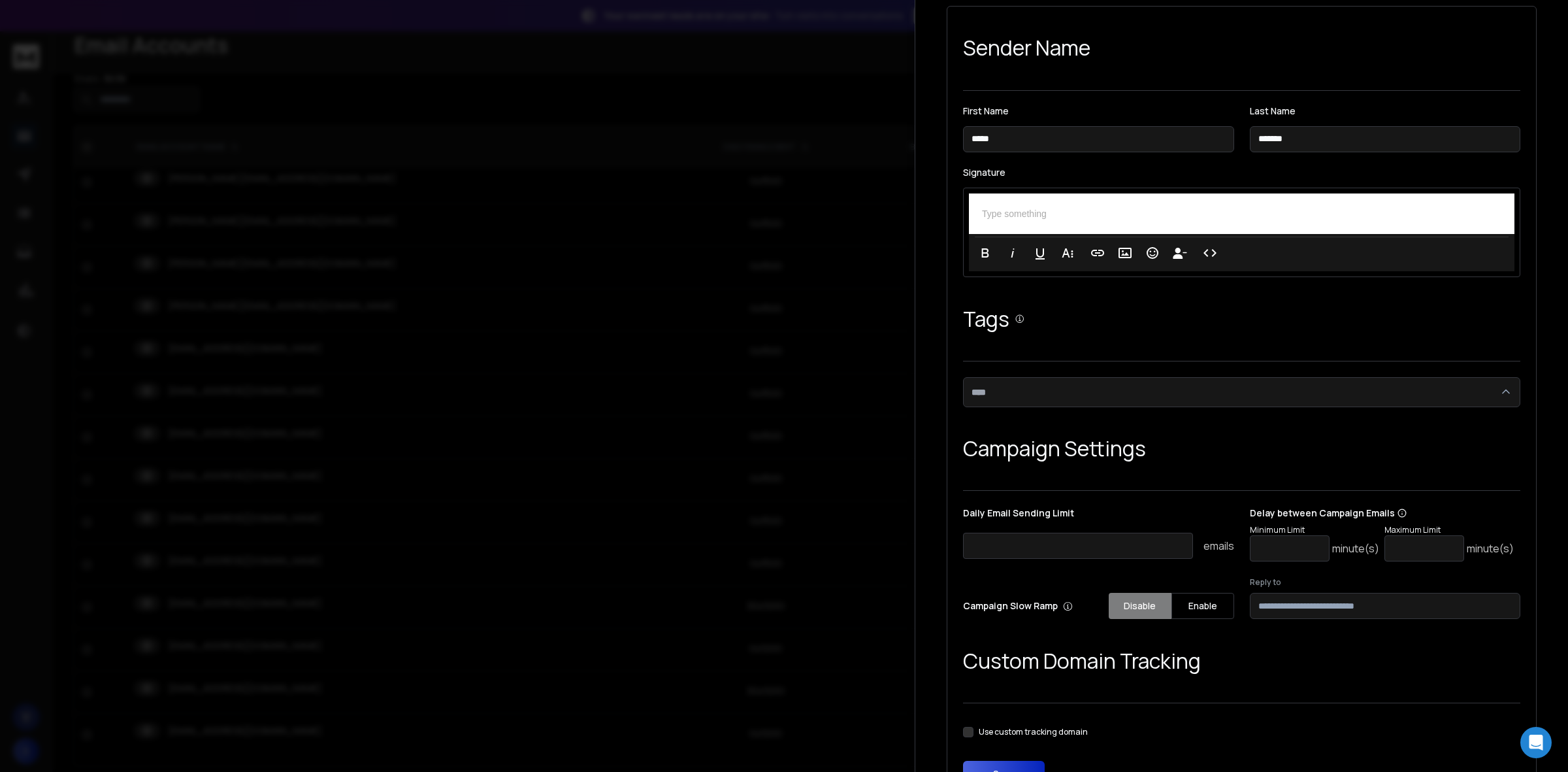
scroll to position [157, 0]
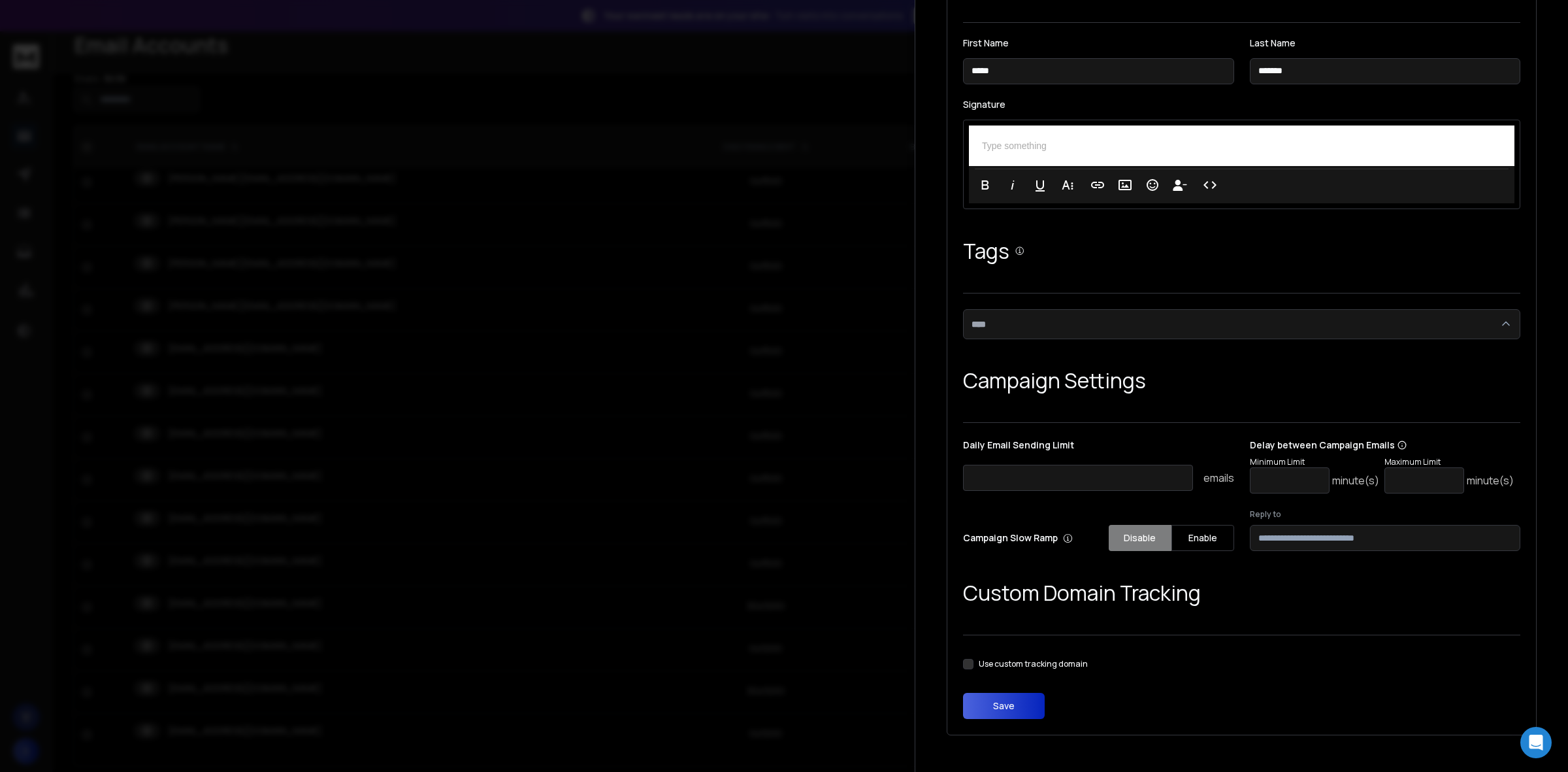
drag, startPoint x: 977, startPoint y: 482, endPoint x: 962, endPoint y: 536, distance: 56.0
click at [955, 489] on div "Sender Name First Name ***** Last Name ******* Signature Type something Clear F…" at bounding box center [1242, 336] width 590 height 798
type input "***"
click at [1023, 711] on button "Save" at bounding box center [1004, 706] width 82 height 26
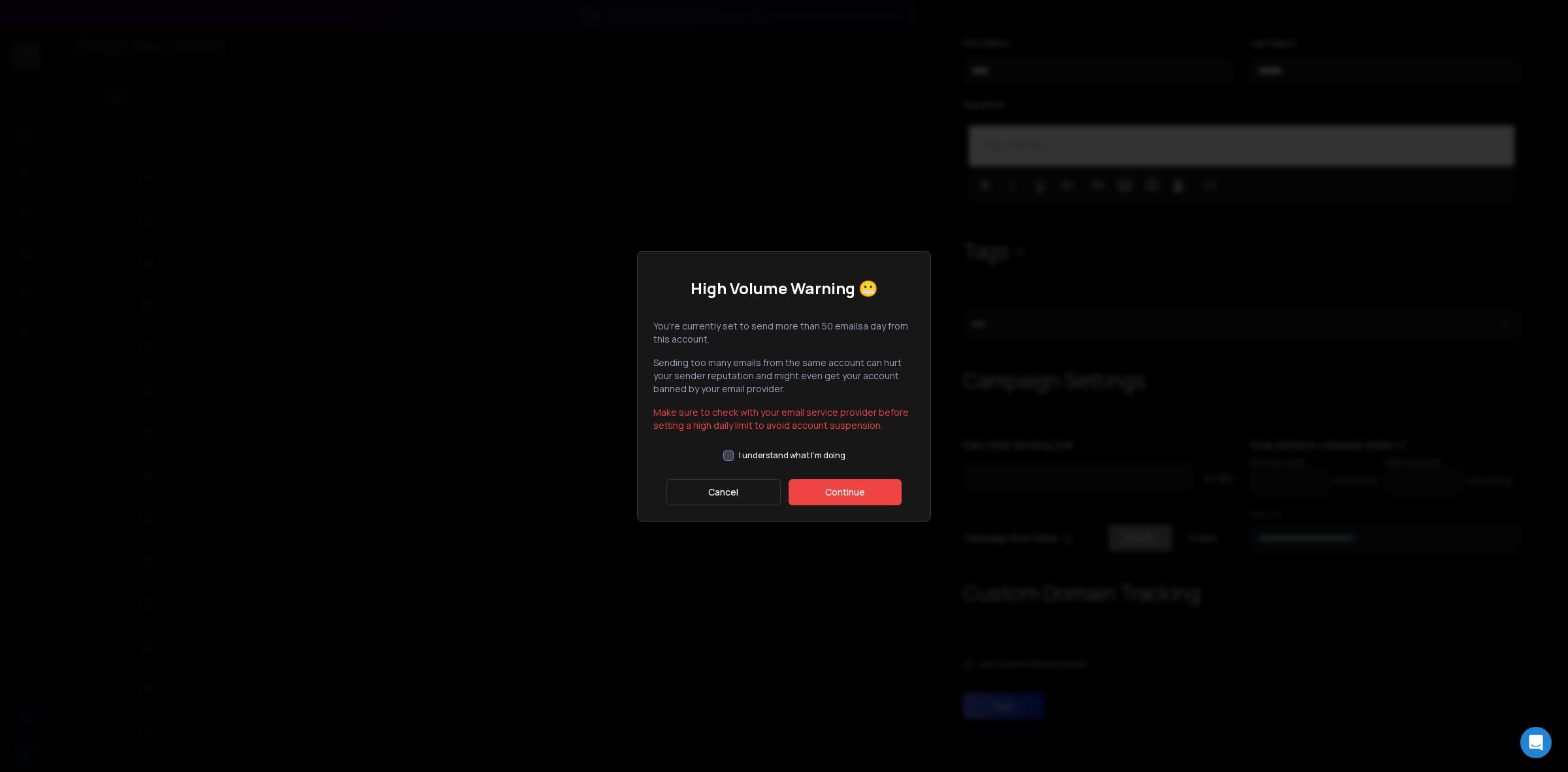
click at [732, 459] on button "I understand what I'm doing" at bounding box center [728, 456] width 10 height 10
click at [810, 489] on button "Continue" at bounding box center [845, 492] width 113 height 26
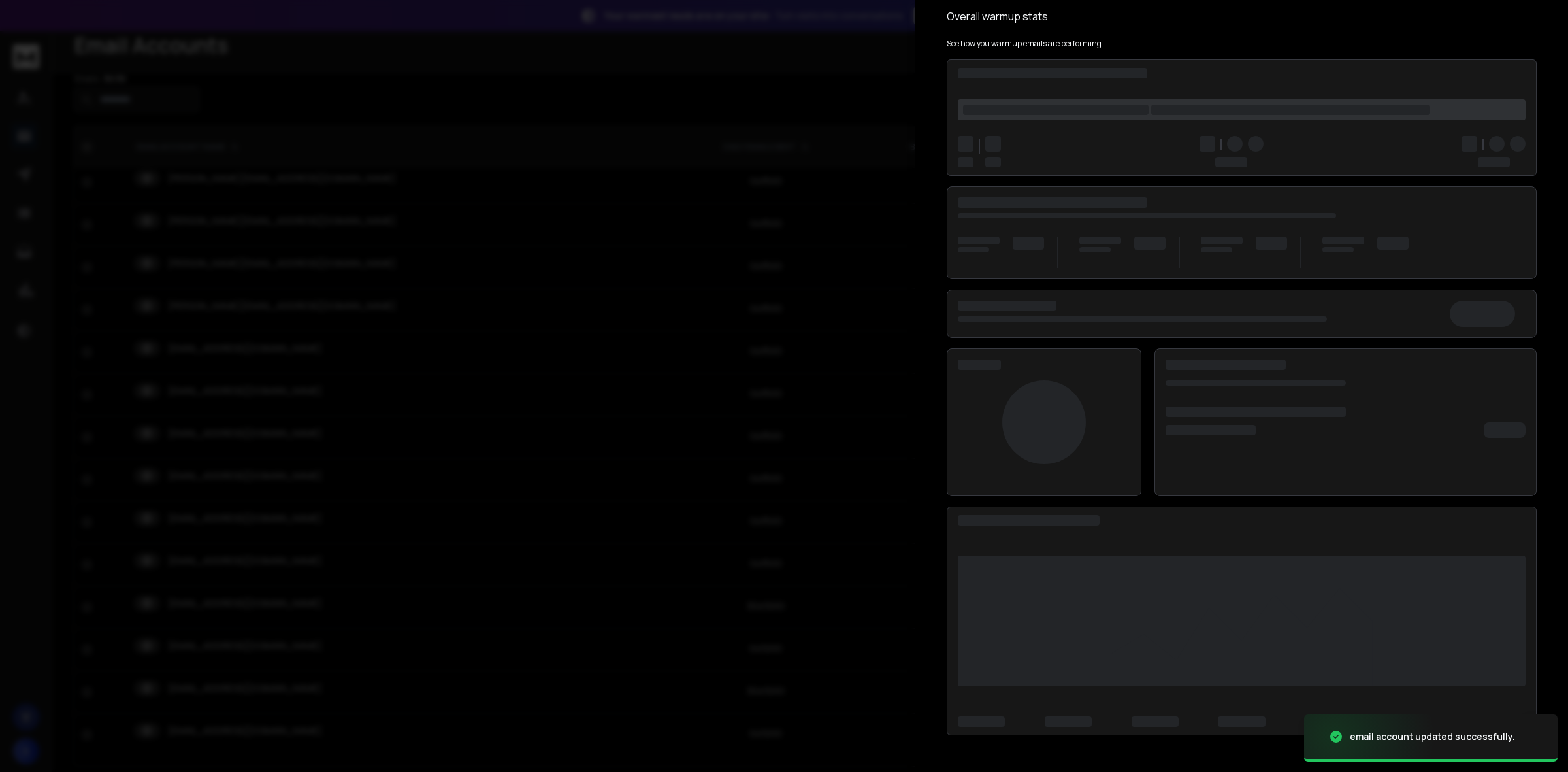
scroll to position [0, 0]
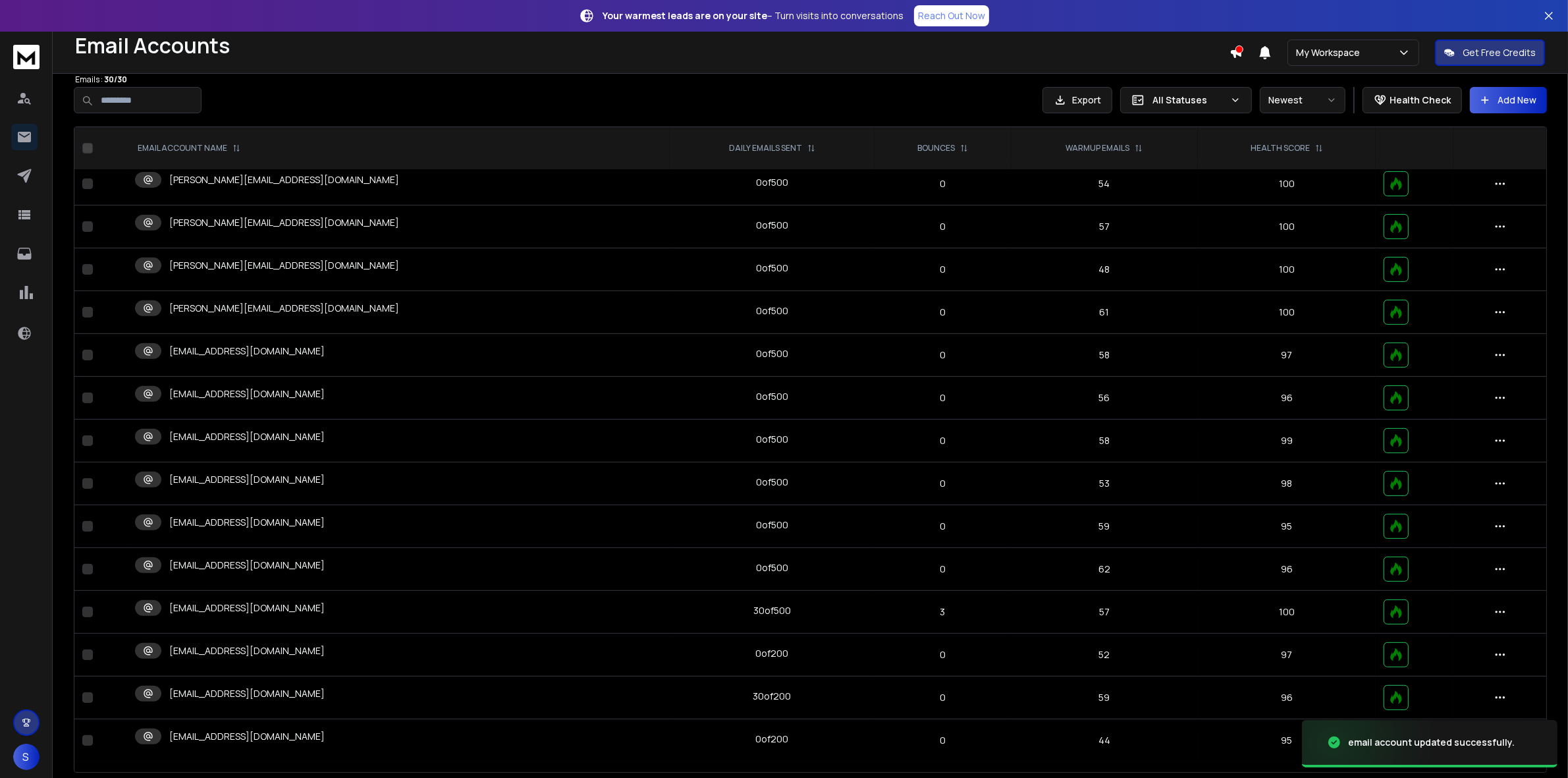
click at [248, 650] on p "info@secfilings2.info" at bounding box center [246, 651] width 156 height 13
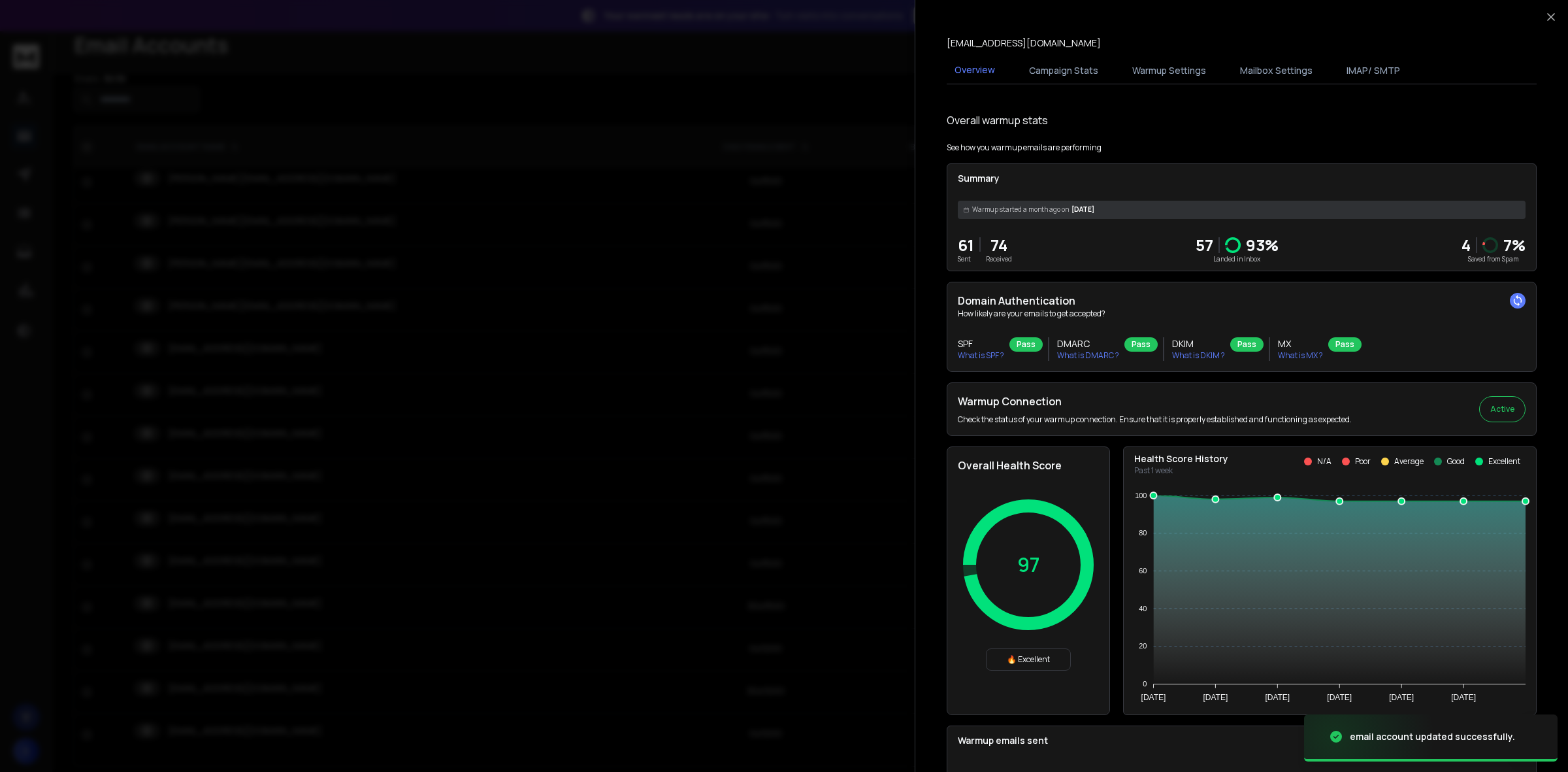
click at [1289, 54] on div "info@secfilings2.info Overview Campaign Stats Warmup Settings Mailbox Settings …" at bounding box center [1242, 523] width 621 height 1015
click at [1277, 70] on button "Mailbox Settings" at bounding box center [1276, 70] width 88 height 29
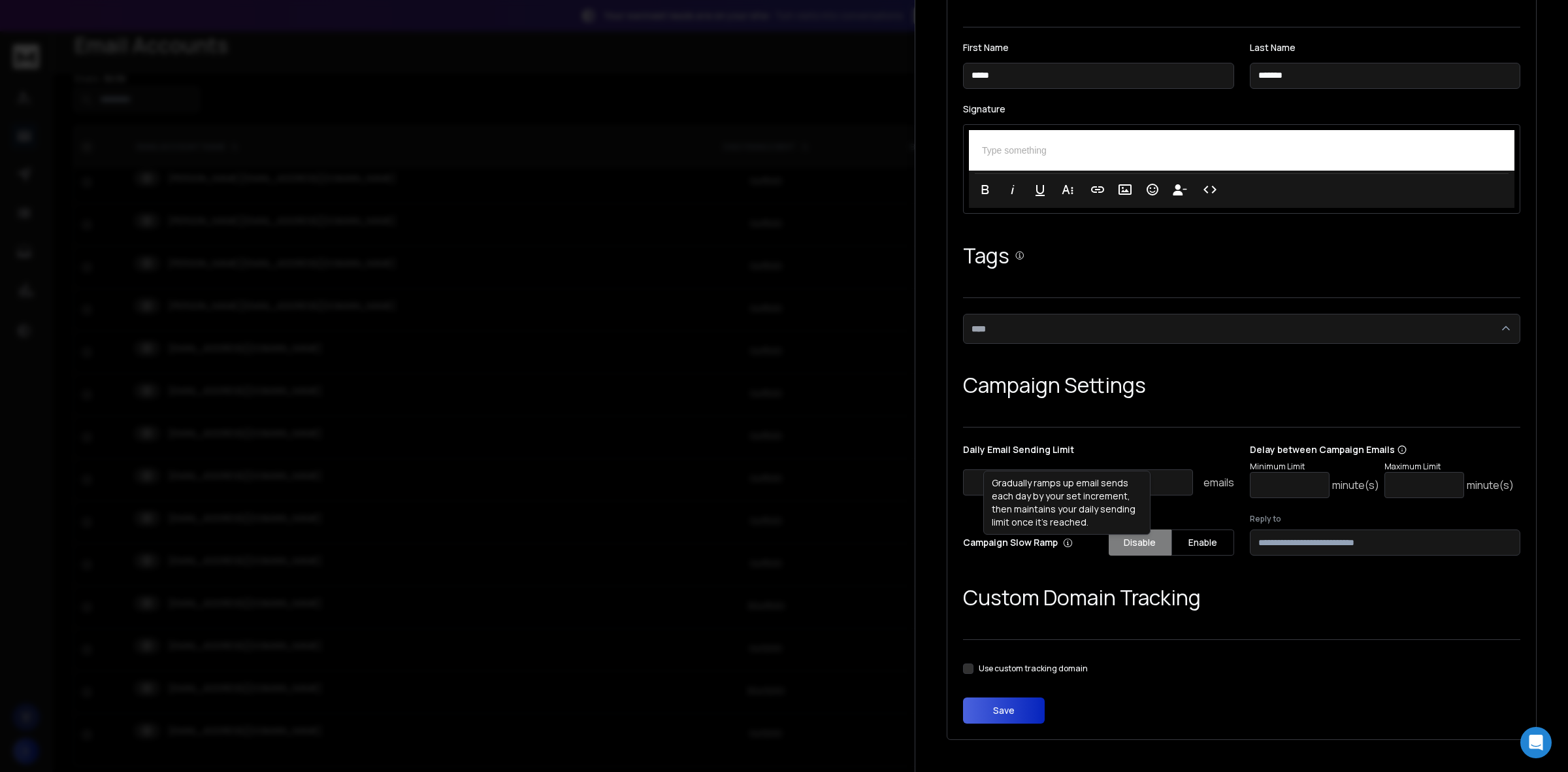
scroll to position [157, 0]
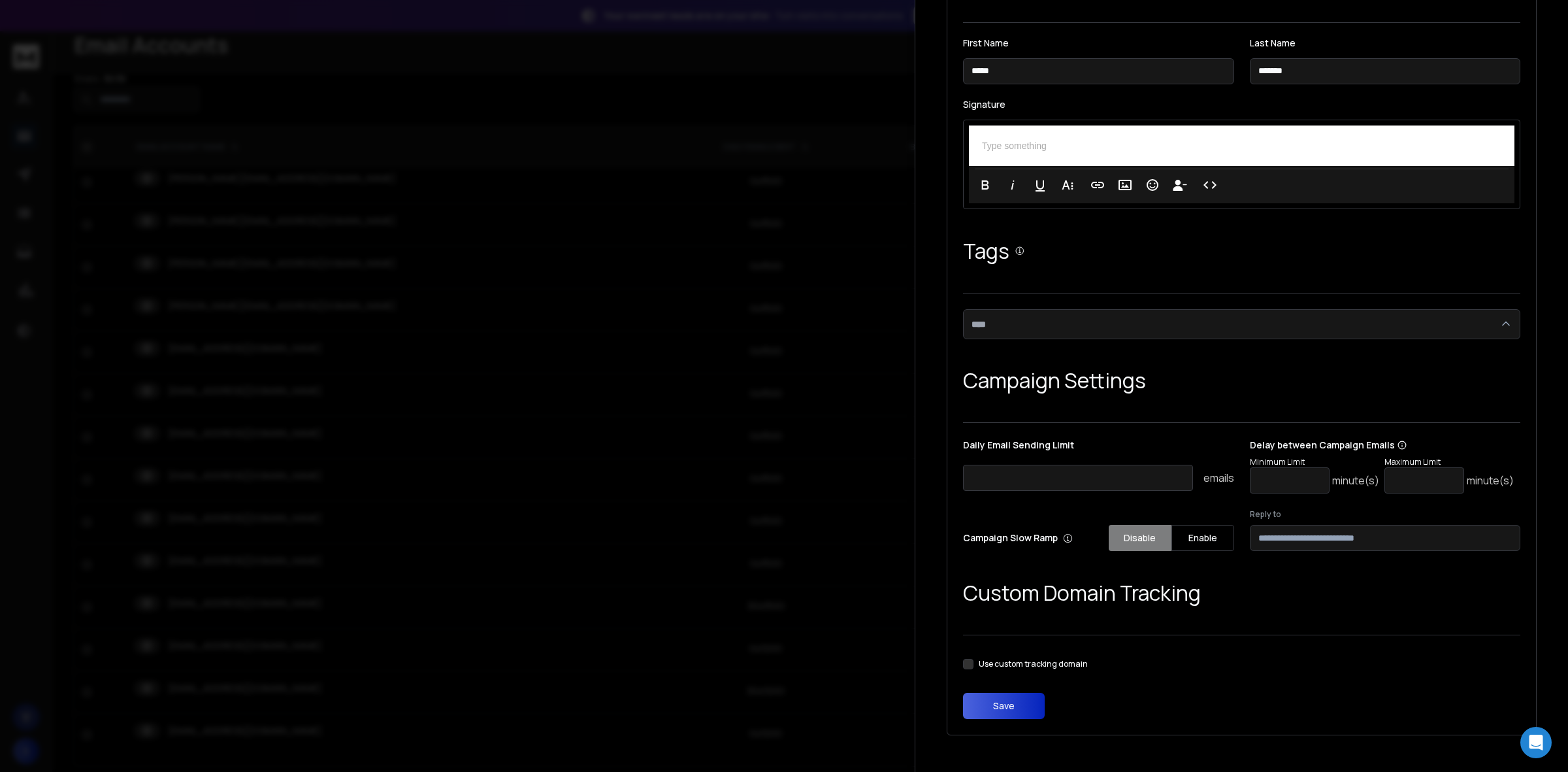
drag, startPoint x: 976, startPoint y: 484, endPoint x: 941, endPoint y: 498, distance: 37.7
click at [941, 498] on div "info@secfilings2.info Overview Campaign Stats Warmup Settings Mailbox Settings …" at bounding box center [1242, 307] width 621 height 897
type input "***"
click at [1015, 708] on button "Save" at bounding box center [1004, 706] width 82 height 26
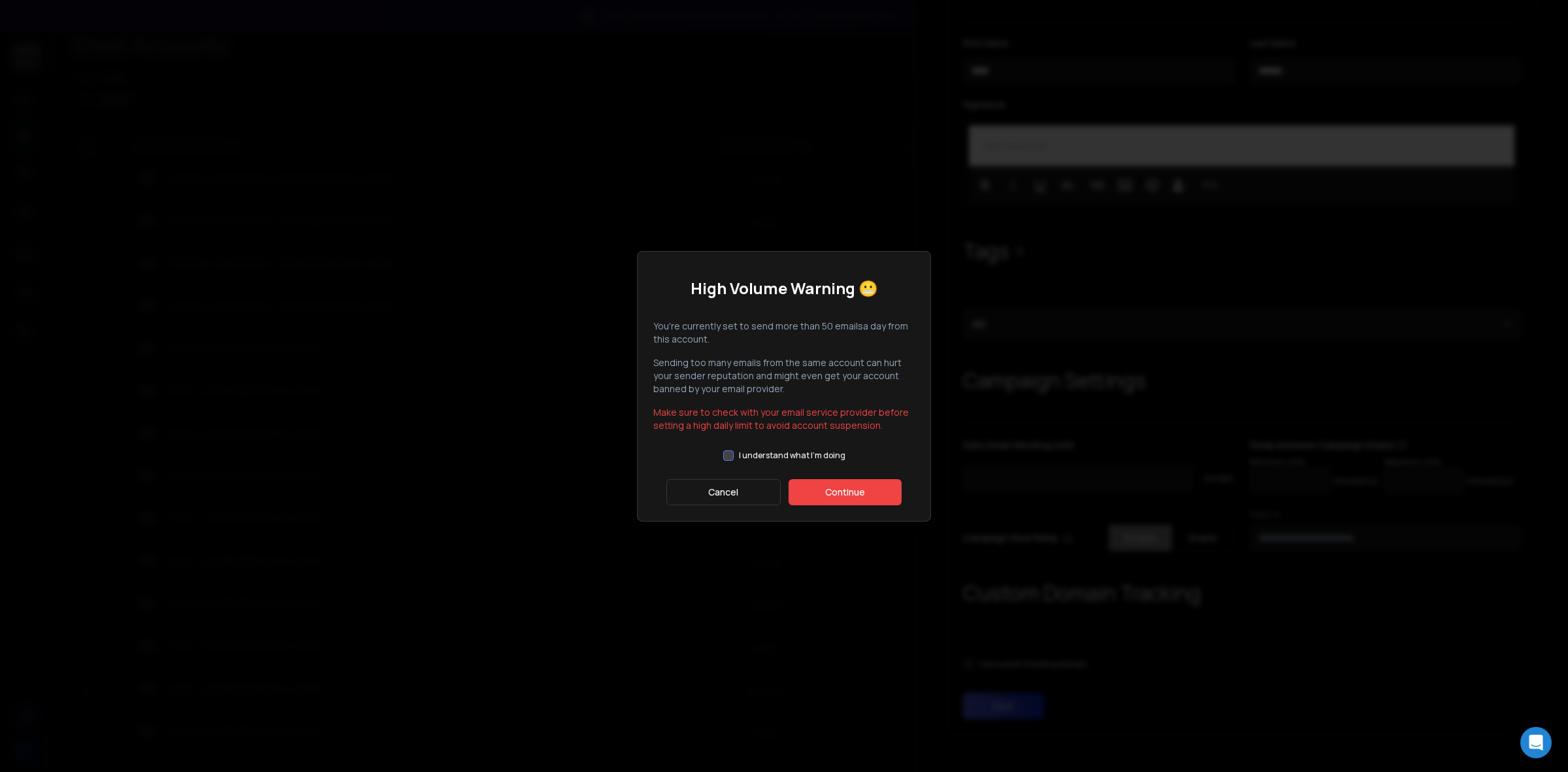
click at [729, 455] on button "I understand what I'm doing" at bounding box center [728, 456] width 10 height 10
click at [899, 492] on button "Continue" at bounding box center [845, 492] width 113 height 26
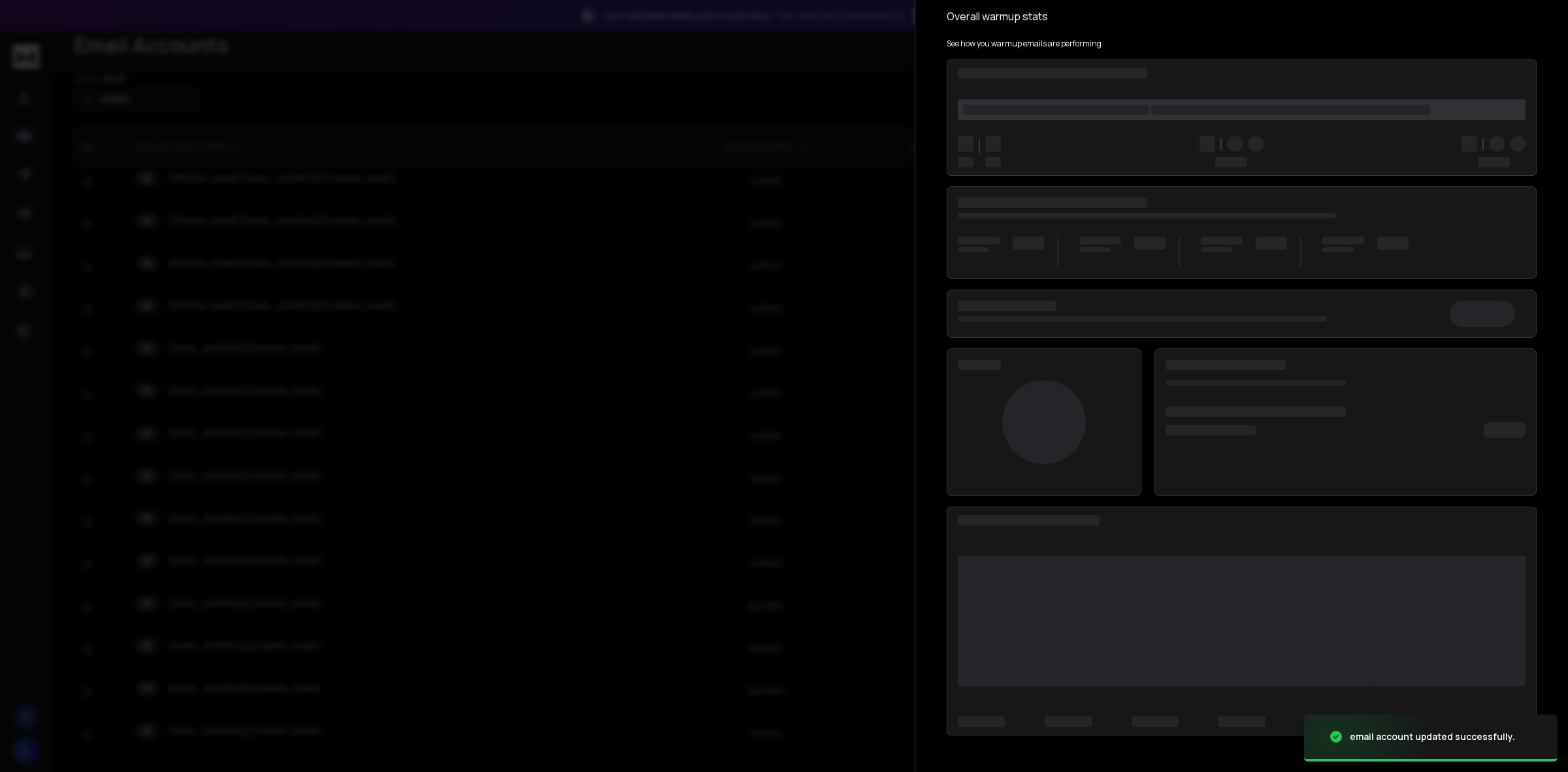
scroll to position [0, 0]
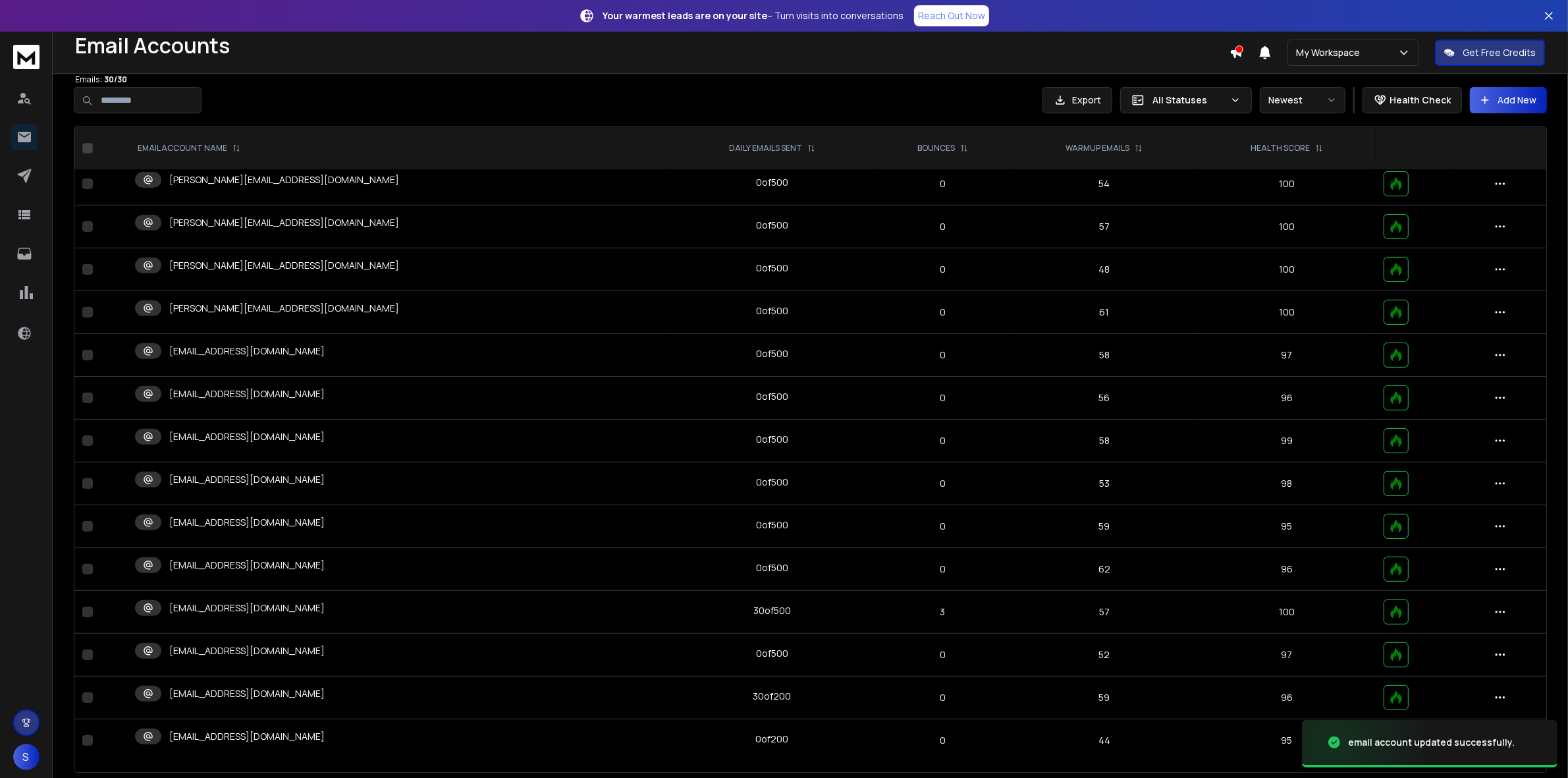
click at [264, 698] on div "info@secfilings1.info" at bounding box center [398, 693] width 527 height 16
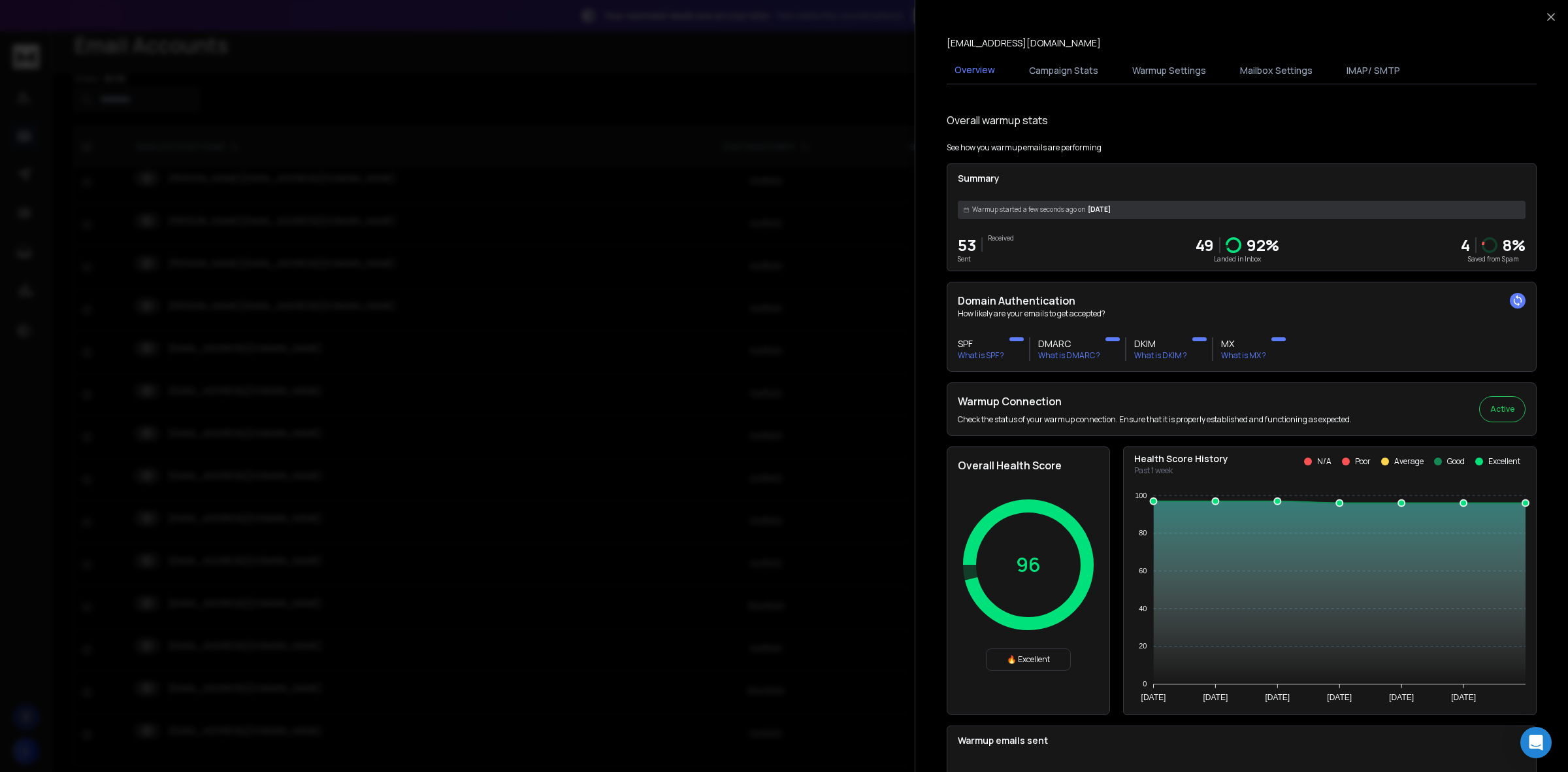
click at [1288, 62] on button "Mailbox Settings" at bounding box center [1276, 70] width 88 height 29
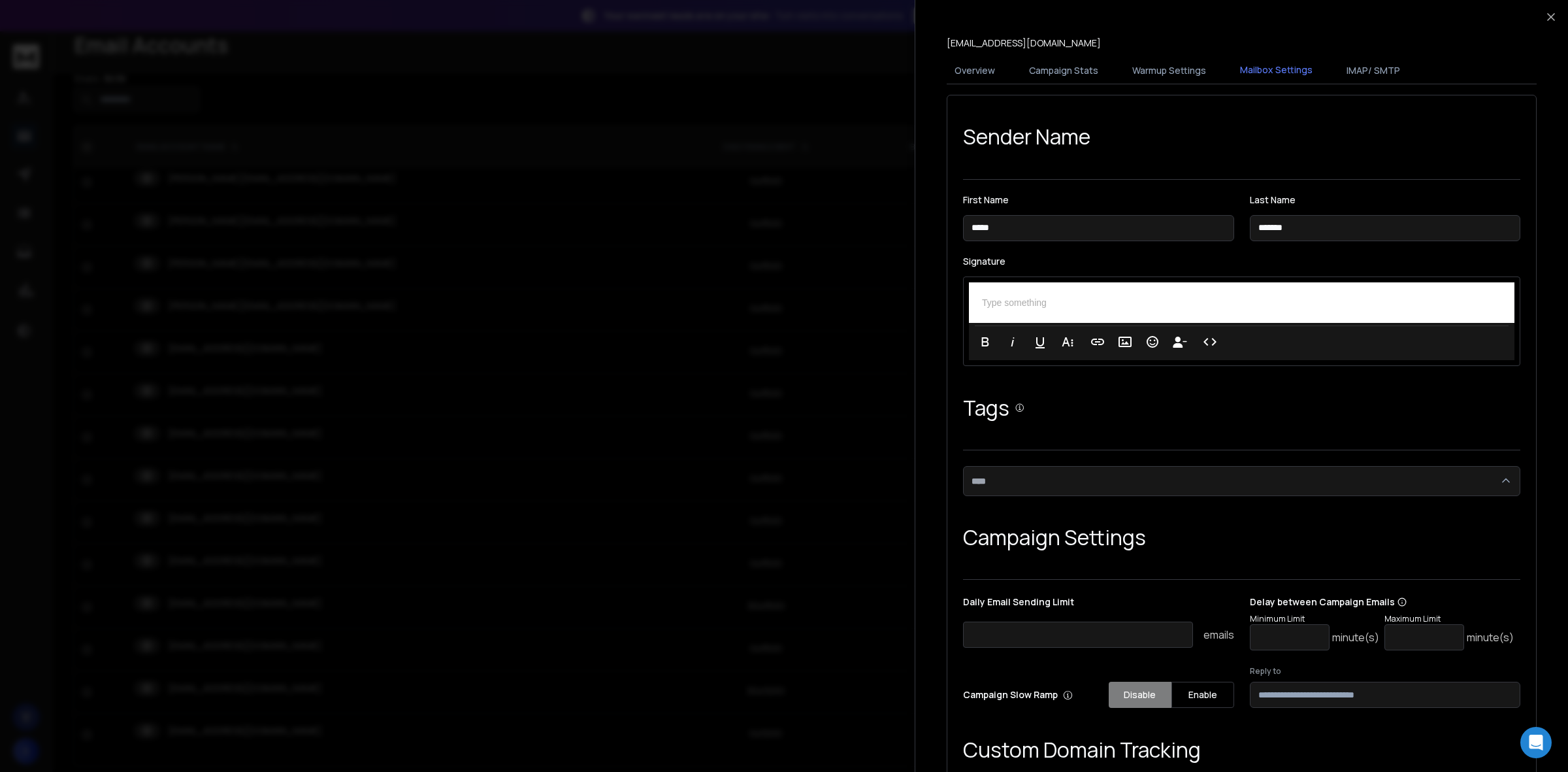
drag, startPoint x: 979, startPoint y: 631, endPoint x: 958, endPoint y: 638, distance: 22.1
click at [958, 638] on div "Sender Name First Name ***** Last Name ******* Signature Type something Clear F…" at bounding box center [1242, 493] width 590 height 798
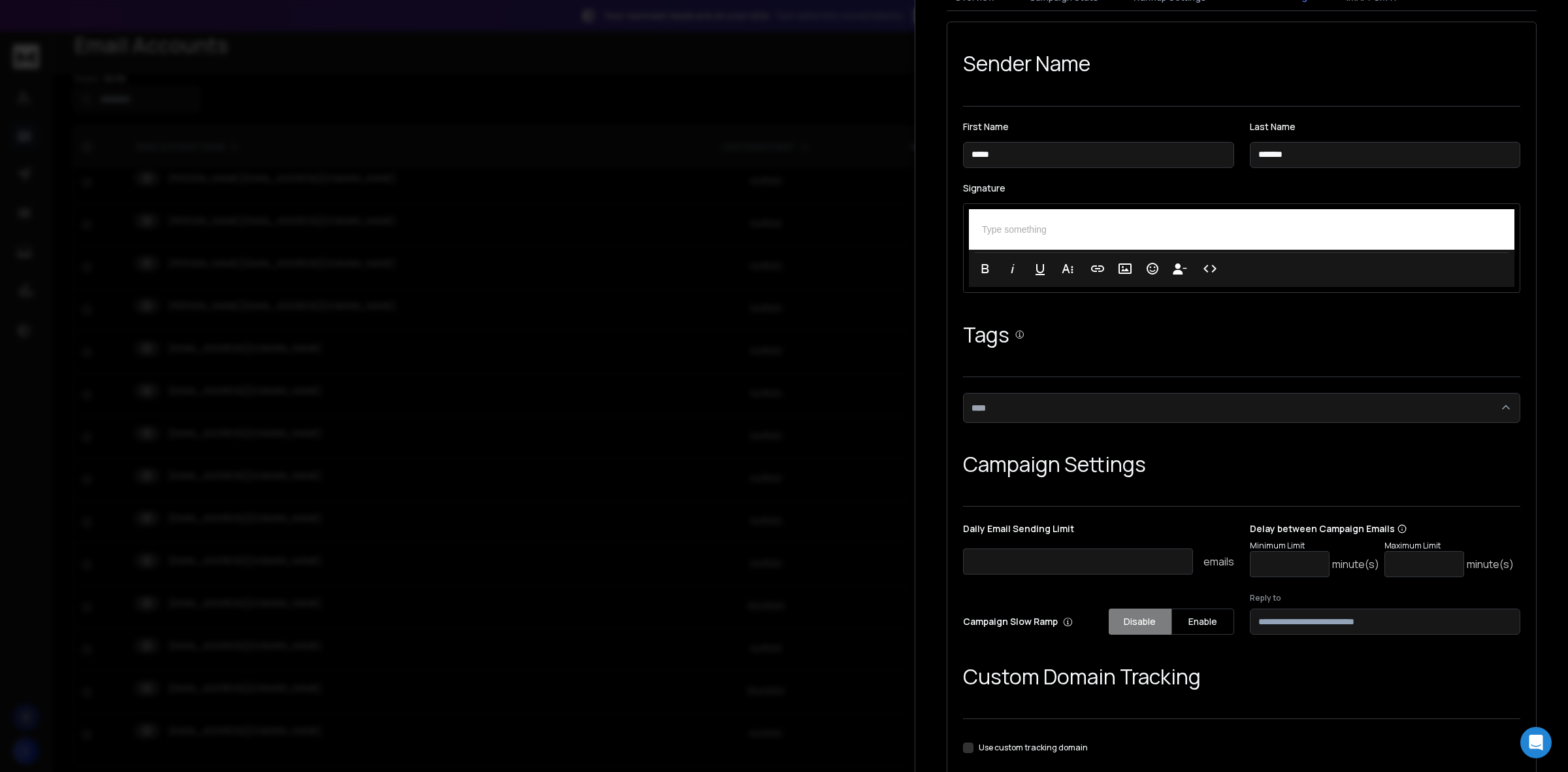
scroll to position [157, 0]
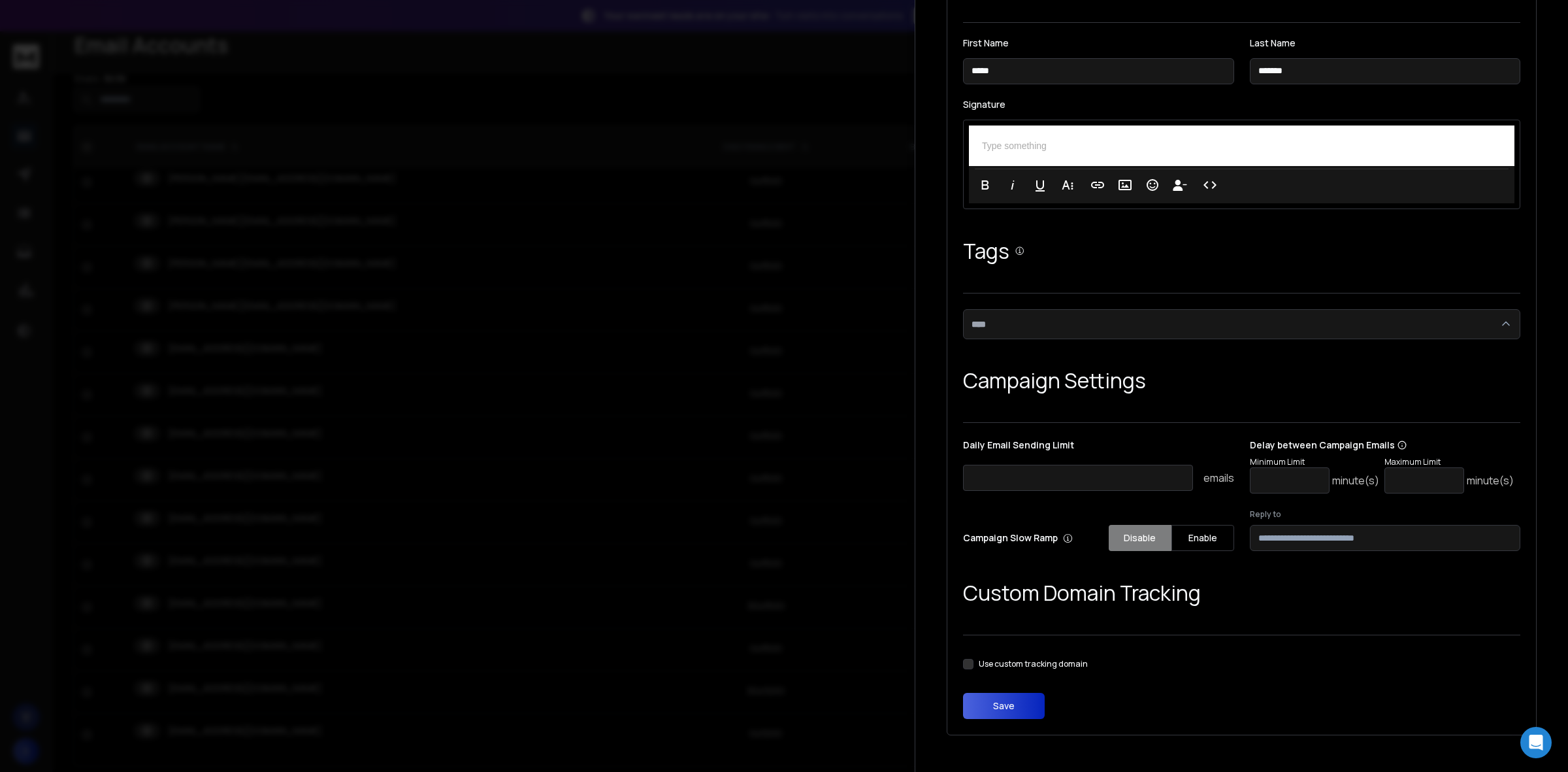
type input "***"
click at [1004, 713] on button "Save" at bounding box center [1004, 706] width 82 height 26
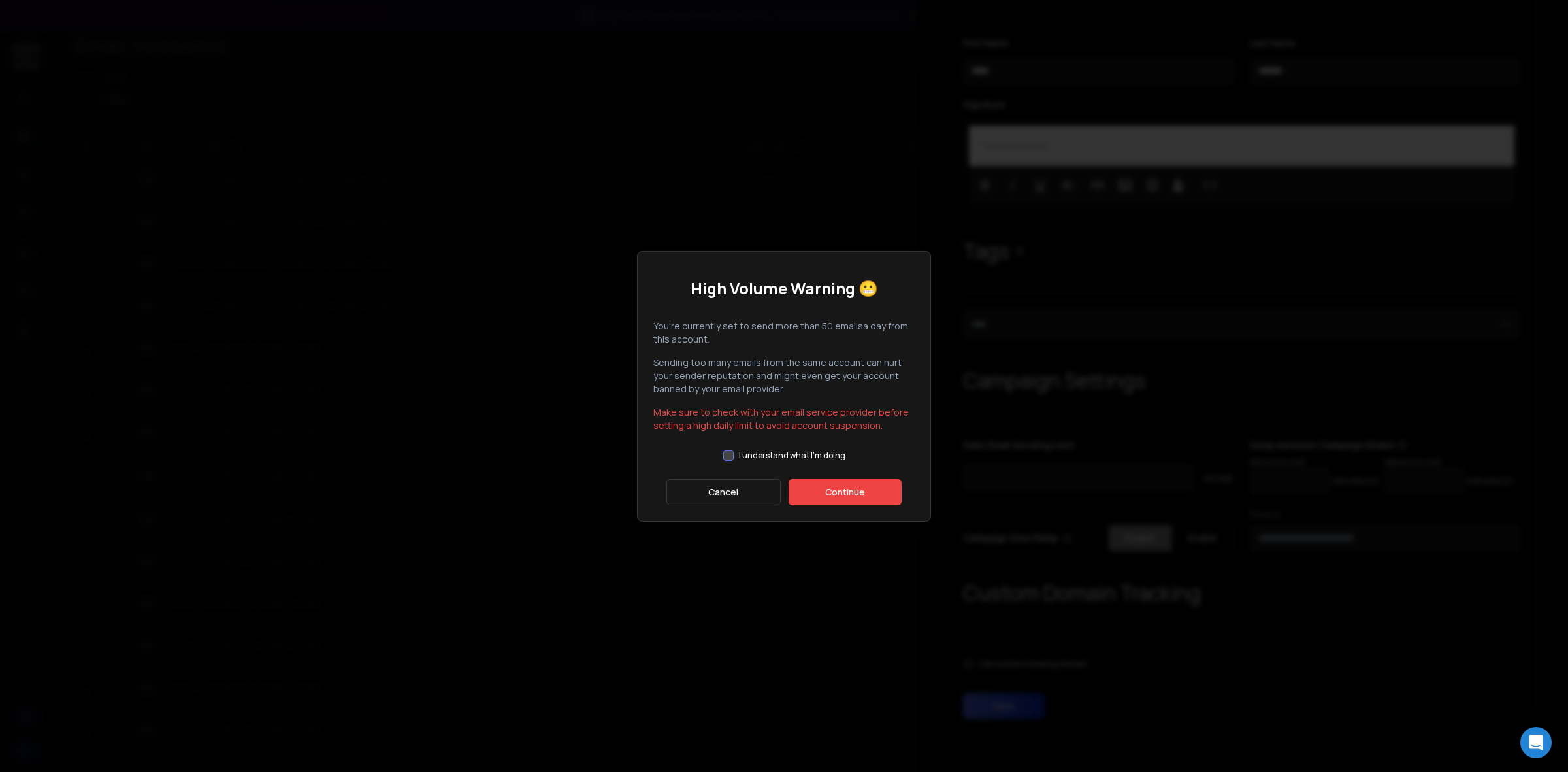
click at [730, 455] on button "I understand what I'm doing" at bounding box center [728, 456] width 10 height 10
drag, startPoint x: 812, startPoint y: 490, endPoint x: 791, endPoint y: 503, distance: 24.7
click at [814, 491] on button "Continue" at bounding box center [845, 492] width 113 height 26
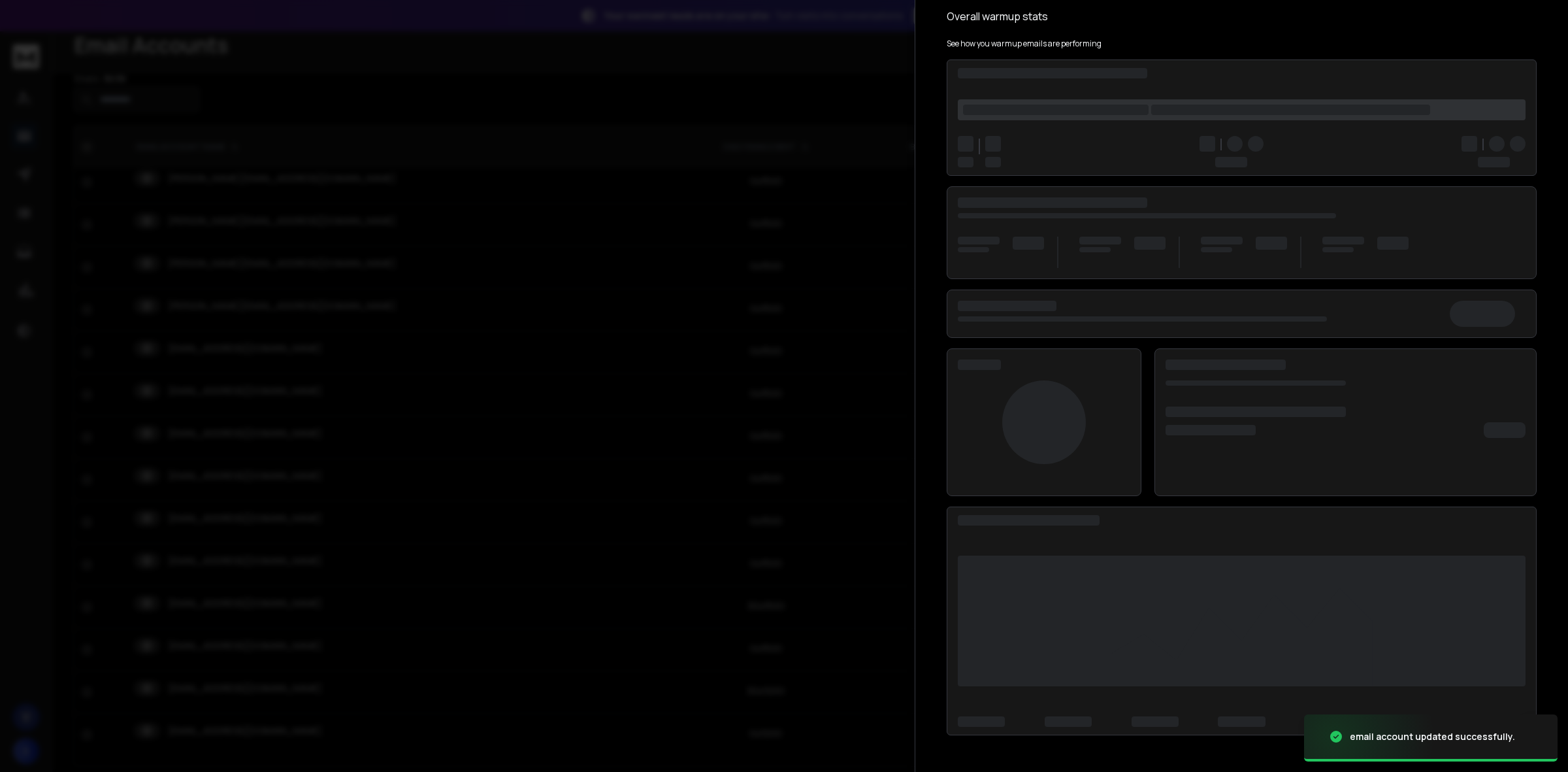
scroll to position [0, 0]
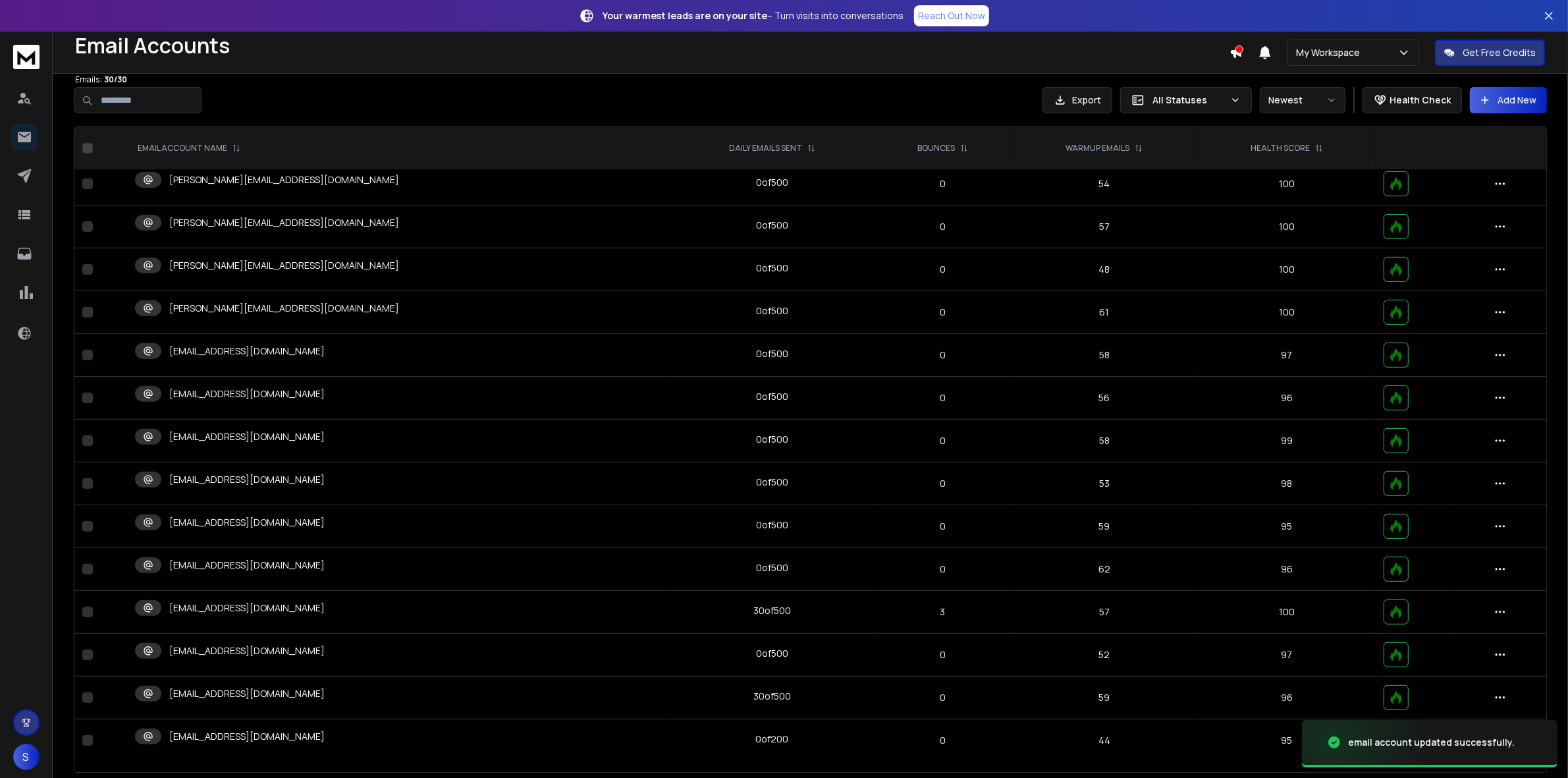
click at [218, 743] on p "info@secfilings.info" at bounding box center [246, 737] width 156 height 13
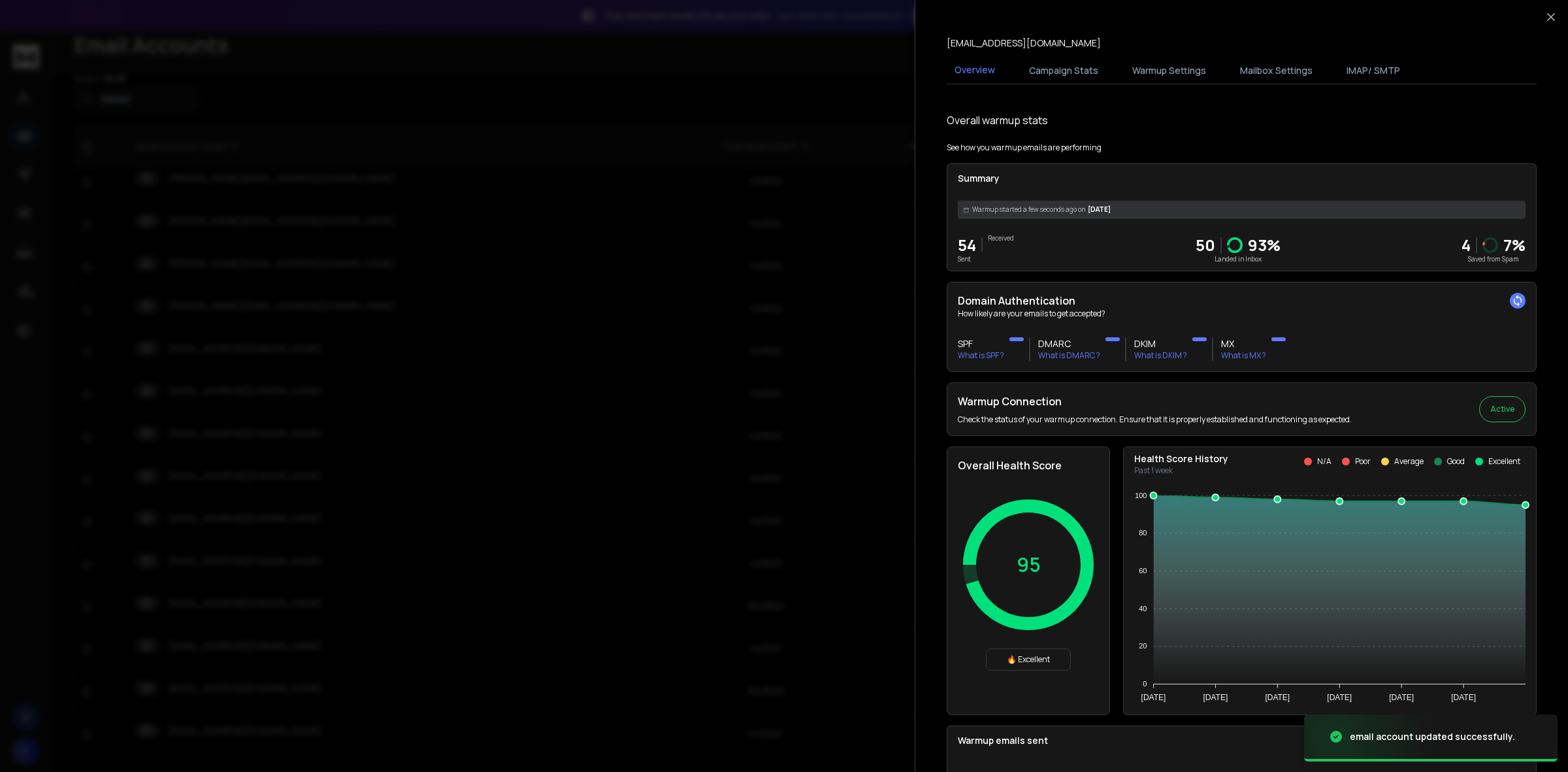
click at [1287, 67] on button "Mailbox Settings" at bounding box center [1276, 70] width 88 height 29
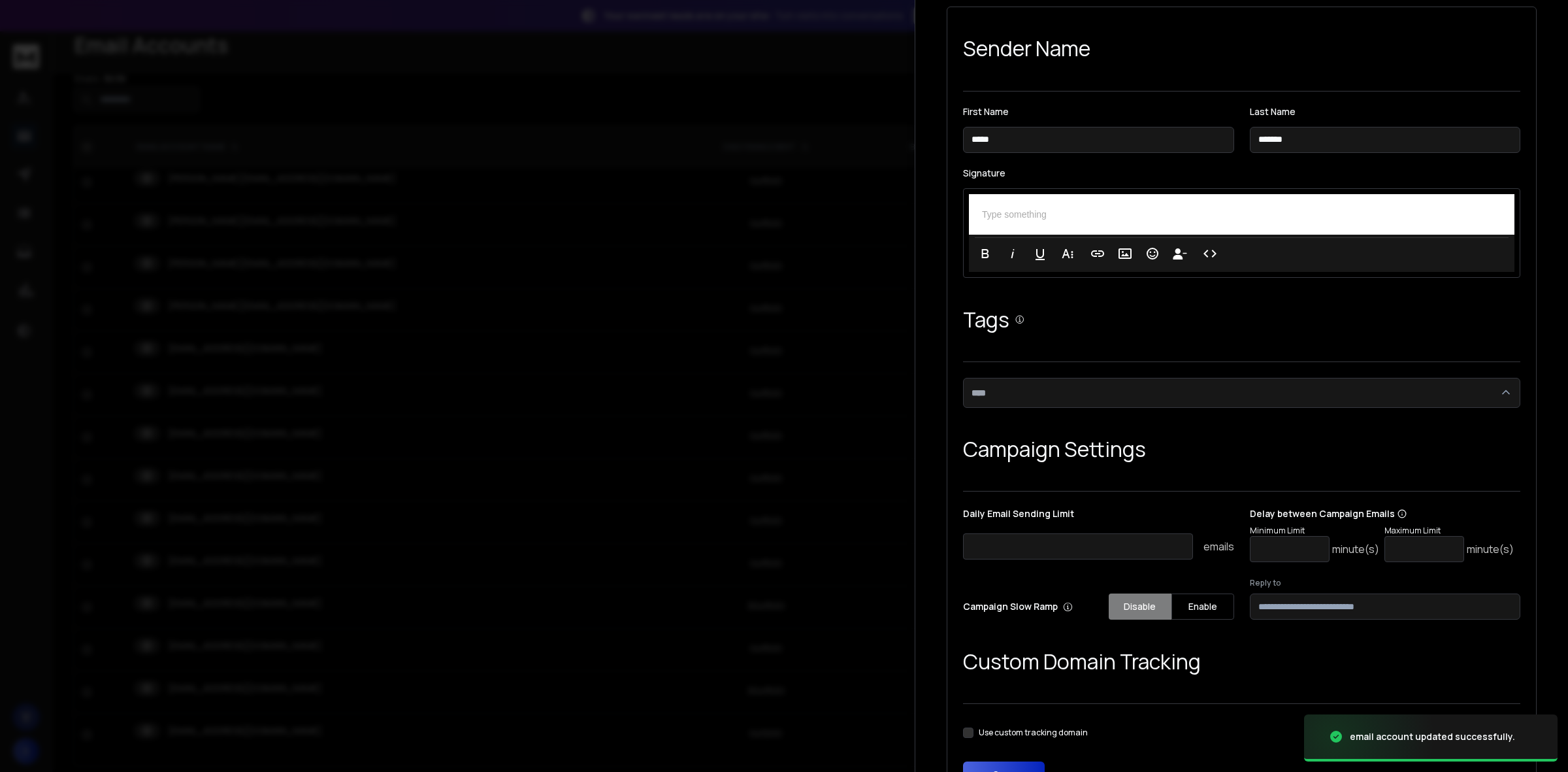
scroll to position [157, 0]
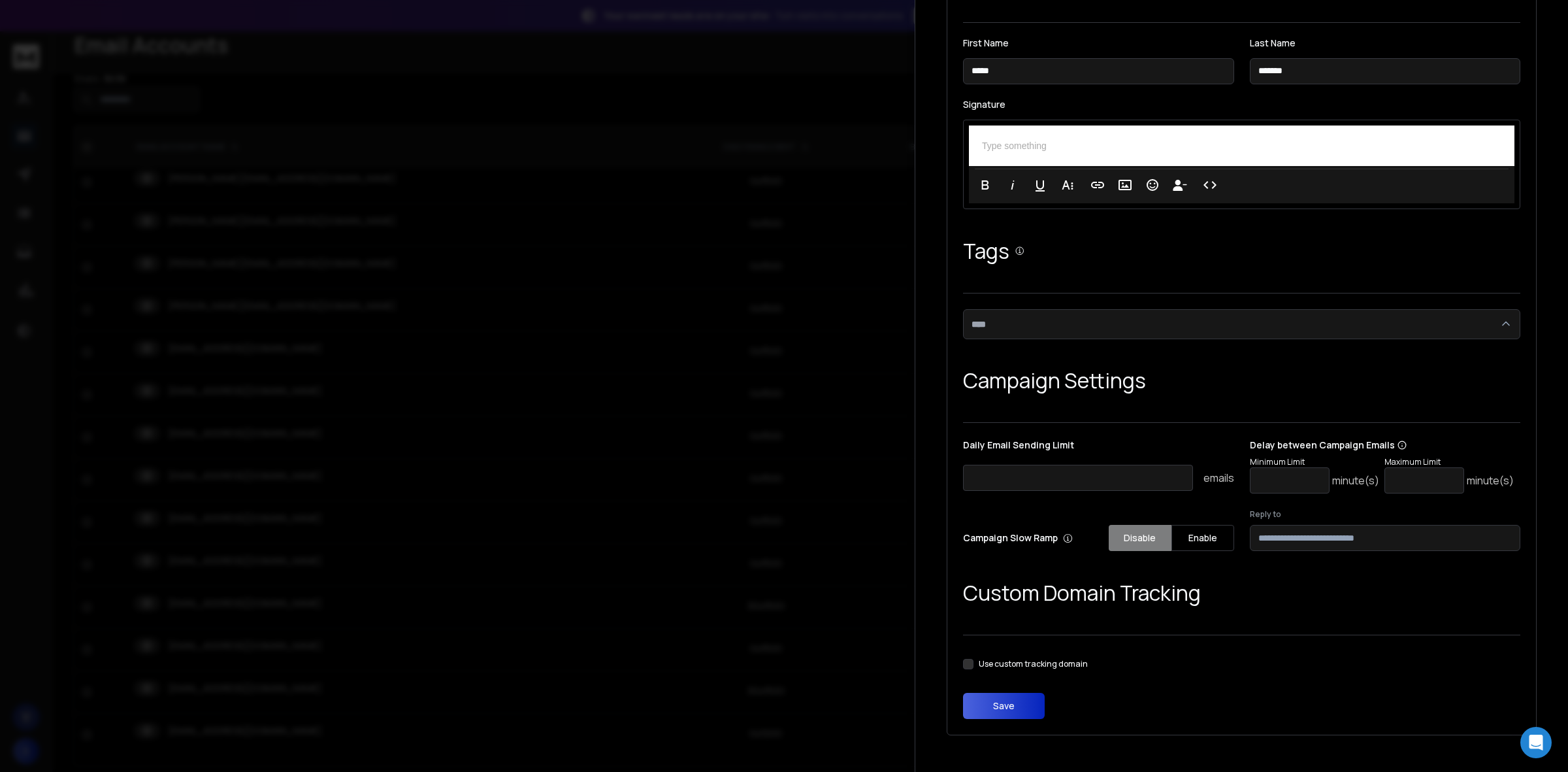
drag, startPoint x: 975, startPoint y: 478, endPoint x: 936, endPoint y: 486, distance: 39.8
click at [936, 486] on div "info@secfilings.info Overview Campaign Stats Warmup Settings Mailbox Settings I…" at bounding box center [1242, 307] width 621 height 897
type input "***"
click at [1012, 708] on button "Save" at bounding box center [1004, 706] width 82 height 26
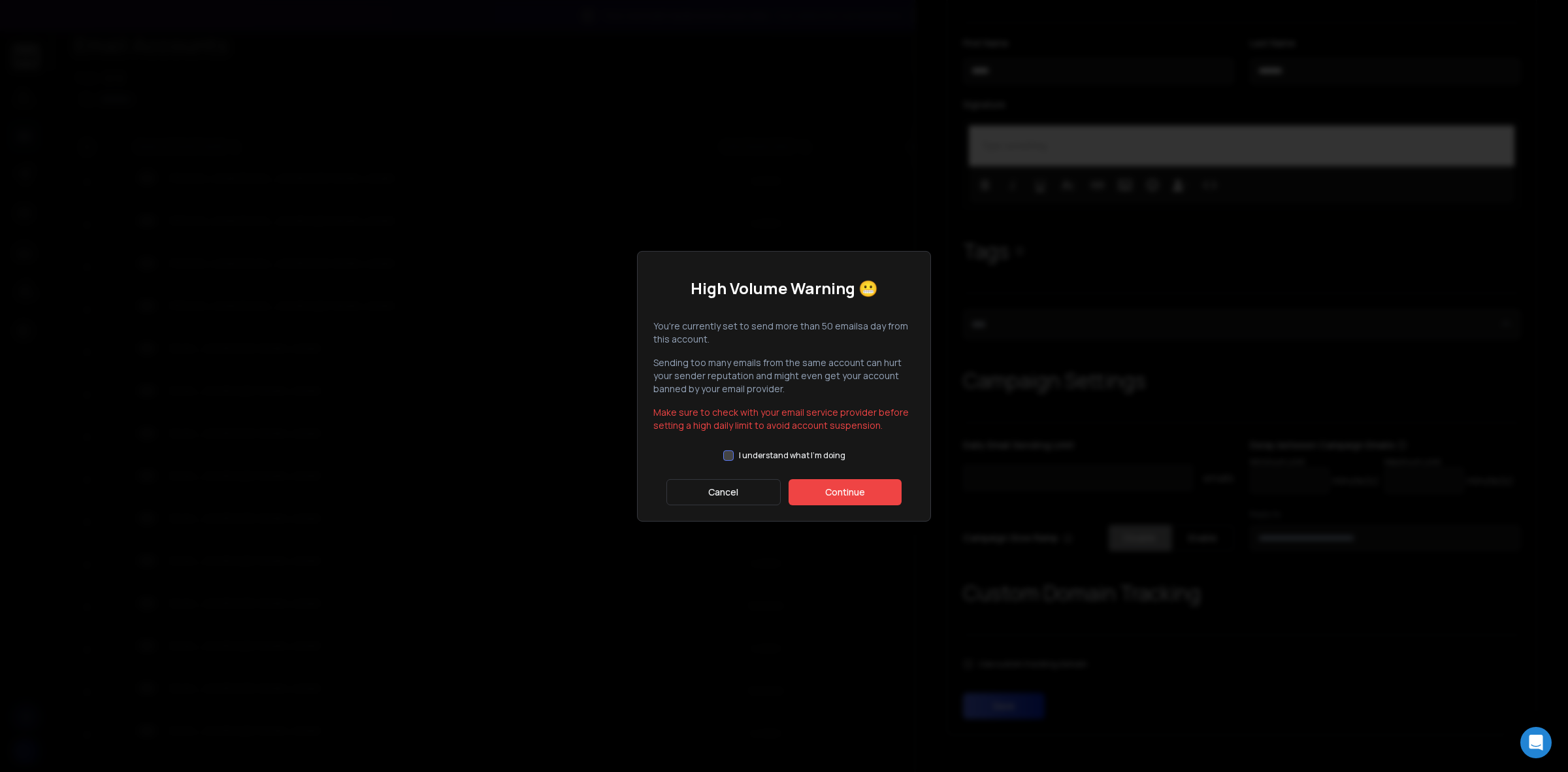
click at [732, 455] on button "I understand what I'm doing" at bounding box center [728, 456] width 10 height 10
click at [848, 483] on button "Continue" at bounding box center [845, 492] width 113 height 26
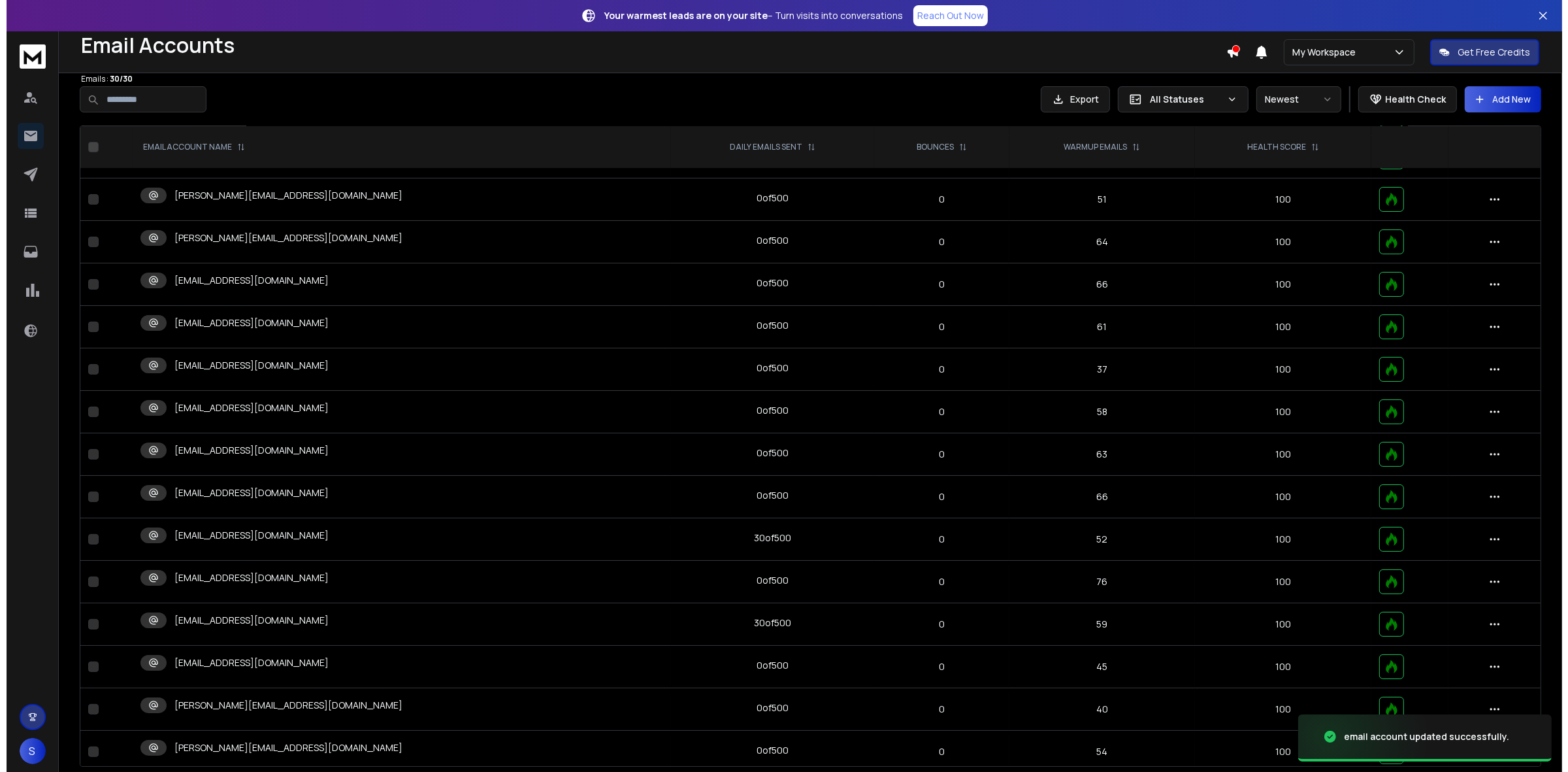
scroll to position [0, 0]
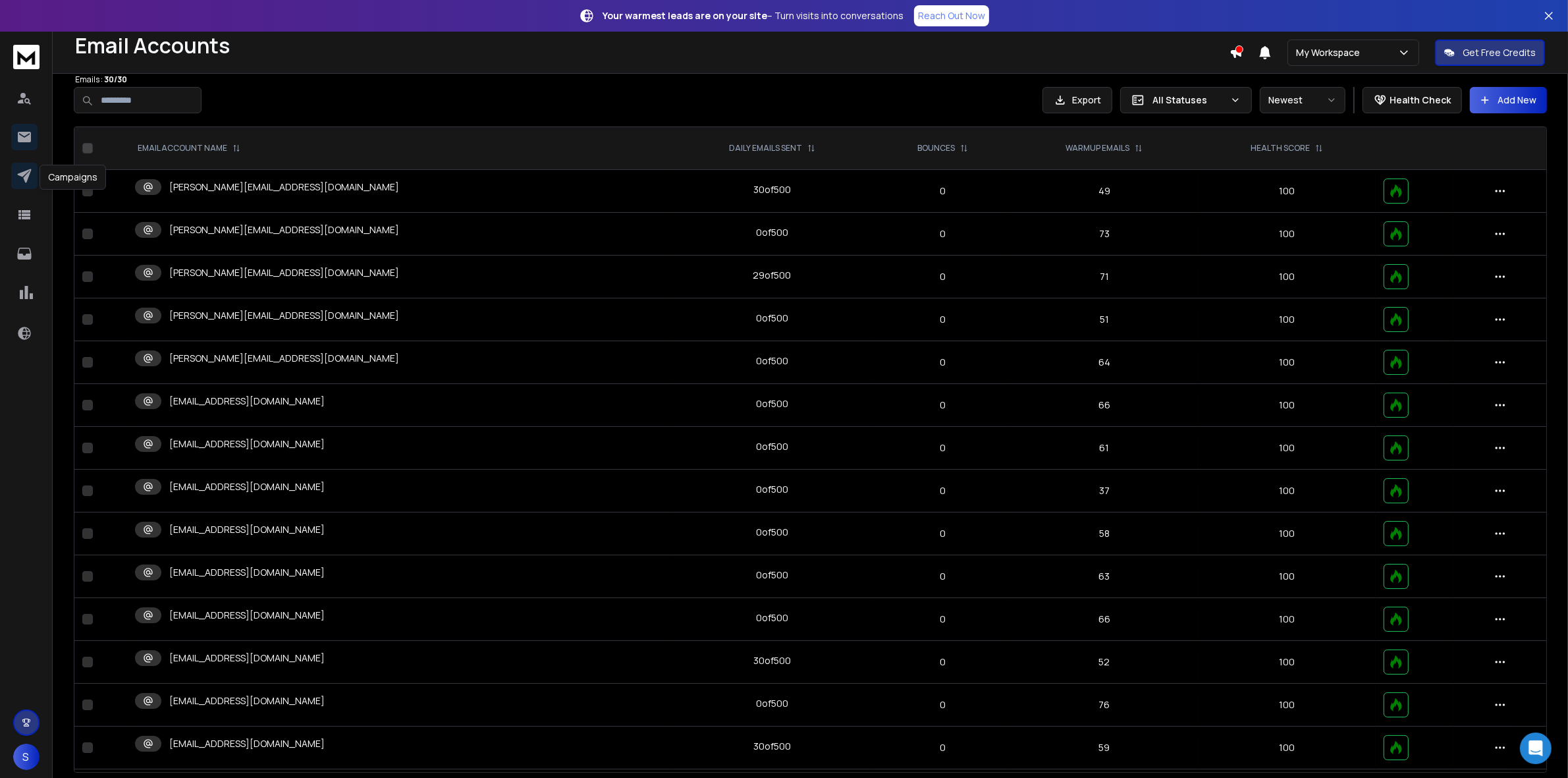
click at [21, 172] on icon at bounding box center [24, 176] width 15 height 16
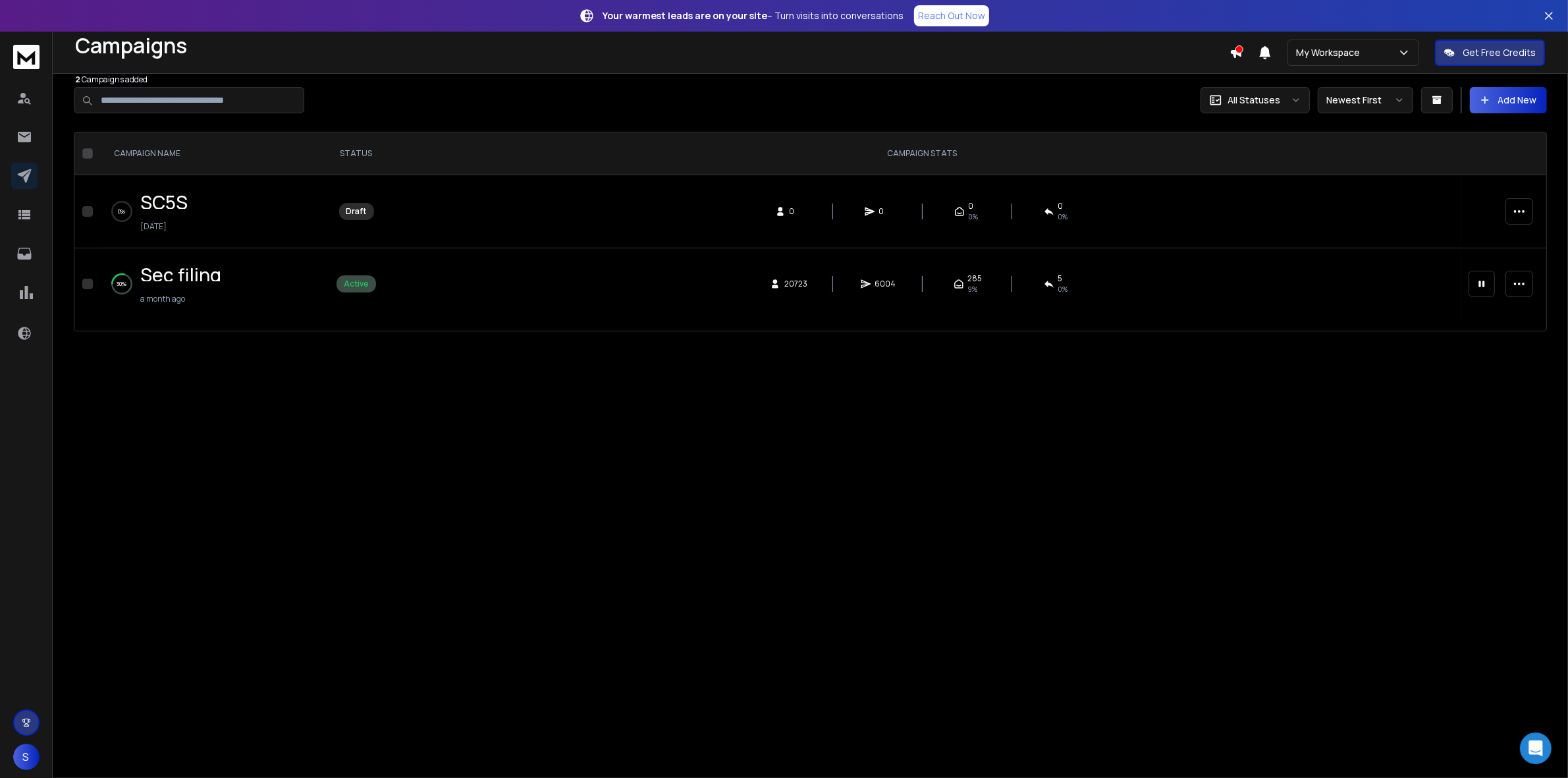
click at [221, 274] on div "30 % Sec filing a month ago" at bounding box center [213, 284] width 204 height 57
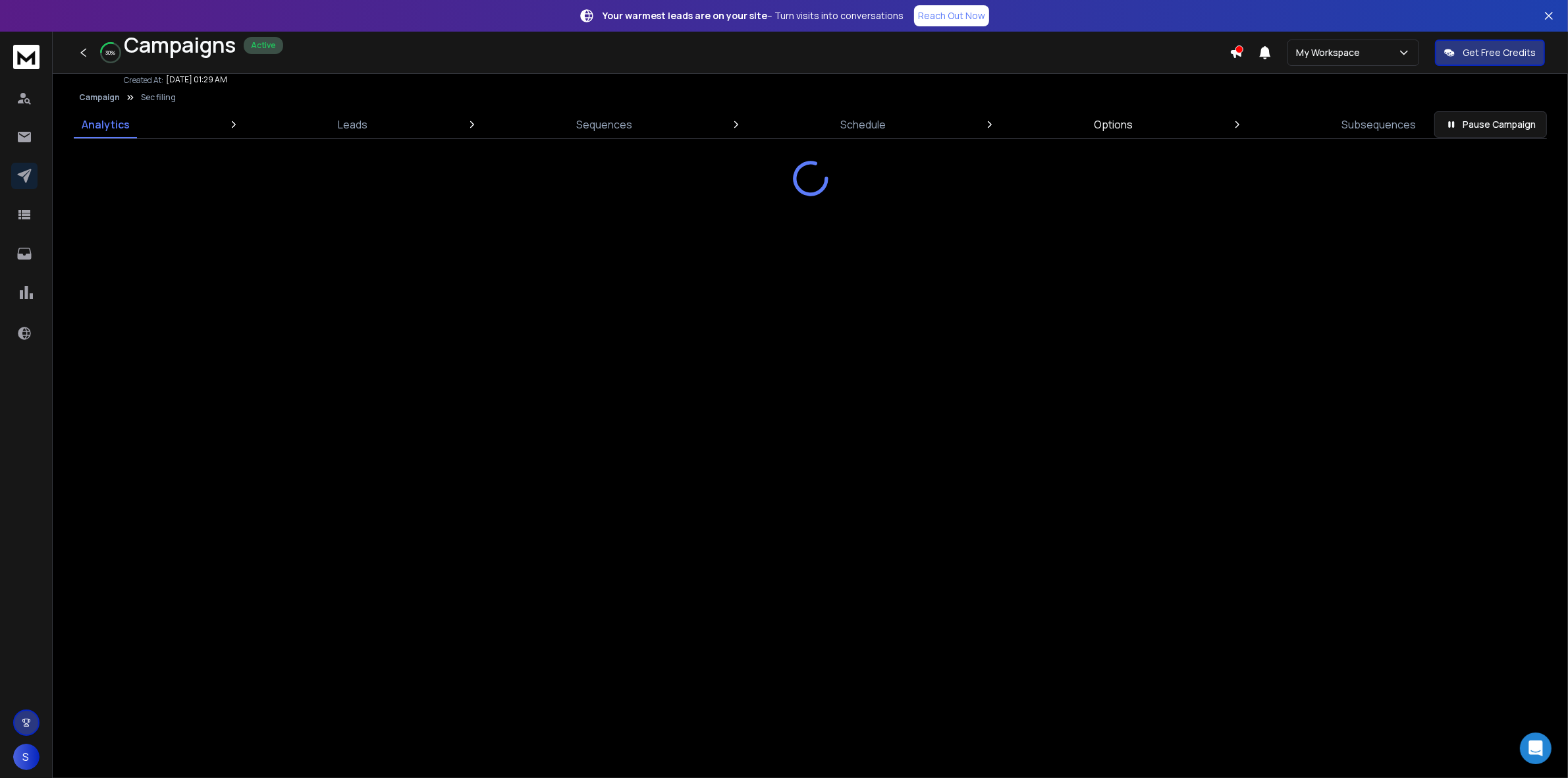
click at [1125, 125] on p "Options" at bounding box center [1113, 125] width 39 height 12
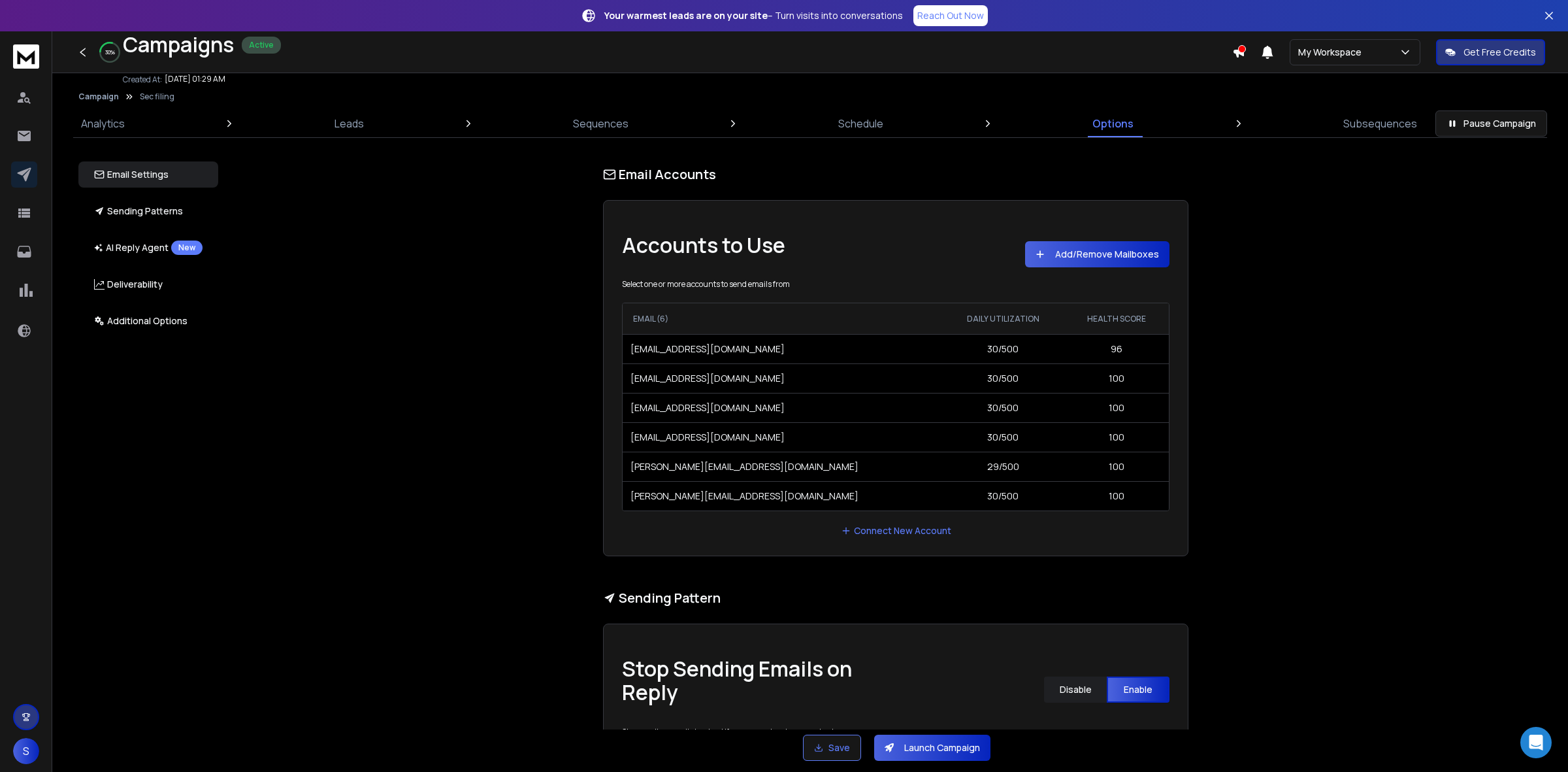
click at [1090, 255] on button "Add/Remove Mailboxes" at bounding box center [1097, 254] width 144 height 26
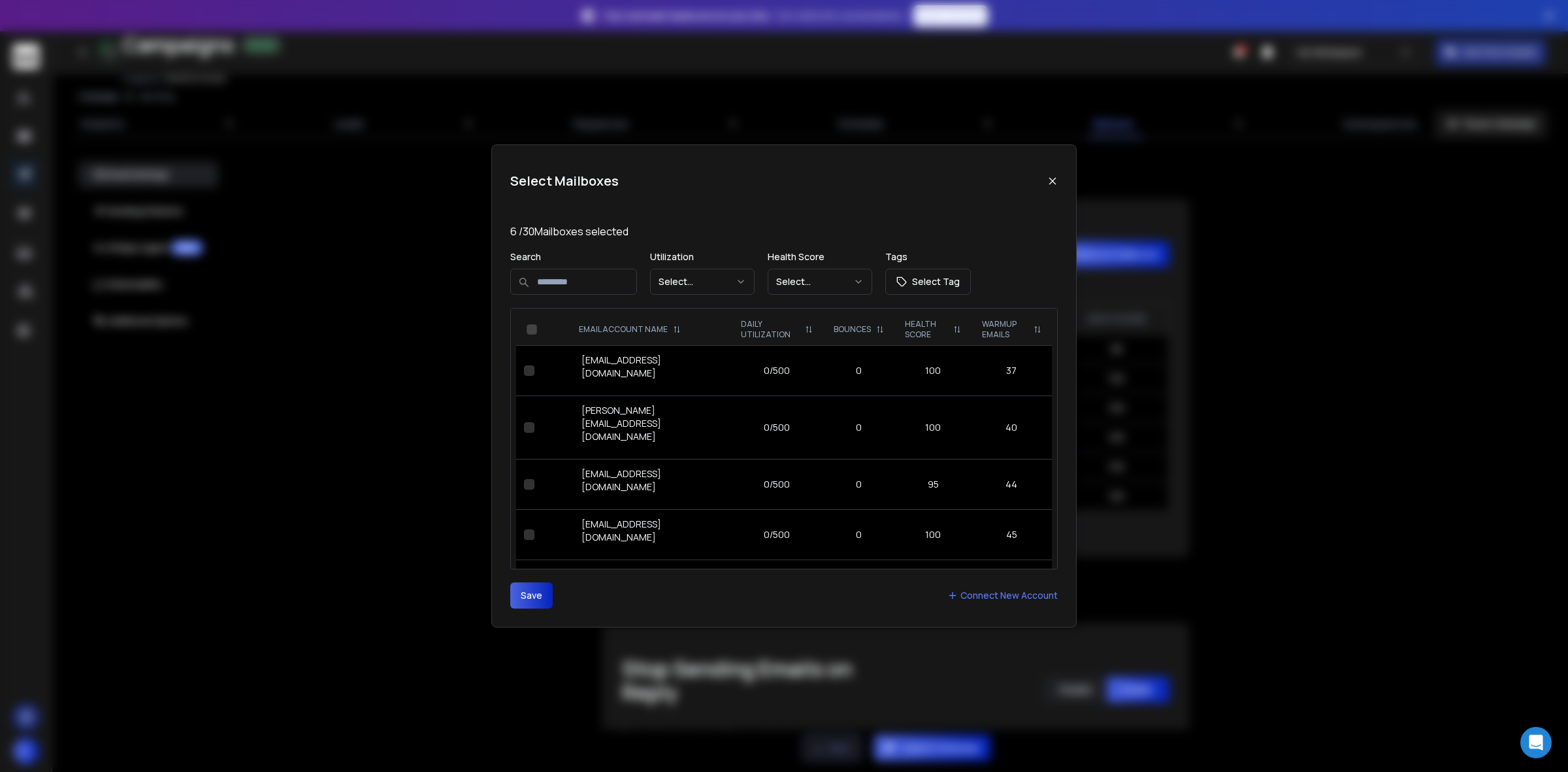
click at [574, 283] on input at bounding box center [573, 282] width 127 height 26
type input "*"
type input "***"
click at [542, 396] on label "Select all 18" at bounding box center [548, 393] width 43 height 10
click at [515, 396] on button "Select this Page" at bounding box center [515, 393] width 10 height 10
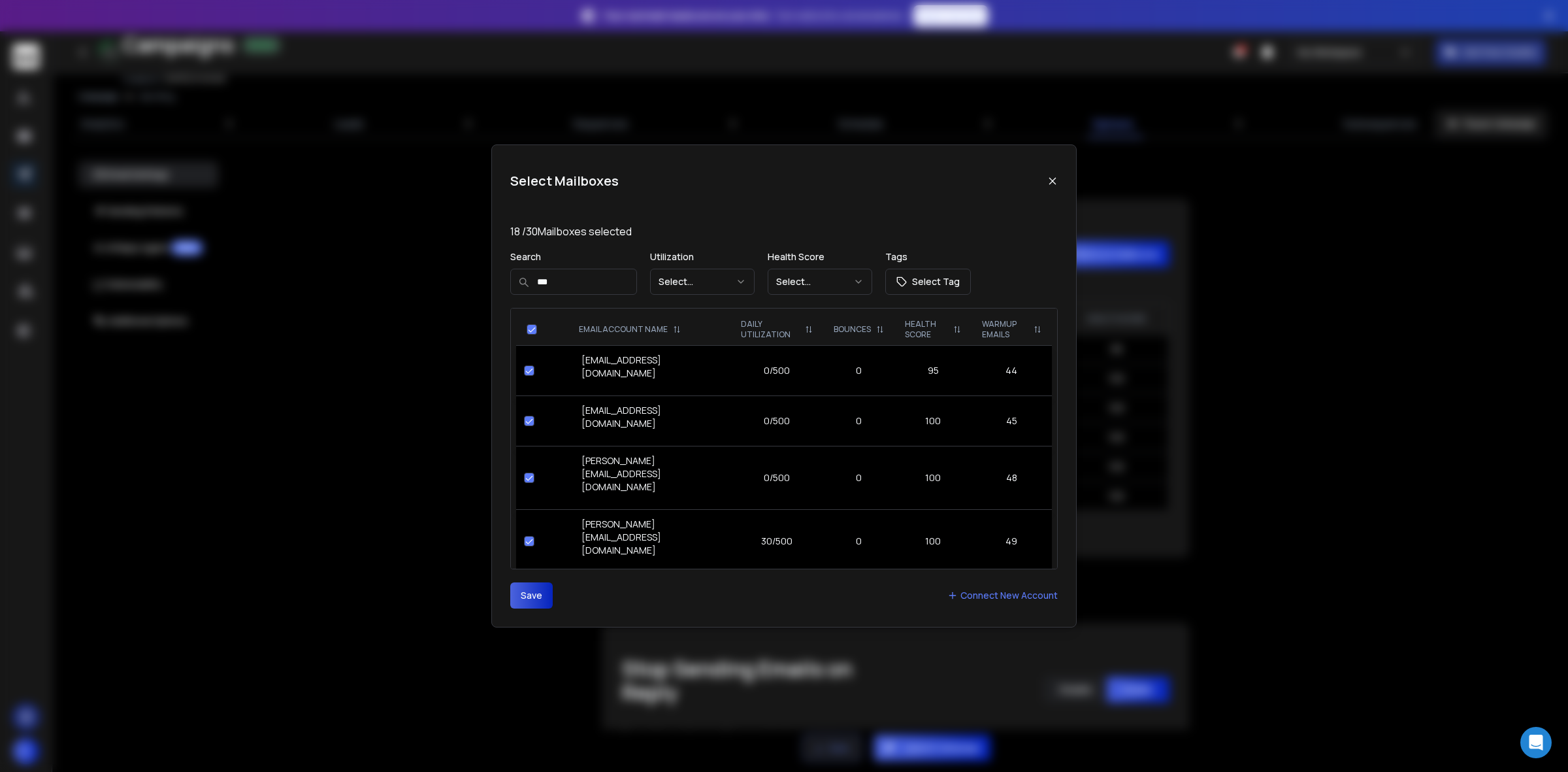
click at [538, 597] on button "Save" at bounding box center [531, 595] width 42 height 26
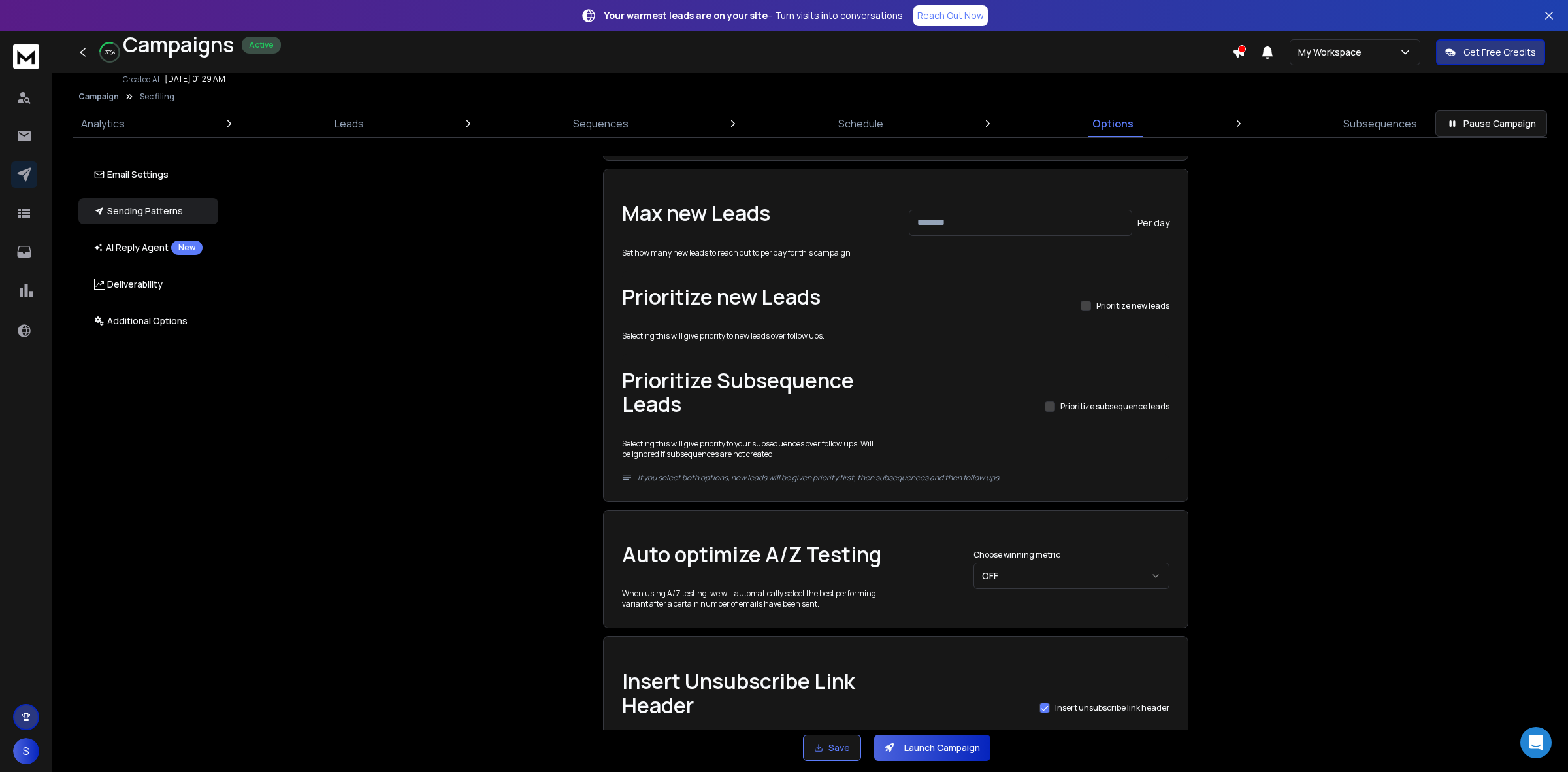
scroll to position [735, 0]
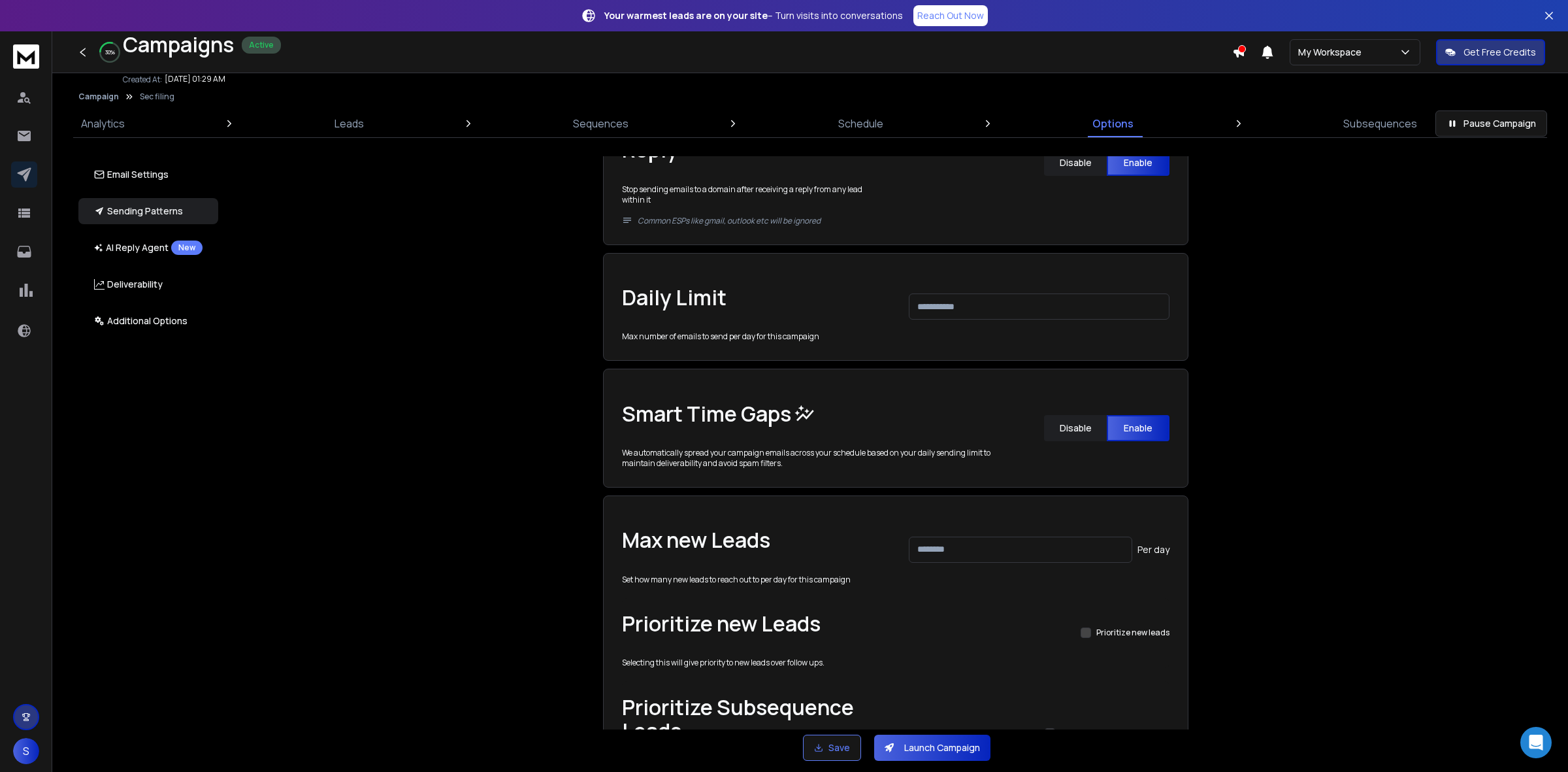
drag, startPoint x: 933, startPoint y: 313, endPoint x: 887, endPoint y: 316, distance: 46.1
click at [887, 316] on div "Daily Limit Max number of emails to send per day for this campaign ****" at bounding box center [896, 307] width 548 height 70
type input "****"
click at [925, 363] on div "**********" at bounding box center [896, 582] width 586 height 1370
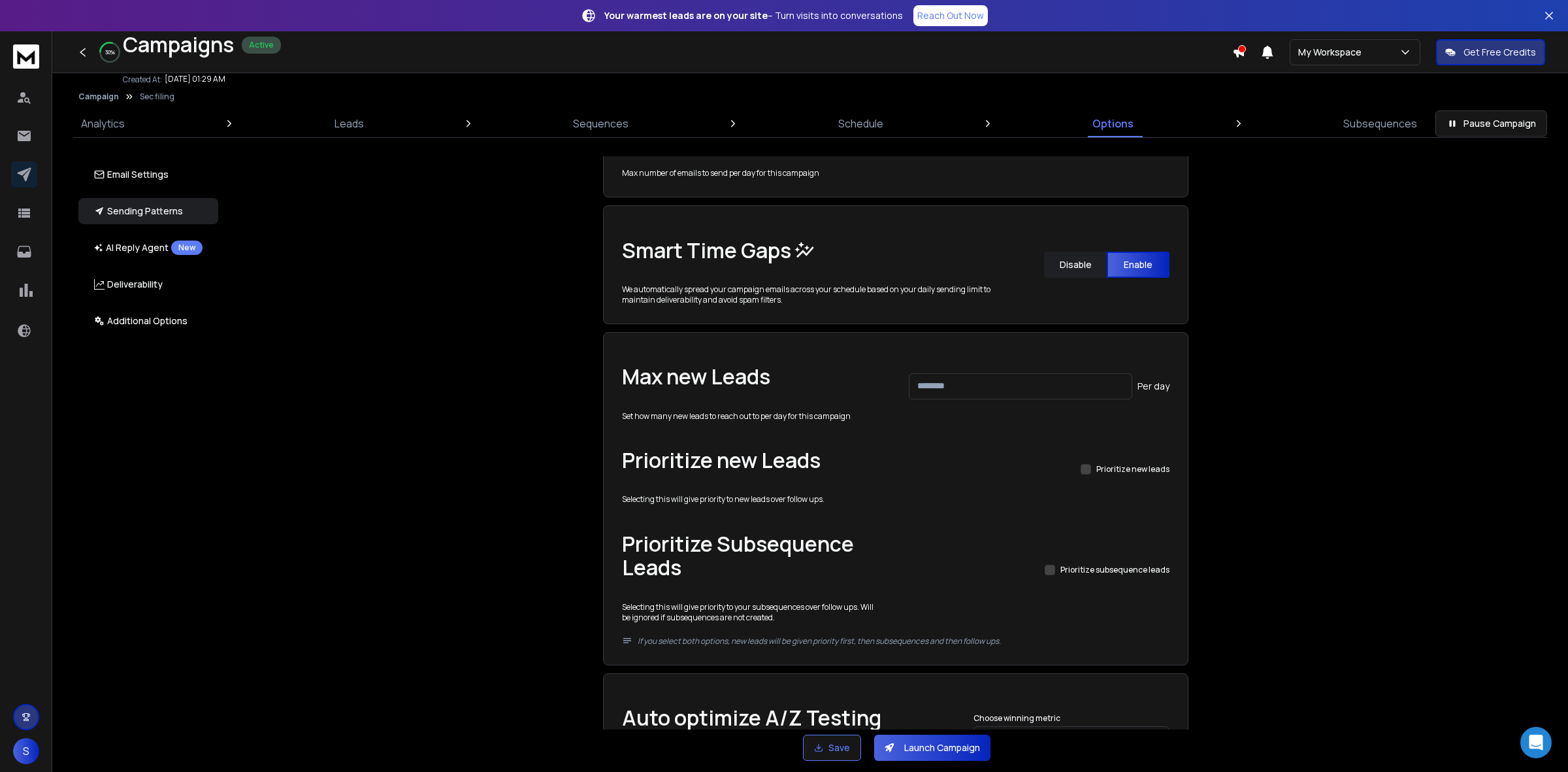
drag, startPoint x: 941, startPoint y: 393, endPoint x: 864, endPoint y: 402, distance: 77.5
click at [864, 402] on div "Max new Leads Set how many new leads to reach out to per day for this campaign …" at bounding box center [896, 386] width 548 height 70
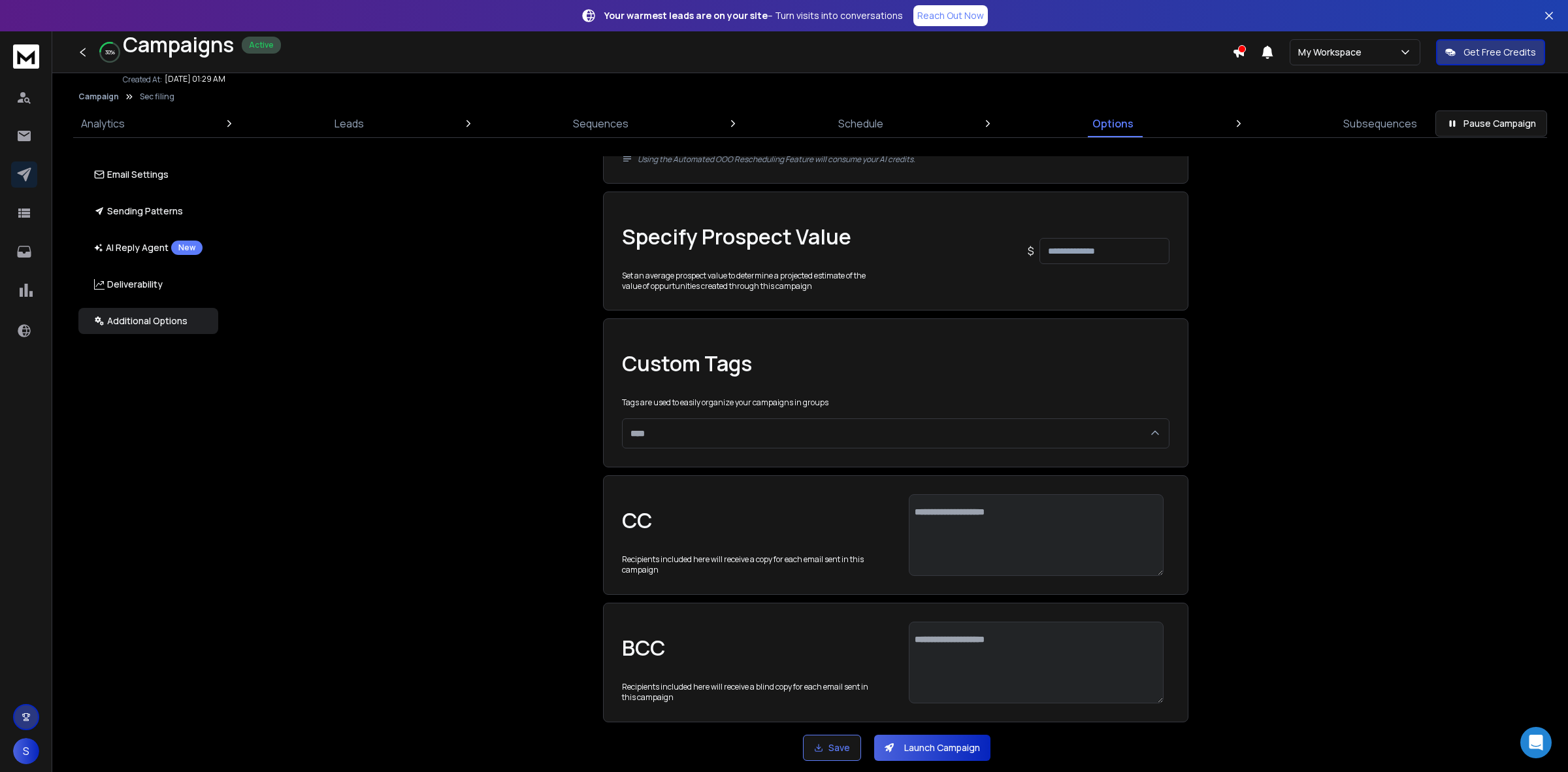
scroll to position [3616, 0]
type input "****"
click at [951, 742] on button "Launch Campaign" at bounding box center [932, 748] width 116 height 26
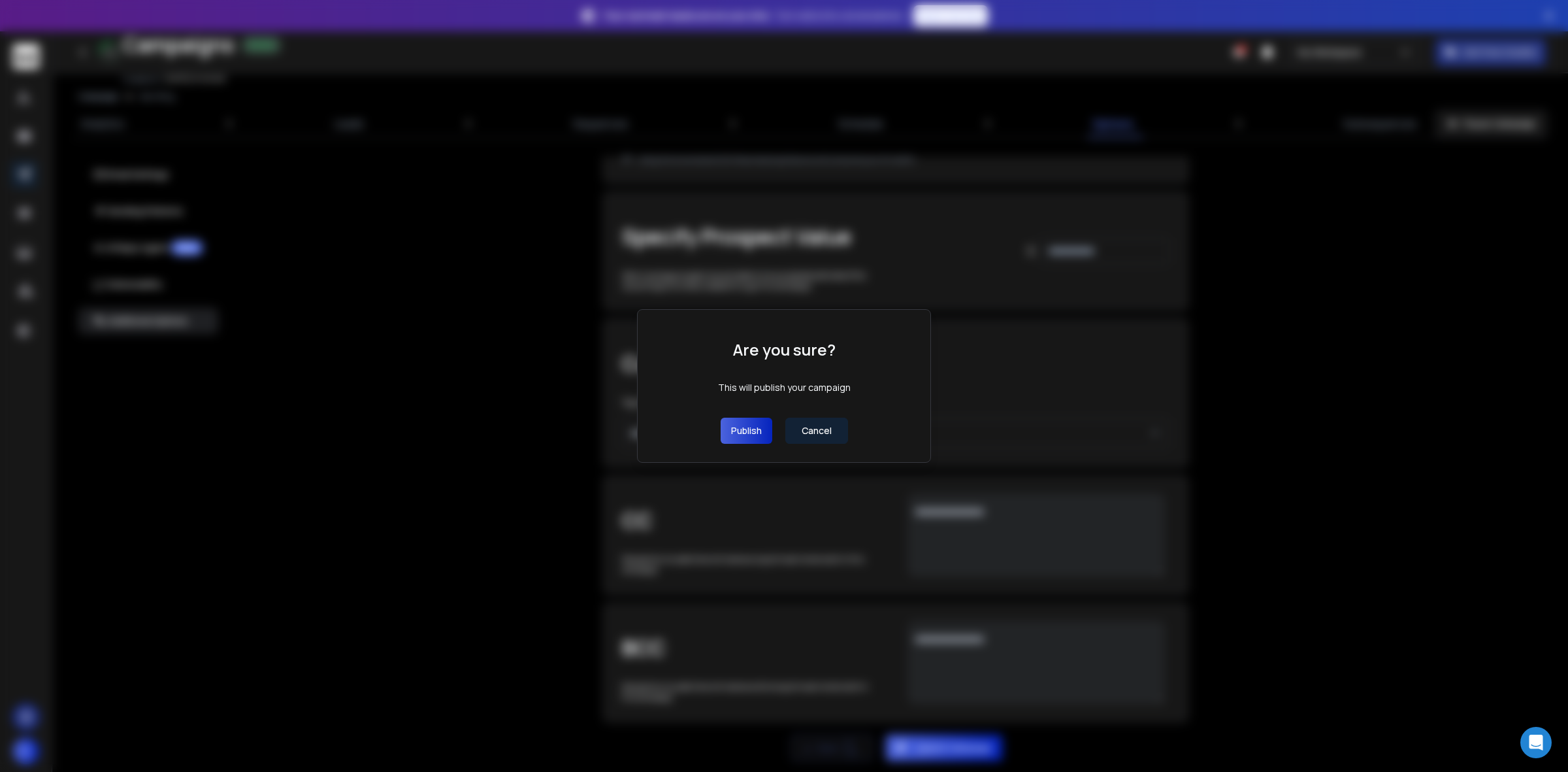
click at [748, 429] on button "Publish" at bounding box center [747, 431] width 52 height 26
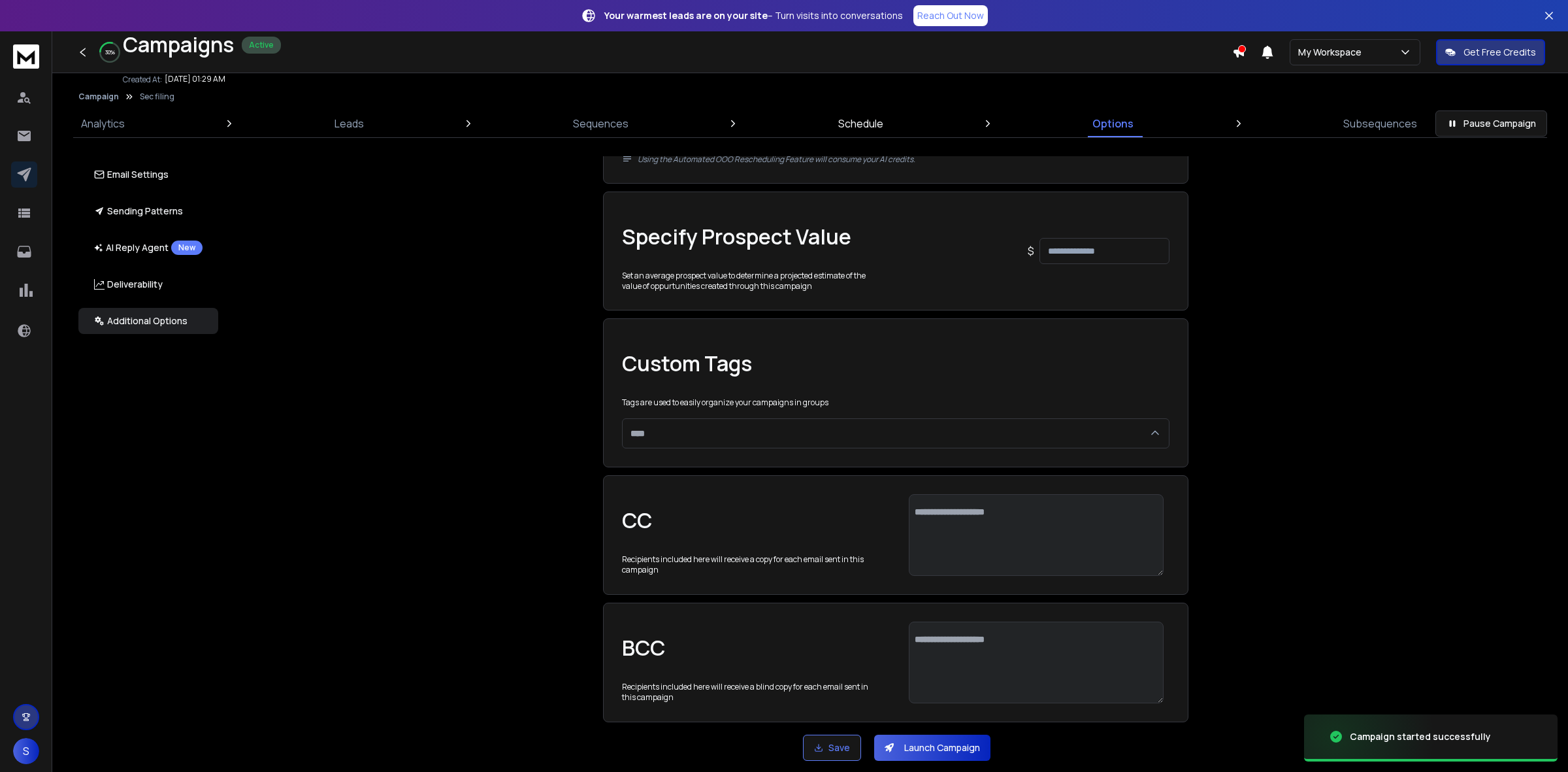
click at [869, 125] on p "Schedule" at bounding box center [861, 124] width 45 height 12
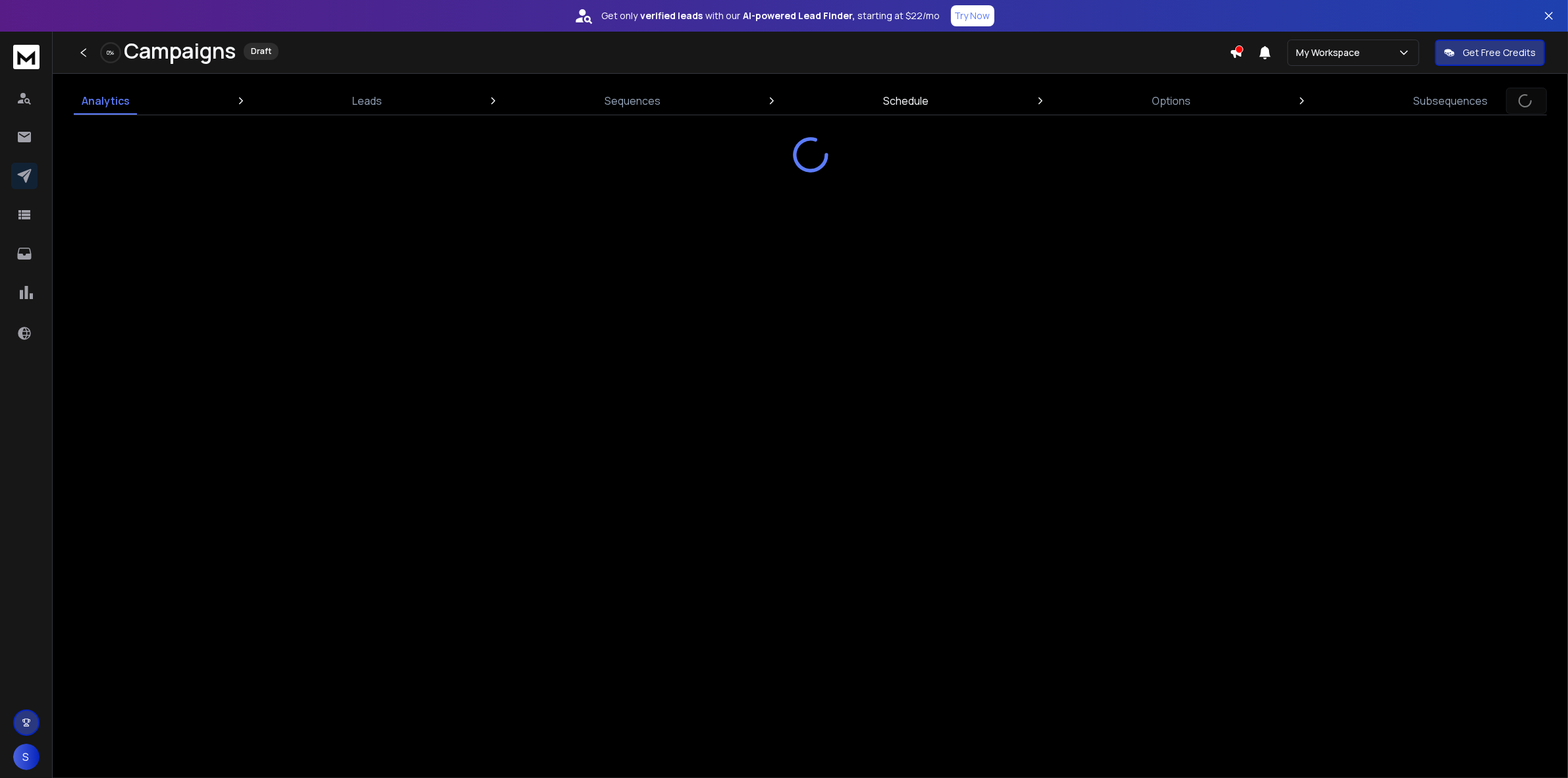
click at [904, 106] on p "Schedule" at bounding box center [907, 101] width 46 height 12
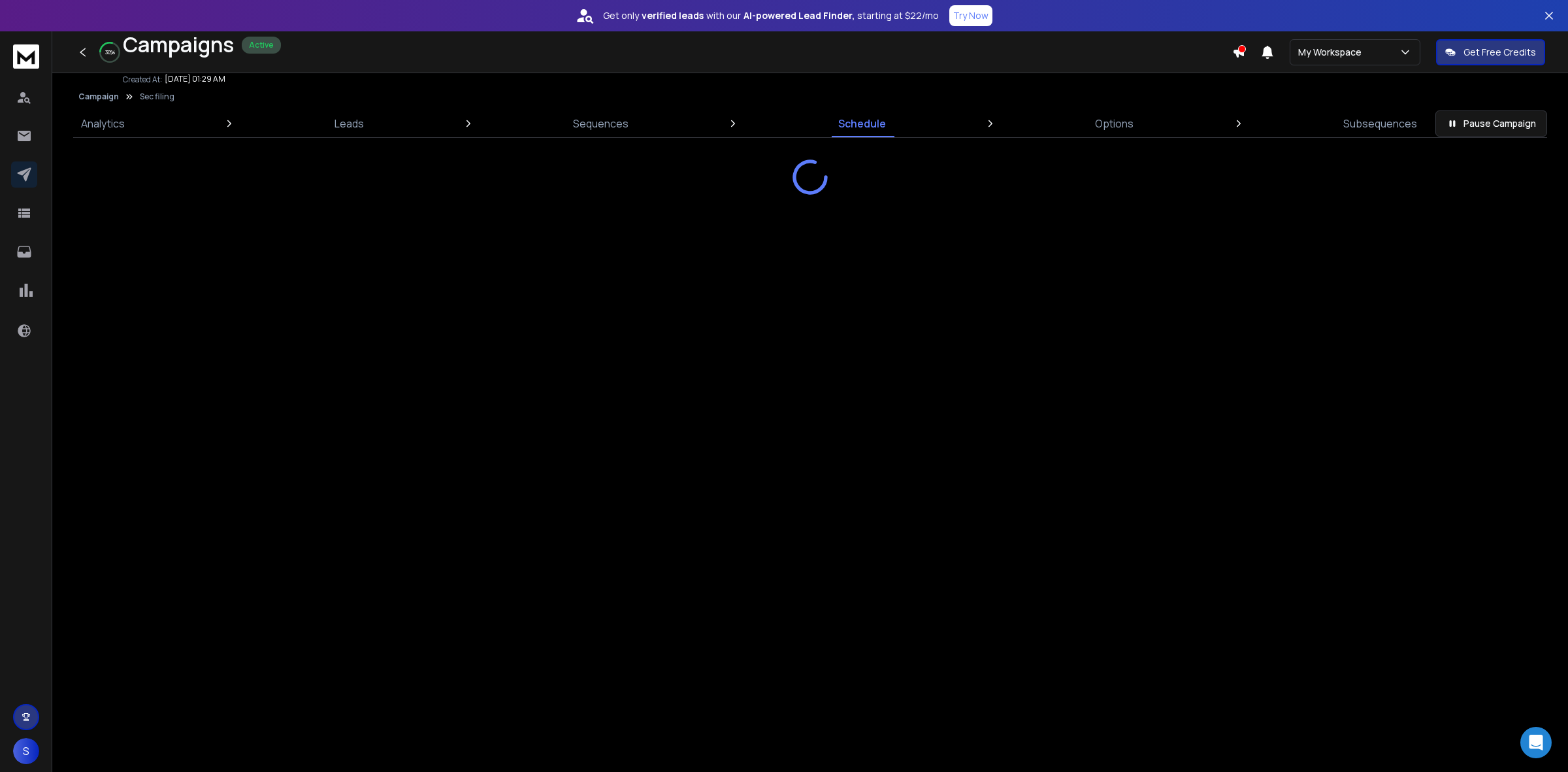
click at [873, 122] on p "Schedule" at bounding box center [862, 124] width 48 height 12
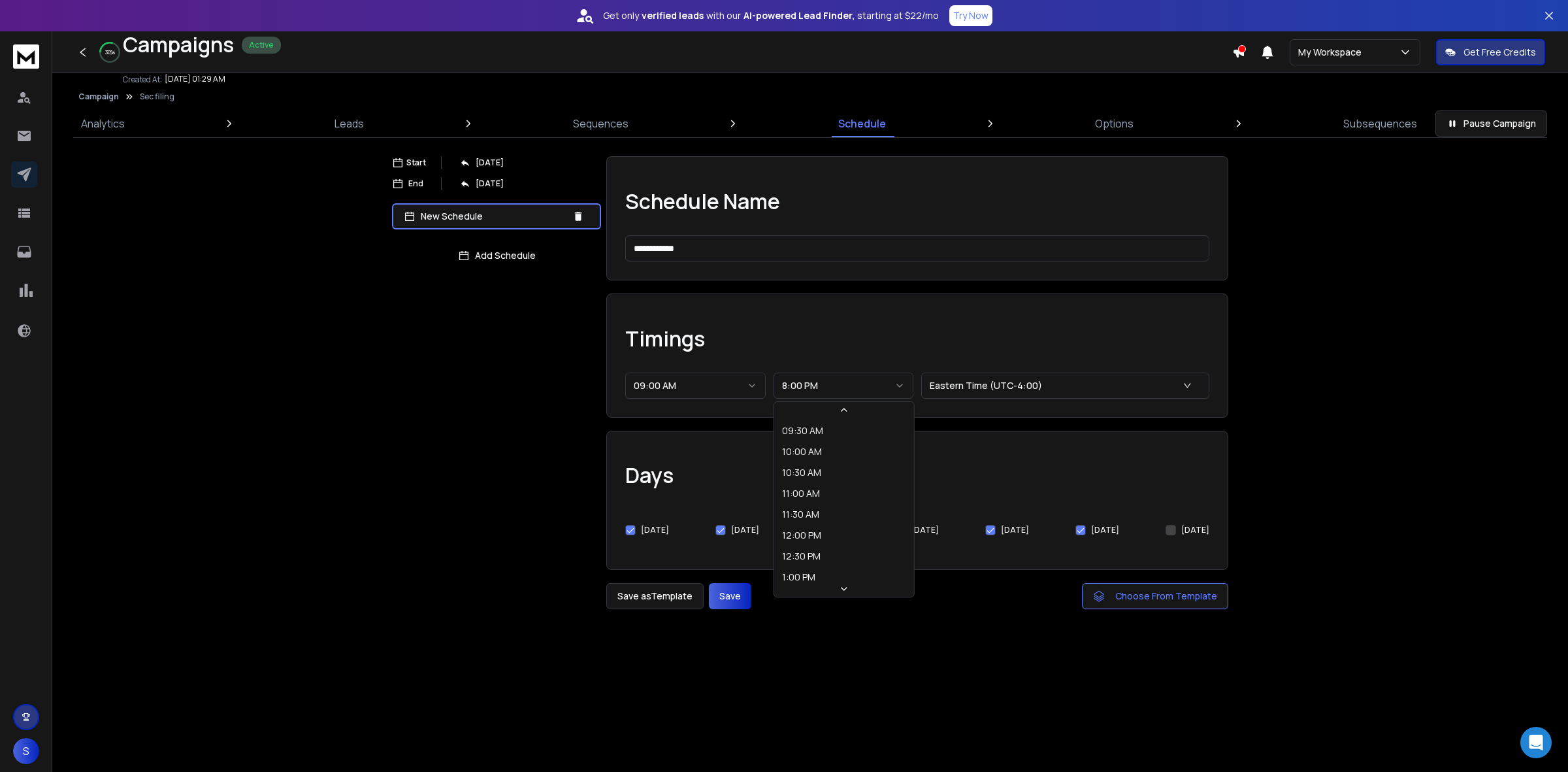
click at [822, 390] on button "8:00 PM" at bounding box center [844, 386] width 141 height 26
select select "********"
click at [730, 602] on button "Save" at bounding box center [730, 596] width 42 height 26
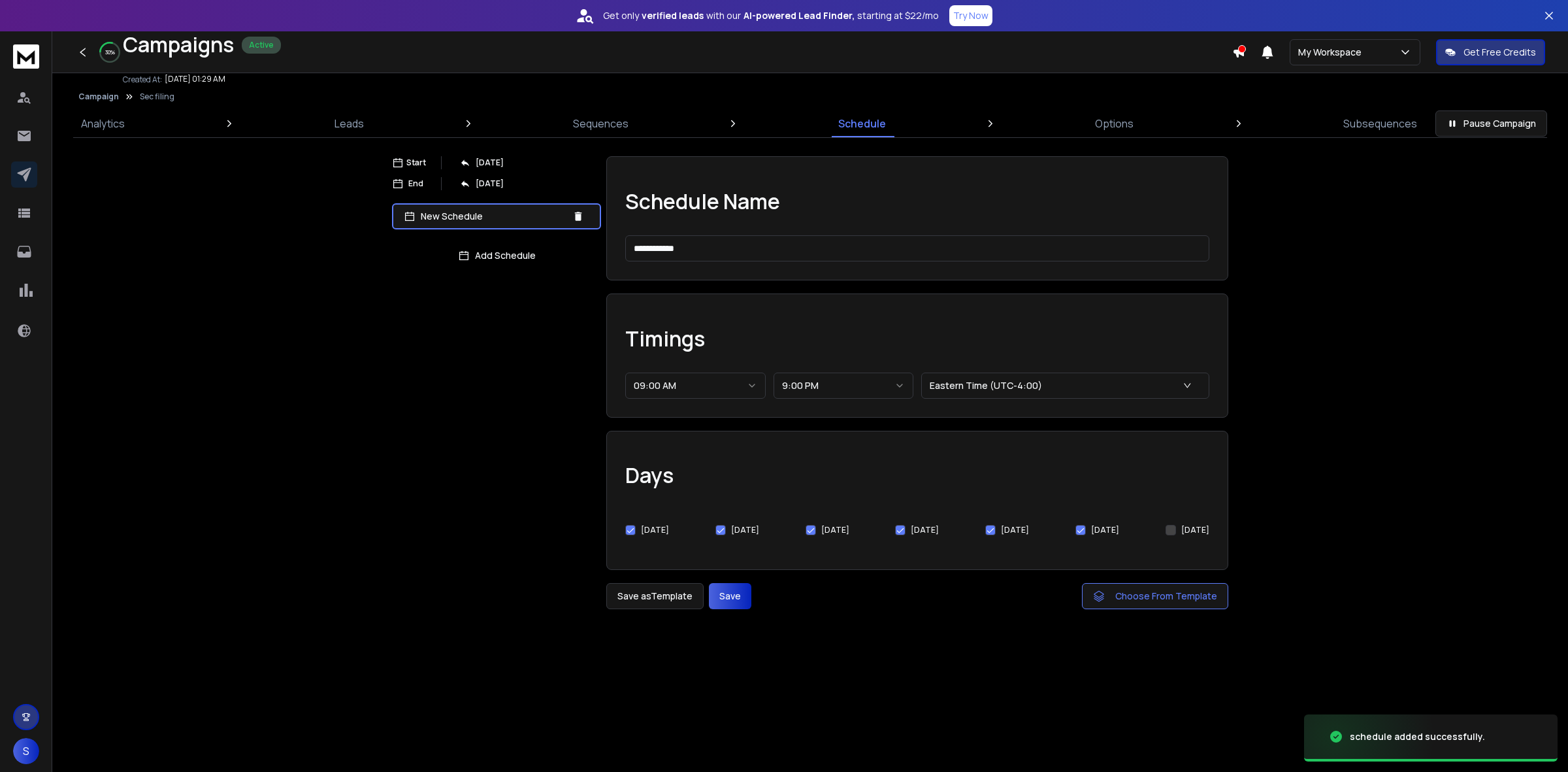
click at [1166, 530] on button "Sunday" at bounding box center [1171, 530] width 10 height 10
click at [715, 596] on button "Save" at bounding box center [730, 596] width 42 height 26
click at [108, 122] on p "Analytics" at bounding box center [103, 124] width 44 height 12
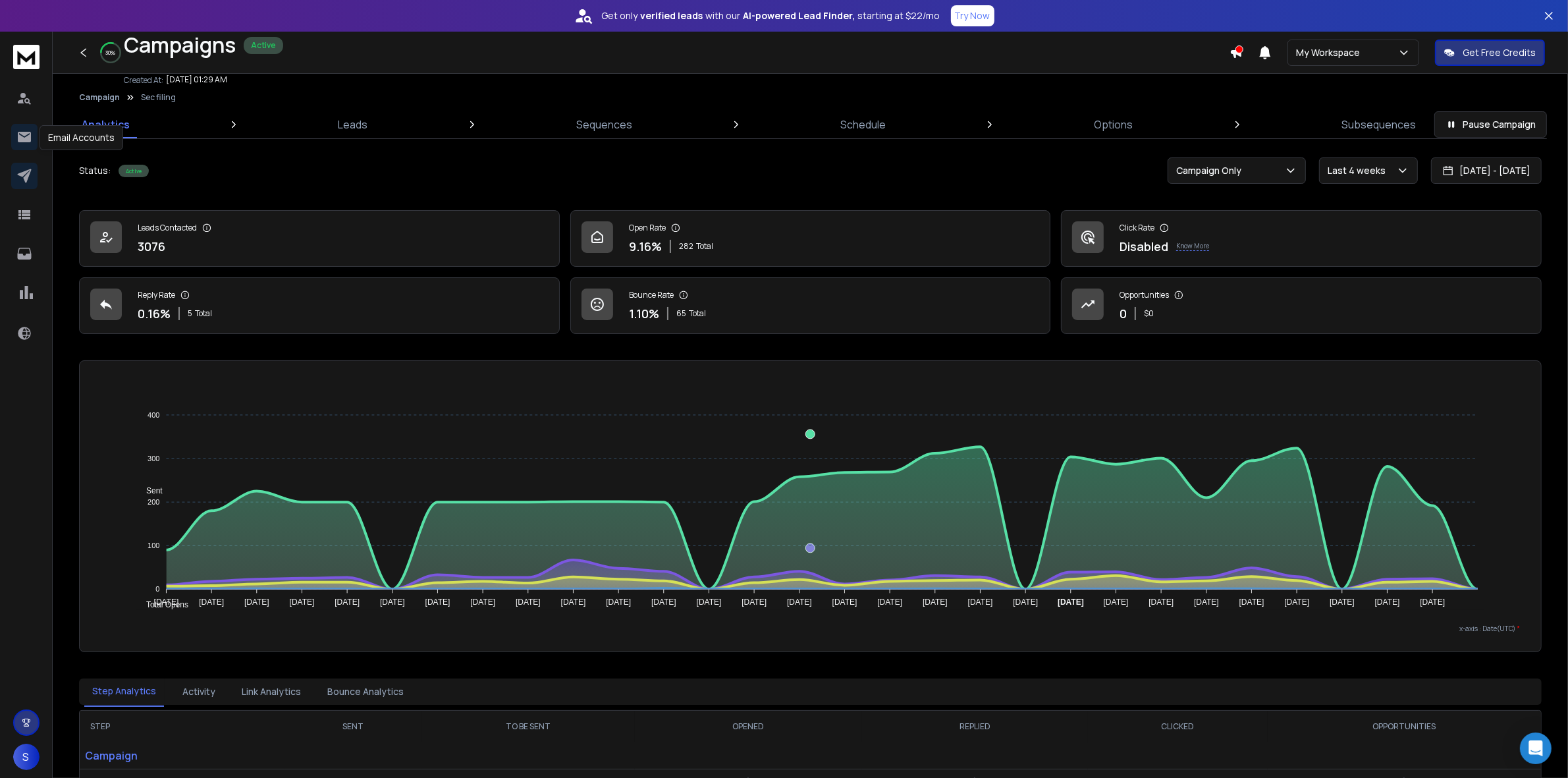
click at [21, 136] on icon at bounding box center [24, 137] width 15 height 16
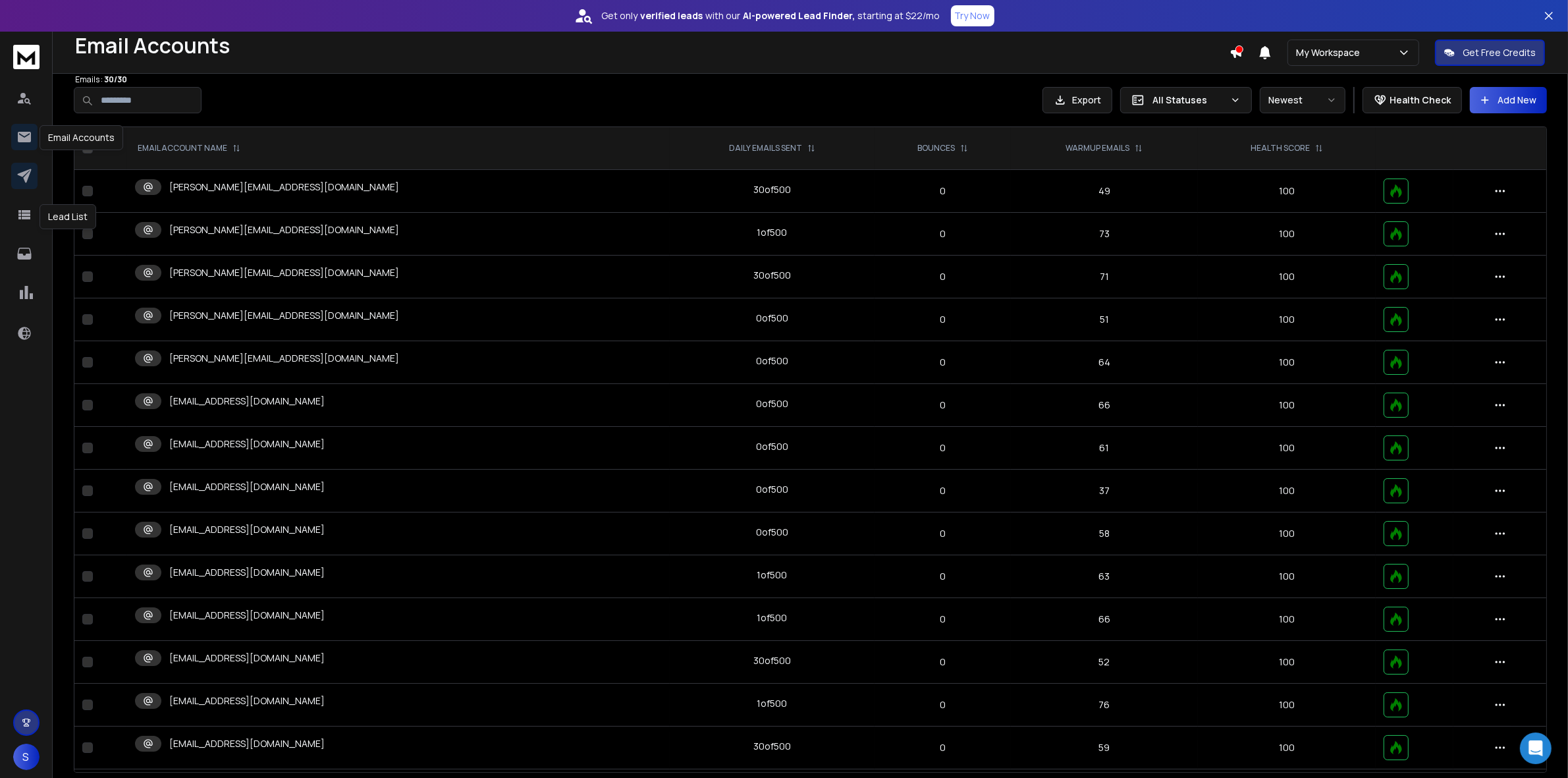
click at [20, 182] on icon at bounding box center [24, 176] width 15 height 16
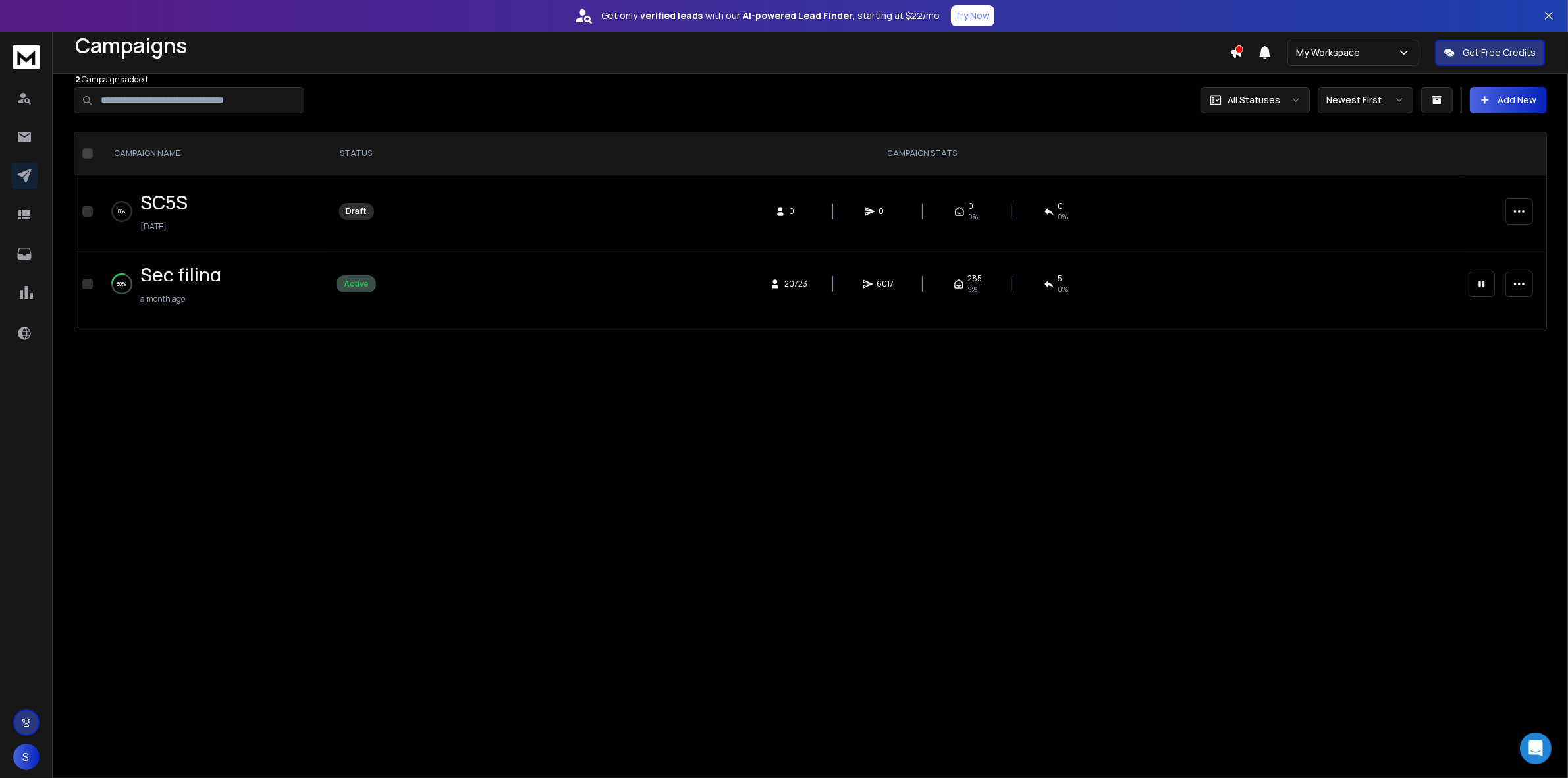
click at [193, 264] on div "Sec filing a month ago" at bounding box center [181, 284] width 81 height 57
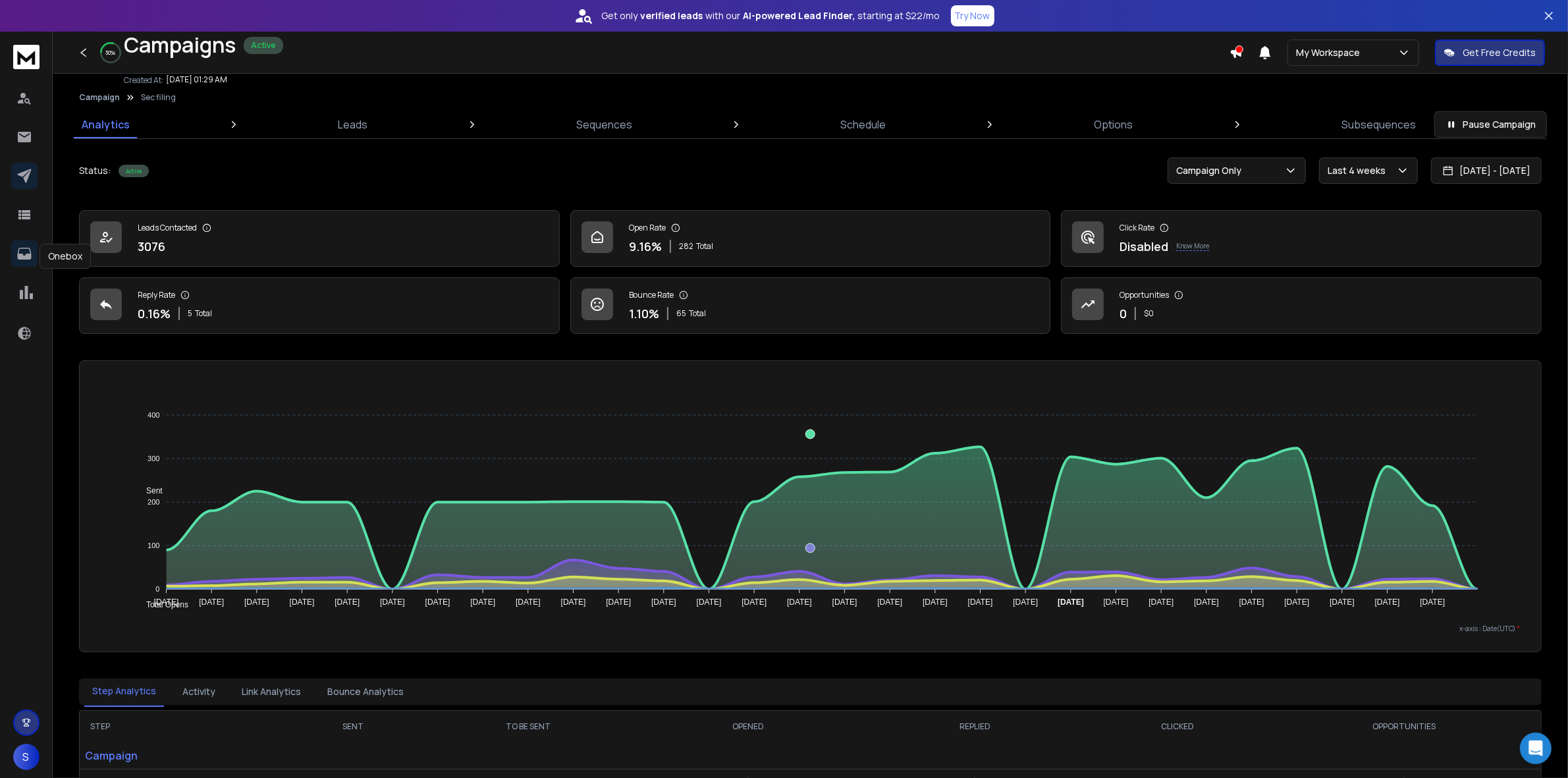
click at [14, 252] on link at bounding box center [24, 254] width 27 height 27
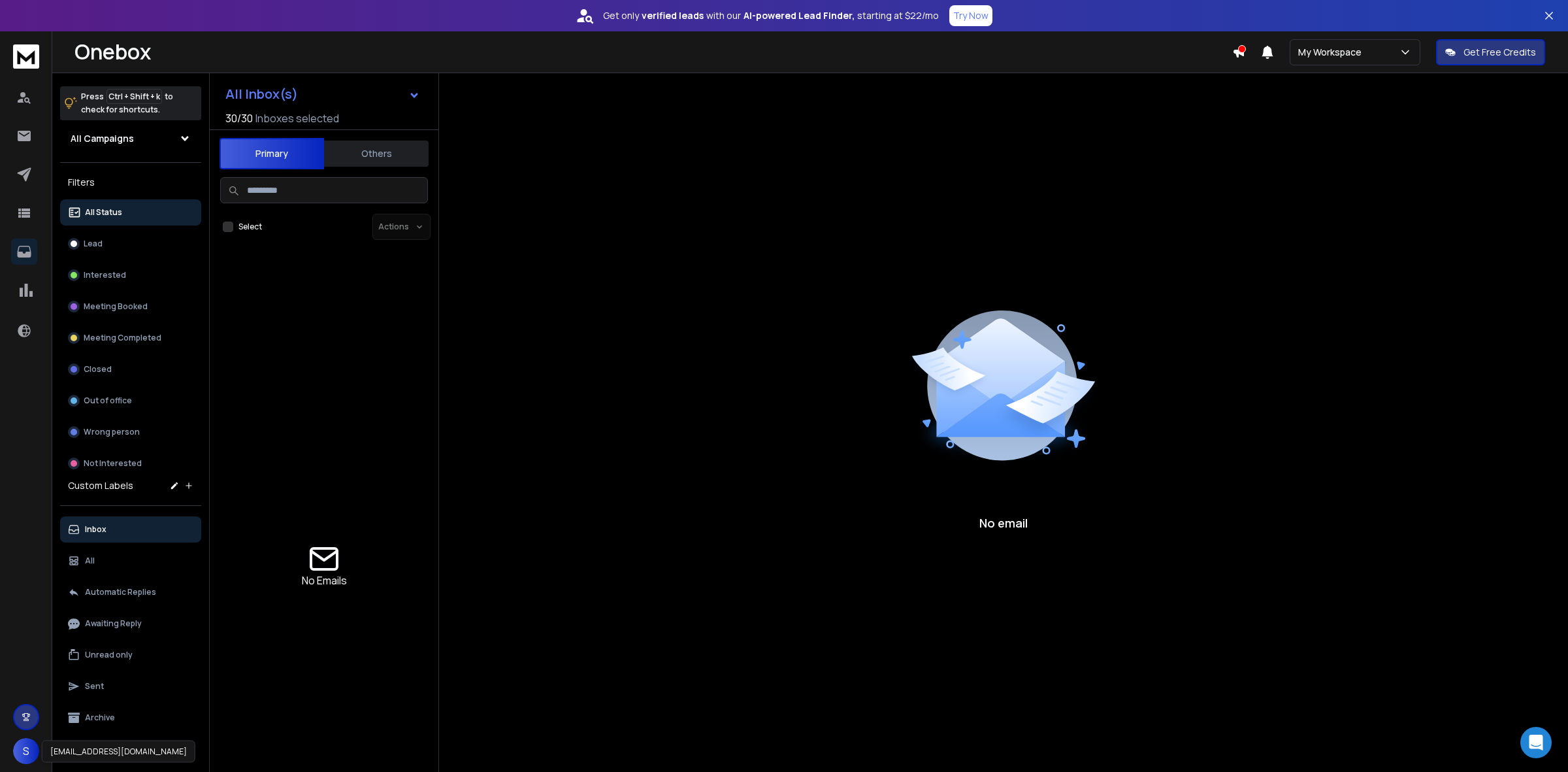
click at [30, 750] on span "S" at bounding box center [26, 751] width 26 height 26
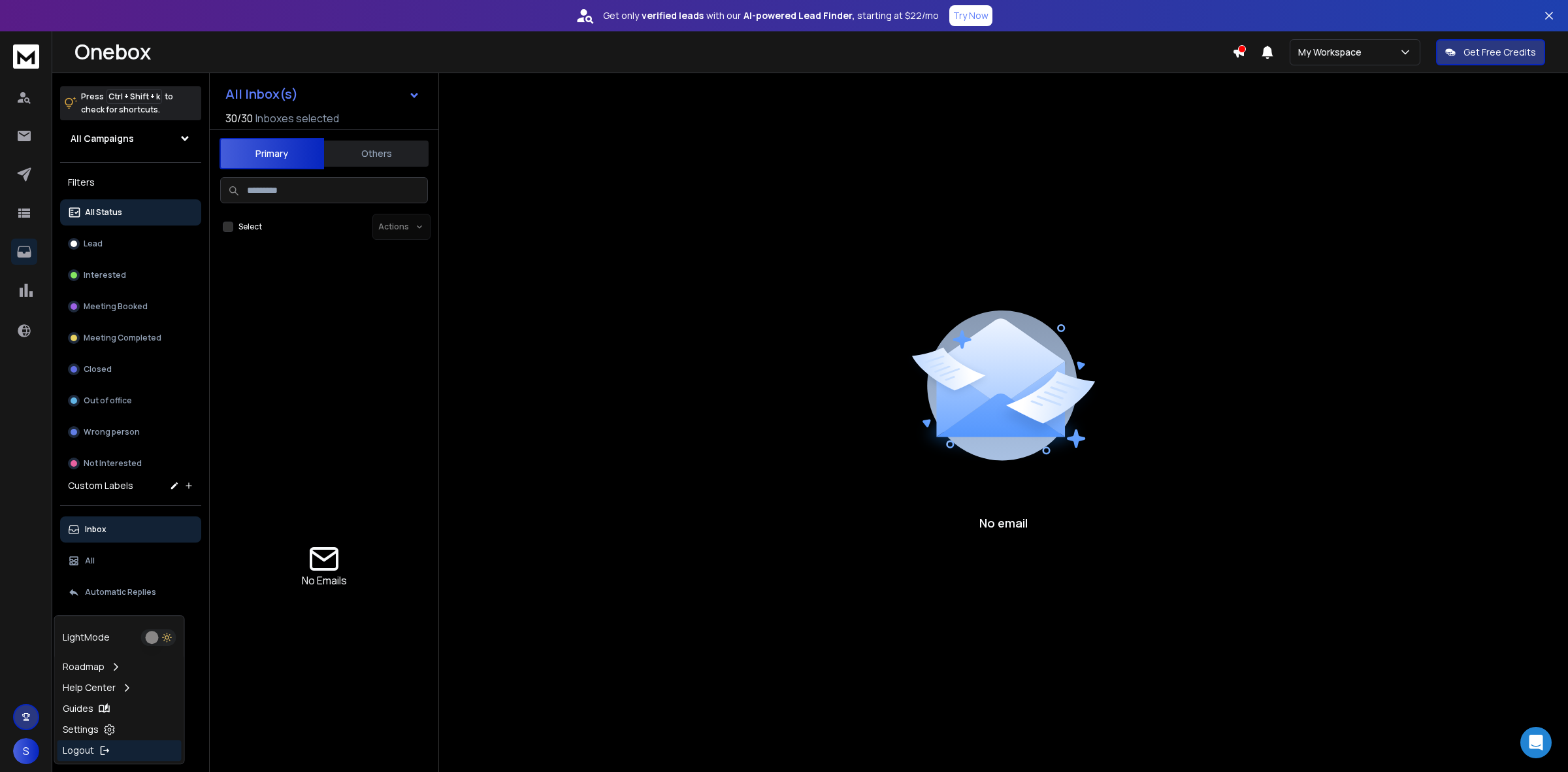
click at [87, 751] on p "Logout" at bounding box center [78, 751] width 31 height 13
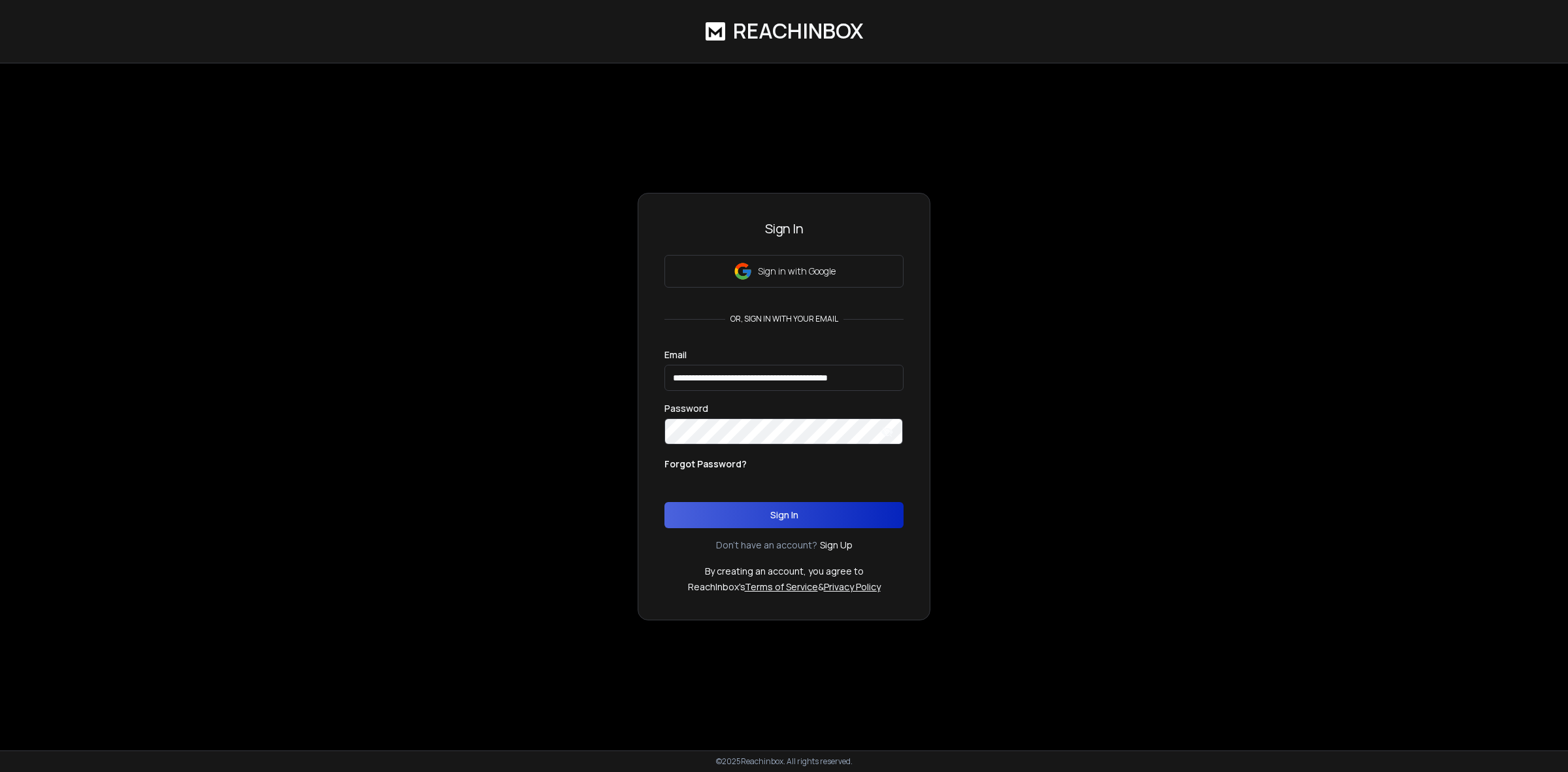
click at [773, 380] on input "**********" at bounding box center [784, 378] width 239 height 26
type input "**********"
click at [806, 508] on button "Sign In" at bounding box center [784, 515] width 239 height 26
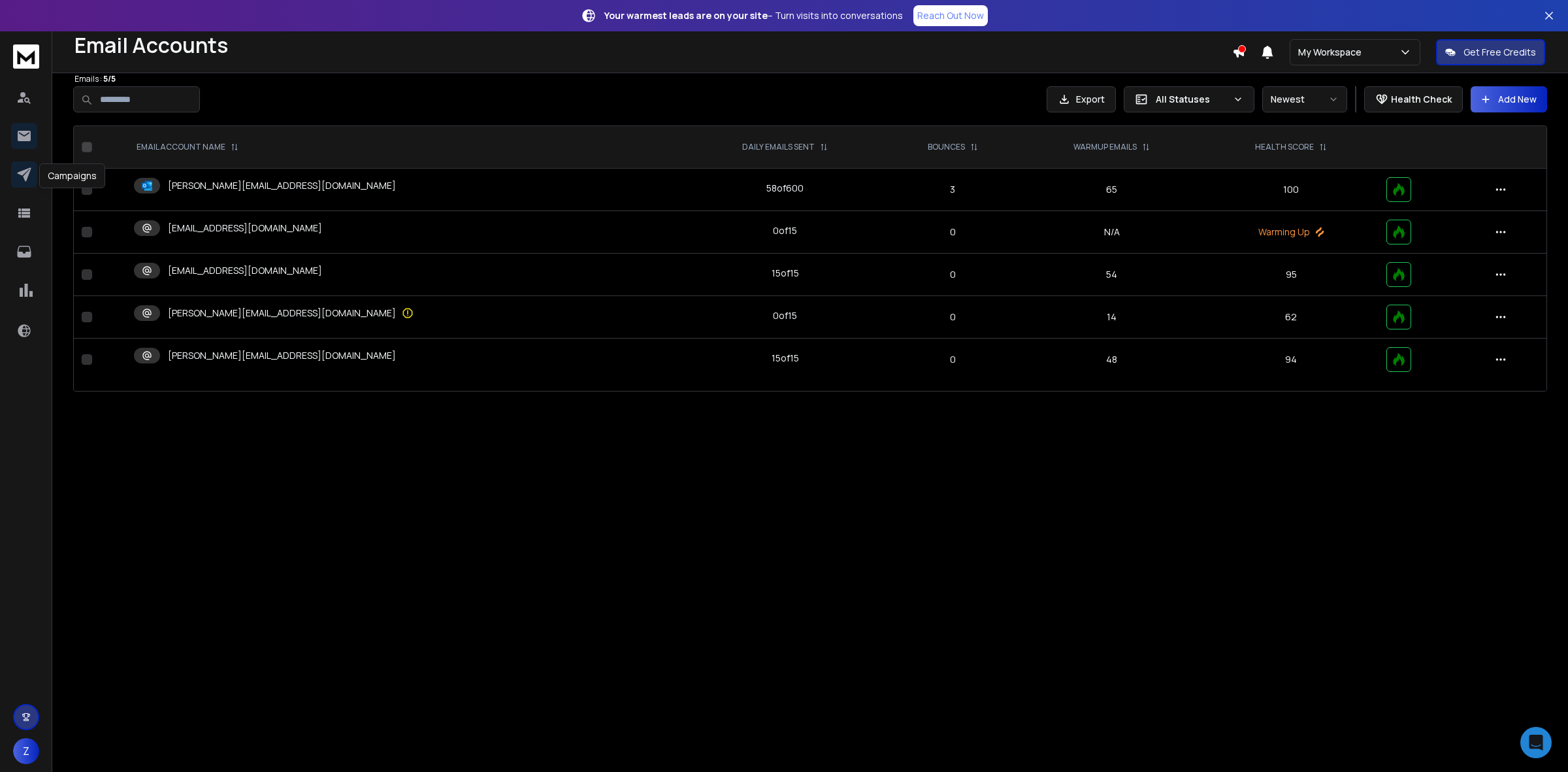
click at [23, 178] on icon at bounding box center [23, 174] width 14 height 14
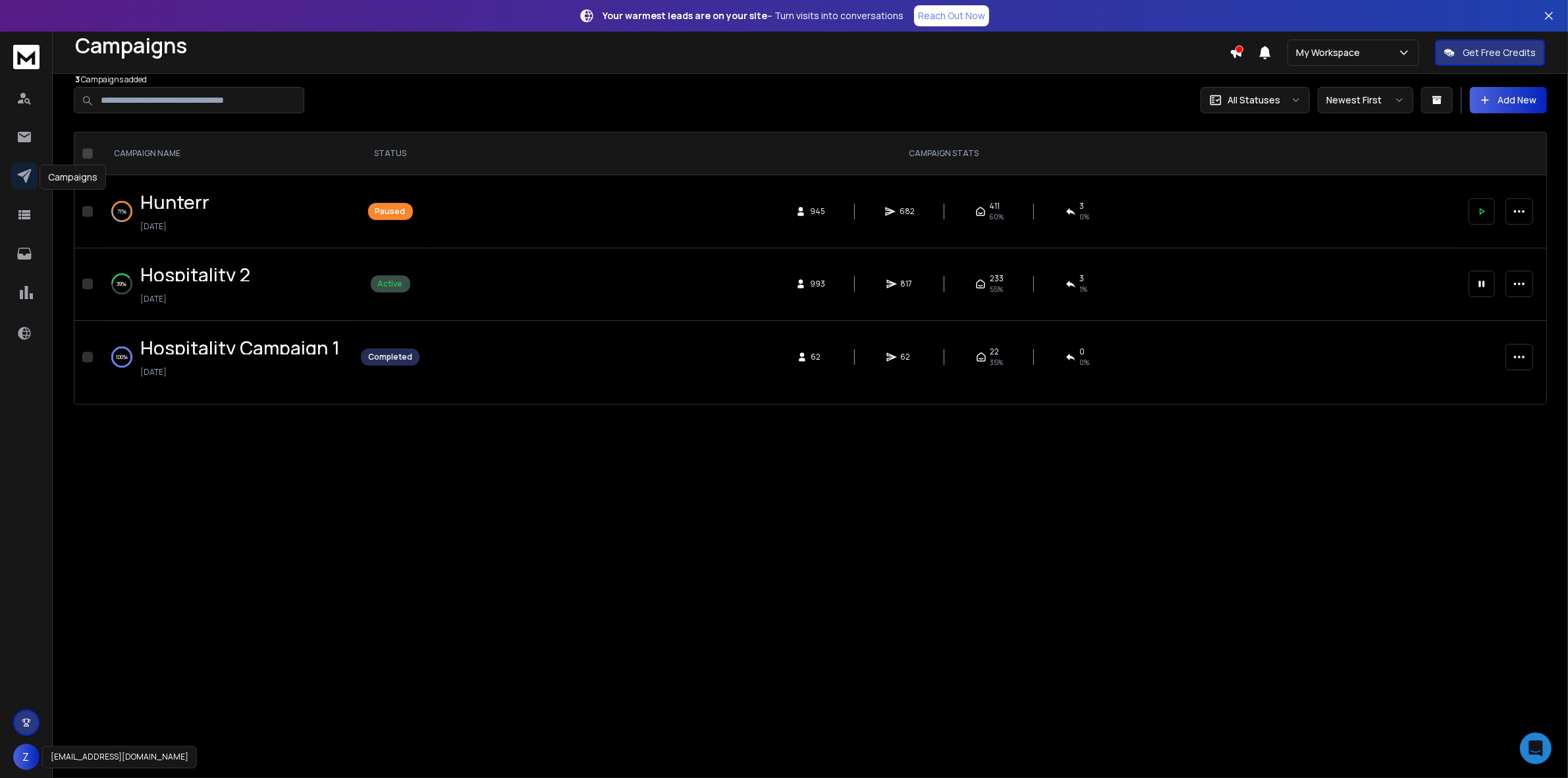
click at [36, 745] on button "Z" at bounding box center [27, 757] width 27 height 27
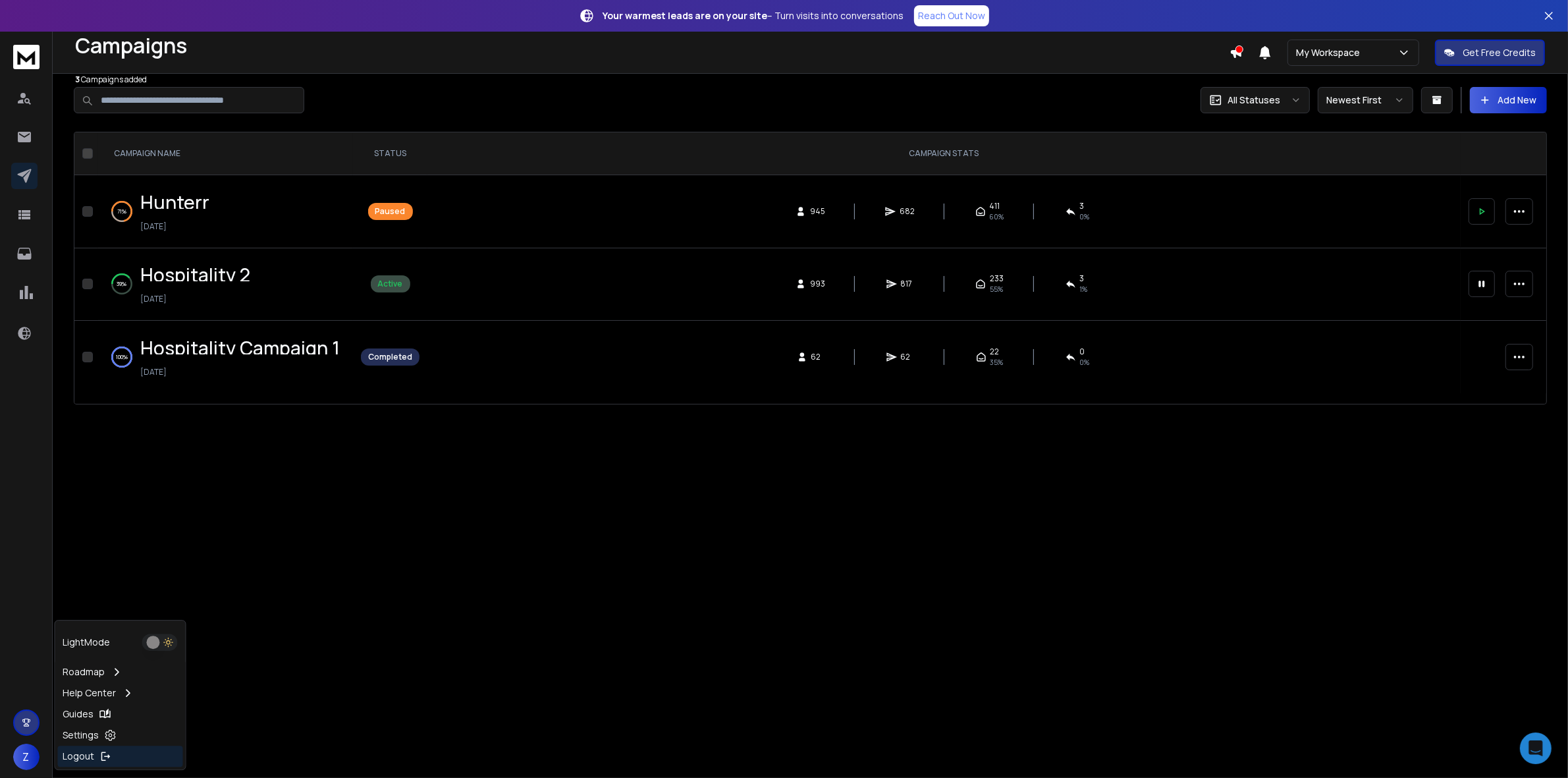
click at [106, 748] on div "Logout" at bounding box center [121, 756] width 125 height 21
